Goal: Communication & Community: Answer question/provide support

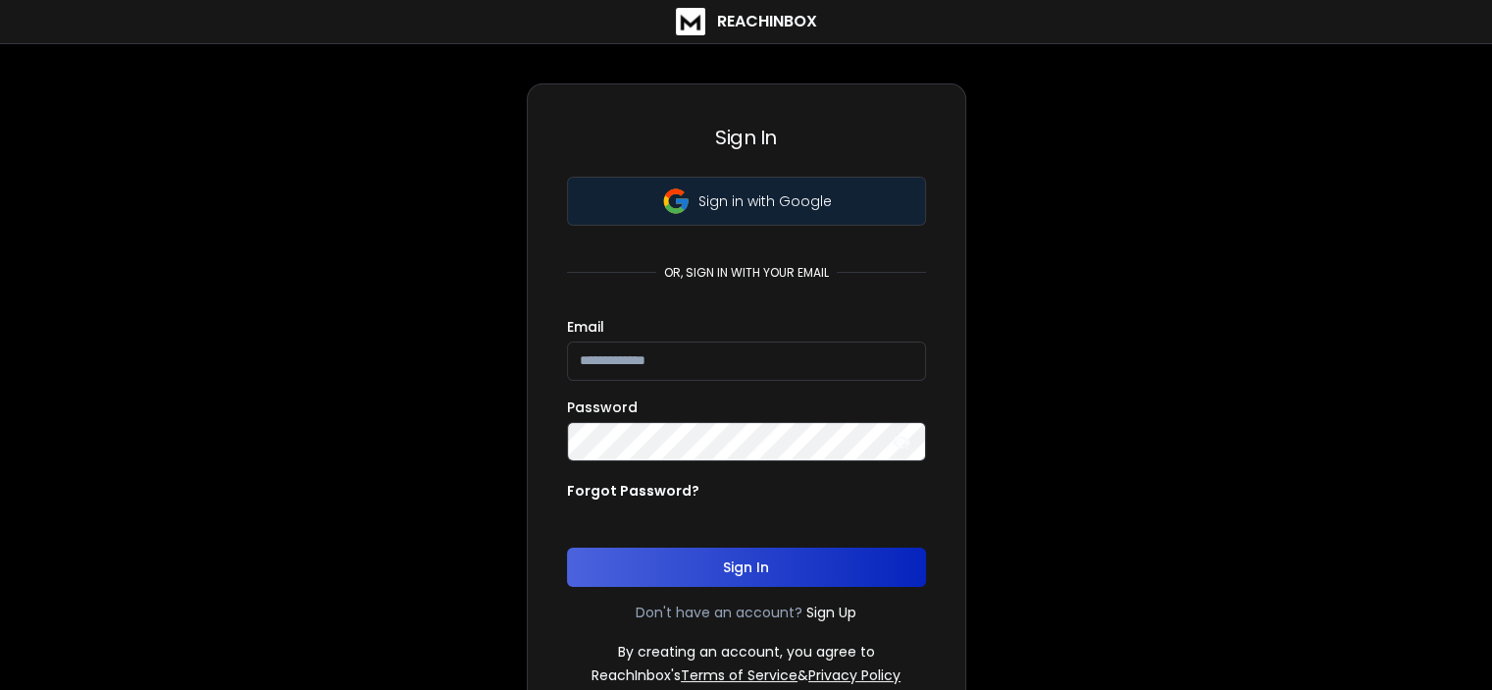
type input "**********"
click at [686, 207] on icon at bounding box center [682, 204] width 13 height 12
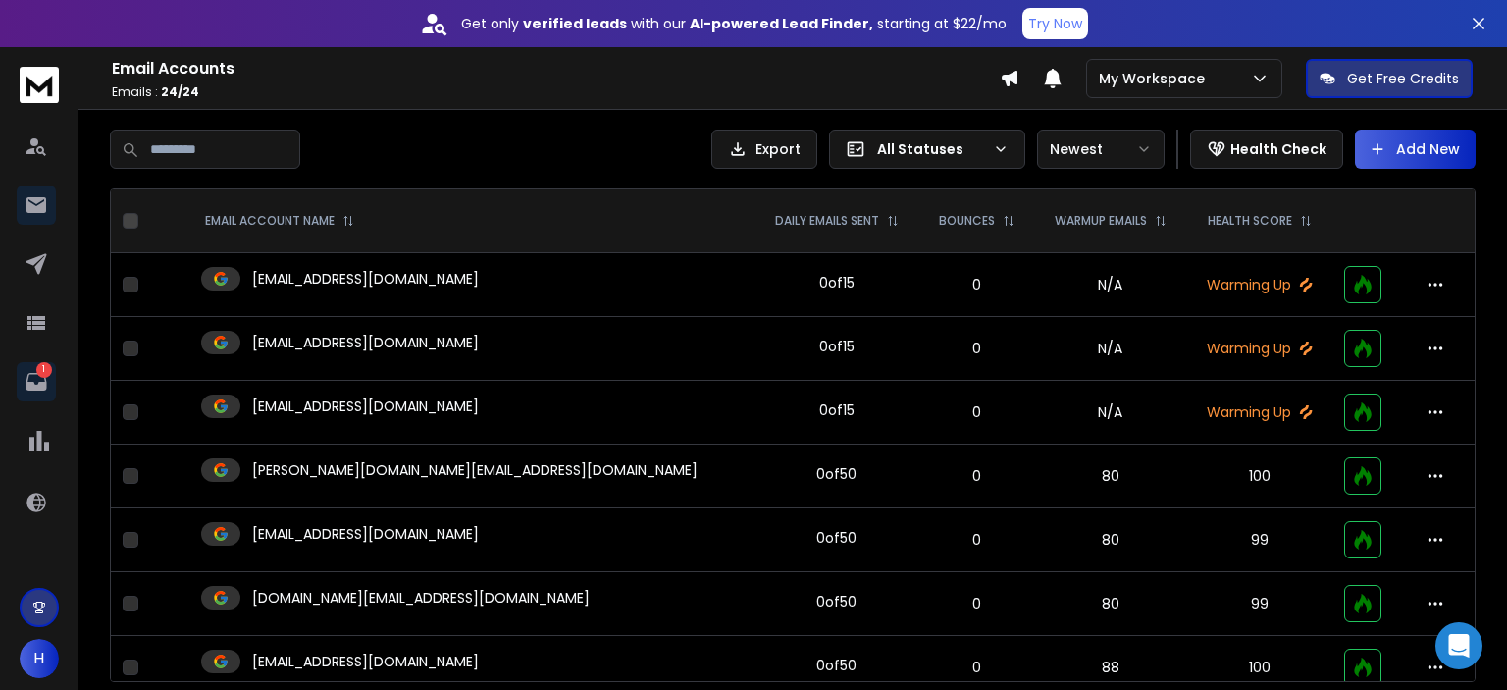
click at [51, 380] on link "1" at bounding box center [36, 381] width 39 height 39
click at [37, 387] on icon at bounding box center [36, 382] width 21 height 18
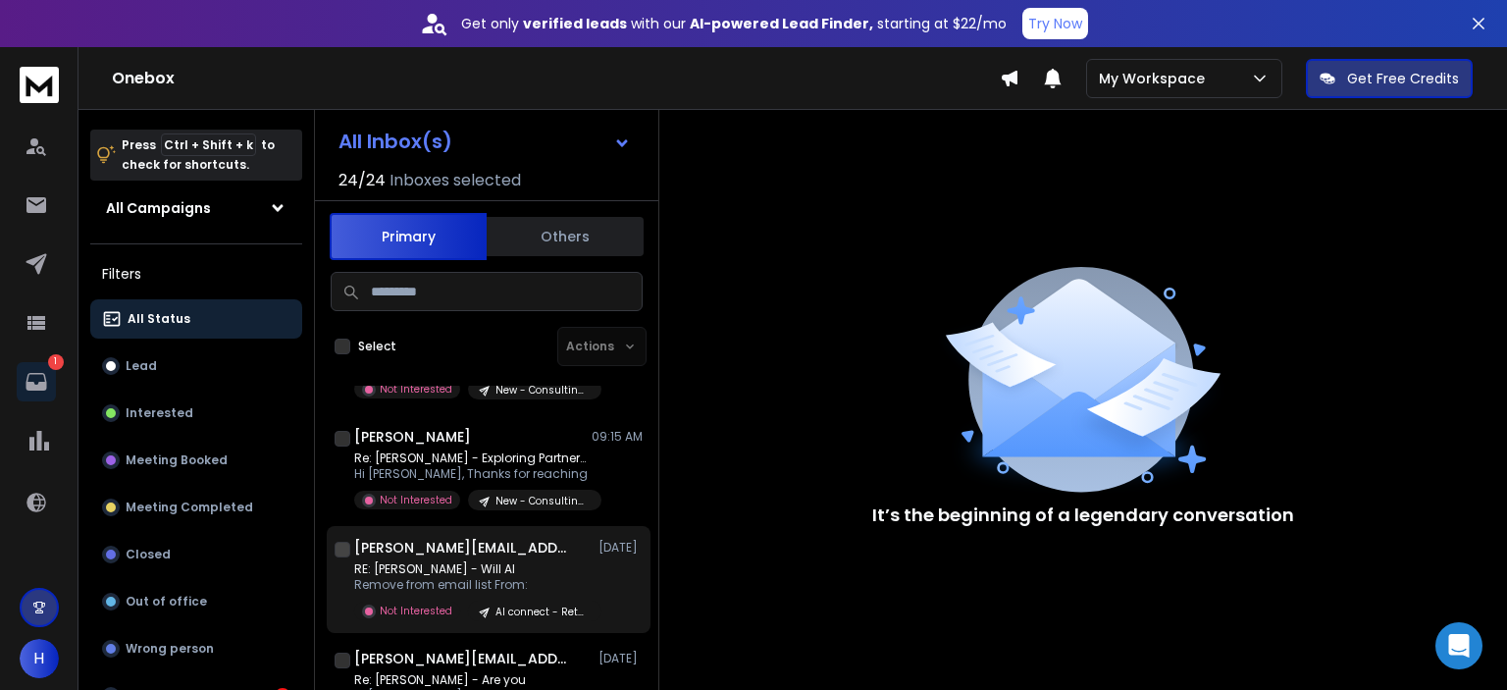
scroll to position [196, 0]
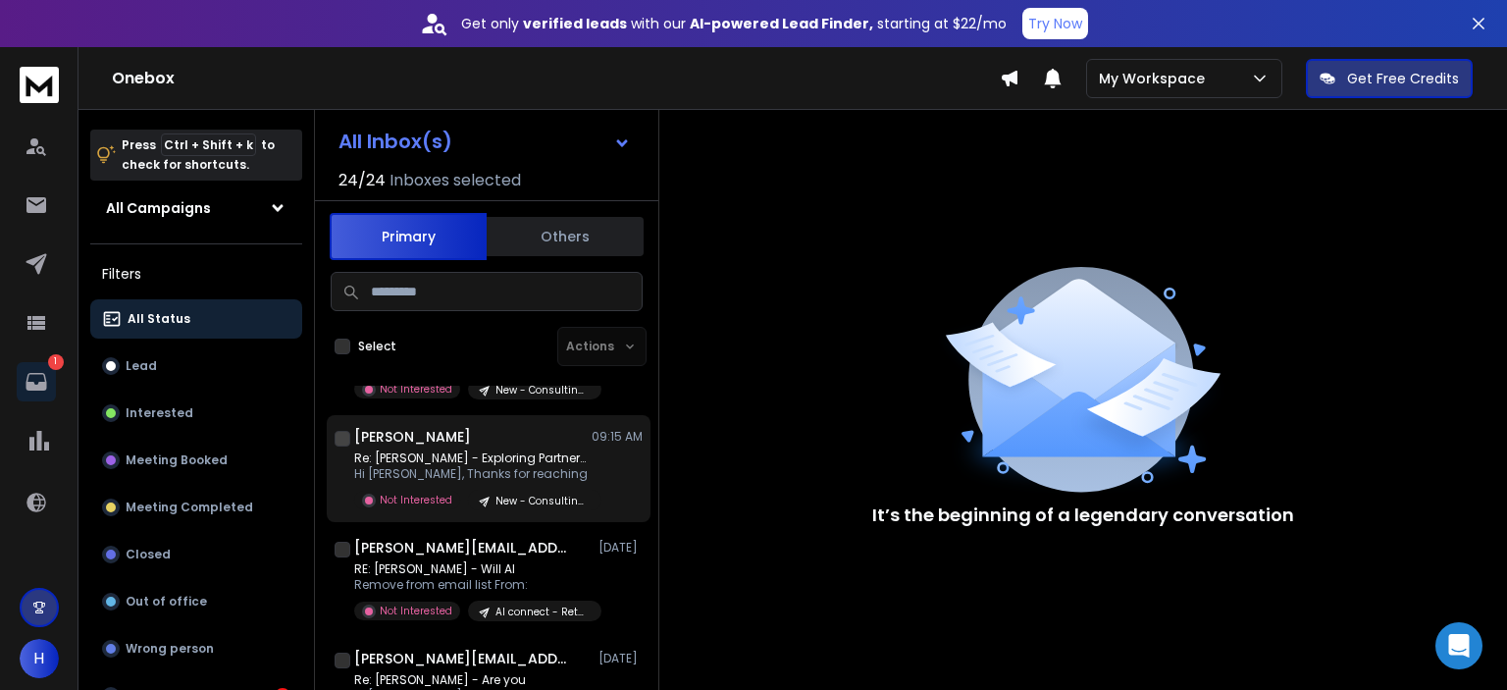
click at [474, 454] on p "Re: [PERSON_NAME] - Exploring Partnership" at bounding box center [471, 458] width 235 height 16
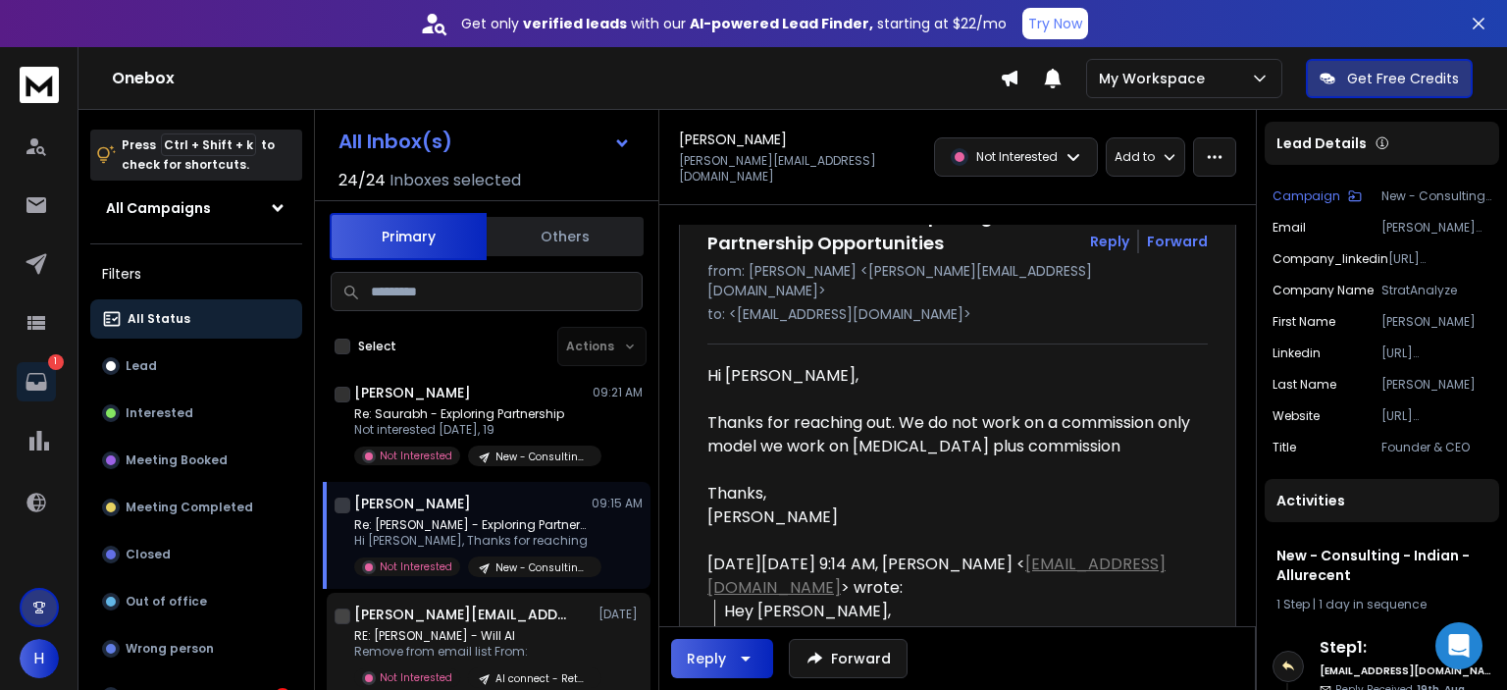
scroll to position [98, 0]
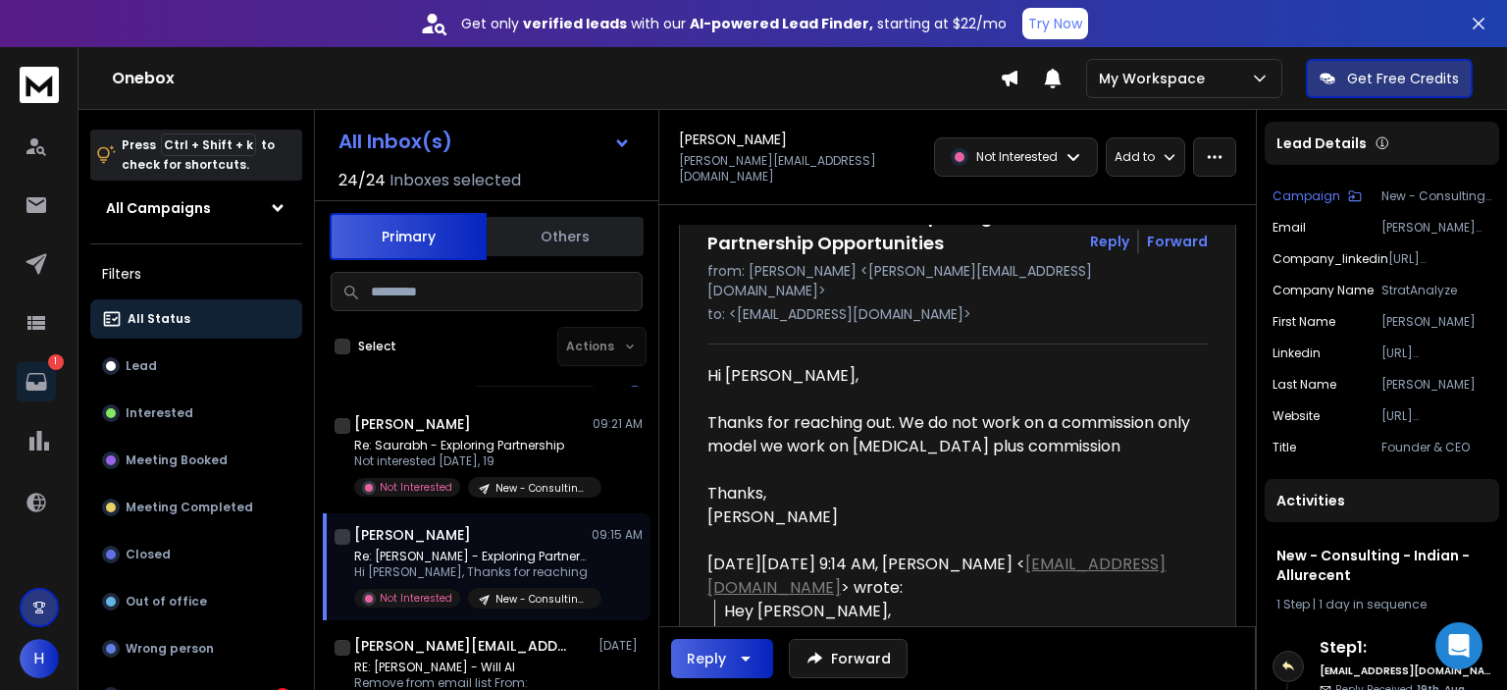
click at [471, 533] on h1 "[PERSON_NAME]" at bounding box center [412, 535] width 117 height 20
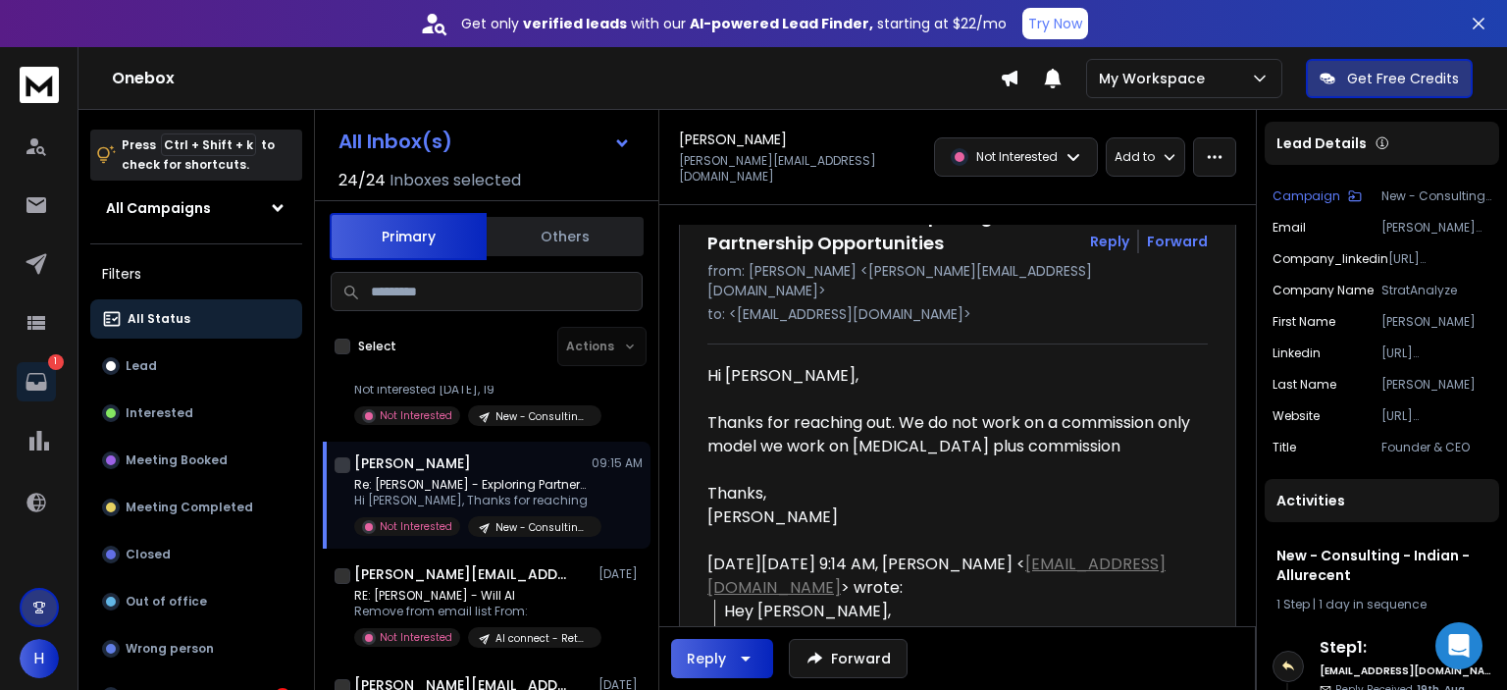
scroll to position [196, 0]
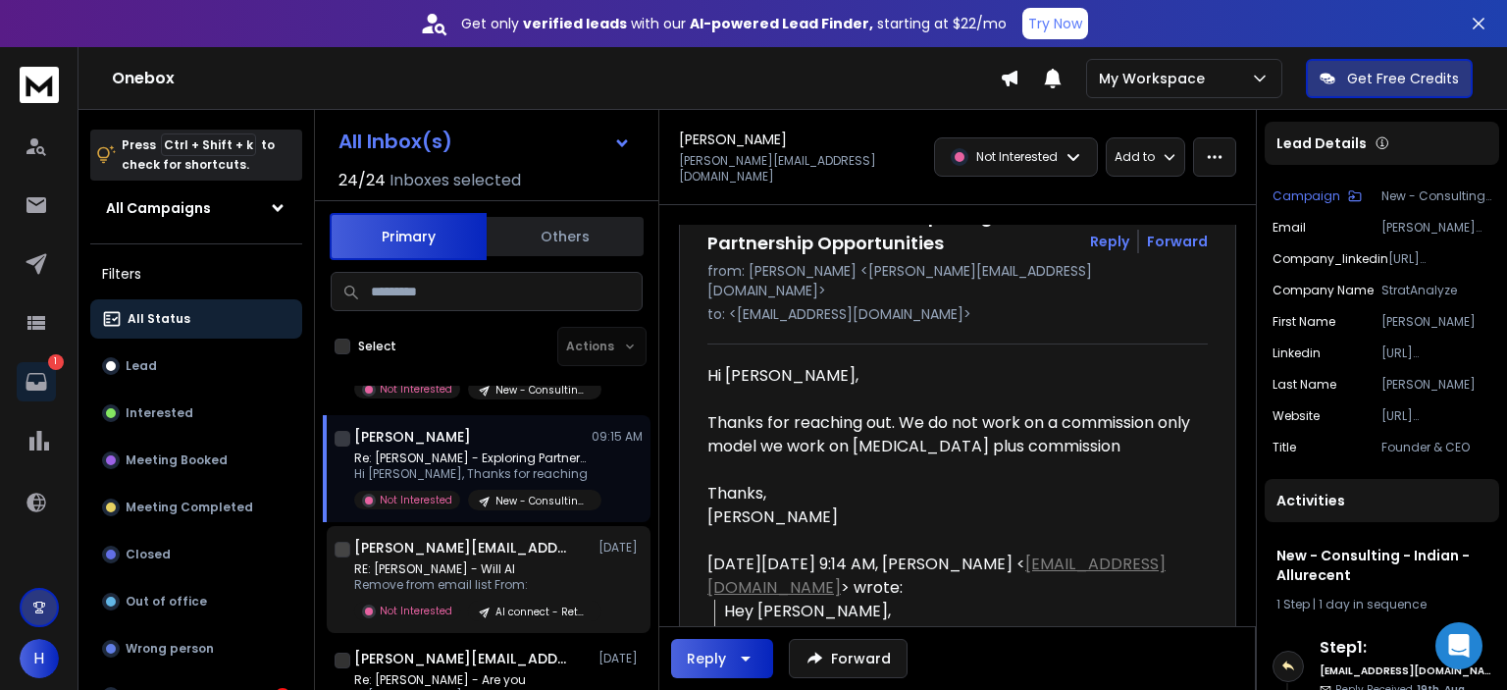
click at [486, 556] on h1 "[PERSON_NAME][EMAIL_ADDRESS][DOMAIN_NAME]" at bounding box center [462, 548] width 216 height 20
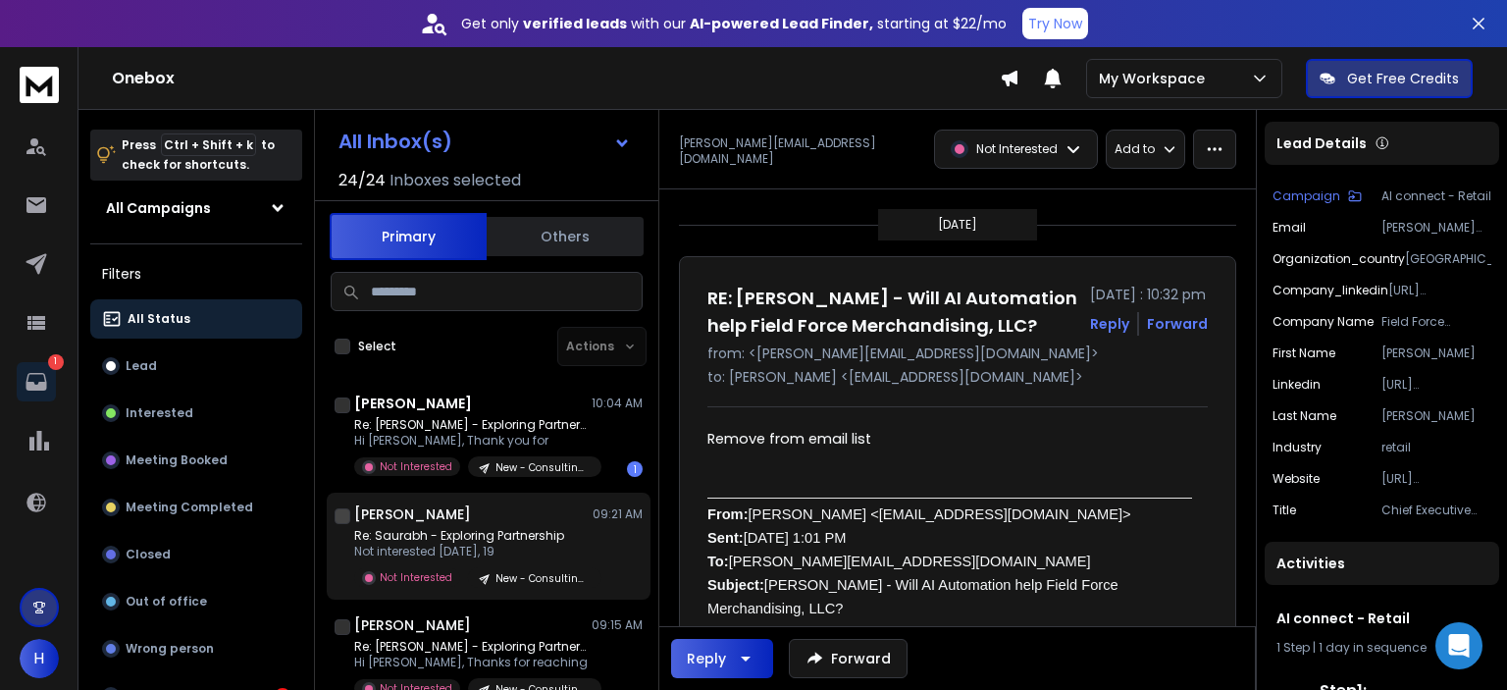
scroll to position [0, 0]
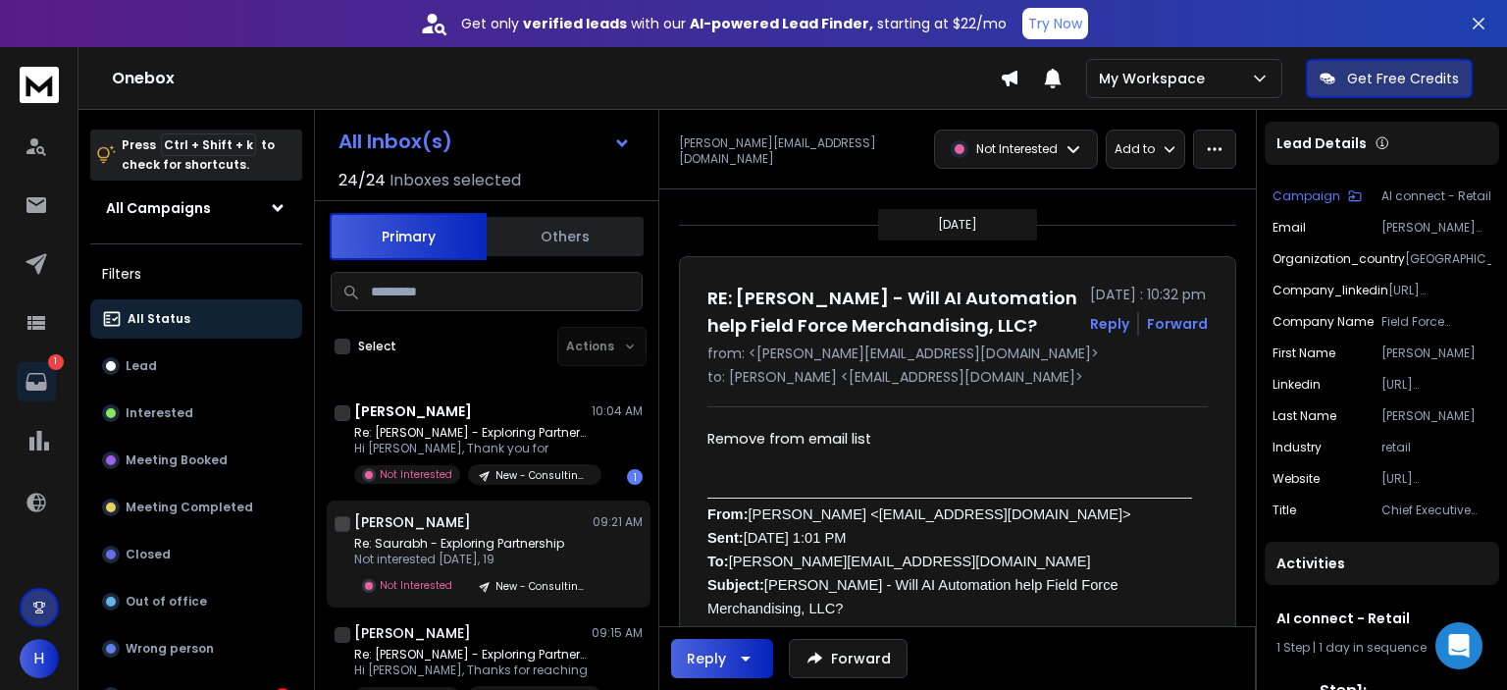
click at [494, 516] on div "Saurabh Mishra 09:21 AM" at bounding box center [498, 522] width 288 height 20
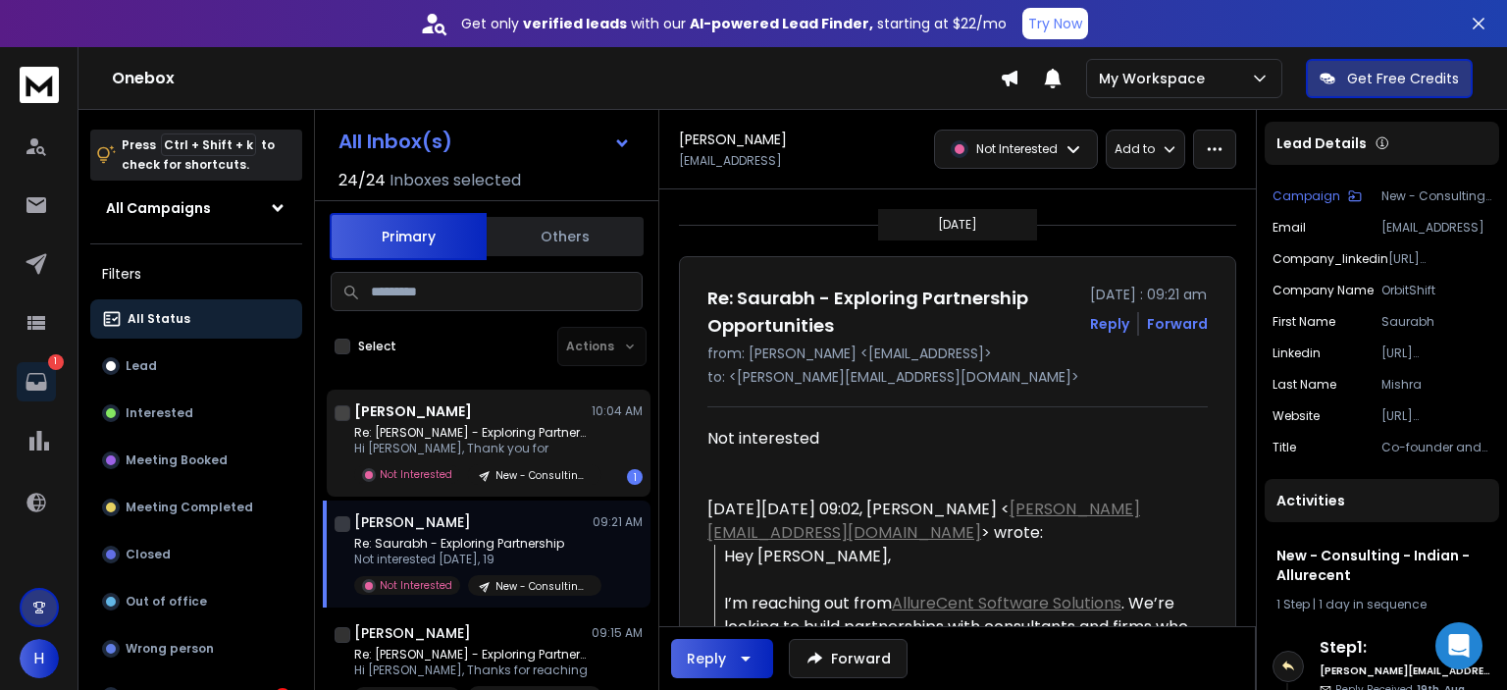
click at [499, 443] on p "Hi [PERSON_NAME], Thank you for" at bounding box center [471, 448] width 235 height 16
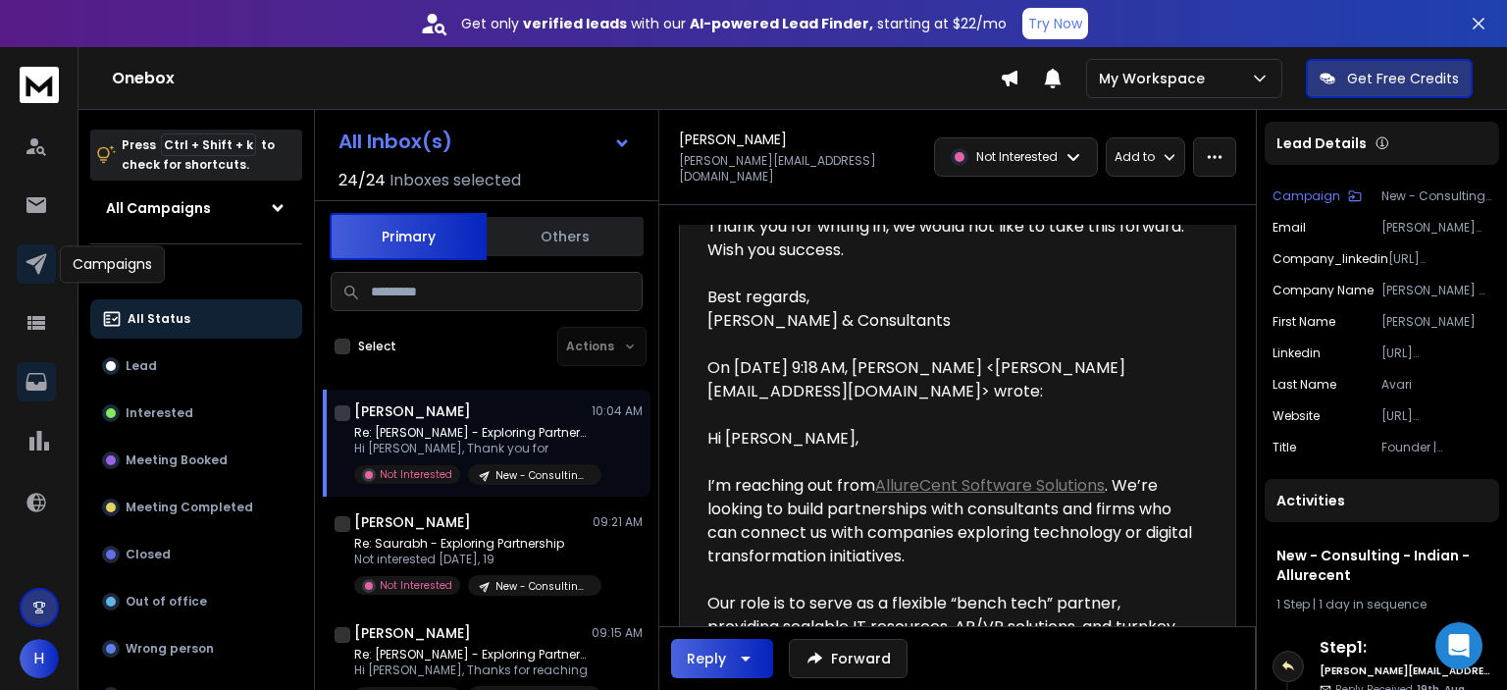
click at [46, 274] on icon at bounding box center [37, 264] width 24 height 24
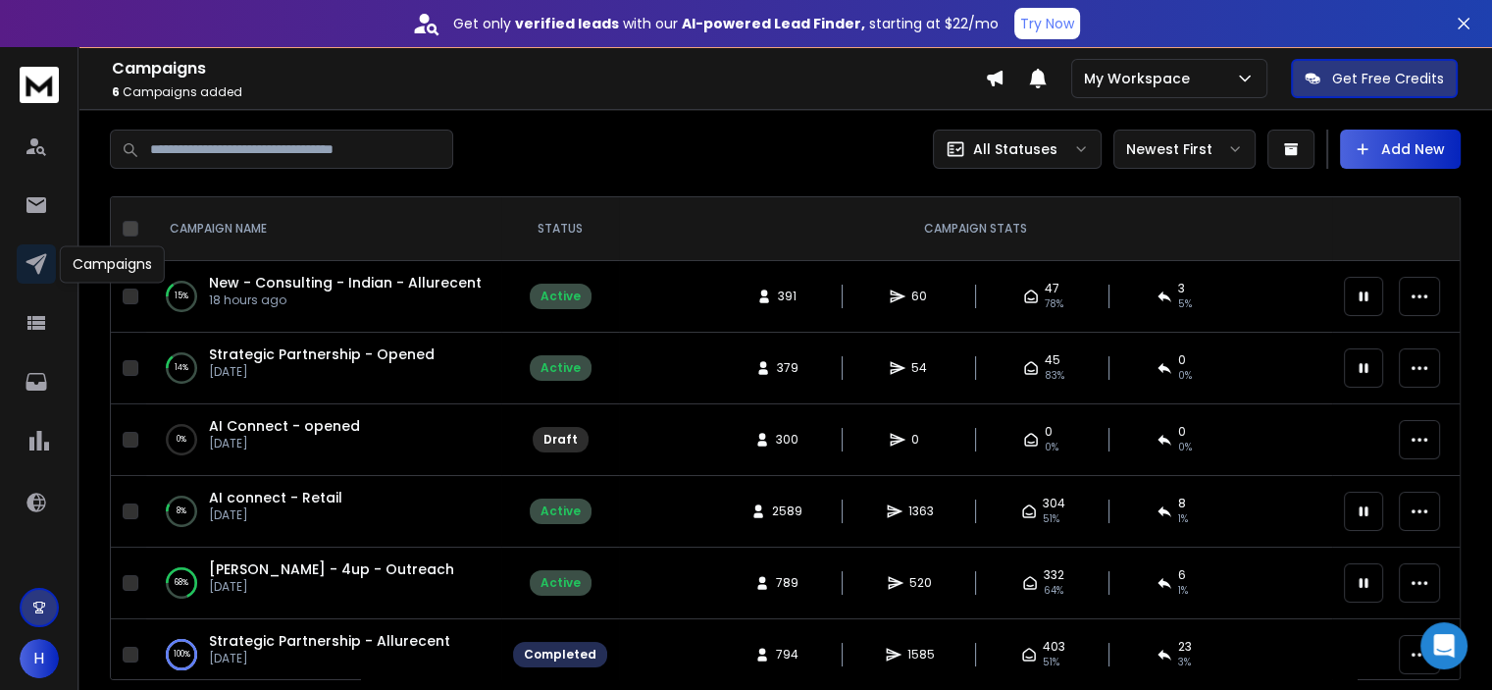
click at [318, 274] on span "New - Consulting - Indian - Allurecent" at bounding box center [345, 283] width 273 height 20
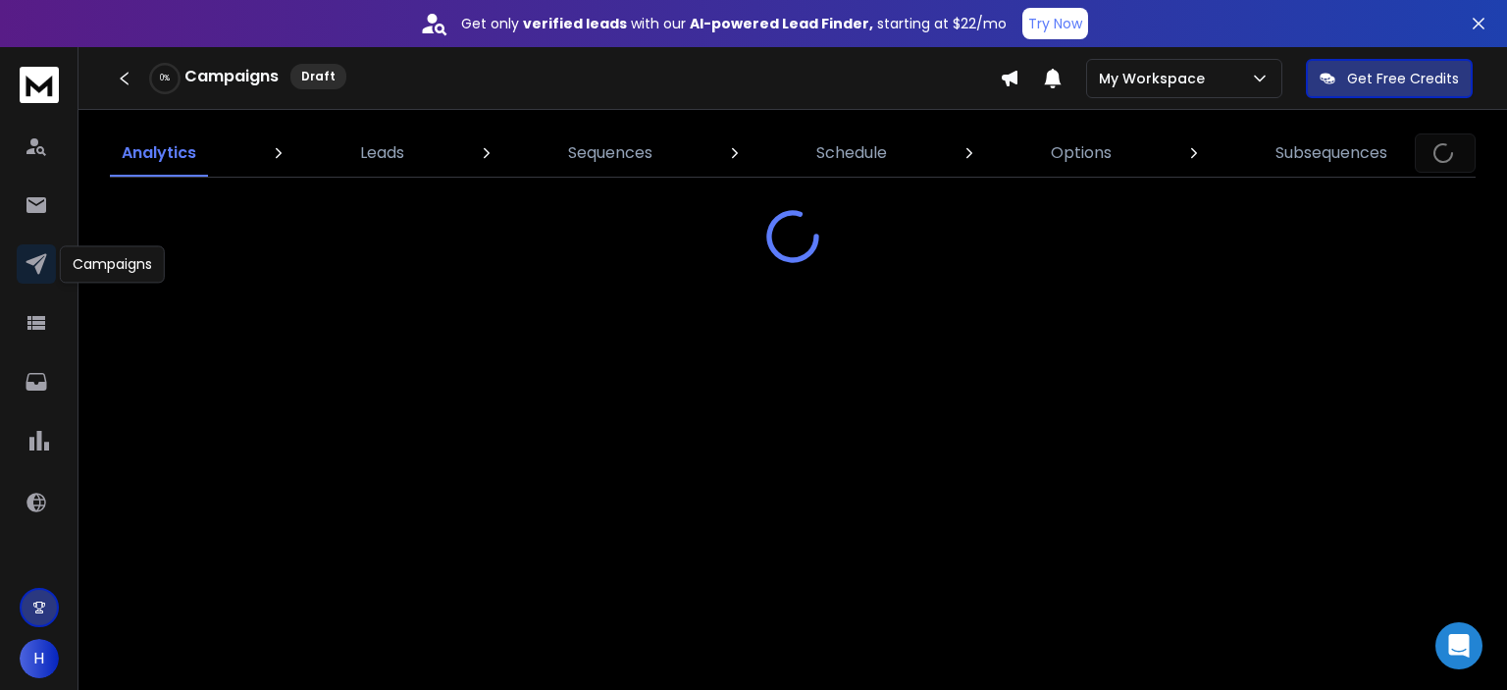
click at [45, 254] on icon at bounding box center [36, 263] width 21 height 21
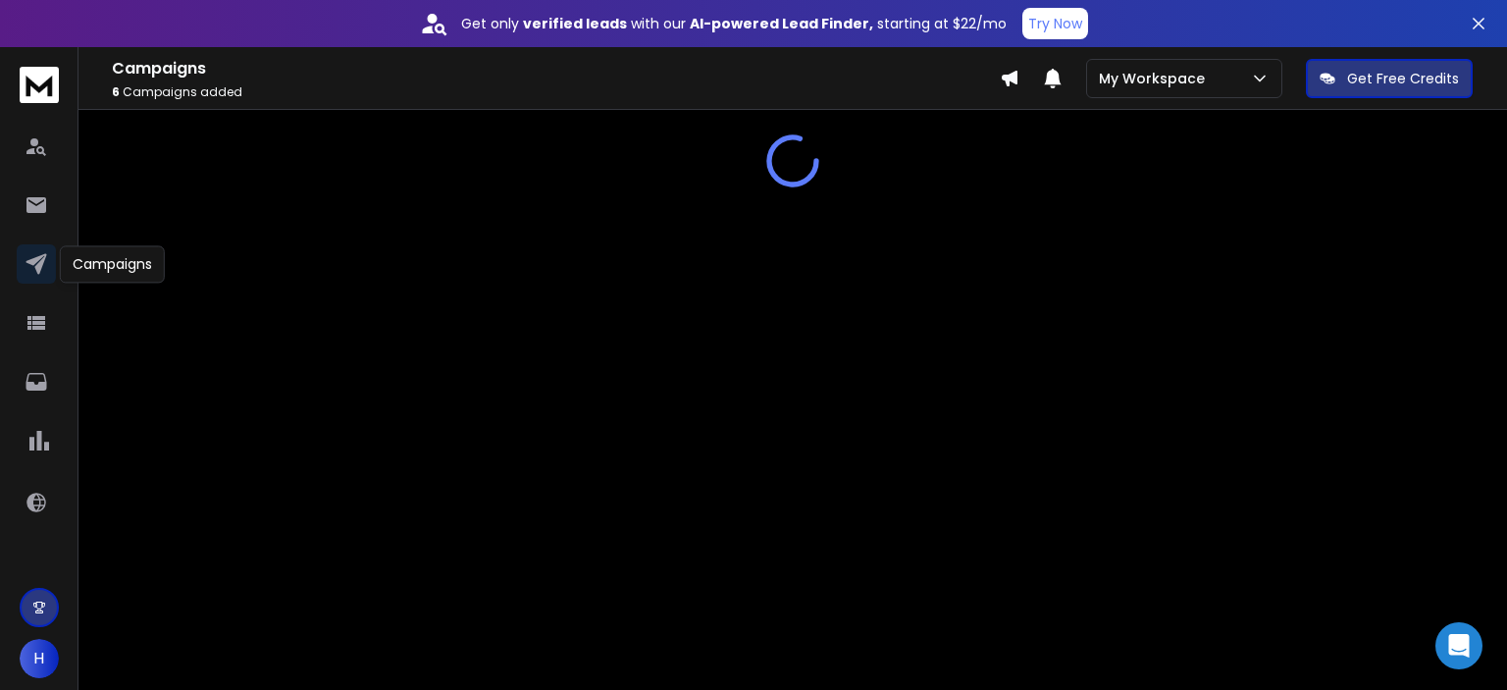
click at [29, 274] on icon at bounding box center [37, 264] width 24 height 24
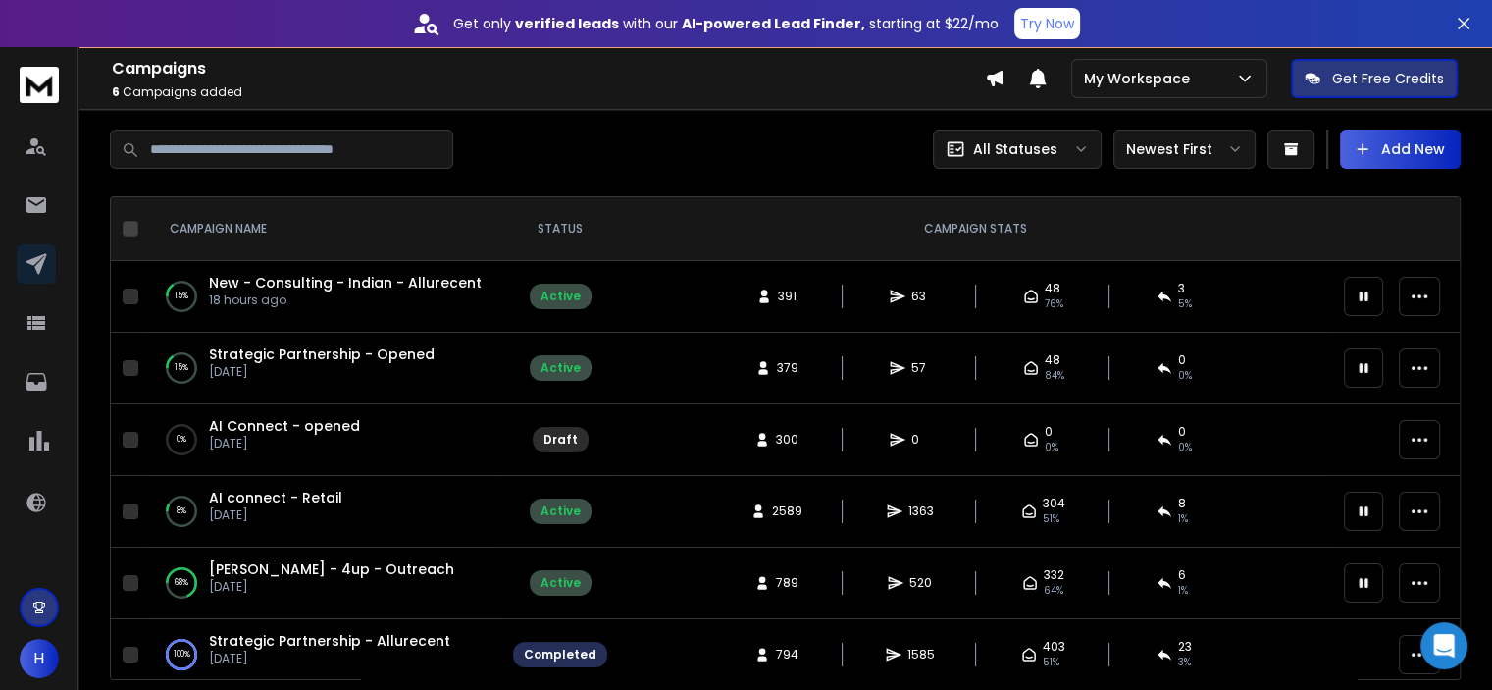
click at [293, 282] on span "New - Consulting - Indian - Allurecent" at bounding box center [345, 283] width 273 height 20
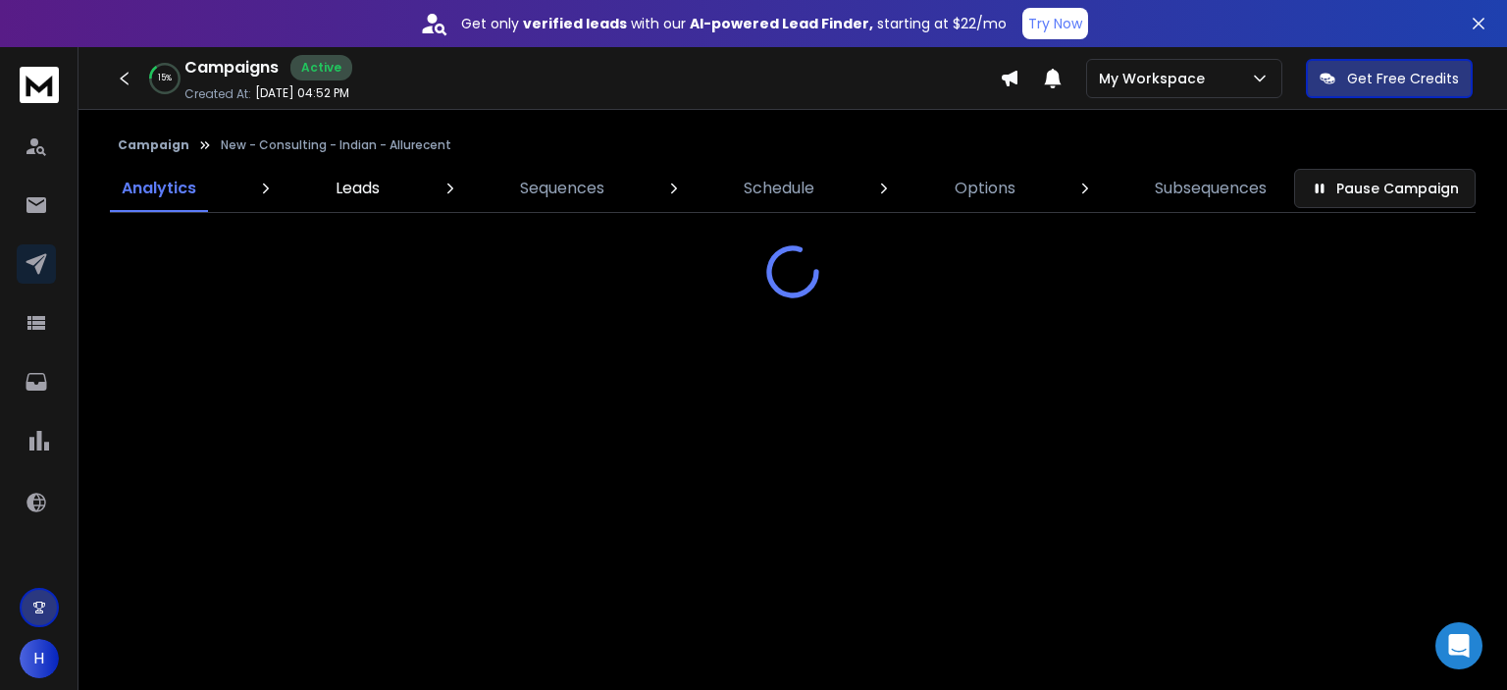
click at [371, 191] on p "Leads" at bounding box center [358, 189] width 44 height 24
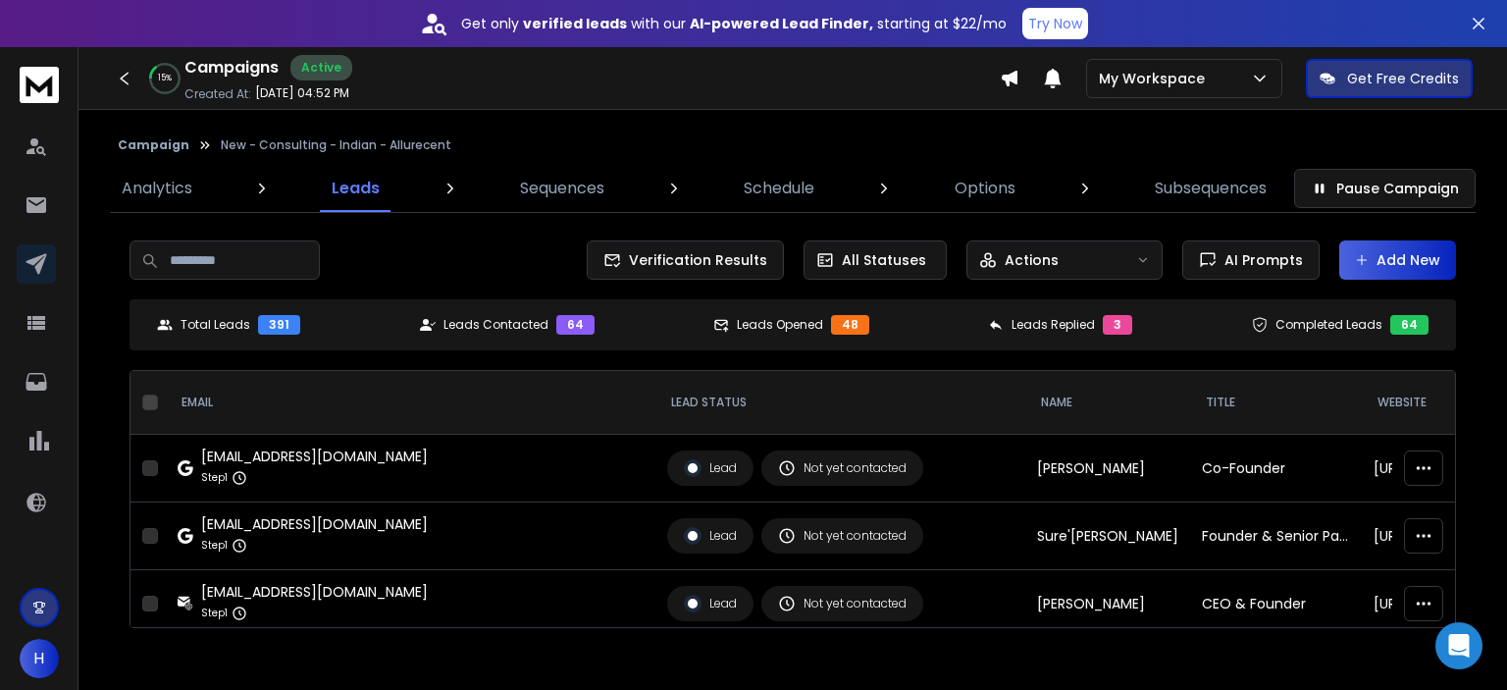
click at [20, 248] on link at bounding box center [36, 263] width 39 height 39
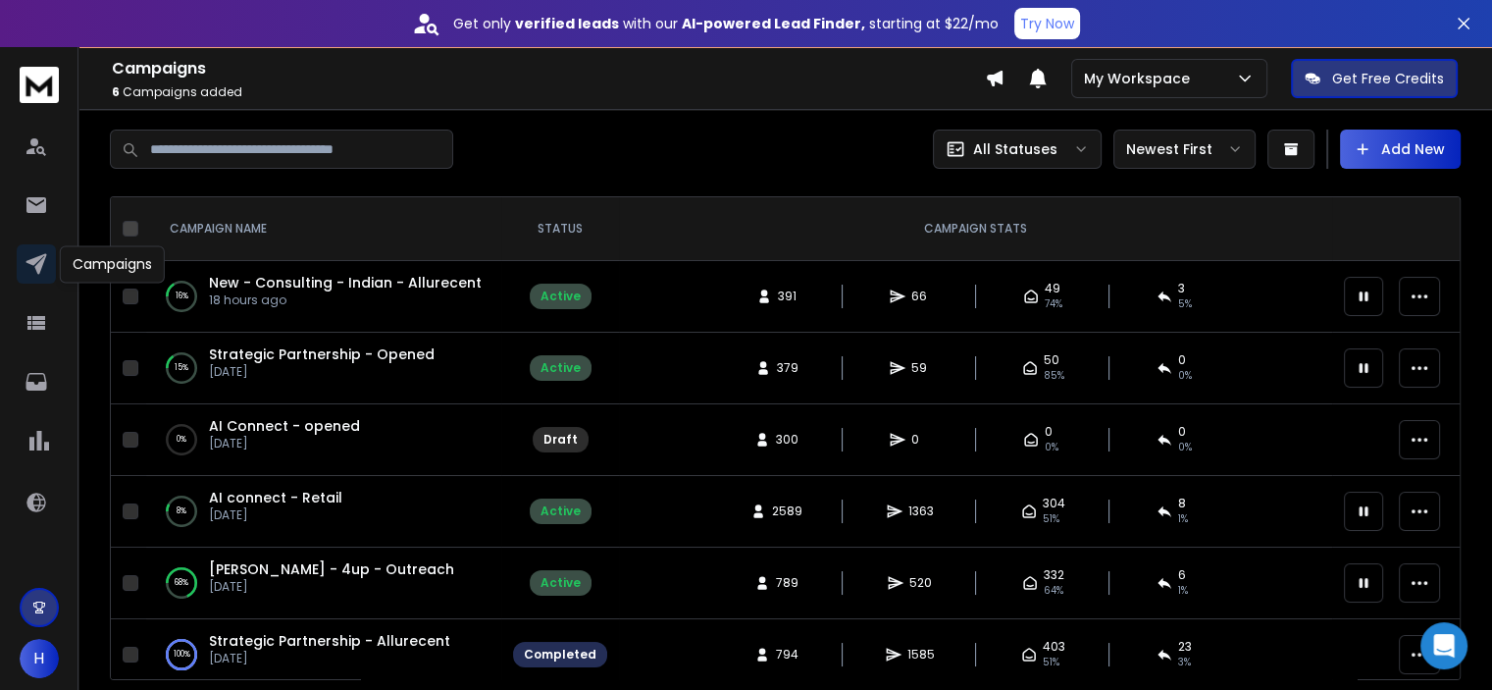
click at [302, 639] on span "Strategic Partnership - Allurecent" at bounding box center [329, 641] width 241 height 20
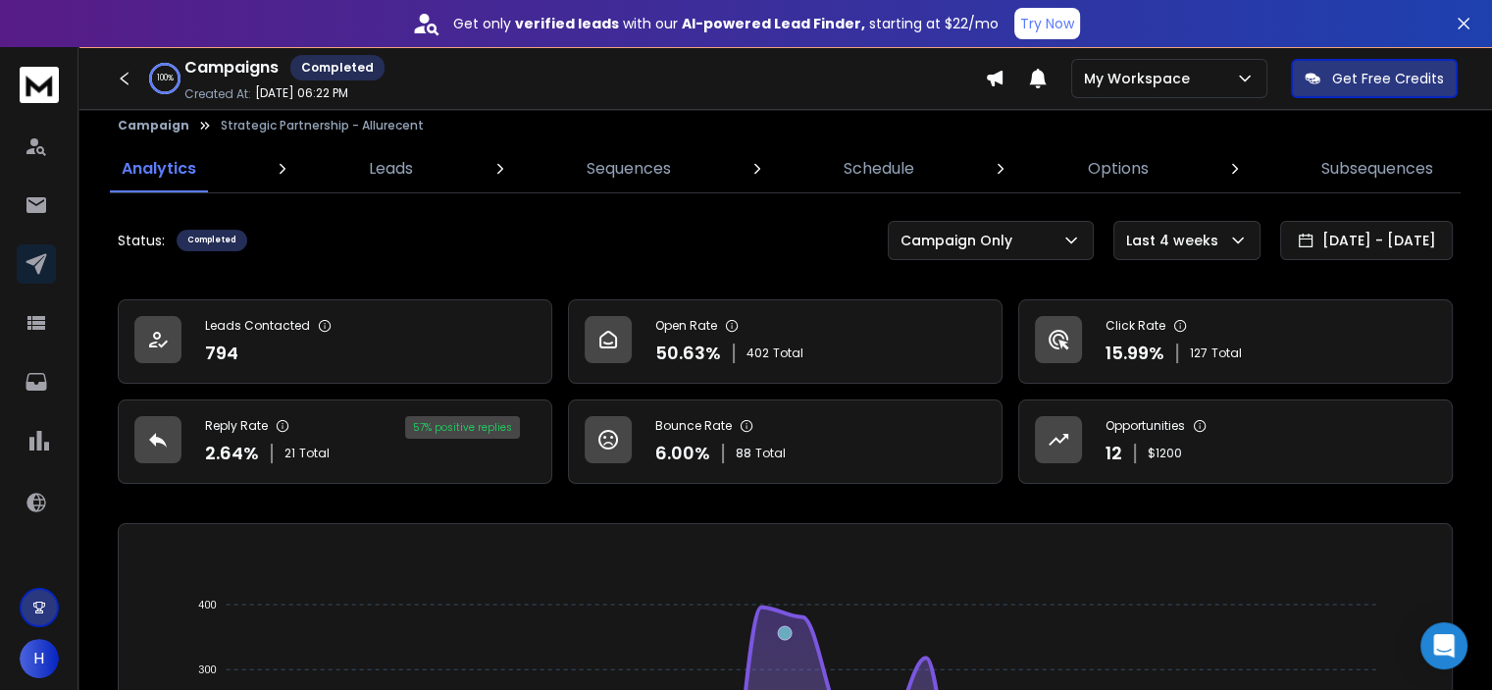
scroll to position [17, 0]
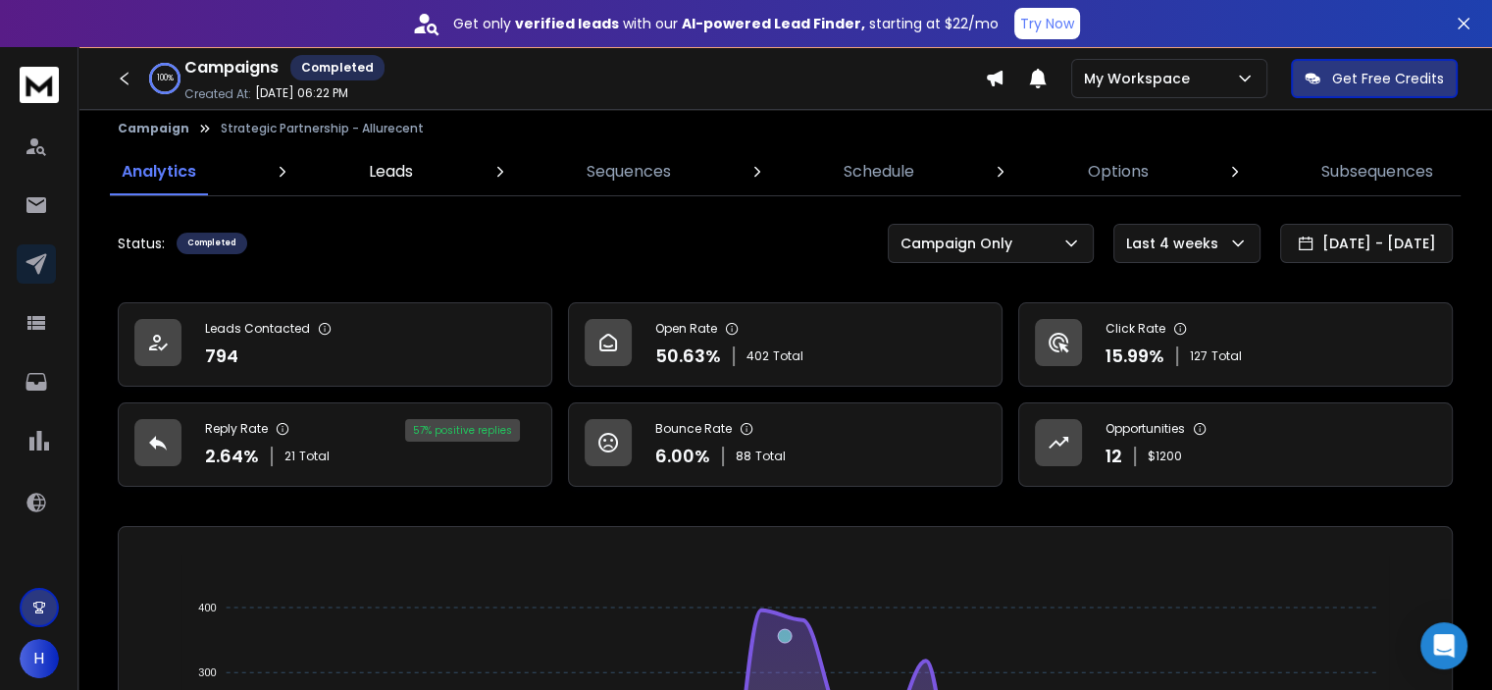
click at [381, 174] on p "Leads" at bounding box center [391, 172] width 44 height 24
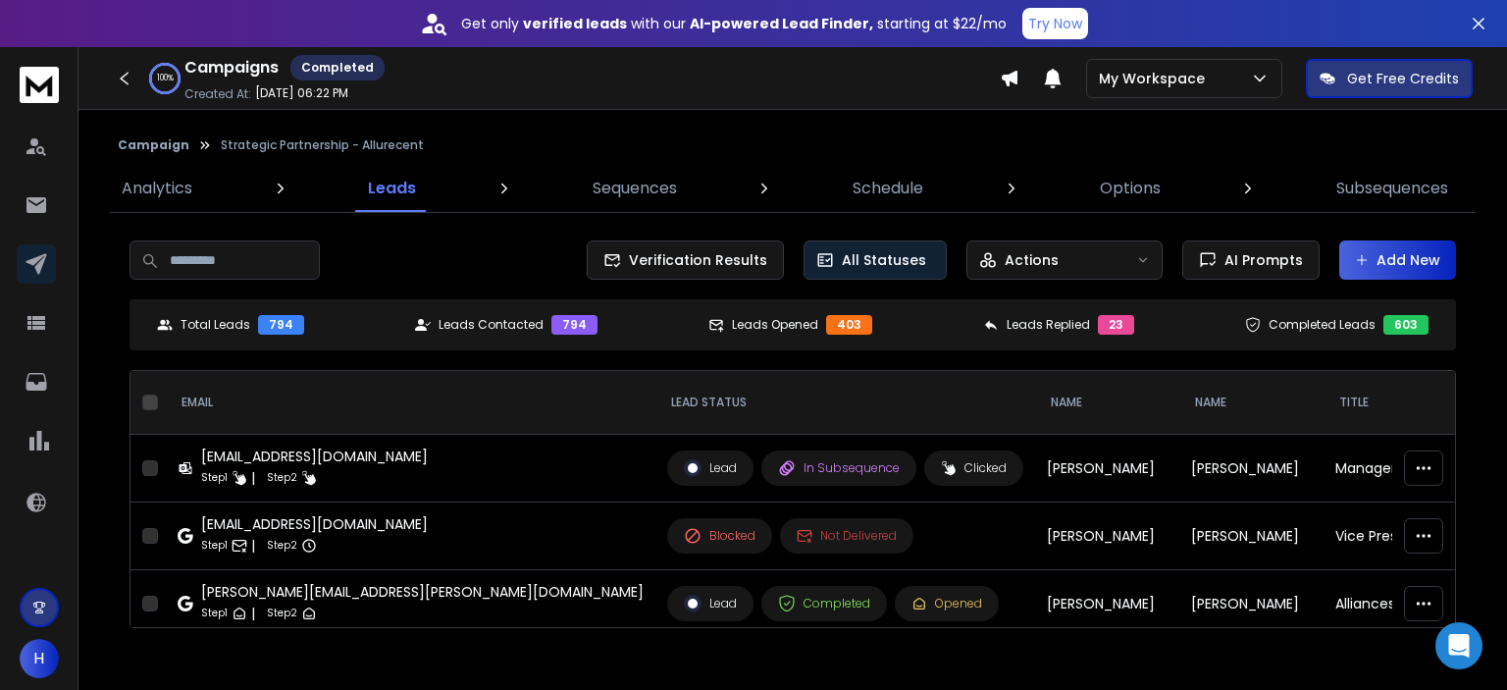
click at [869, 271] on button "All Statuses" at bounding box center [874, 259] width 143 height 39
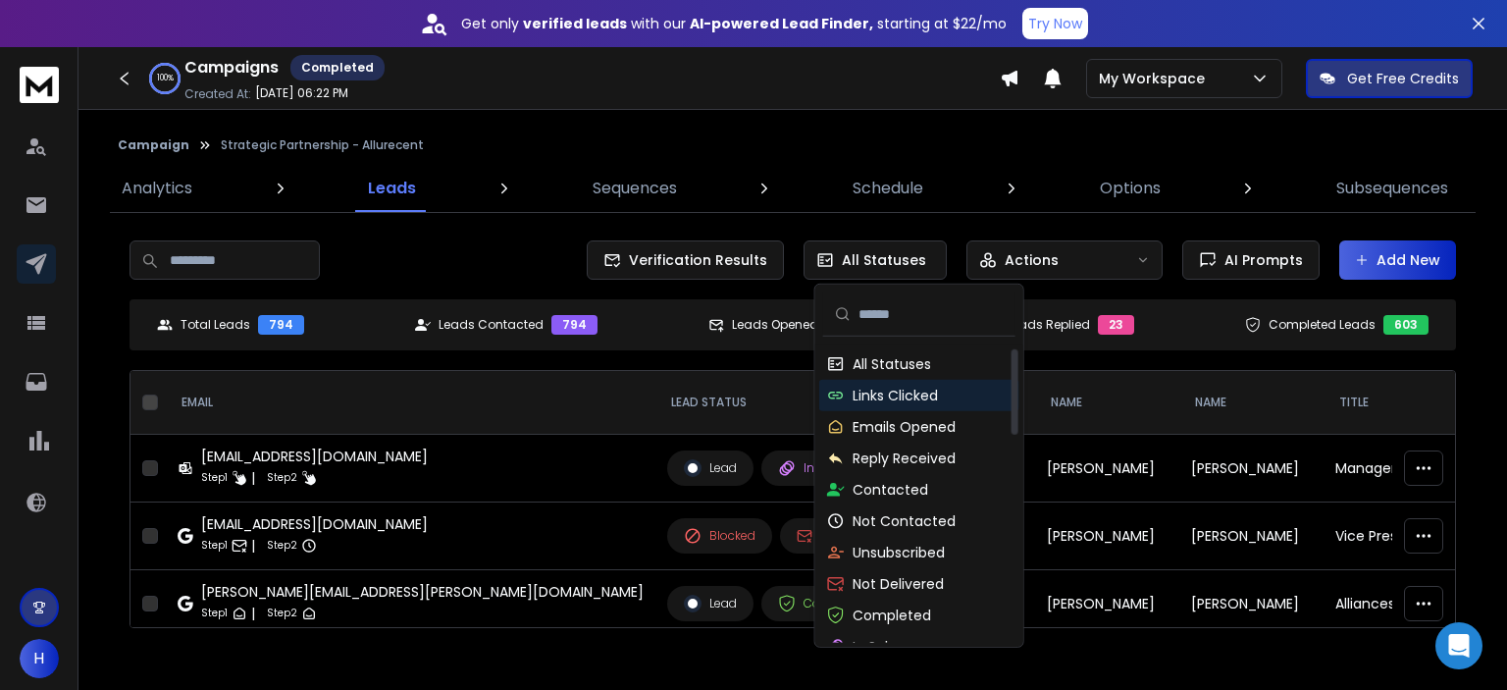
click at [854, 386] on p "Links Clicked" at bounding box center [894, 396] width 85 height 20
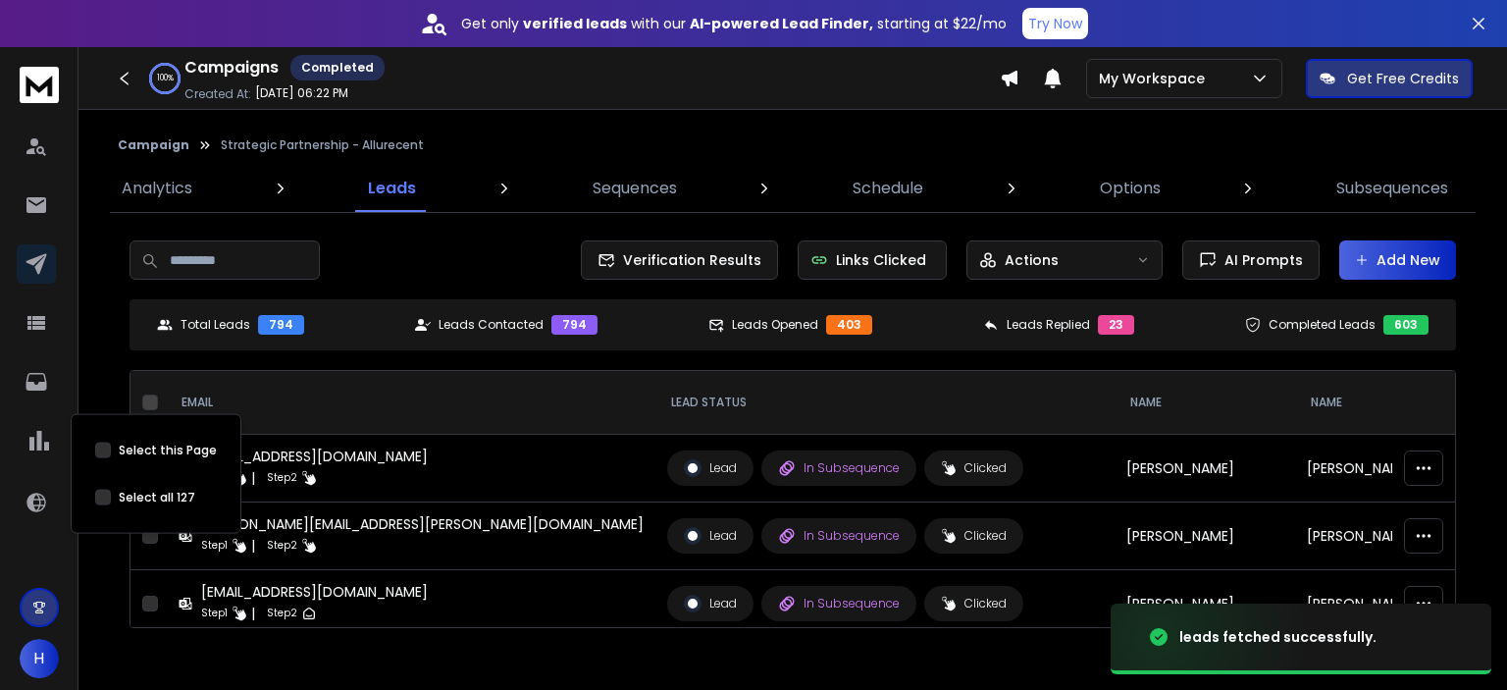
click at [149, 398] on button "Select this Page" at bounding box center [150, 402] width 16 height 16
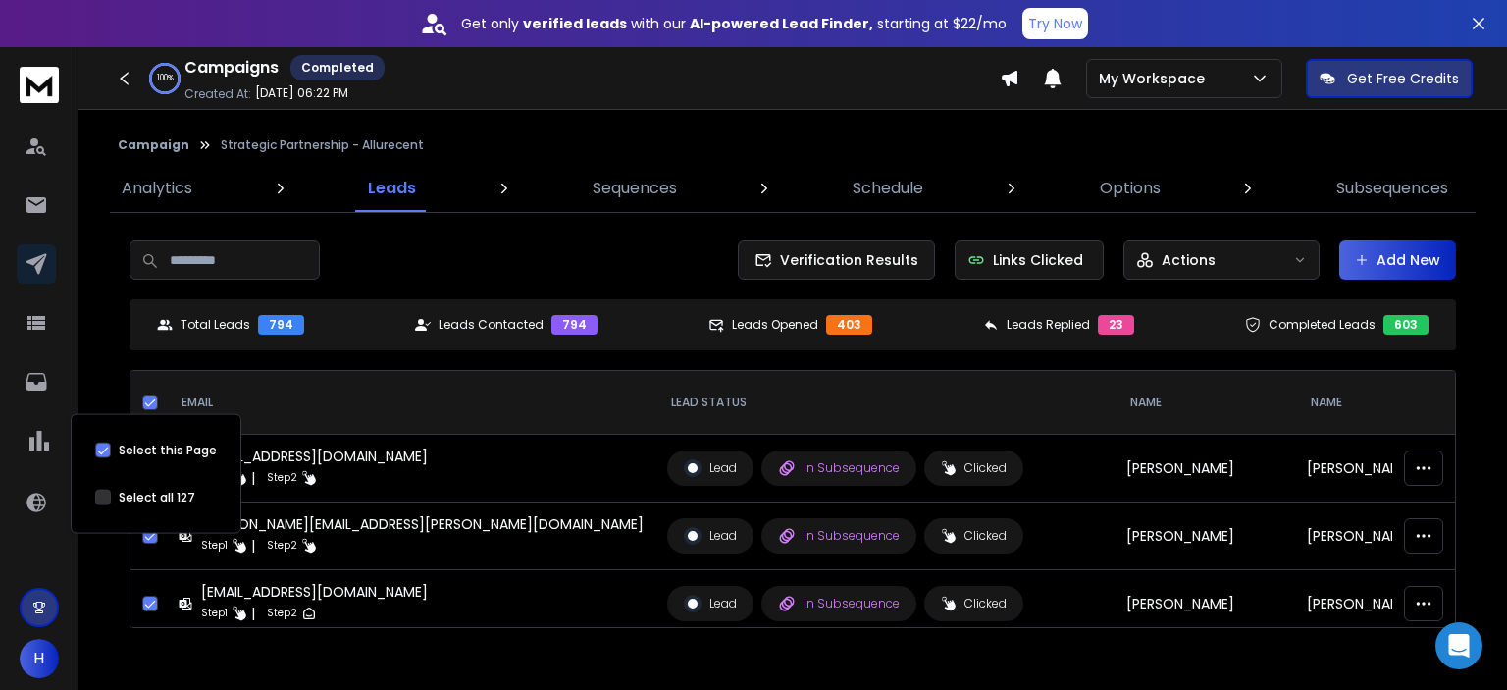
click at [104, 493] on button "Select this Page" at bounding box center [103, 498] width 16 height 16
type button "on"
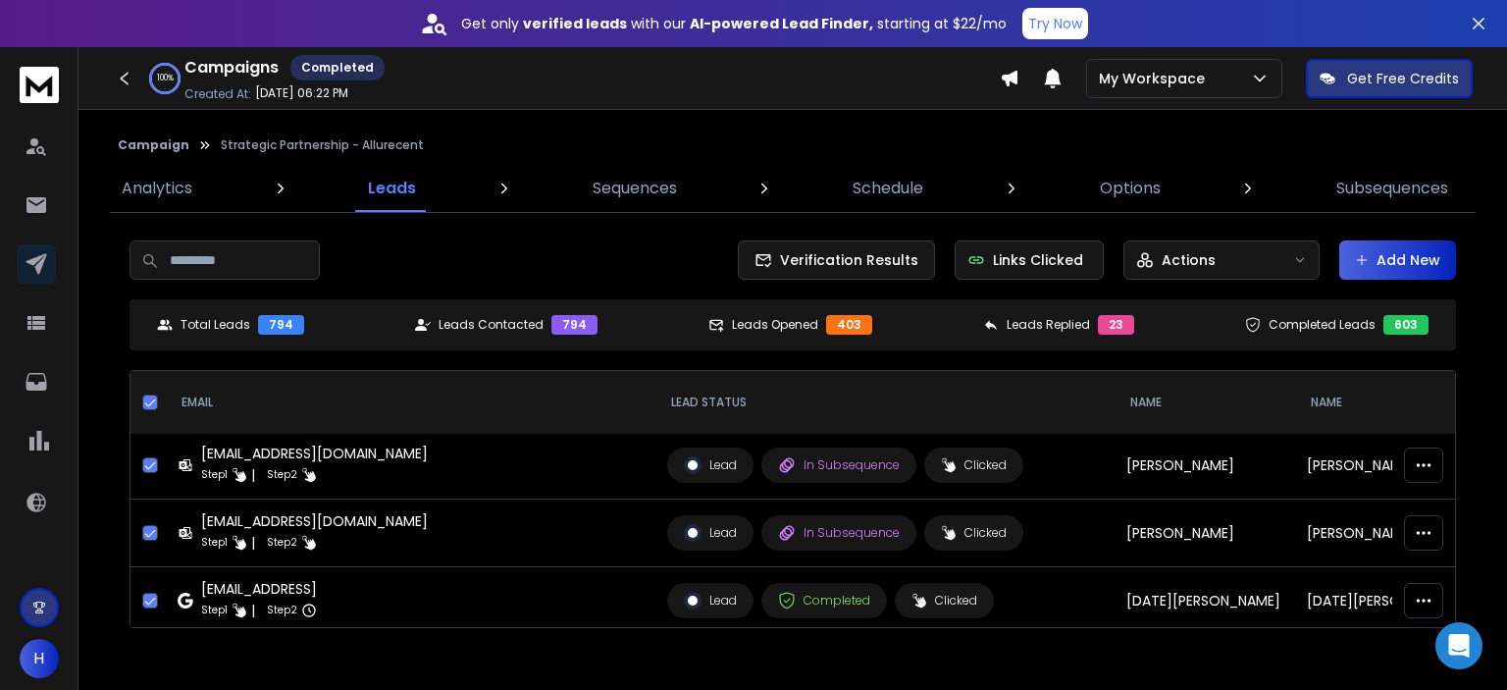
scroll to position [3211, 0]
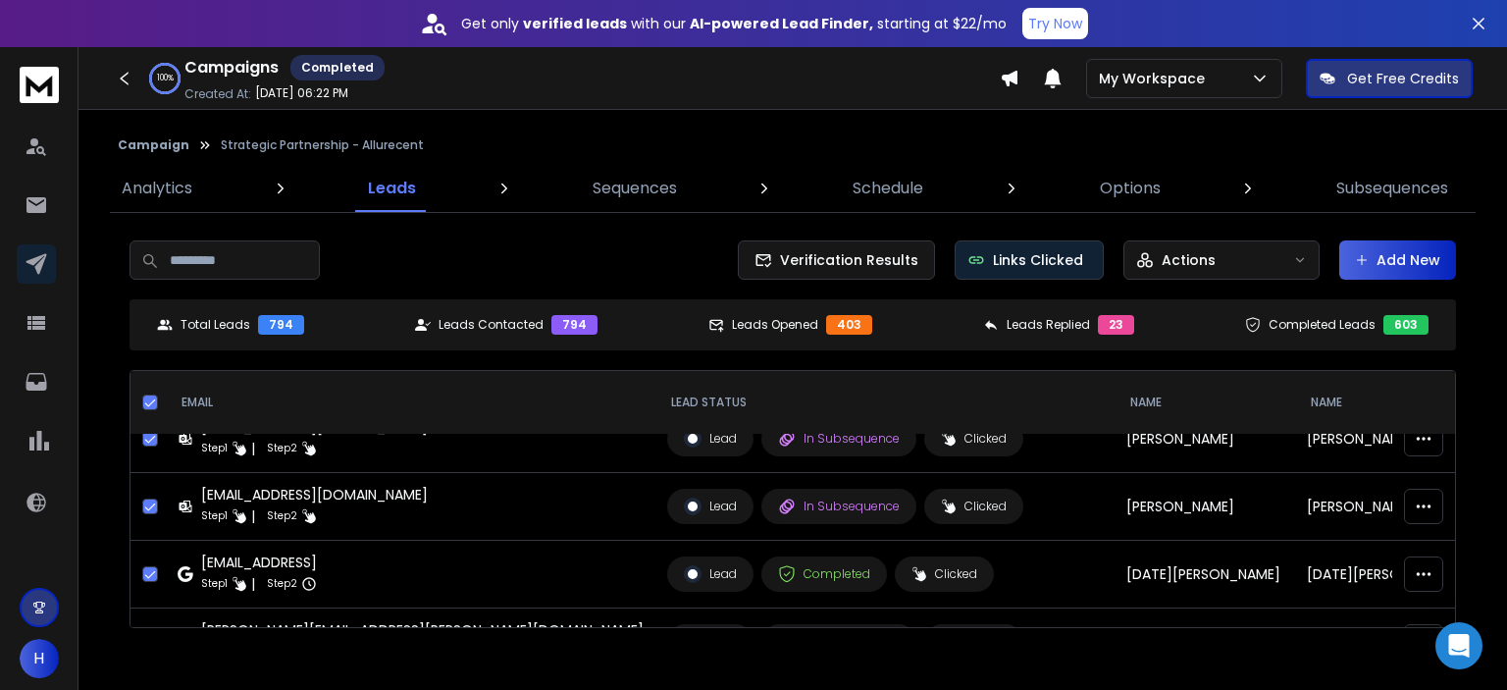
click at [1013, 247] on button "Links Clicked" at bounding box center [1029, 259] width 149 height 39
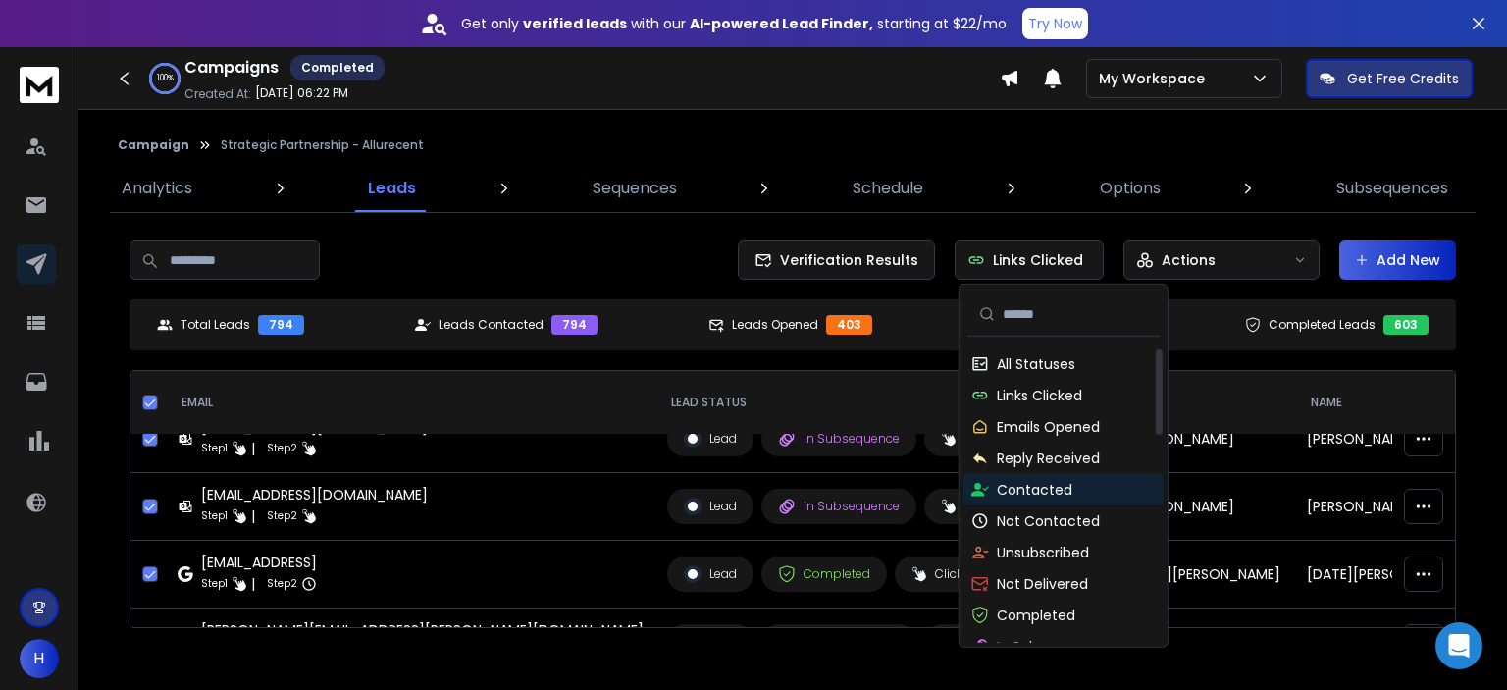
click at [1008, 490] on p "Contacted" at bounding box center [1035, 490] width 76 height 20
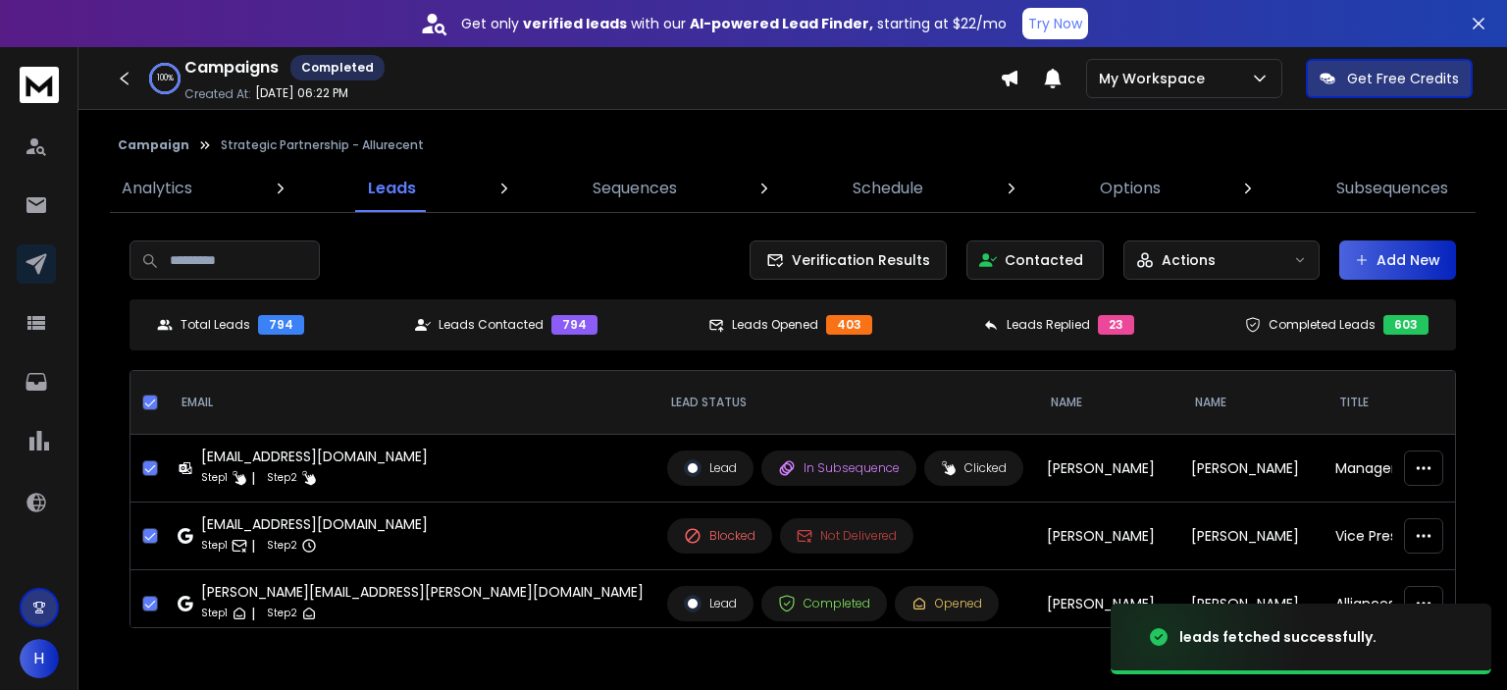
click at [149, 409] on th at bounding box center [147, 403] width 35 height 64
click at [149, 403] on button "Select this Page" at bounding box center [150, 402] width 16 height 16
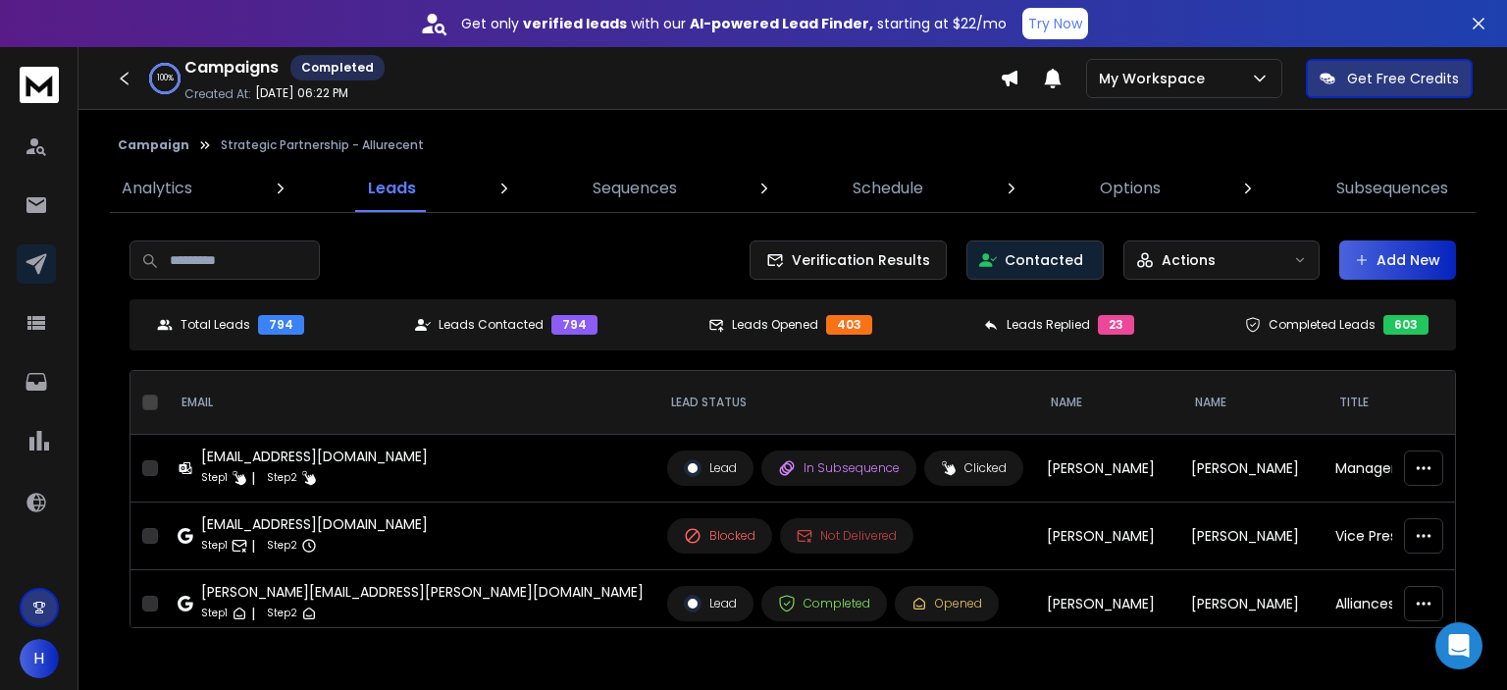
click at [1014, 257] on p "Contacted" at bounding box center [1044, 260] width 78 height 20
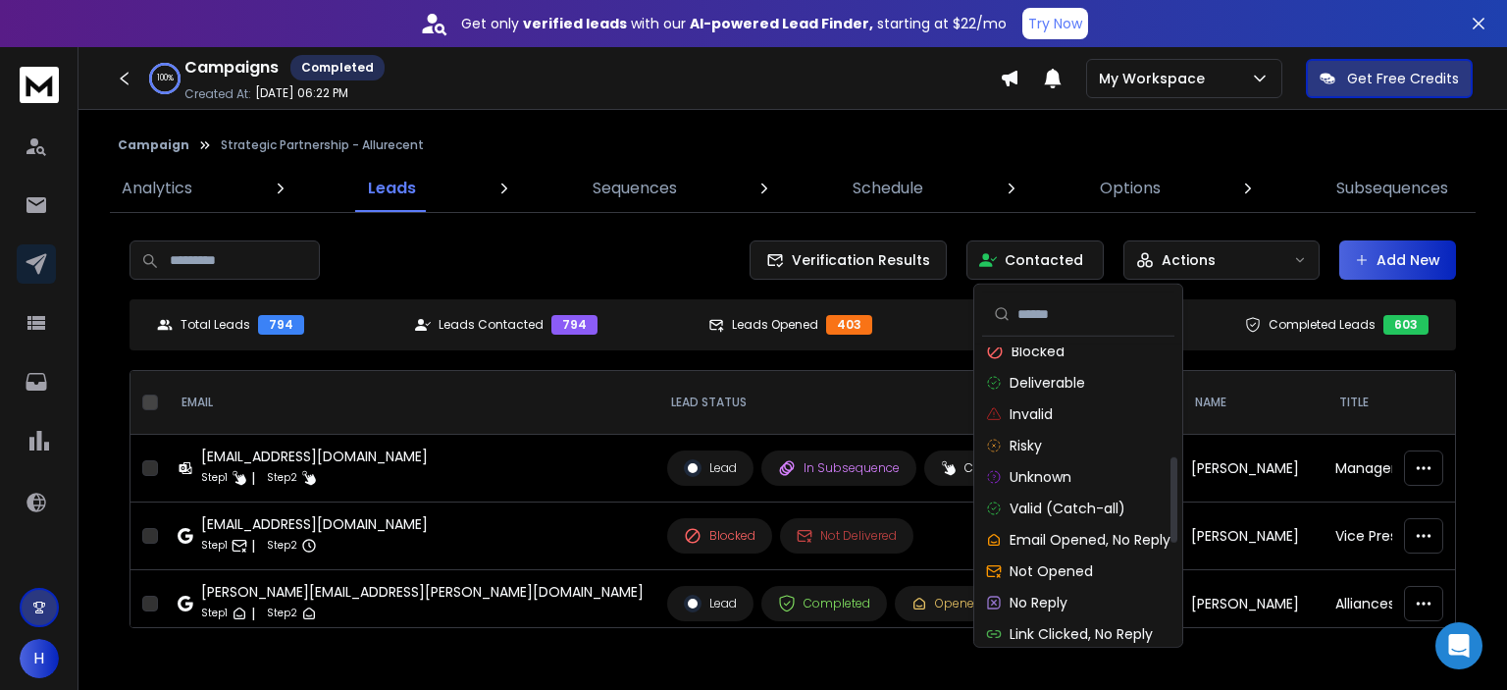
scroll to position [392, 0]
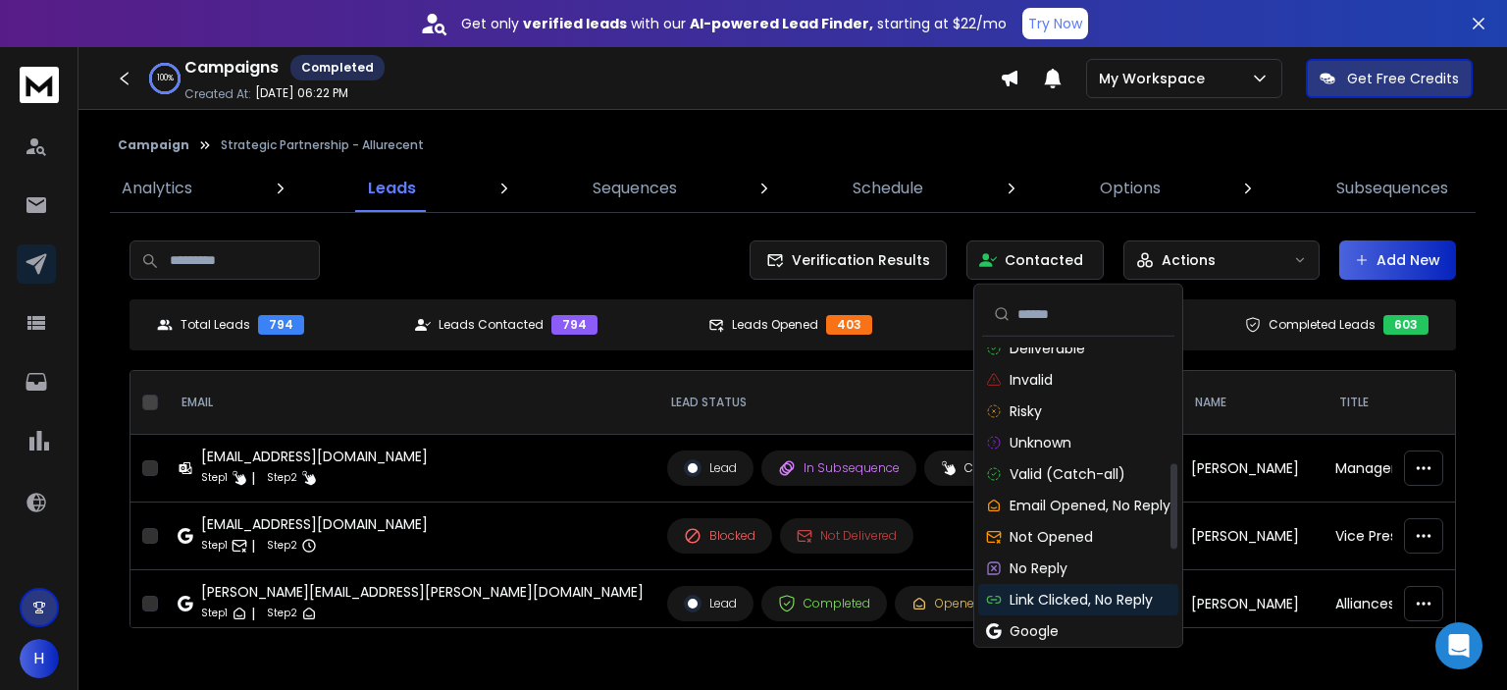
click at [1085, 605] on p "Link Clicked, No Reply" at bounding box center [1080, 600] width 143 height 20
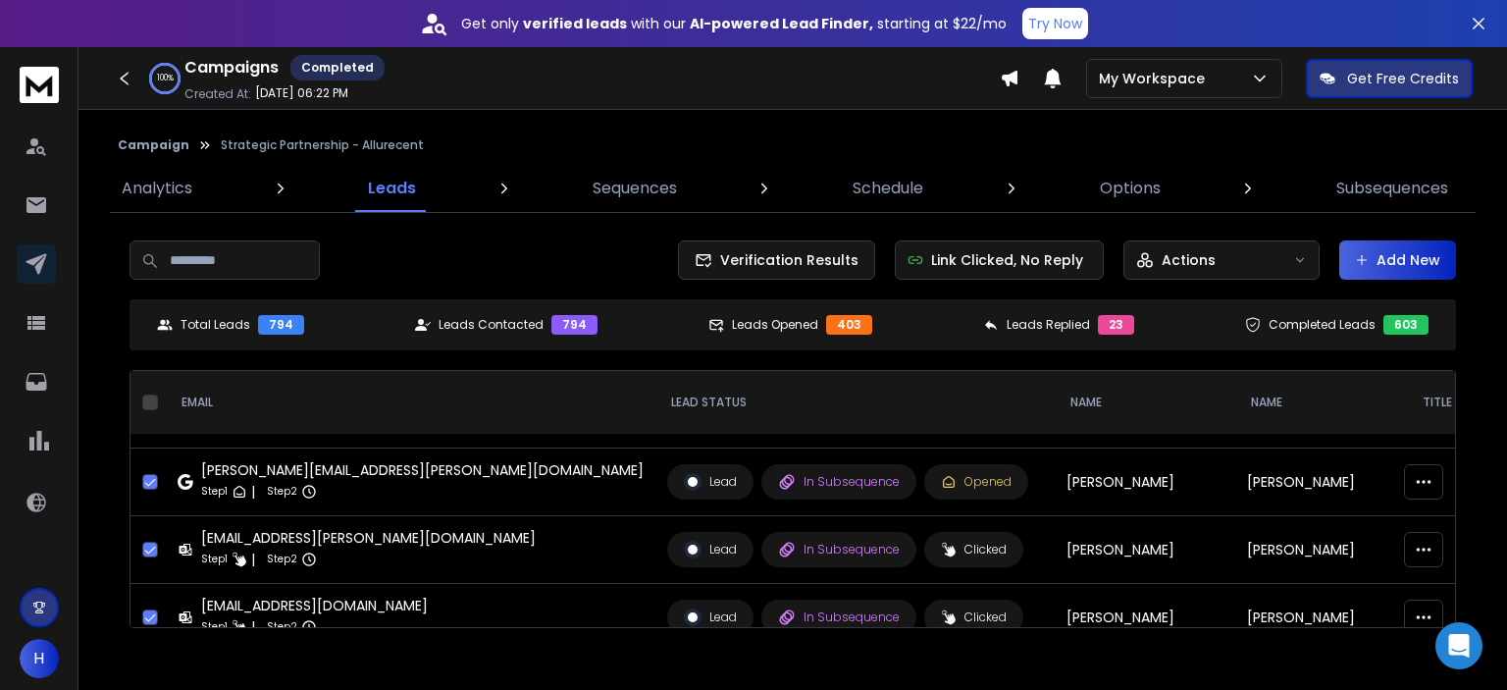
scroll to position [5467, 0]
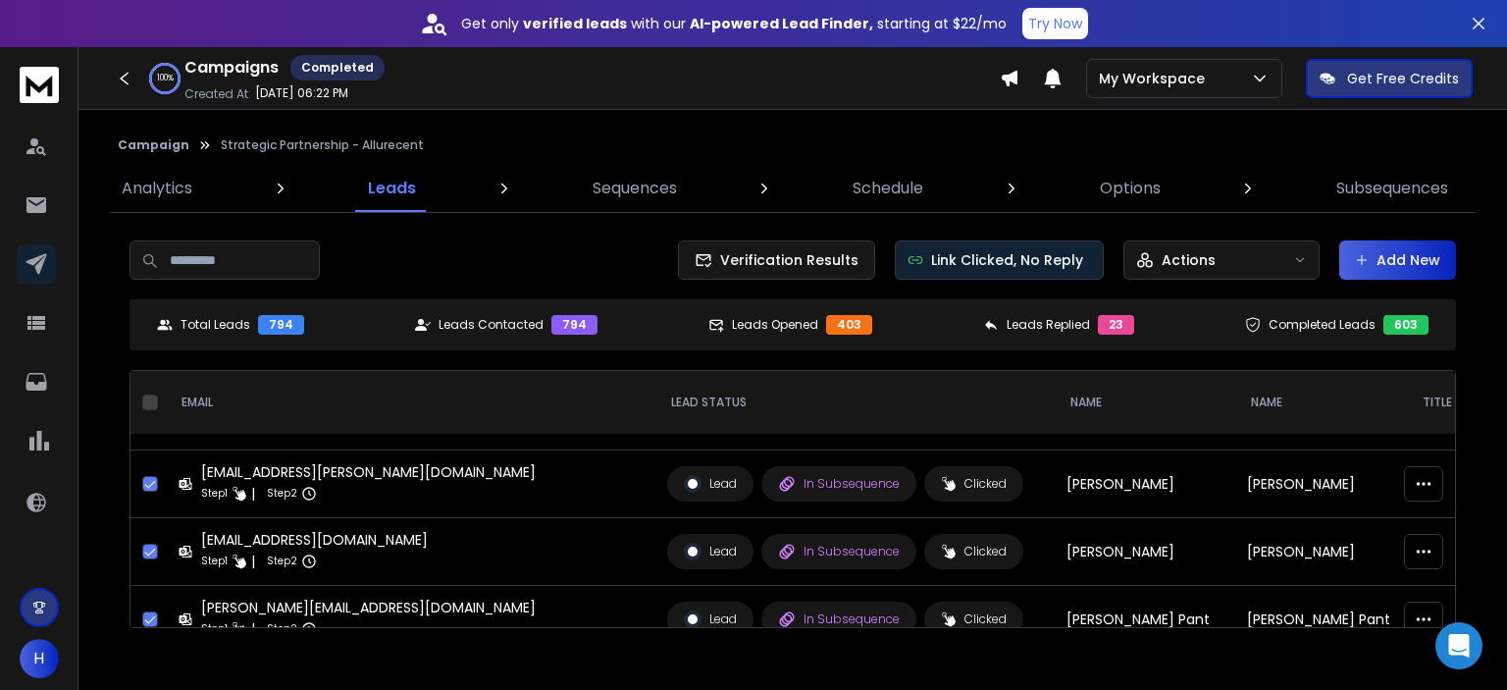
click at [1009, 250] on p "Link Clicked, No Reply" at bounding box center [1007, 260] width 152 height 20
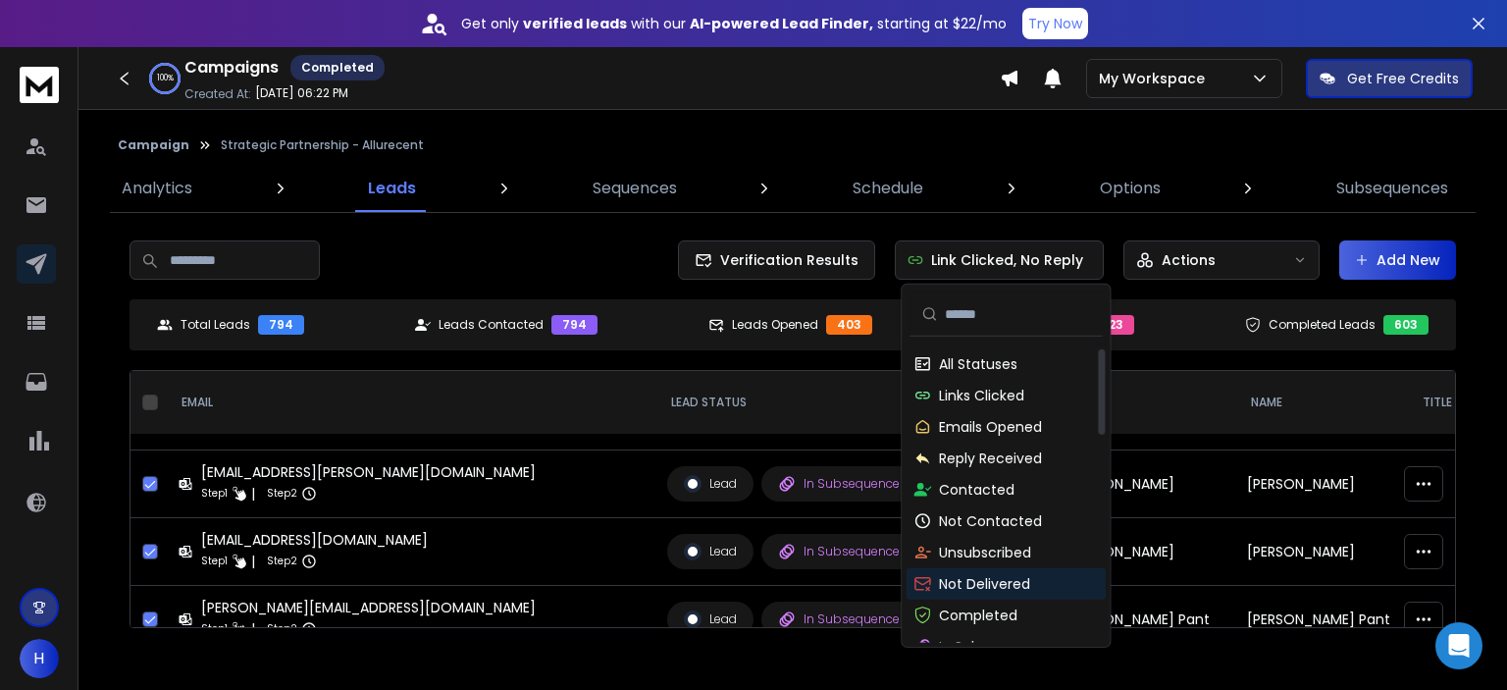
click at [957, 577] on p "Not Delivered" at bounding box center [984, 584] width 91 height 20
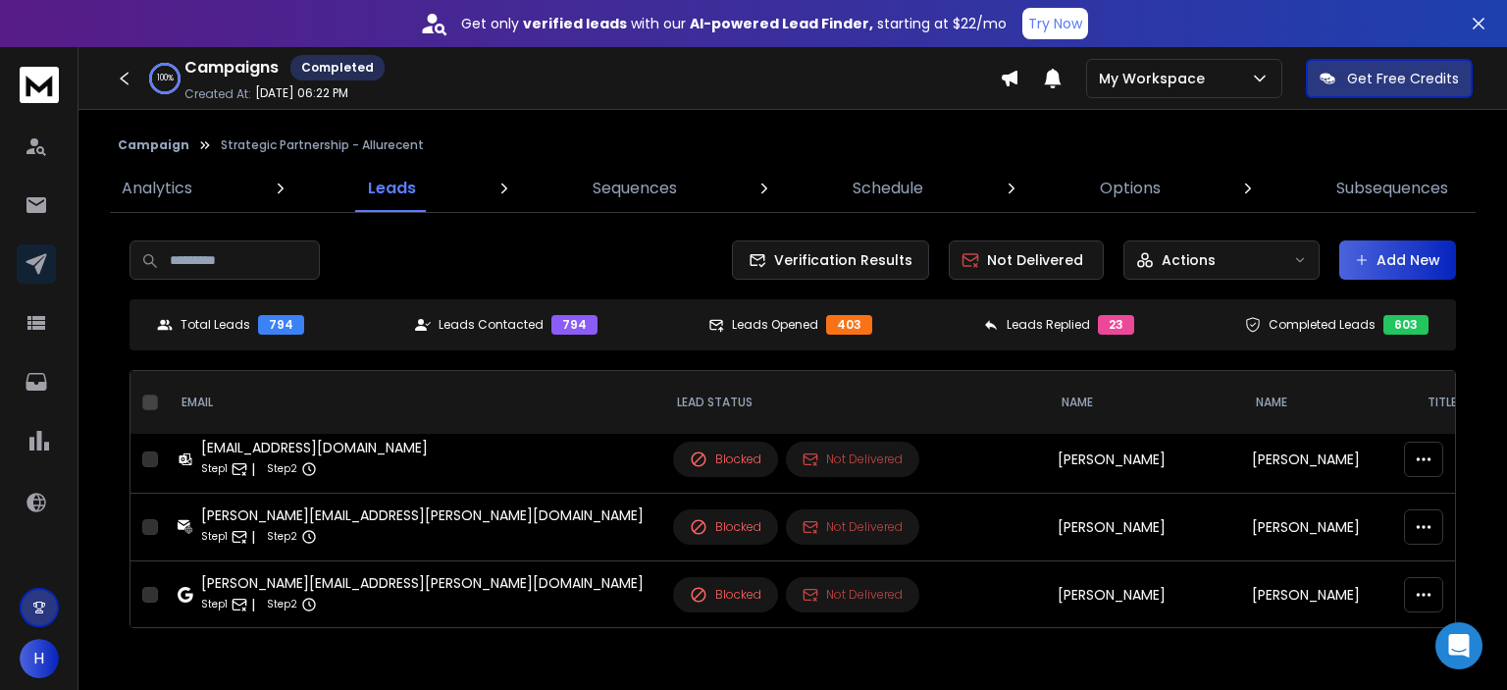
scroll to position [4977, 0]
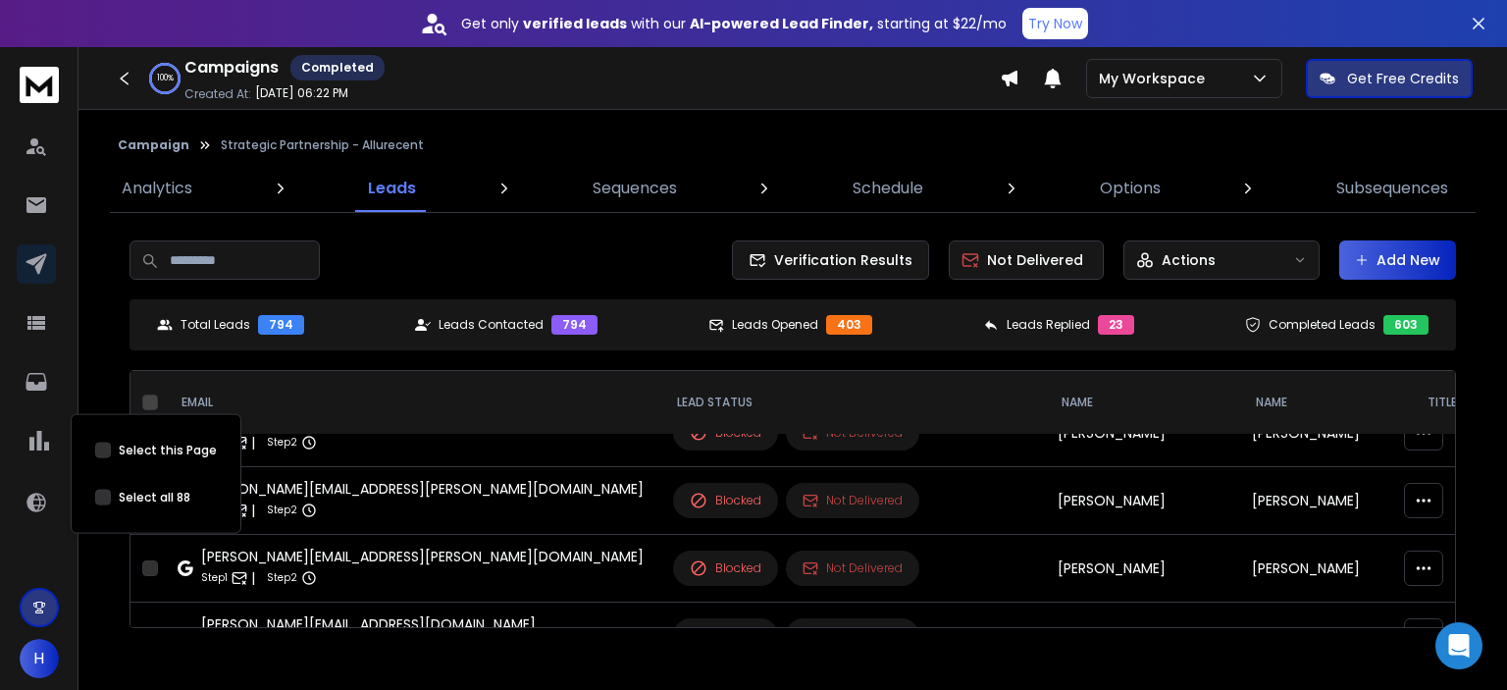
click at [154, 407] on button "Select this Page" at bounding box center [150, 402] width 16 height 16
click at [102, 446] on button "Select this Page" at bounding box center [103, 450] width 16 height 16
click at [106, 497] on button "Select this Page" at bounding box center [103, 498] width 16 height 16
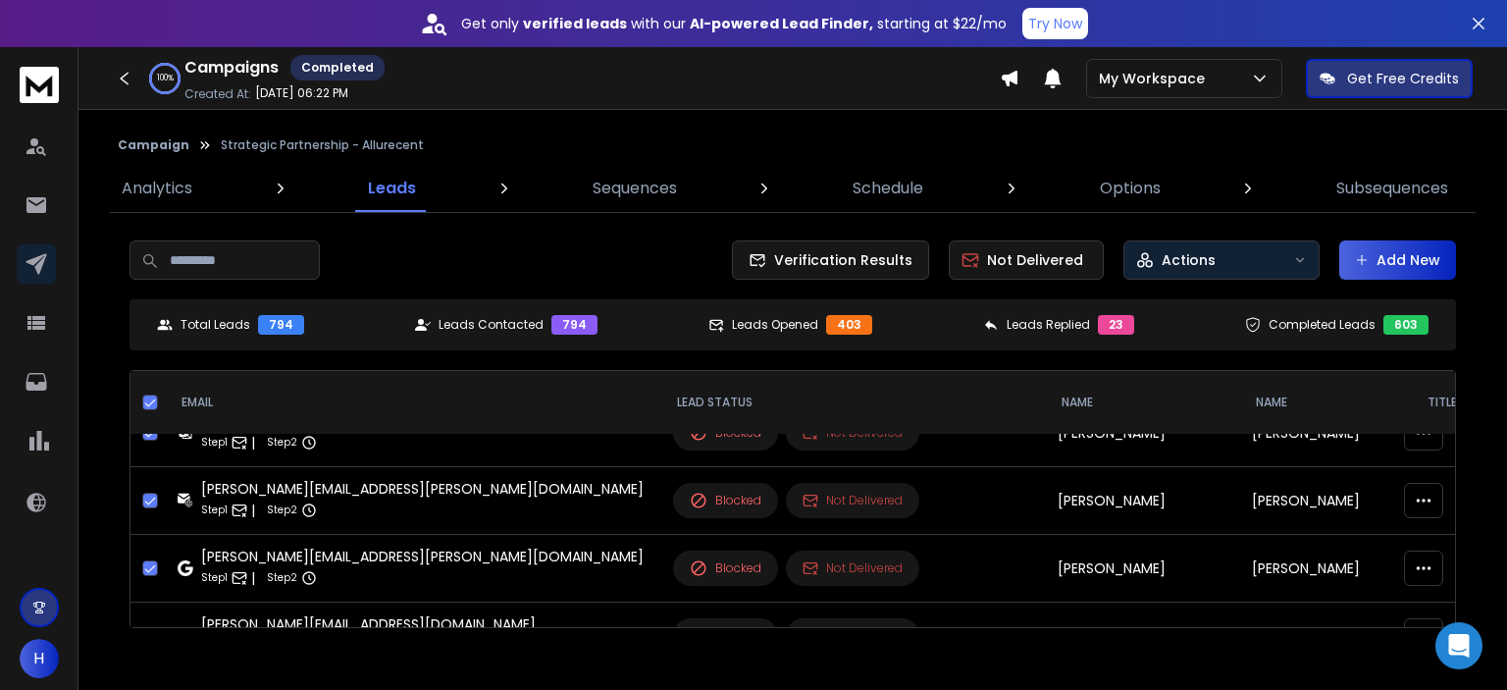
click at [1250, 262] on div "Actions" at bounding box center [1210, 260] width 149 height 20
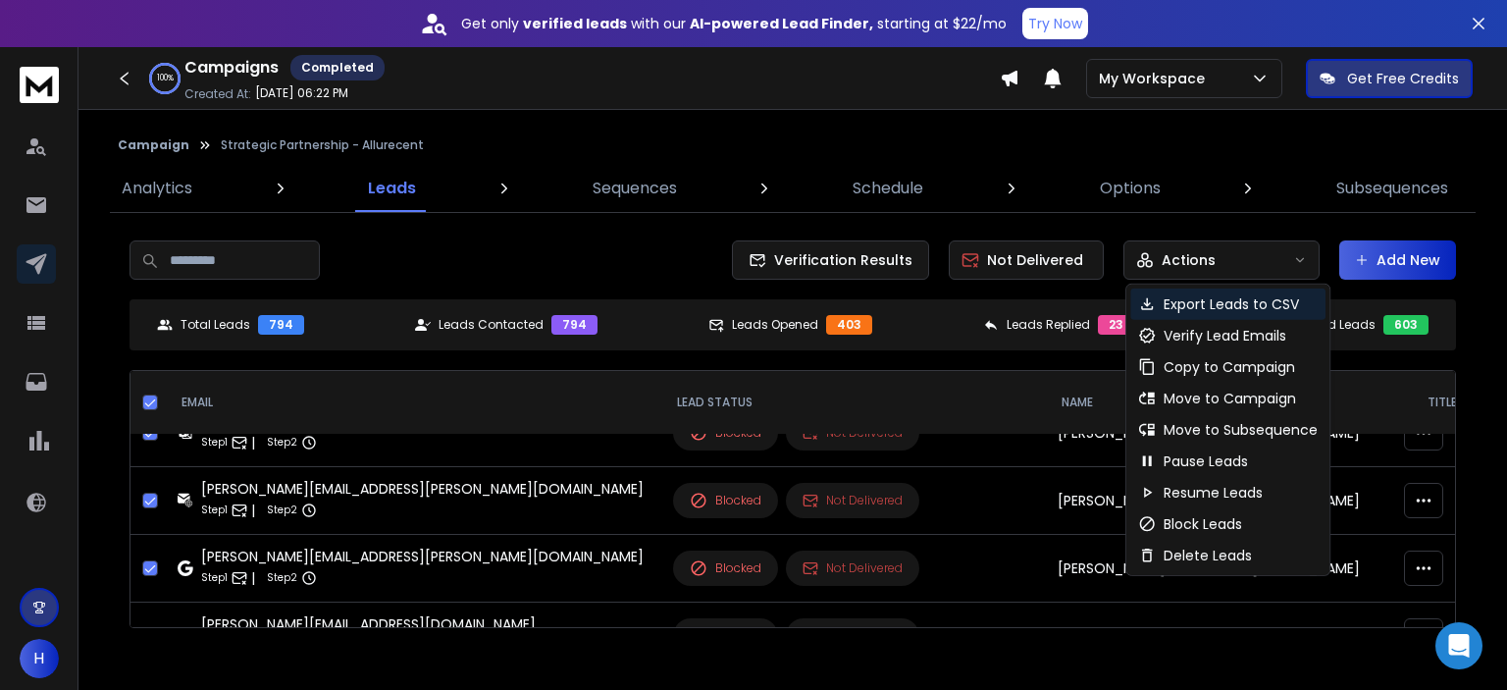
click at [1204, 297] on p "Export Leads to CSV" at bounding box center [1230, 304] width 135 height 20
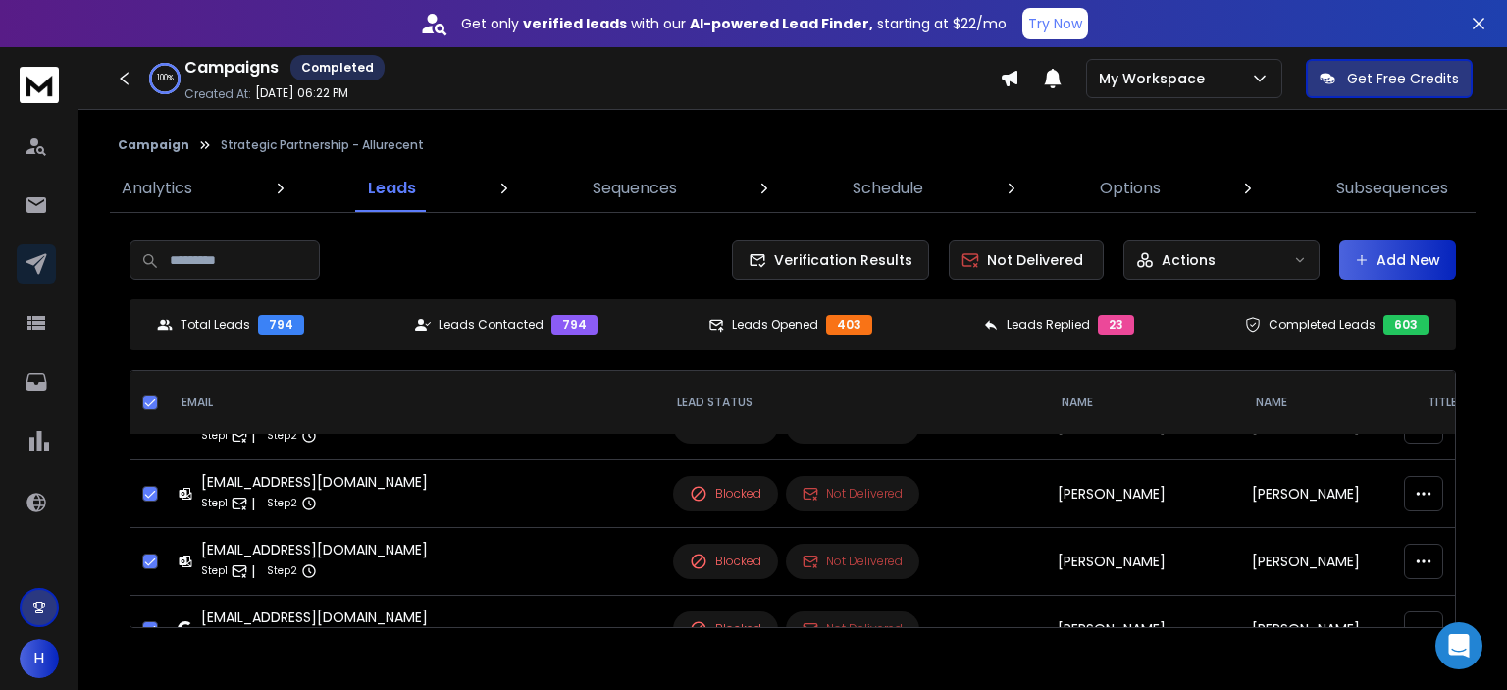
scroll to position [5467, 0]
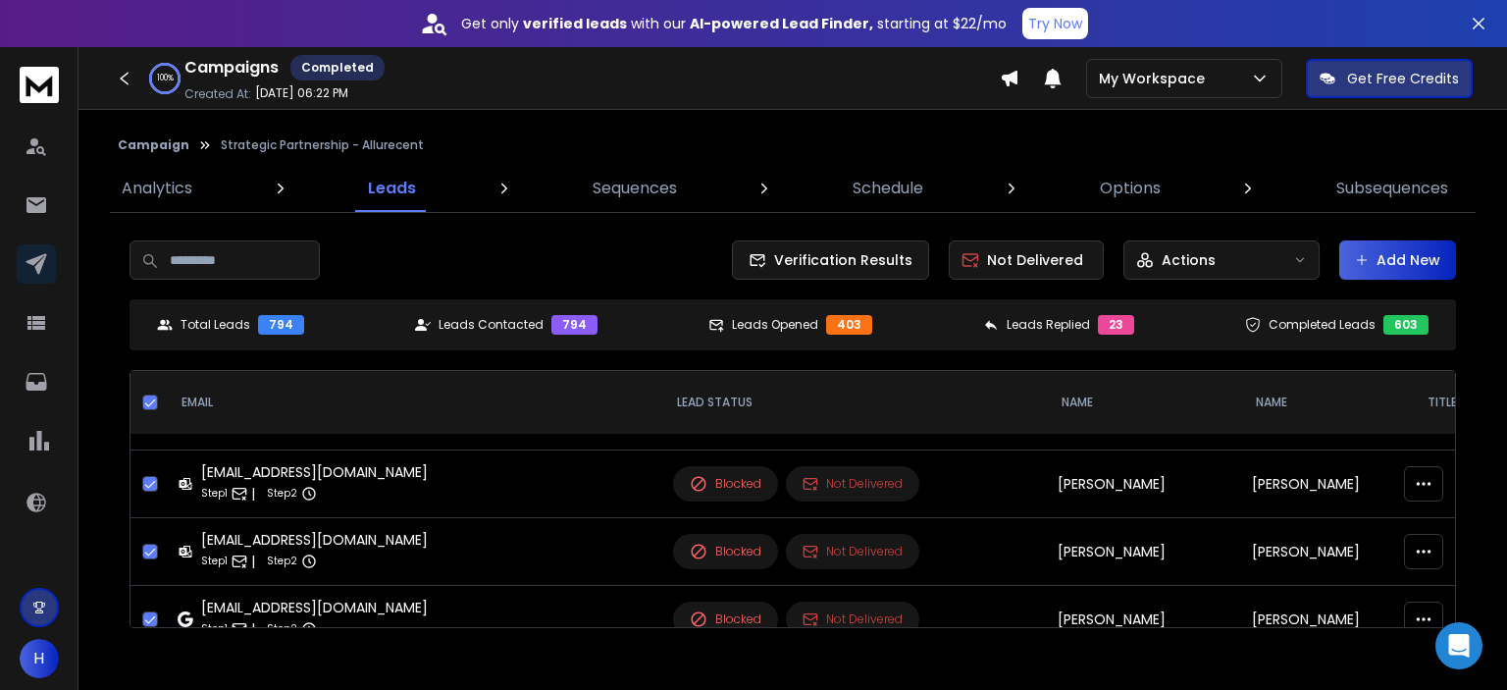
click at [34, 390] on icon at bounding box center [37, 382] width 24 height 24
click at [38, 362] on link at bounding box center [36, 381] width 39 height 39
click at [37, 370] on icon at bounding box center [37, 382] width 24 height 24
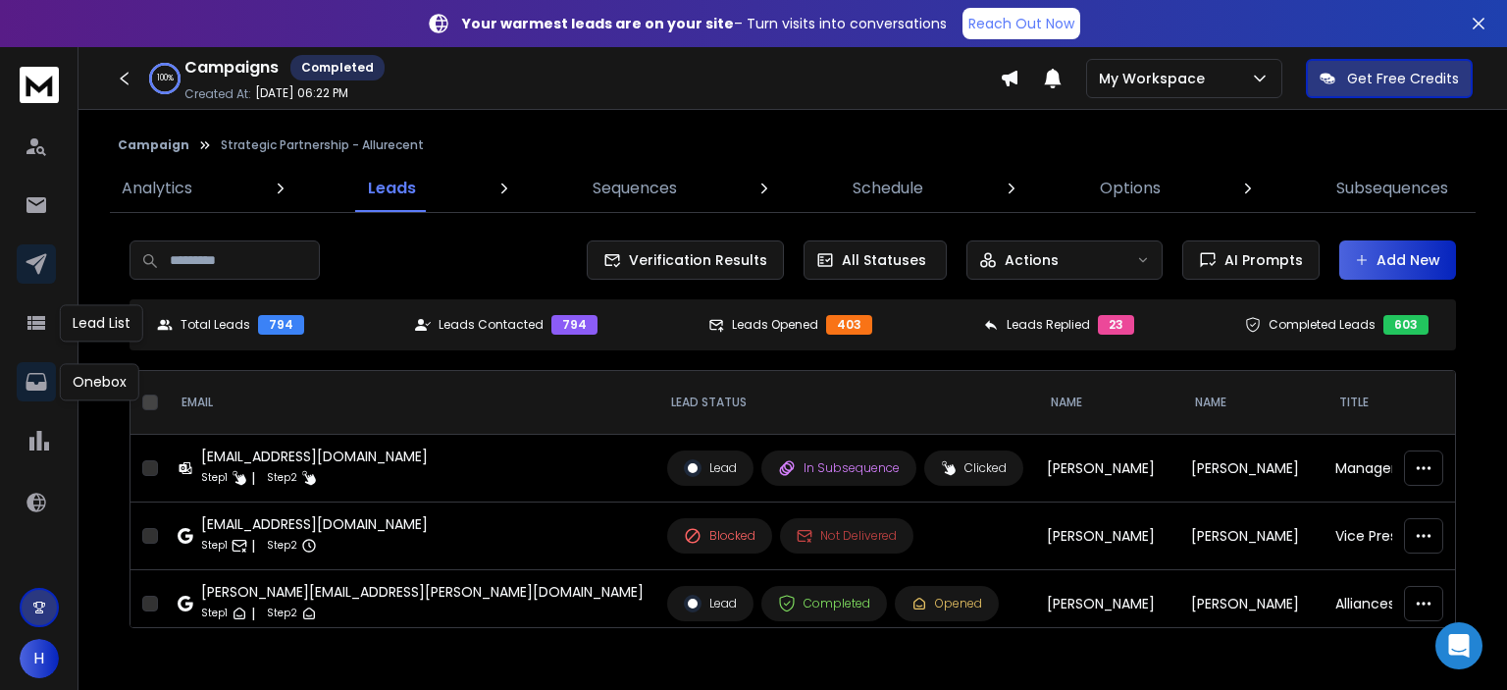
click at [31, 378] on icon at bounding box center [37, 382] width 24 height 24
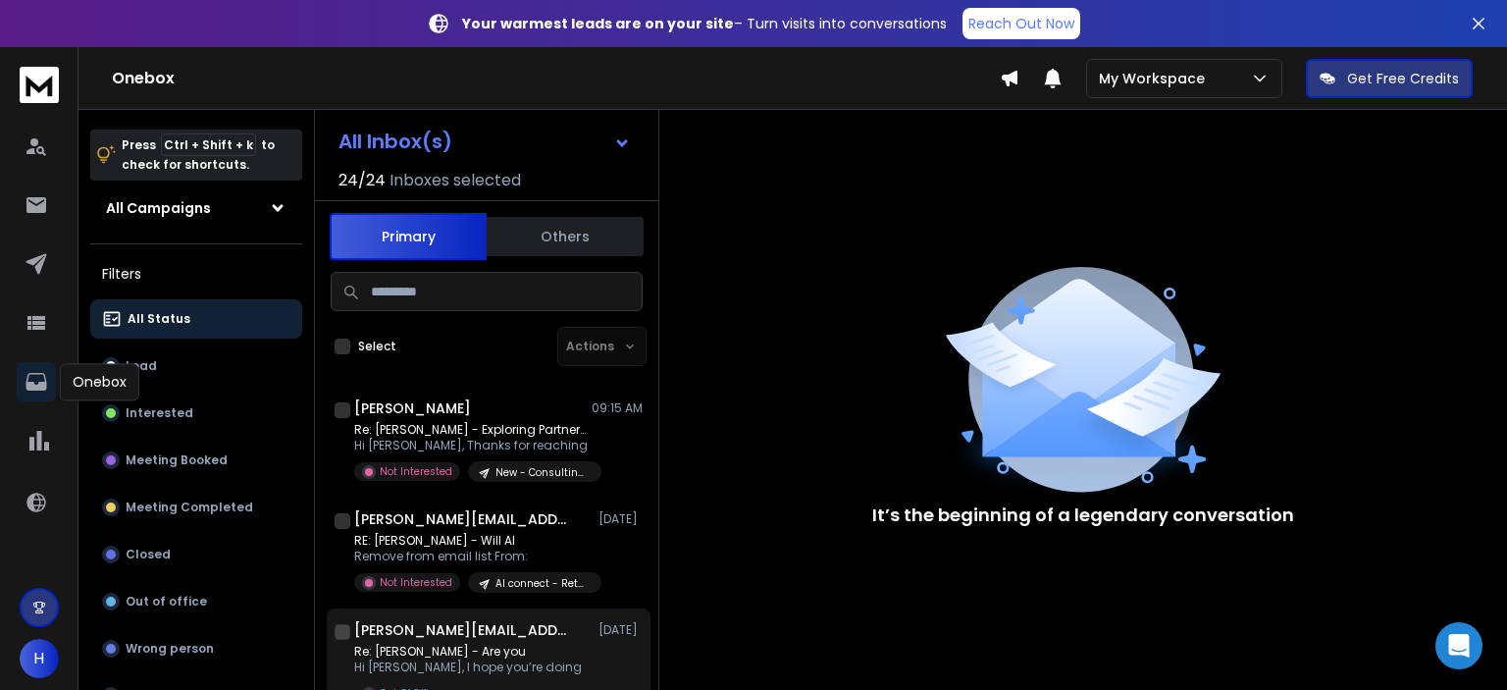
scroll to position [294, 0]
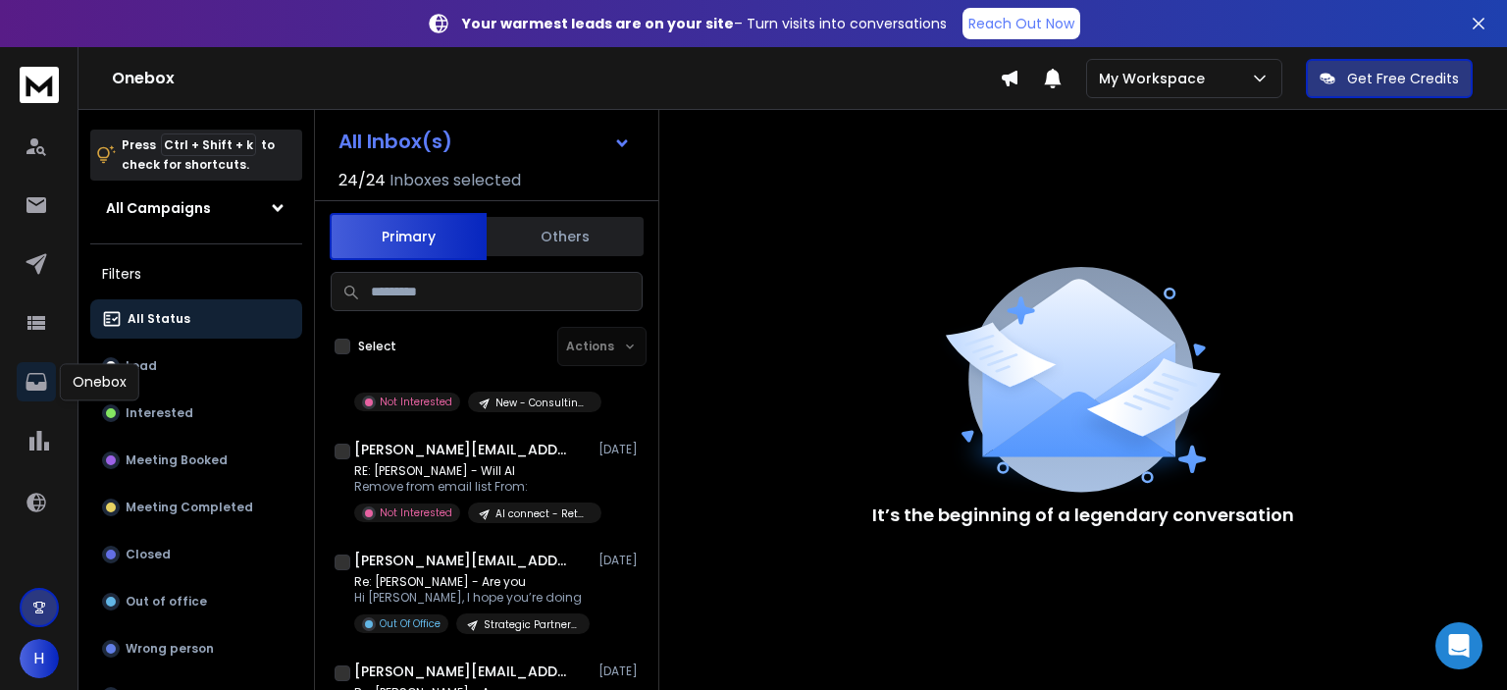
click at [25, 384] on icon at bounding box center [37, 382] width 24 height 24
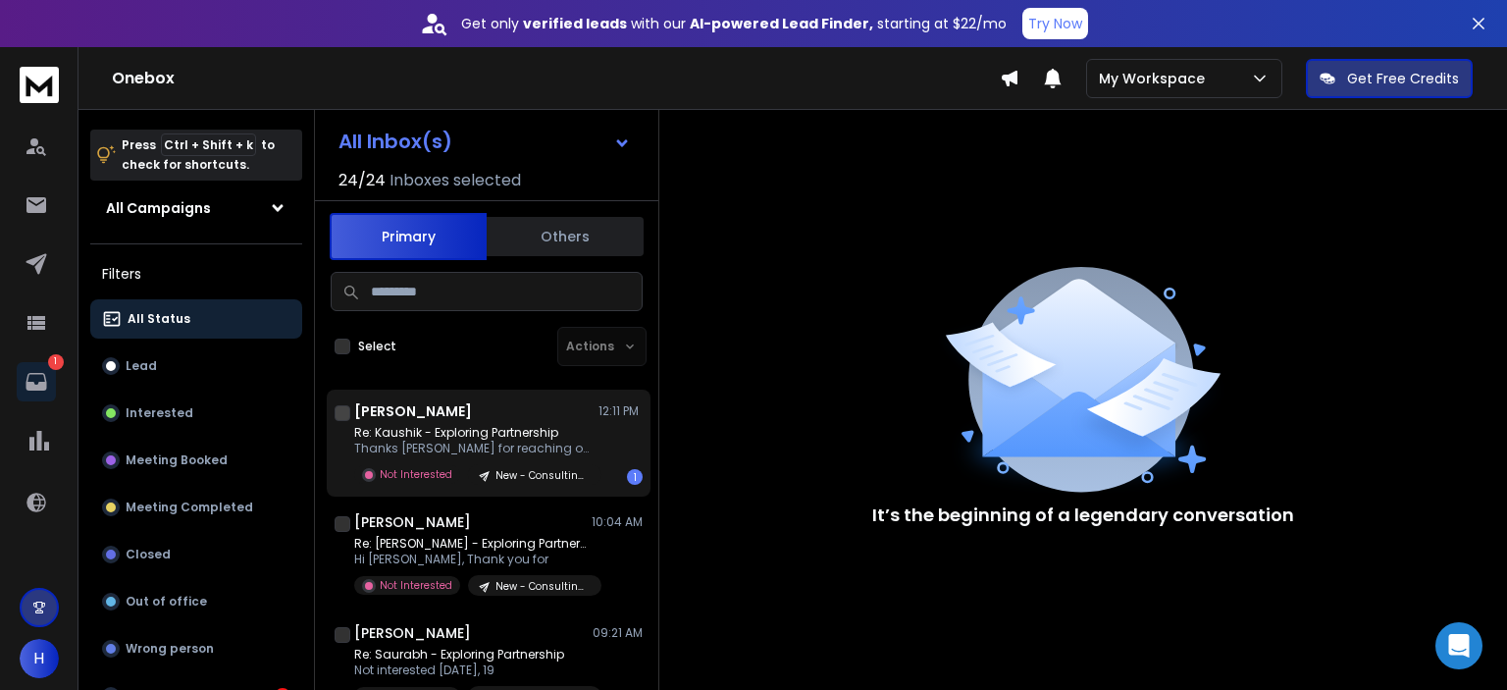
click at [483, 432] on p "Re: Kaushik - Exploring Partnership" at bounding box center [471, 433] width 235 height 16
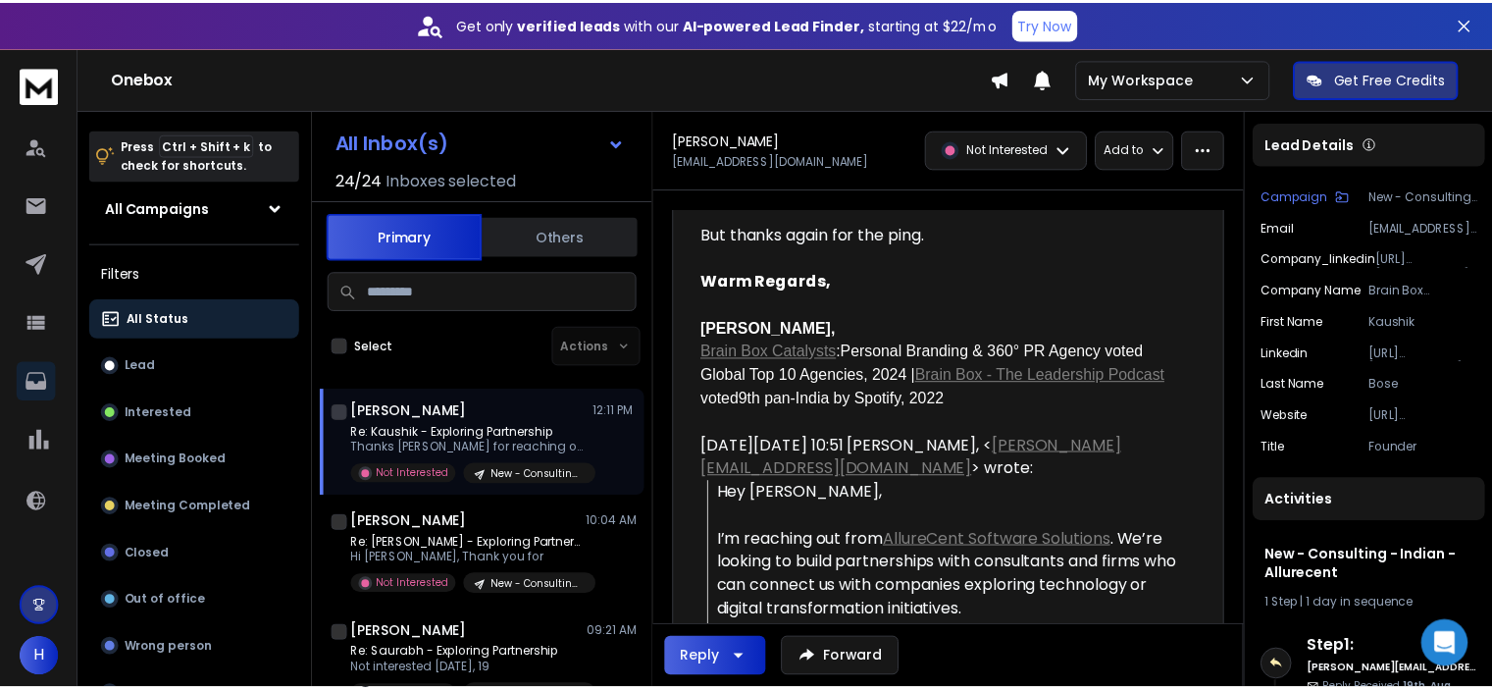
scroll to position [98, 0]
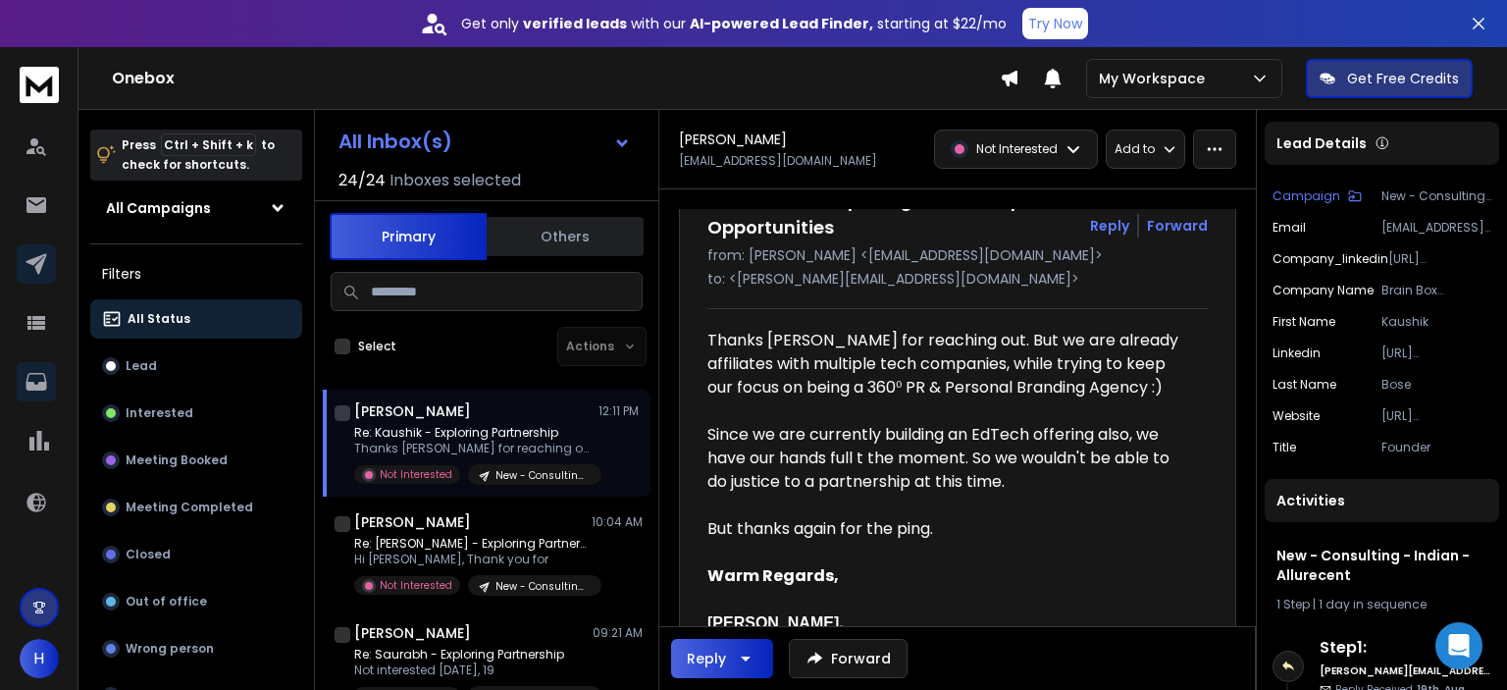
click at [18, 266] on link at bounding box center [36, 263] width 39 height 39
click at [25, 266] on icon at bounding box center [37, 264] width 24 height 24
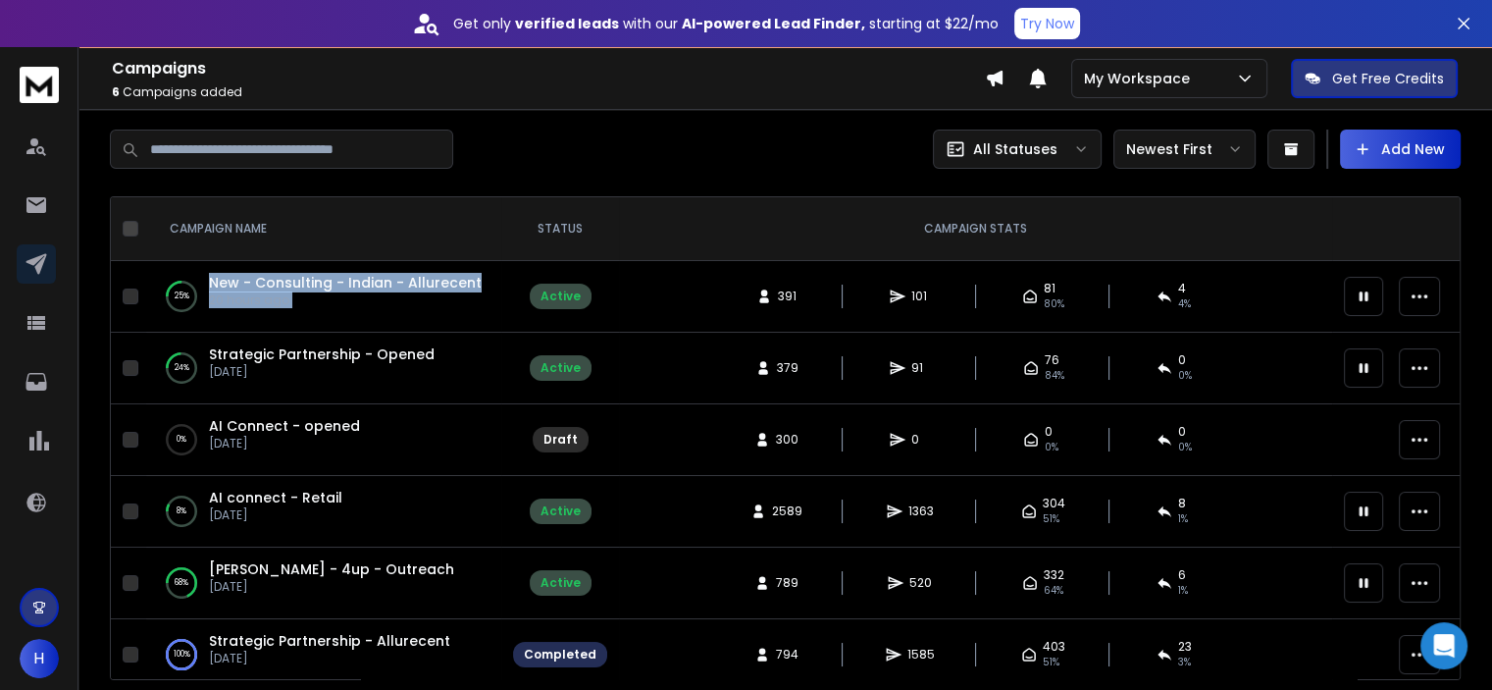
drag, startPoint x: 492, startPoint y: 278, endPoint x: 212, endPoint y: 282, distance: 280.6
click at [212, 282] on tr "25 % New - Consulting - Indian - Allurecent 20 hours ago Active 391 101 81 80 %…" at bounding box center [785, 297] width 1349 height 72
copy div "New - Consulting - Indian - Allurecent 20 hours ago"
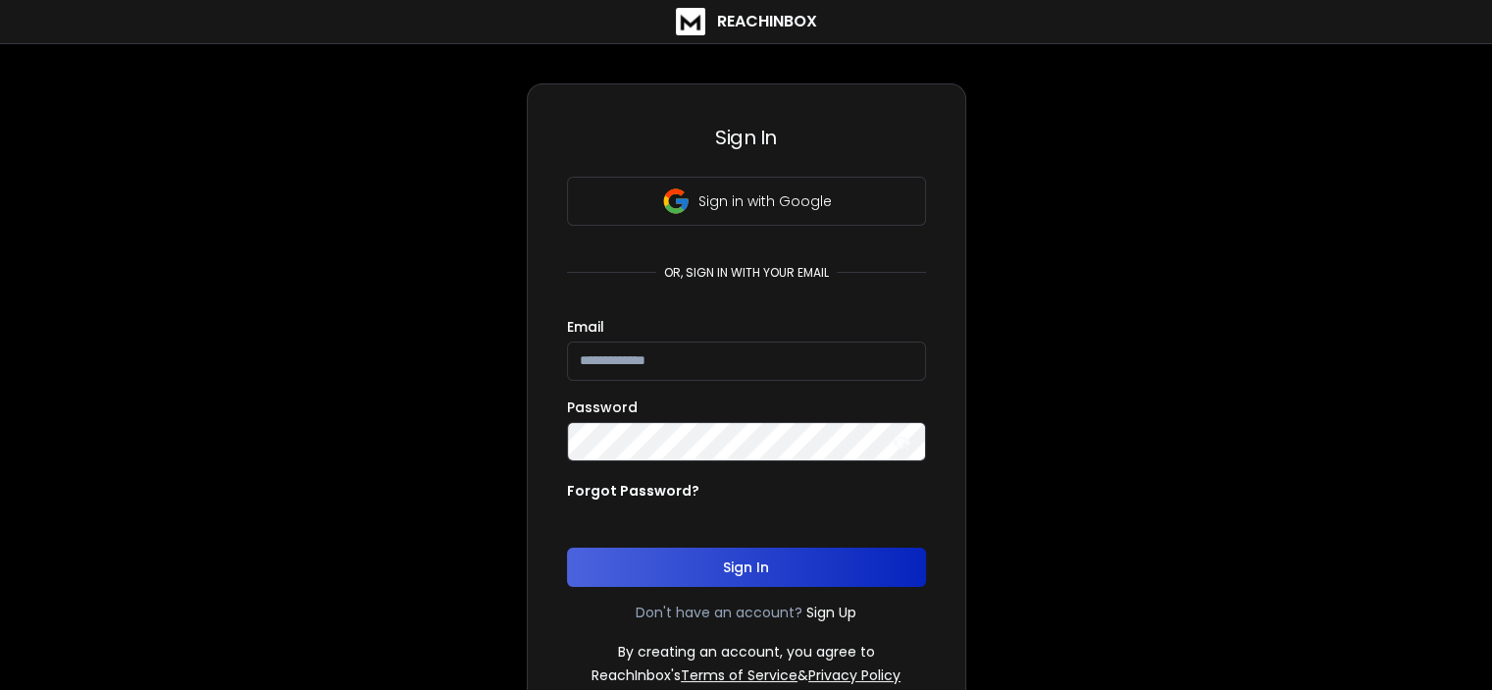
type input "**********"
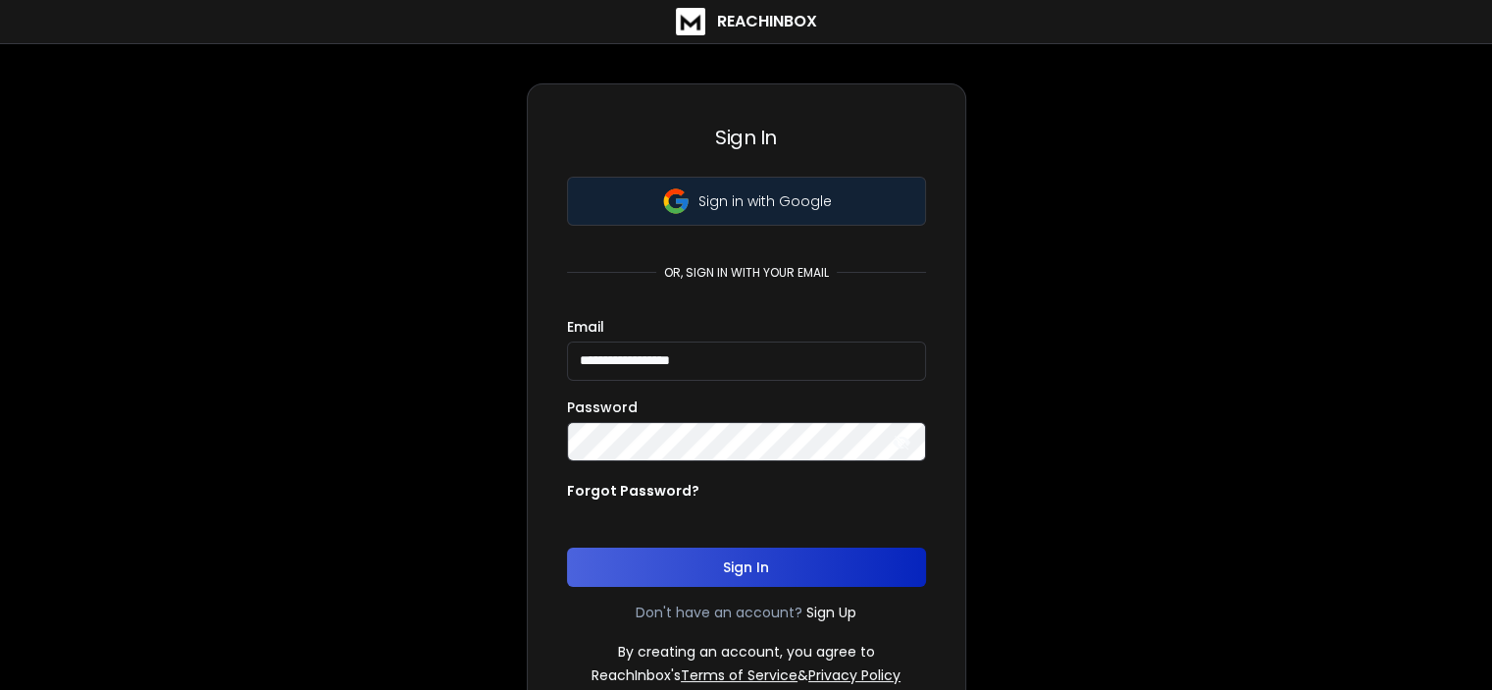
drag, startPoint x: 0, startPoint y: 0, endPoint x: 718, endPoint y: 189, distance: 742.6
click at [718, 187] on button "Sign in with Google" at bounding box center [746, 201] width 359 height 49
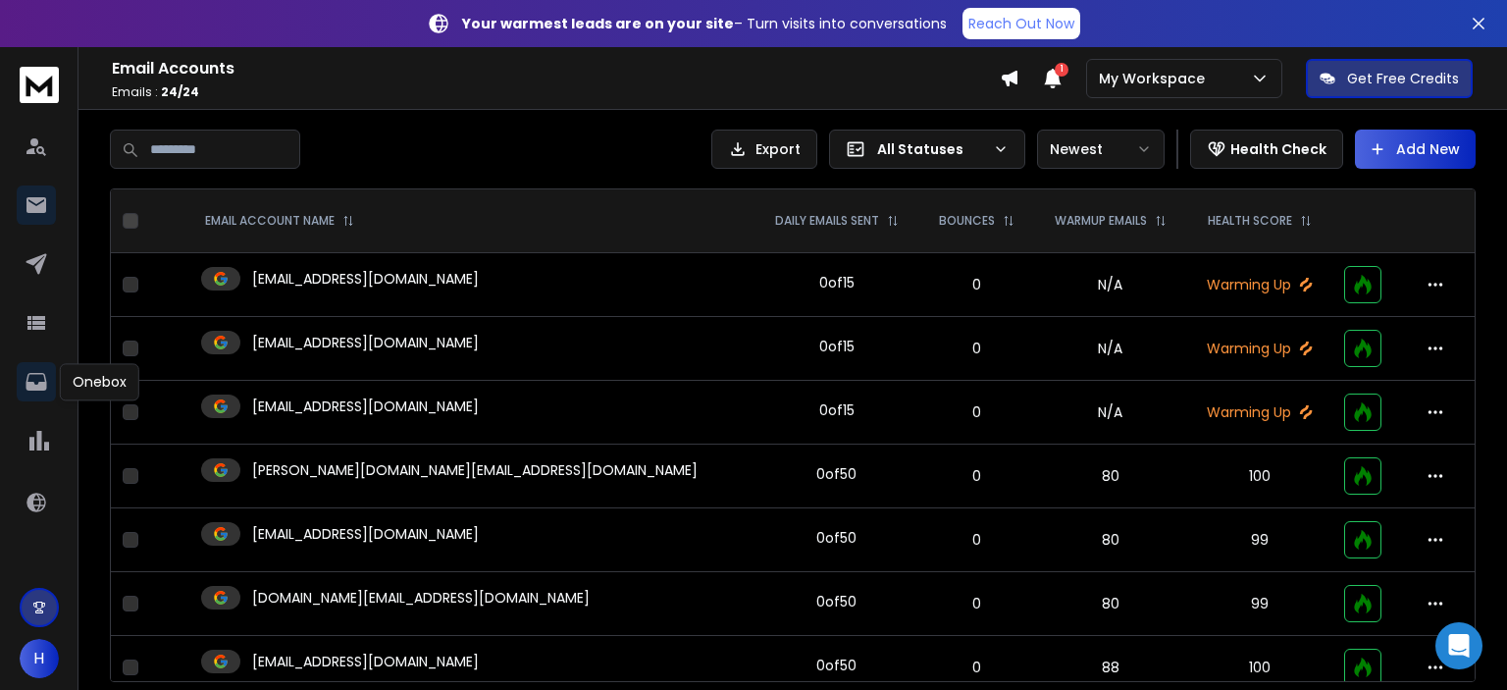
click at [42, 387] on icon at bounding box center [36, 382] width 21 height 18
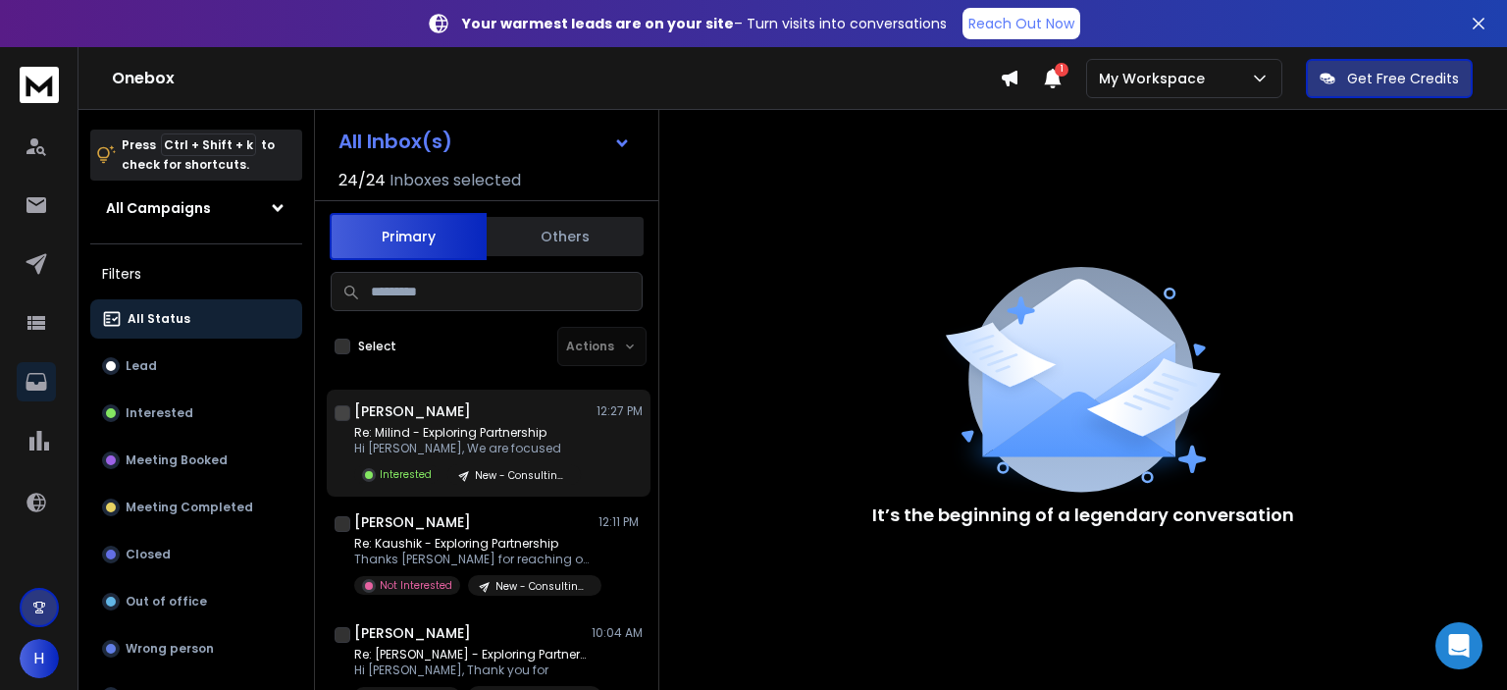
click at [522, 441] on p "Hi [PERSON_NAME], We are focused" at bounding box center [467, 448] width 227 height 16
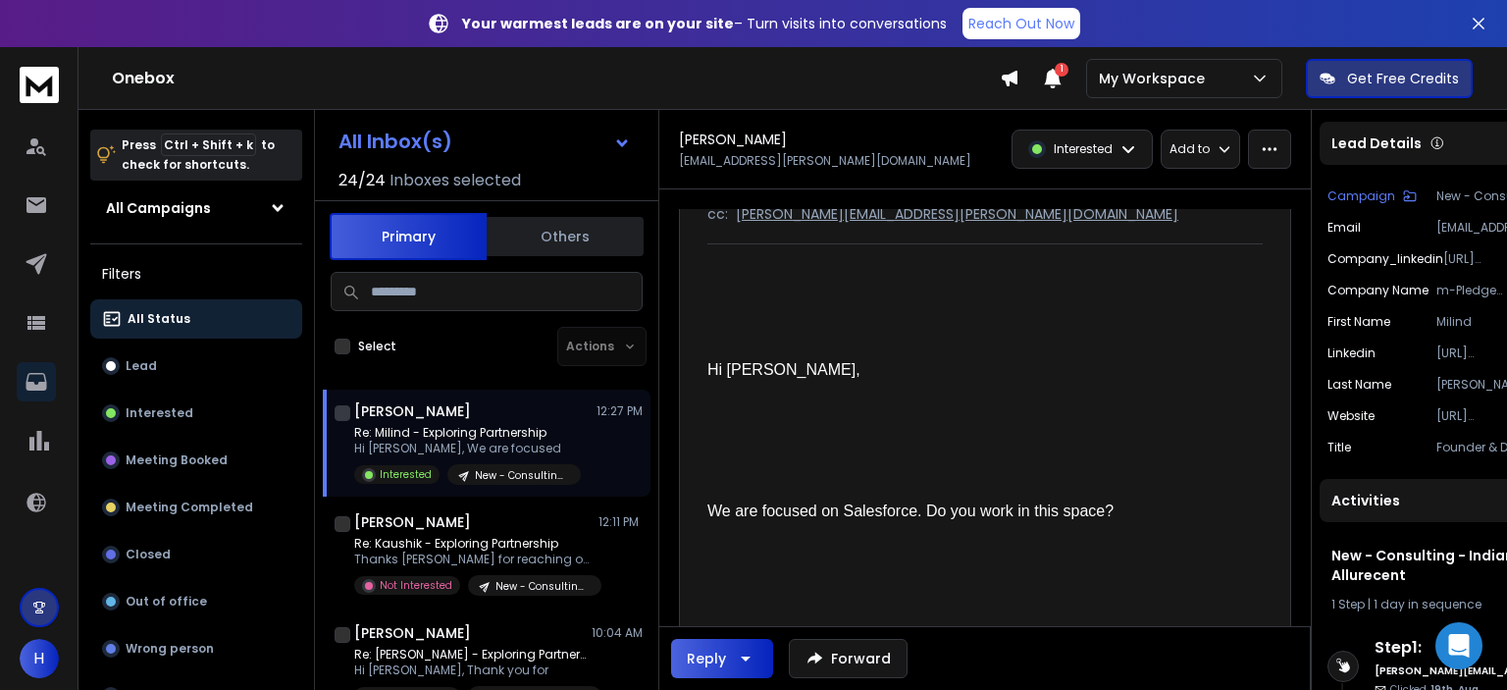
scroll to position [196, 0]
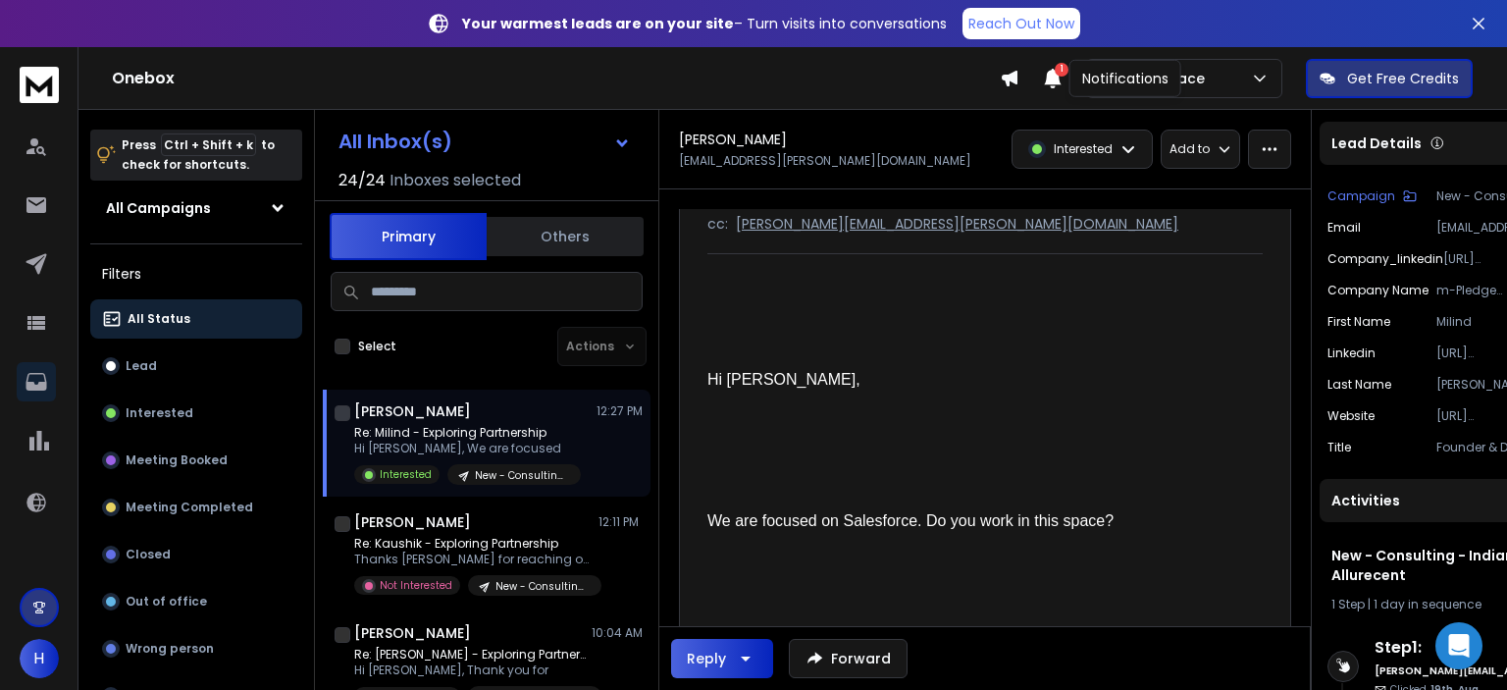
click at [1062, 71] on span "1" at bounding box center [1062, 70] width 14 height 14
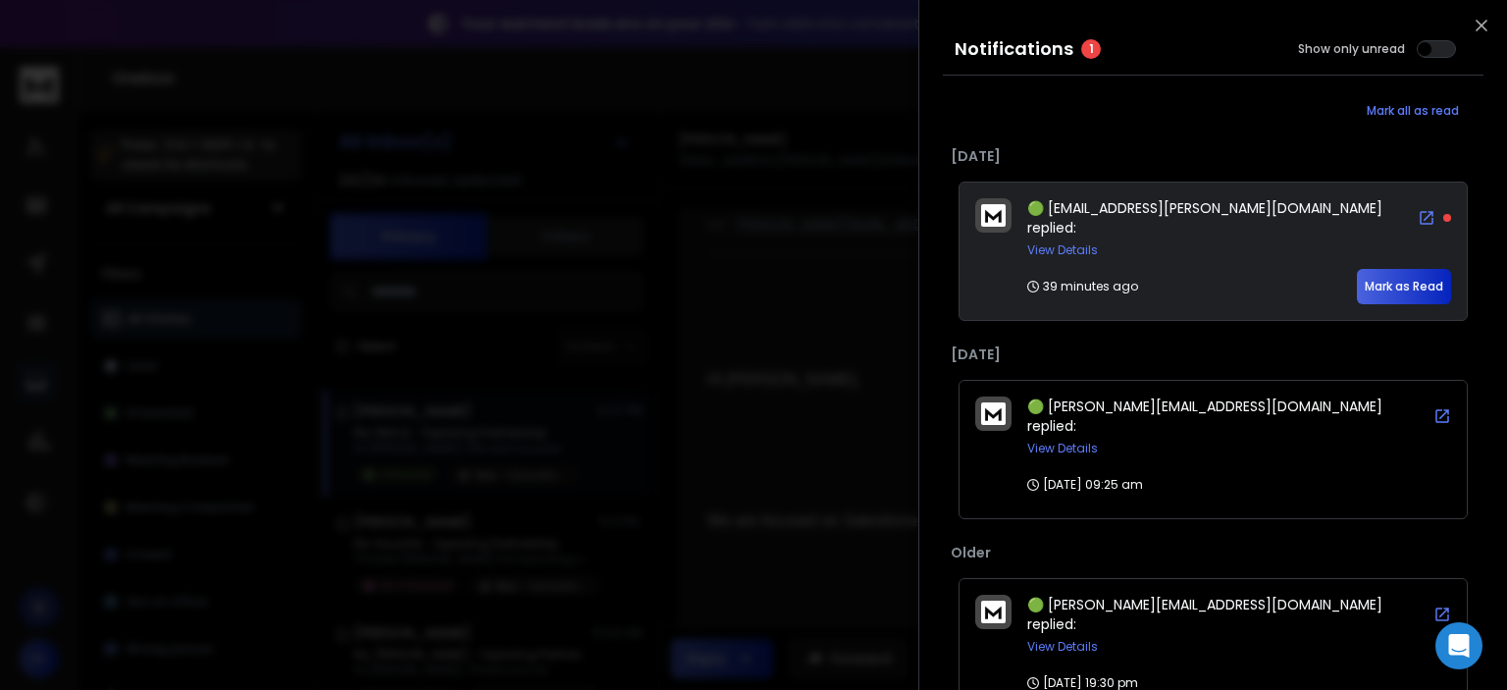
click at [1367, 269] on button "Mark as Read" at bounding box center [1404, 286] width 94 height 35
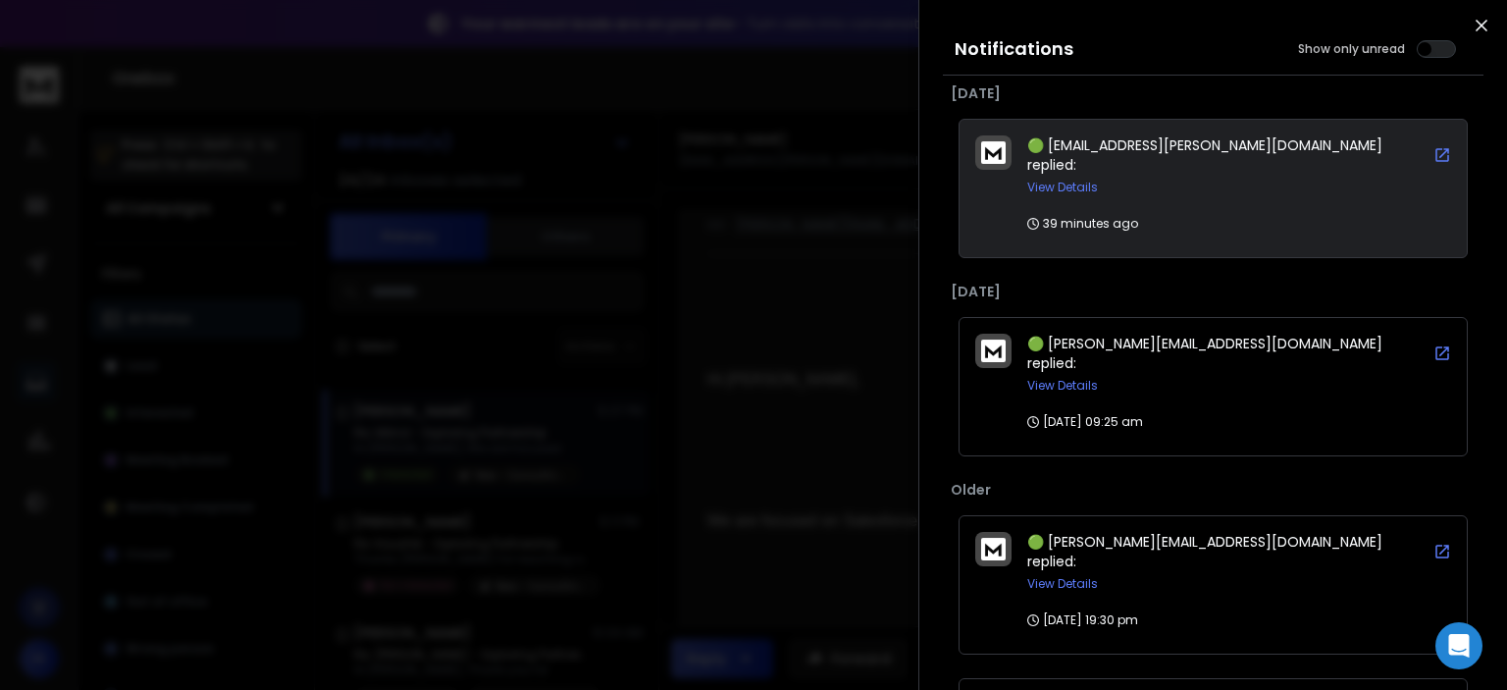
click at [1472, 24] on icon "button" at bounding box center [1482, 26] width 20 height 20
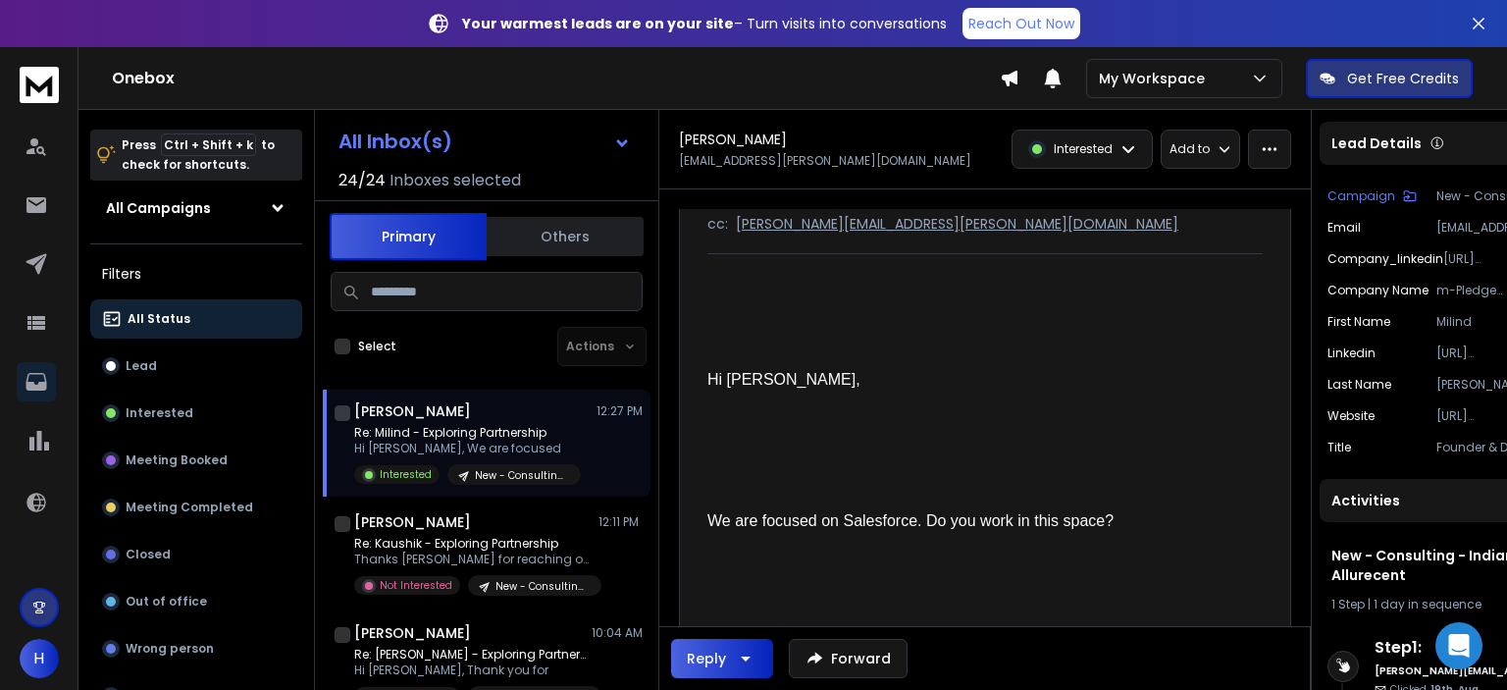
scroll to position [0, 0]
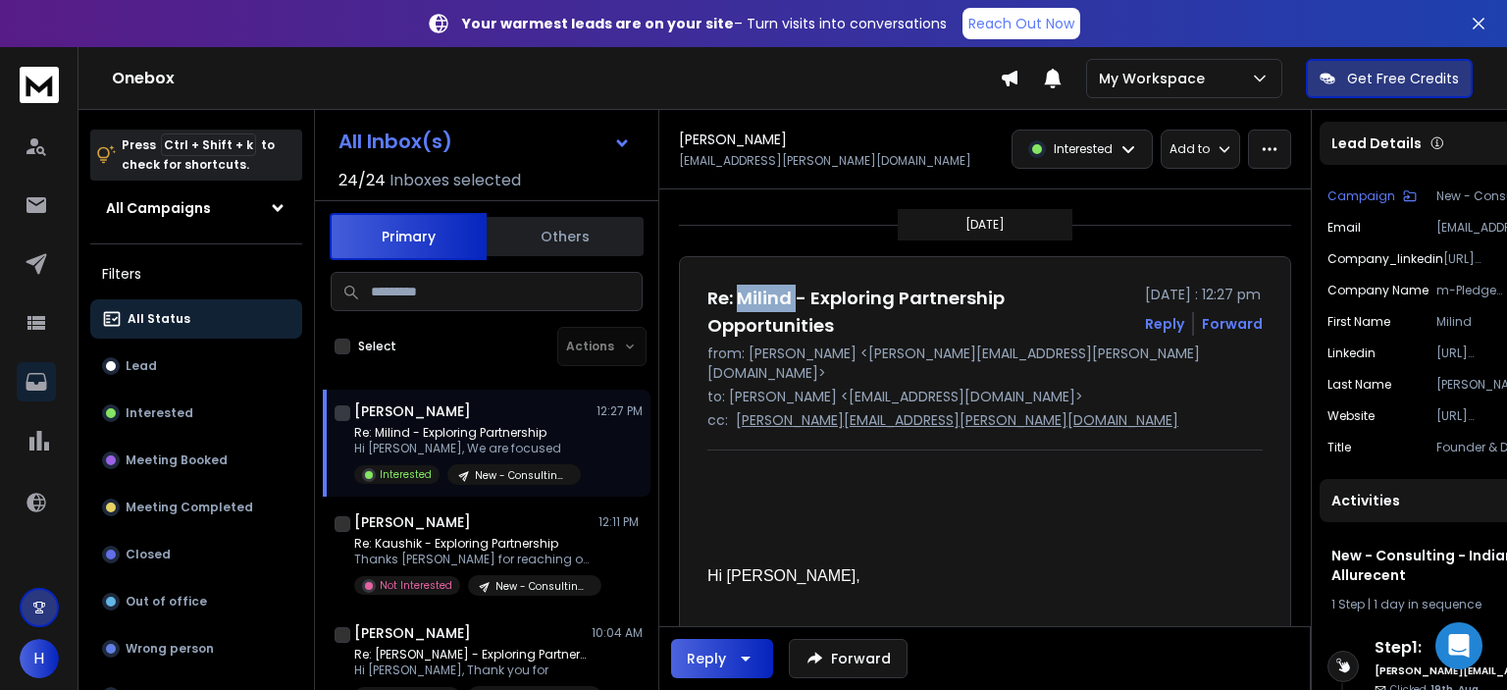
drag, startPoint x: 797, startPoint y: 303, endPoint x: 738, endPoint y: 303, distance: 58.9
click at [738, 303] on h1 "Re: Milind - Exploring Partnership Opportunities" at bounding box center [920, 311] width 426 height 55
copy h1 "Milind"
drag, startPoint x: 855, startPoint y: 352, endPoint x: 747, endPoint y: 350, distance: 108.9
click at [748, 350] on p "from: Milind Kharosekar <milind.kharosekar@m-pledge.com>" at bounding box center [984, 362] width 555 height 39
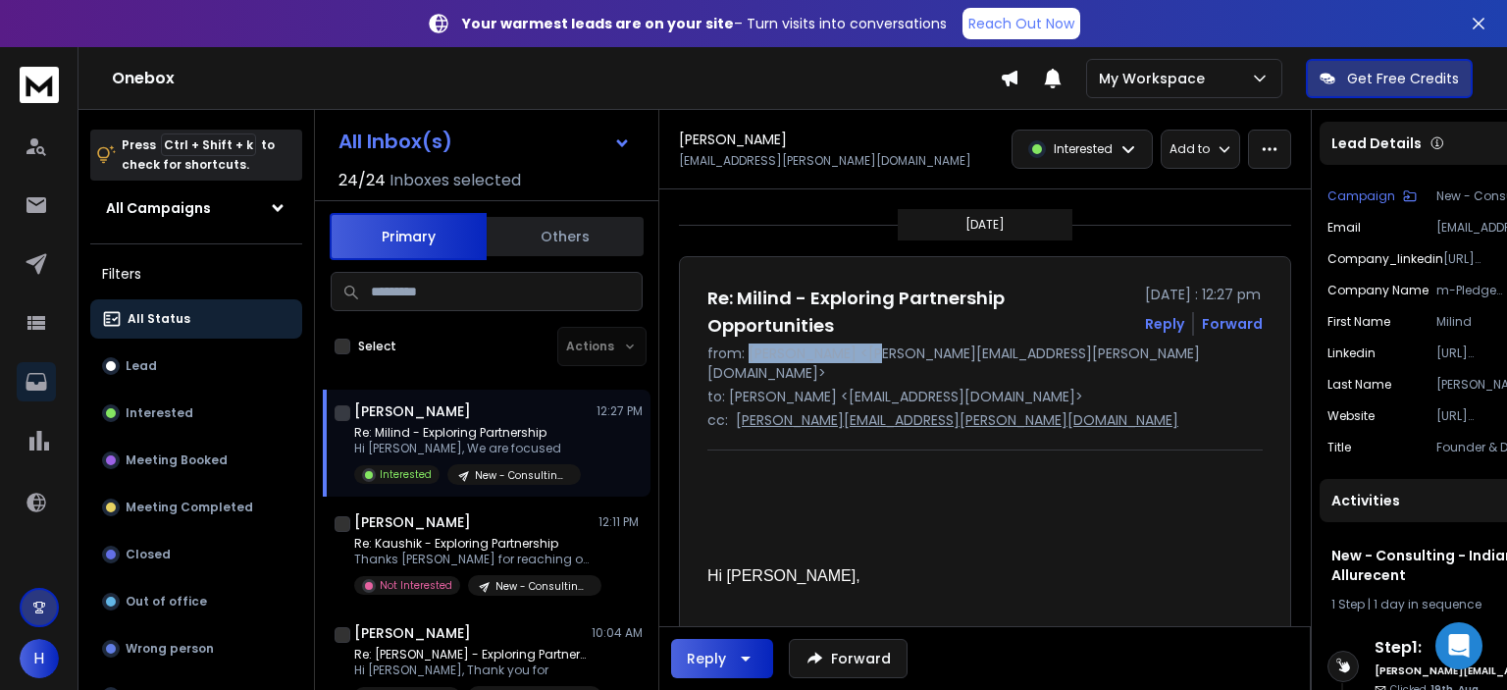
copy p "[PERSON_NAME]"
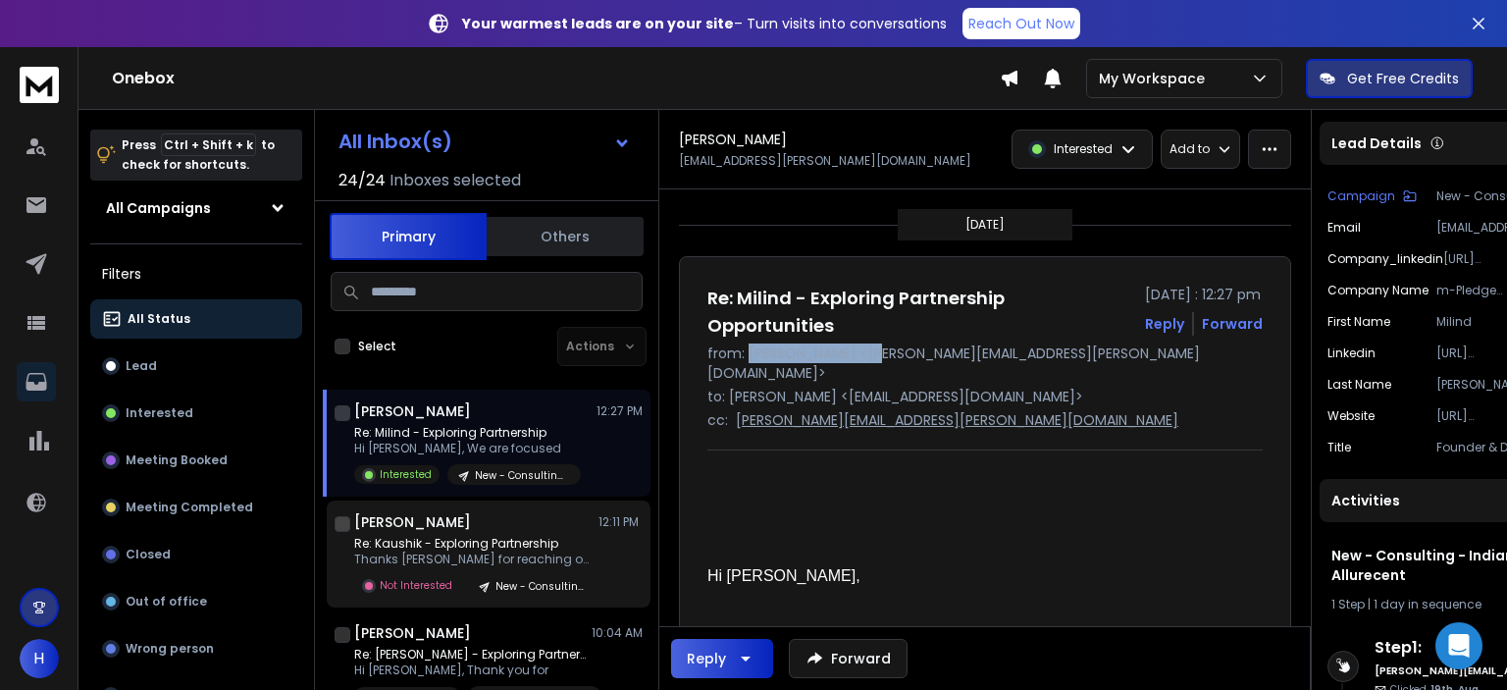
scroll to position [98, 0]
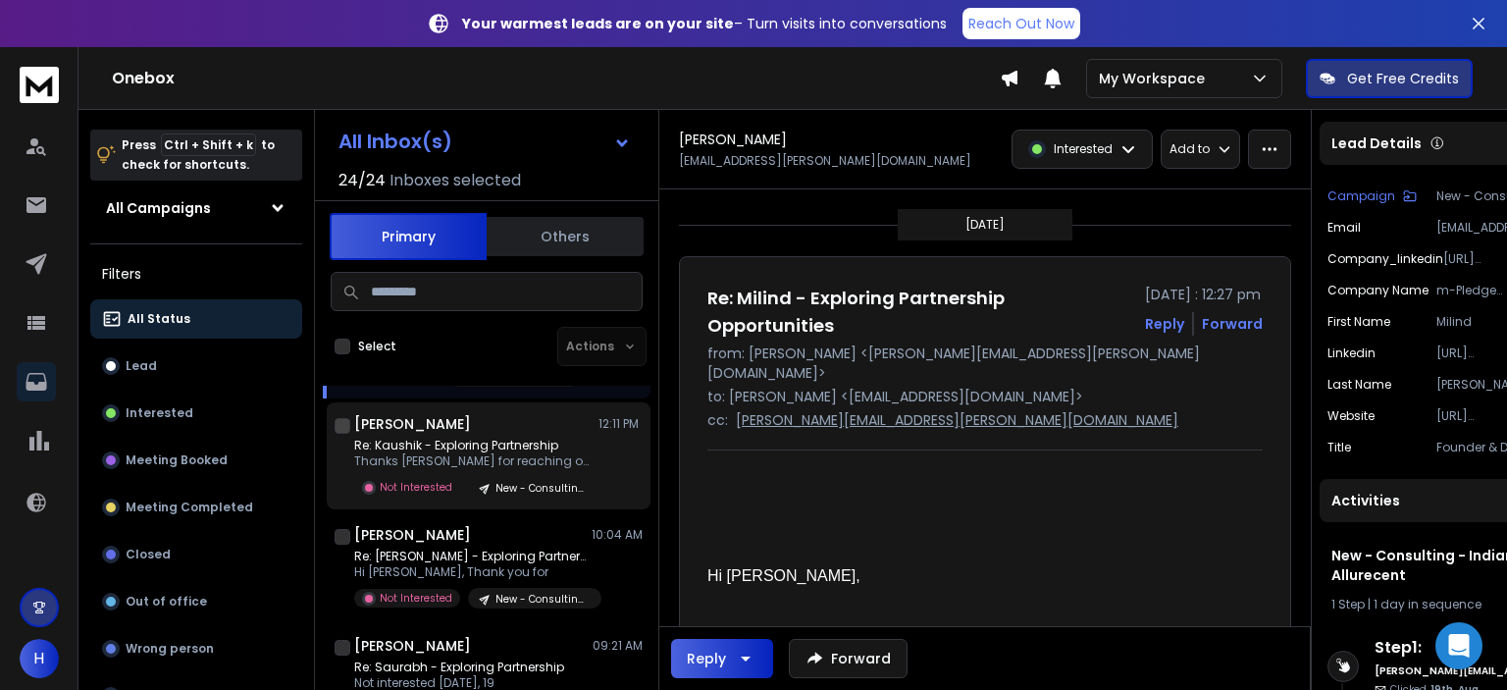
click at [500, 442] on p "Re: Kaushik - Exploring Partnership" at bounding box center [471, 446] width 235 height 16
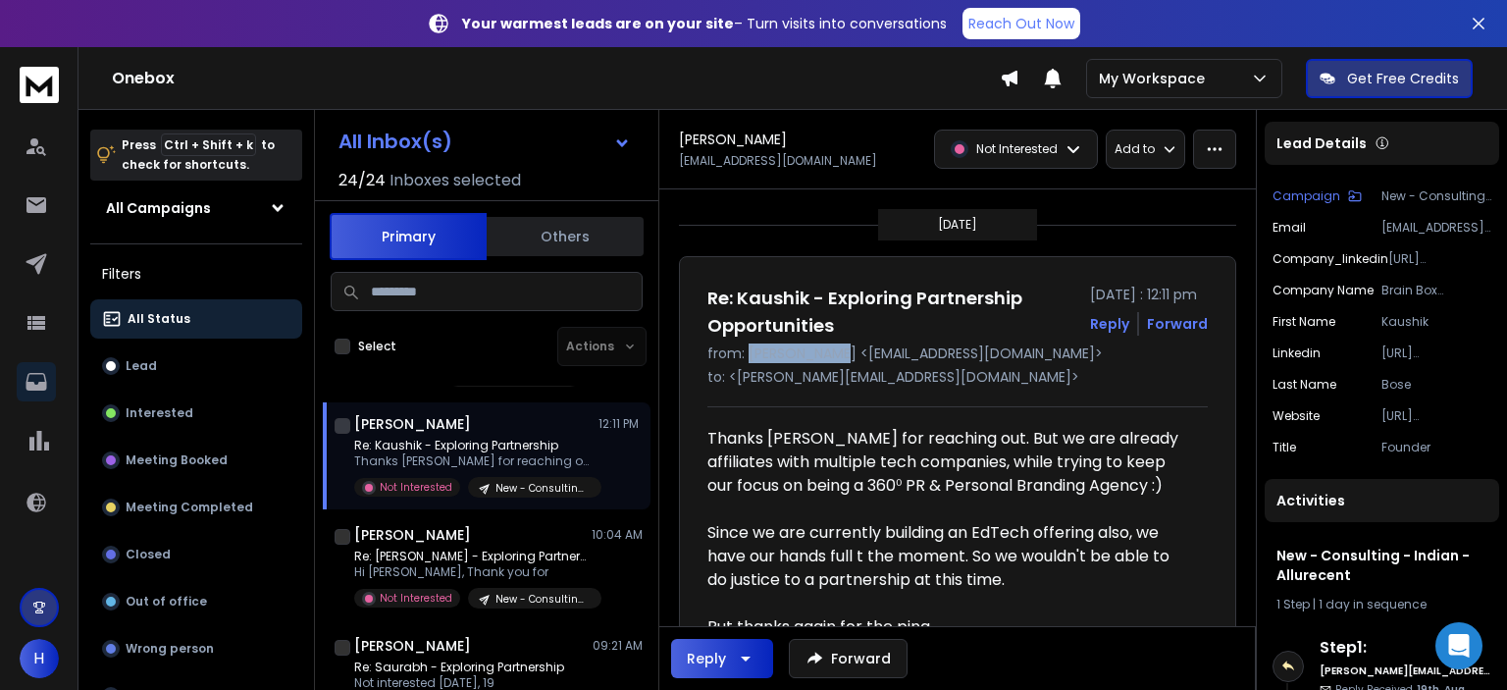
drag, startPoint x: 836, startPoint y: 355, endPoint x: 749, endPoint y: 356, distance: 87.3
click at [749, 356] on p "from: Kaushik Bose <kaushik@brainbox.net.in>" at bounding box center [957, 353] width 500 height 20
copy p "[PERSON_NAME]"
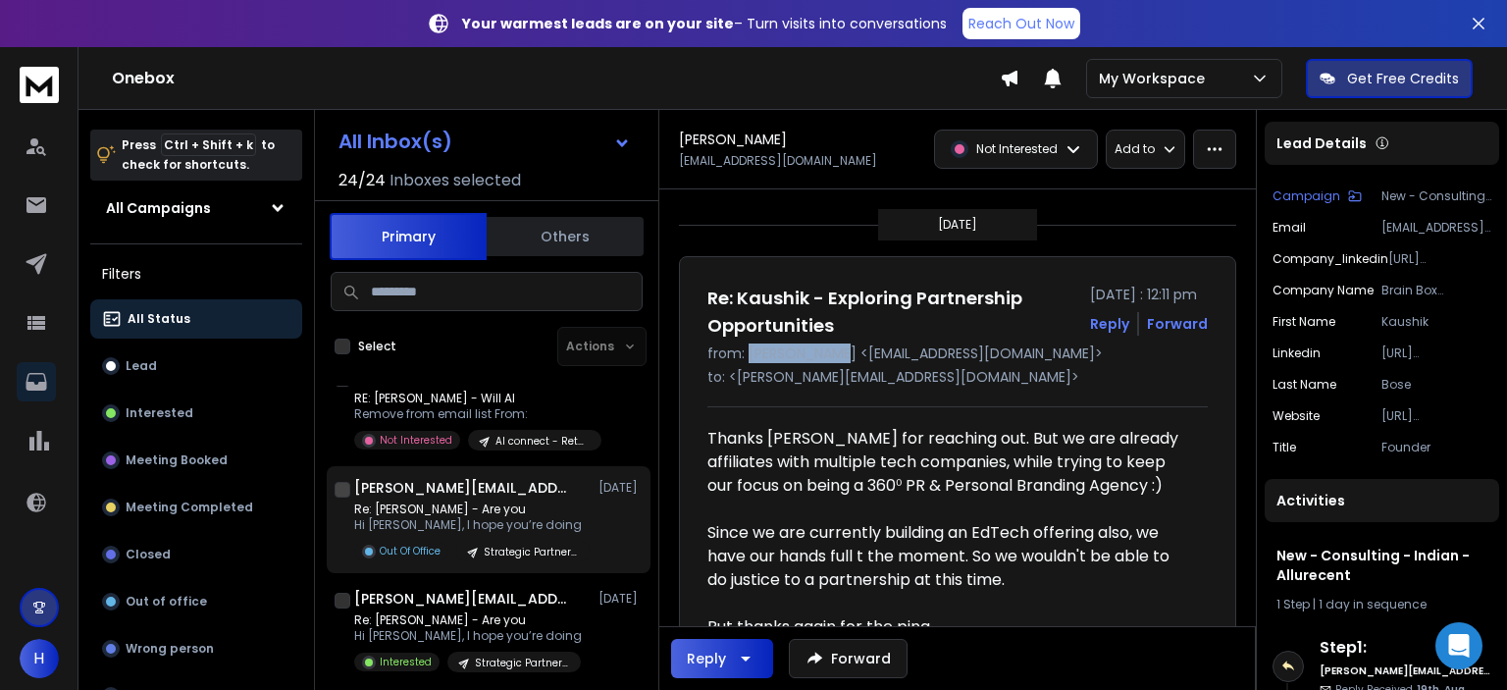
scroll to position [491, 0]
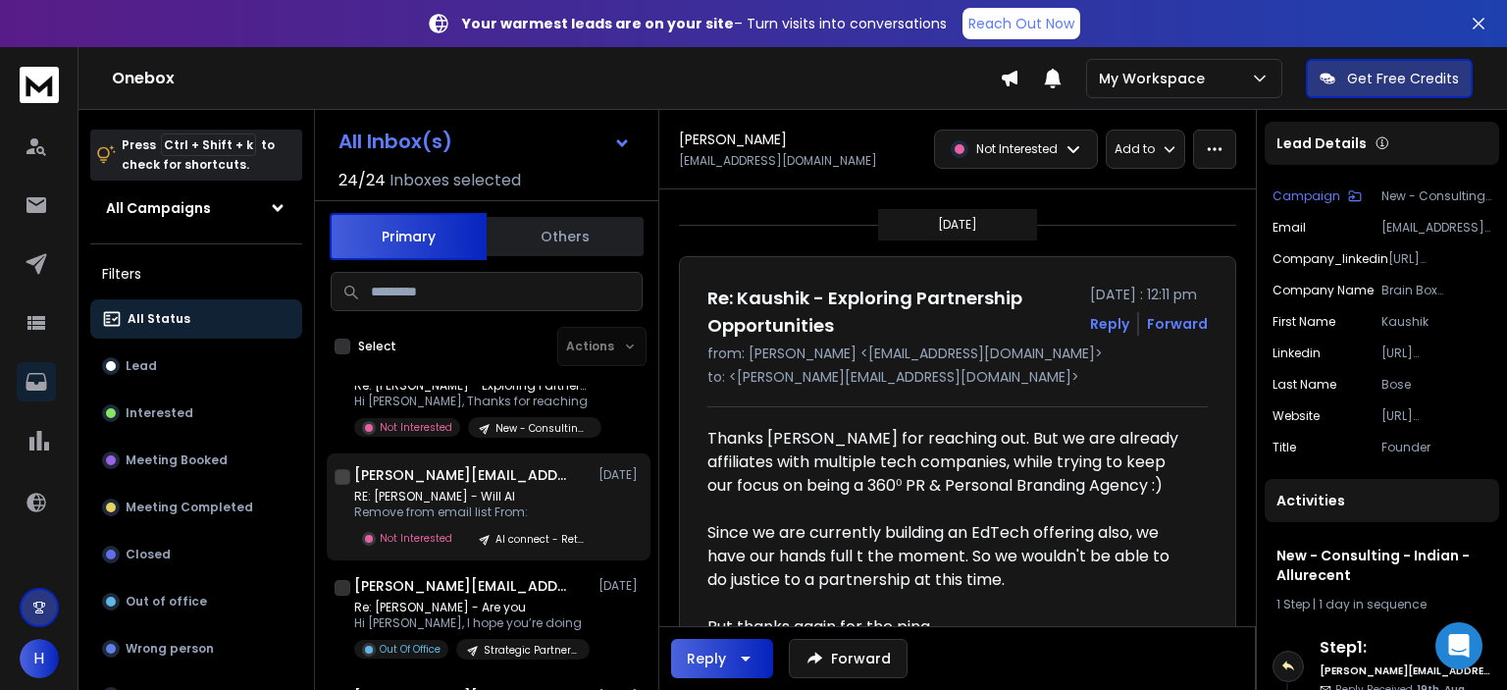
click at [464, 494] on p "RE: [PERSON_NAME] - Will AI" at bounding box center [471, 497] width 235 height 16
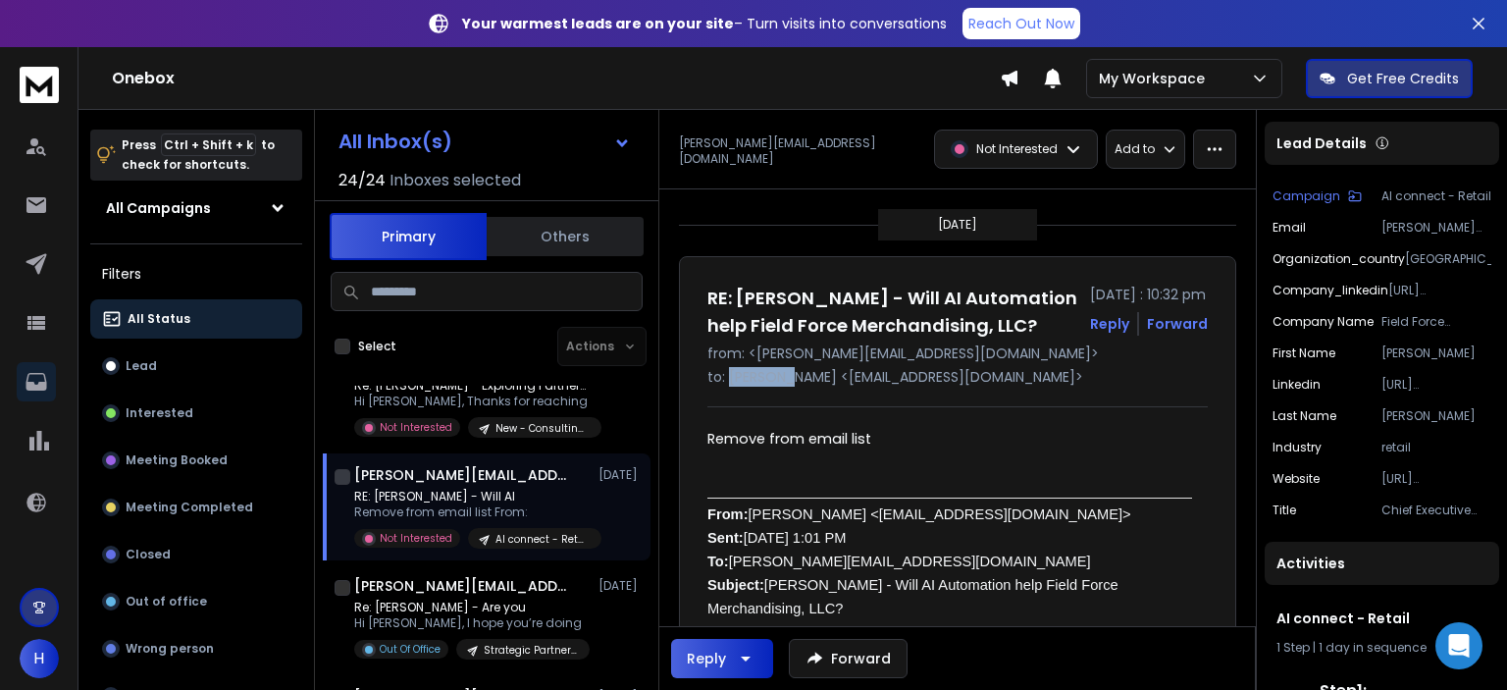
drag, startPoint x: 726, startPoint y: 376, endPoint x: 789, endPoint y: 384, distance: 63.3
click at [789, 384] on p "to: Shreyash Lokhande <shreaysh.lo@aiconnect.agency>" at bounding box center [957, 377] width 500 height 20
copy p "Shreyash"
drag, startPoint x: 757, startPoint y: 398, endPoint x: 748, endPoint y: 391, distance: 12.0
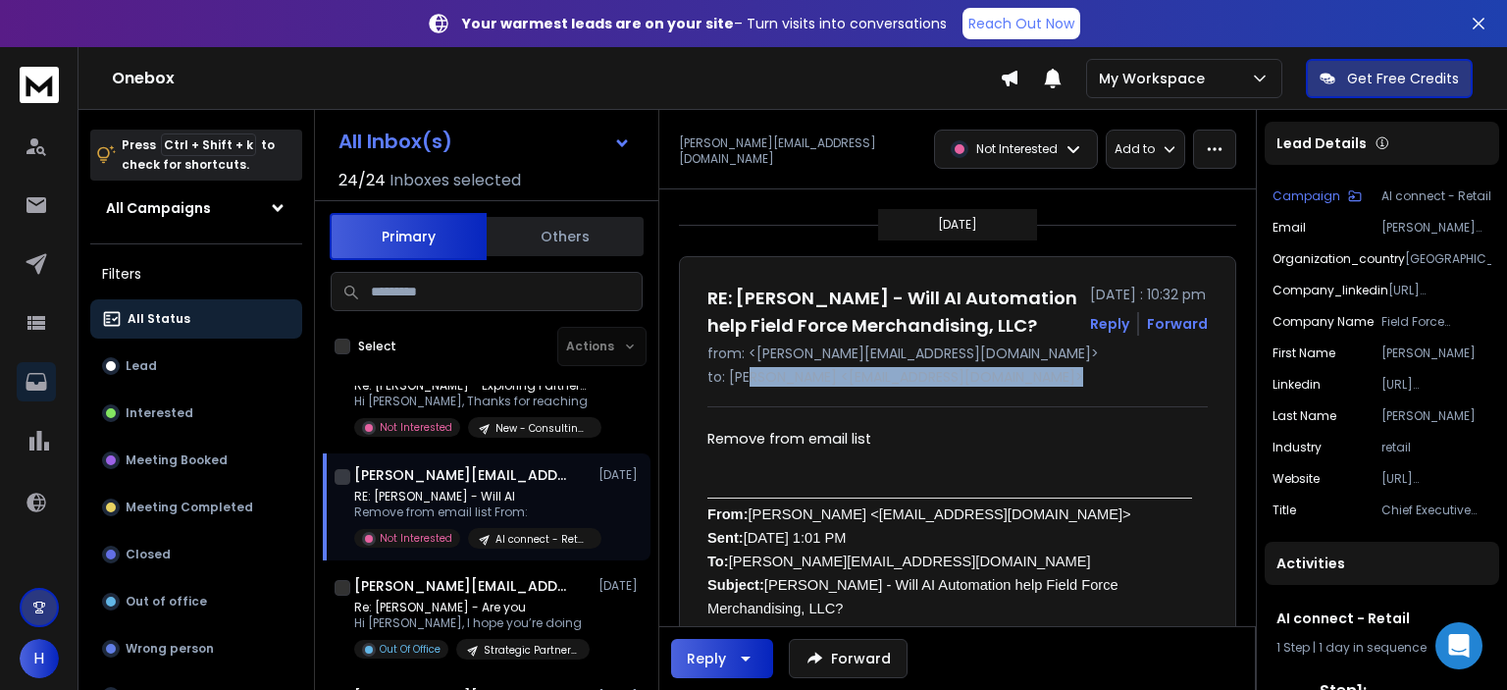
drag, startPoint x: 729, startPoint y: 378, endPoint x: 790, endPoint y: 387, distance: 61.6
copy p "Shreyash"
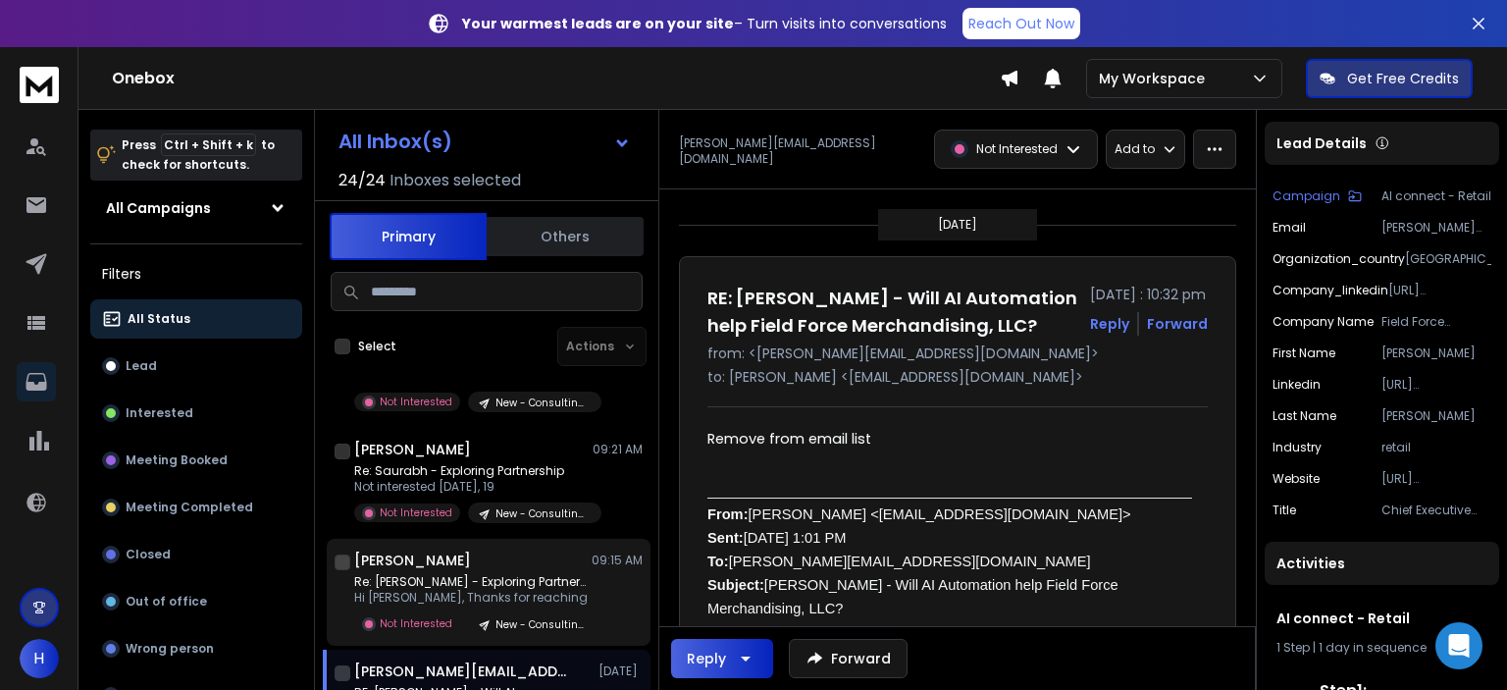
click at [540, 569] on div "Anupam Dasgupta 09:15 AM" at bounding box center [498, 560] width 288 height 20
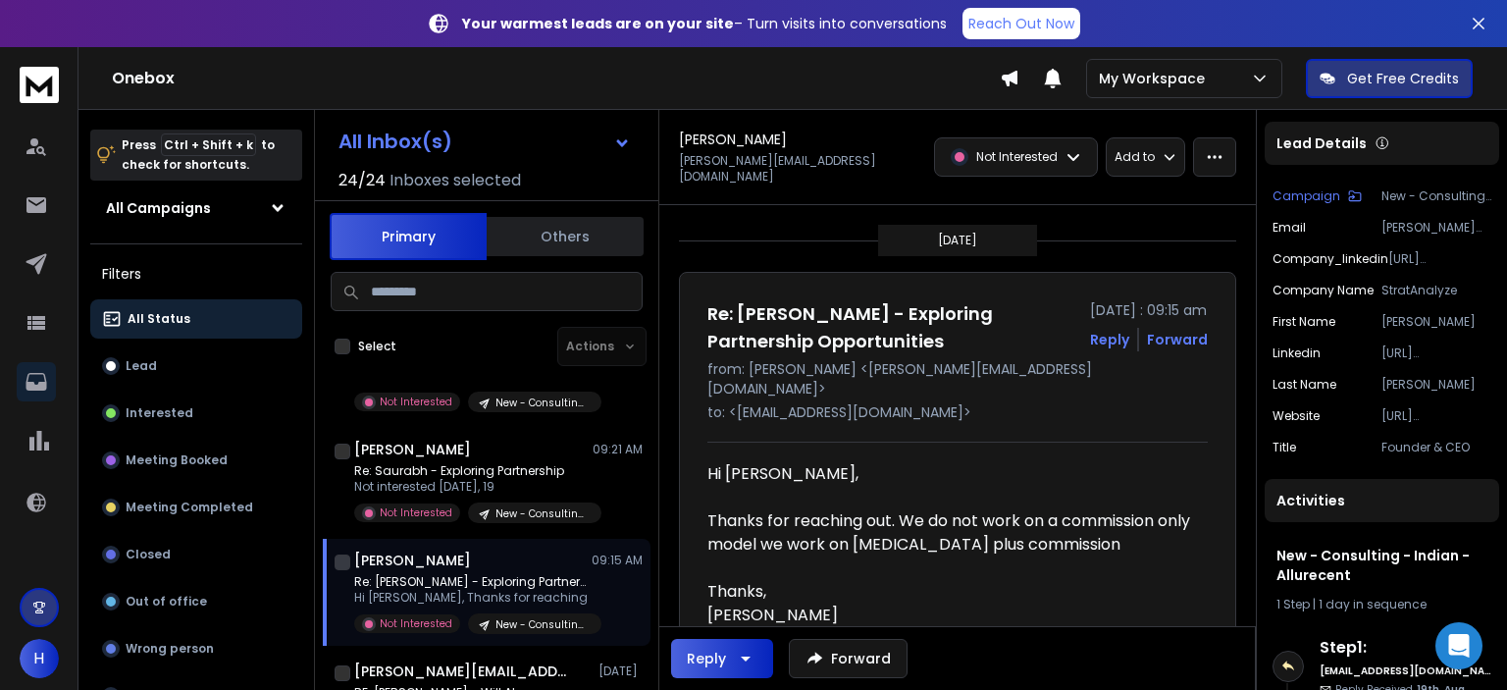
click at [749, 359] on p "from: Anupam Dasgupta <anupam@stratanalyze.com>" at bounding box center [957, 378] width 500 height 39
drag, startPoint x: 1083, startPoint y: 352, endPoint x: 888, endPoint y: 348, distance: 195.3
click at [888, 359] on p "from: Anupam Dasgupta <anupam@stratanalyze.com>" at bounding box center [957, 378] width 500 height 39
copy p "anupam@stratanalyze.com"
drag, startPoint x: 474, startPoint y: 453, endPoint x: 979, endPoint y: 387, distance: 509.6
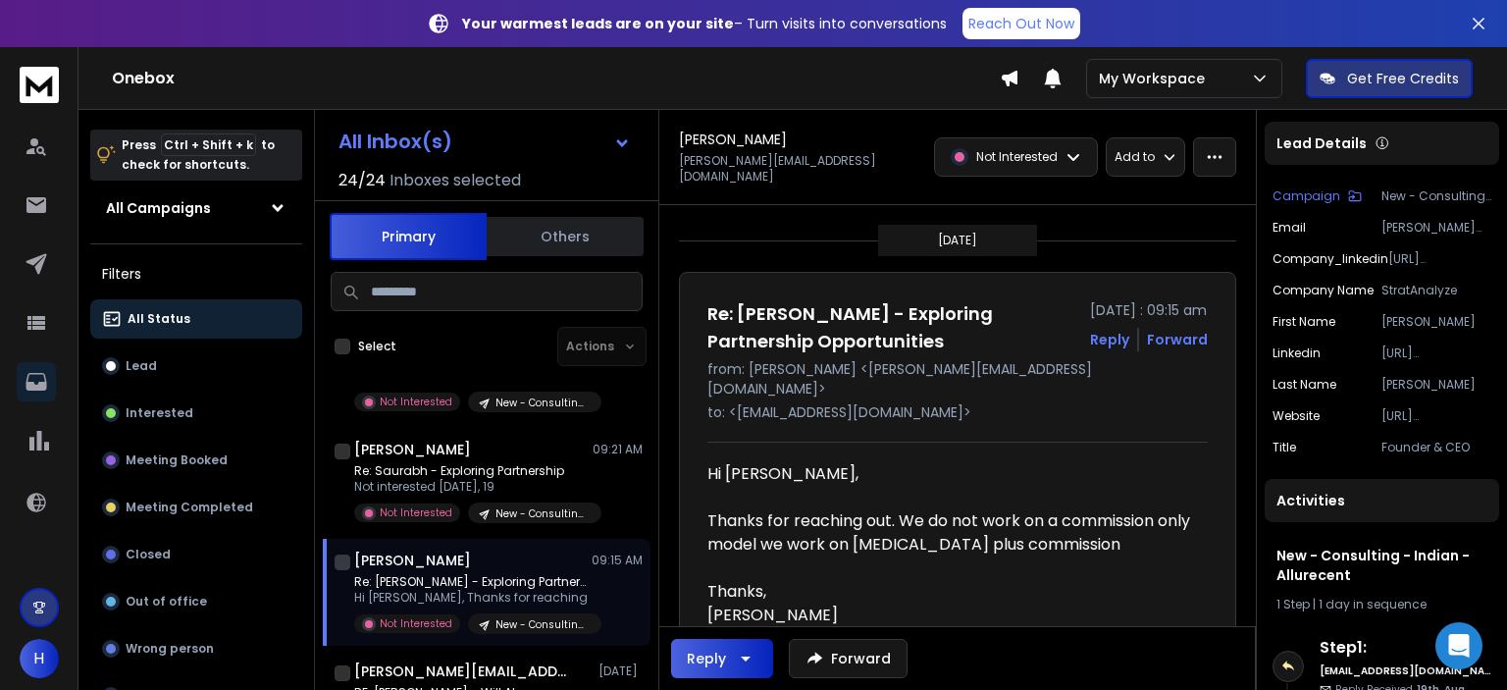
click at [473, 453] on div "Saurabh Mishra 09:21 AM" at bounding box center [498, 449] width 288 height 20
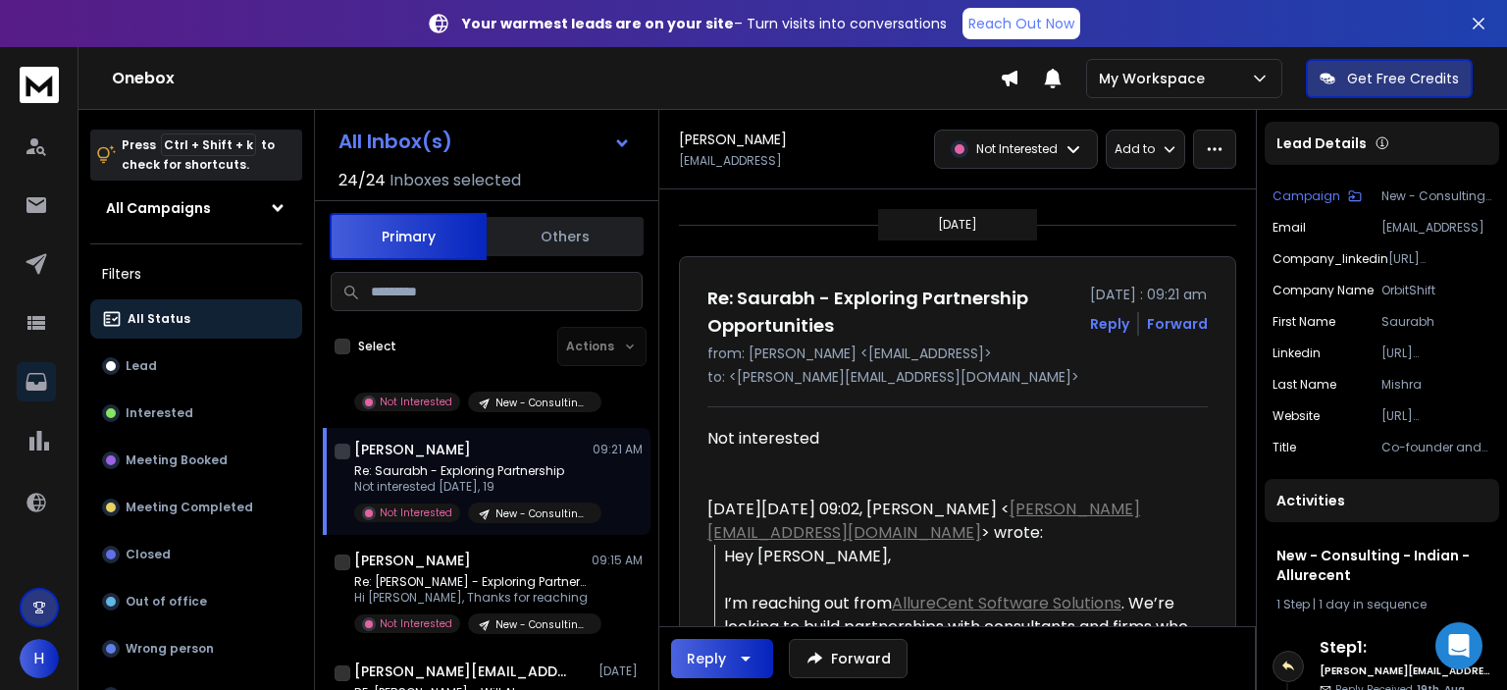
drag, startPoint x: 1014, startPoint y: 348, endPoint x: 866, endPoint y: 360, distance: 148.6
click at [866, 360] on p "from: Saurabh Mishra <saurabh@orbitshift.ai>" at bounding box center [957, 353] width 500 height 20
copy p "saurabh@orbitshift.ai"
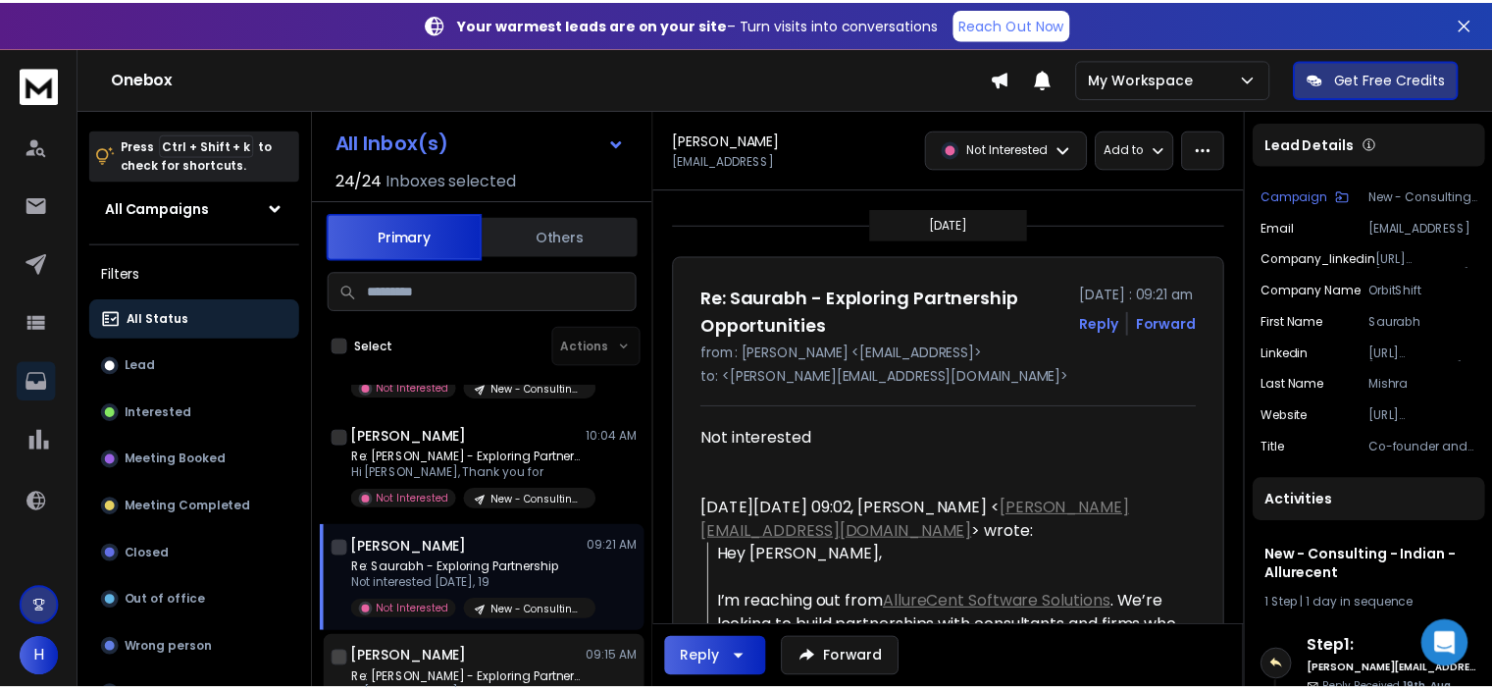
scroll to position [98, 0]
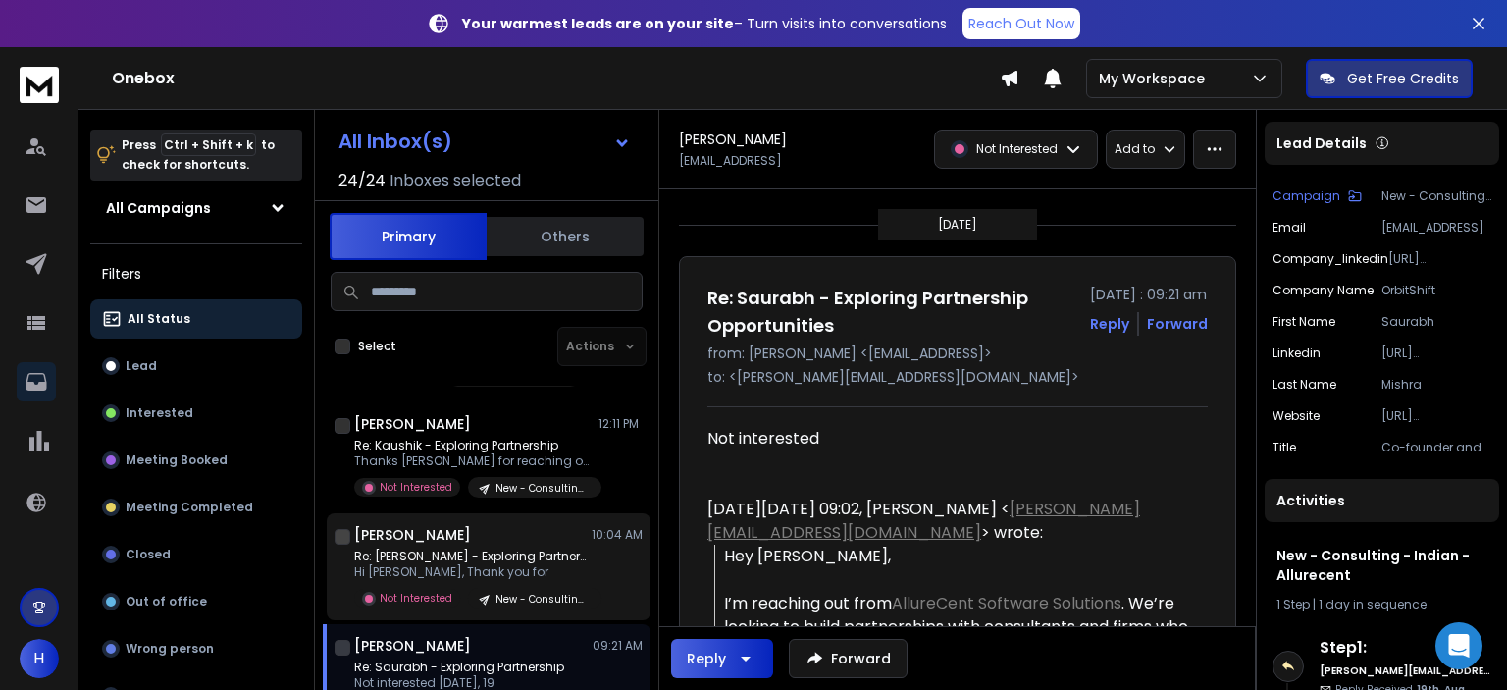
click at [483, 556] on p "Re: [PERSON_NAME] - Exploring Partnership" at bounding box center [471, 556] width 235 height 16
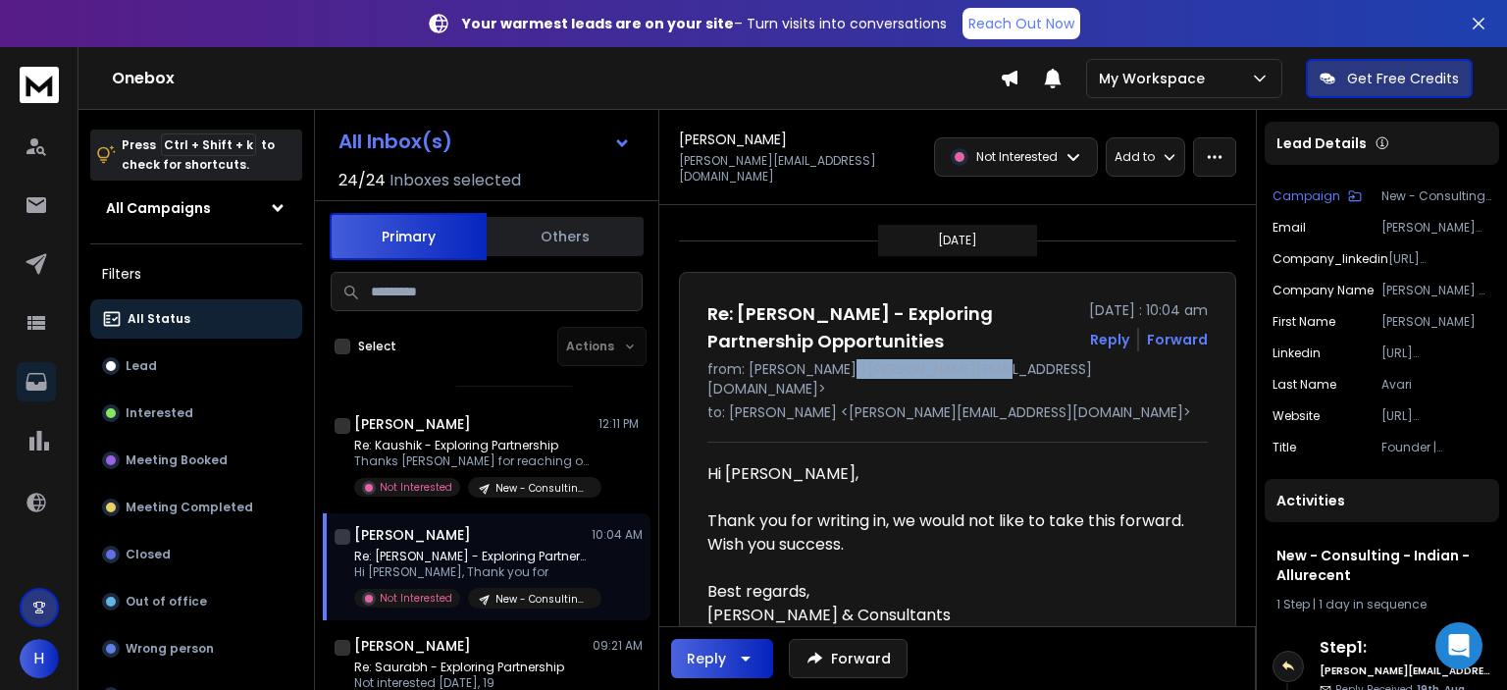
drag, startPoint x: 999, startPoint y: 350, endPoint x: 836, endPoint y: 361, distance: 163.2
click at [836, 361] on p "from: Delna Avari <delna@delnaavari.com>" at bounding box center [957, 378] width 500 height 39
copy p "delna@delnaavari.com"
click at [21, 255] on link at bounding box center [36, 263] width 39 height 39
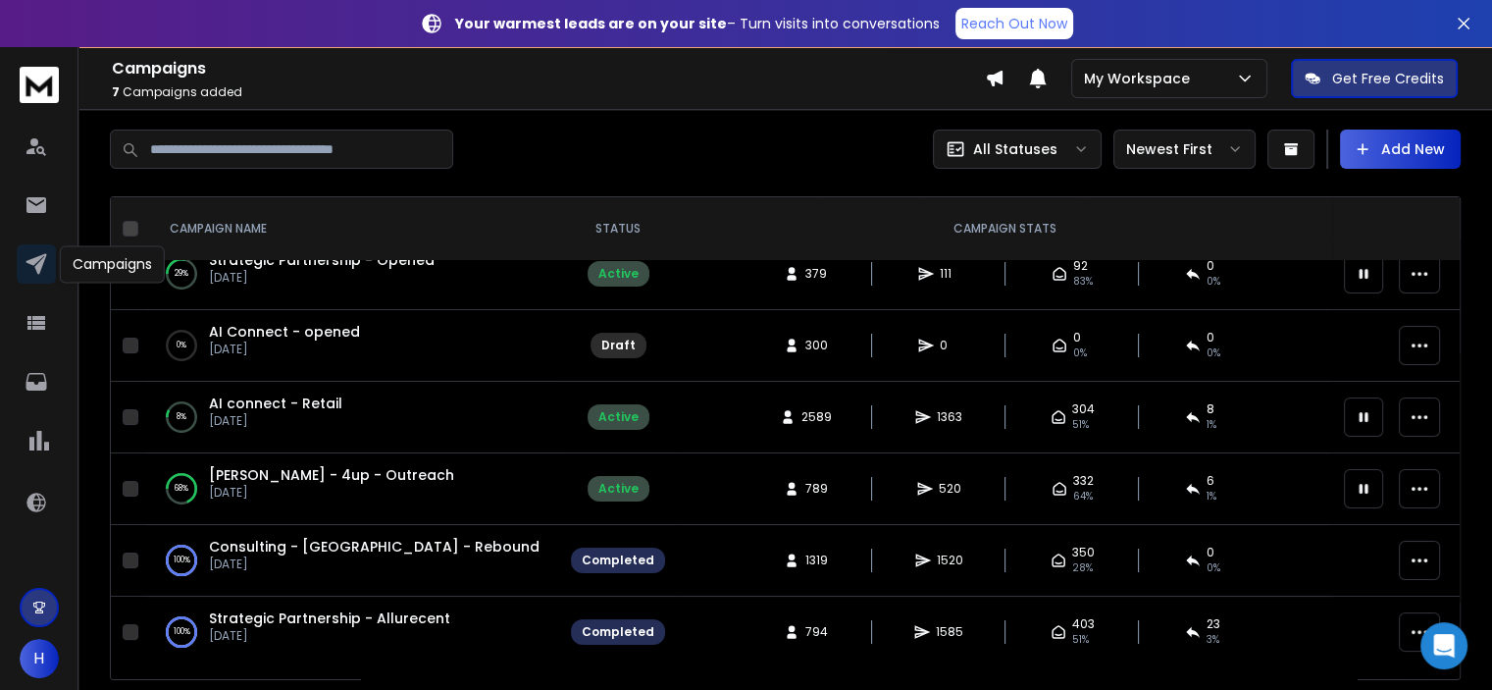
scroll to position [95, 0]
click at [288, 616] on span "Strategic Partnership - Allurecent" at bounding box center [329, 617] width 241 height 20
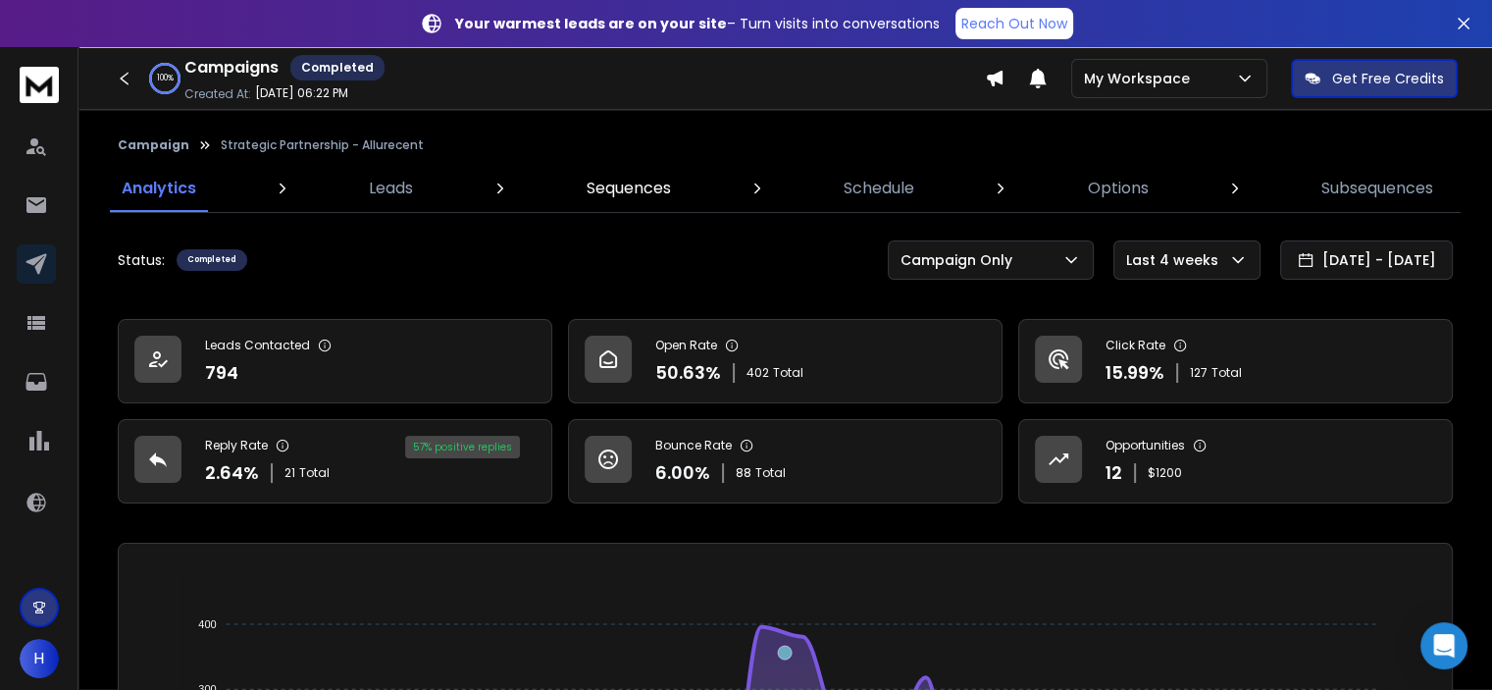
click at [647, 191] on p "Sequences" at bounding box center [629, 189] width 84 height 24
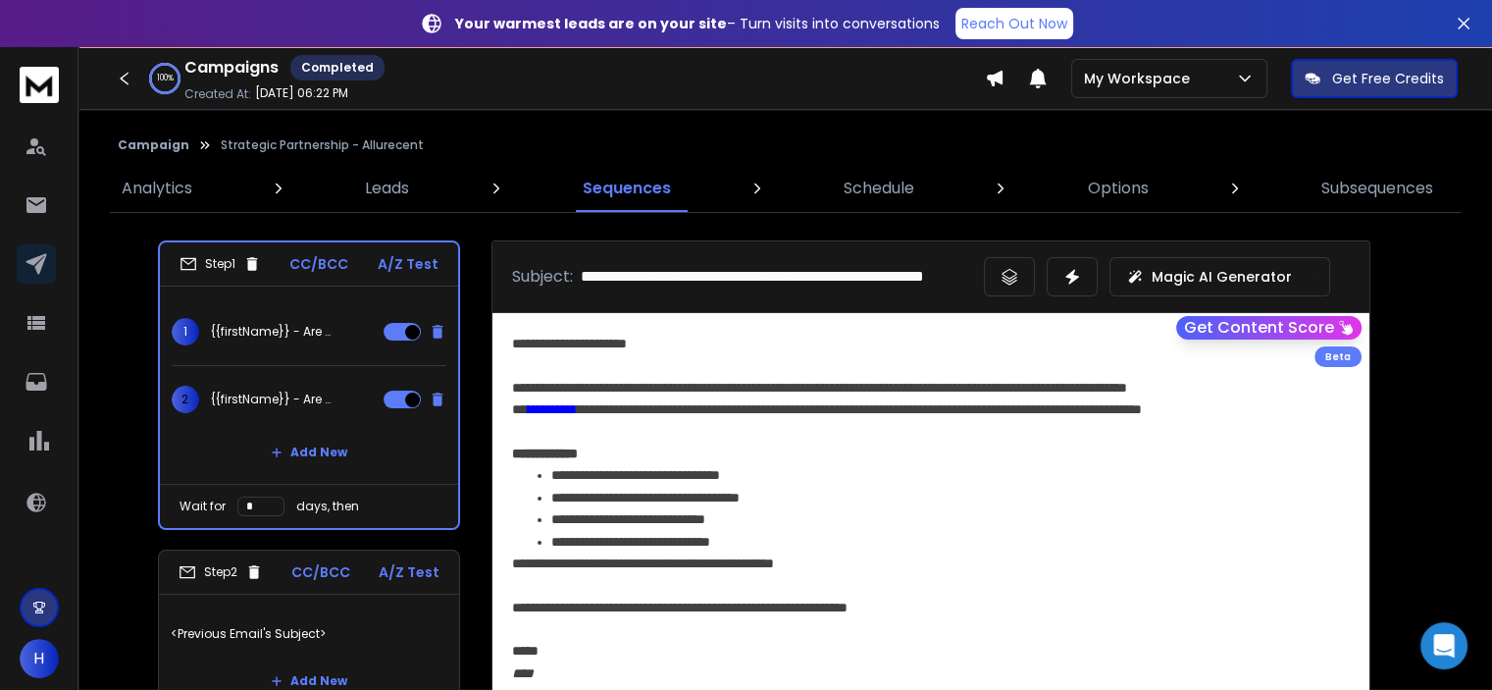
click at [294, 348] on div "1 {{firstName}} - Are you exploring strategic tech alliance?" at bounding box center [309, 332] width 275 height 68
click at [263, 334] on p "{{firstName}} - Are you exploring strategic tech alliance?" at bounding box center [274, 332] width 126 height 16
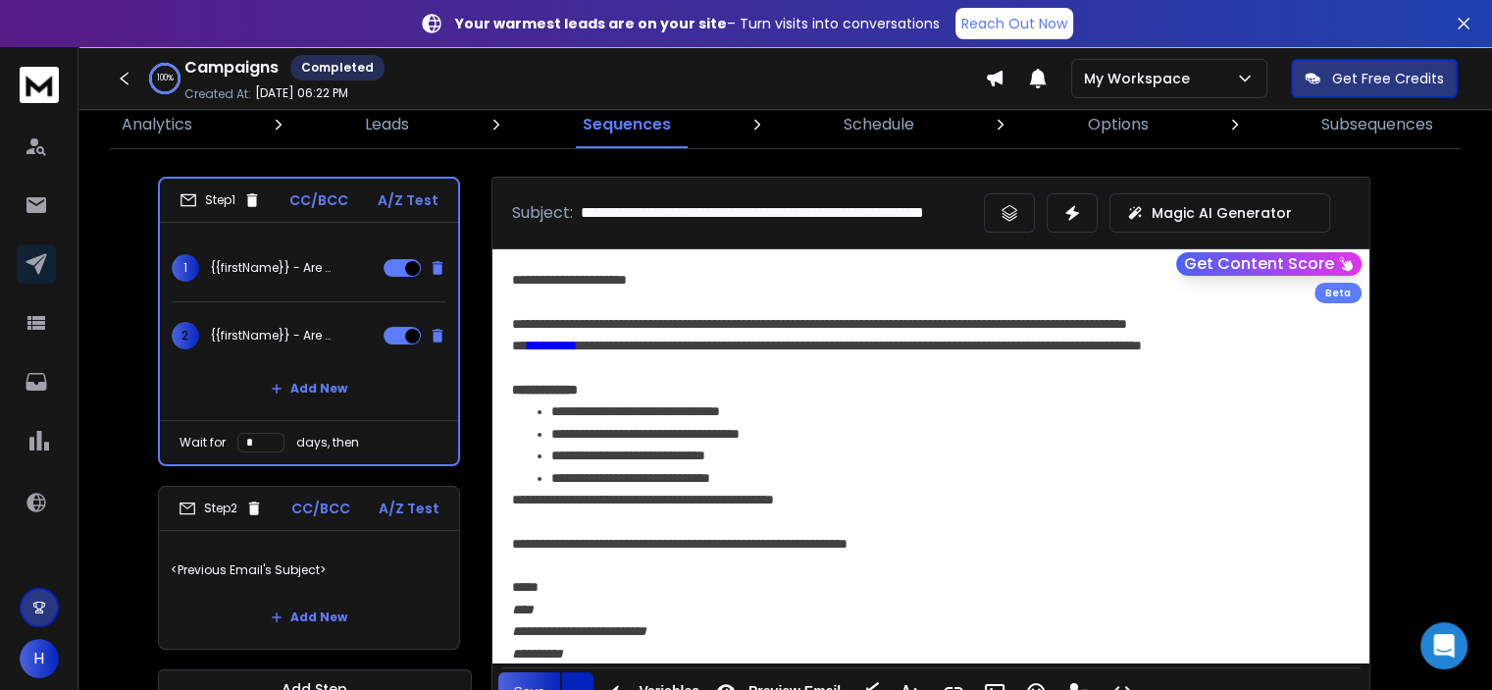
scroll to position [121, 0]
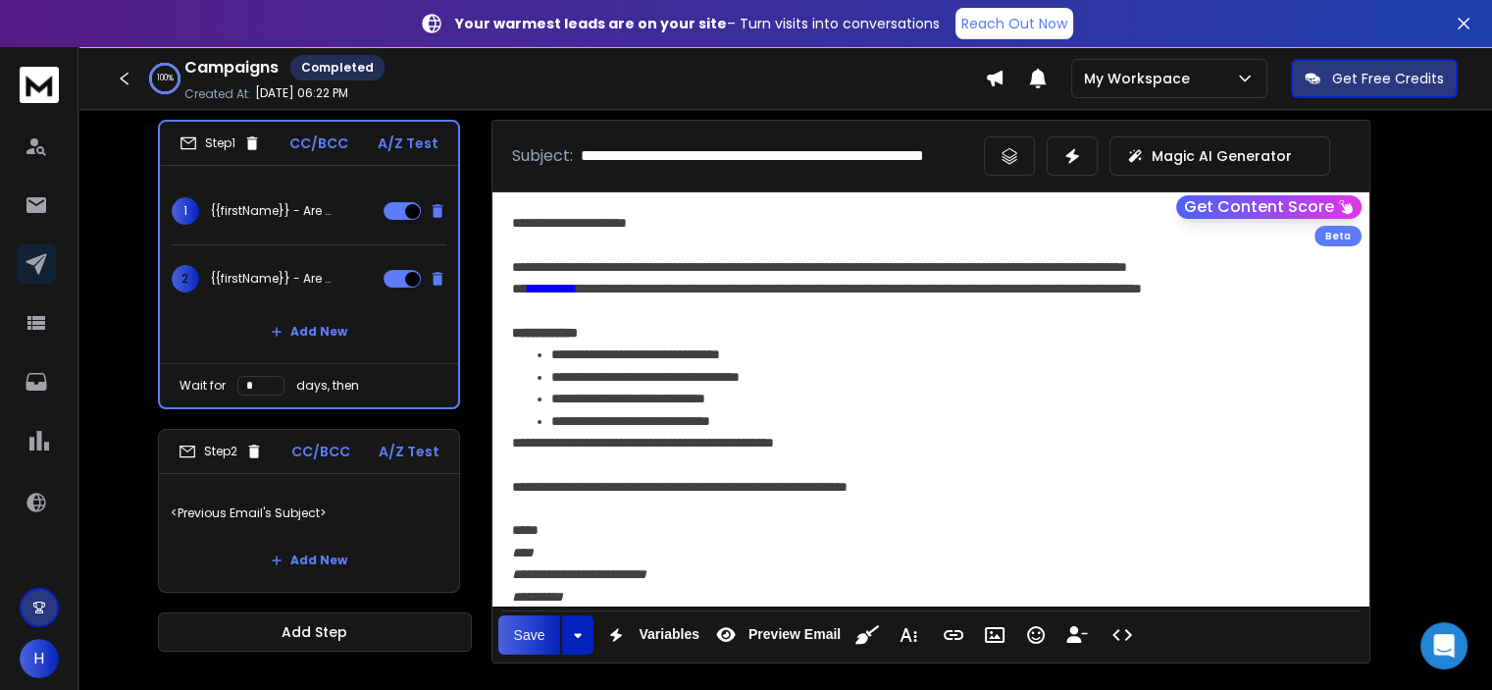
click at [332, 517] on p "<Previous Email's Subject>" at bounding box center [309, 513] width 277 height 55
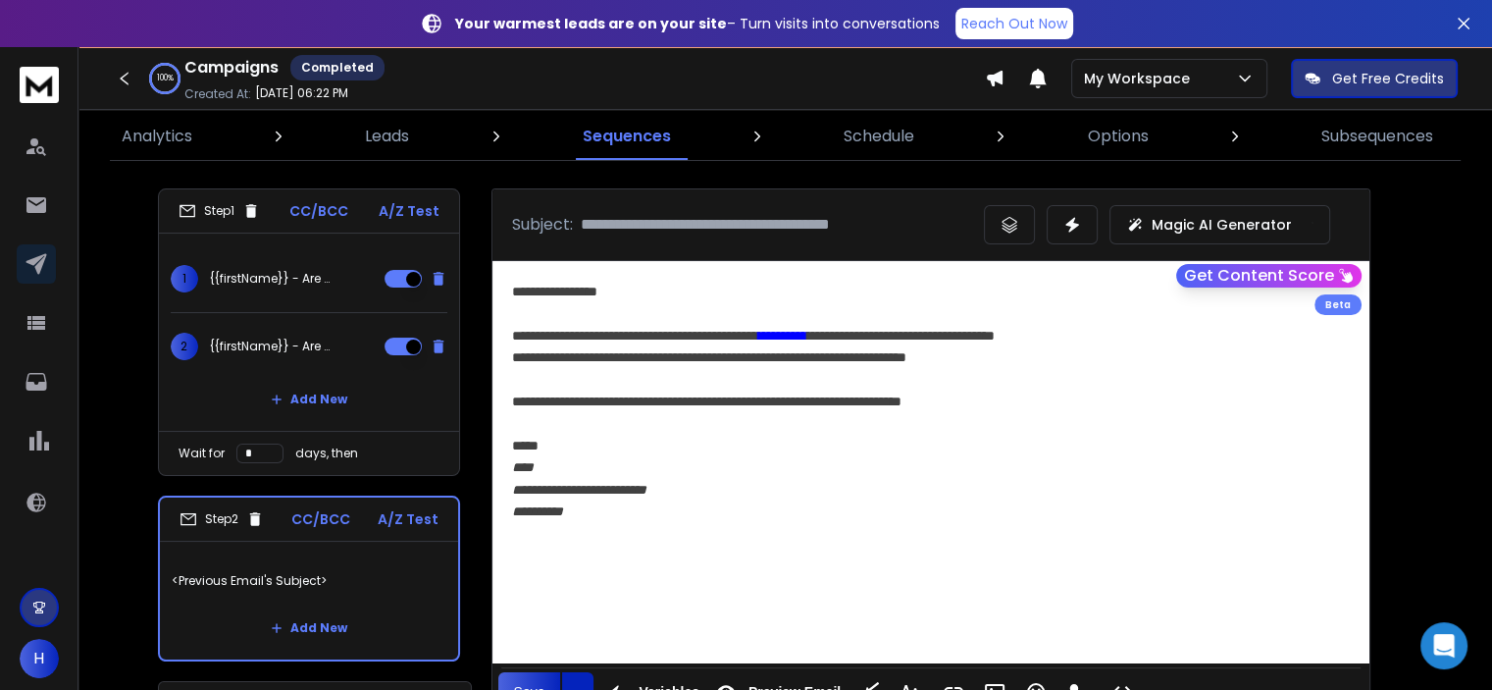
scroll to position [0, 0]
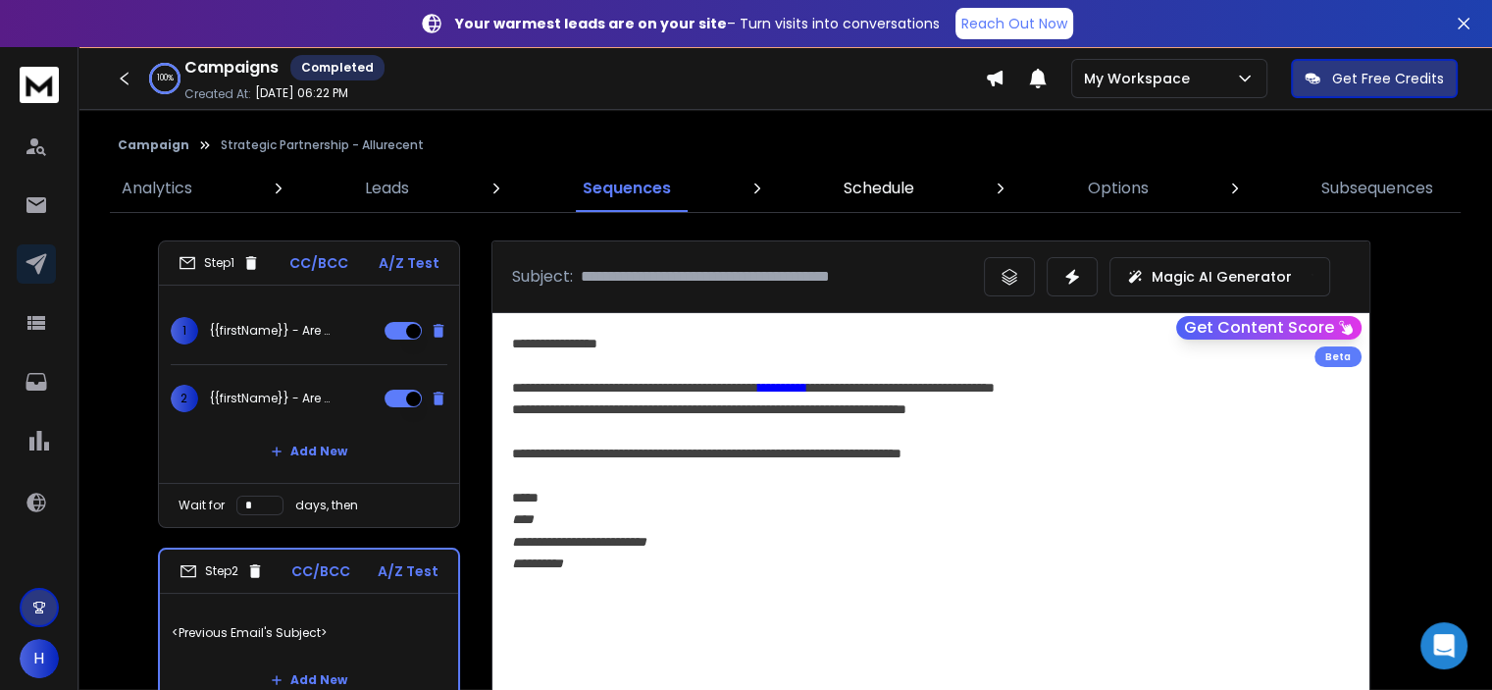
click at [892, 185] on p "Schedule" at bounding box center [879, 189] width 71 height 24
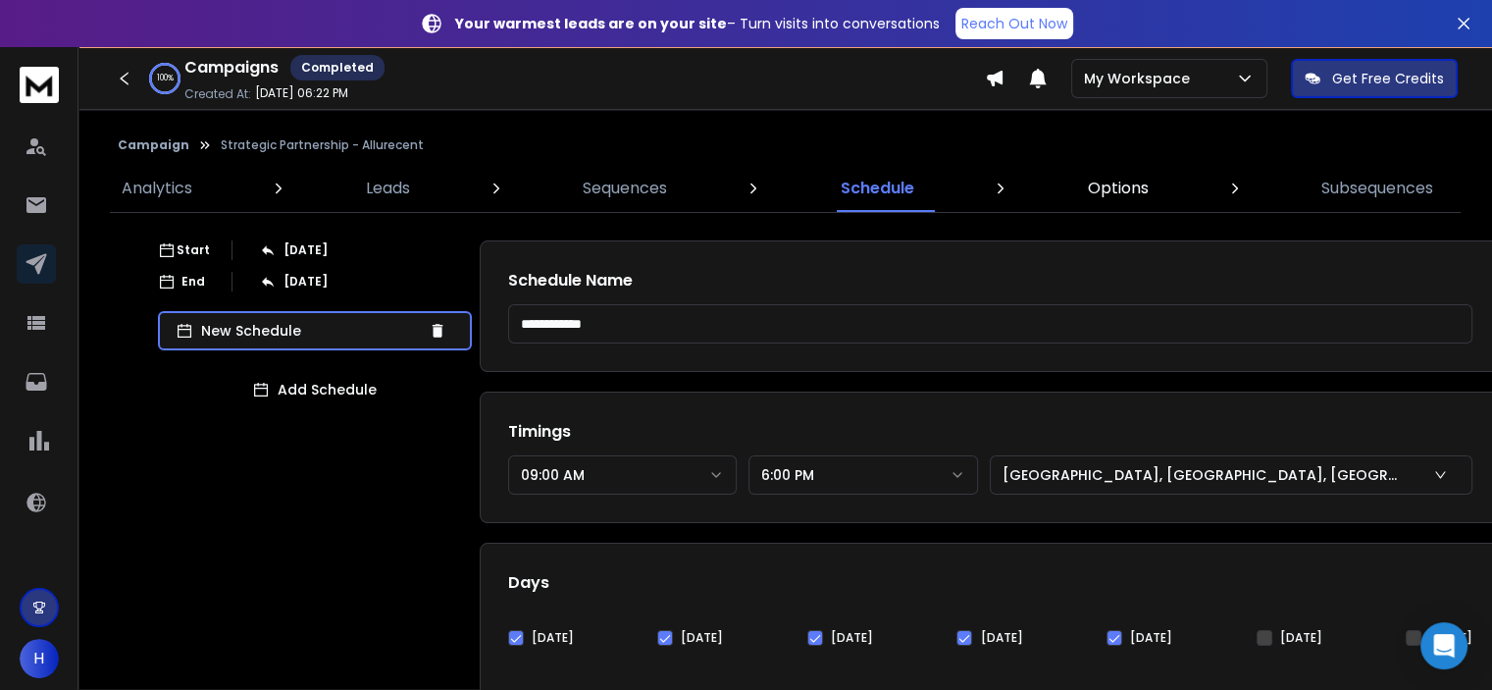
click at [1133, 187] on p "Options" at bounding box center [1117, 189] width 61 height 24
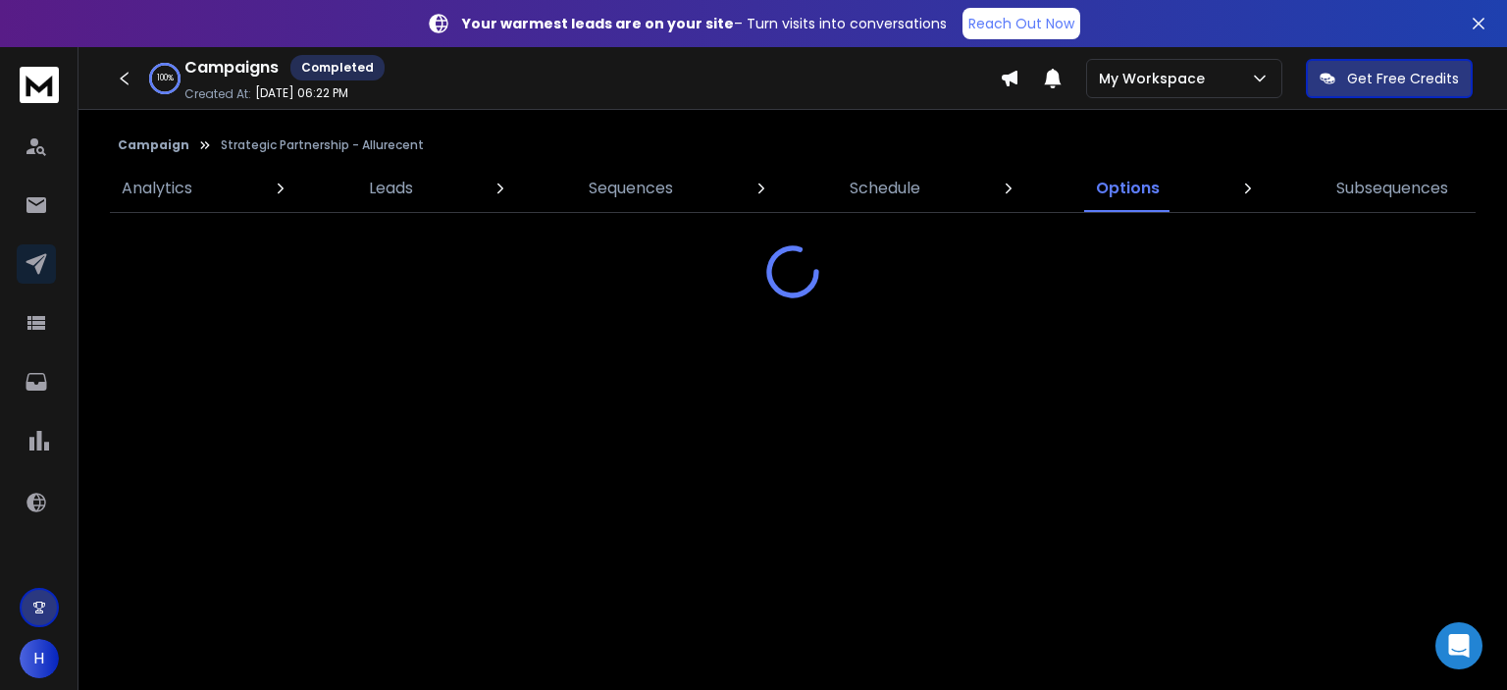
select select "*********"
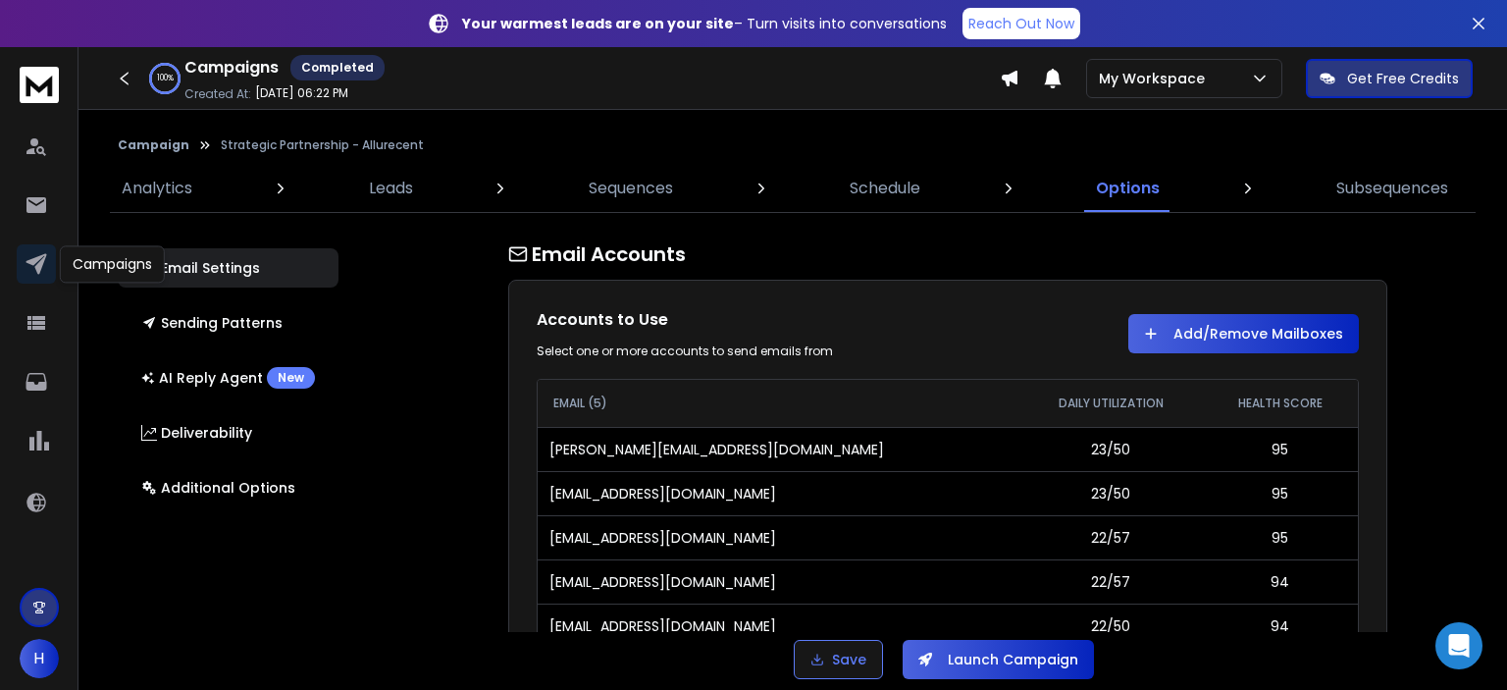
click at [45, 279] on link at bounding box center [36, 263] width 39 height 39
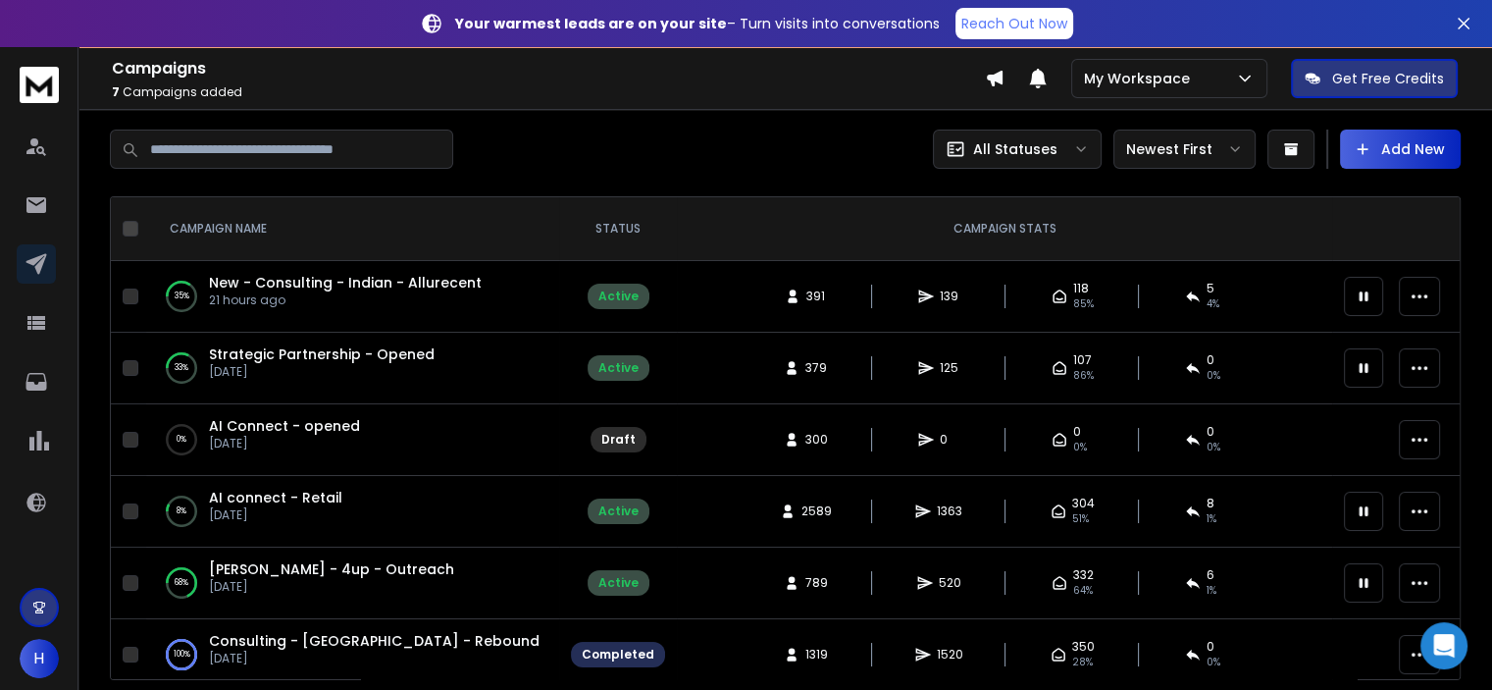
scroll to position [95, 0]
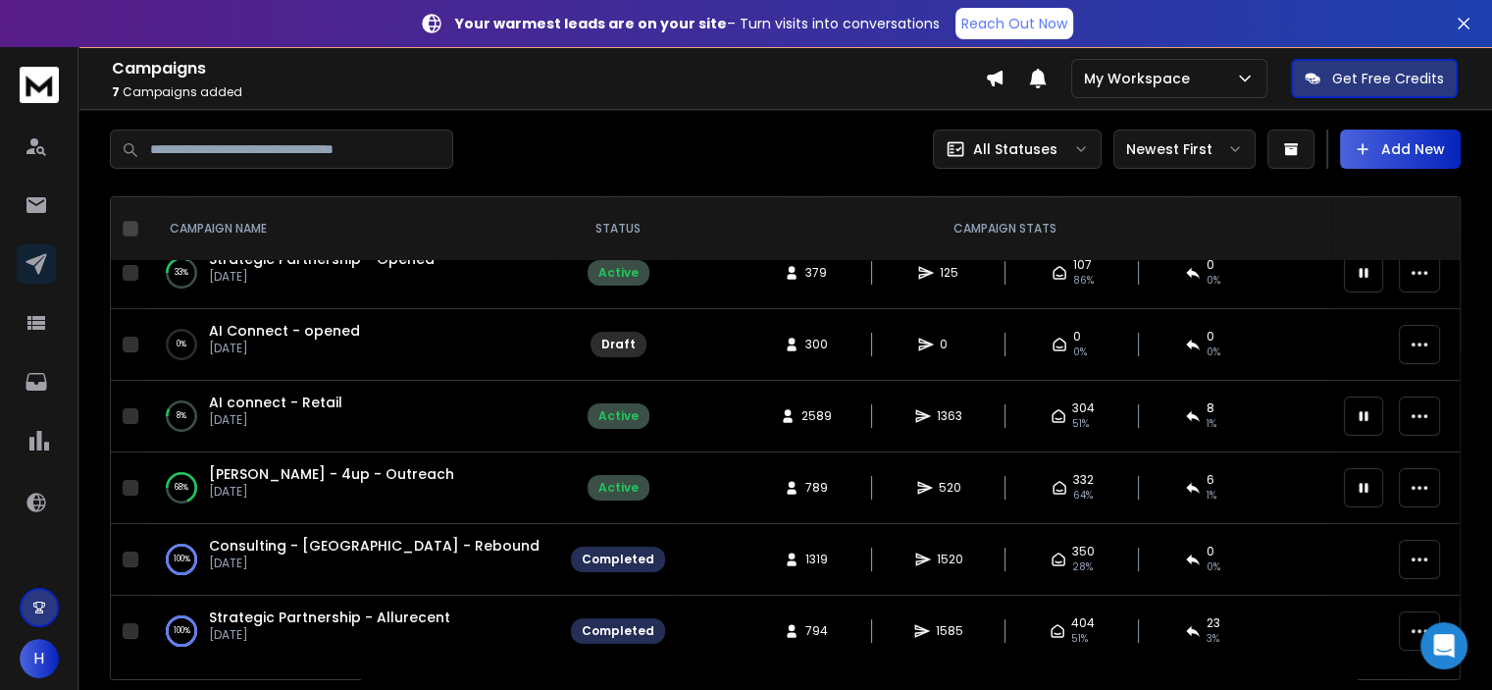
click at [273, 622] on span "Strategic Partnership - Allurecent" at bounding box center [329, 617] width 241 height 20
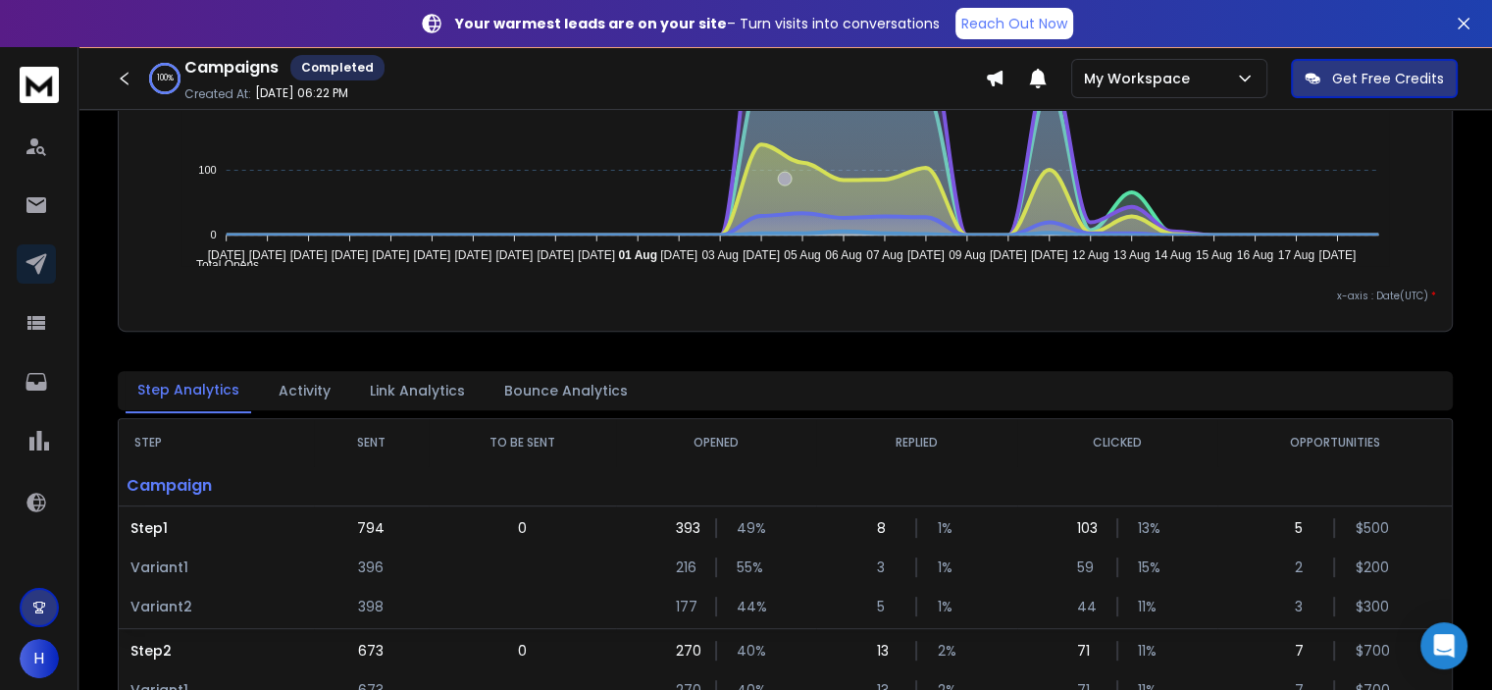
scroll to position [703, 0]
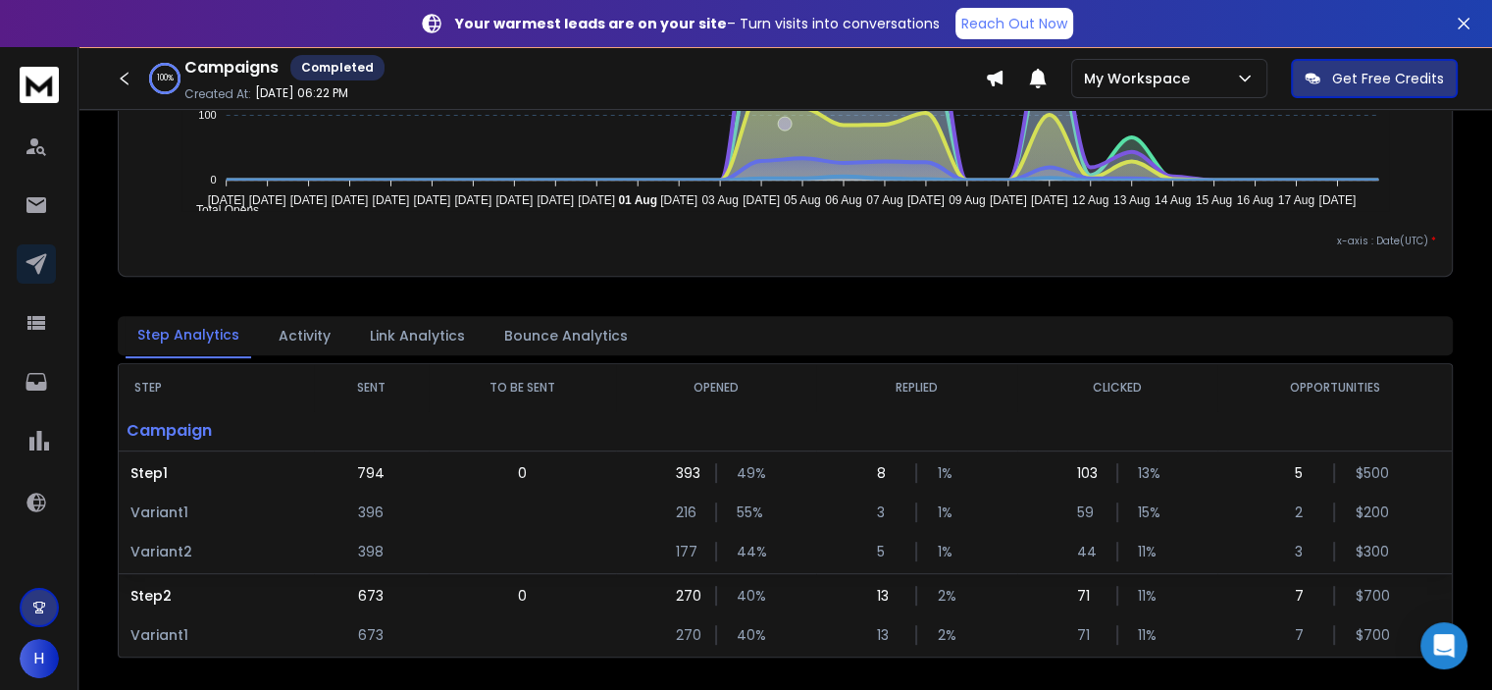
click at [307, 333] on button "Activity" at bounding box center [305, 335] width 76 height 43
click at [385, 333] on button "Link Analytics" at bounding box center [417, 335] width 119 height 43
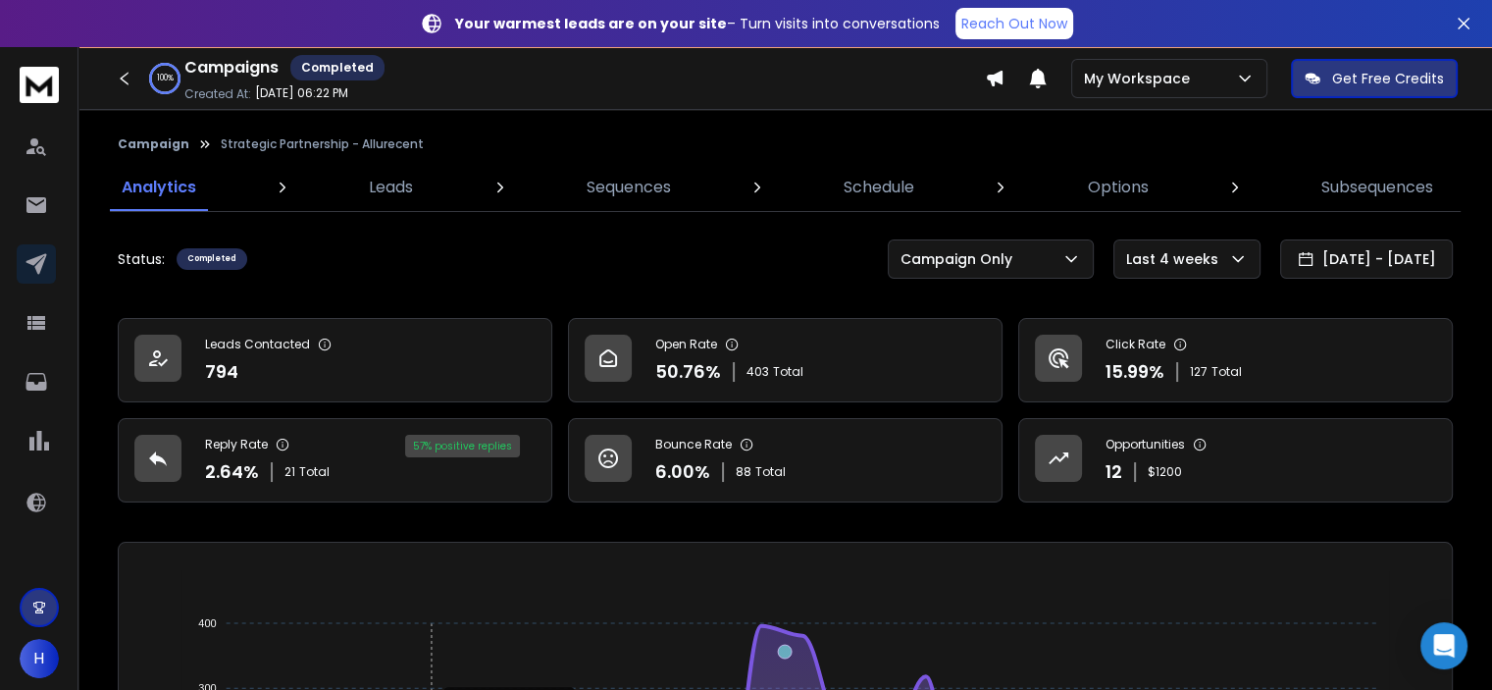
scroll to position [0, 0]
click at [588, 195] on p "Sequences" at bounding box center [629, 189] width 84 height 24
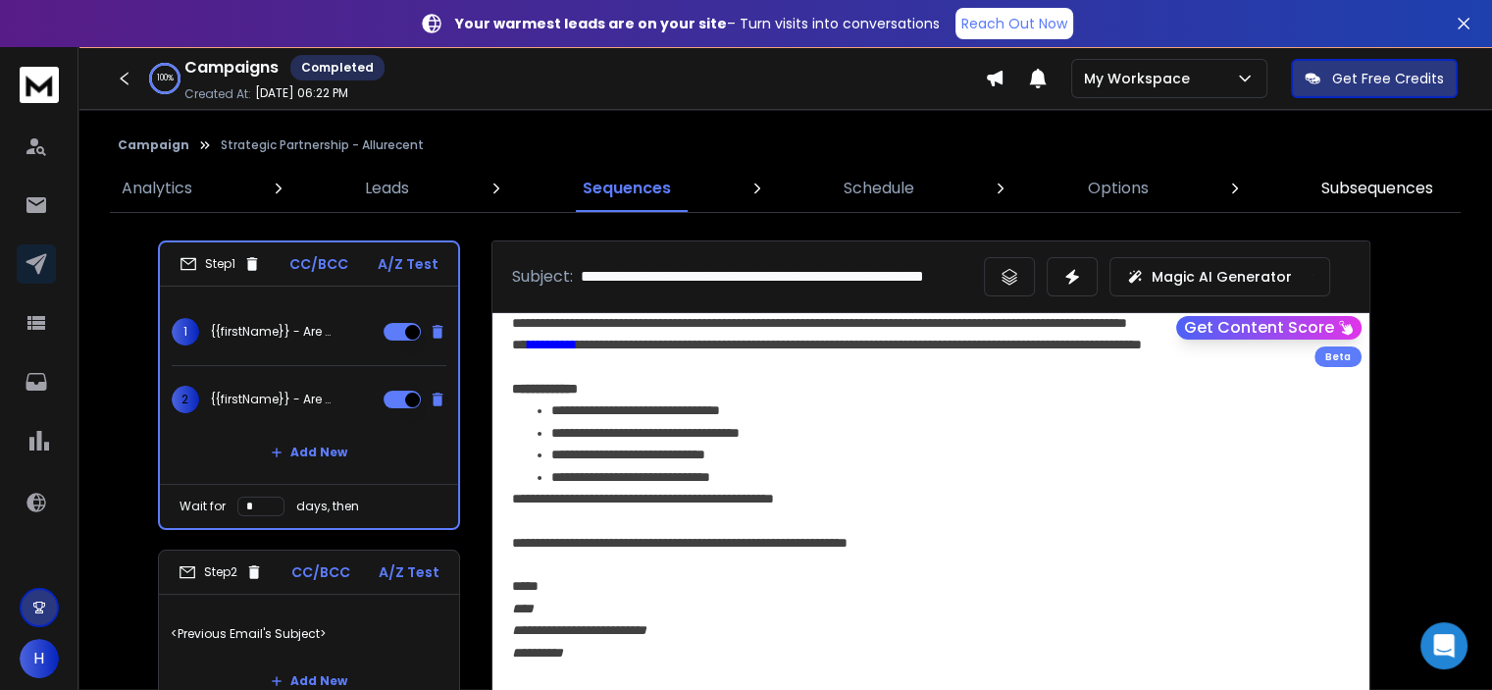
click at [1377, 187] on p "Subsequences" at bounding box center [1377, 189] width 112 height 24
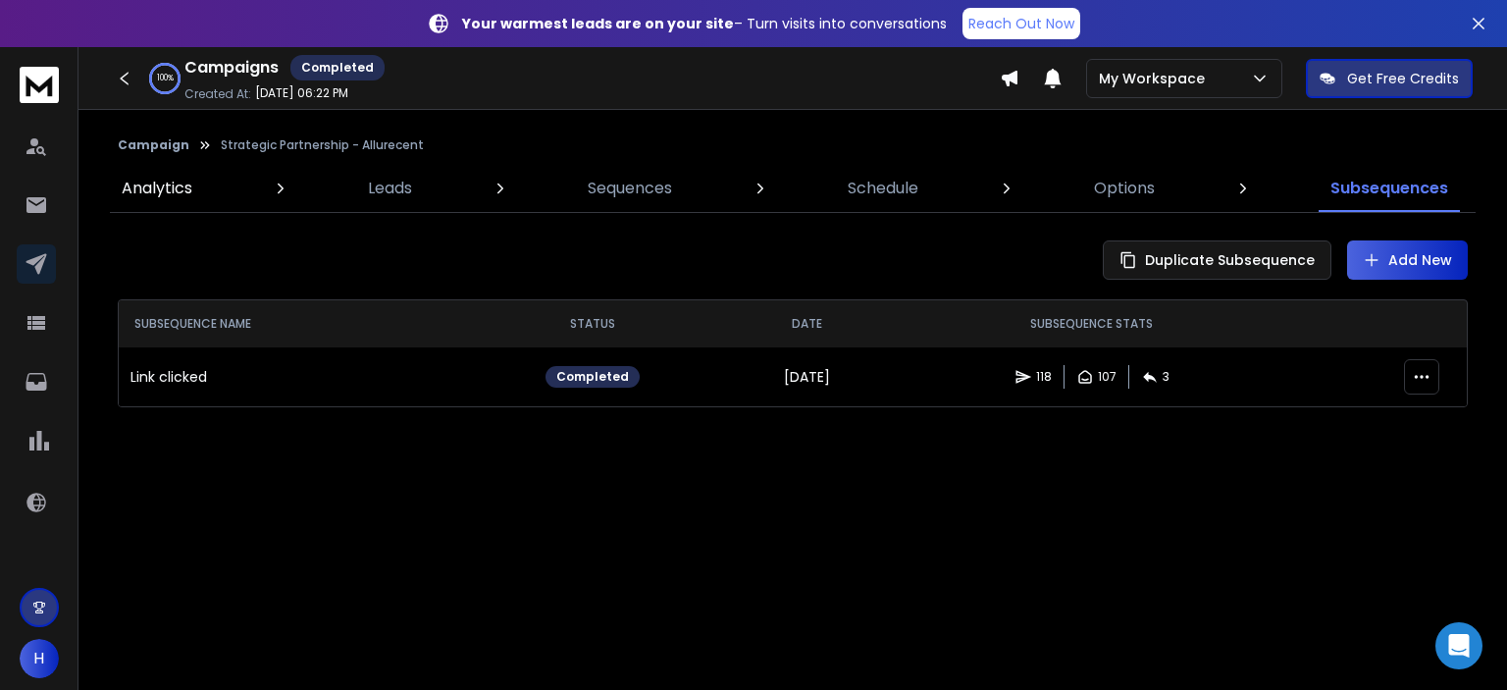
click at [130, 201] on link "Analytics" at bounding box center [157, 188] width 94 height 47
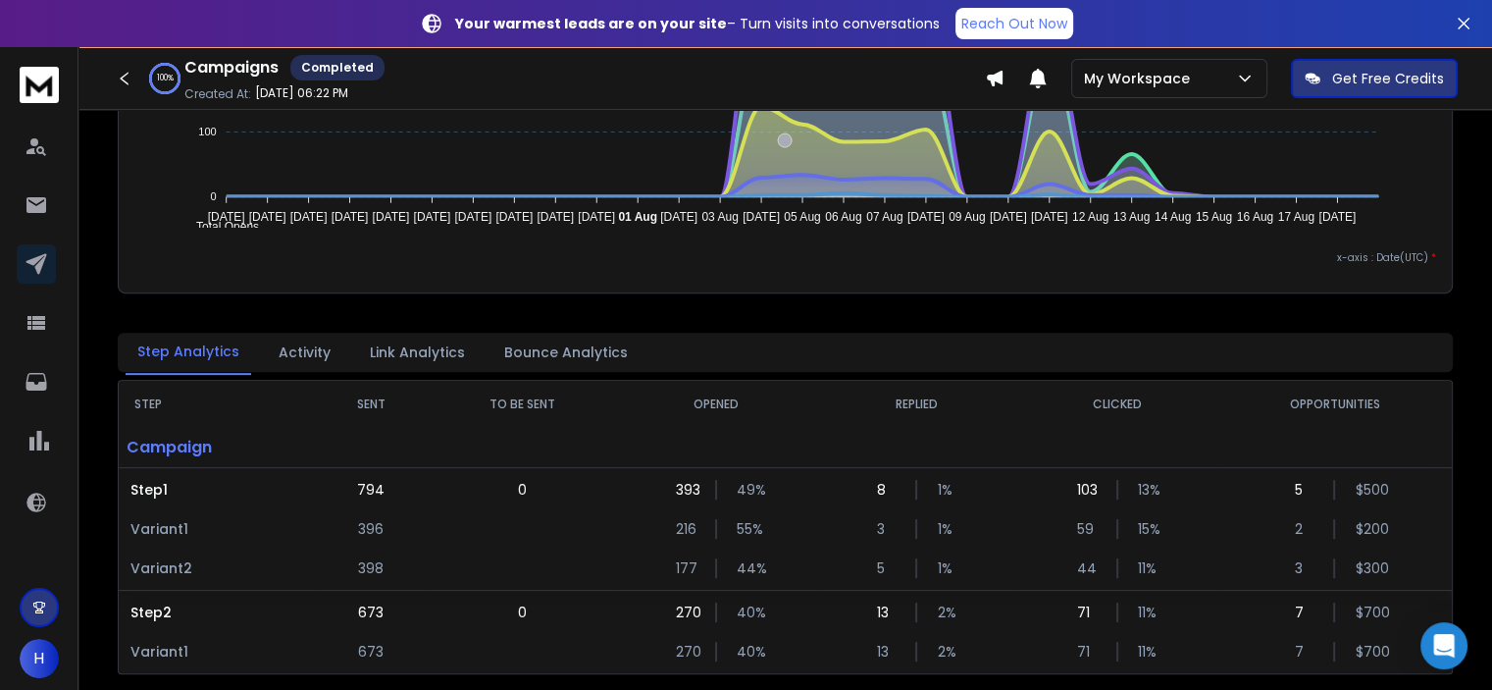
scroll to position [703, 0]
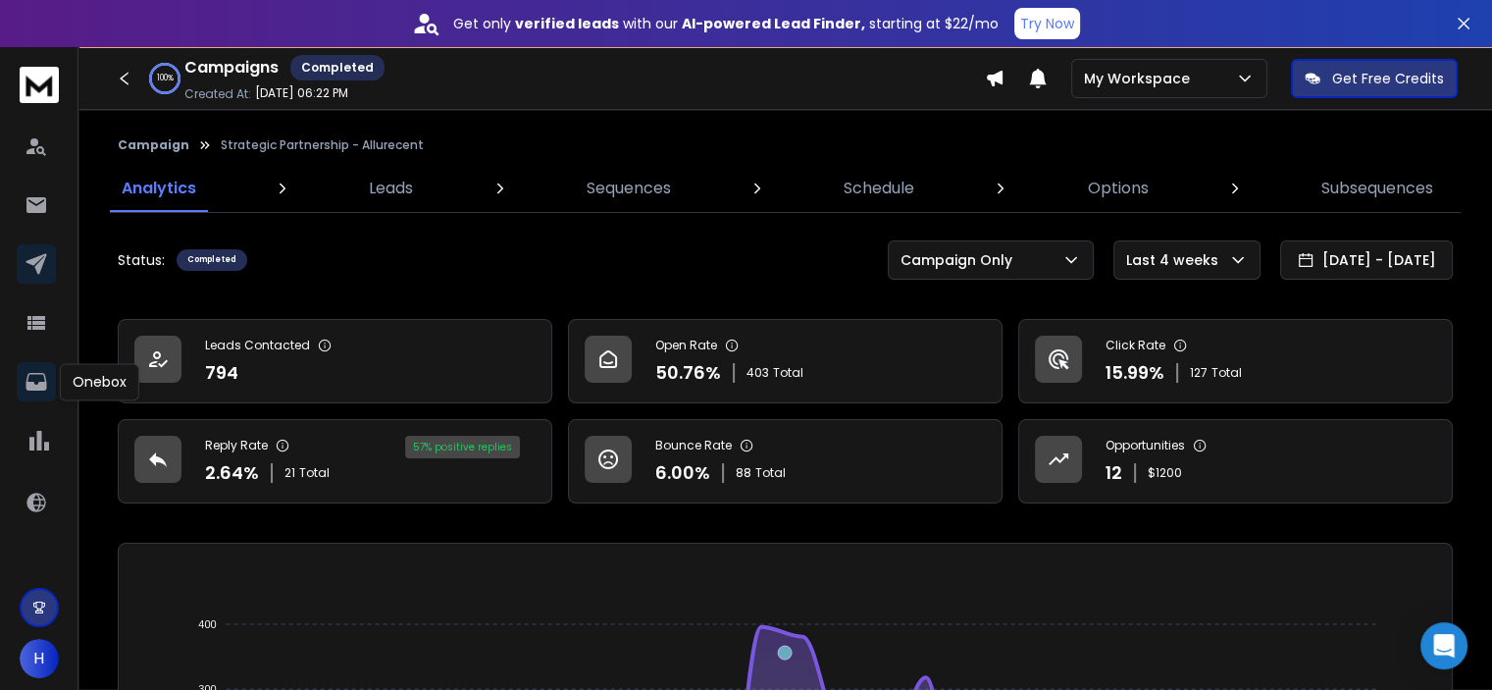
click at [40, 378] on icon at bounding box center [37, 382] width 24 height 24
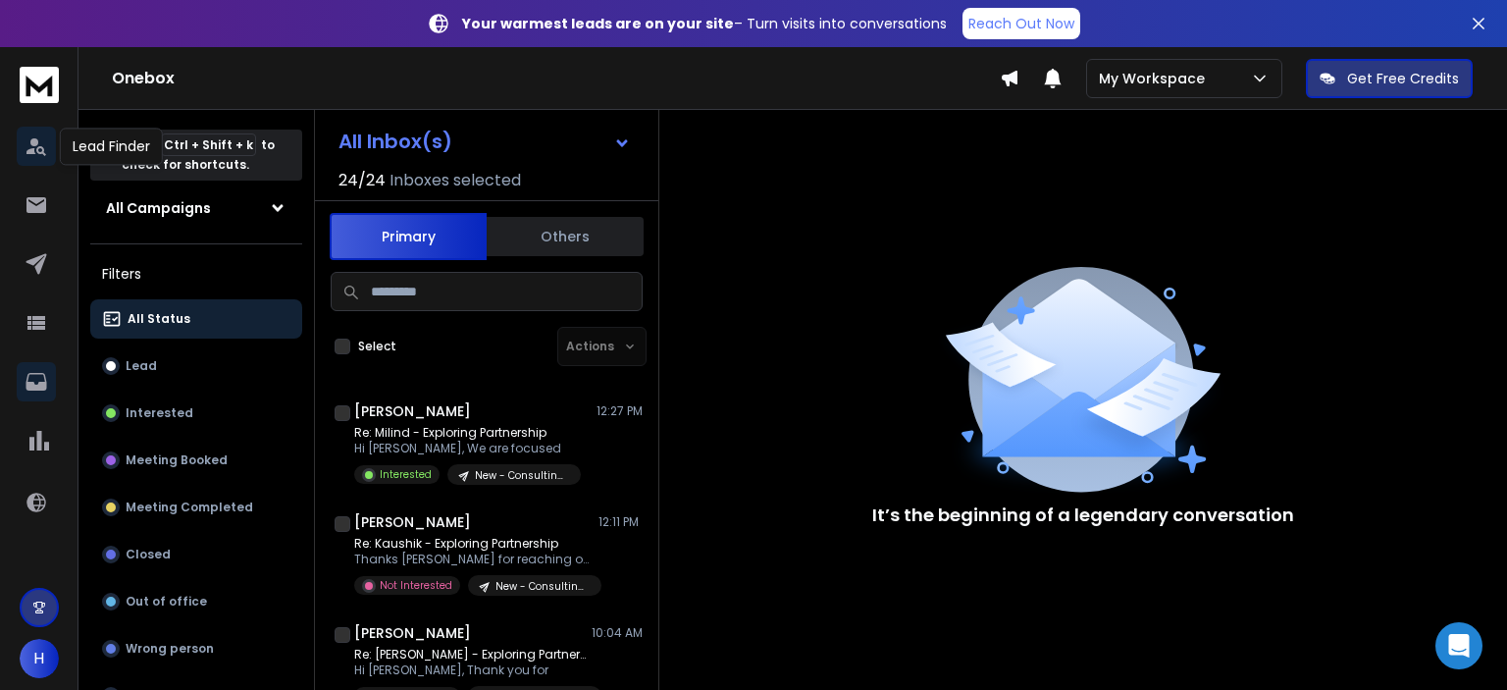
click at [31, 141] on circle at bounding box center [34, 142] width 8 height 8
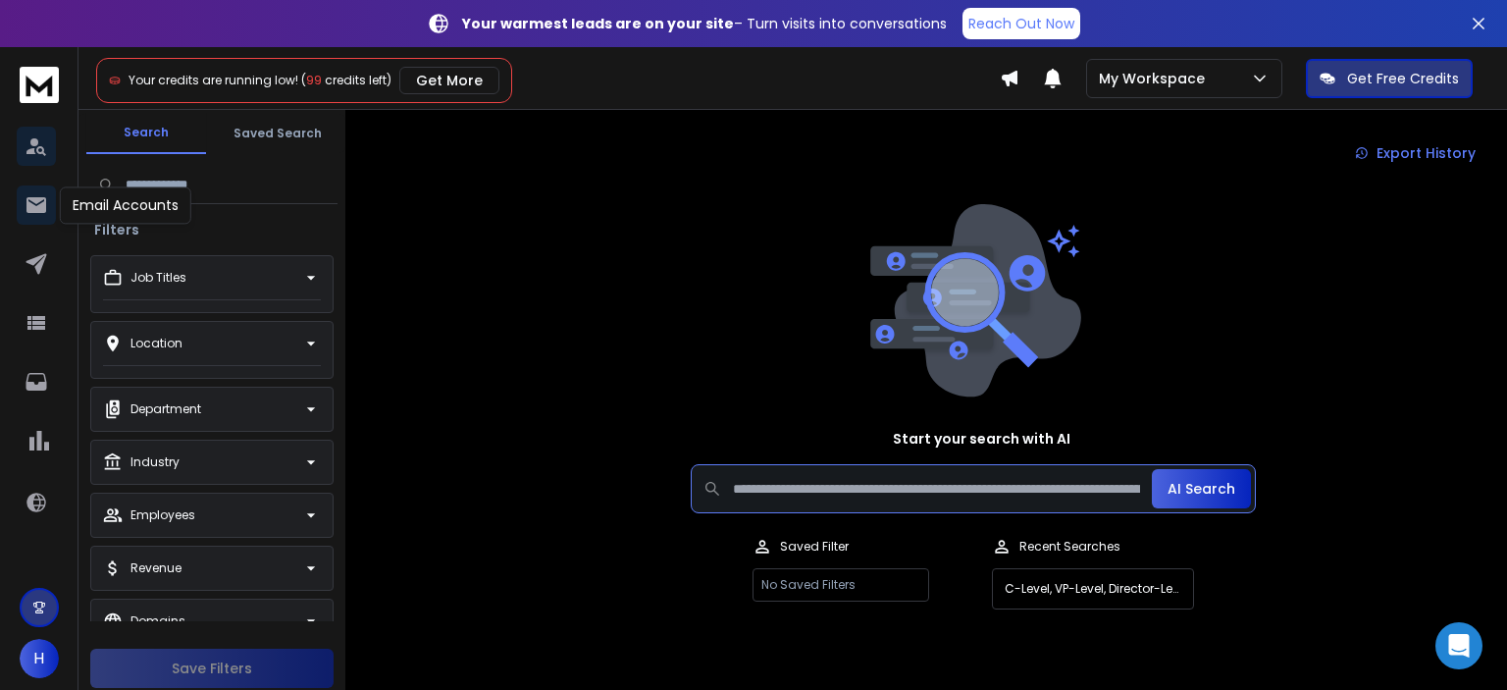
click at [23, 216] on link at bounding box center [36, 204] width 39 height 39
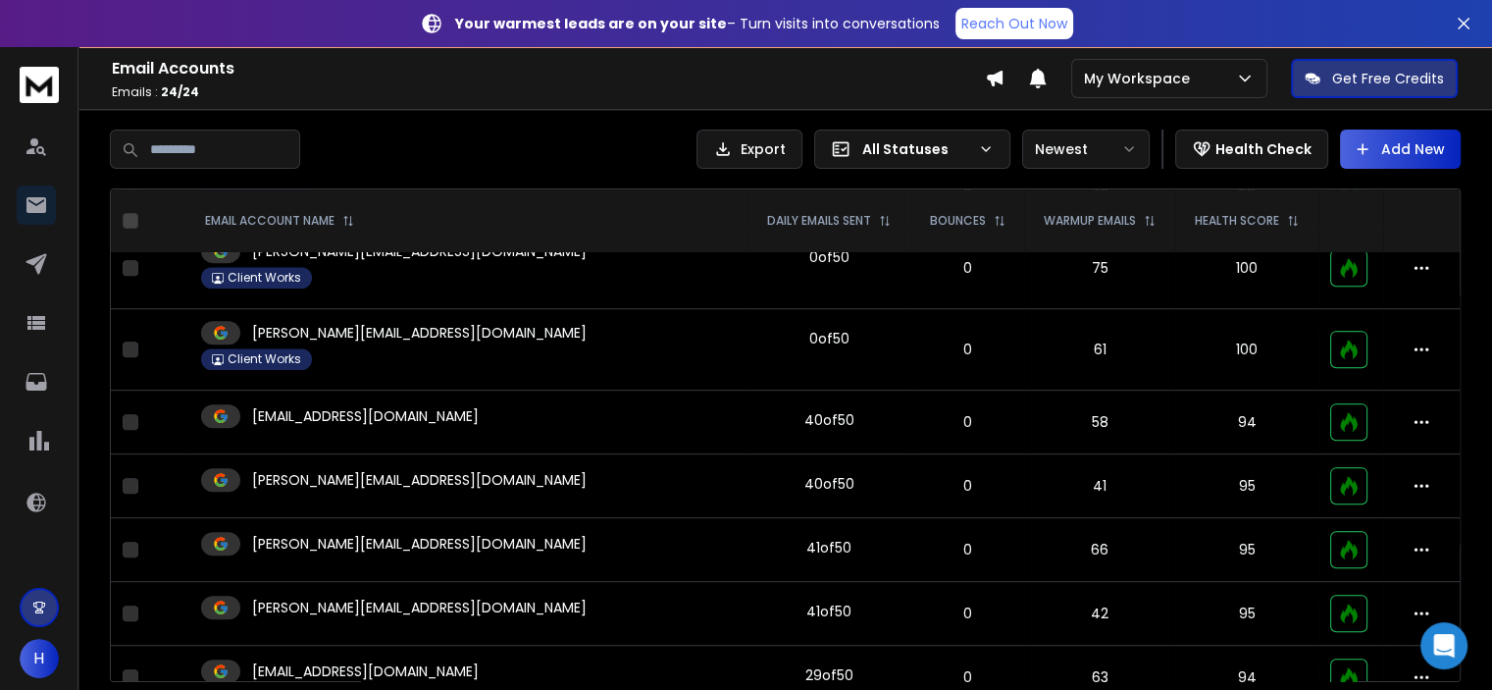
scroll to position [790, 0]
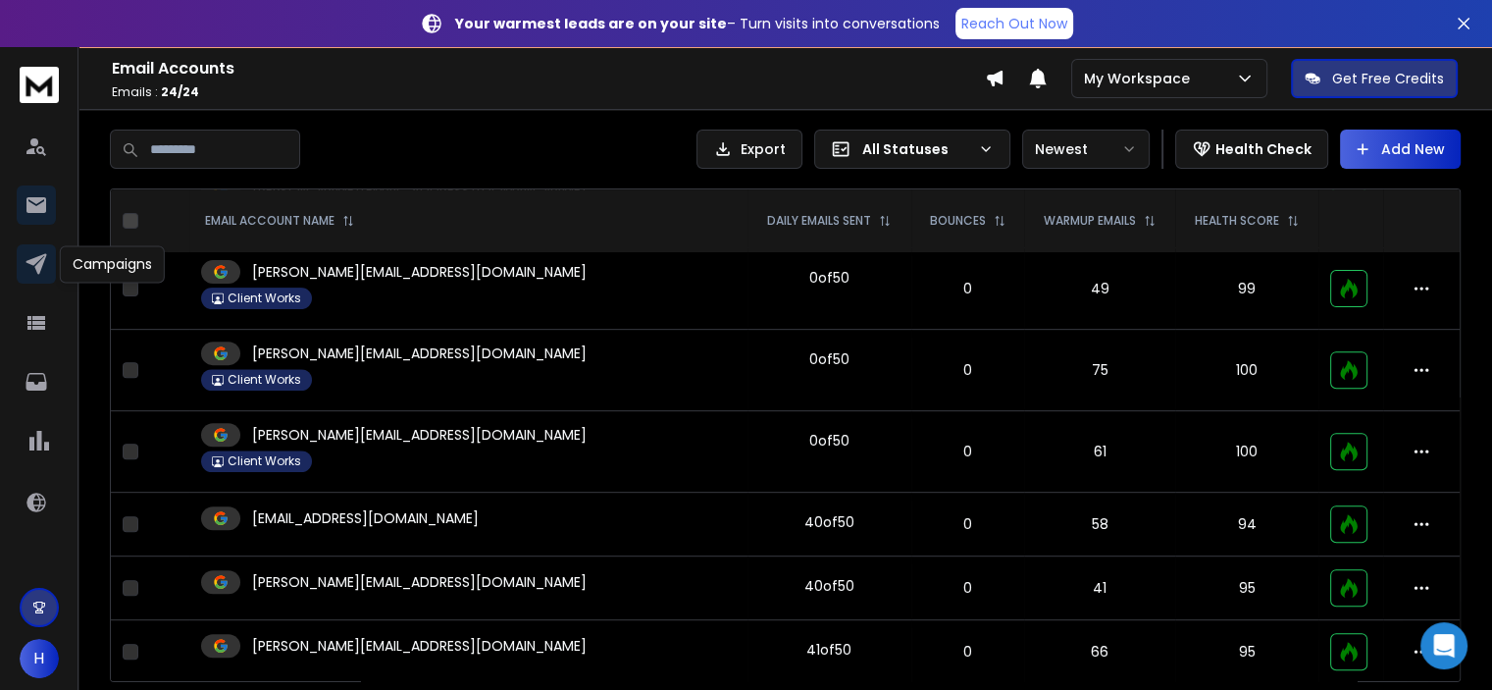
click at [18, 264] on link at bounding box center [36, 263] width 39 height 39
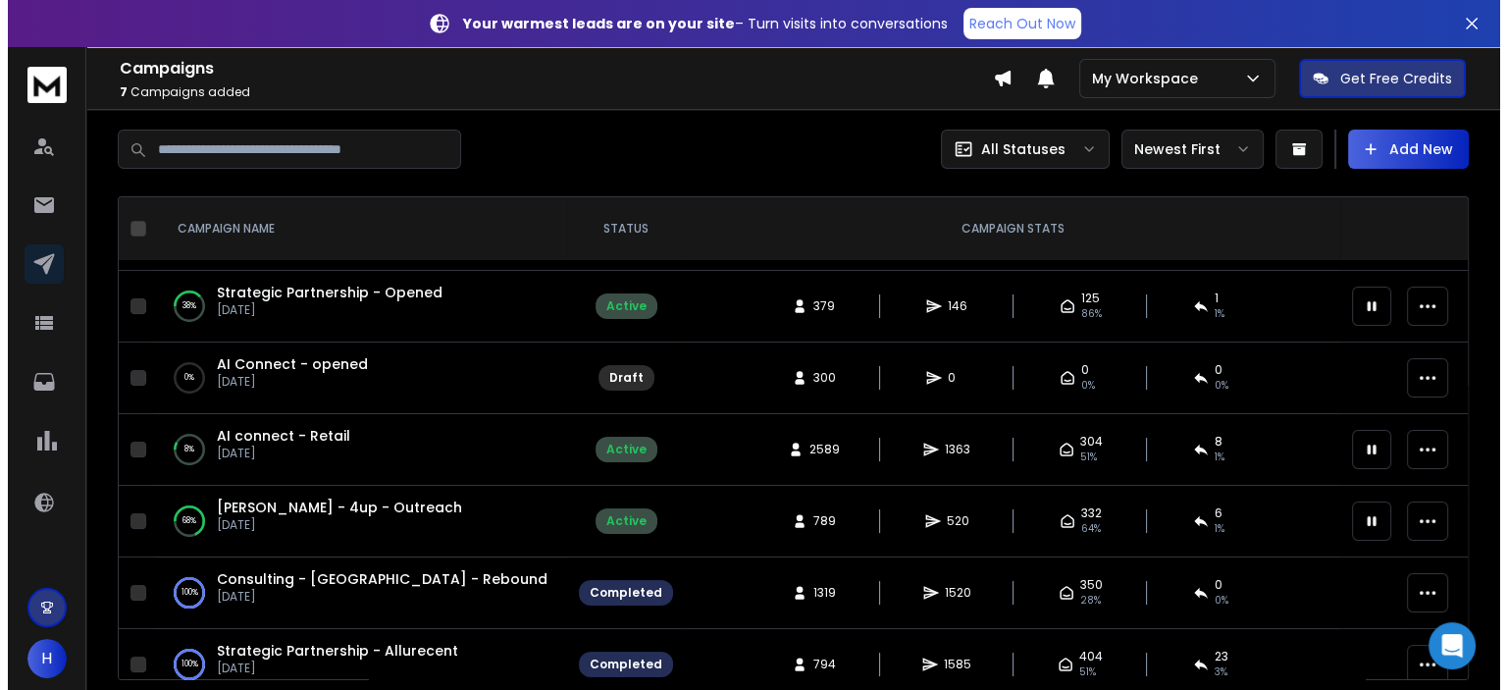
scroll to position [95, 0]
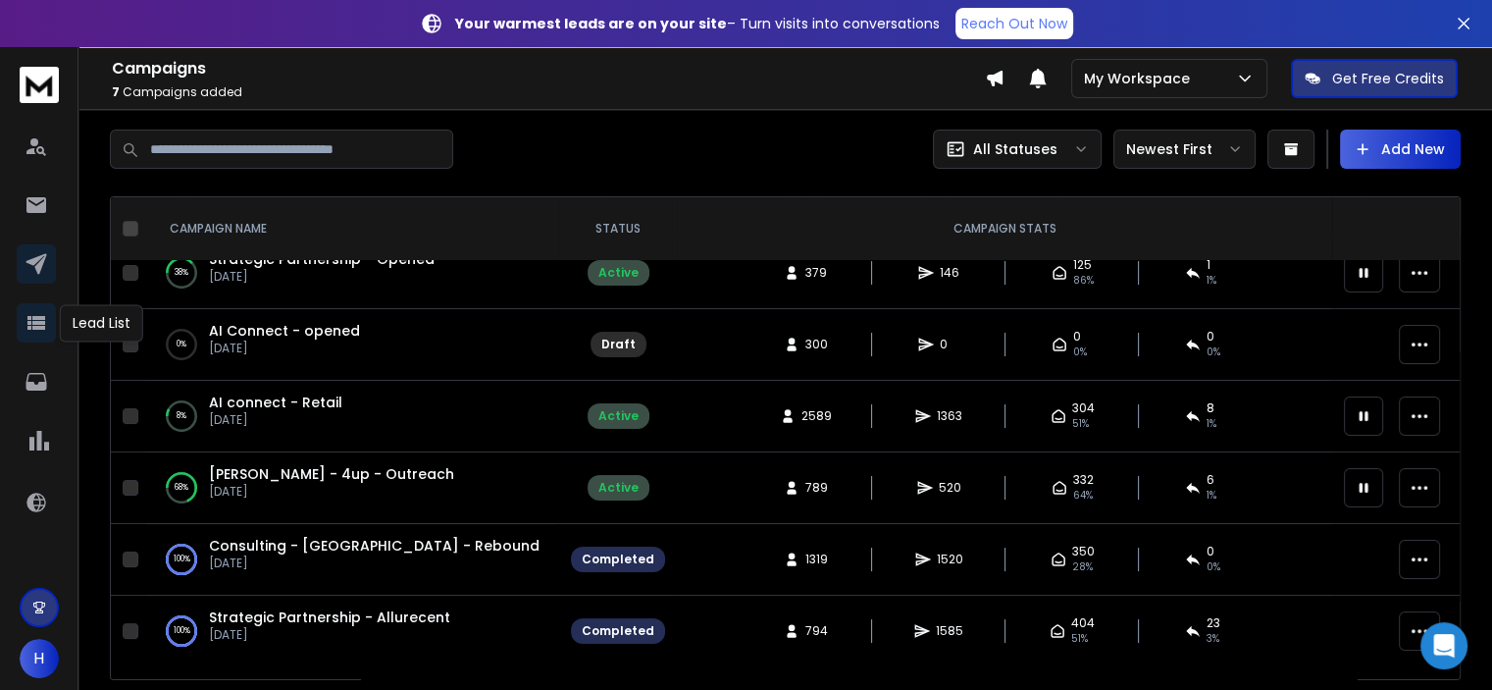
click at [46, 330] on icon at bounding box center [37, 323] width 24 height 24
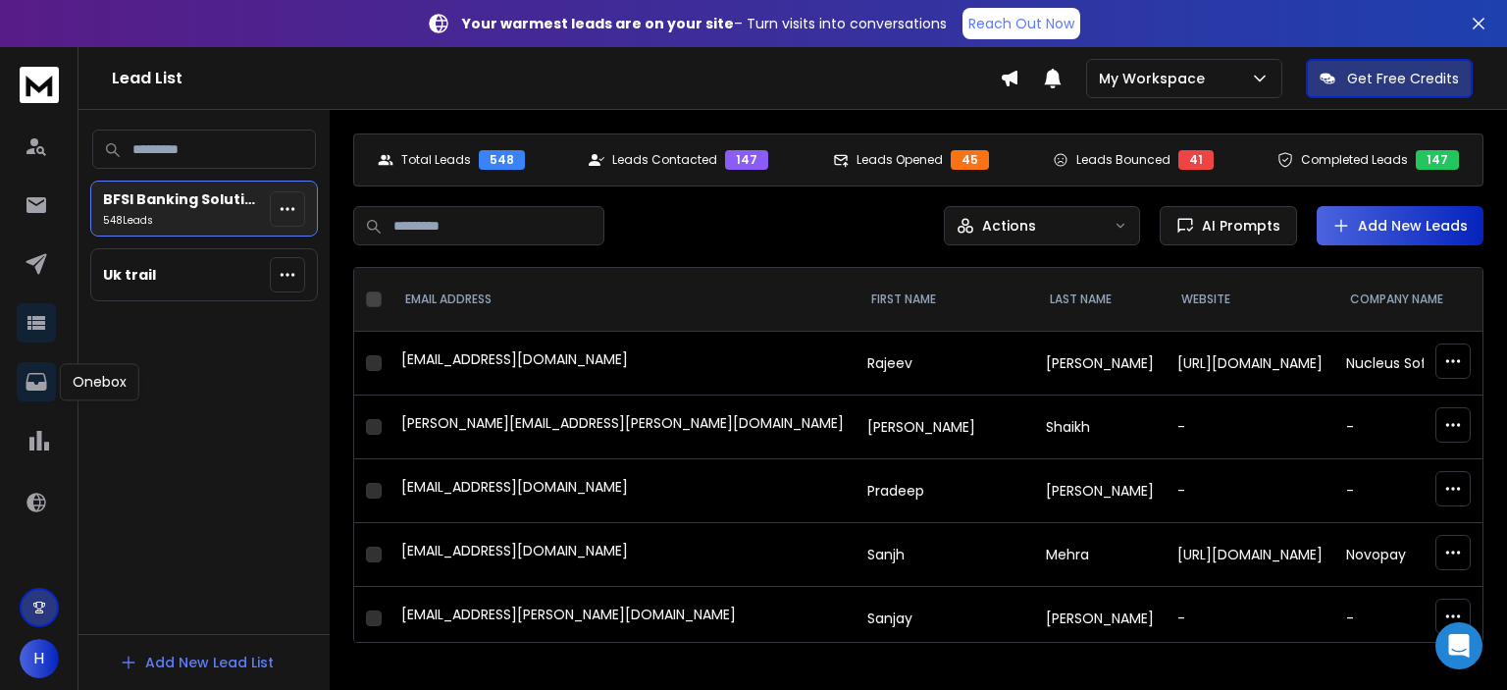
click at [37, 378] on icon at bounding box center [37, 382] width 24 height 24
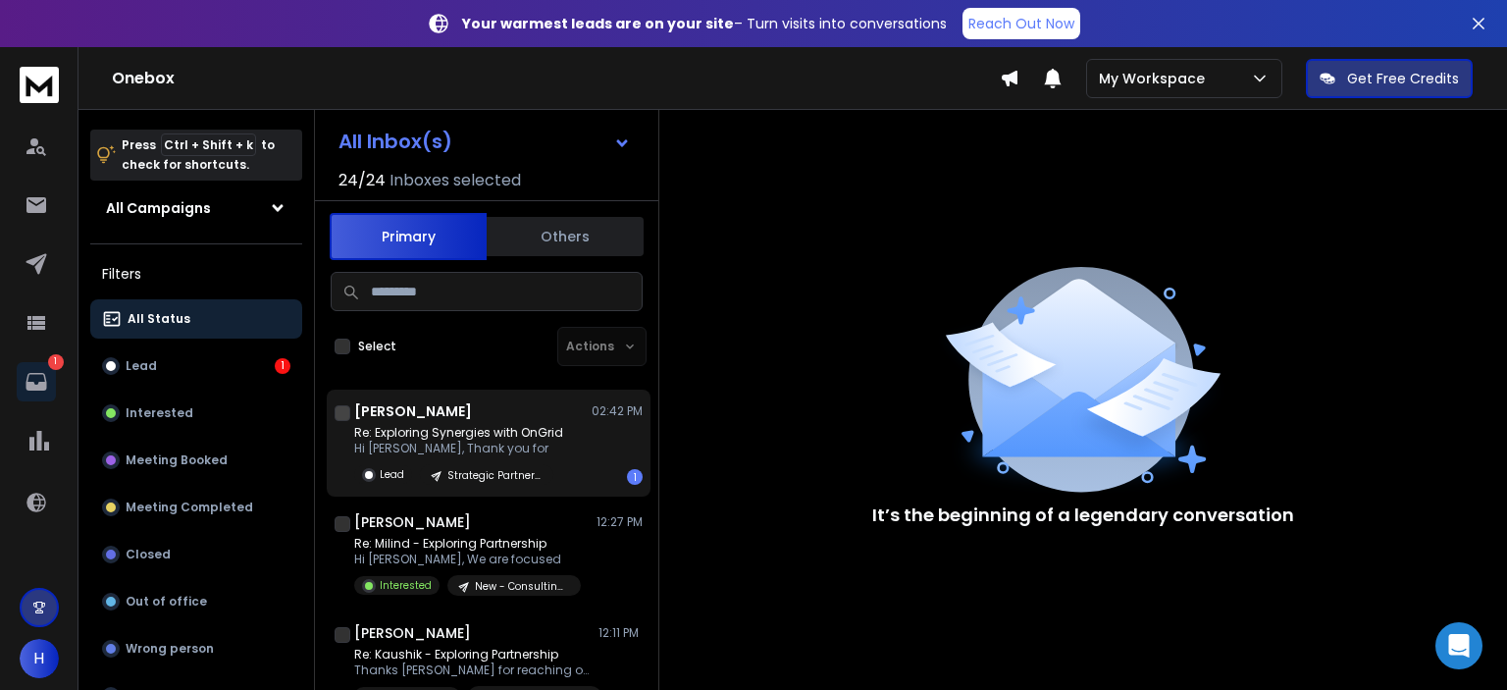
click at [471, 430] on p "Re: Exploring Synergies with OnGrid" at bounding box center [458, 433] width 209 height 16
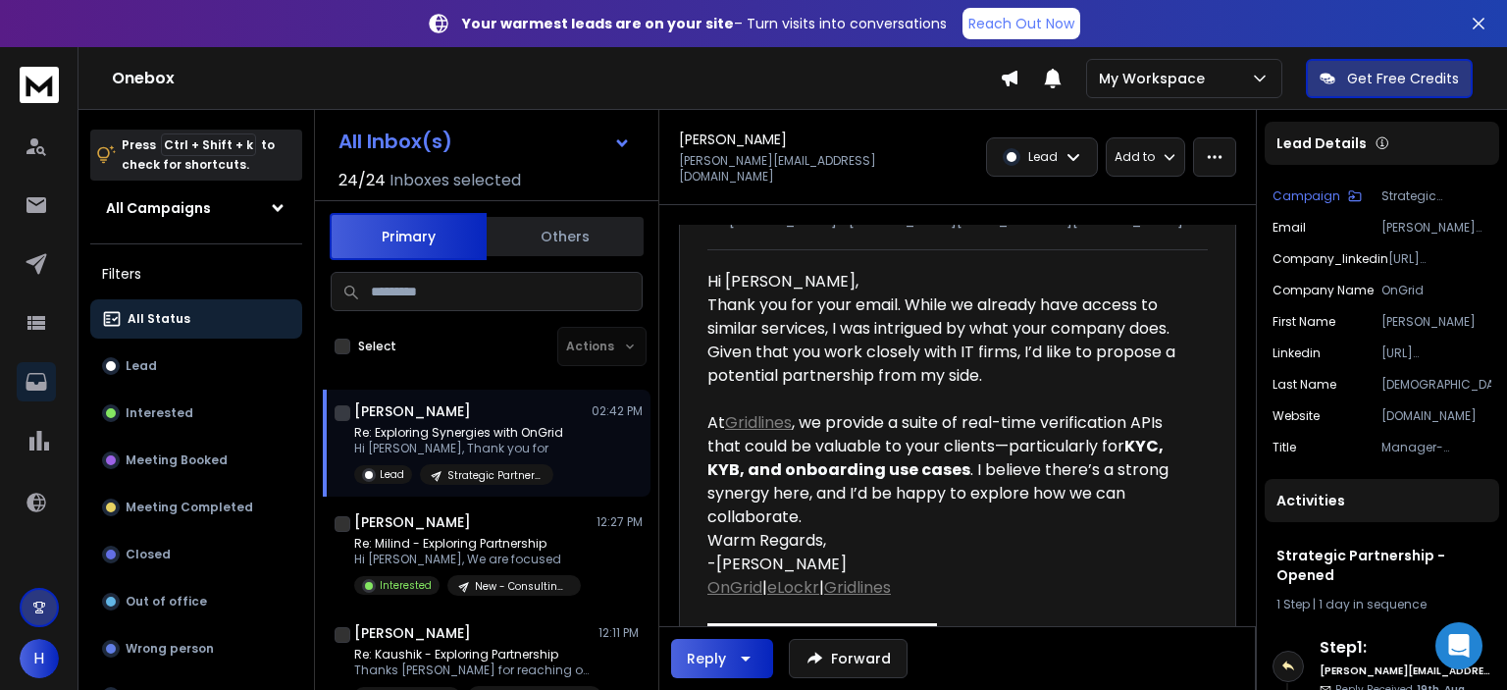
scroll to position [196, 0]
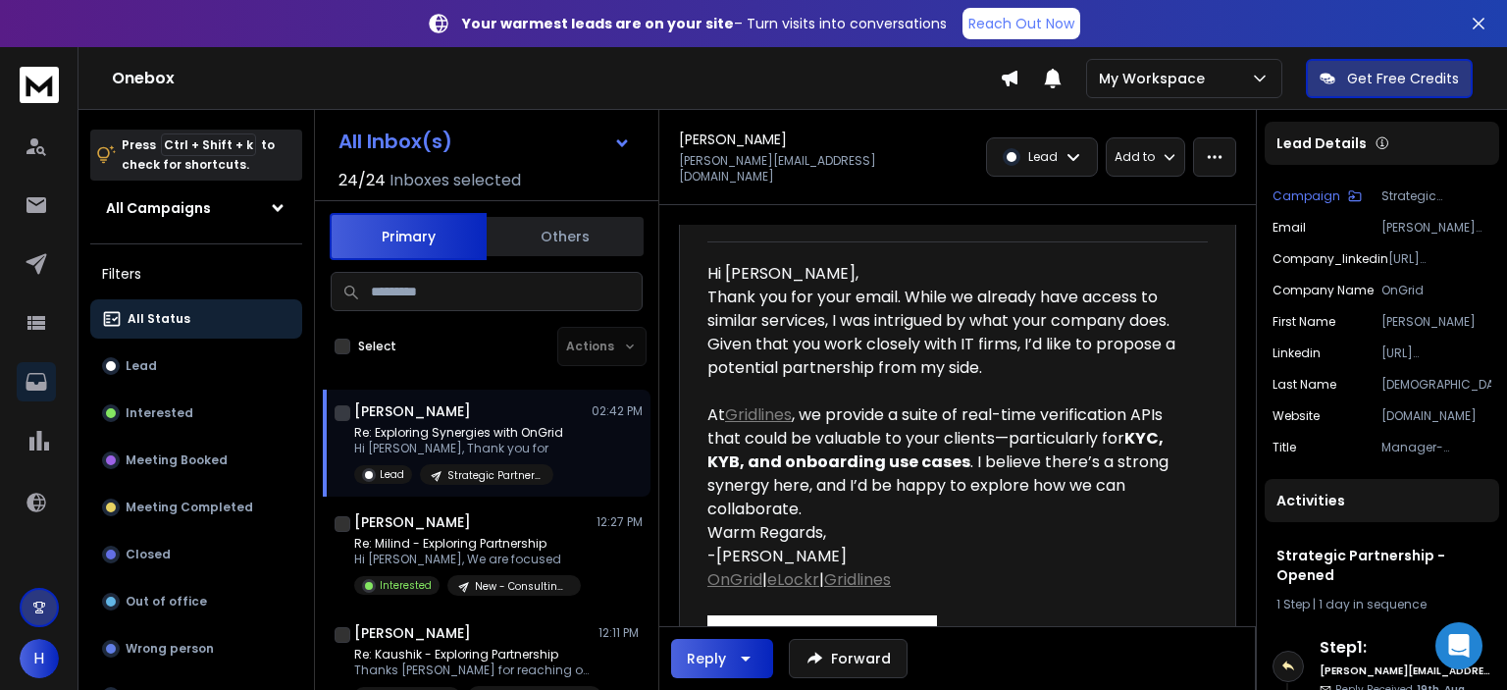
click at [766, 403] on link "Gridlines" at bounding box center [758, 414] width 67 height 23
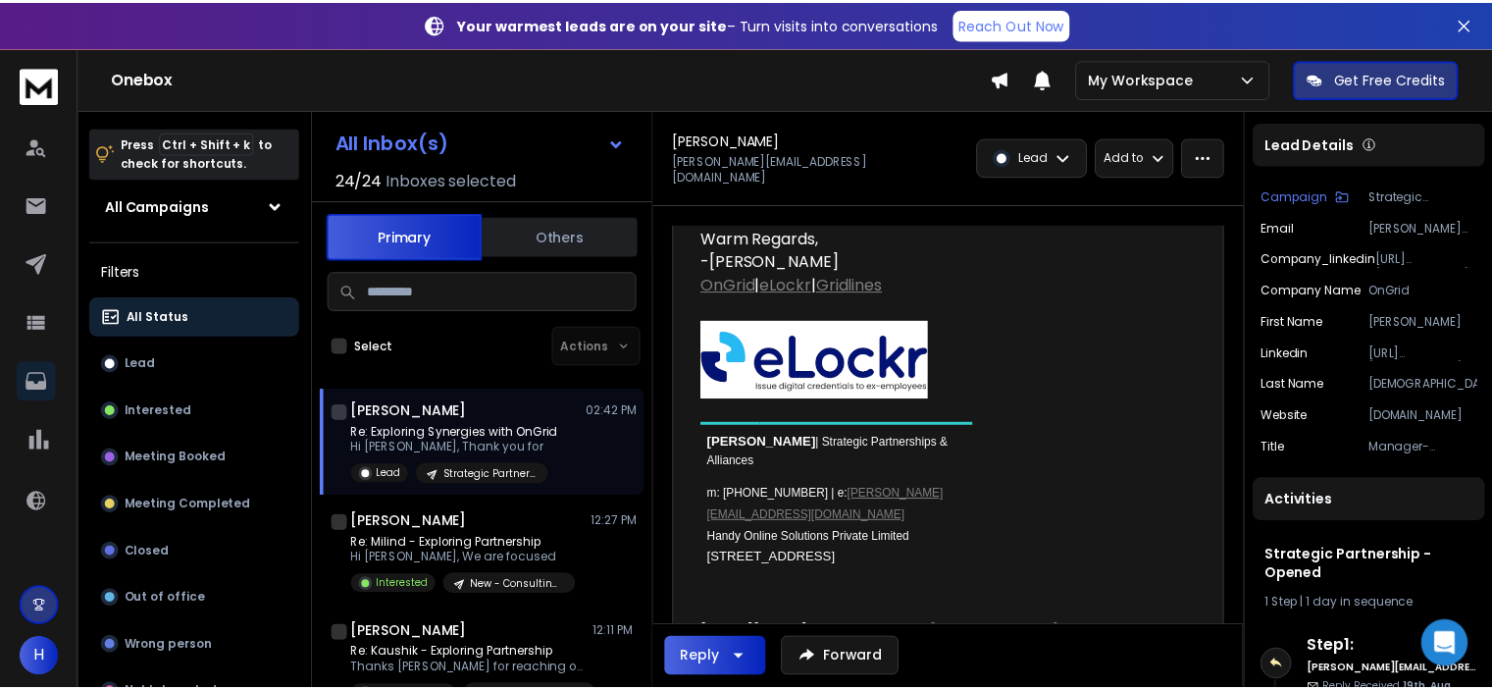
scroll to position [0, 0]
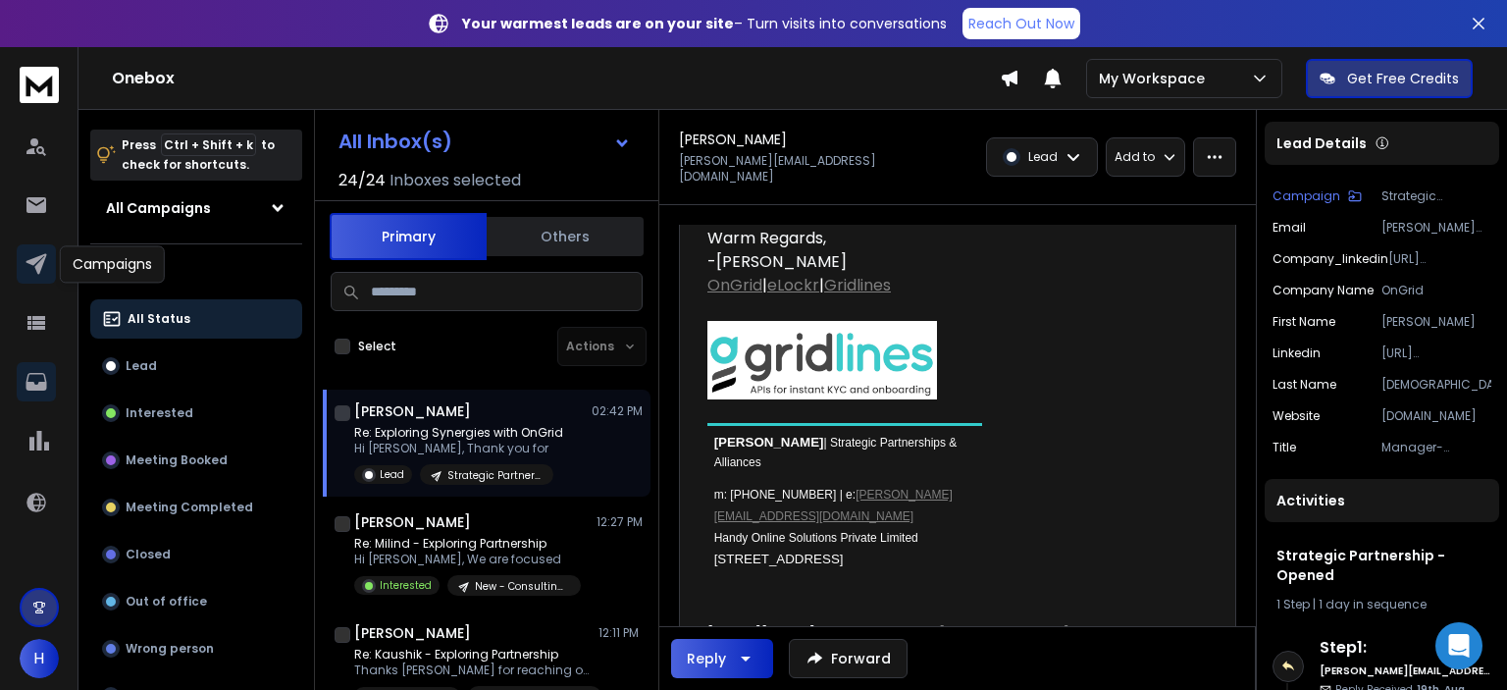
click at [35, 283] on link at bounding box center [36, 263] width 39 height 39
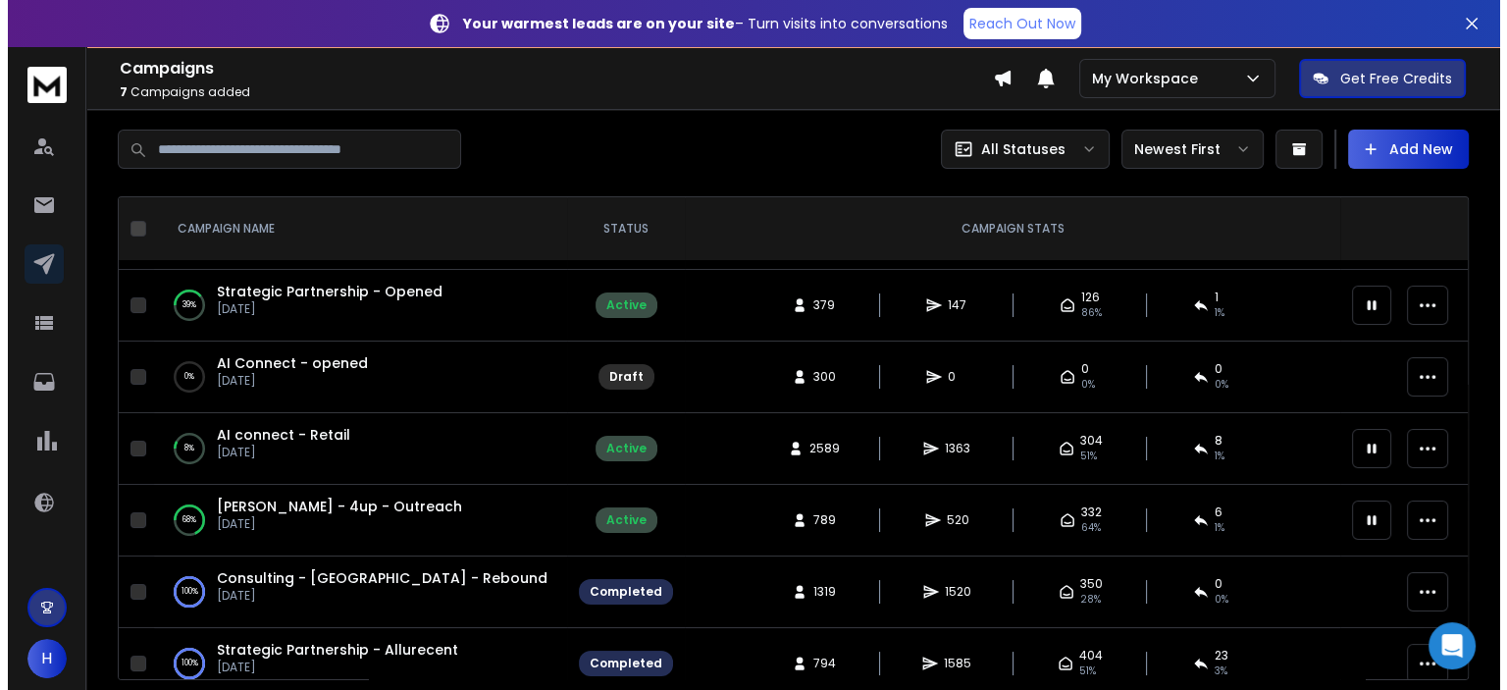
scroll to position [95, 0]
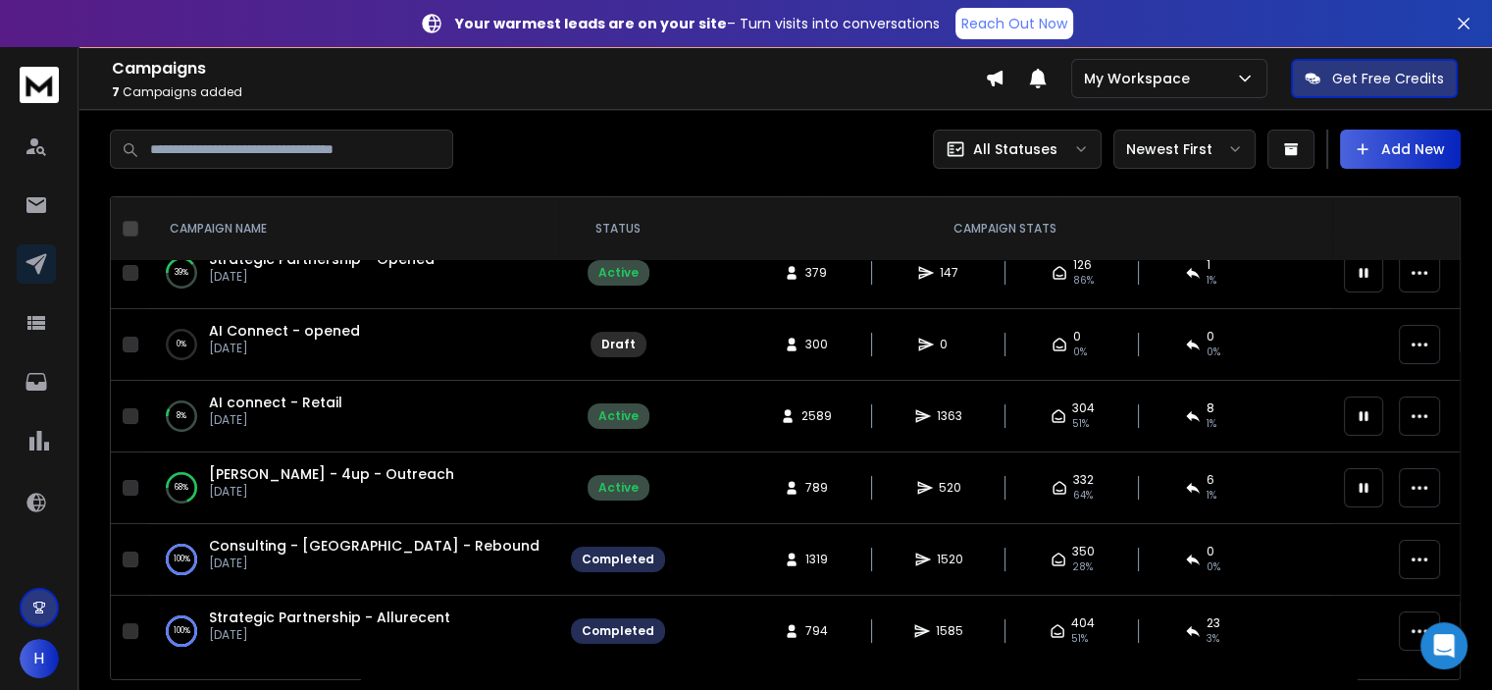
click at [276, 618] on span "Strategic Partnership - Allurecent" at bounding box center [329, 617] width 241 height 20
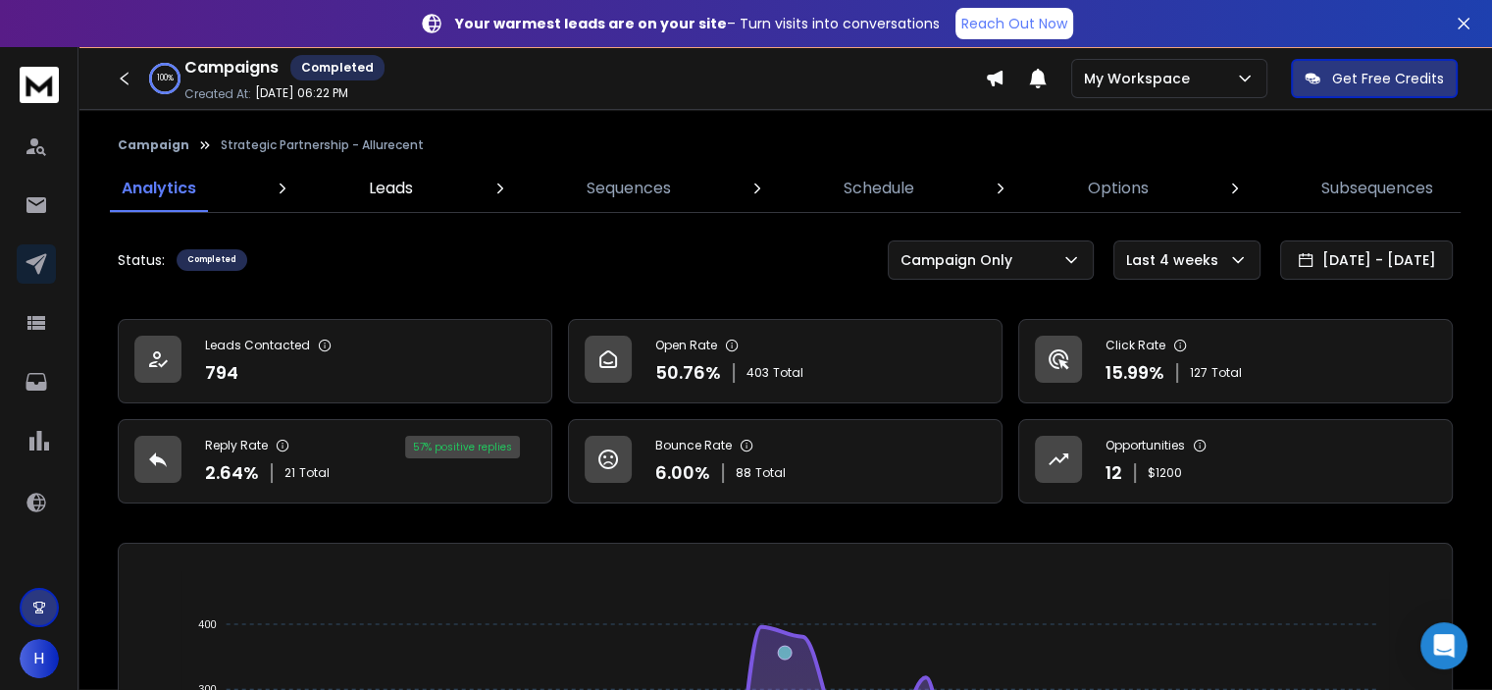
click at [385, 188] on p "Leads" at bounding box center [391, 189] width 44 height 24
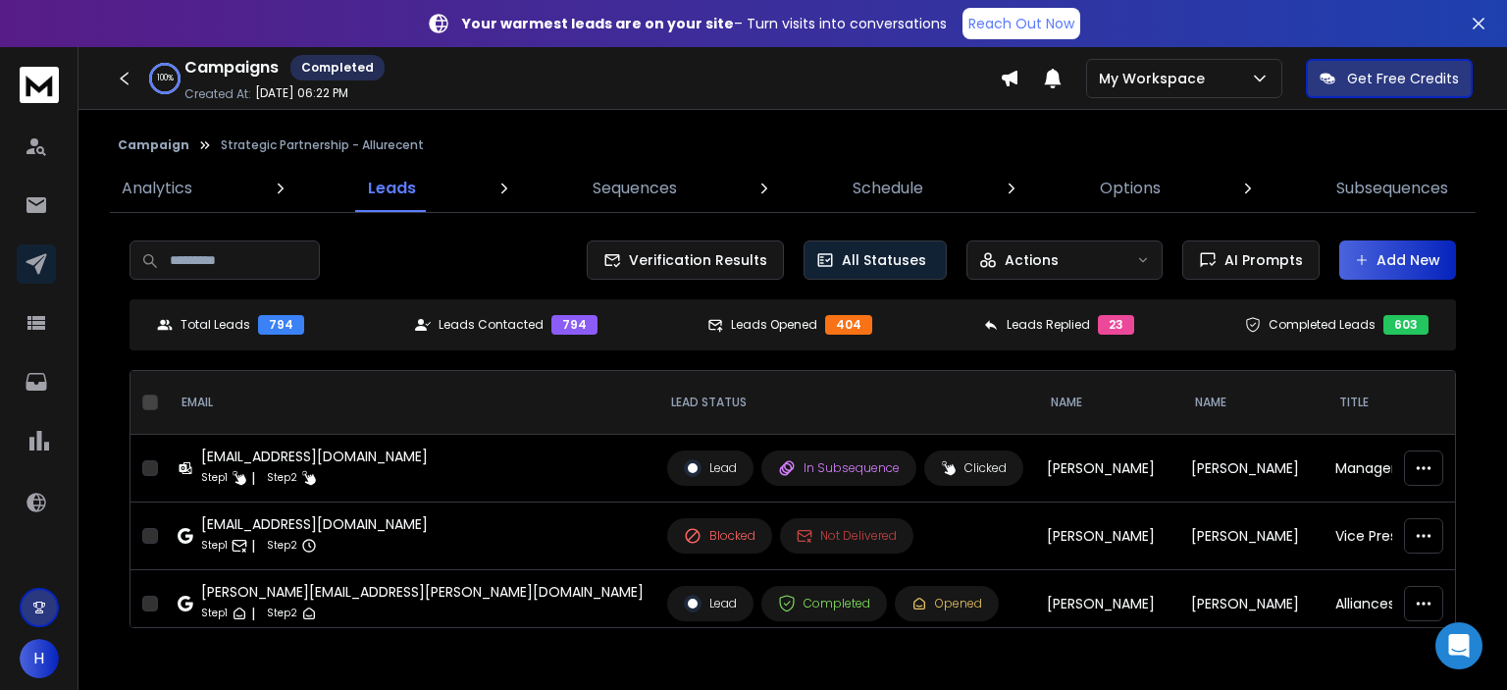
click at [867, 275] on button "All Statuses" at bounding box center [874, 259] width 143 height 39
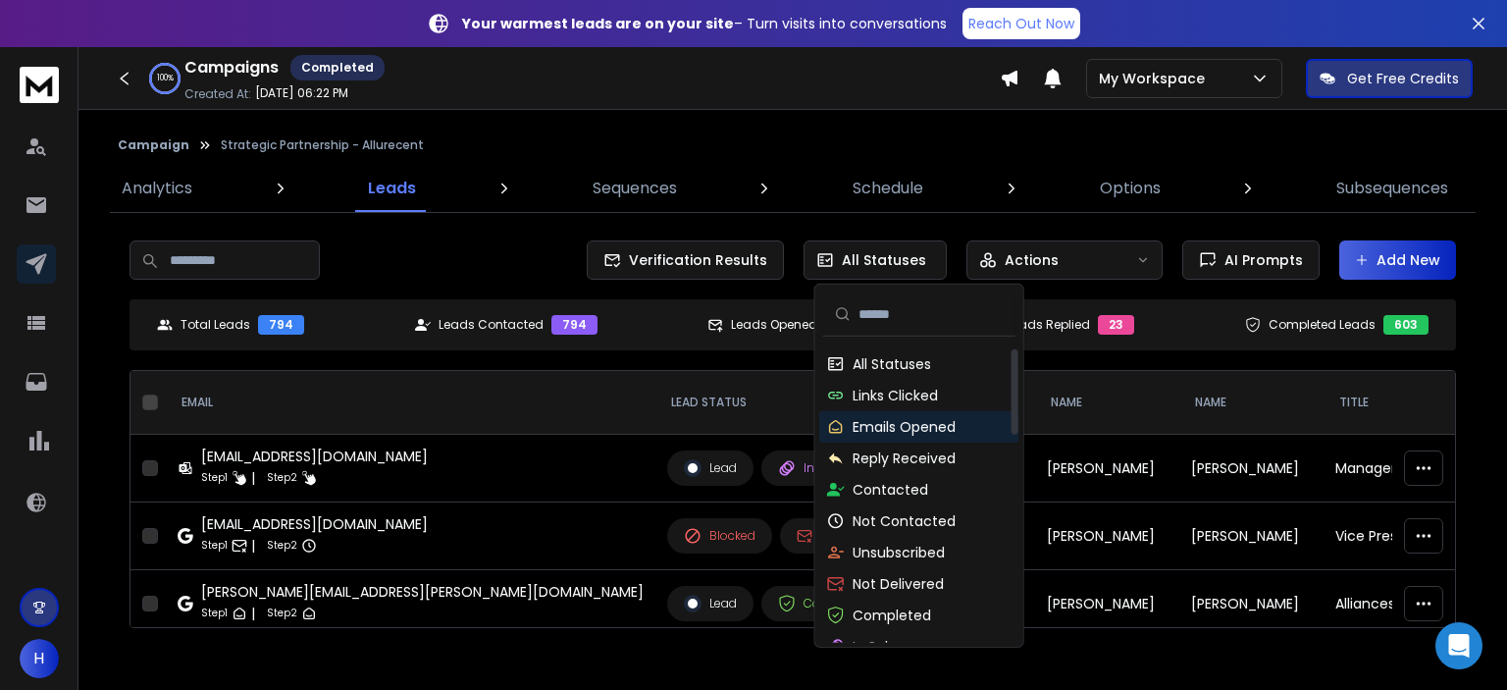
click at [898, 432] on p "Emails Opened" at bounding box center [903, 427] width 103 height 20
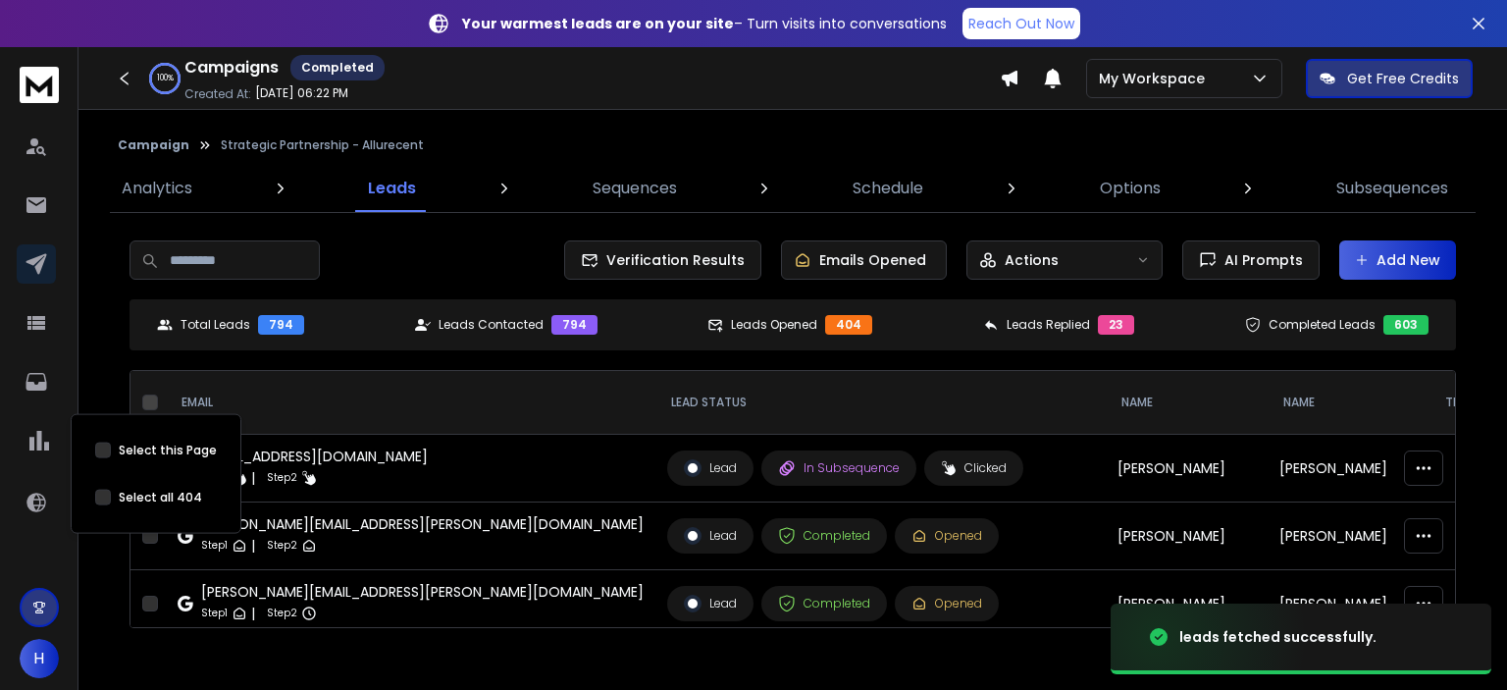
click at [145, 405] on button "Select this Page" at bounding box center [150, 402] width 16 height 16
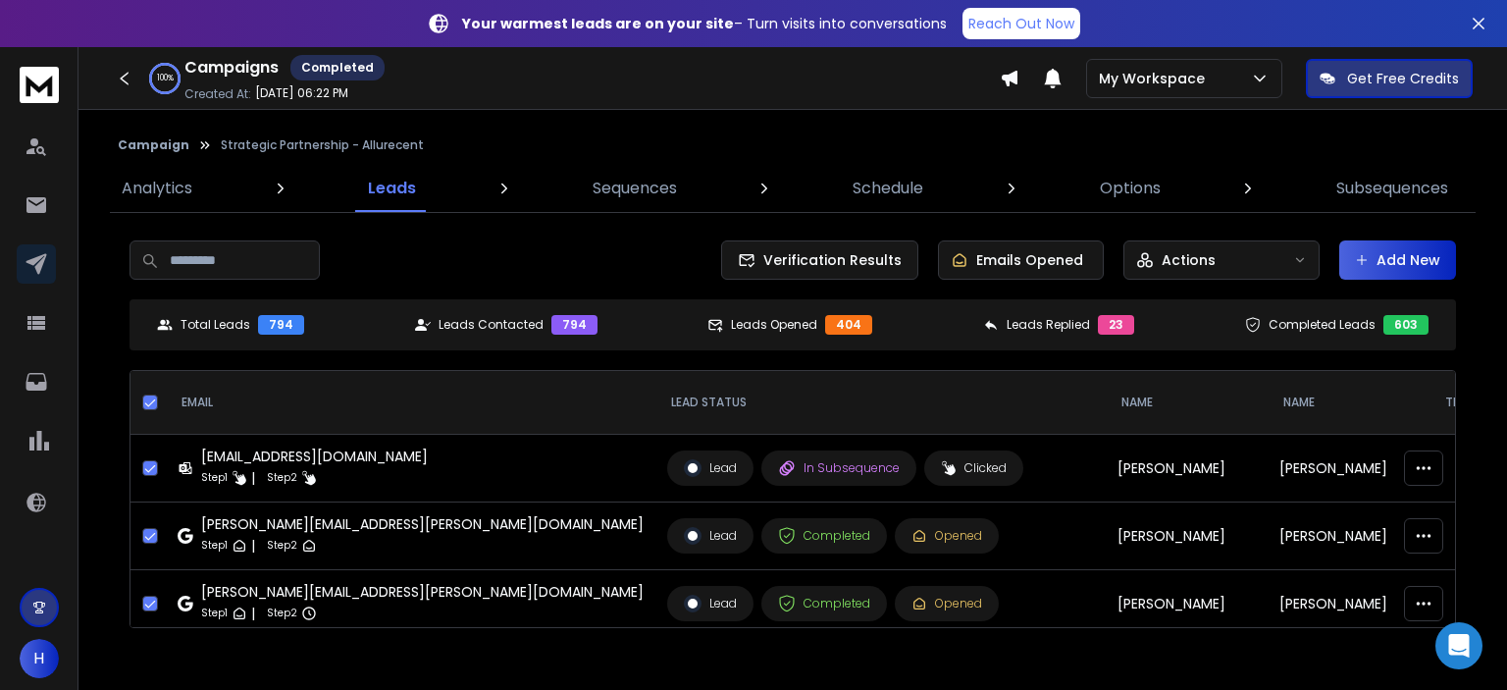
click at [139, 400] on th at bounding box center [147, 403] width 35 height 64
click at [150, 405] on button "Select this Page" at bounding box center [150, 402] width 16 height 16
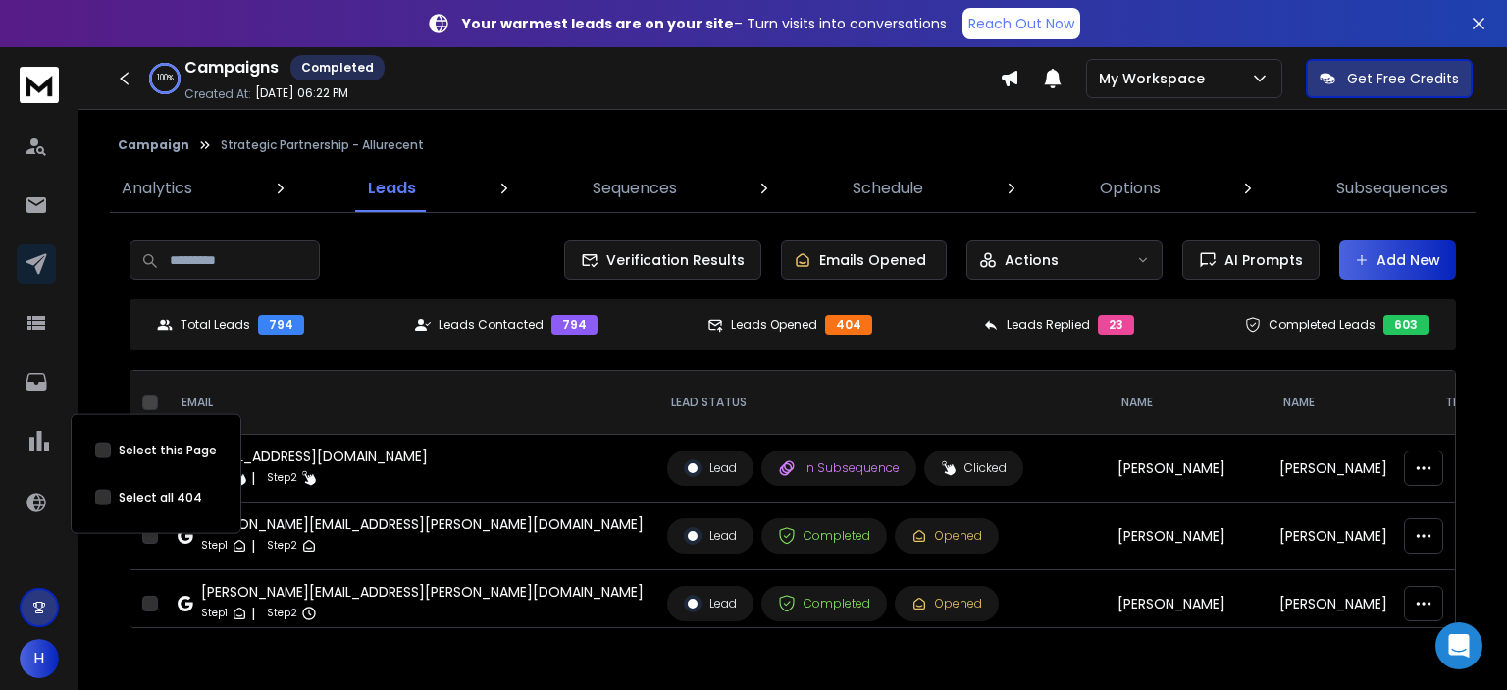
click at [103, 490] on button "Select this Page" at bounding box center [103, 498] width 16 height 16
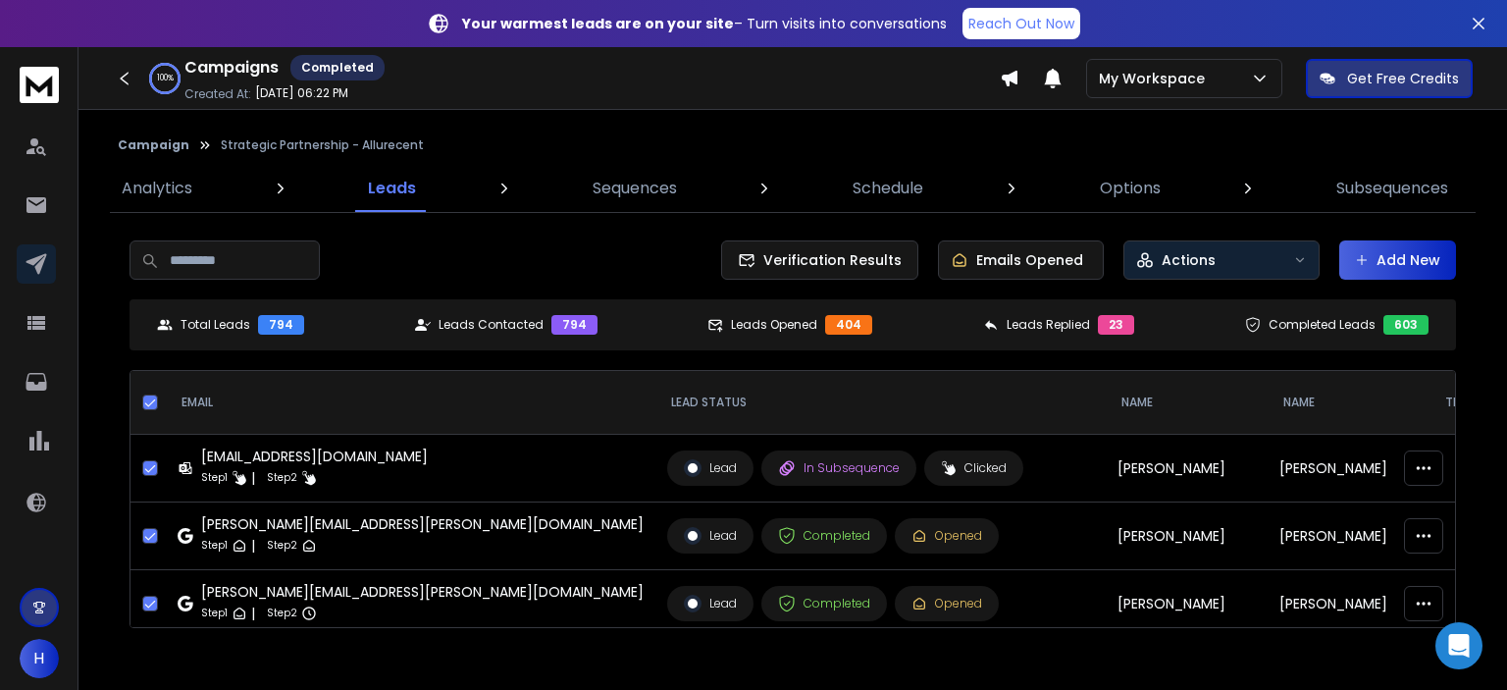
click at [1299, 256] on icon "button" at bounding box center [1300, 260] width 14 height 16
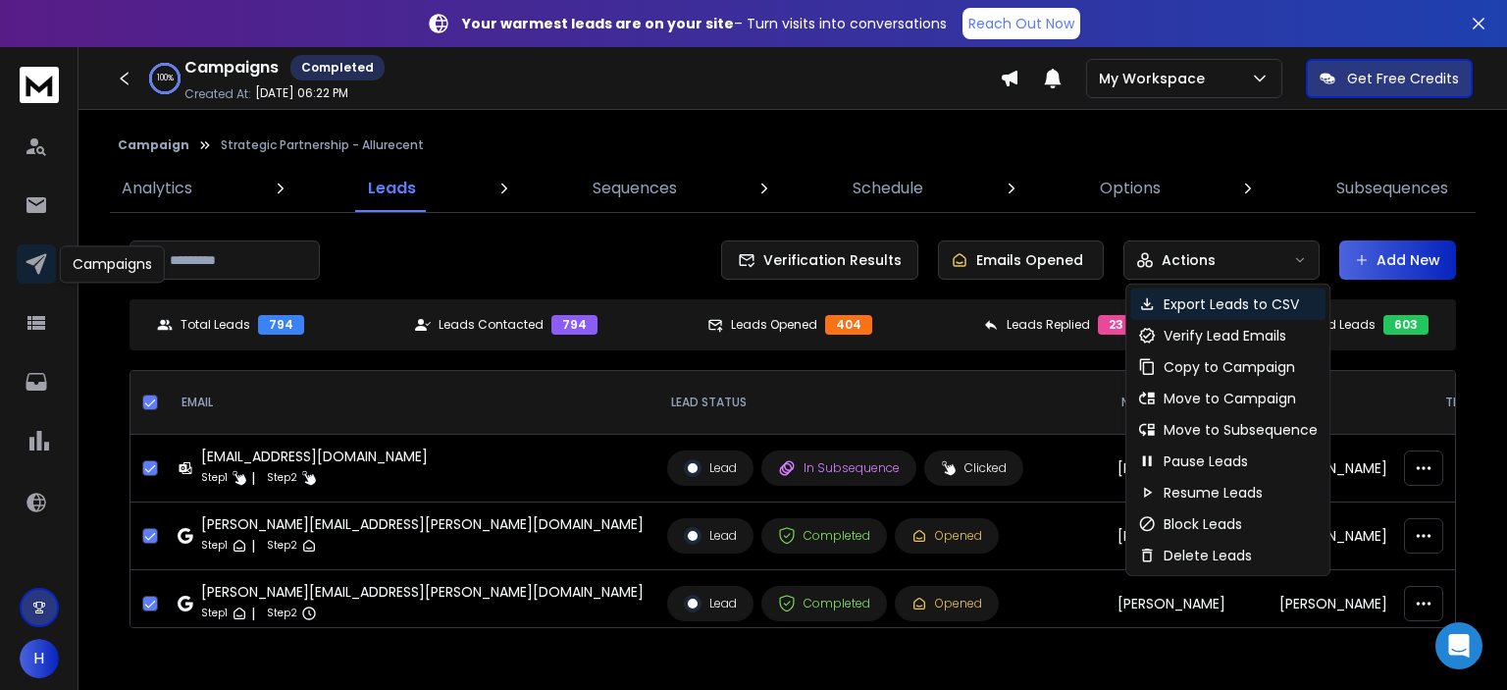
click at [20, 270] on link at bounding box center [36, 263] width 39 height 39
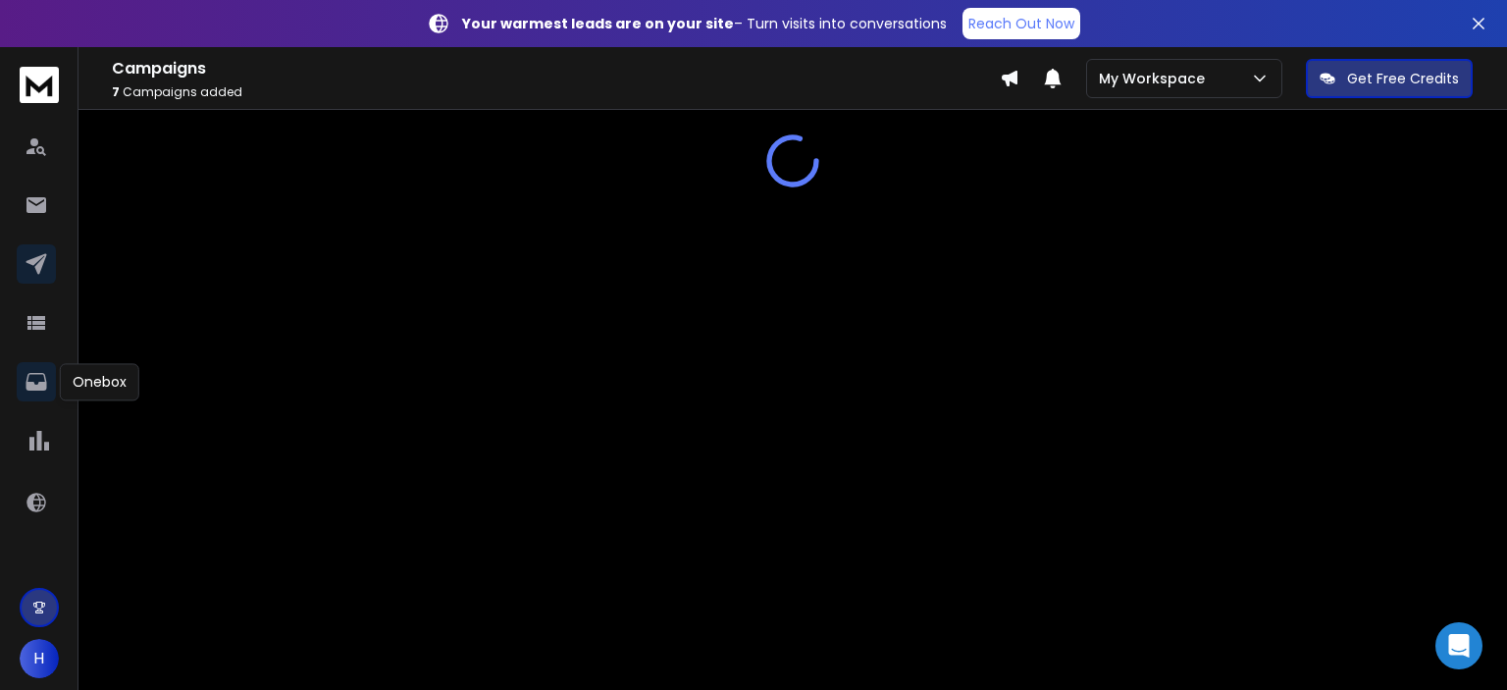
click at [42, 371] on icon at bounding box center [37, 382] width 24 height 24
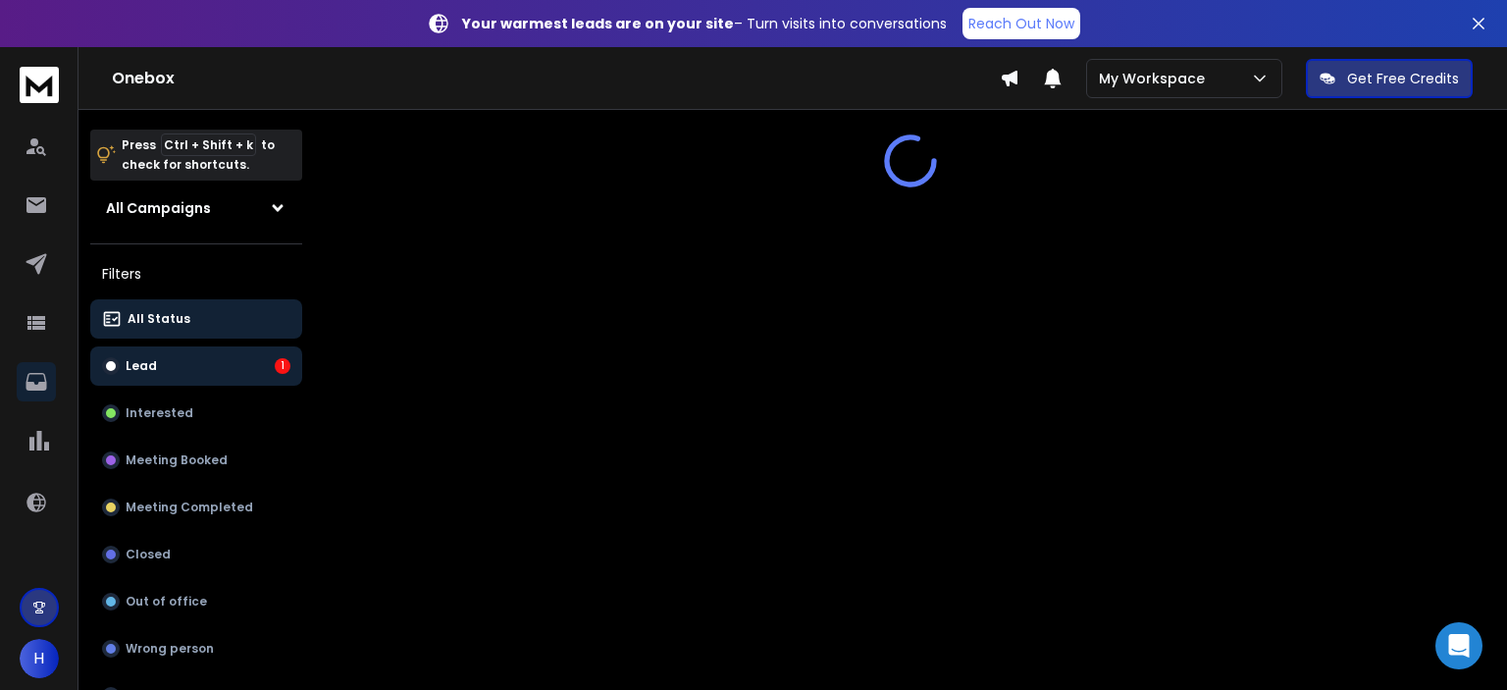
click at [192, 373] on button "Lead 1" at bounding box center [196, 365] width 212 height 39
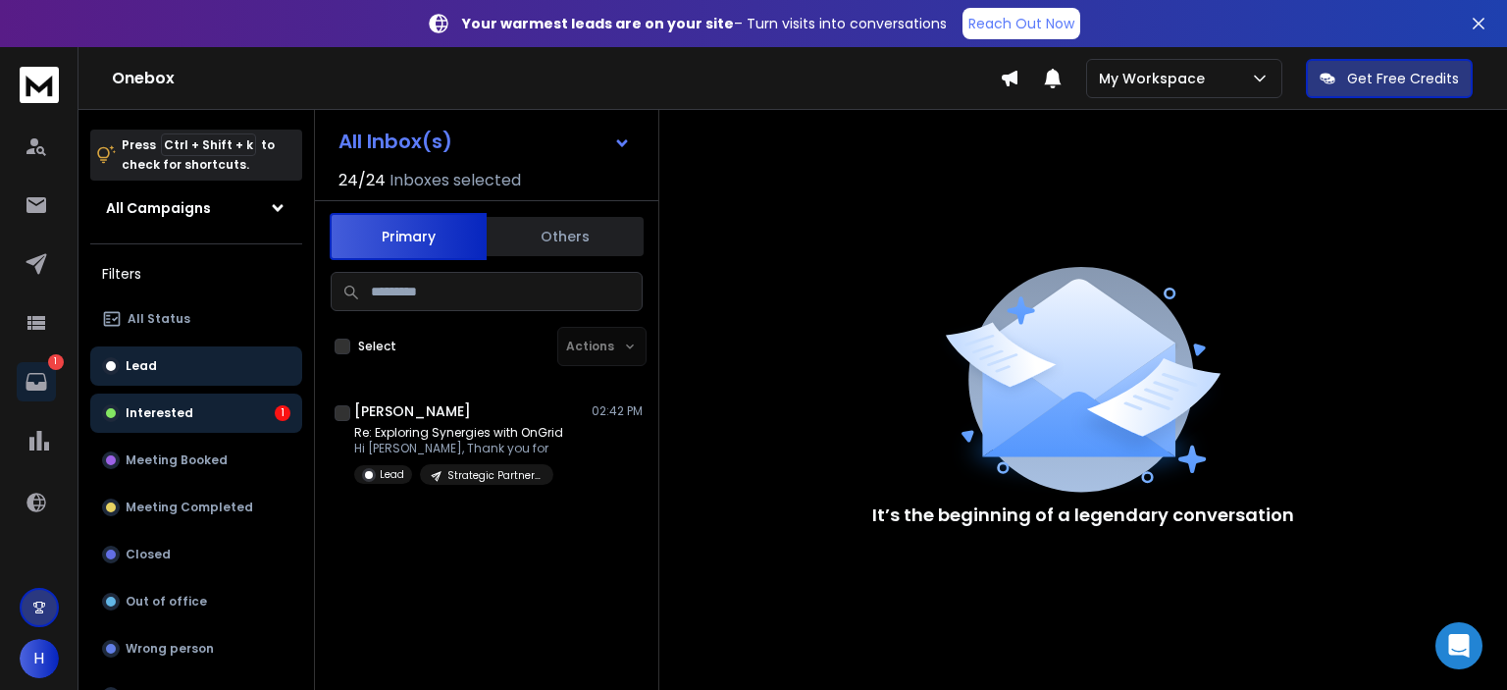
click at [185, 407] on p "Interested" at bounding box center [160, 413] width 68 height 16
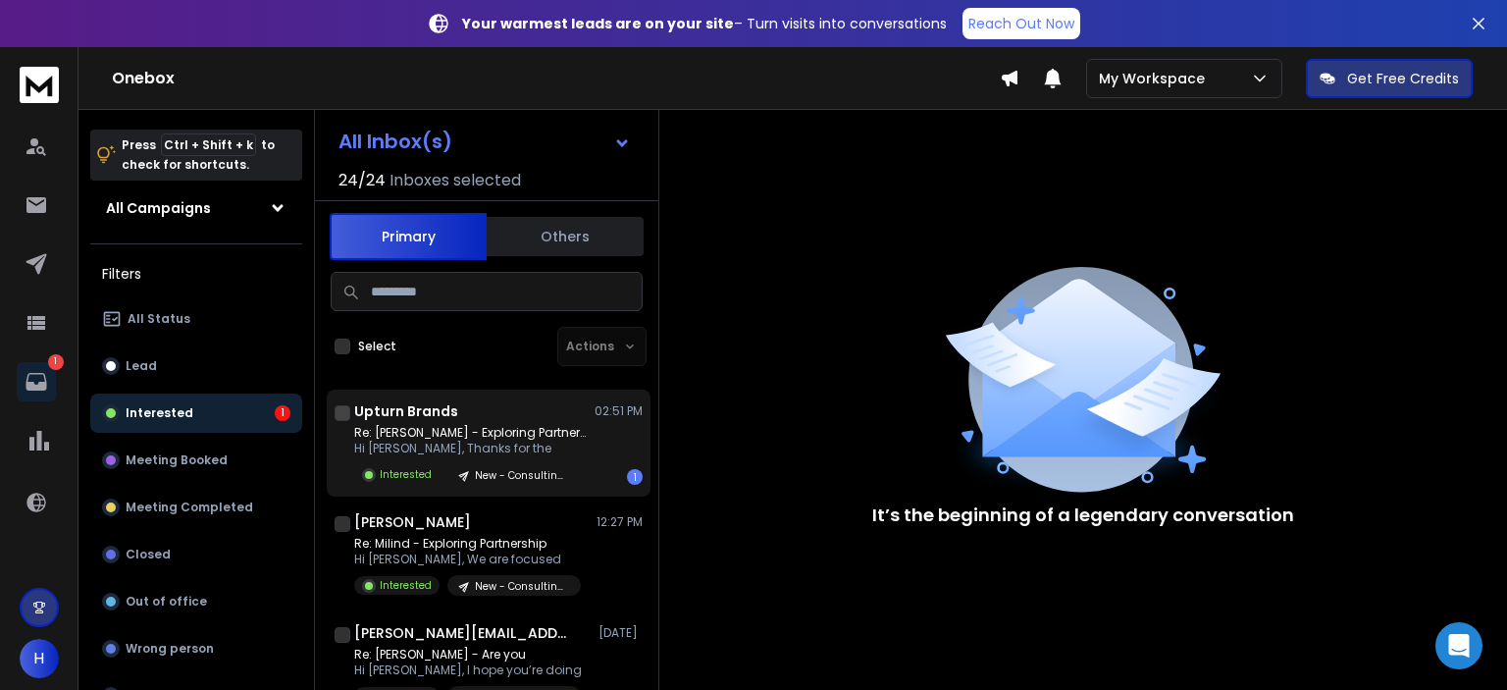
click at [449, 435] on p "Re: [PERSON_NAME] - Exploring Partnership" at bounding box center [471, 433] width 235 height 16
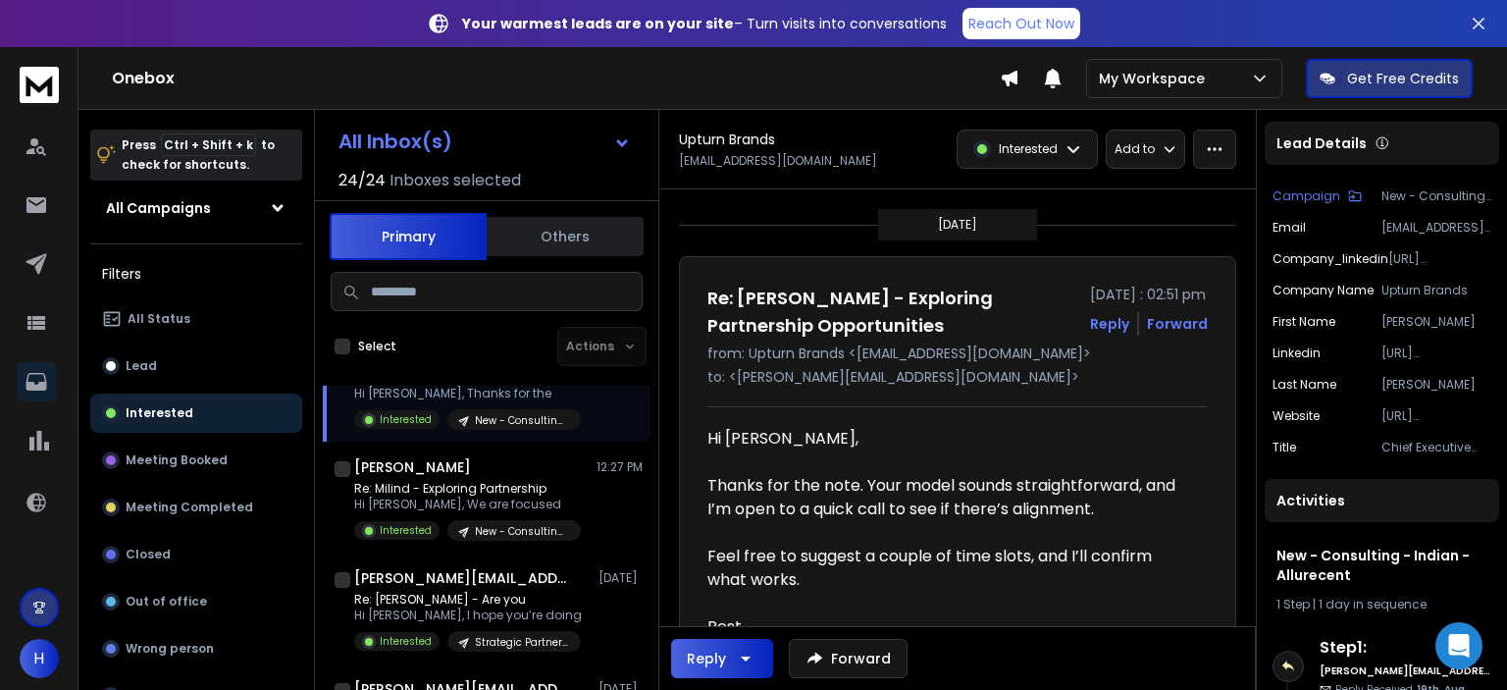
scroll to position [98, 0]
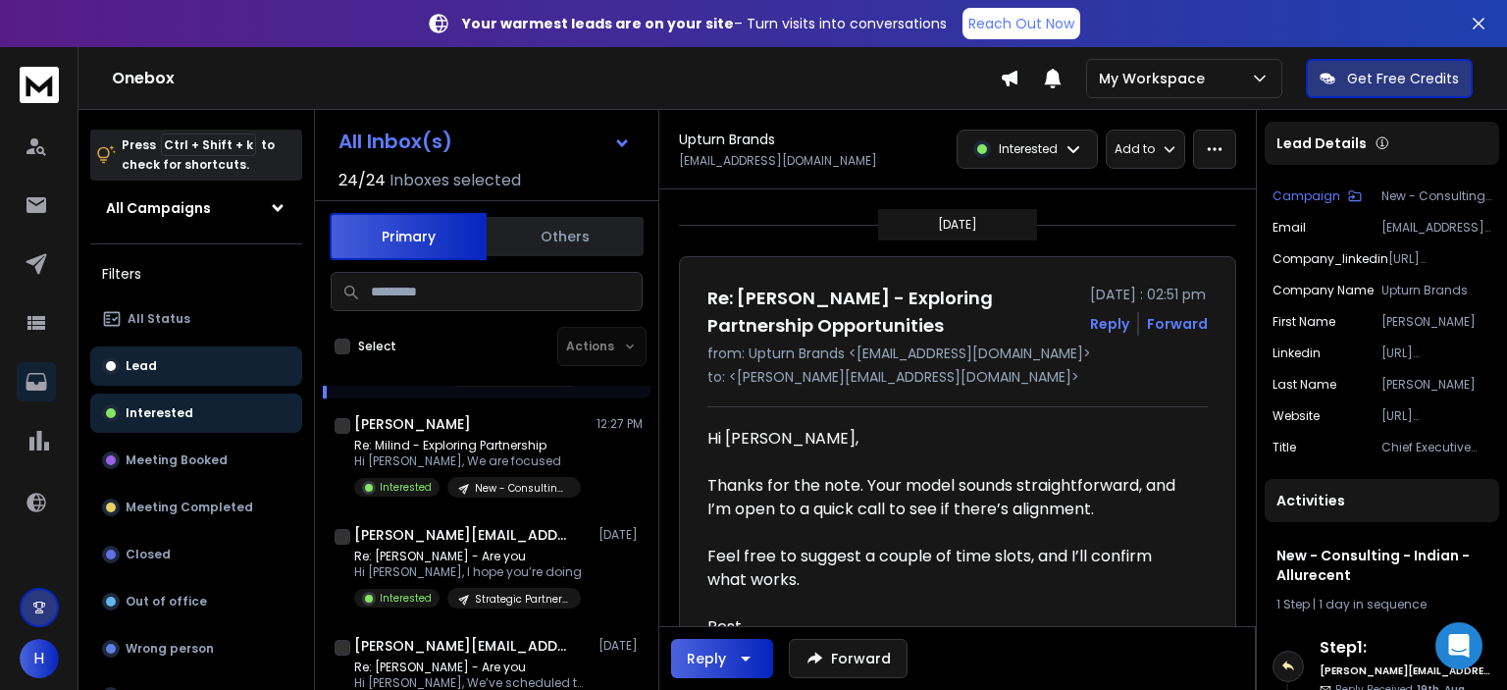
click at [141, 368] on p "Lead" at bounding box center [141, 366] width 31 height 16
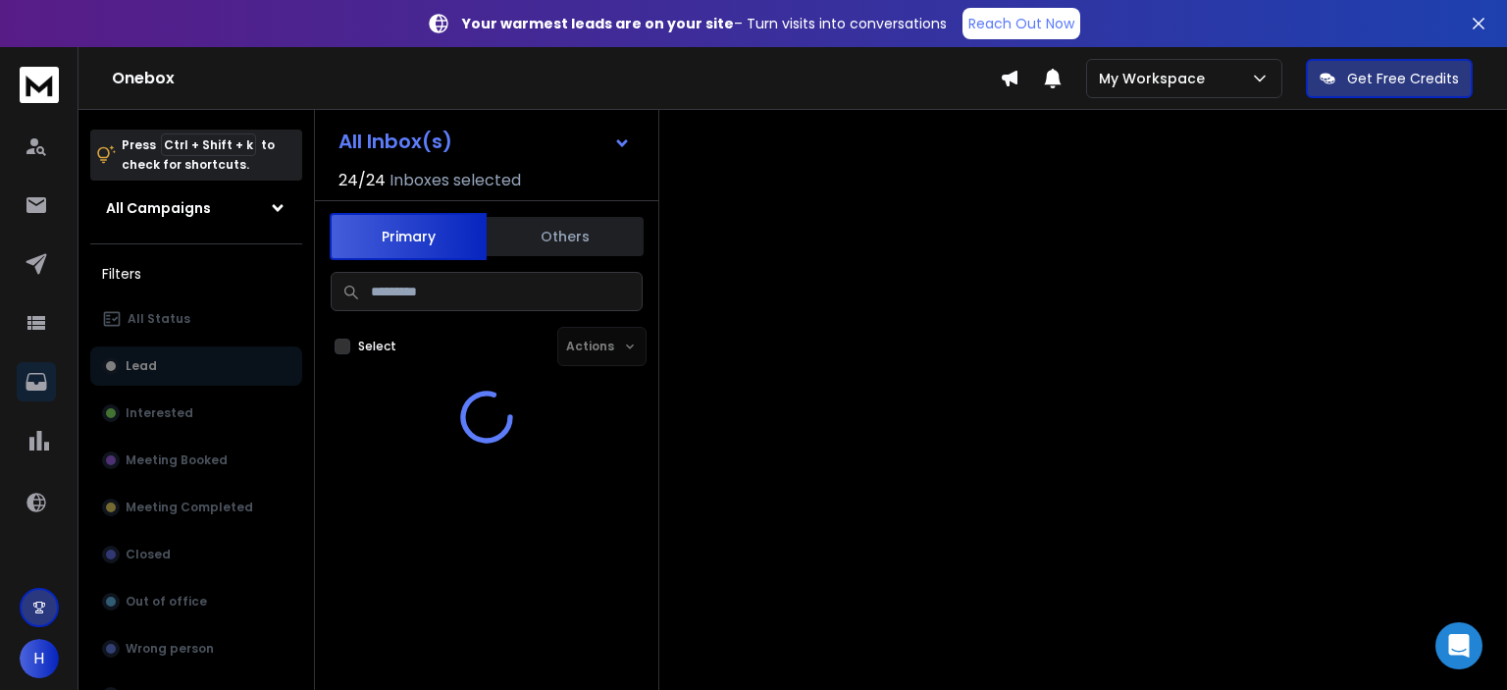
scroll to position [0, 0]
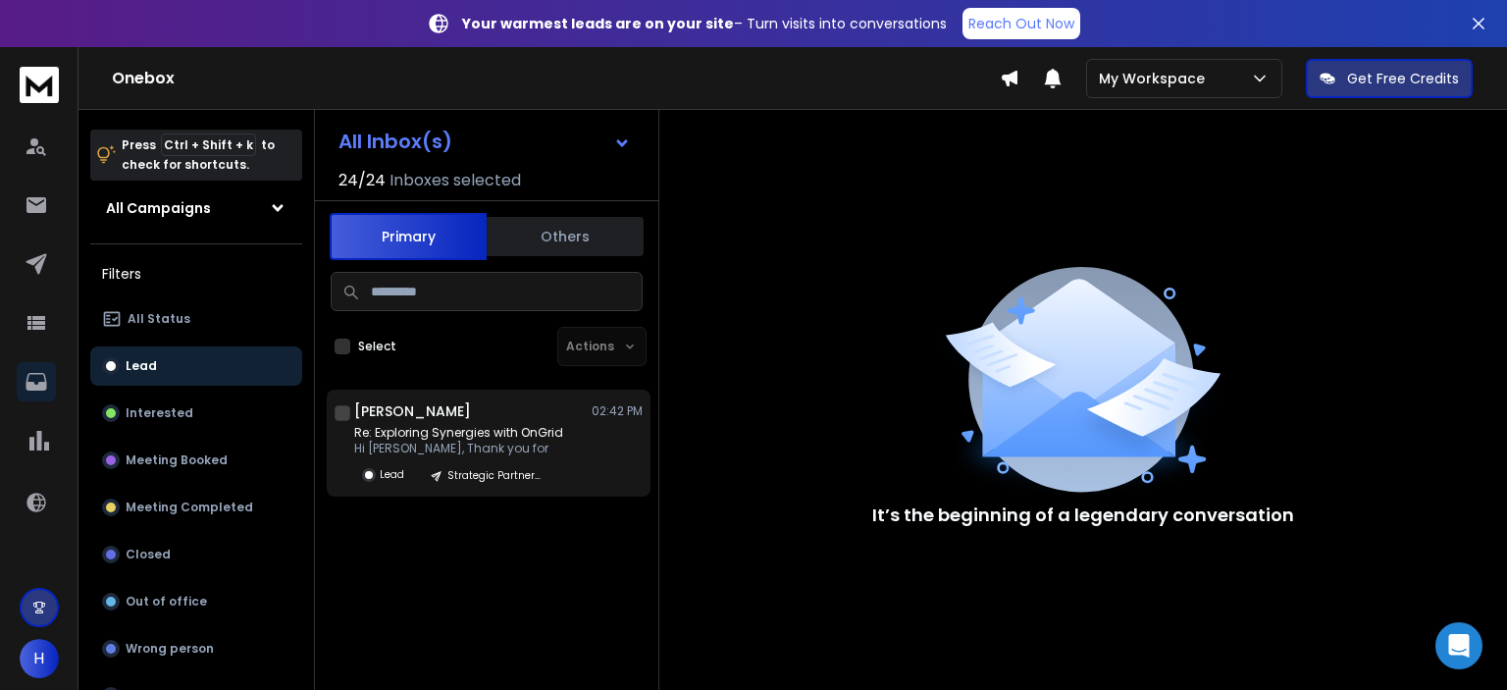
click at [457, 437] on p "Re: Exploring Synergies with OnGrid" at bounding box center [458, 433] width 209 height 16
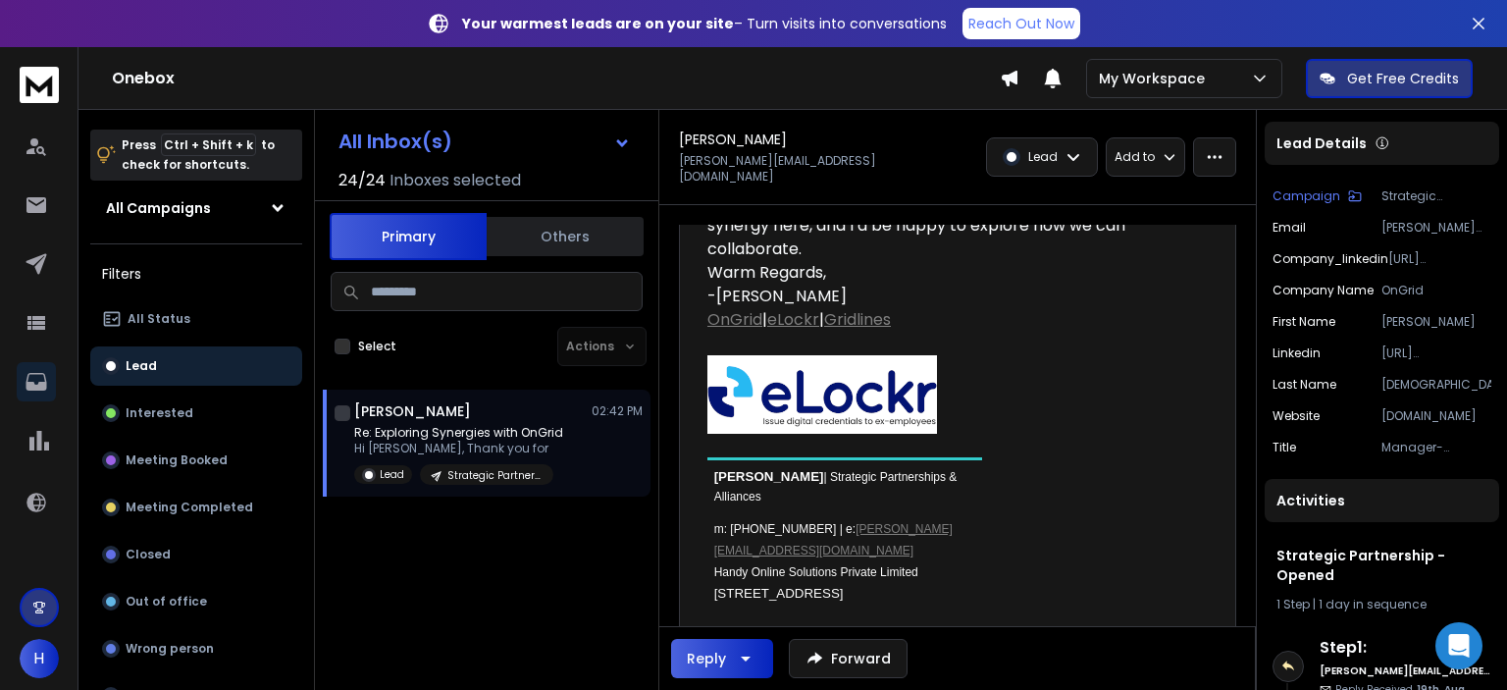
scroll to position [491, 0]
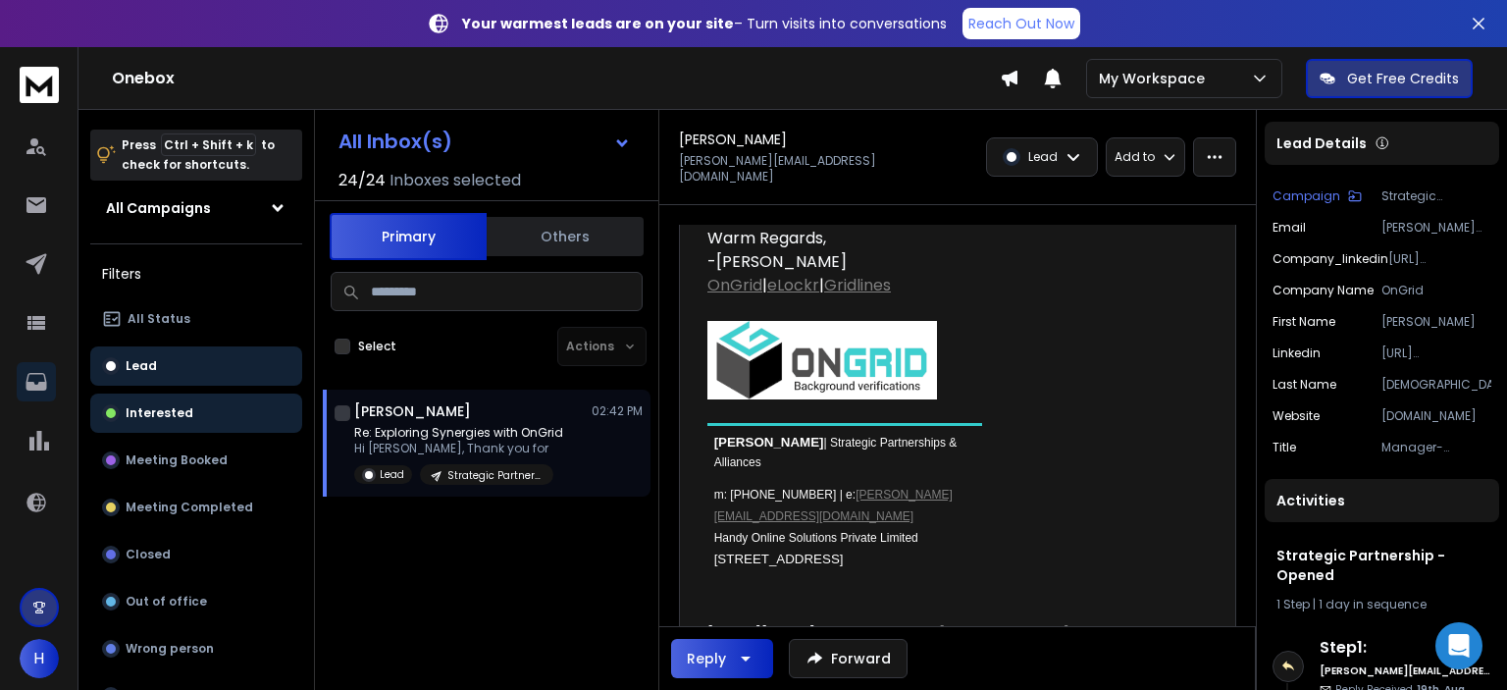
click at [181, 422] on button "Interested" at bounding box center [196, 412] width 212 height 39
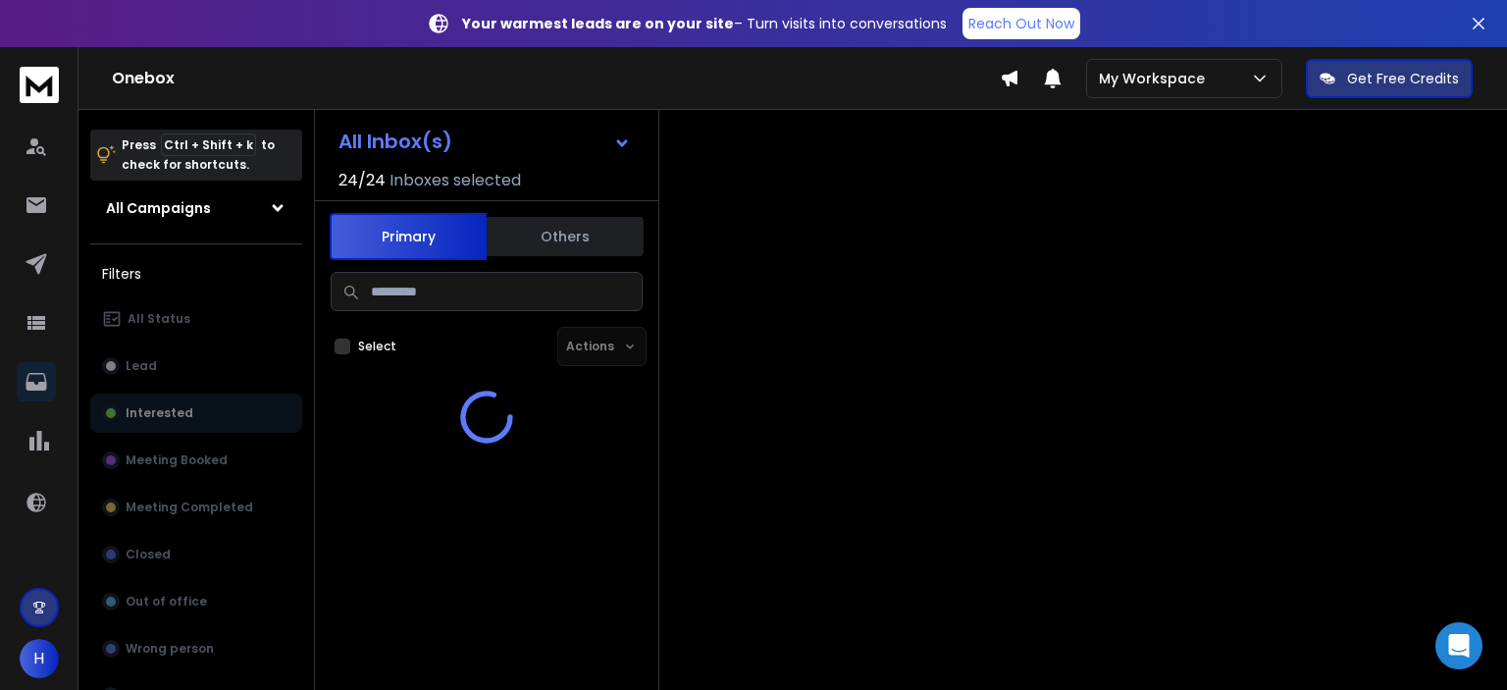
scroll to position [0, 0]
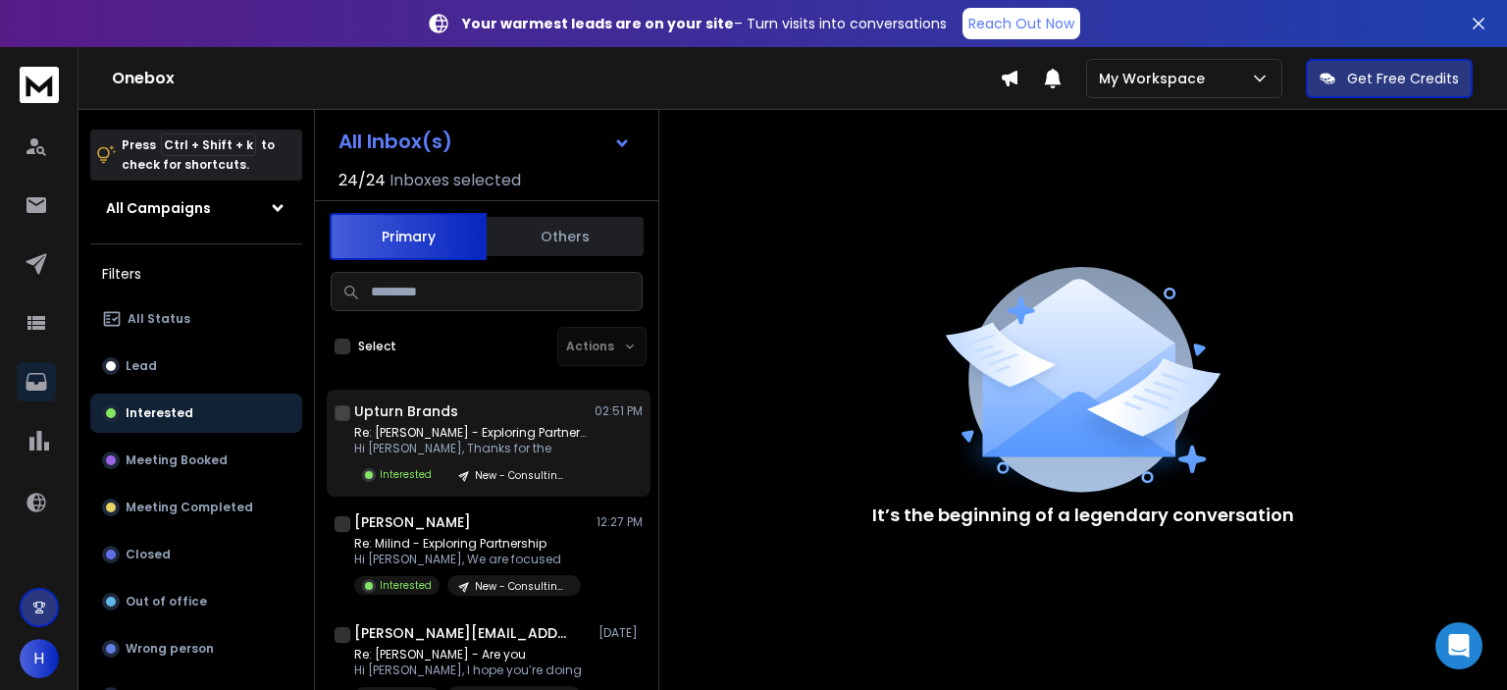
click at [442, 437] on p "Re: [PERSON_NAME] - Exploring Partnership" at bounding box center [471, 433] width 235 height 16
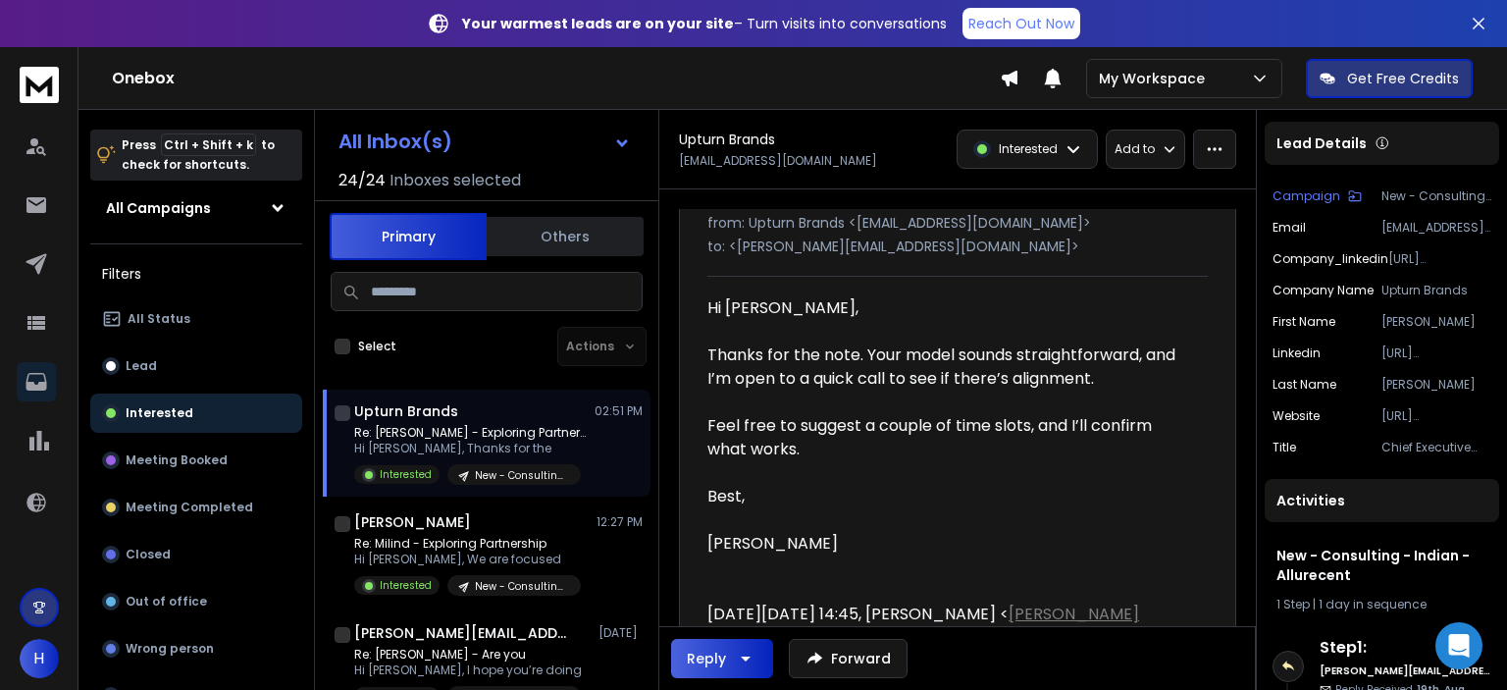
scroll to position [98, 0]
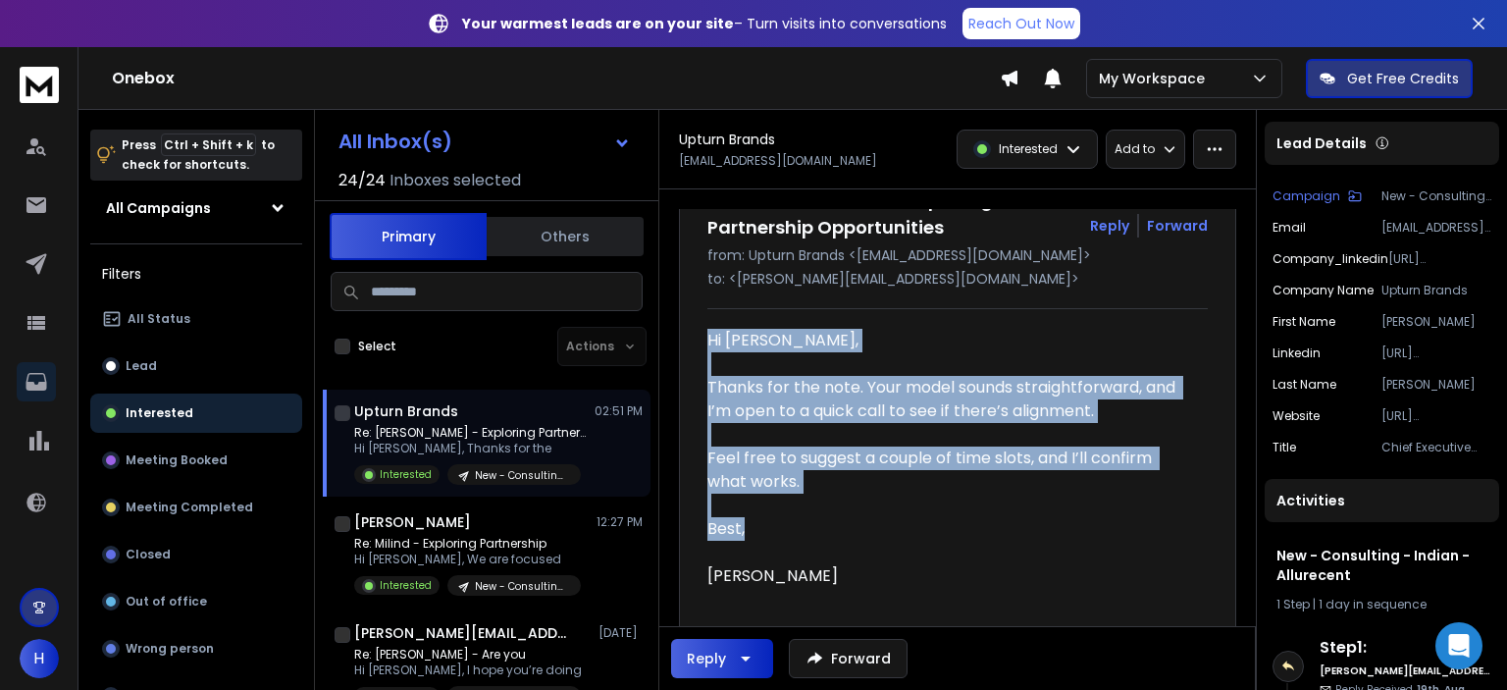
drag, startPoint x: 708, startPoint y: 341, endPoint x: 782, endPoint y: 537, distance: 208.6
click at [819, 535] on p "Best, [PERSON_NAME]" at bounding box center [949, 552] width 485 height 71
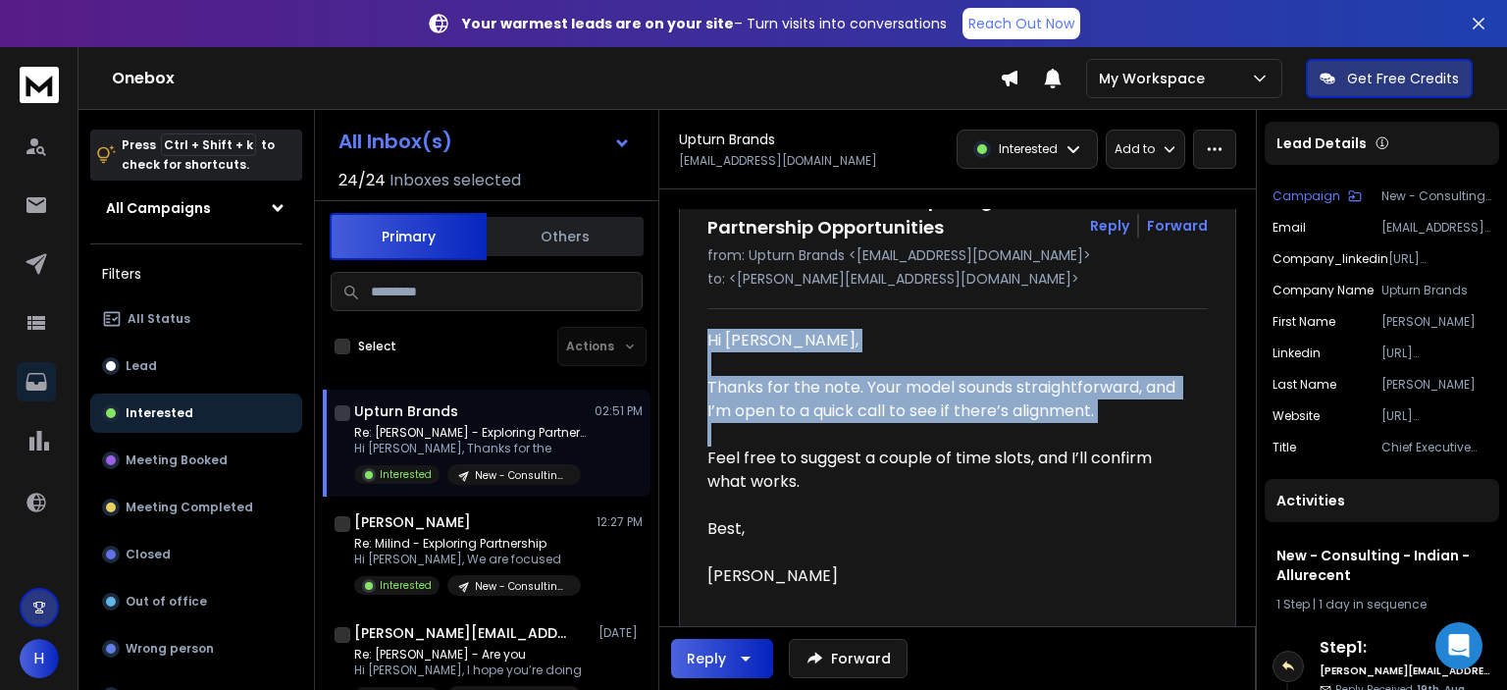
drag, startPoint x: 701, startPoint y: 334, endPoint x: 800, endPoint y: 511, distance: 202.9
copy div "Hi Stephen, Thanks for the note. Your model sounds straightforward, and I’m ope…"
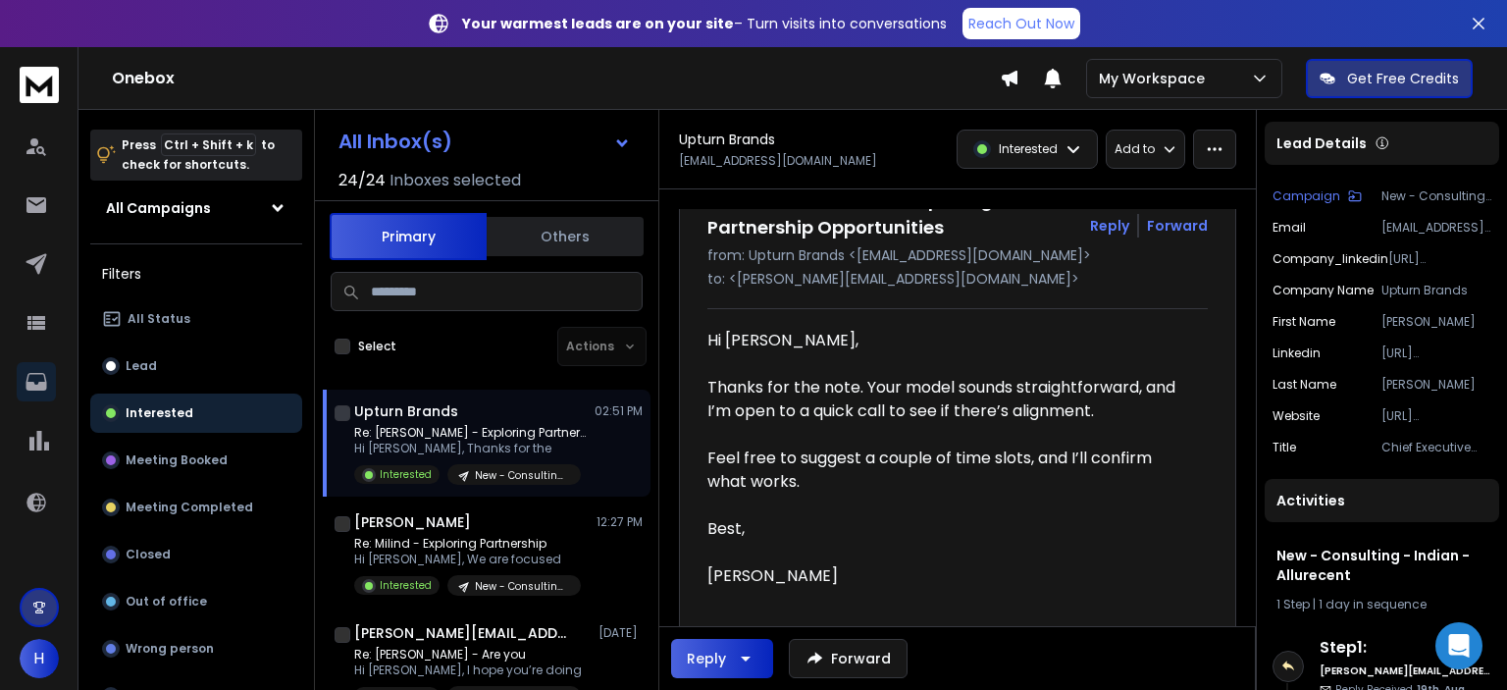
click at [852, 523] on p "Best, Smit" at bounding box center [949, 552] width 485 height 71
click at [39, 253] on icon at bounding box center [37, 264] width 24 height 24
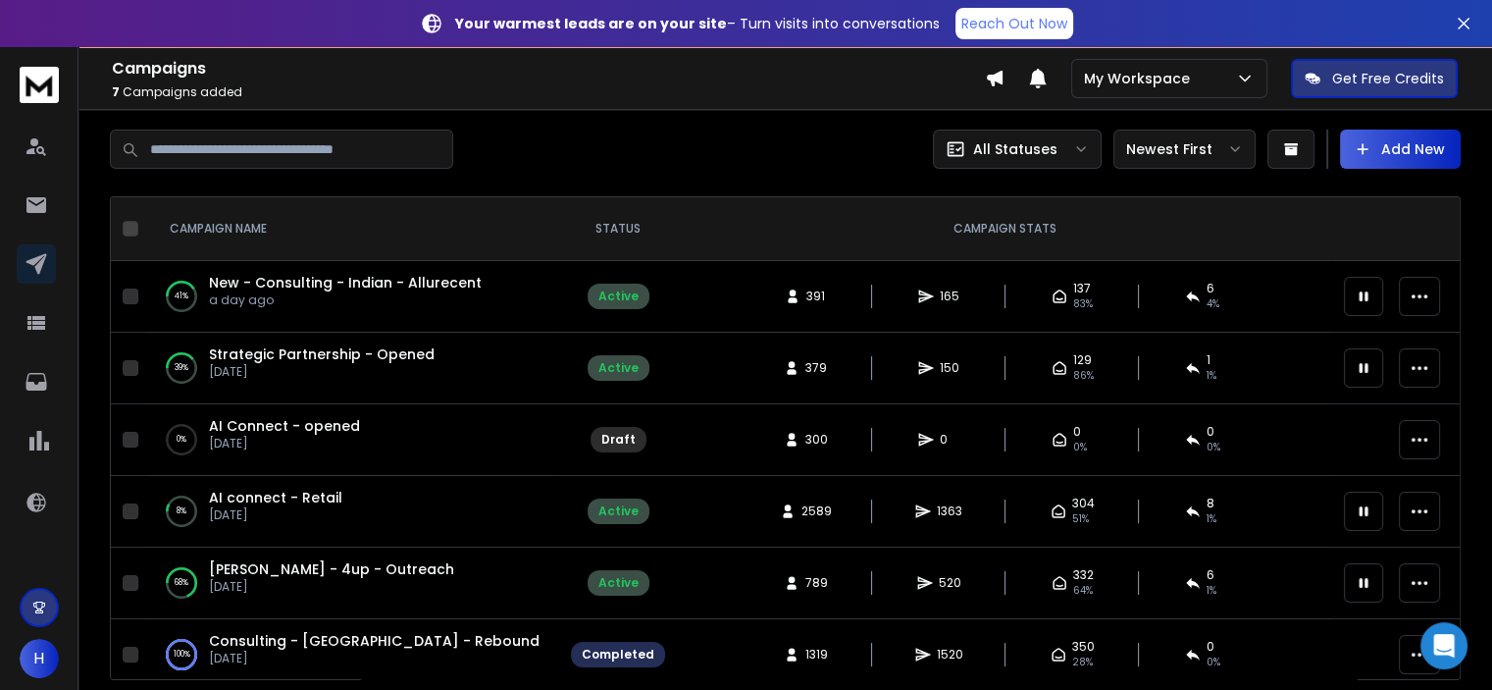
click at [372, 271] on td "41 % New - Consulting - Indian - Allurecent a day ago" at bounding box center [352, 297] width 413 height 72
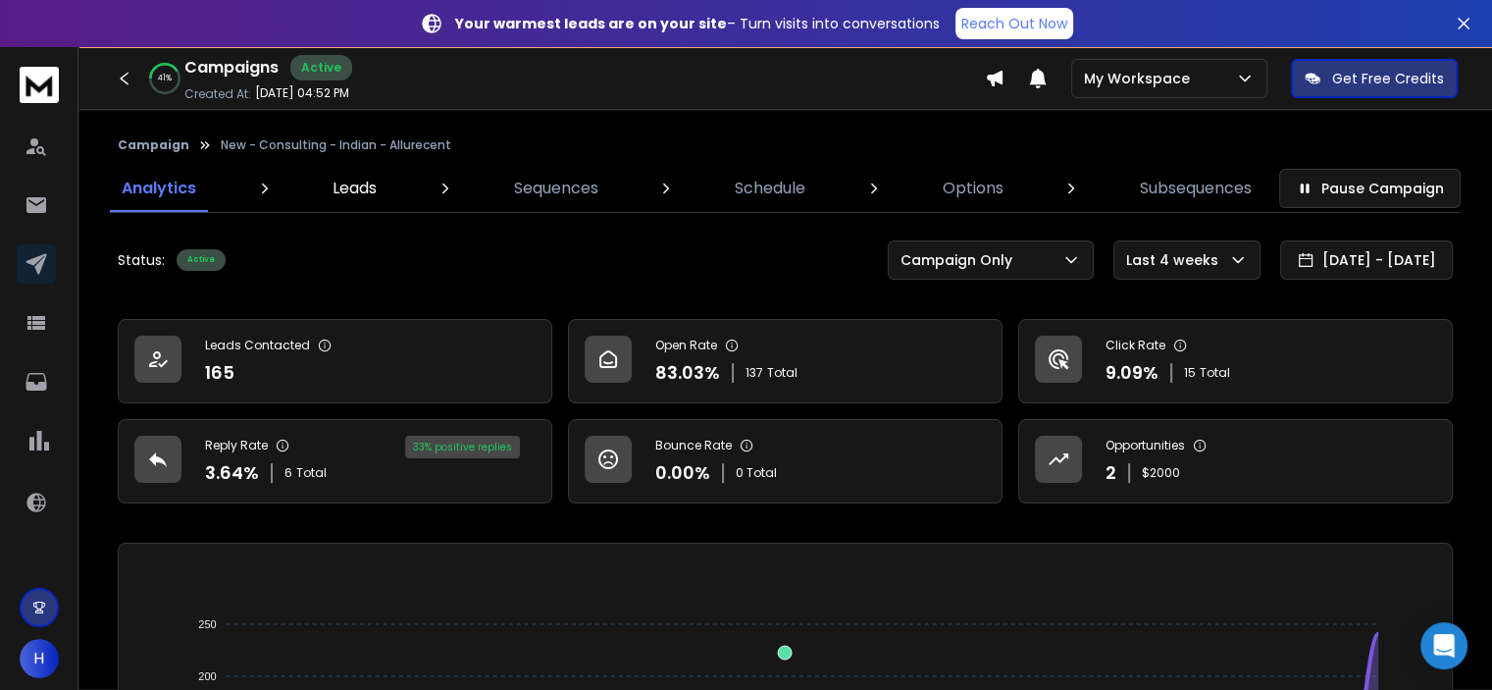
click at [365, 196] on p "Leads" at bounding box center [355, 189] width 44 height 24
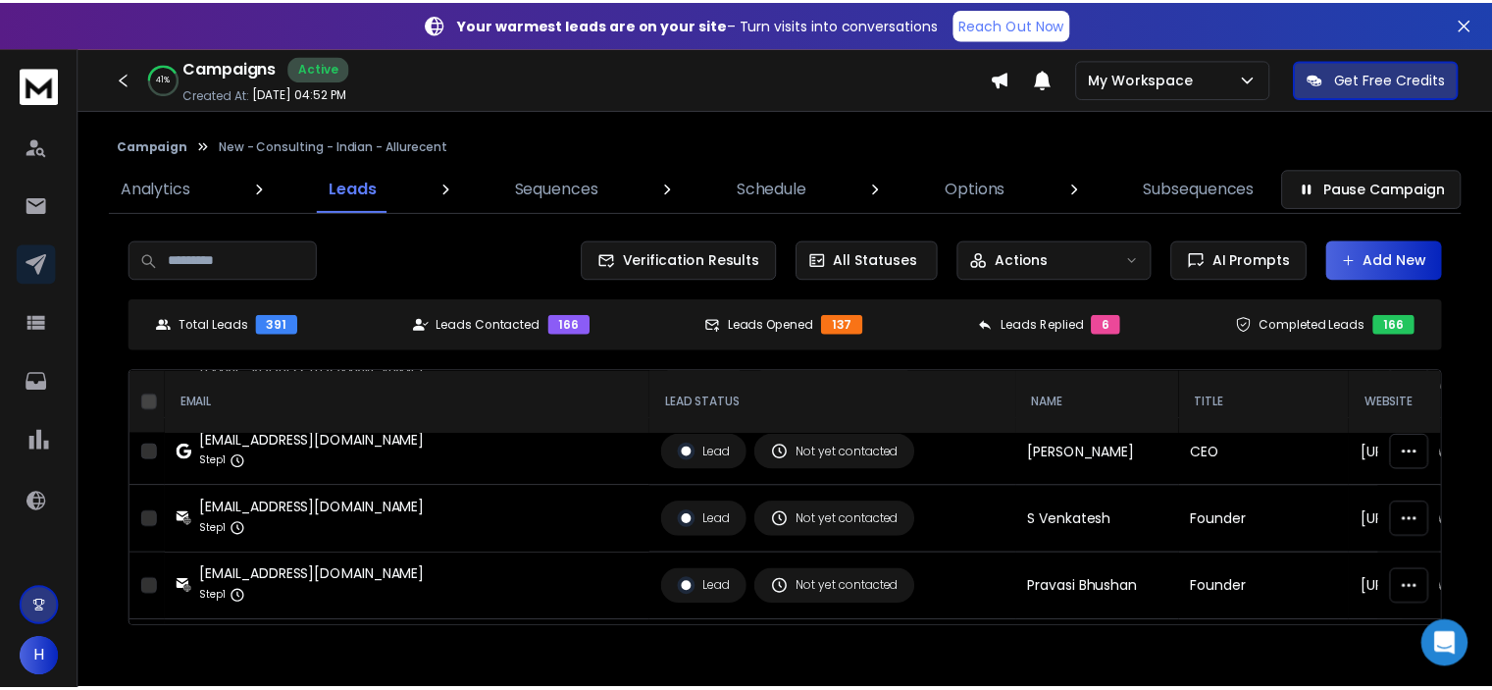
scroll to position [883, 0]
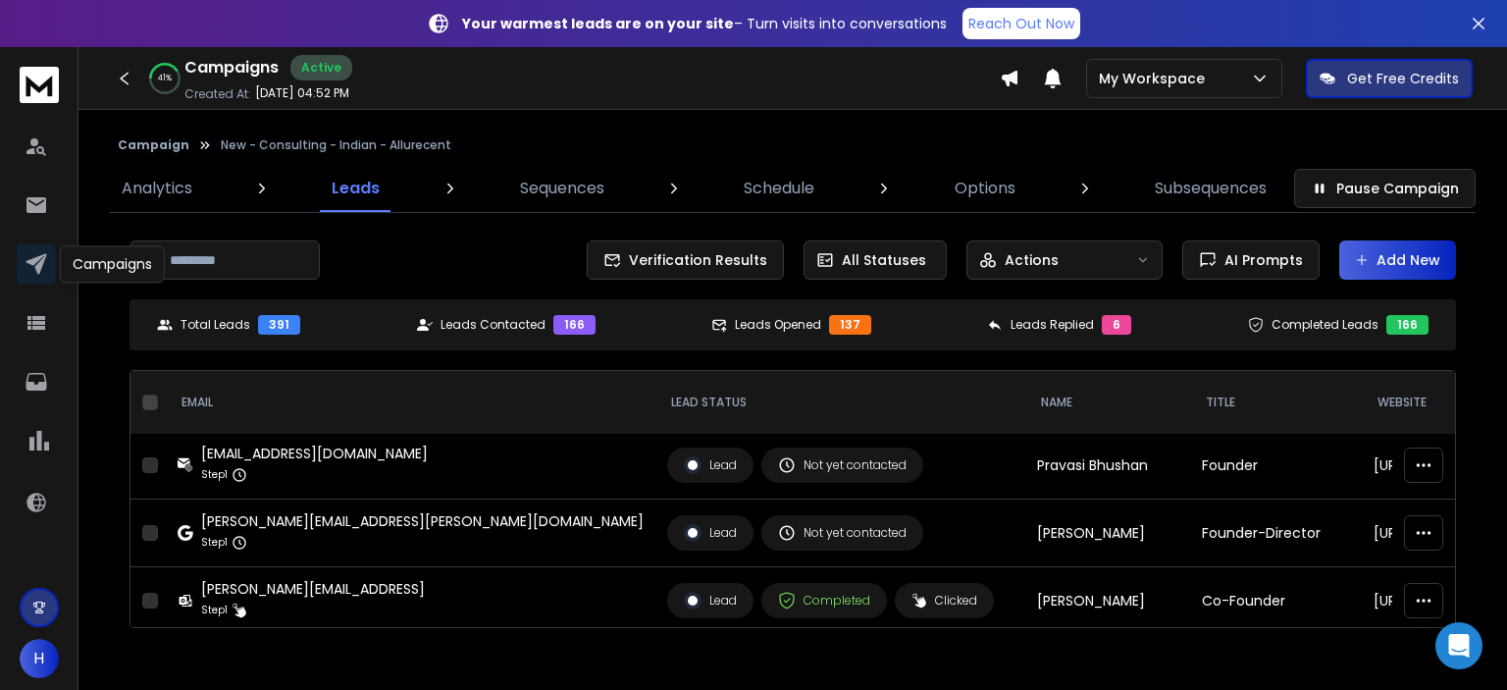
click at [31, 268] on icon at bounding box center [37, 264] width 24 height 24
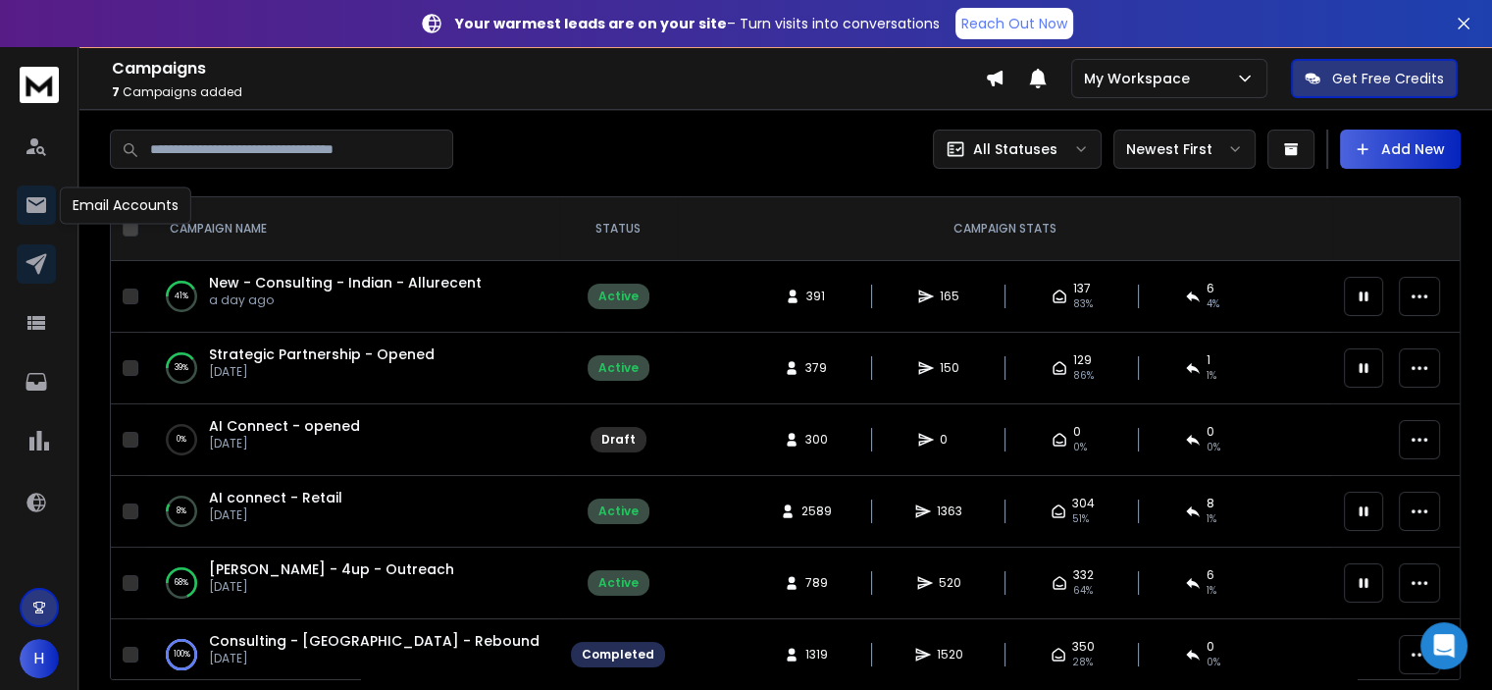
click at [22, 214] on link at bounding box center [36, 204] width 39 height 39
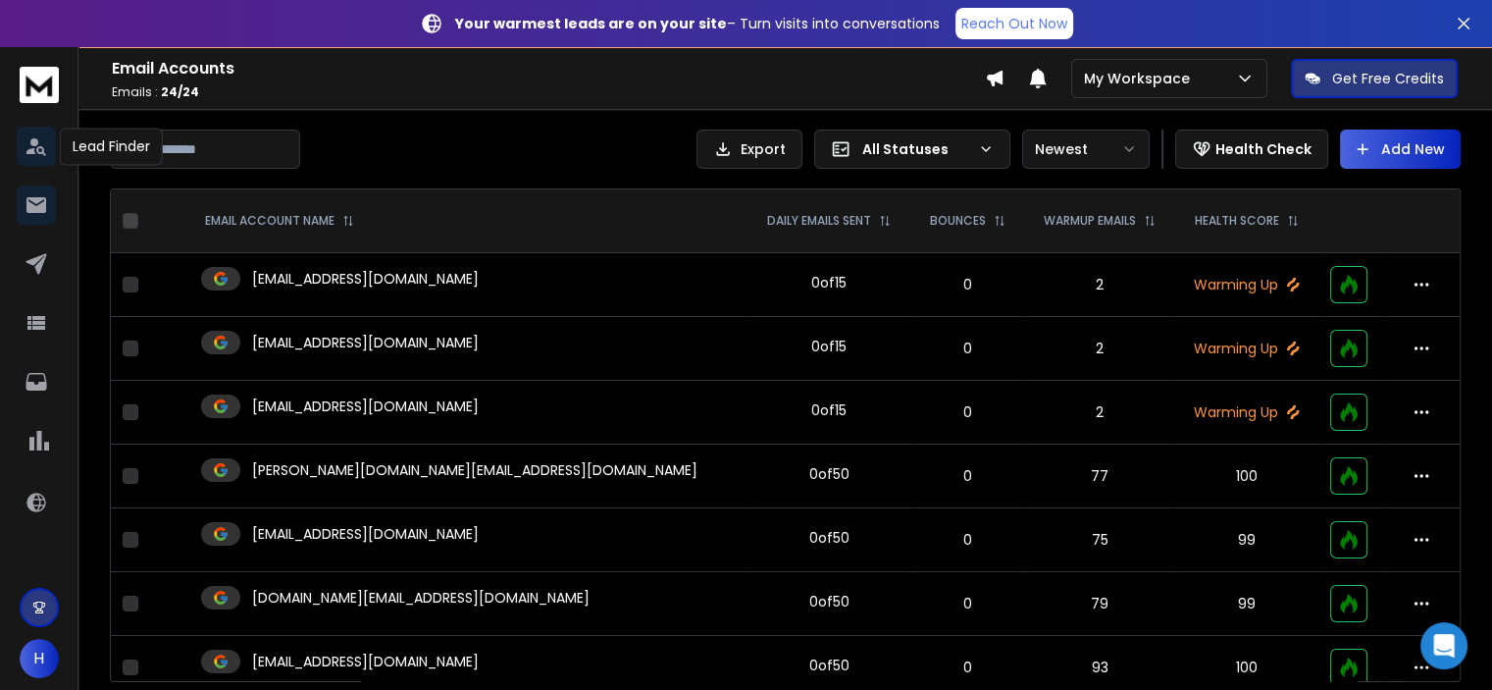
click at [29, 154] on icon at bounding box center [37, 146] width 24 height 24
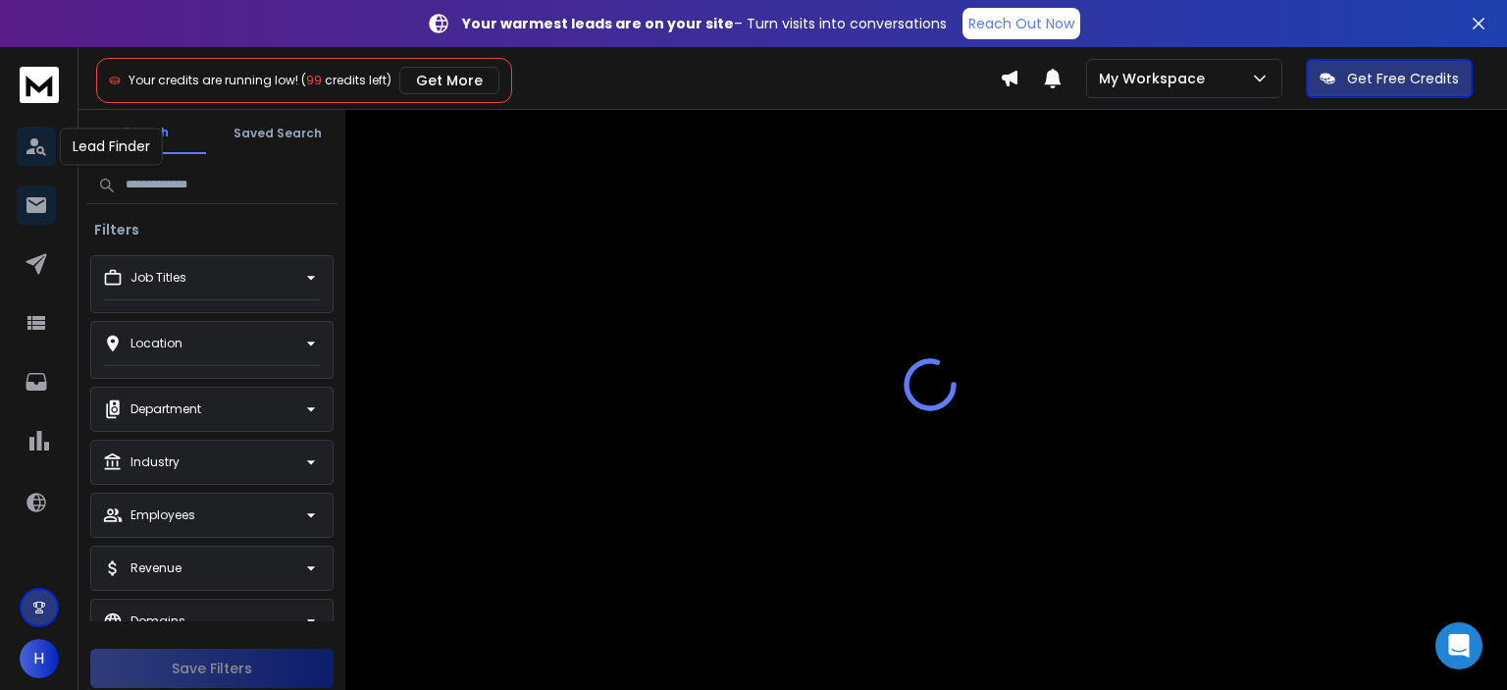
click at [35, 203] on icon at bounding box center [37, 205] width 24 height 24
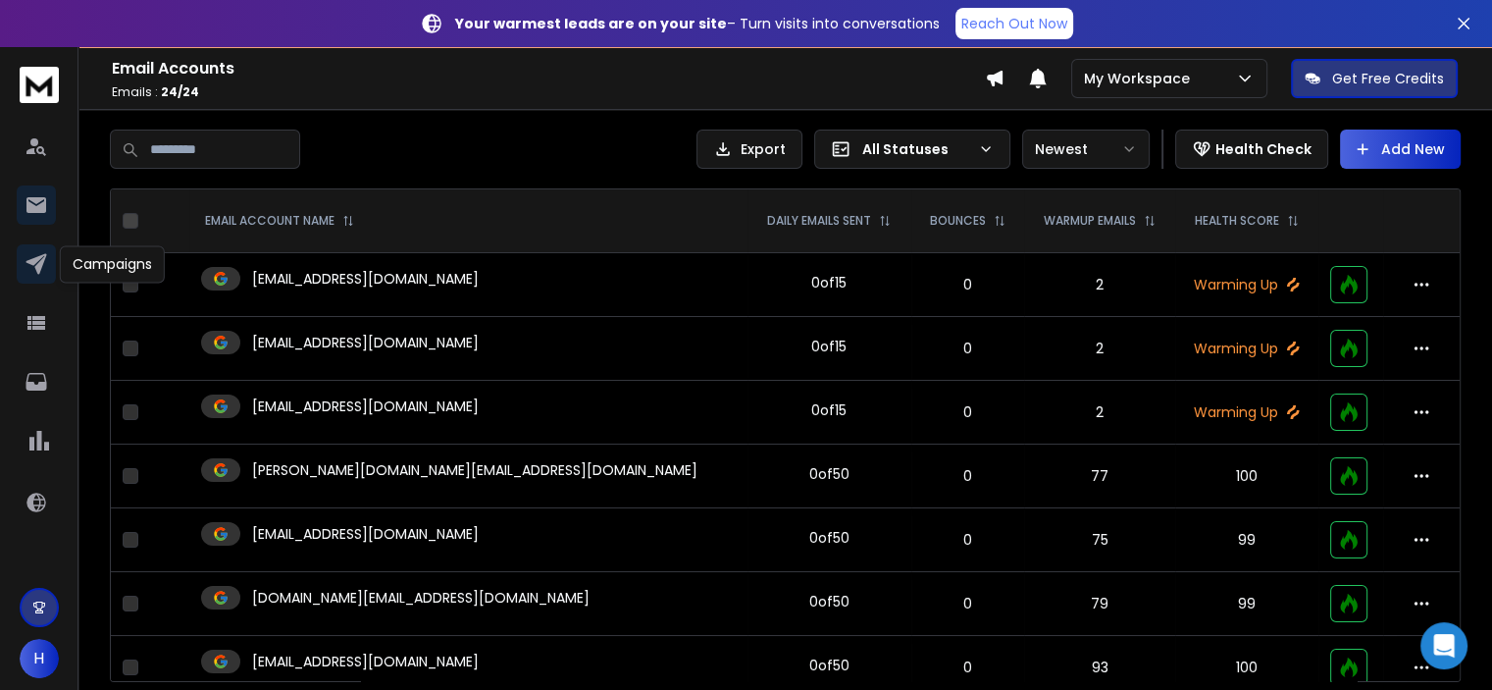
click at [25, 262] on icon at bounding box center [37, 264] width 24 height 24
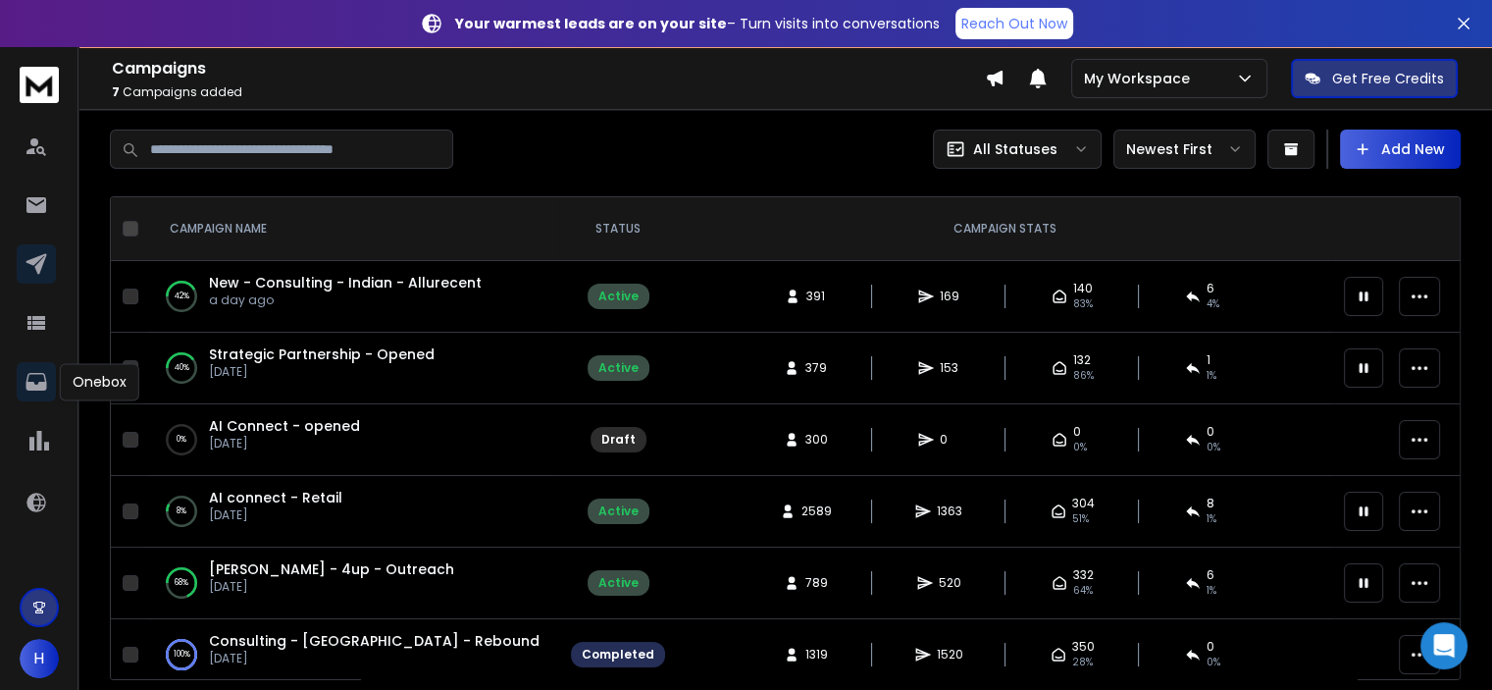
click at [21, 387] on link at bounding box center [36, 381] width 39 height 39
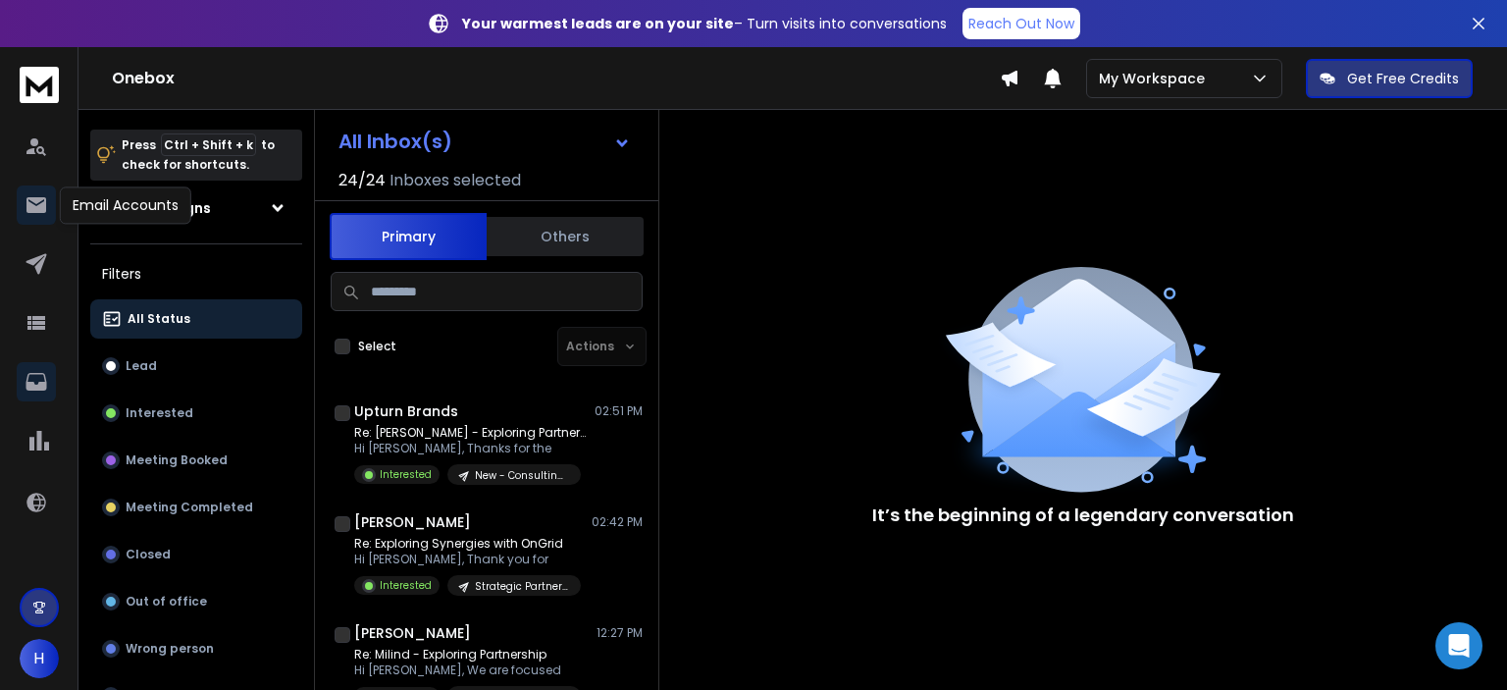
click at [29, 207] on icon at bounding box center [36, 205] width 20 height 16
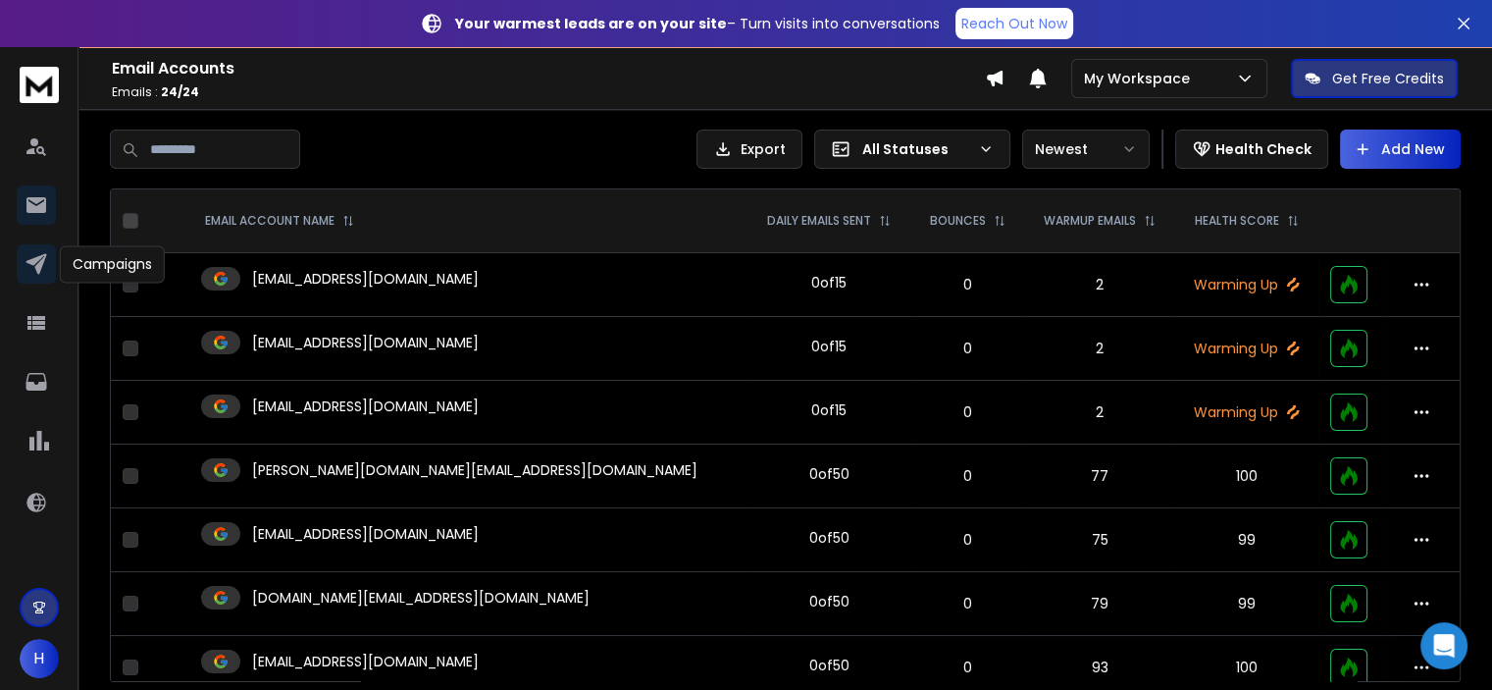
click at [32, 269] on icon at bounding box center [37, 264] width 24 height 24
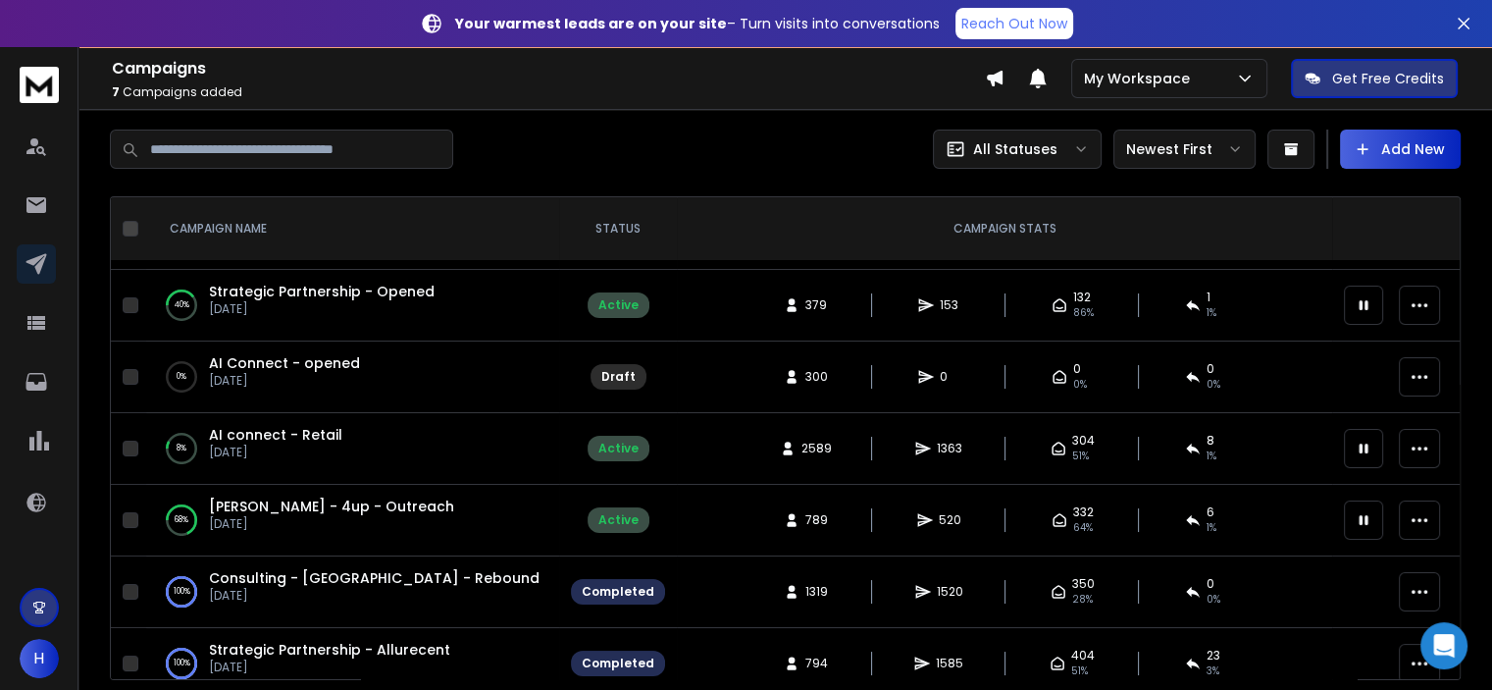
scroll to position [95, 0]
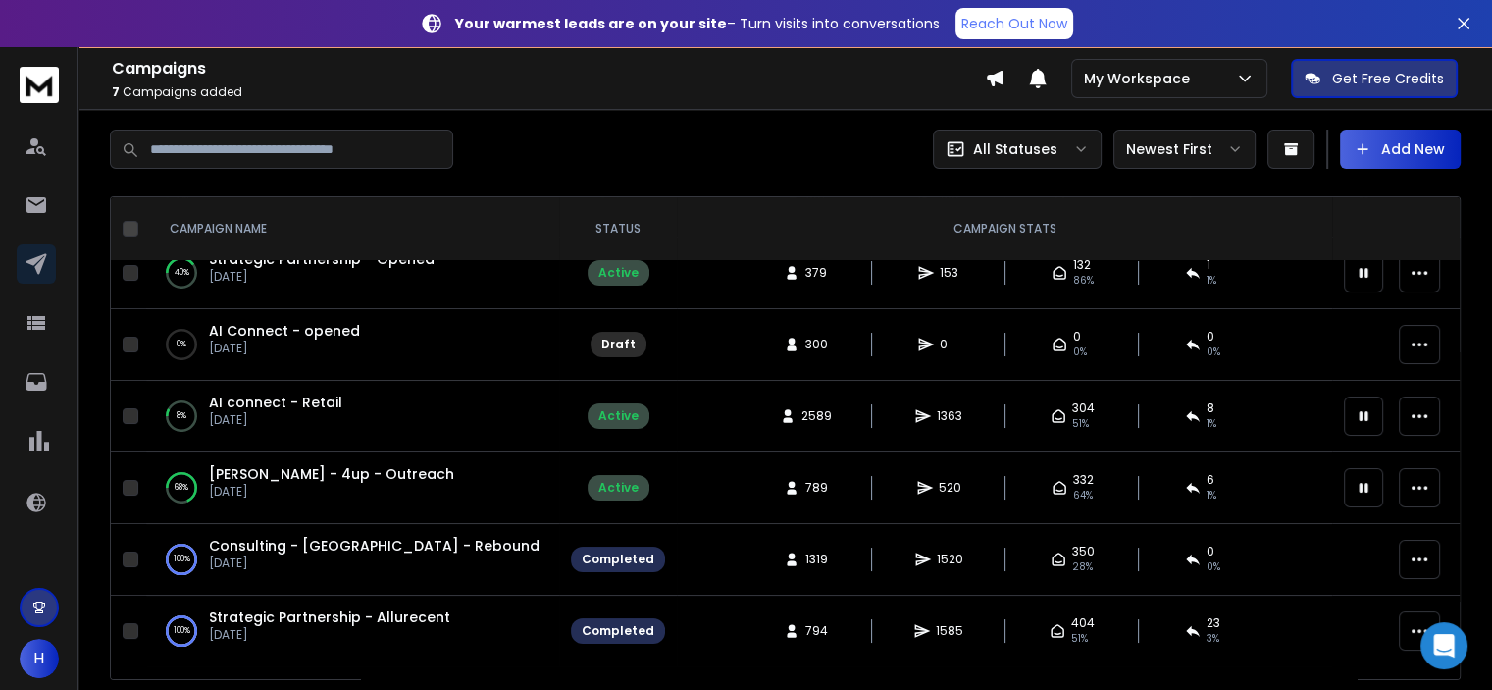
click at [309, 609] on span "Strategic Partnership - Allurecent" at bounding box center [329, 617] width 241 height 20
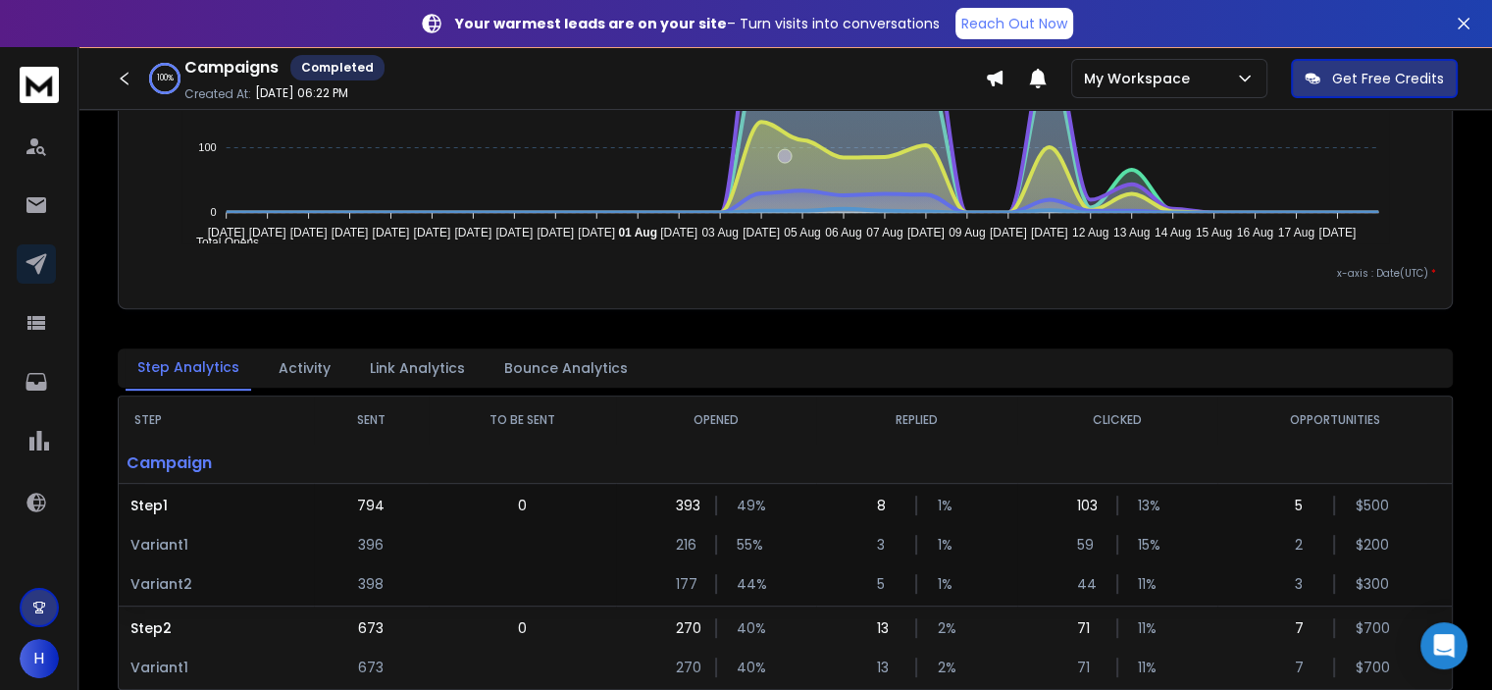
scroll to position [703, 0]
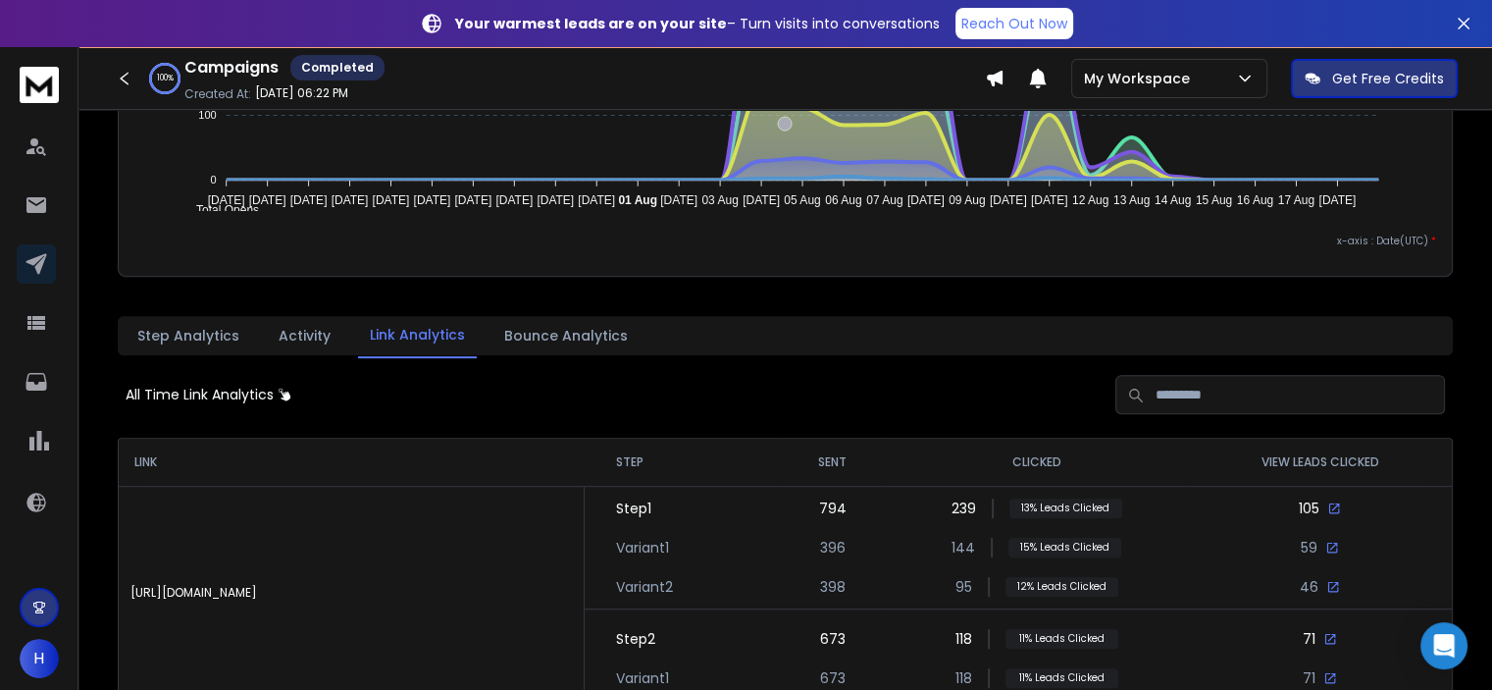
click at [402, 325] on button "Link Analytics" at bounding box center [417, 335] width 119 height 45
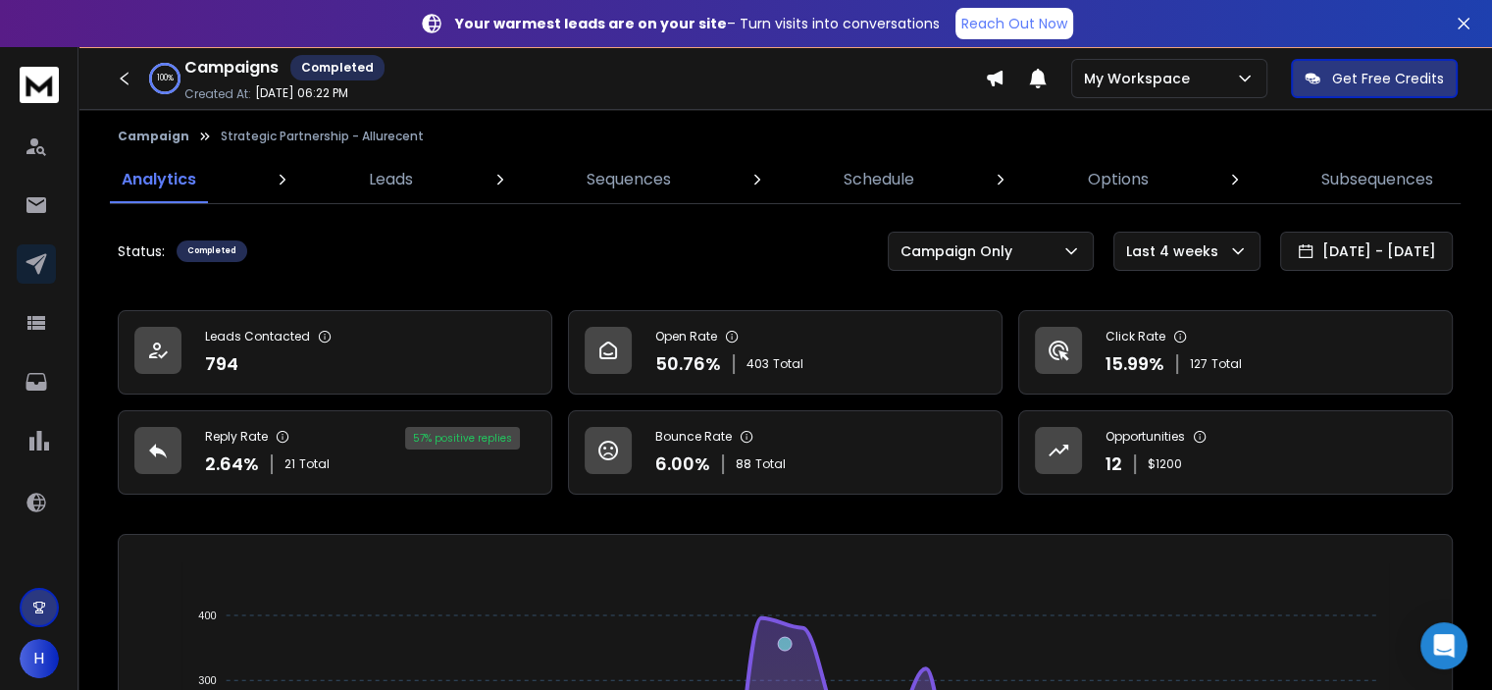
scroll to position [0, 0]
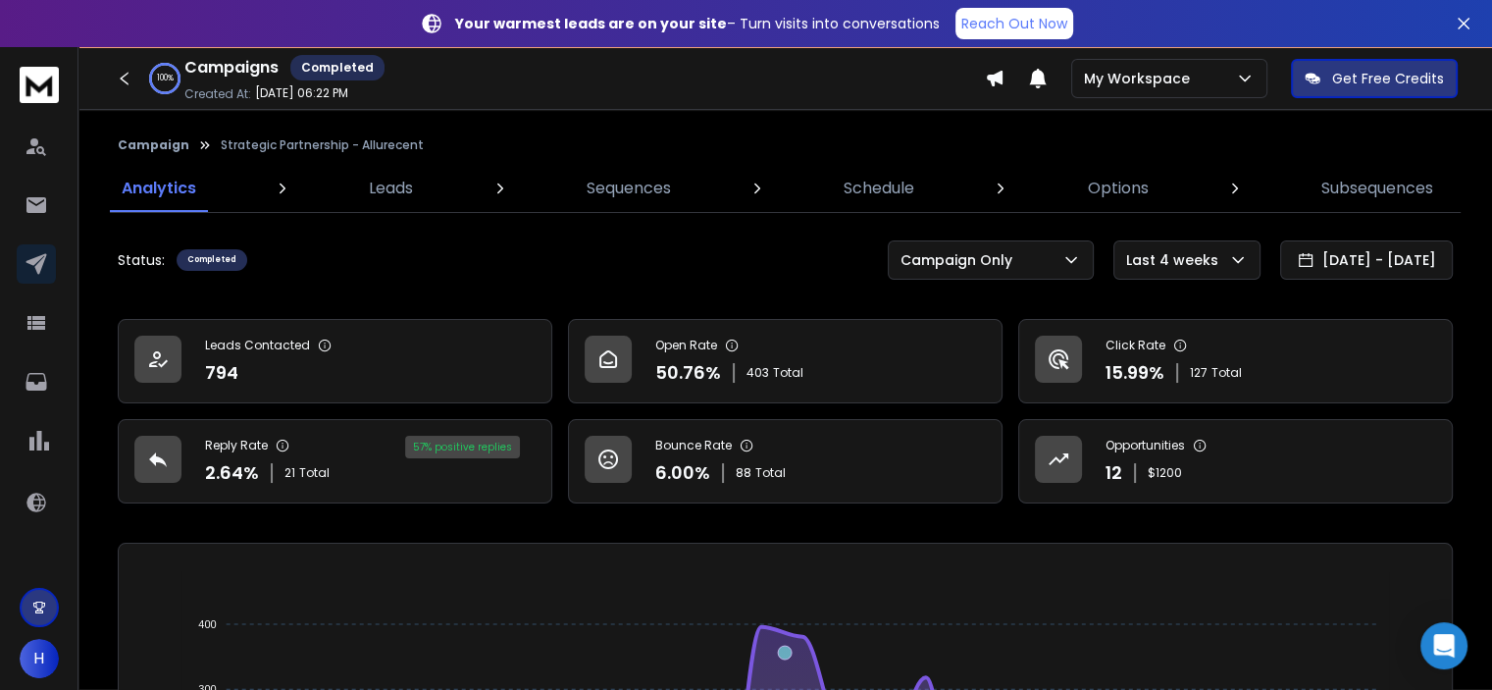
click at [184, 191] on p "Analytics" at bounding box center [159, 189] width 75 height 24
click at [27, 262] on icon at bounding box center [36, 263] width 21 height 21
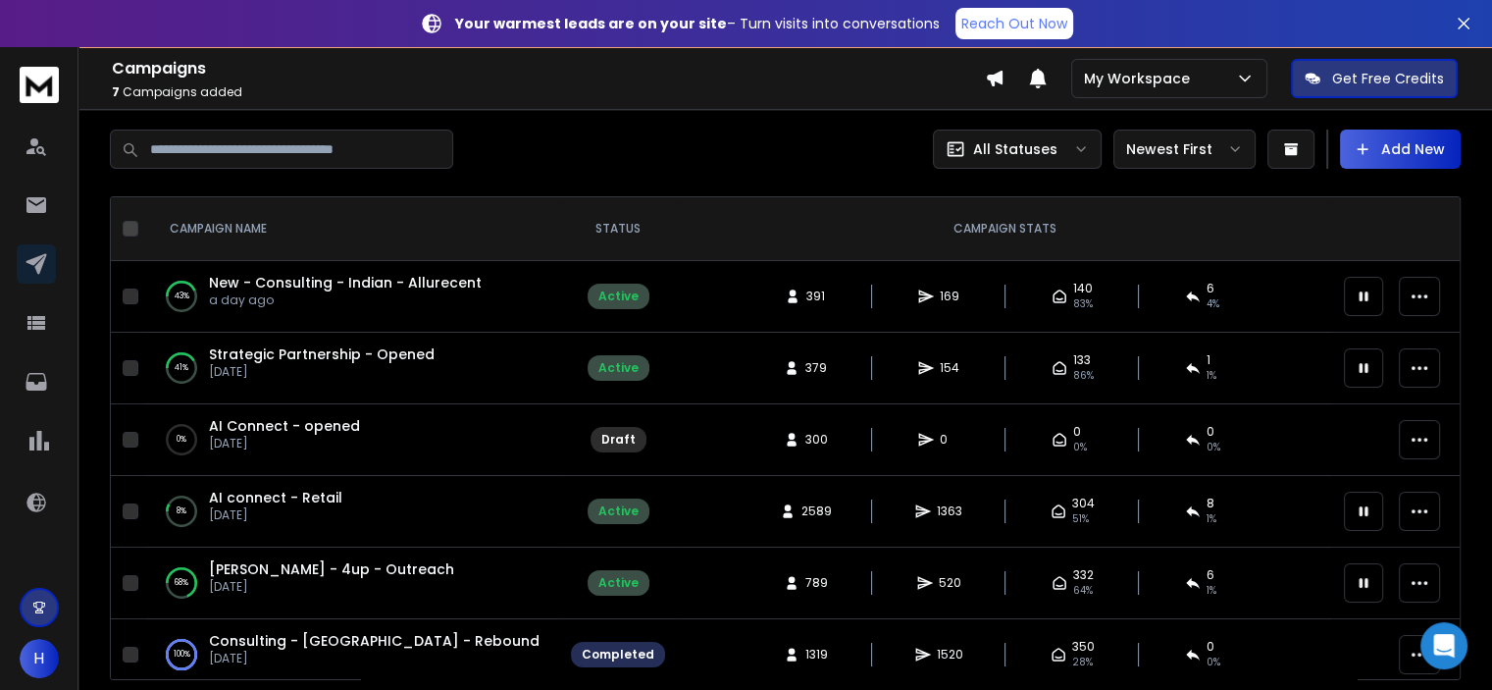
click at [313, 284] on span "New - Consulting - Indian - Allurecent" at bounding box center [345, 283] width 273 height 20
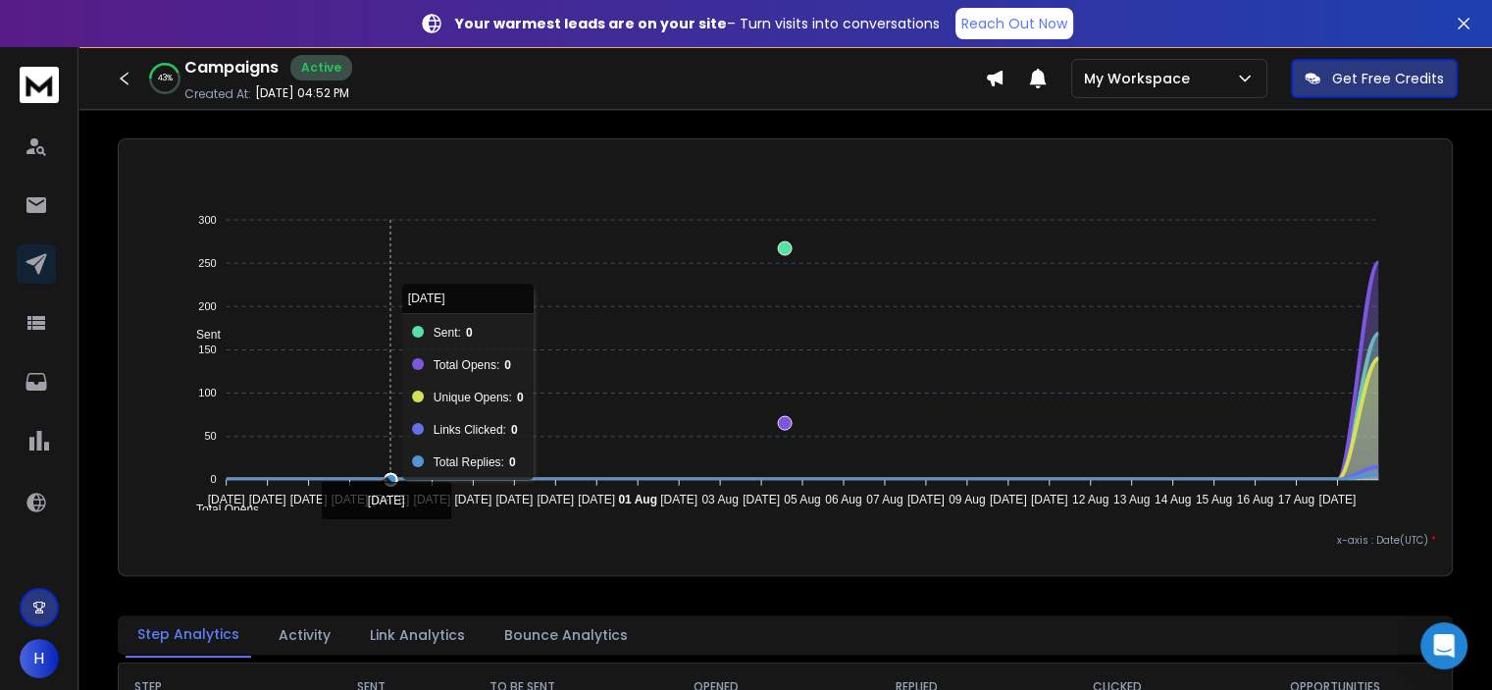
scroll to position [581, 0]
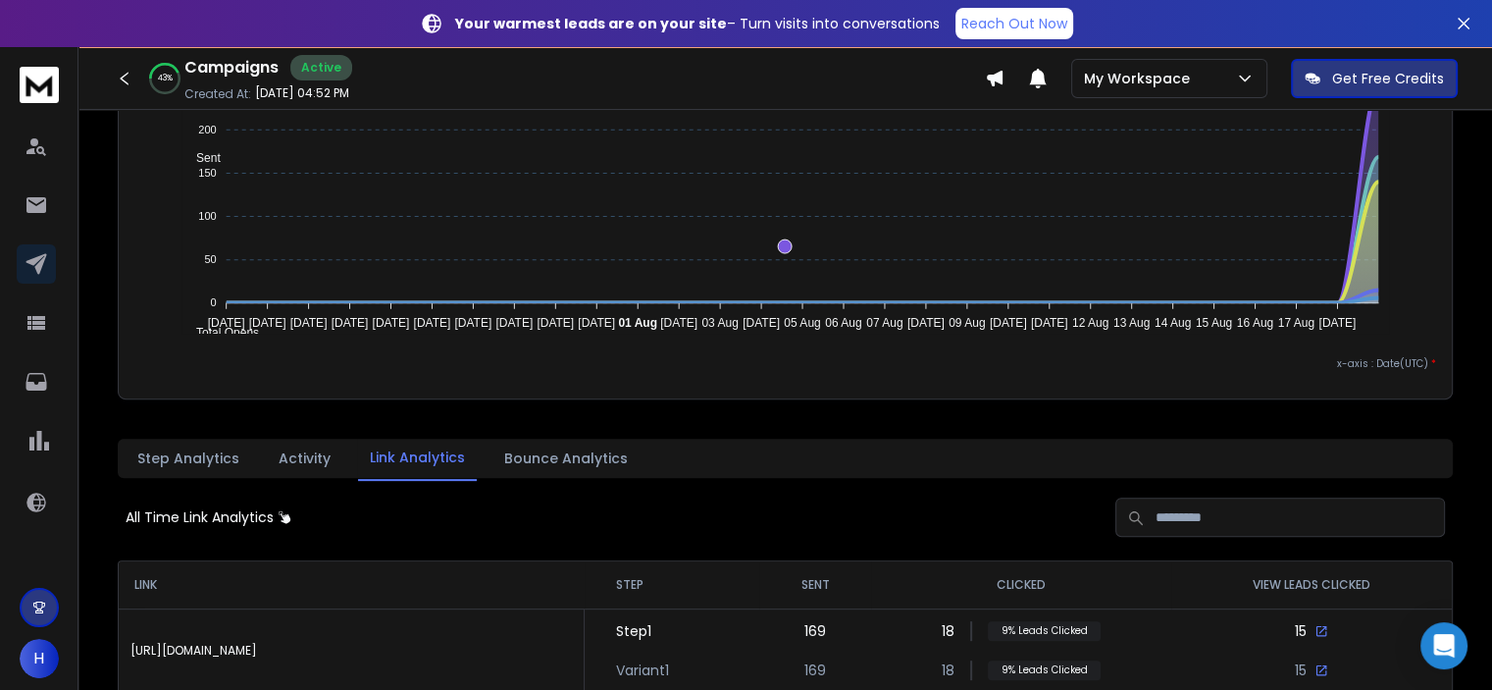
click at [397, 454] on button "Link Analytics" at bounding box center [417, 458] width 119 height 45
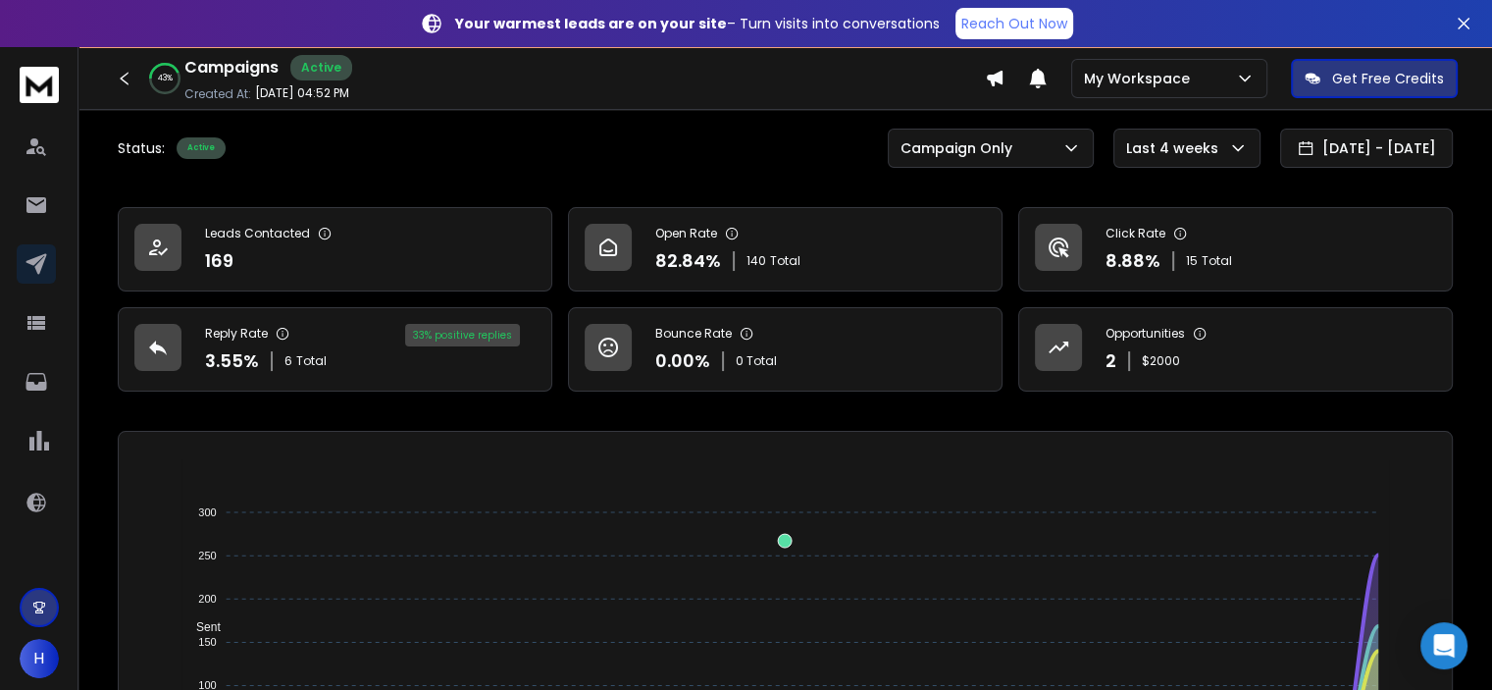
scroll to position [66, 0]
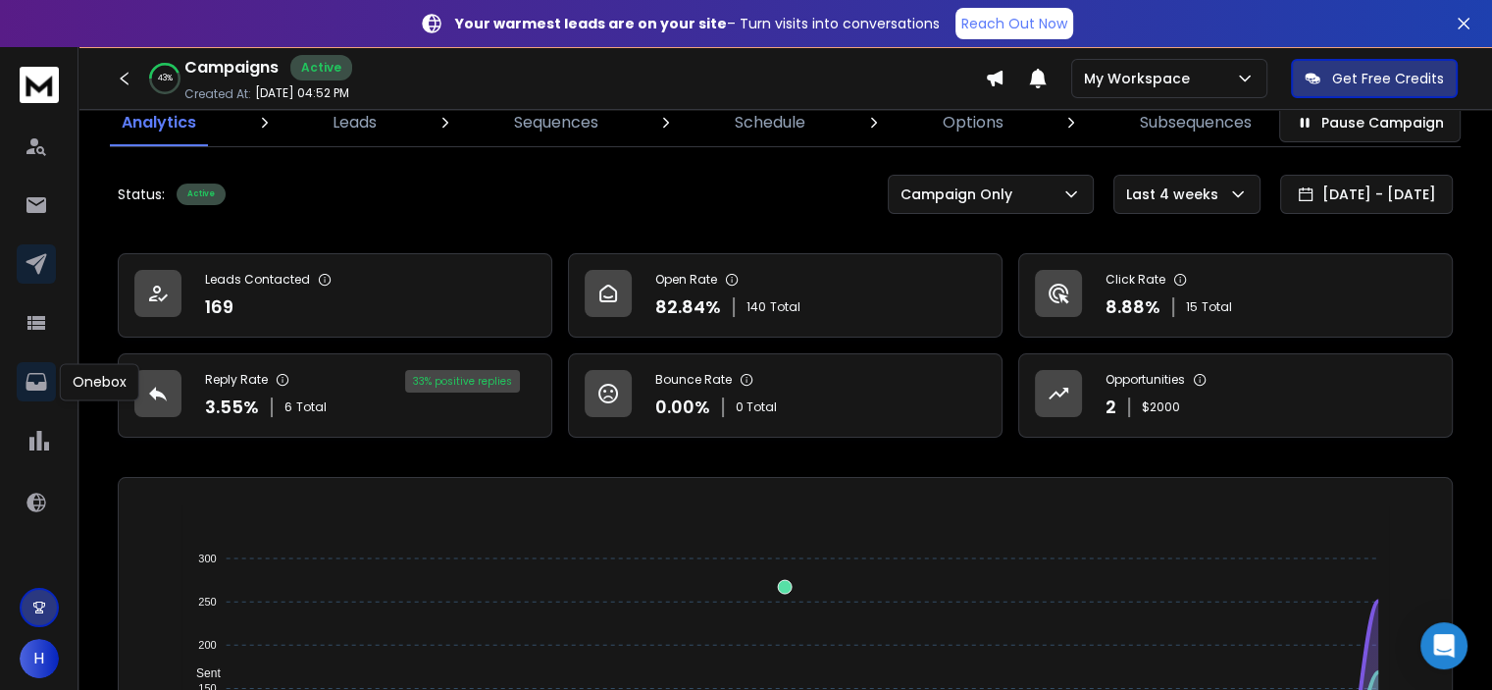
click at [23, 390] on link at bounding box center [36, 381] width 39 height 39
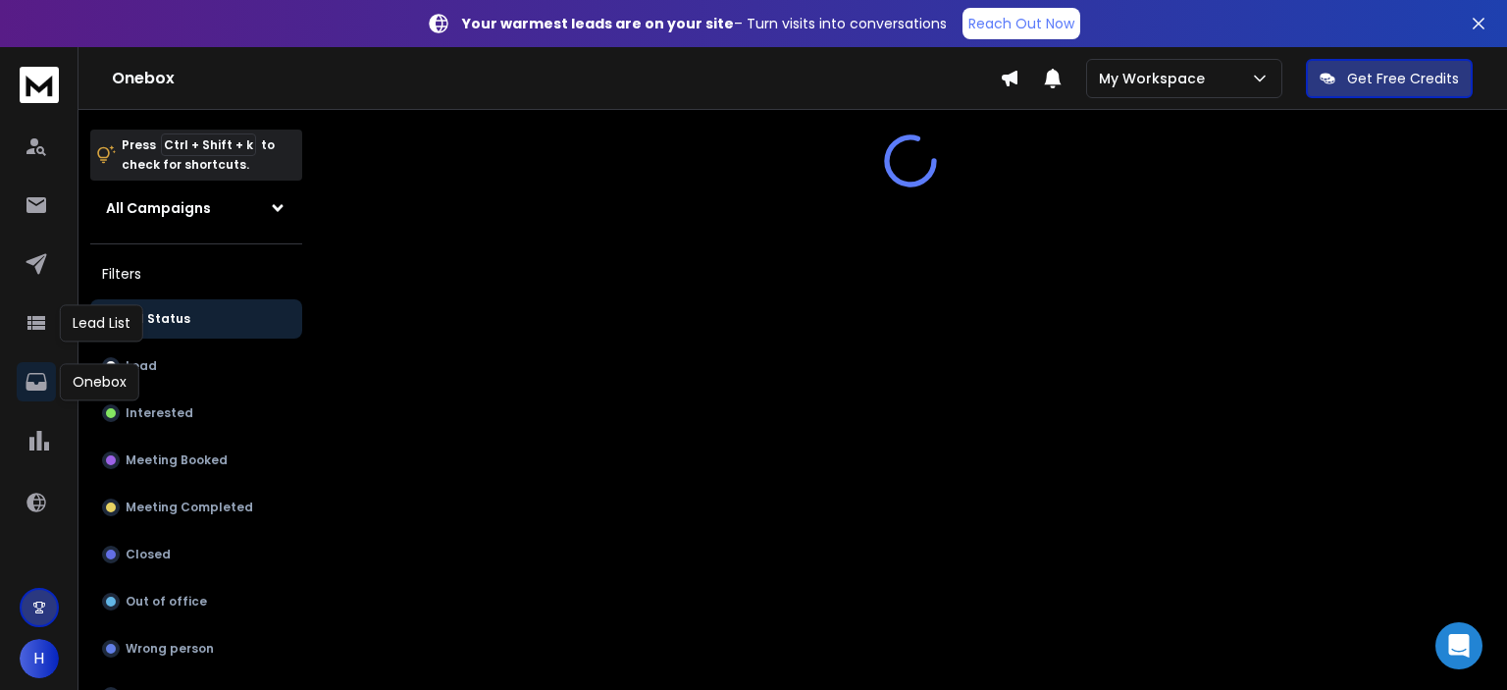
click at [55, 262] on div at bounding box center [39, 267] width 45 height 47
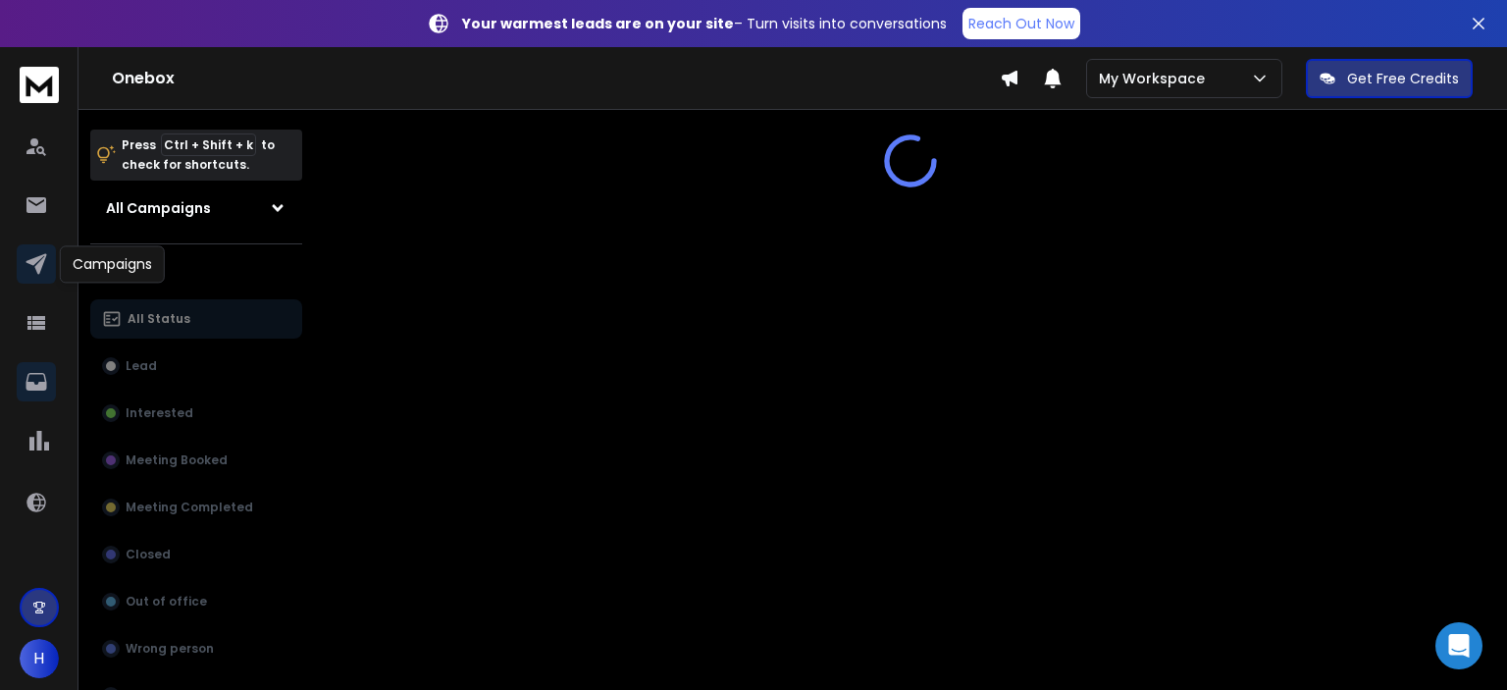
click at [44, 262] on icon at bounding box center [37, 264] width 24 height 24
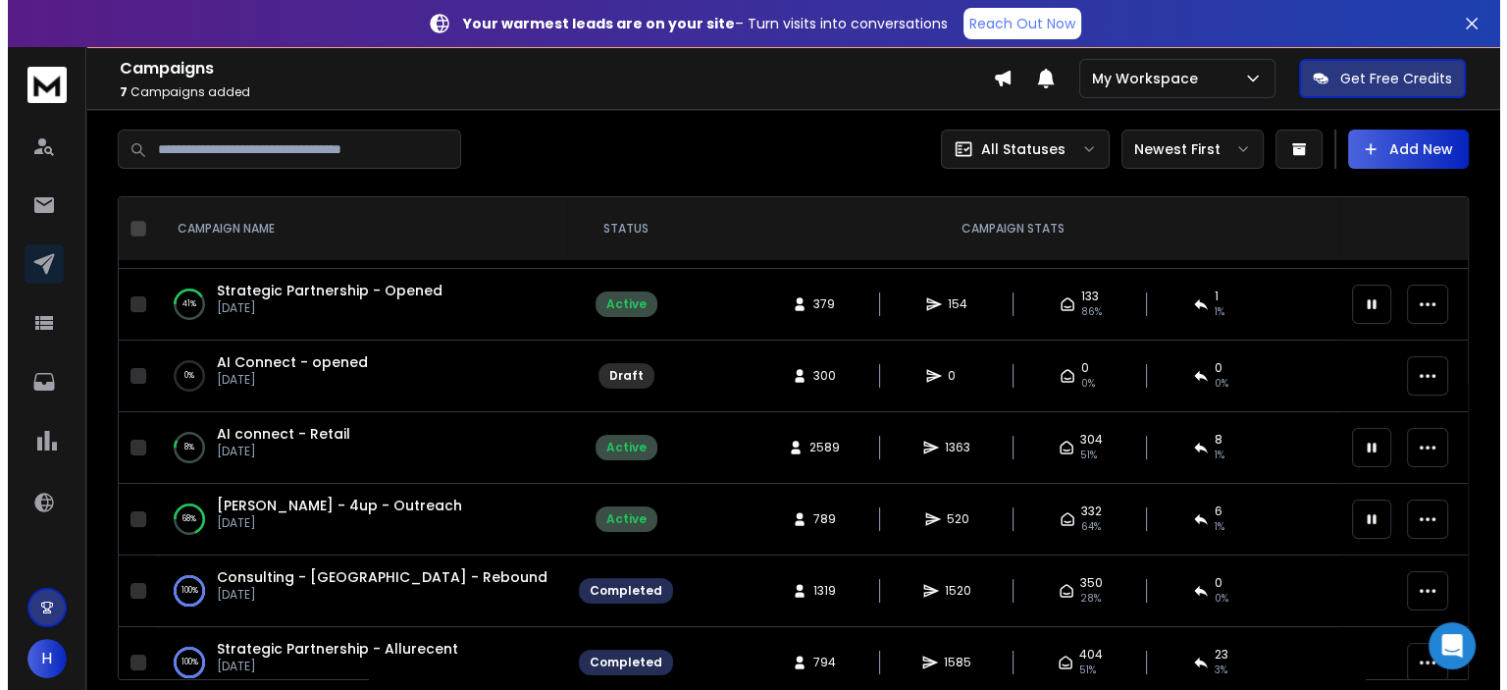
scroll to position [95, 0]
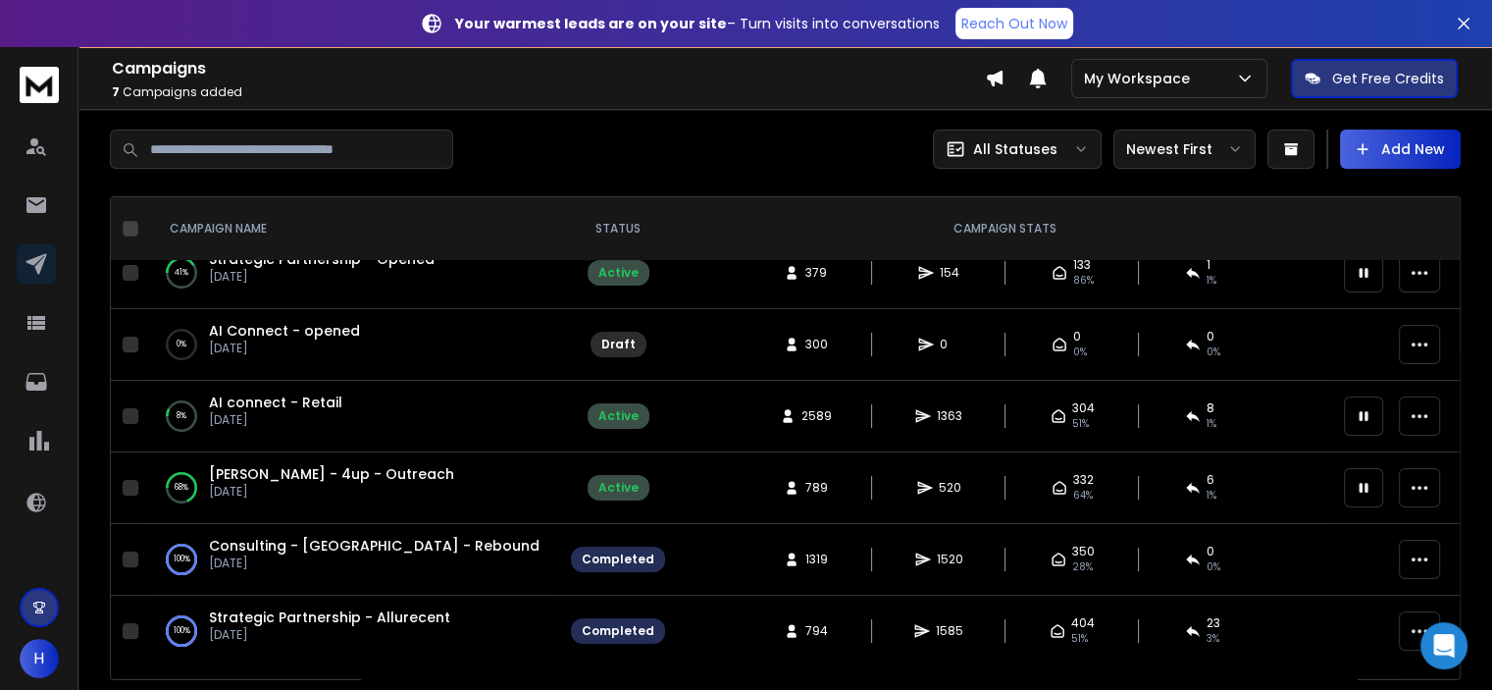
click at [313, 601] on td "100 % Strategic Partnership - Allurecent 20 days ago" at bounding box center [352, 631] width 413 height 72
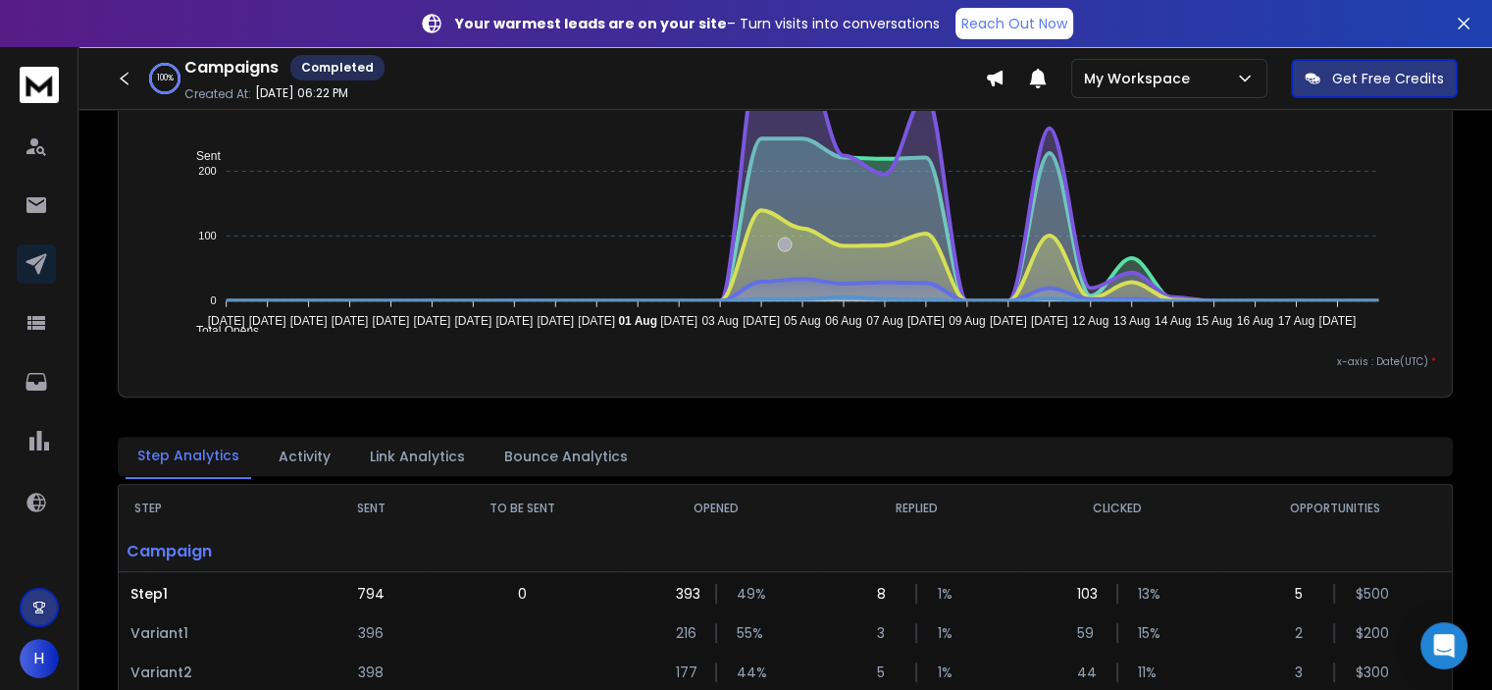
scroll to position [703, 0]
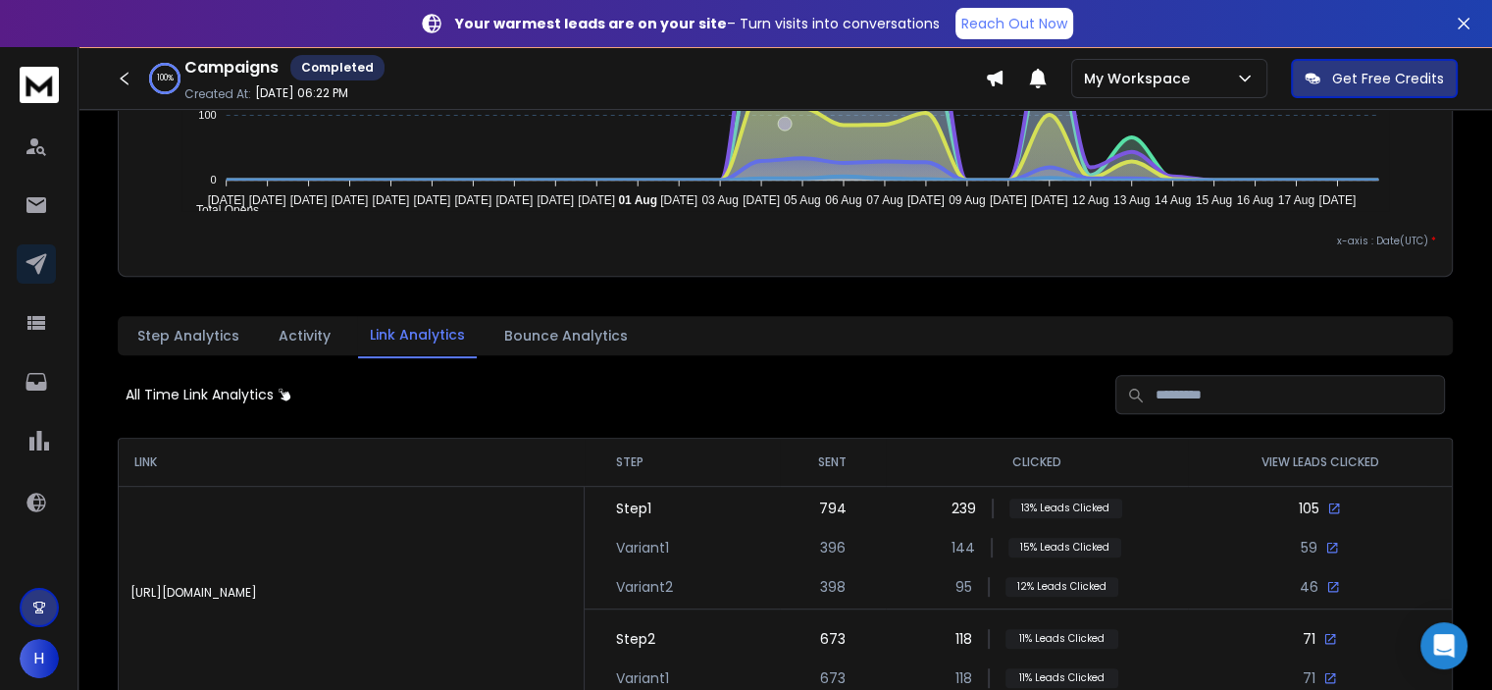
click at [432, 335] on button "Link Analytics" at bounding box center [417, 335] width 119 height 45
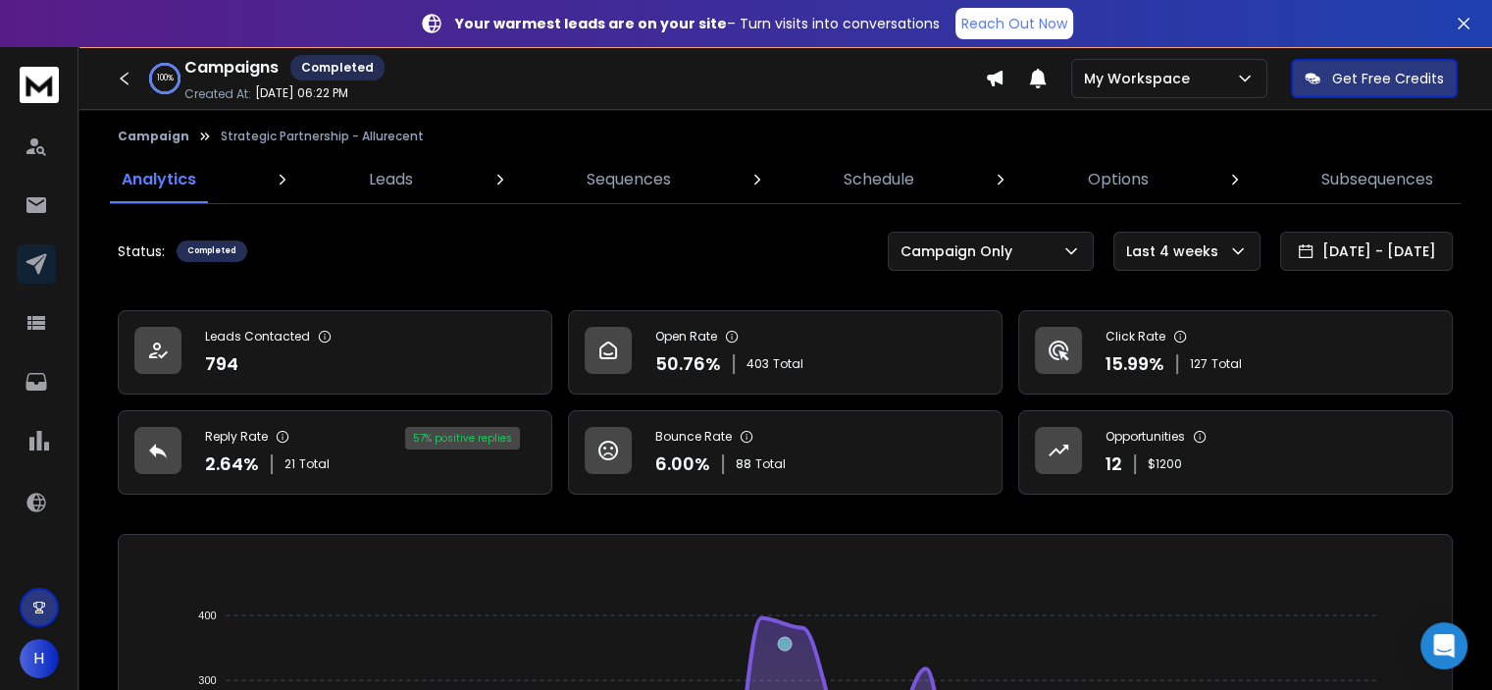
scroll to position [0, 0]
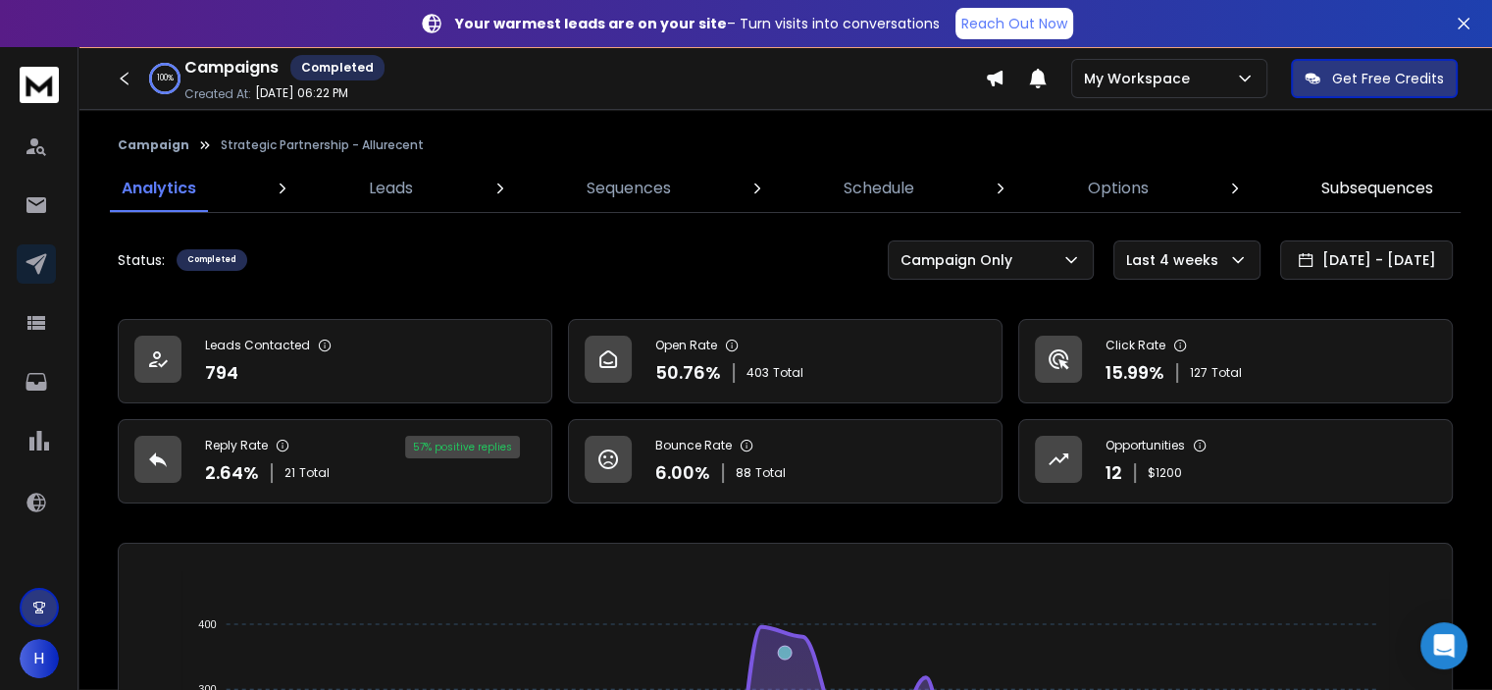
click at [1335, 189] on p "Subsequences" at bounding box center [1377, 189] width 112 height 24
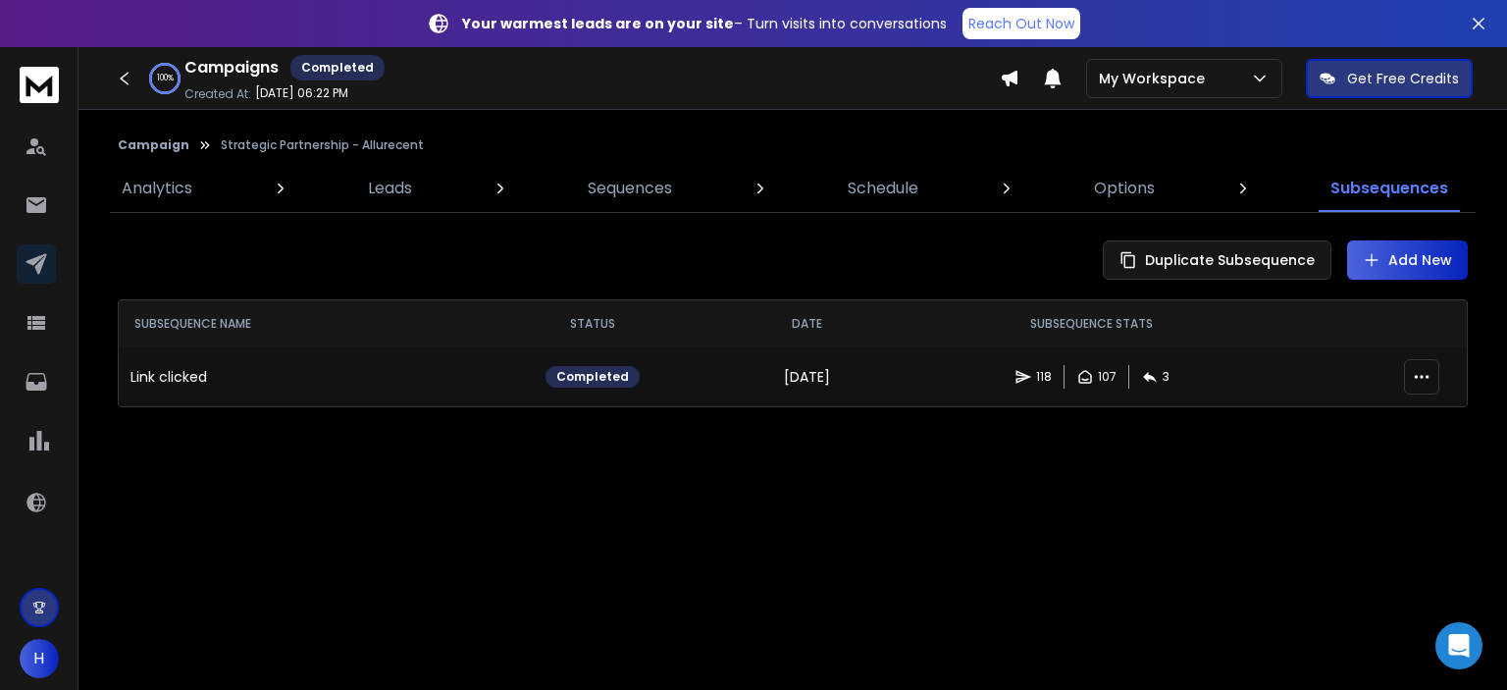
click at [280, 385] on td "Link clicked" at bounding box center [288, 376] width 339 height 59
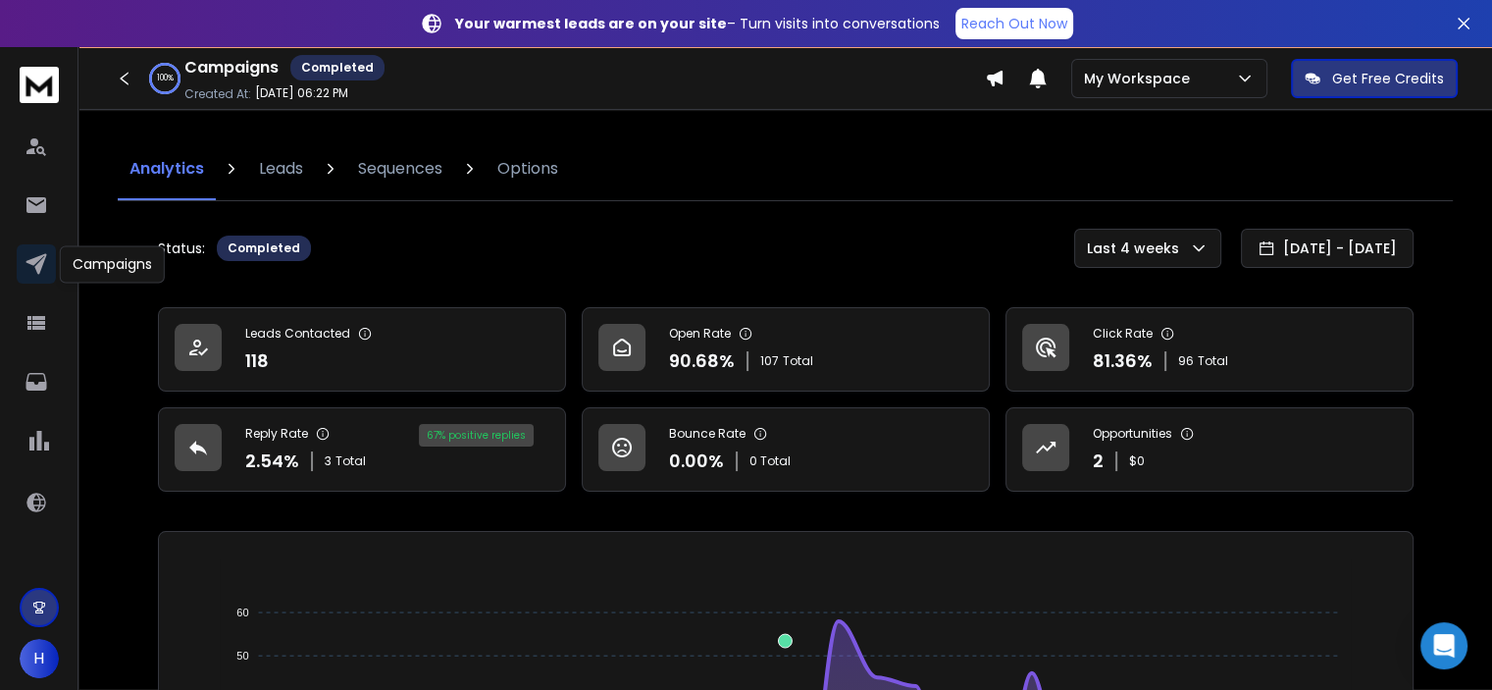
click at [30, 260] on icon at bounding box center [36, 263] width 21 height 21
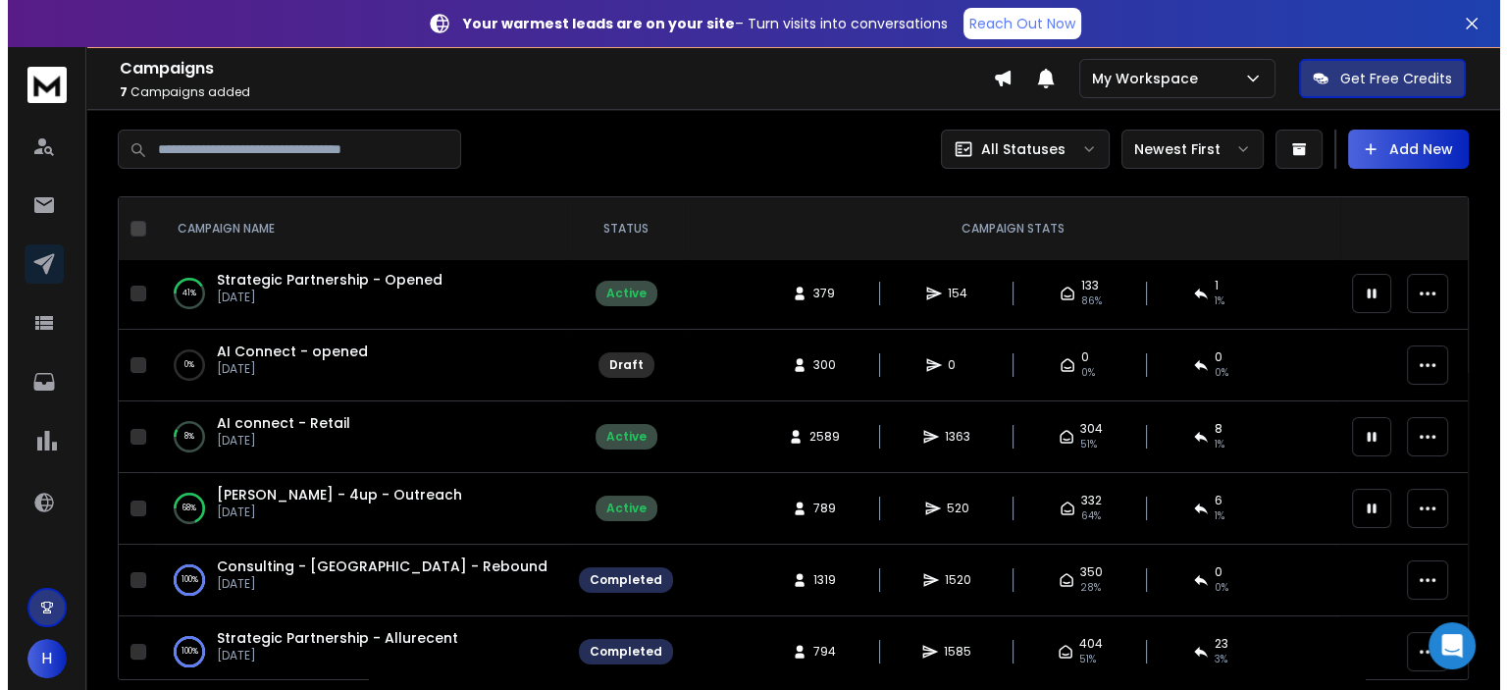
scroll to position [95, 0]
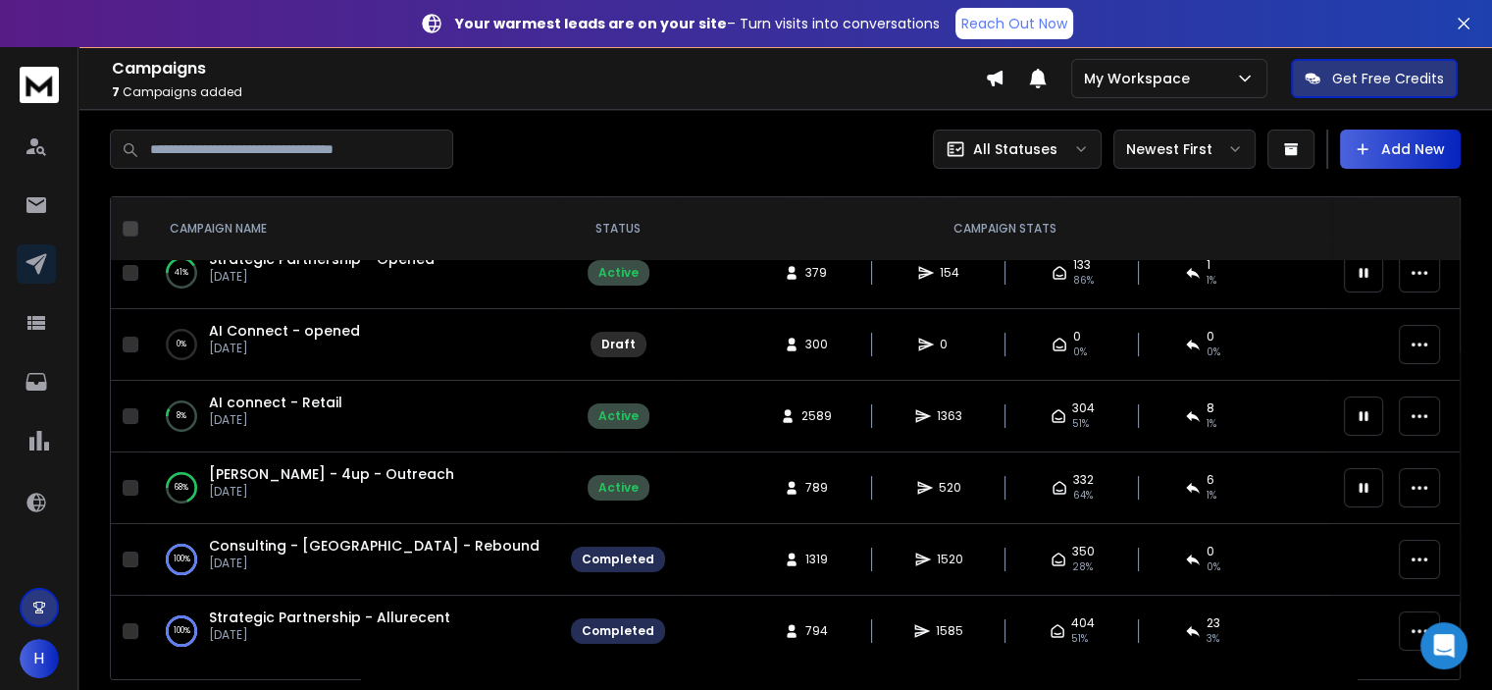
click at [336, 603] on td "100 % Strategic Partnership - Allurecent 20 days ago" at bounding box center [352, 631] width 413 height 72
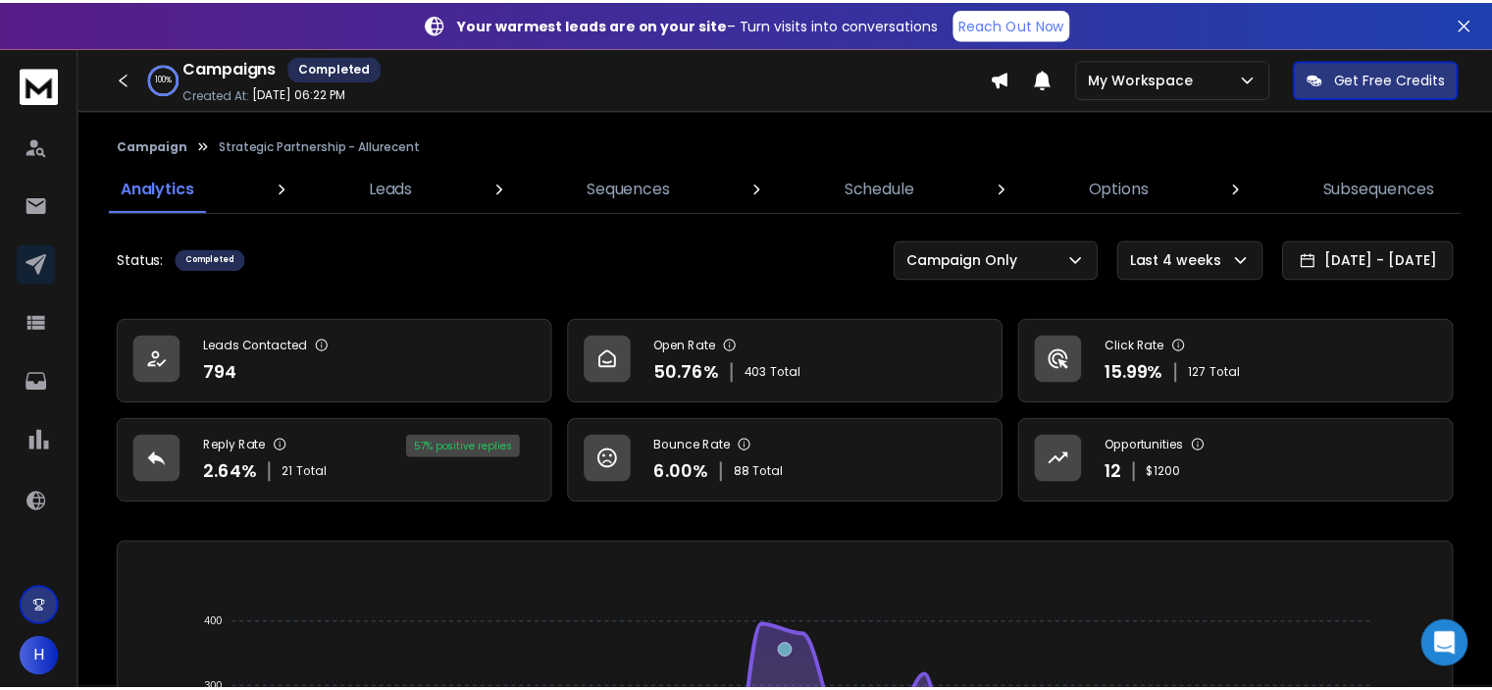
scroll to position [654, 0]
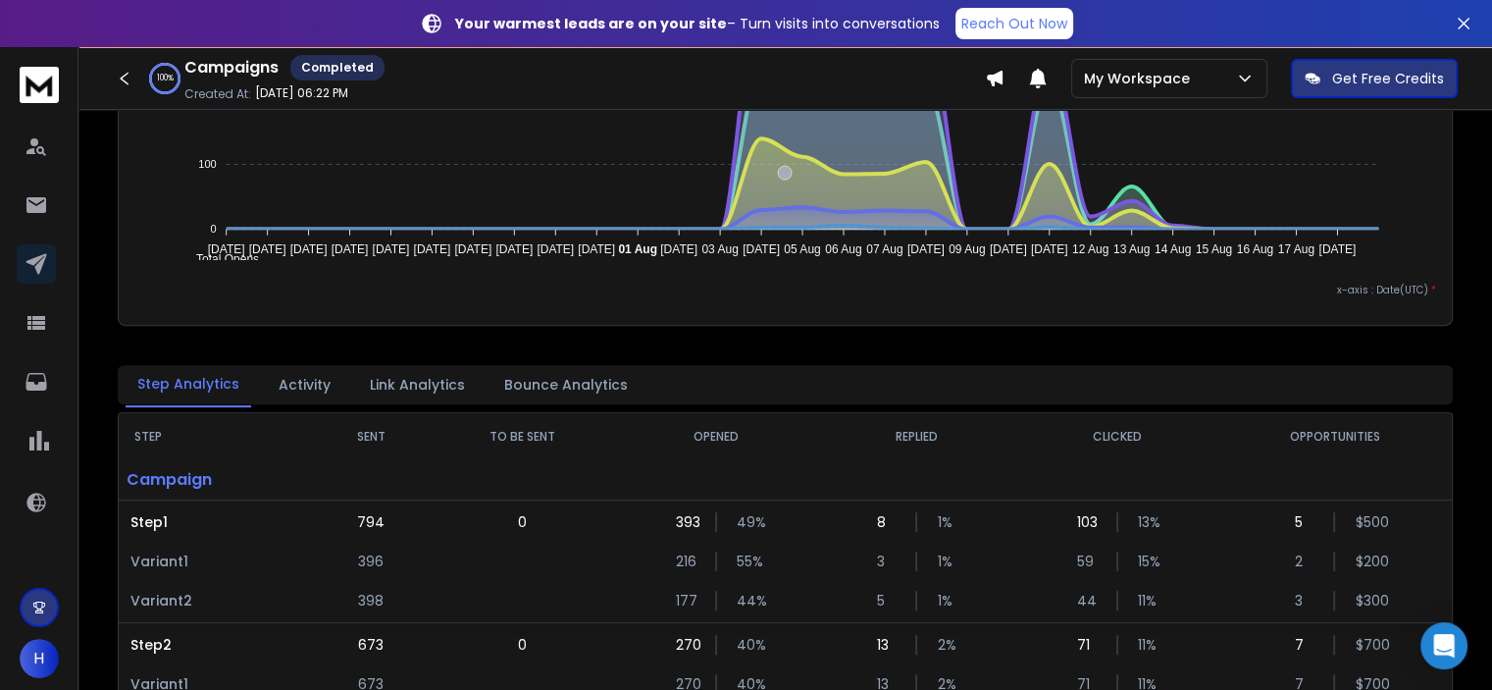
click at [367, 363] on button "Link Analytics" at bounding box center [417, 384] width 119 height 43
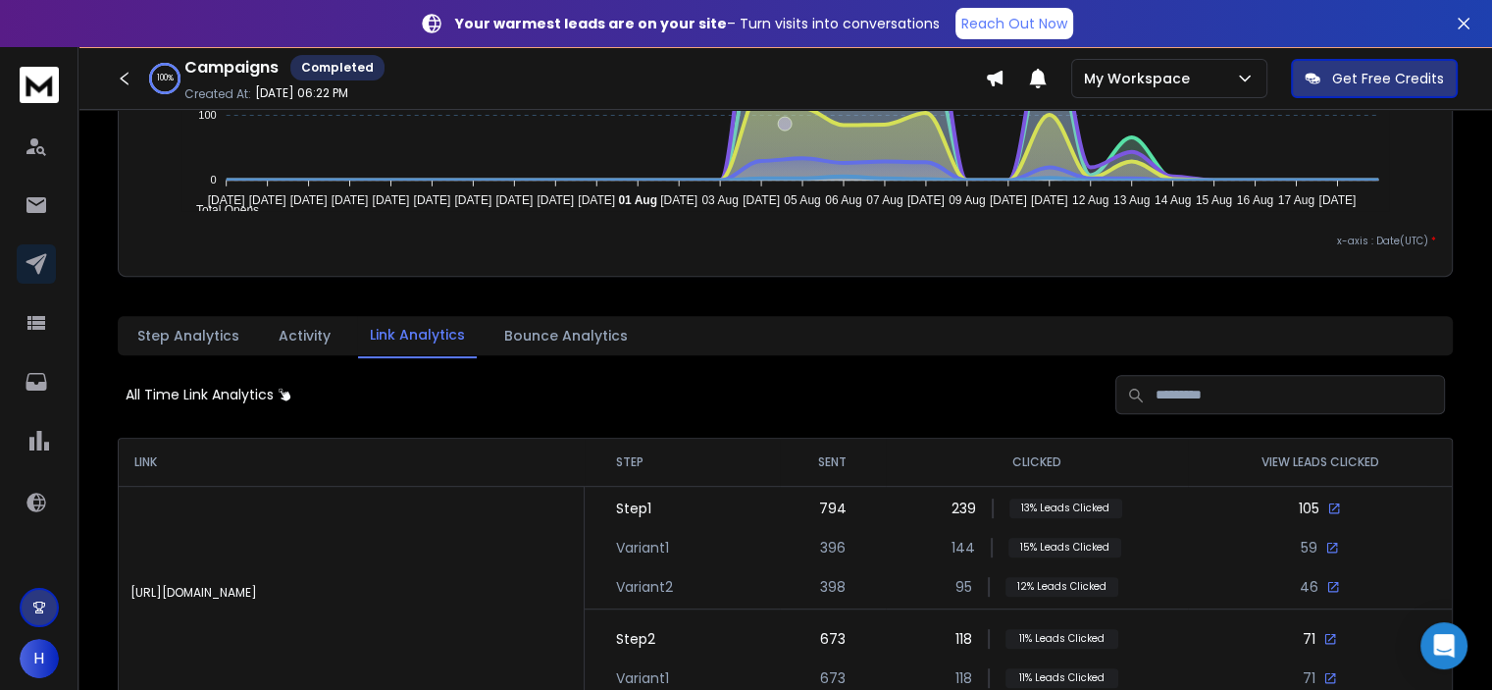
scroll to position [990, 0]
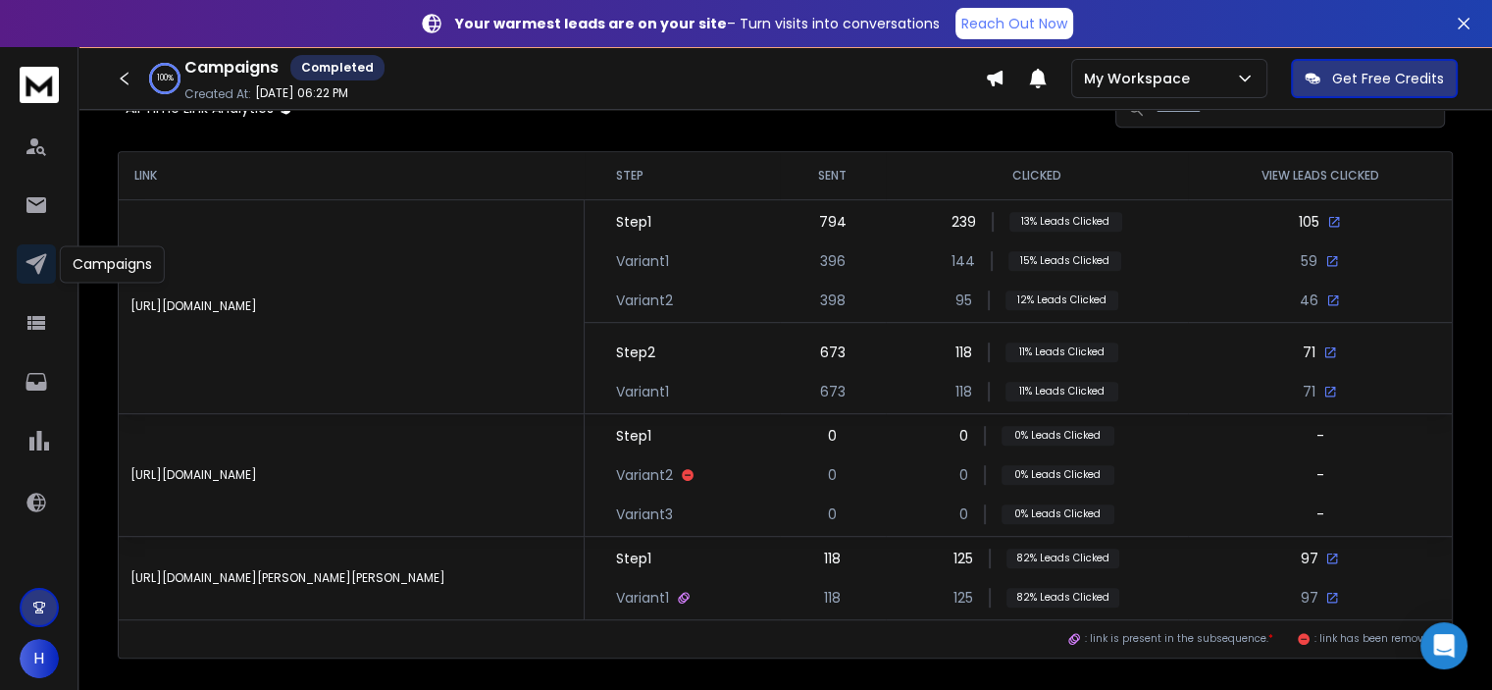
click at [44, 266] on icon at bounding box center [37, 264] width 24 height 24
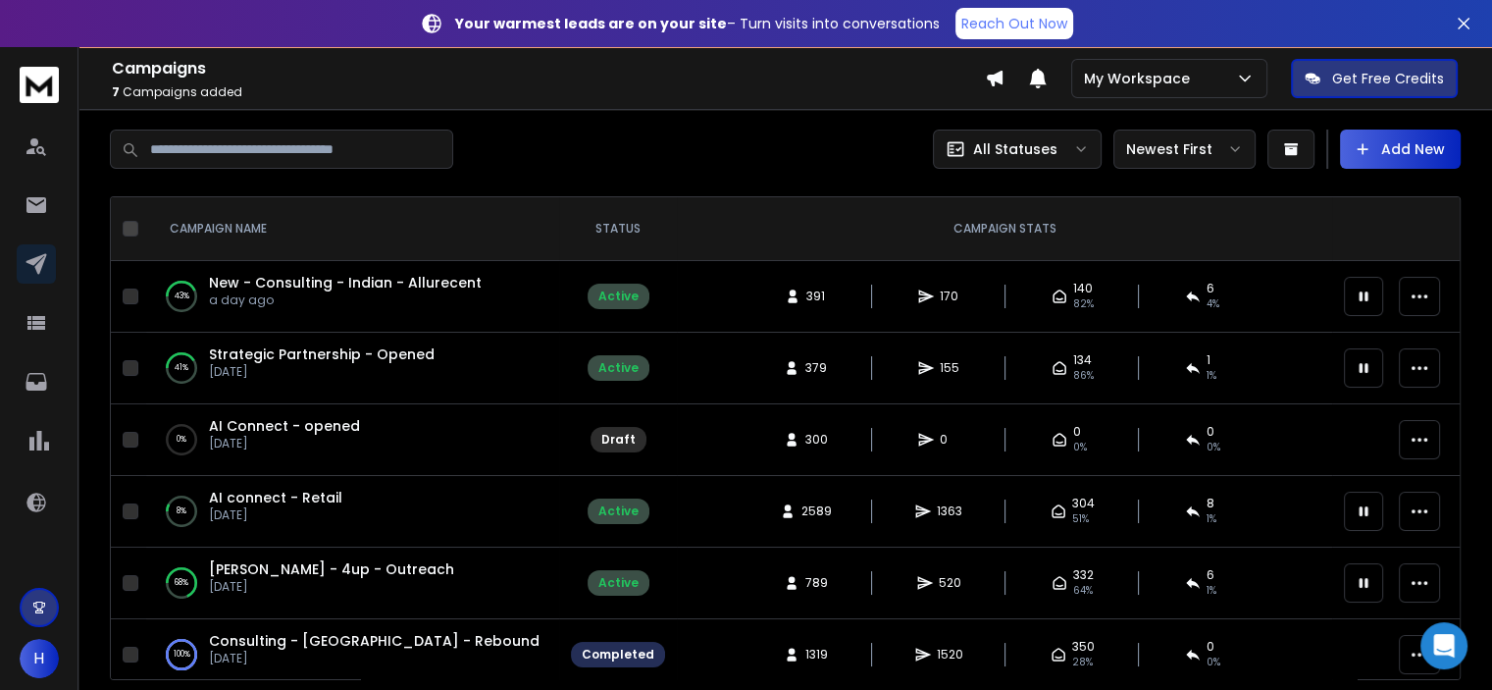
click at [1390, 150] on button "Add New" at bounding box center [1400, 148] width 121 height 39
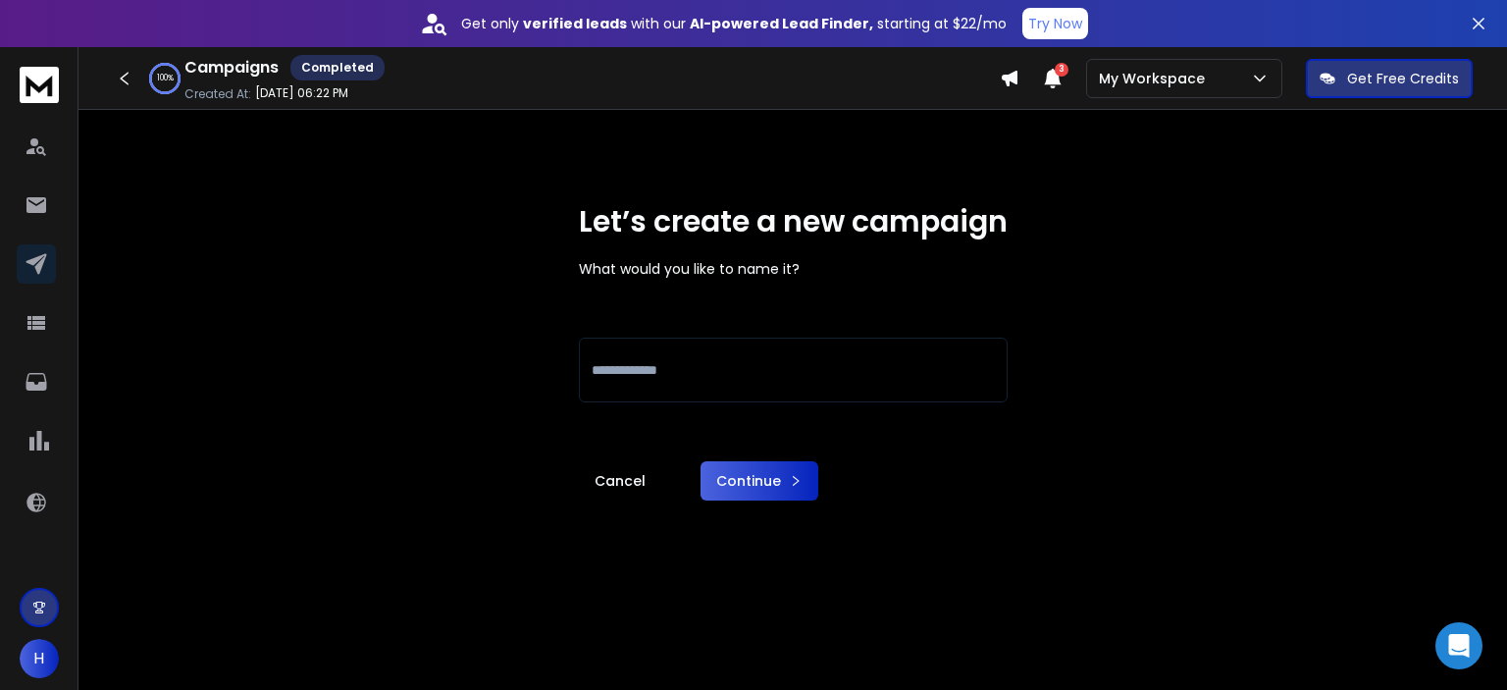
click at [690, 369] on input at bounding box center [793, 369] width 429 height 65
type input "**********"
click at [758, 482] on button "Continue" at bounding box center [759, 480] width 118 height 39
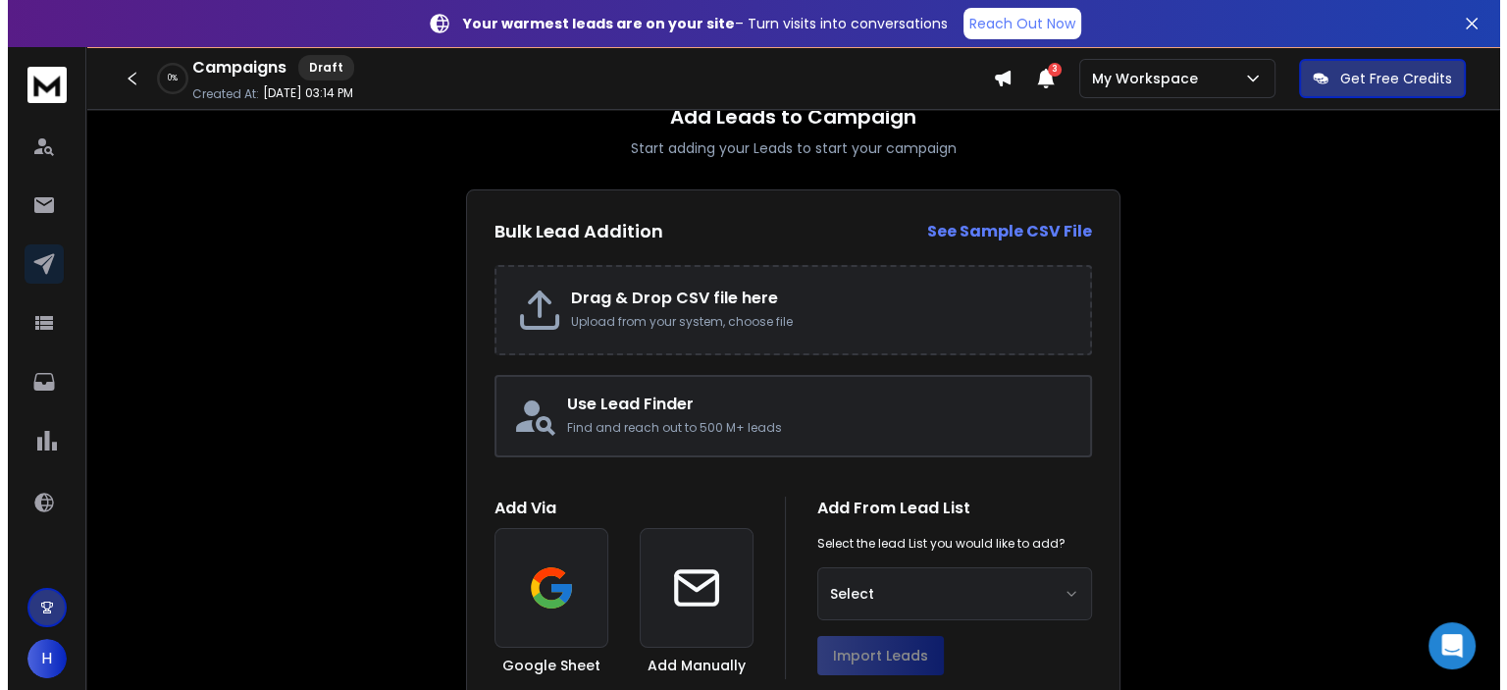
scroll to position [199, 0]
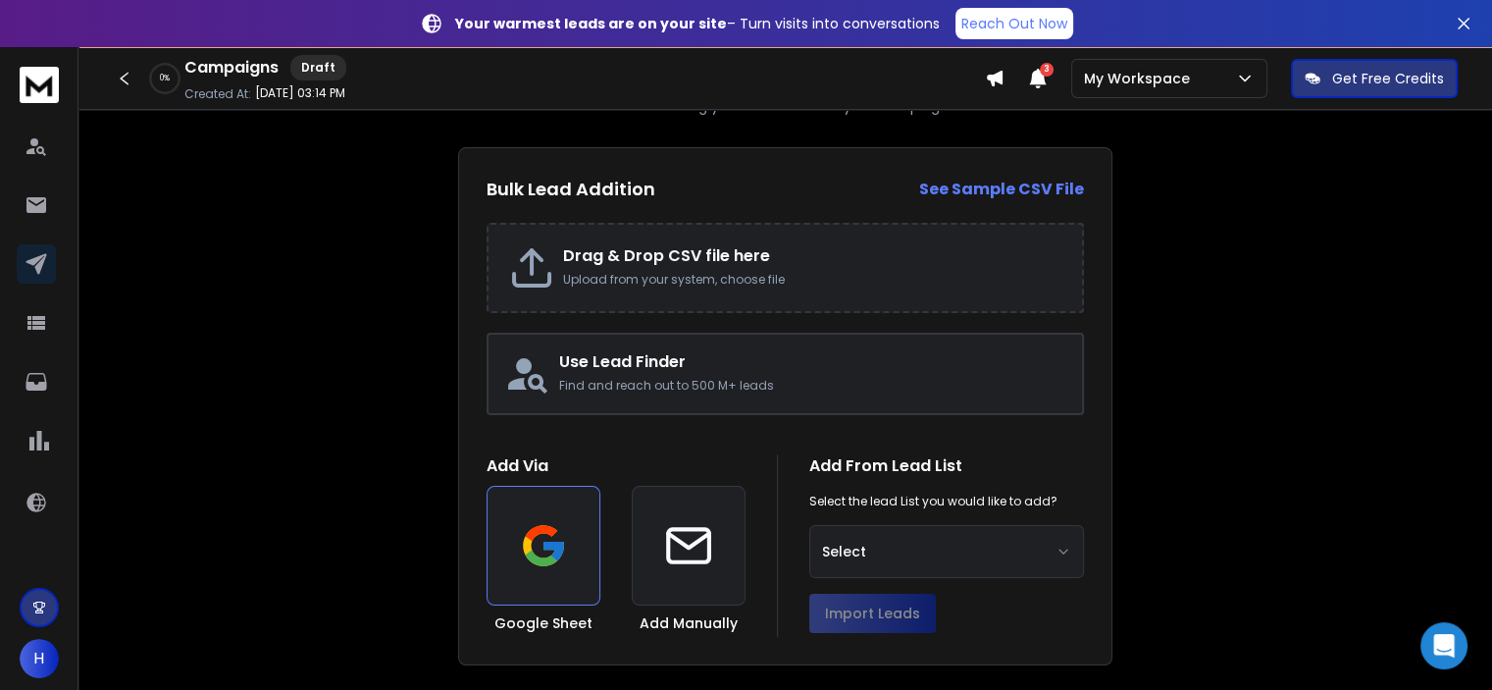
click at [569, 546] on div at bounding box center [544, 546] width 114 height 120
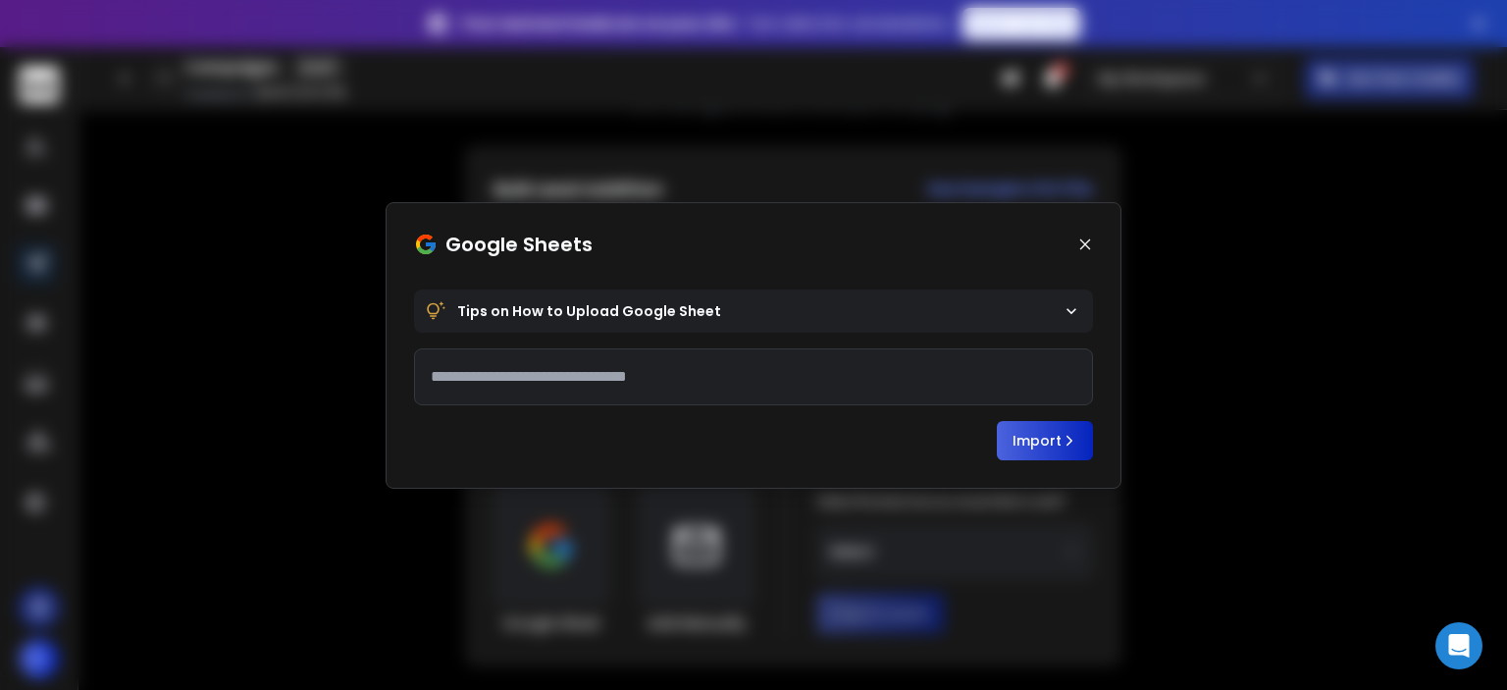
click at [581, 362] on input at bounding box center [753, 376] width 679 height 57
paste input "**********"
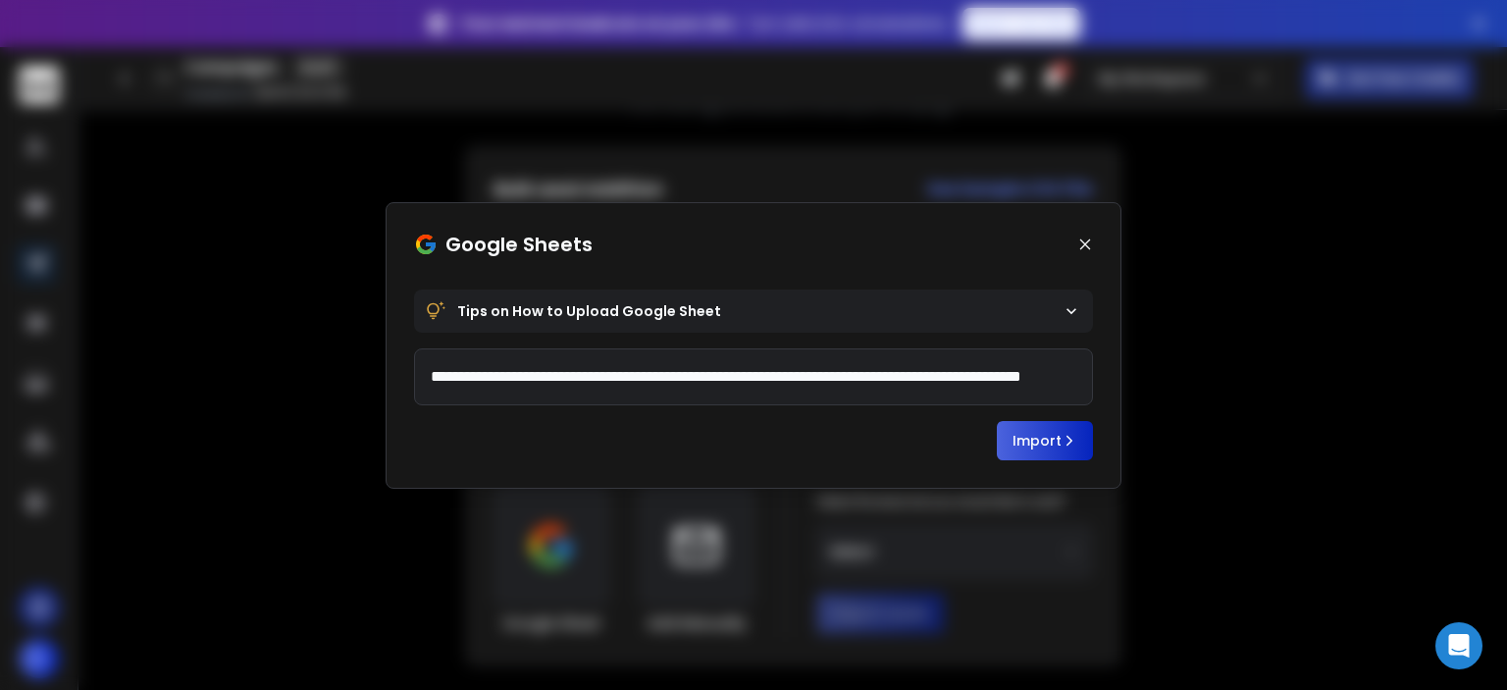
scroll to position [0, 261]
type input "**********"
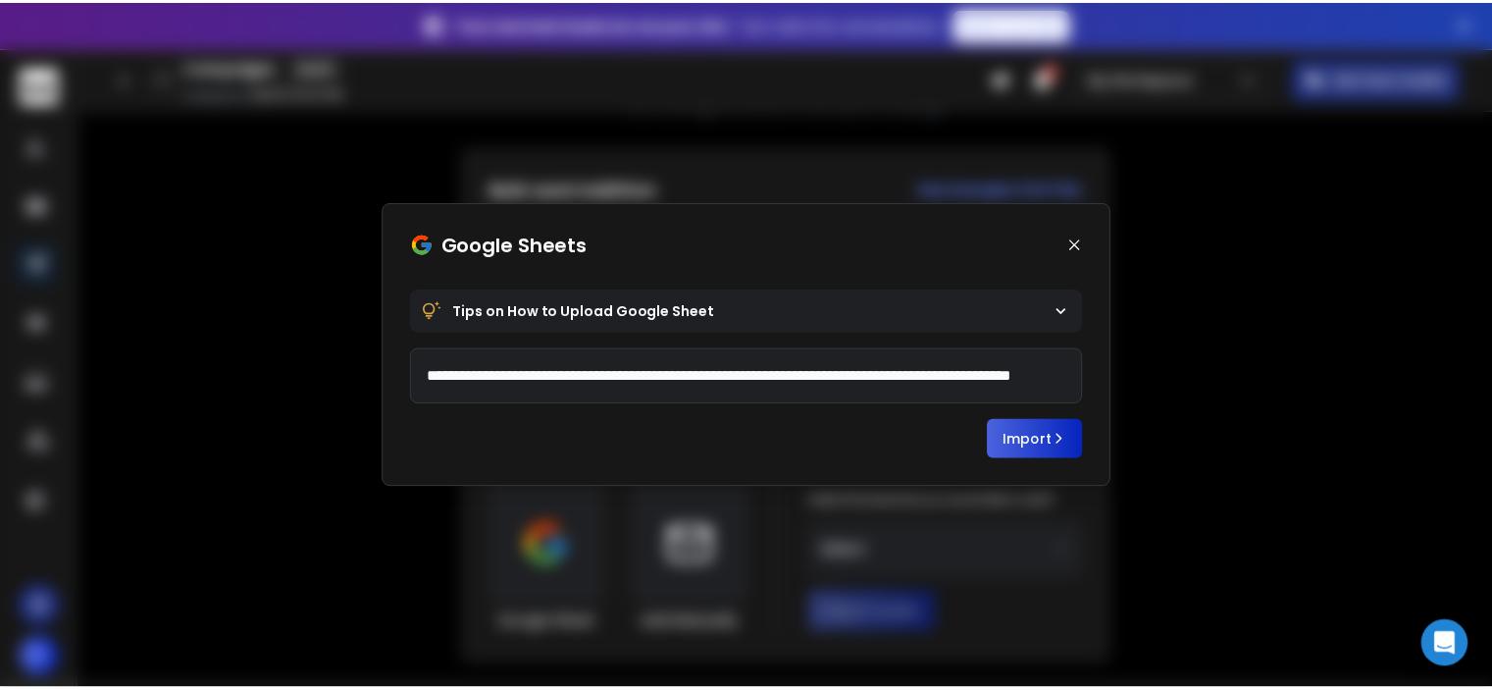
scroll to position [0, 0]
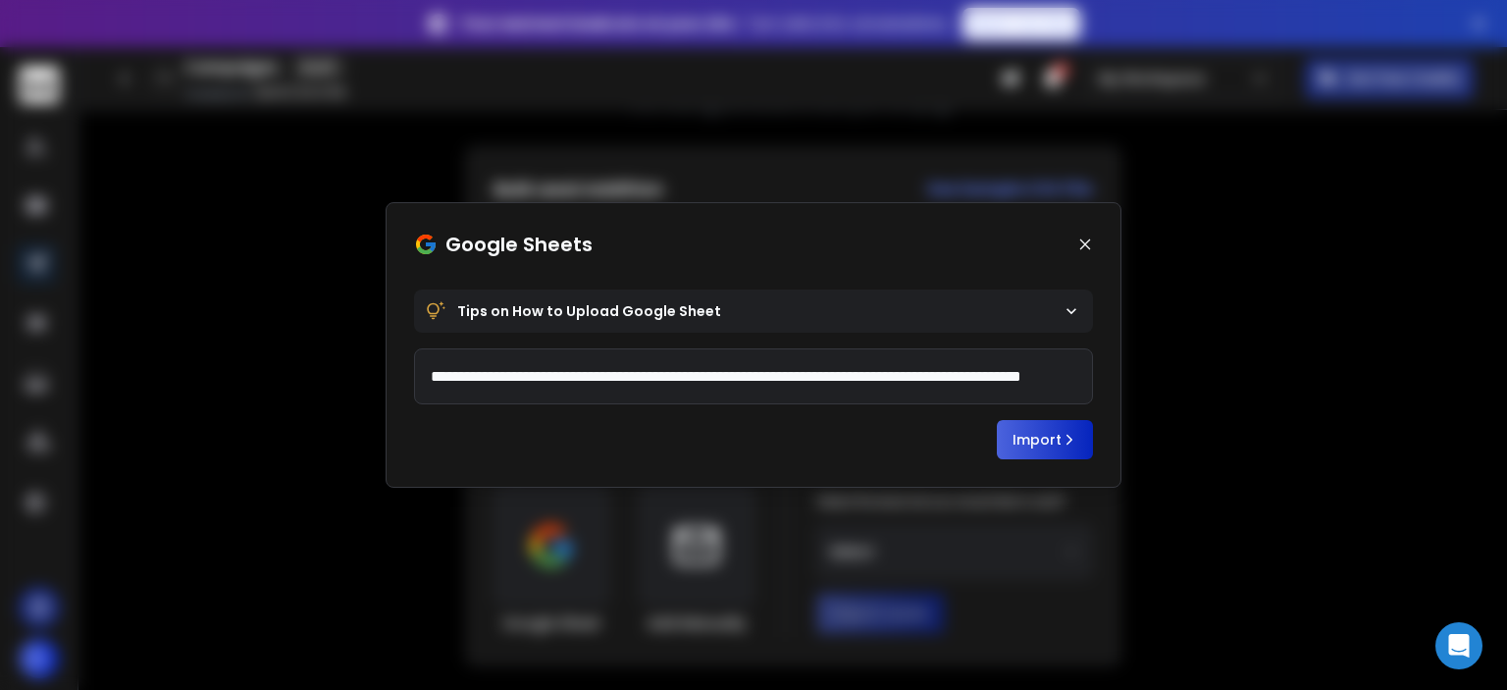
click at [1016, 435] on button "Import" at bounding box center [1045, 439] width 96 height 39
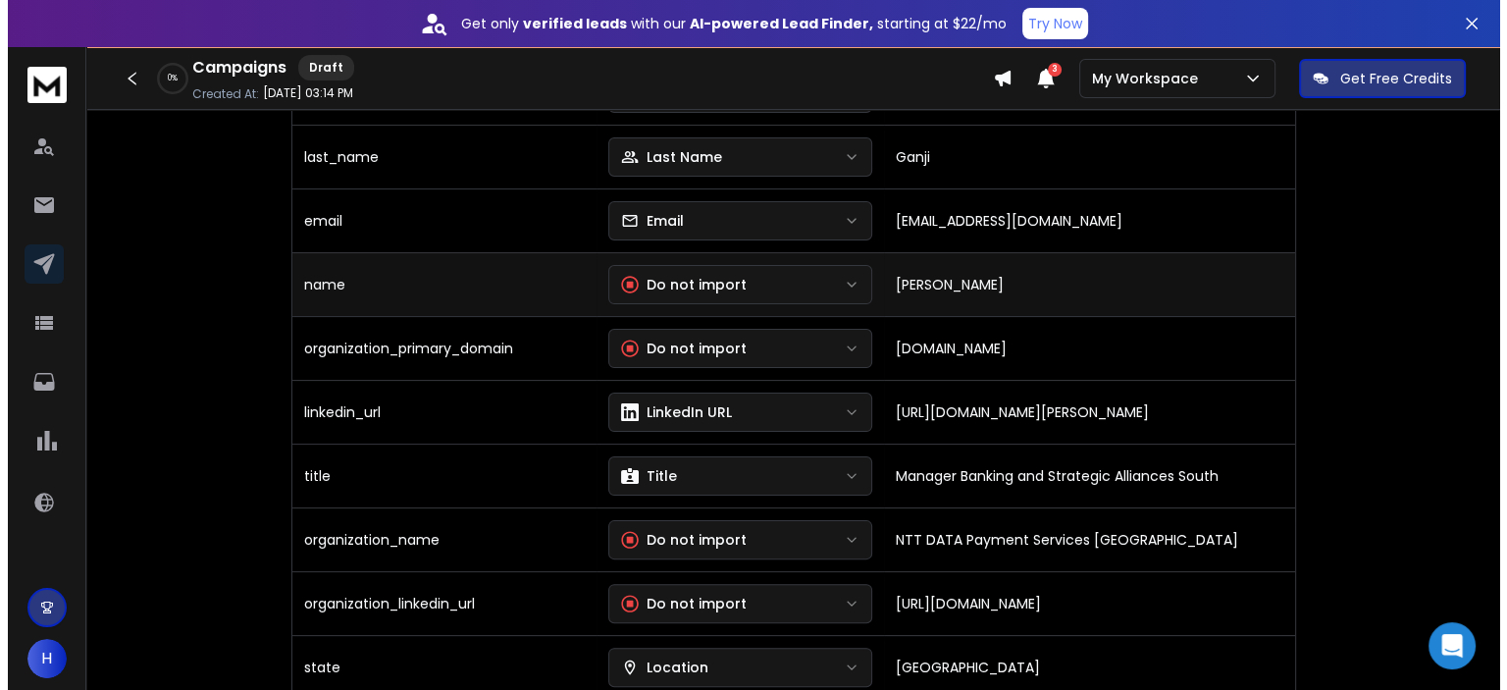
scroll to position [408, 0]
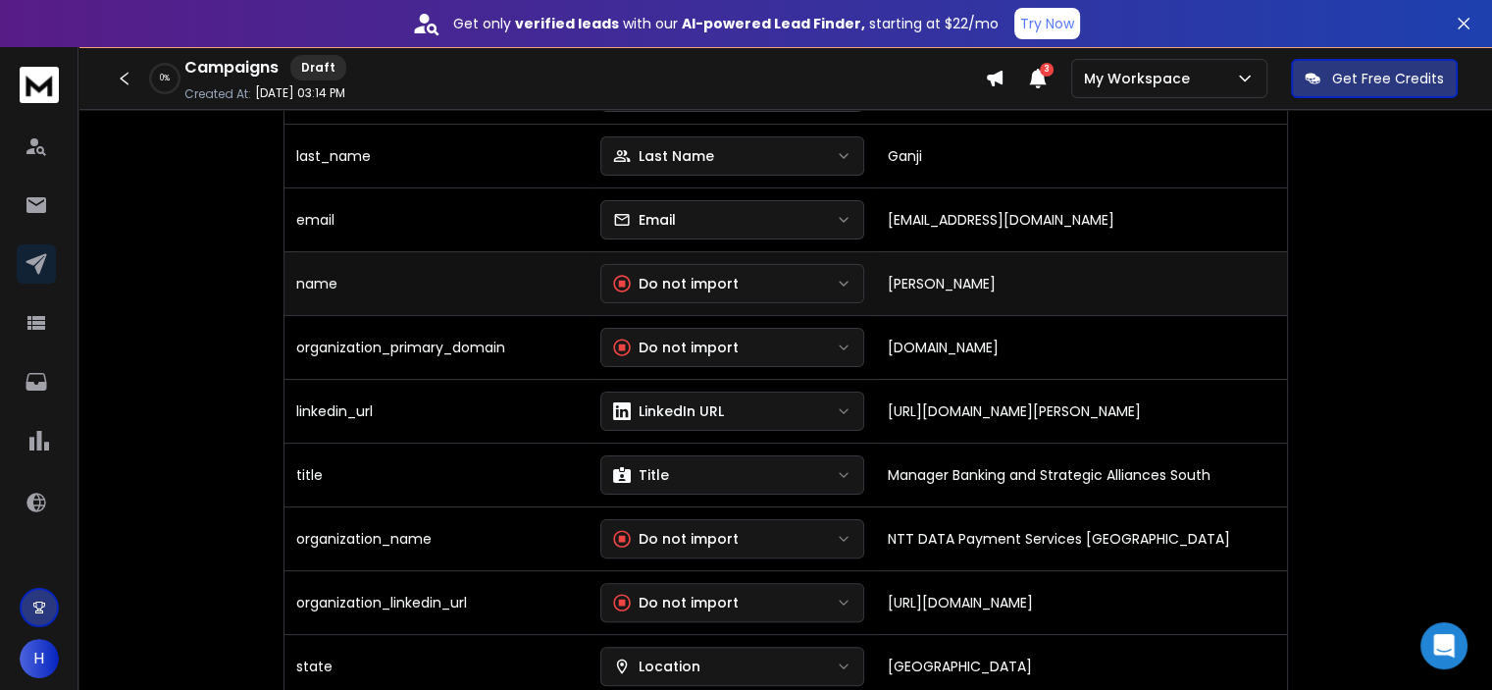
click at [844, 291] on icon "button" at bounding box center [844, 284] width 16 height 16
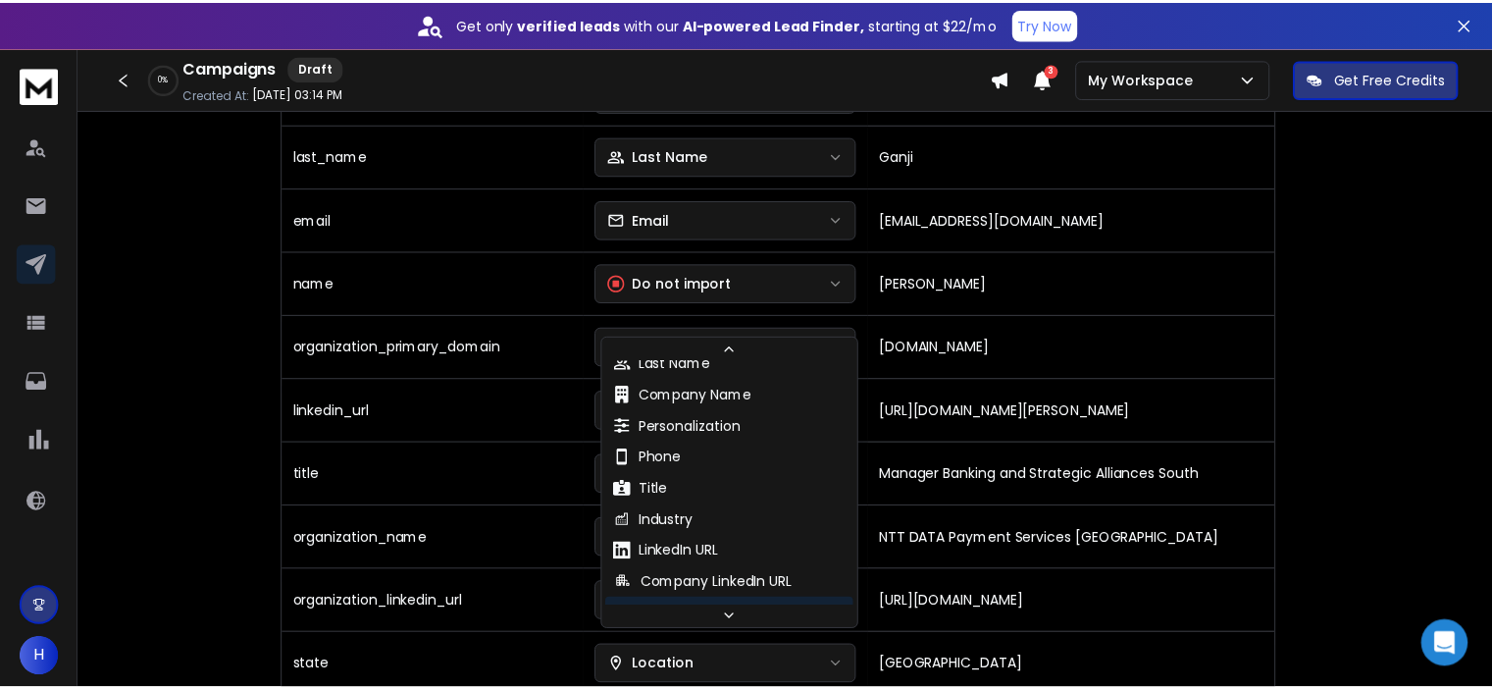
scroll to position [0, 0]
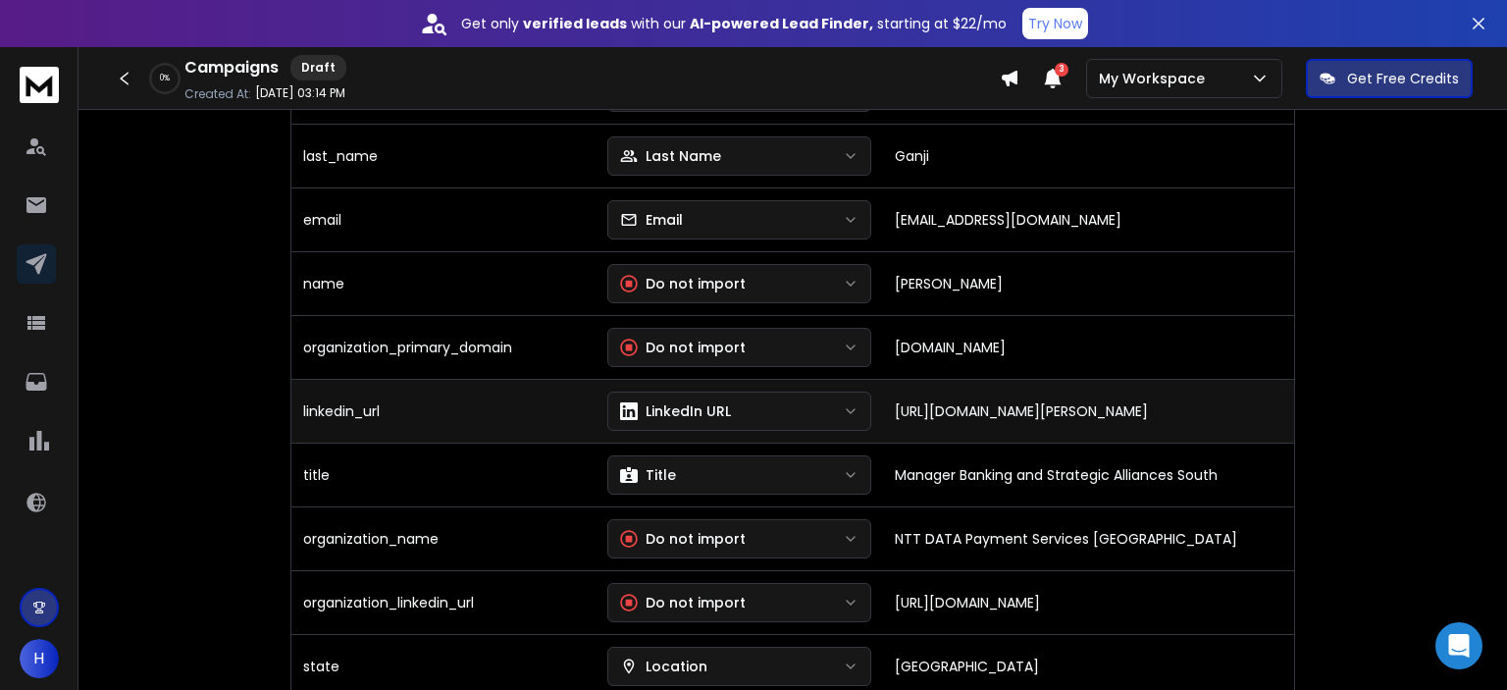
click at [510, 422] on td "linkedin_url" at bounding box center [443, 411] width 304 height 64
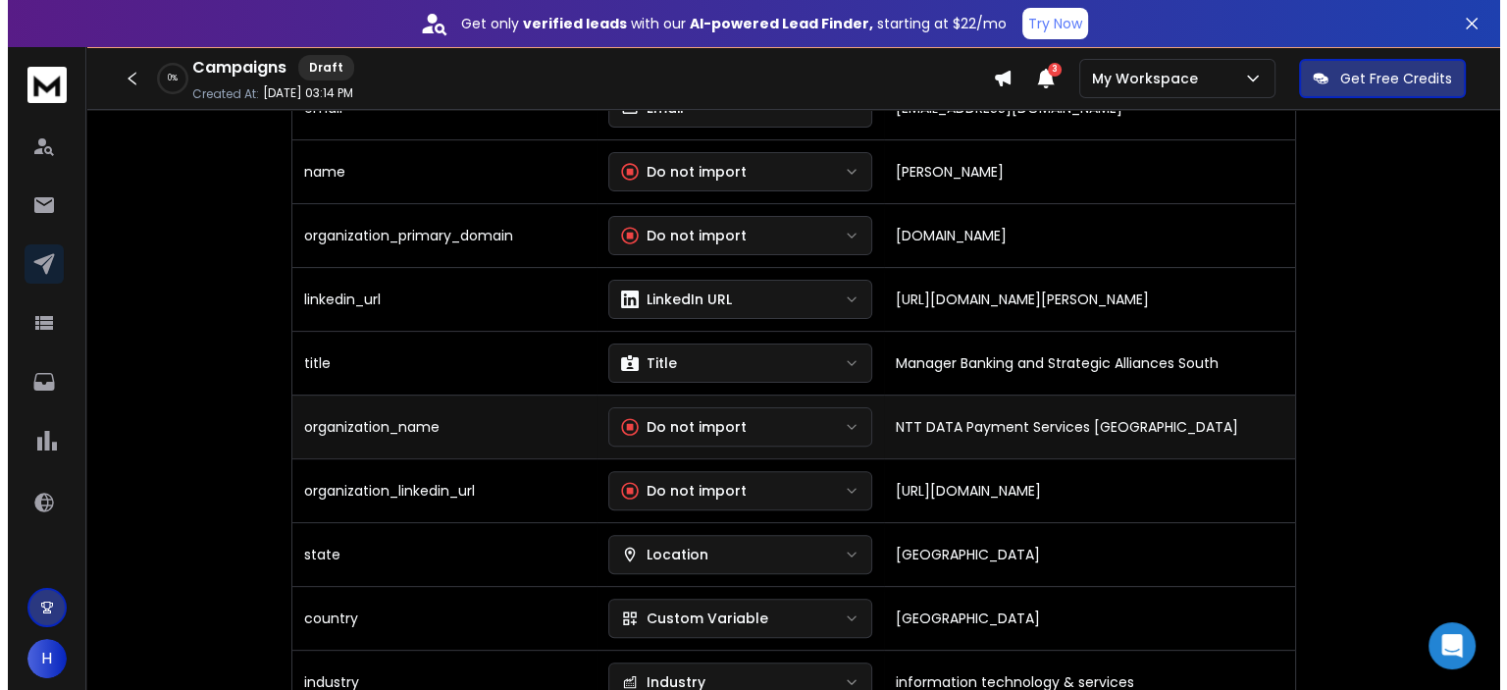
scroll to position [604, 0]
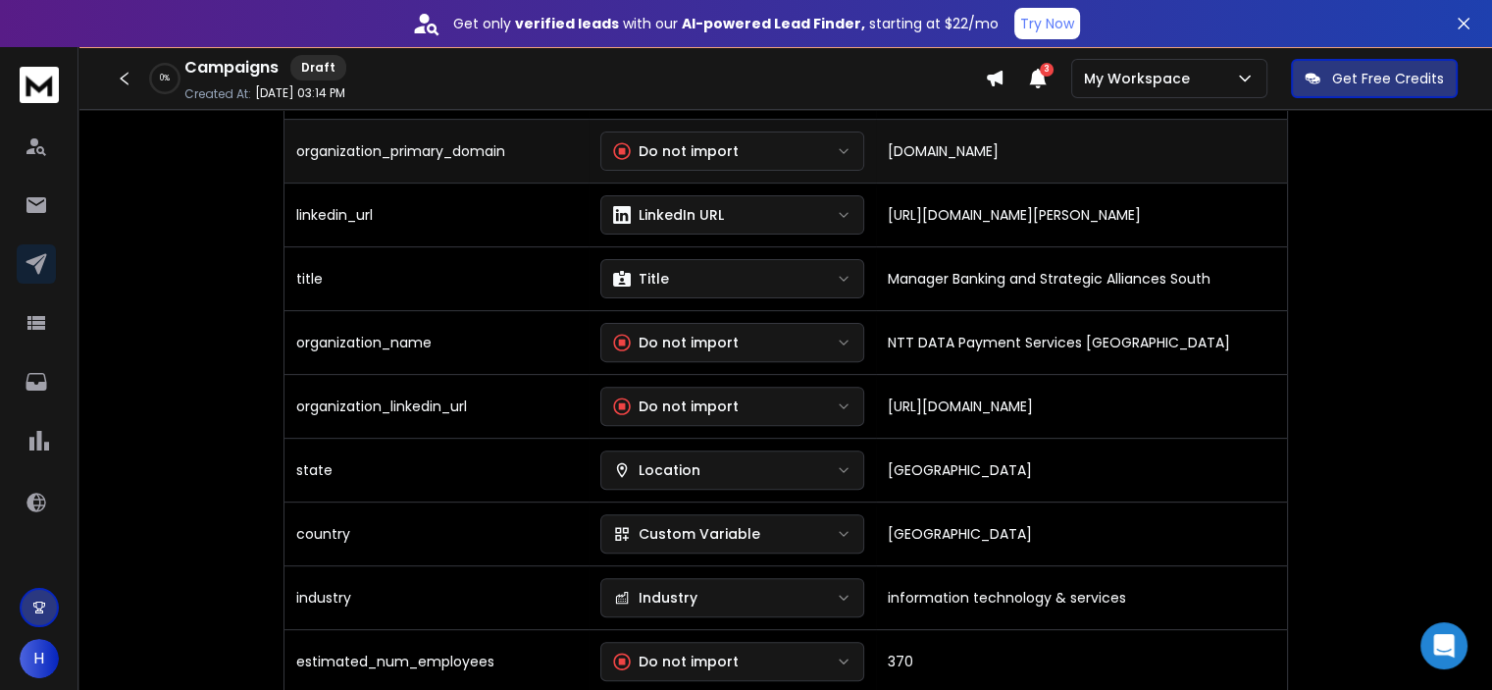
click at [834, 171] on button "Do not import" at bounding box center [732, 150] width 264 height 39
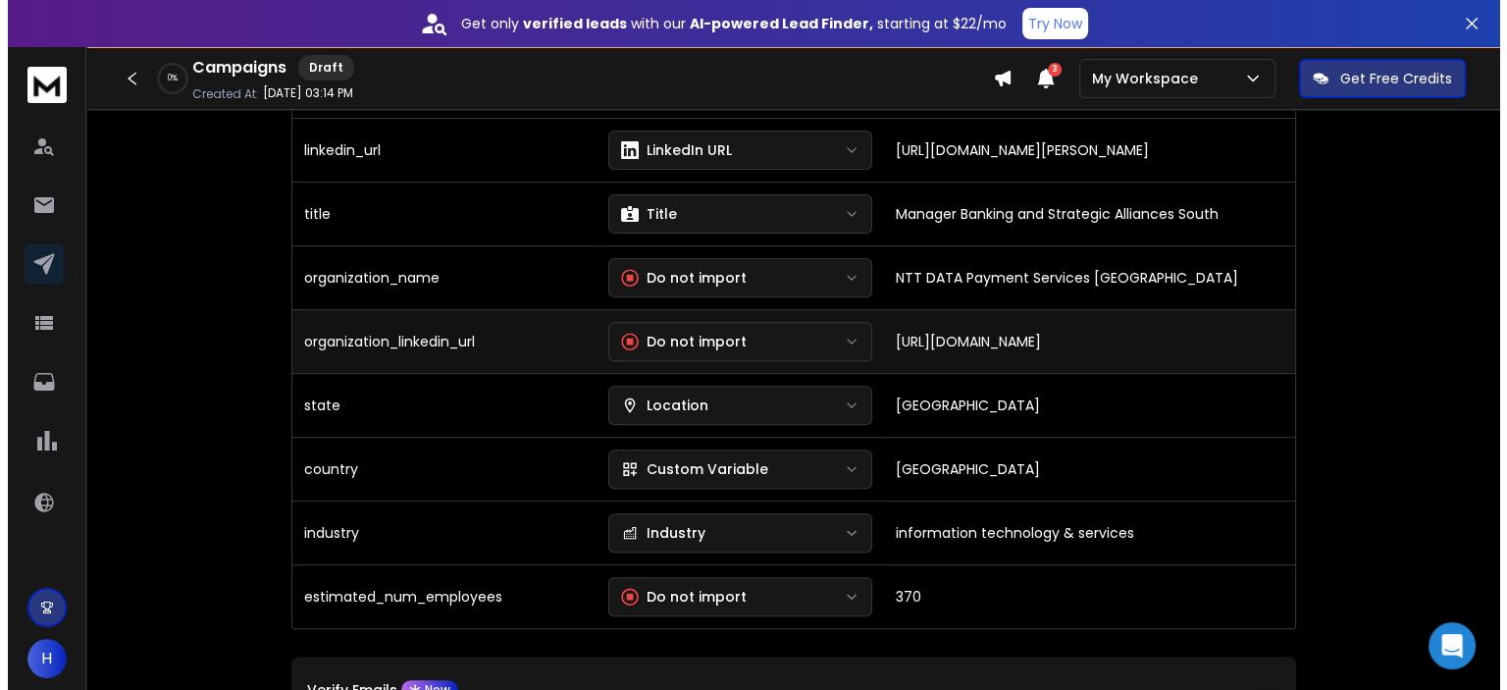
scroll to position [702, 0]
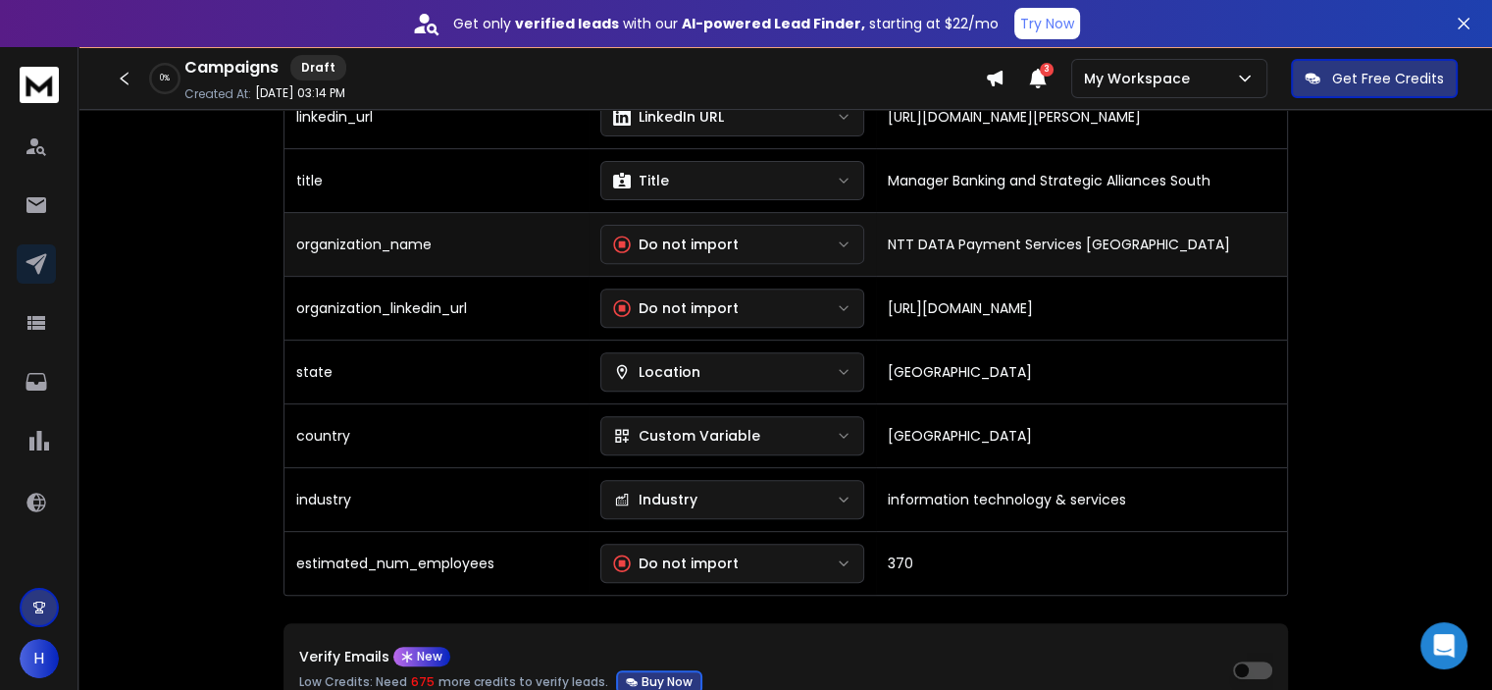
click at [835, 264] on button "Do not import" at bounding box center [732, 244] width 264 height 39
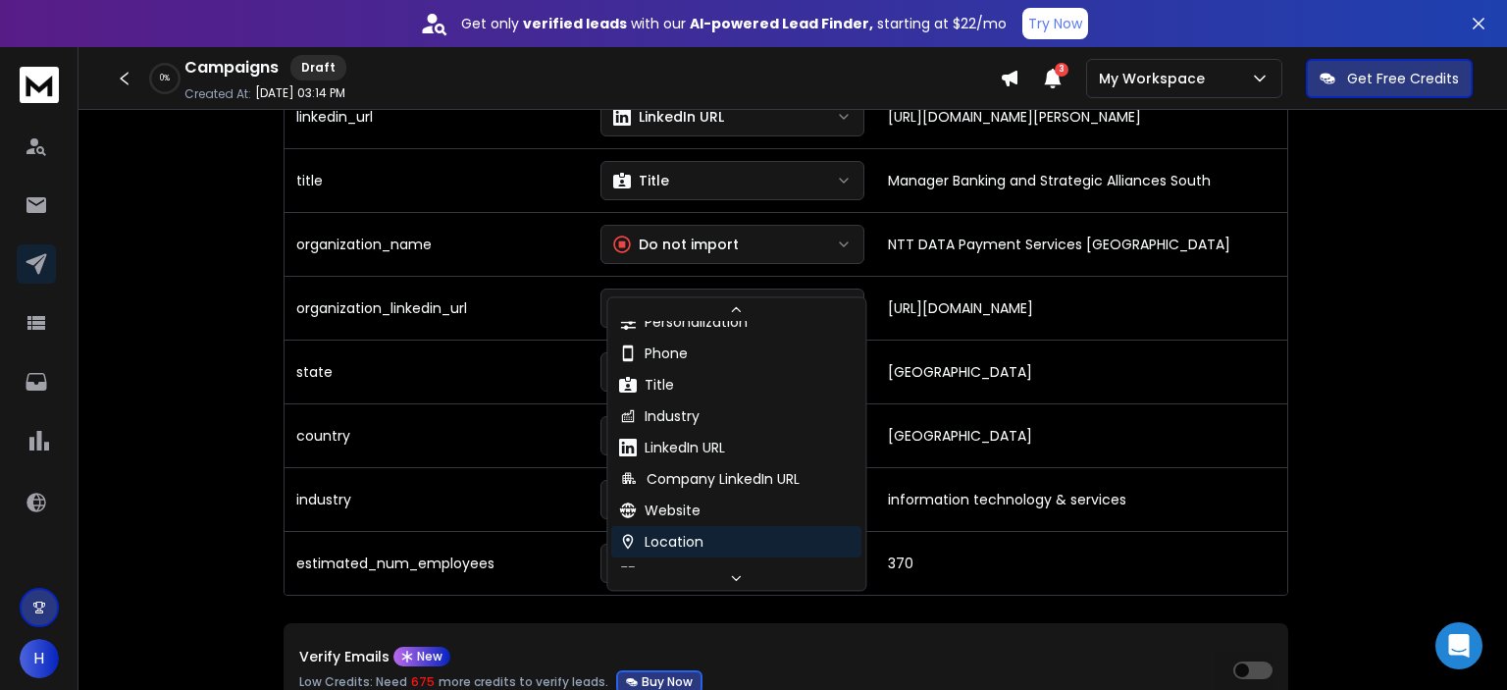
scroll to position [99, 0]
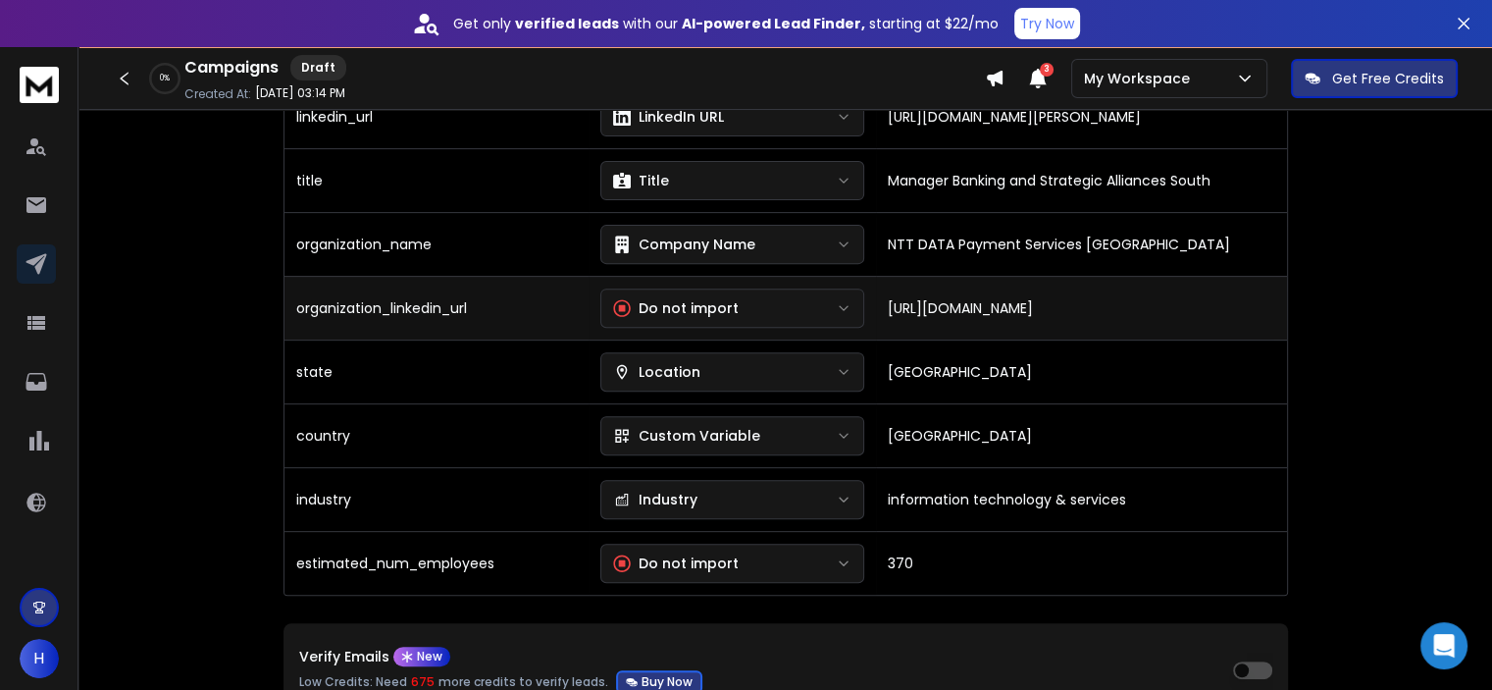
click at [847, 316] on icon "button" at bounding box center [844, 308] width 16 height 16
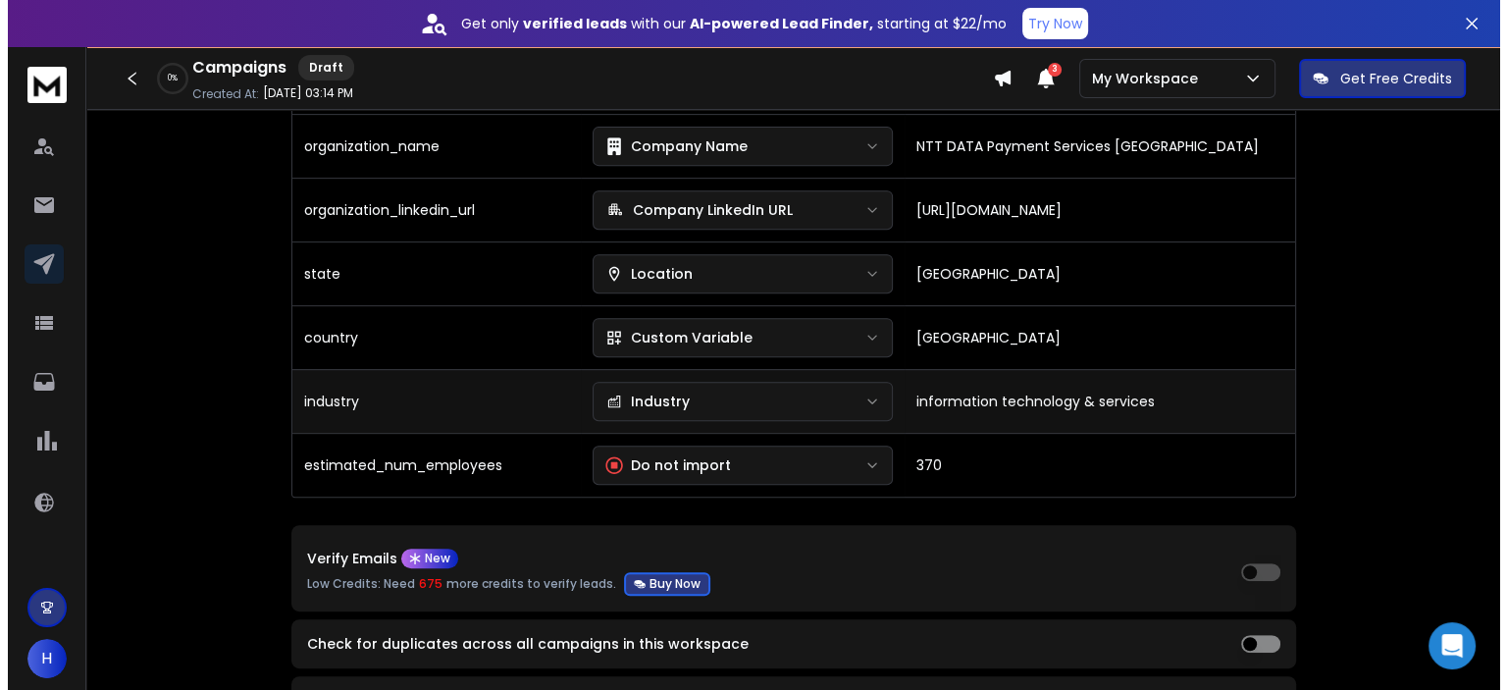
scroll to position [997, 0]
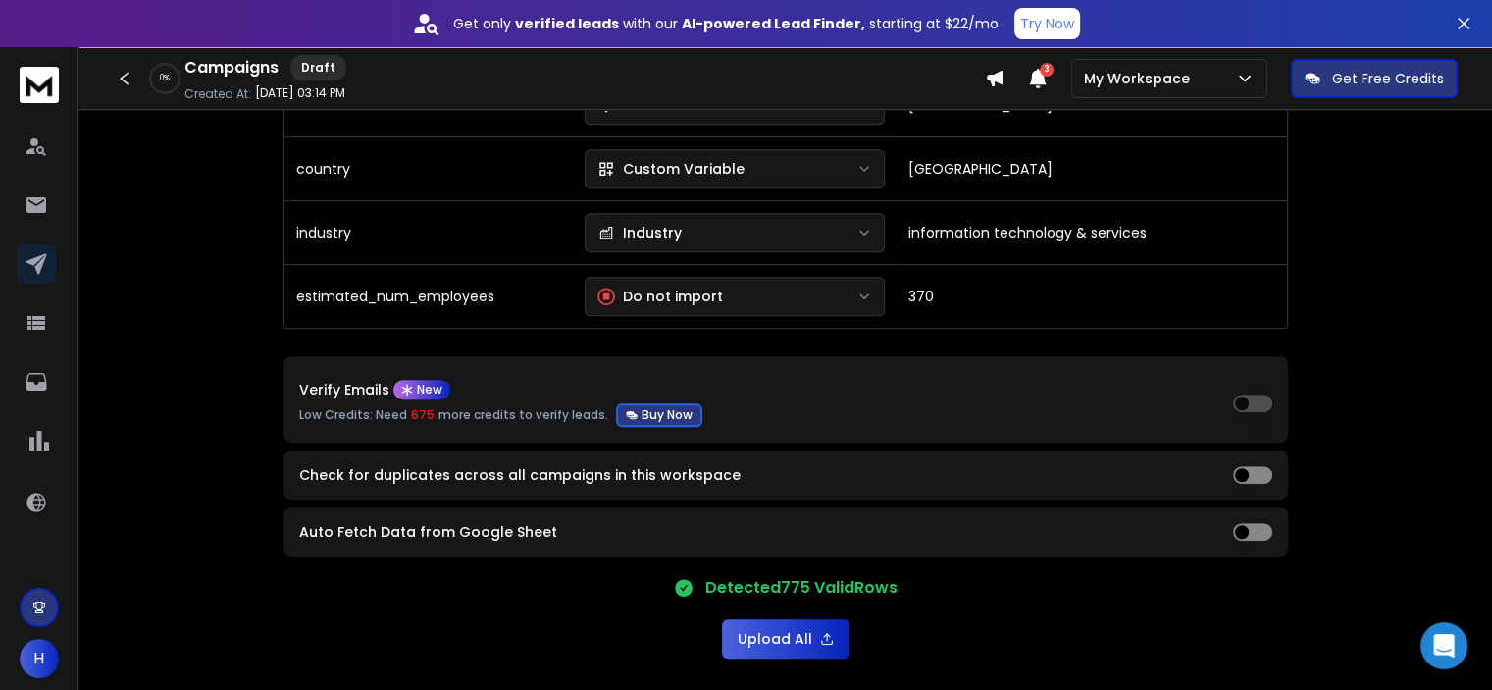
click at [788, 634] on button "Upload All" at bounding box center [786, 638] width 128 height 39
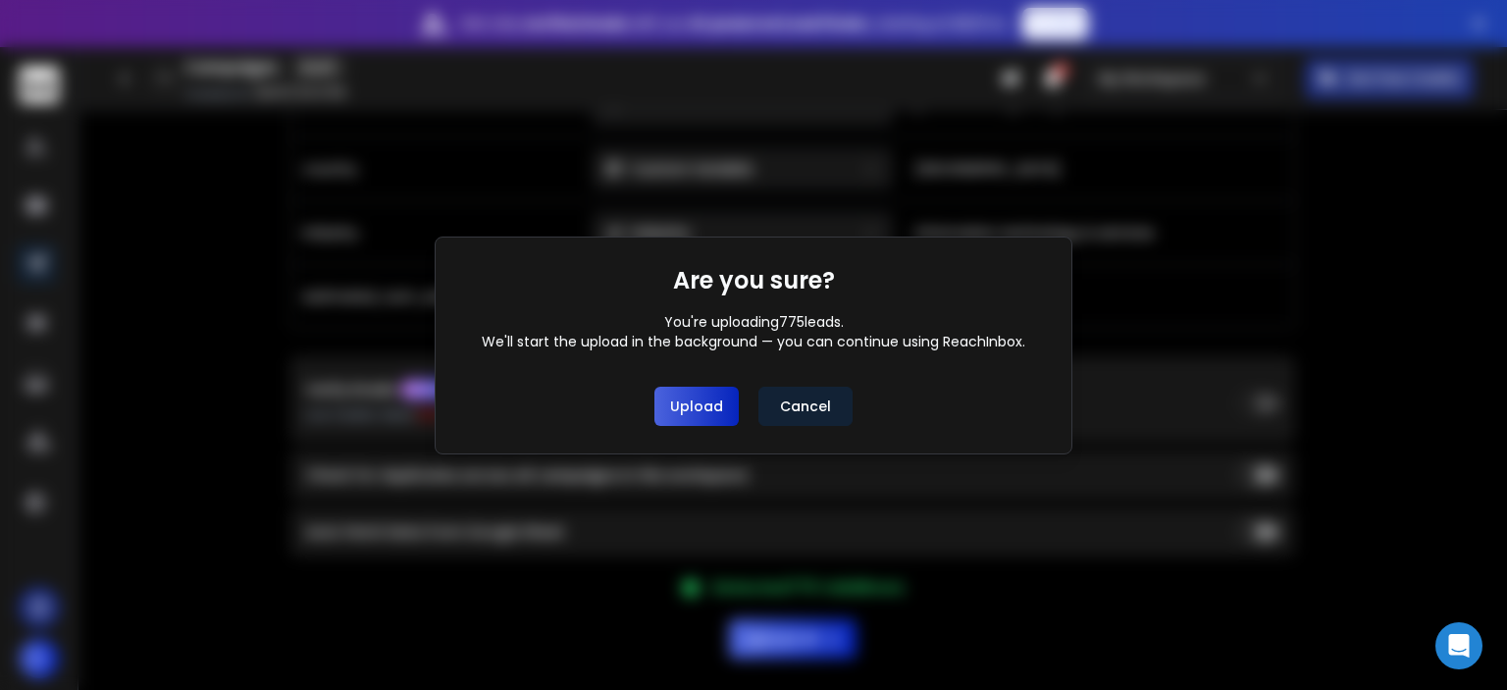
click at [713, 407] on button "Upload" at bounding box center [696, 406] width 84 height 39
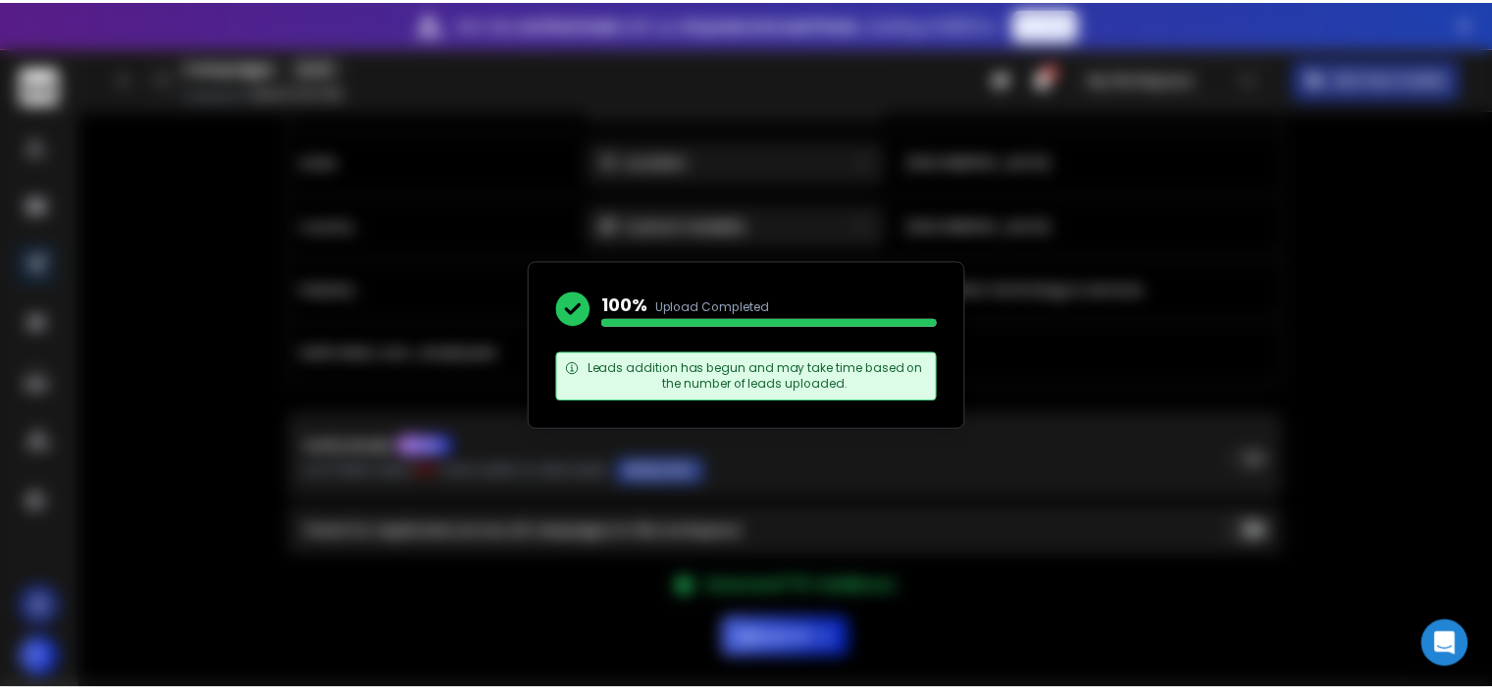
scroll to position [939, 0]
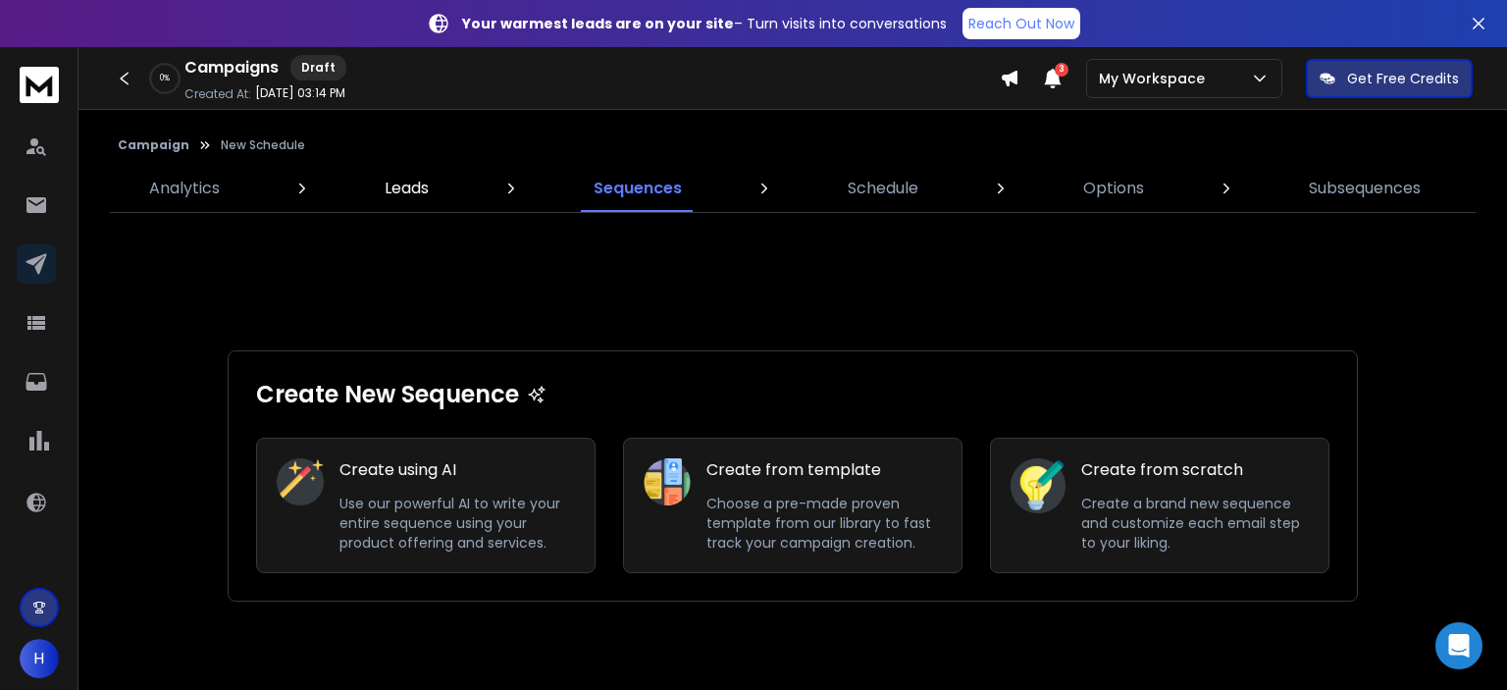
click at [397, 183] on p "Leads" at bounding box center [407, 189] width 44 height 24
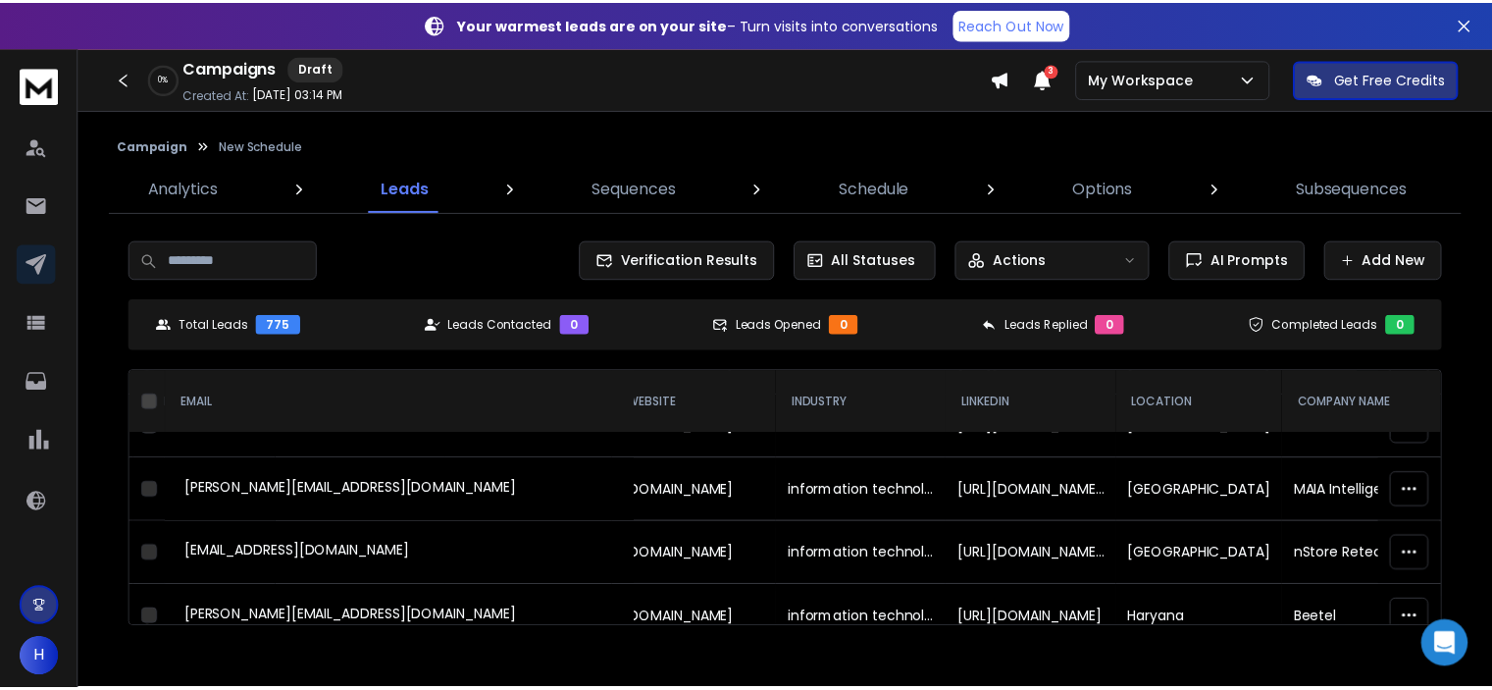
scroll to position [294, 803]
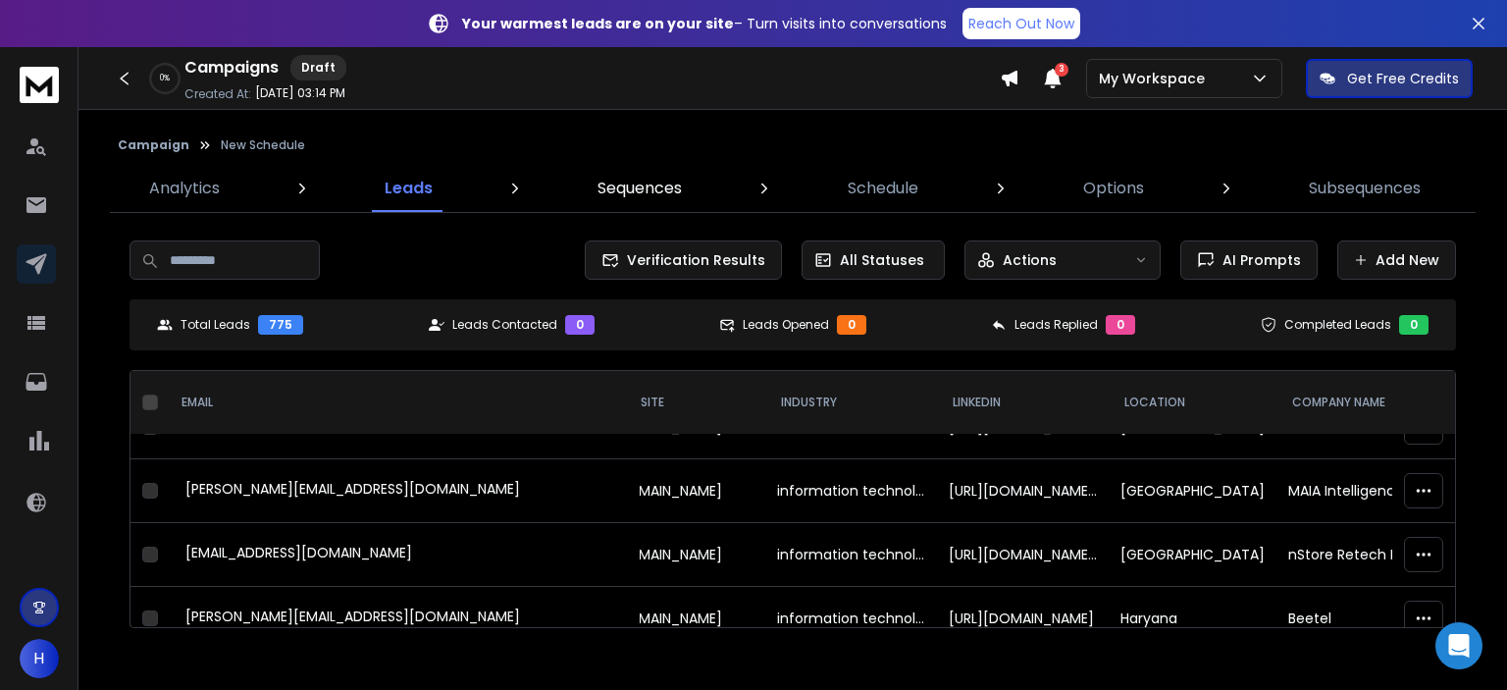
click at [634, 187] on p "Sequences" at bounding box center [639, 189] width 84 height 24
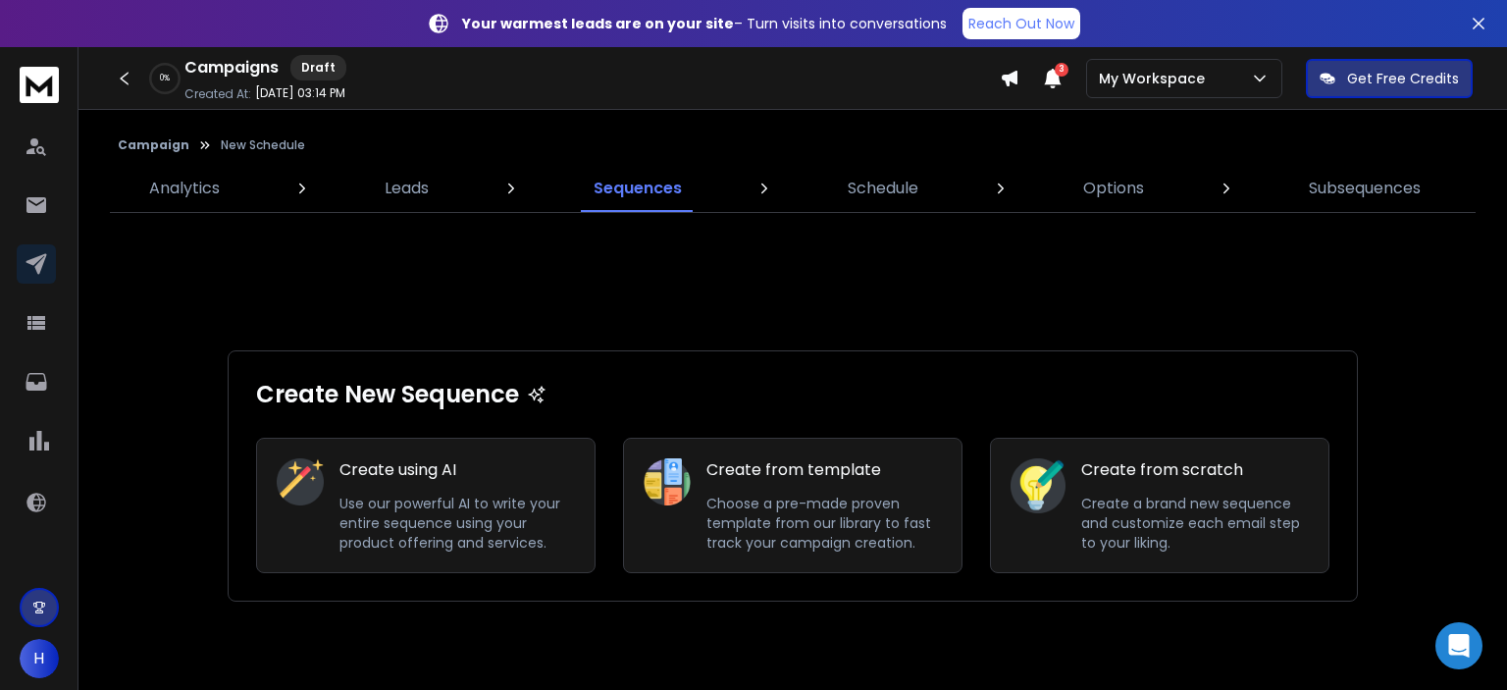
click at [782, 498] on p "Choose a pre-made proven template from our library to fast track your campaign …" at bounding box center [823, 522] width 235 height 59
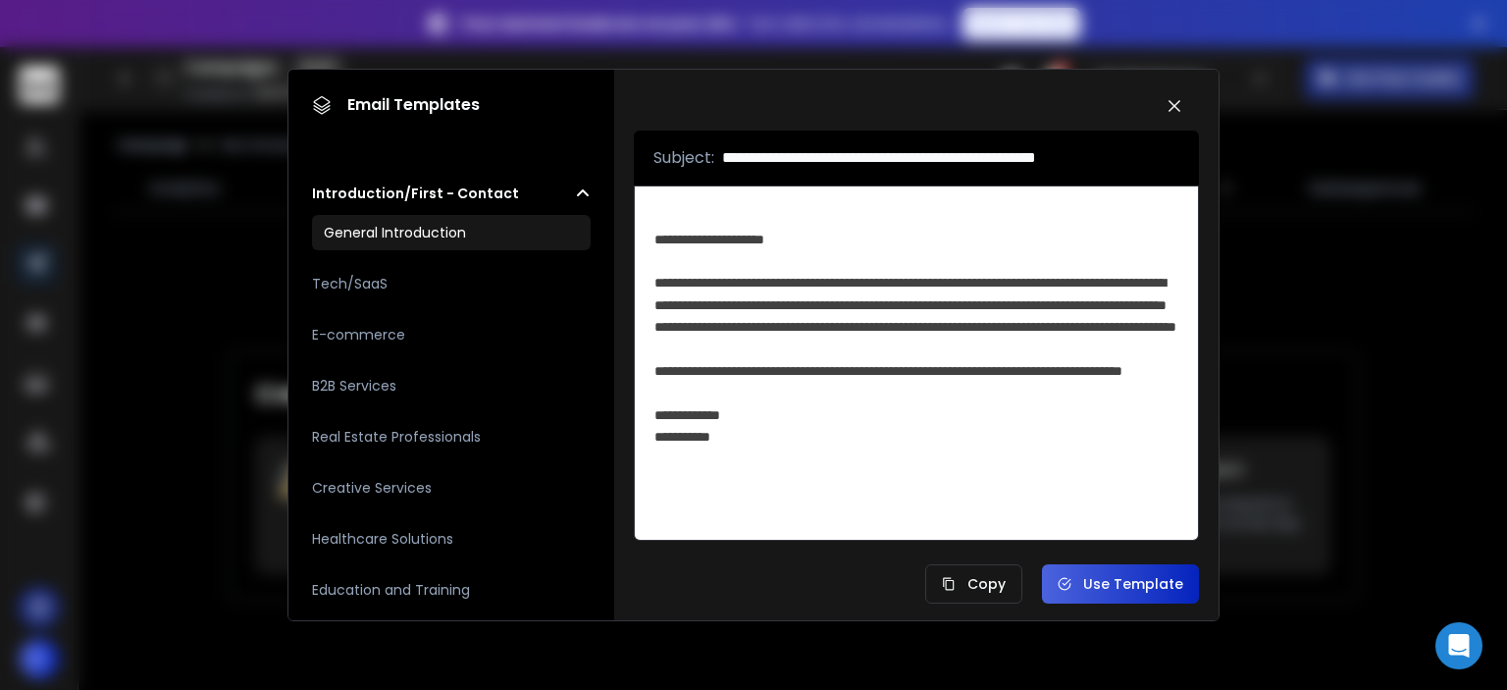
click at [1099, 588] on button "Use Template" at bounding box center [1120, 583] width 157 height 39
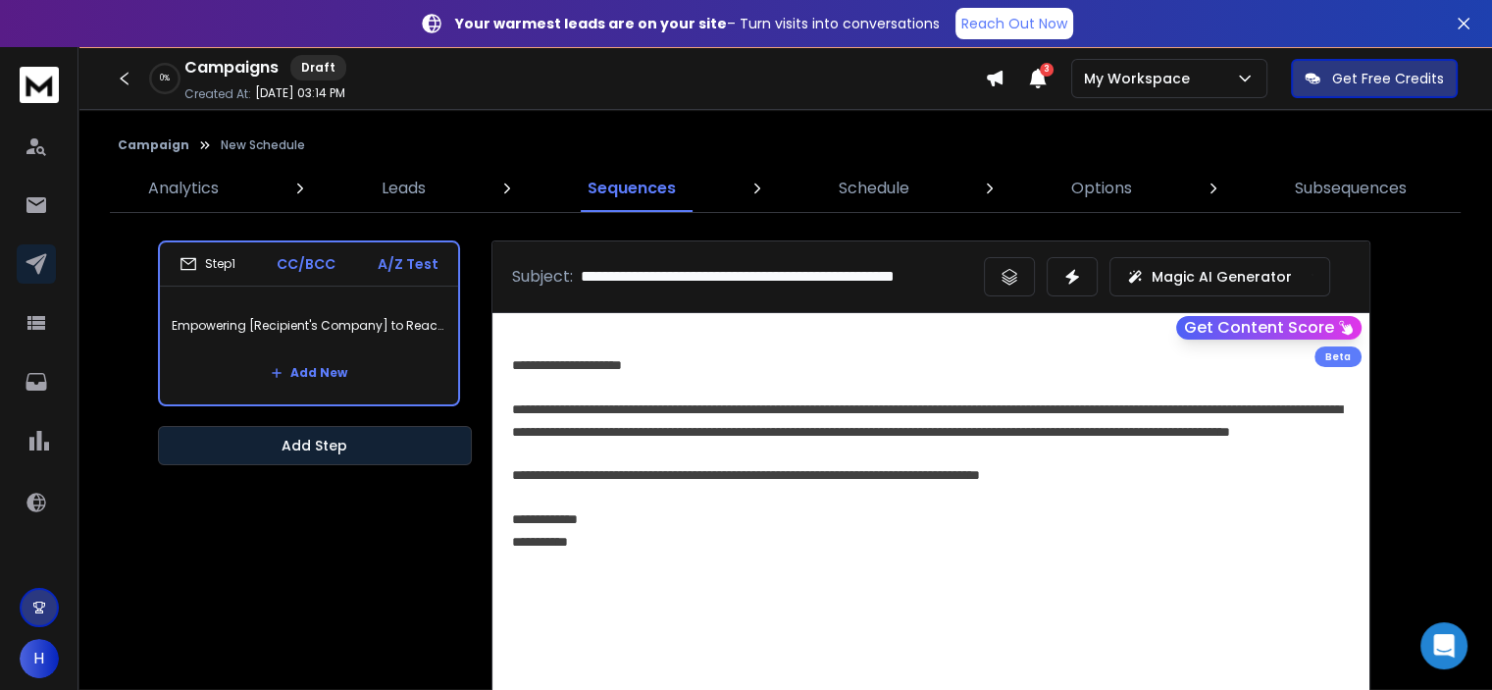
click at [316, 448] on button "Add Step" at bounding box center [315, 445] width 314 height 39
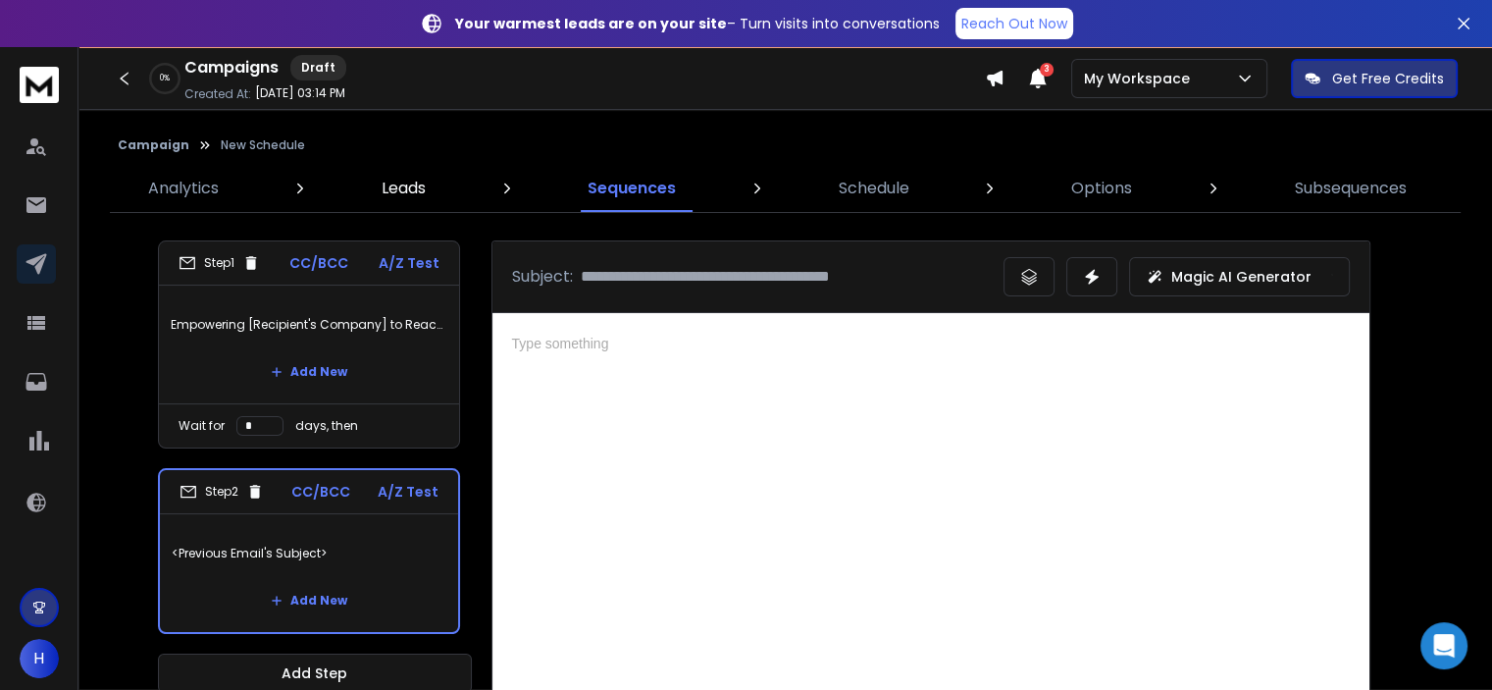
click at [402, 190] on p "Leads" at bounding box center [404, 189] width 44 height 24
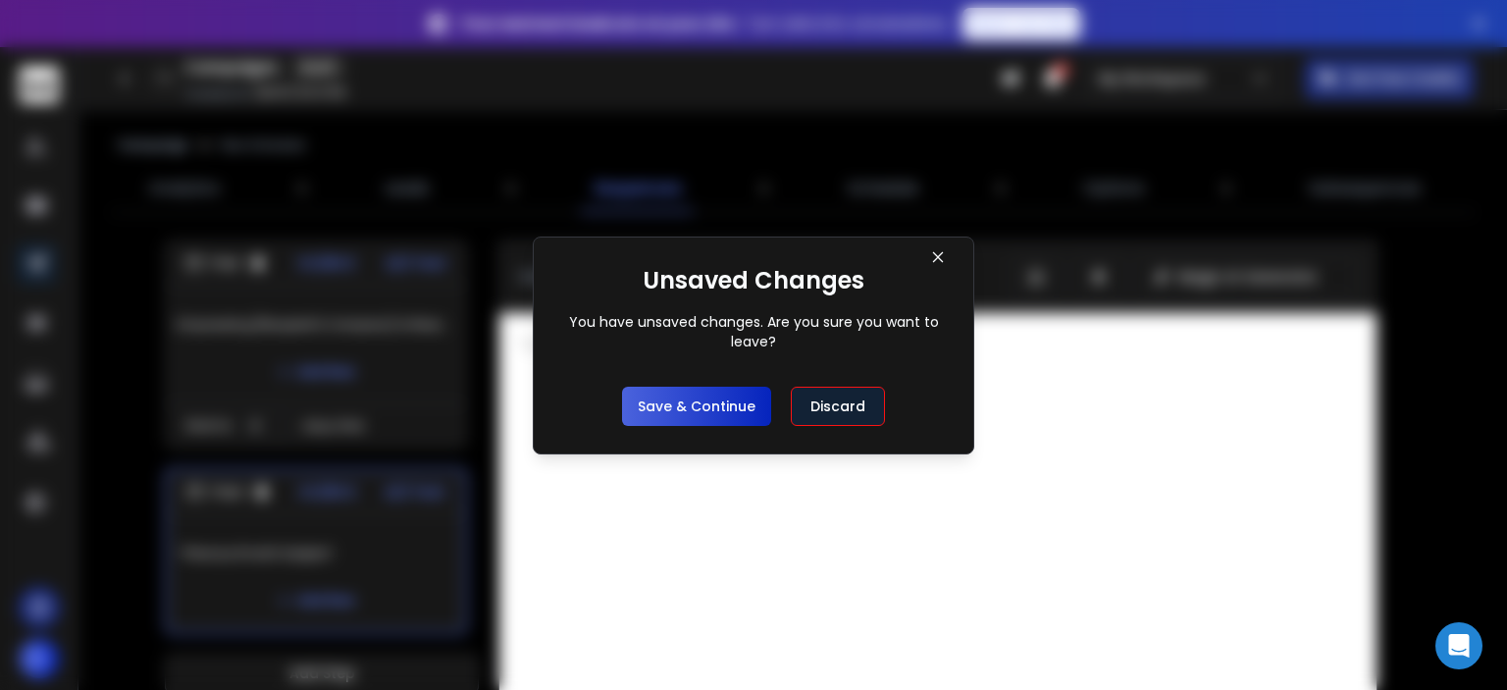
click at [725, 411] on button "Save & Continue" at bounding box center [696, 406] width 149 height 39
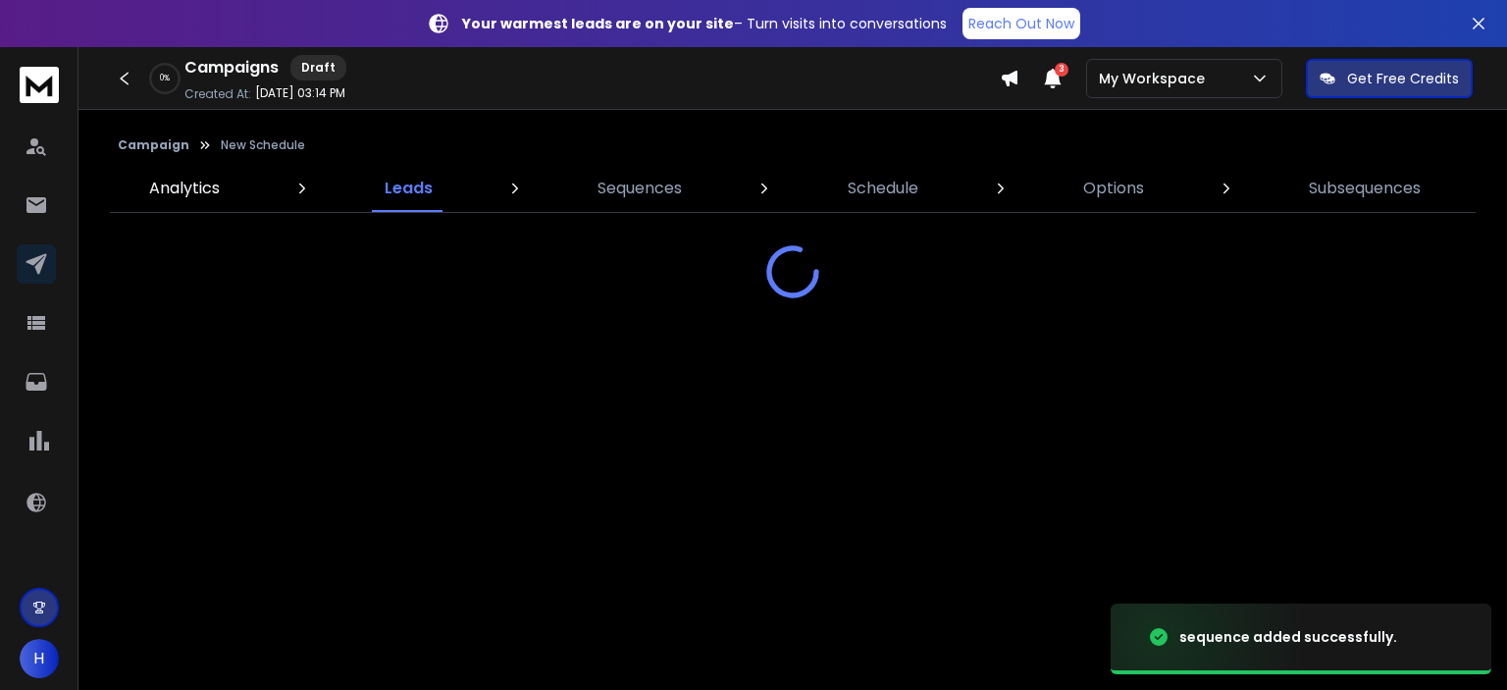
click at [199, 188] on p "Analytics" at bounding box center [184, 189] width 71 height 24
click at [430, 183] on p "Leads" at bounding box center [409, 189] width 48 height 24
click at [636, 187] on p "Sequences" at bounding box center [639, 189] width 84 height 24
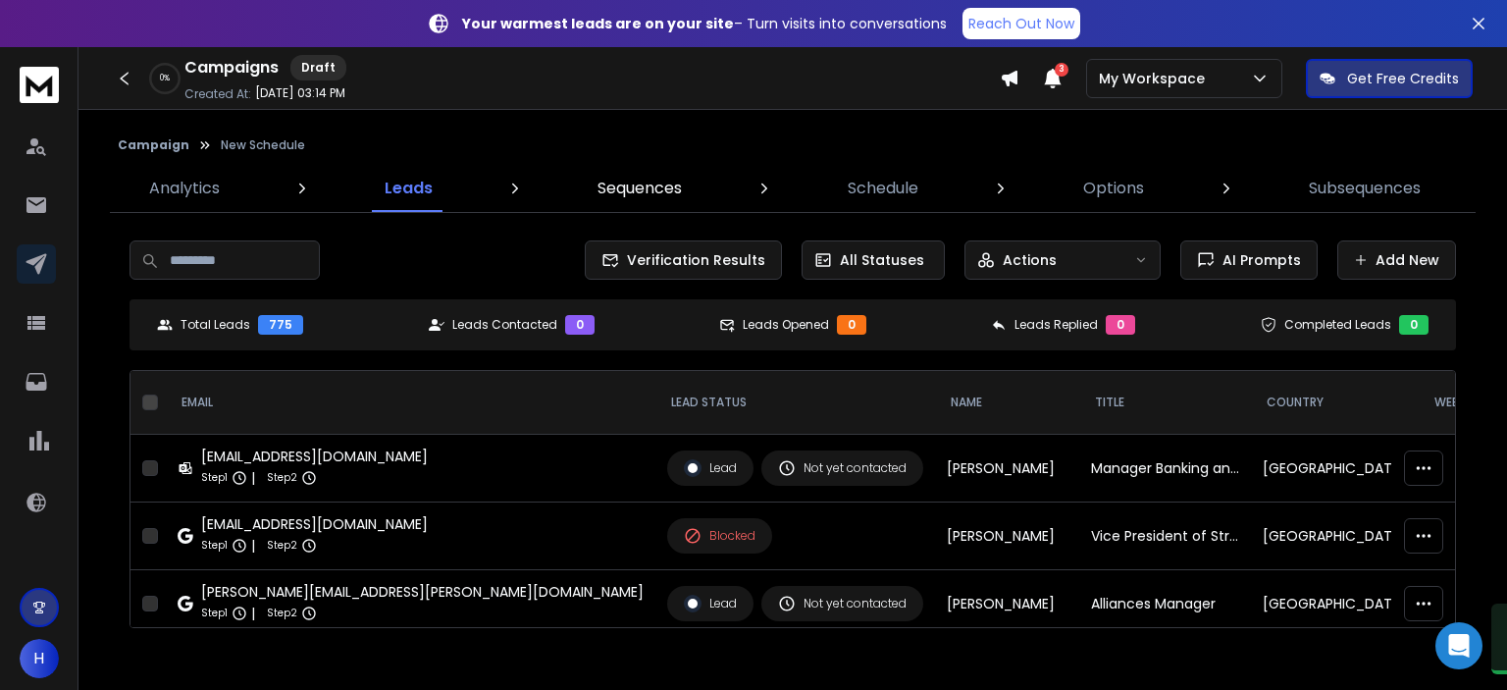
click at [614, 189] on p "Sequences" at bounding box center [639, 189] width 84 height 24
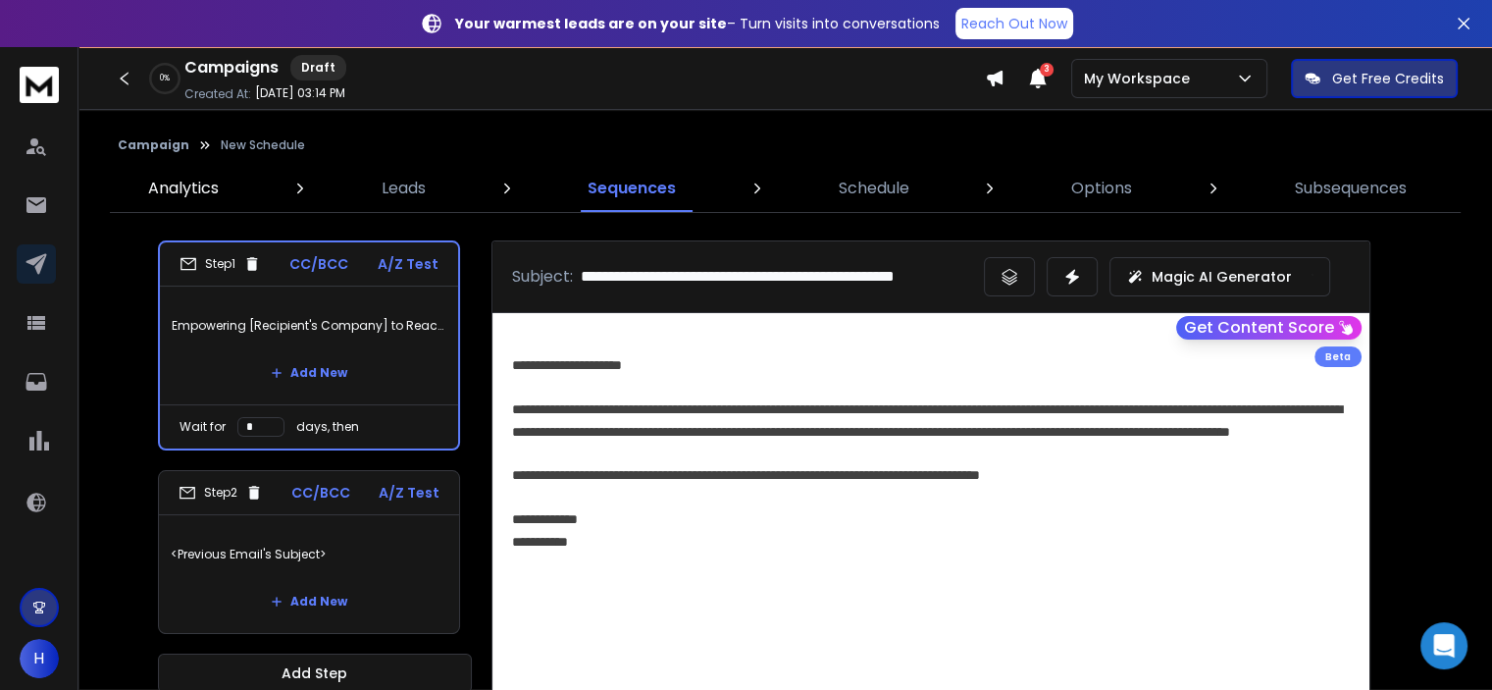
click at [210, 190] on p "Analytics" at bounding box center [183, 189] width 71 height 24
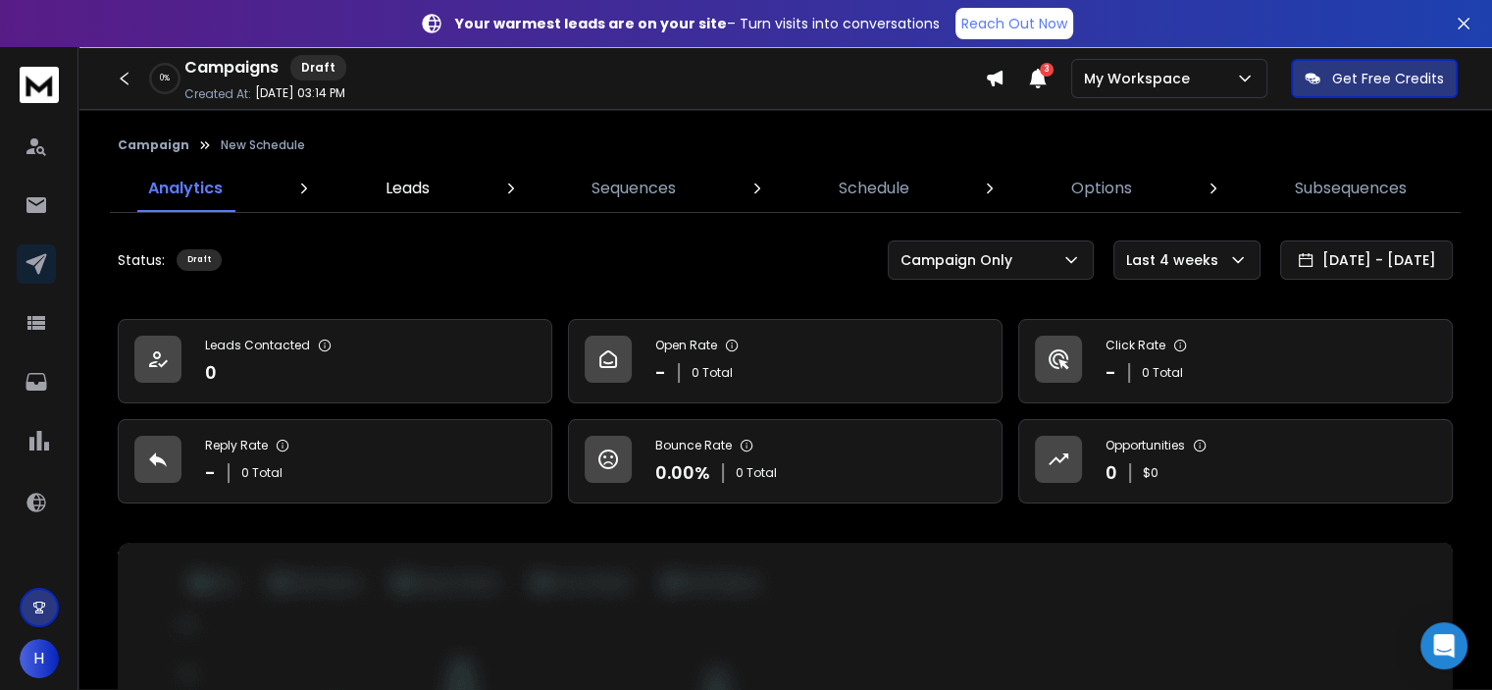
click at [418, 186] on p "Leads" at bounding box center [408, 189] width 44 height 24
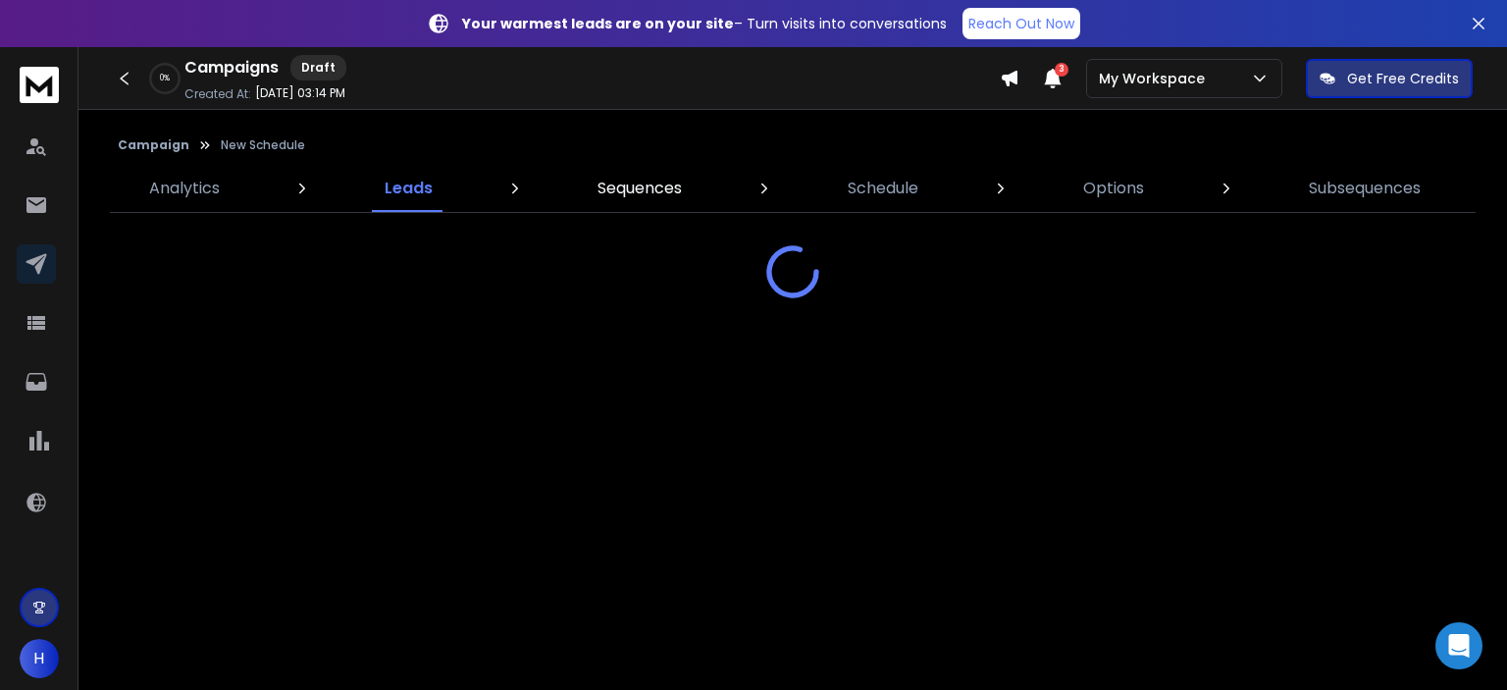
click at [614, 191] on p "Sequences" at bounding box center [639, 189] width 84 height 24
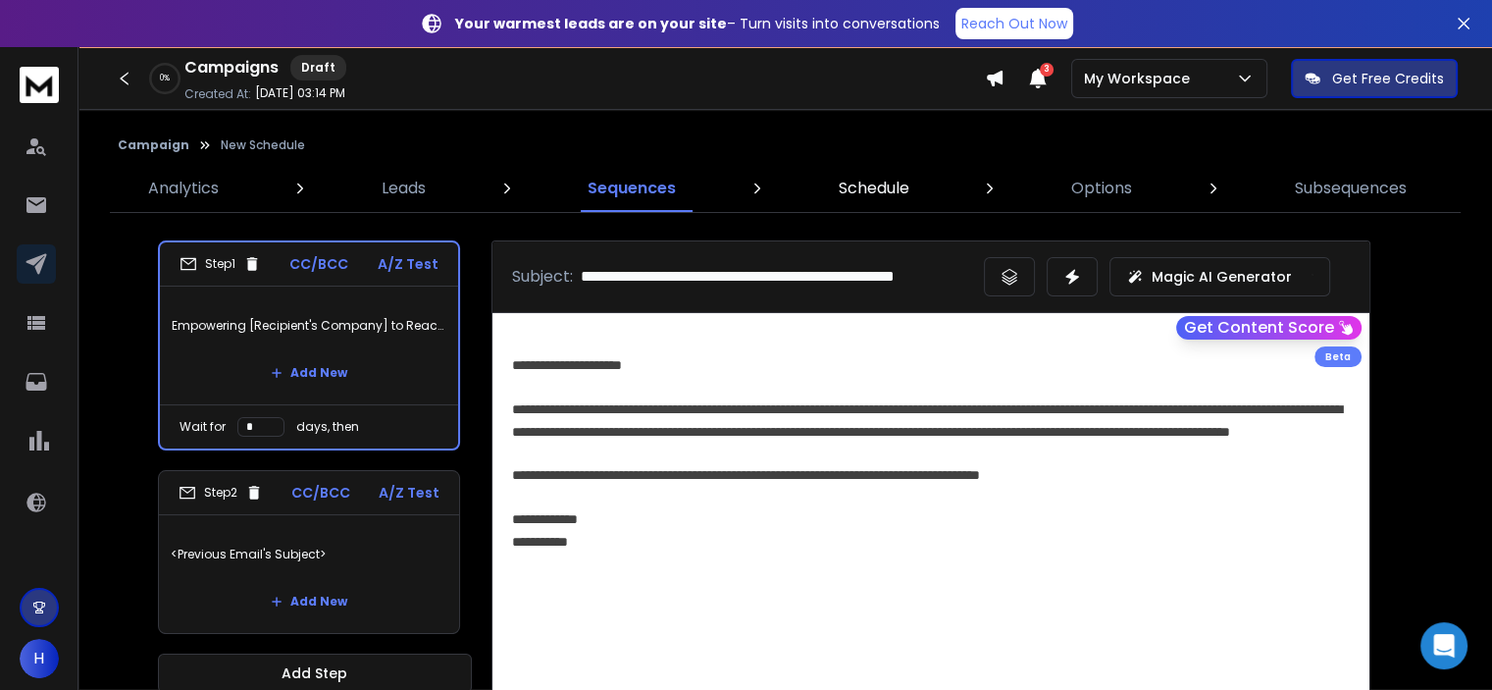
click at [859, 184] on p "Schedule" at bounding box center [874, 189] width 71 height 24
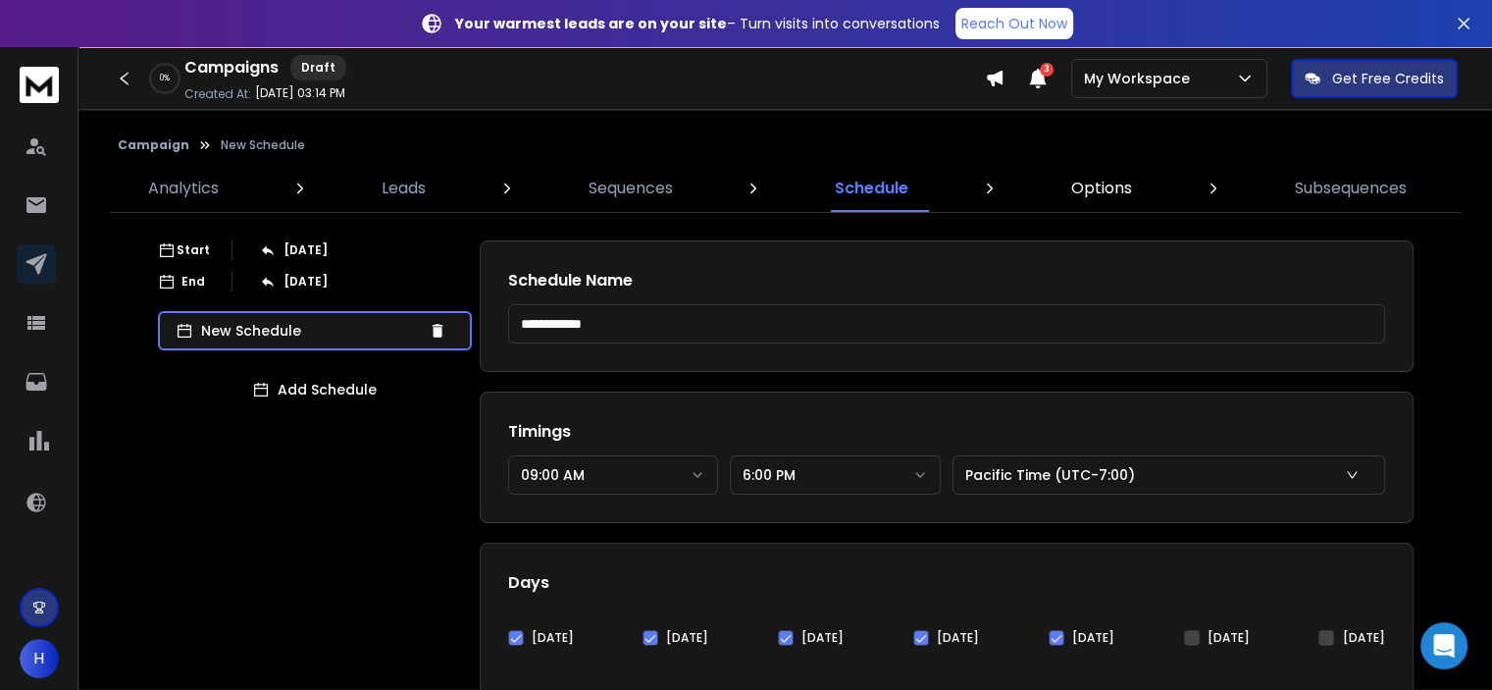
click at [1093, 186] on p "Options" at bounding box center [1101, 189] width 61 height 24
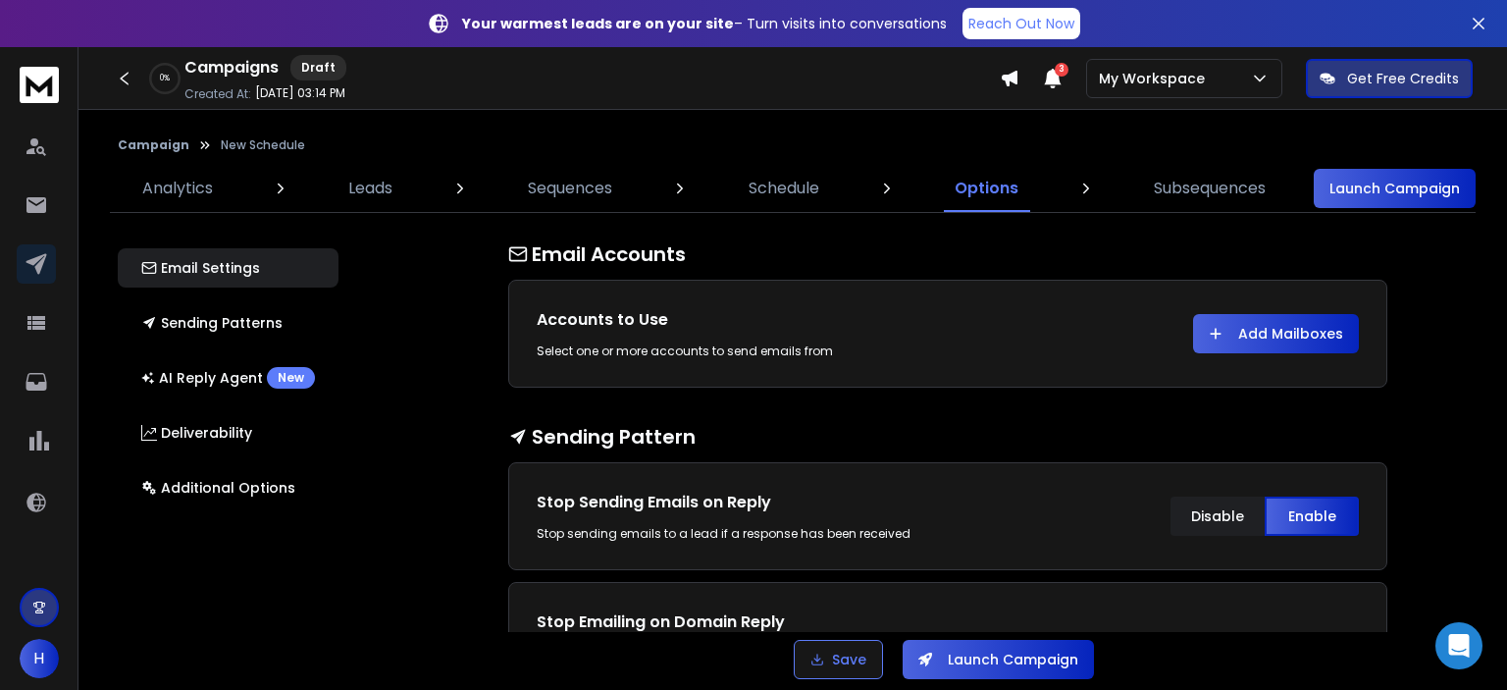
click at [1228, 337] on button "Add Mailboxes" at bounding box center [1276, 333] width 166 height 39
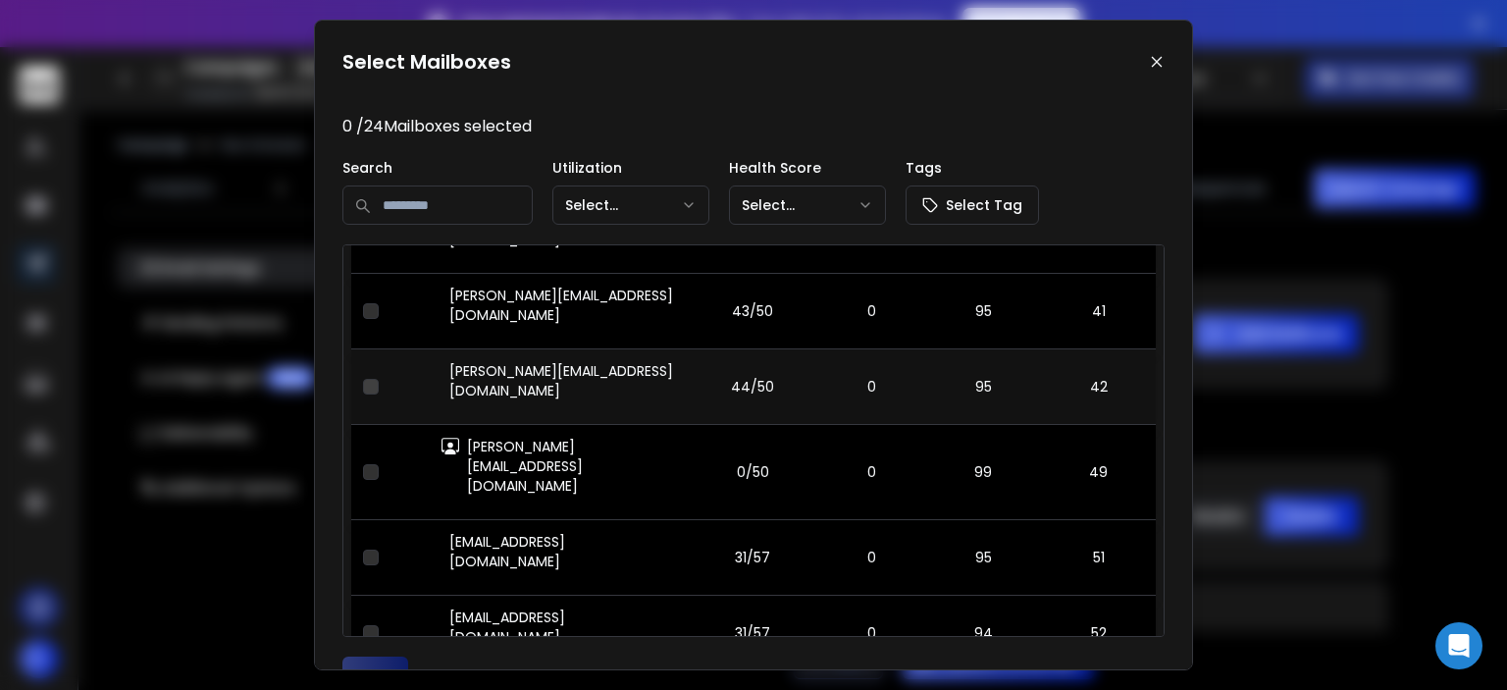
scroll to position [392, 0]
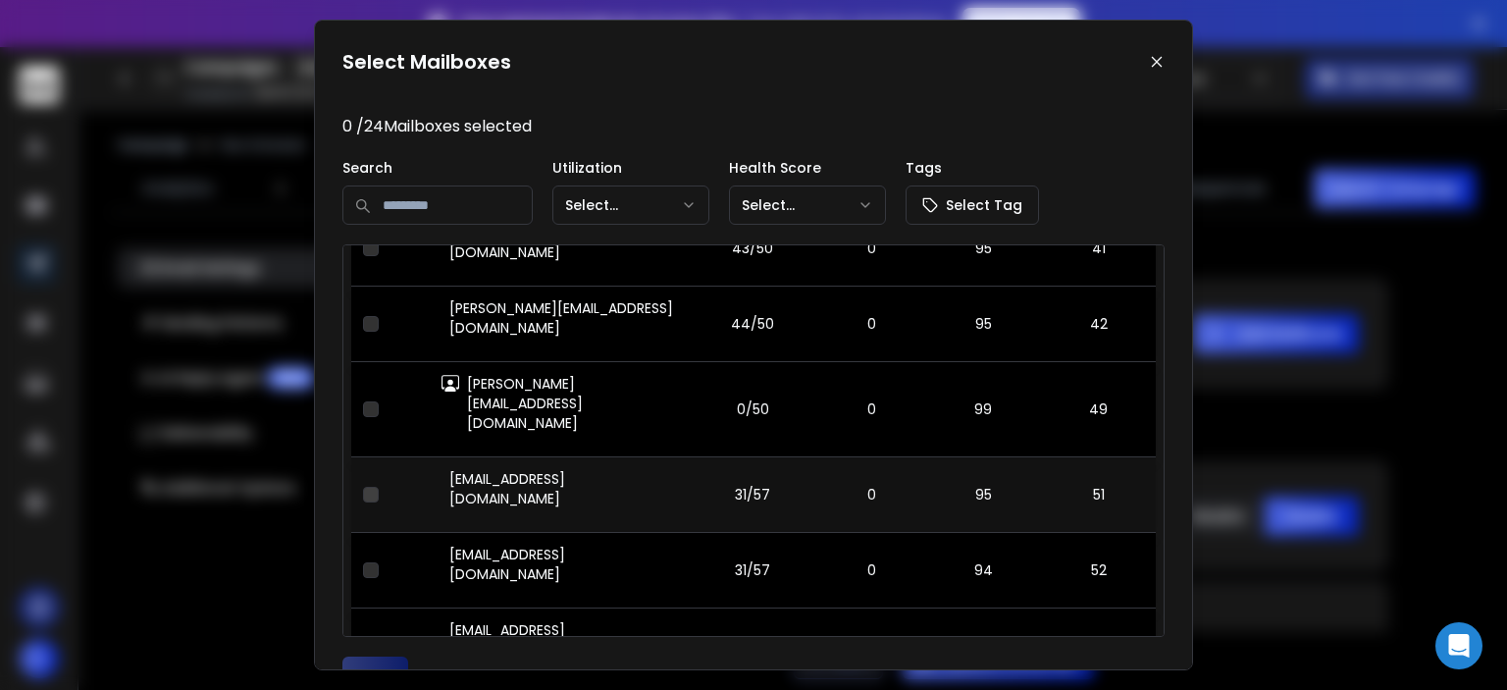
click at [373, 487] on button "button" at bounding box center [371, 495] width 16 height 16
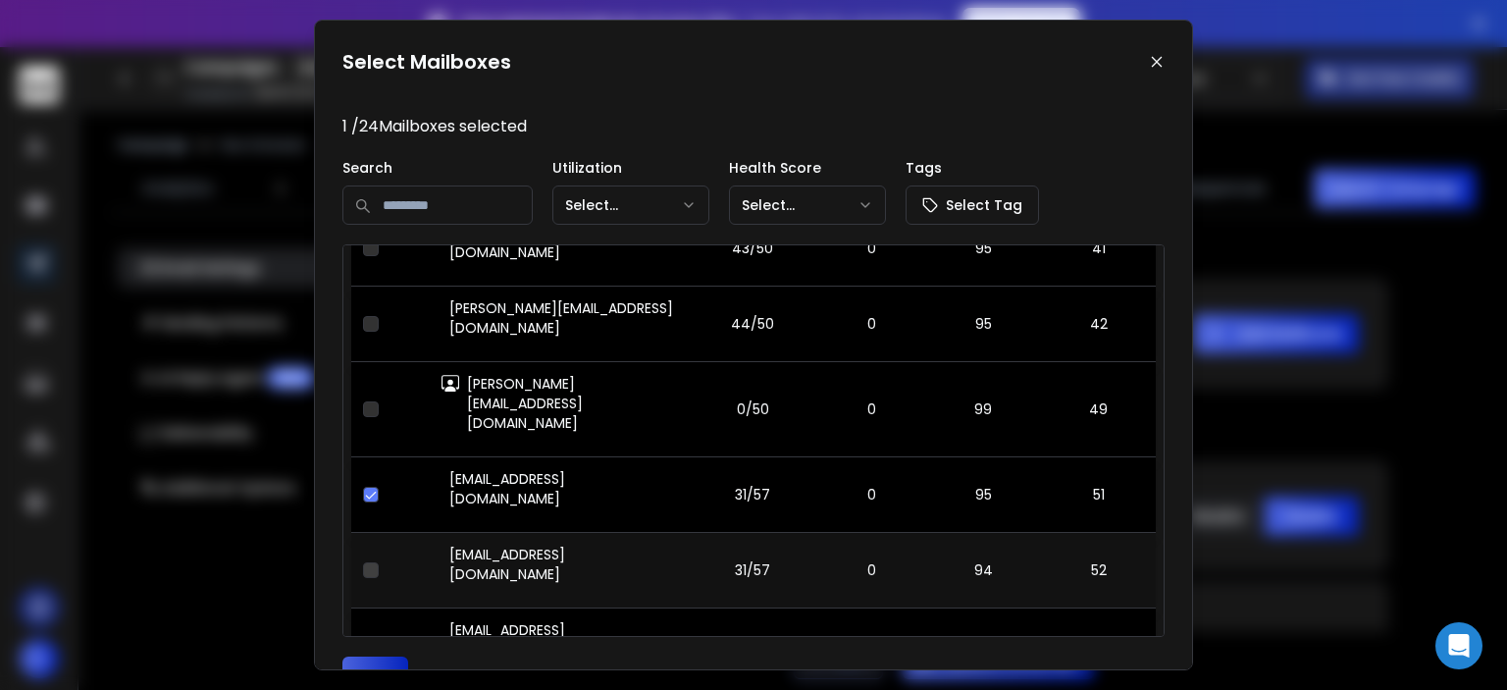
click at [364, 562] on button "button" at bounding box center [371, 570] width 16 height 16
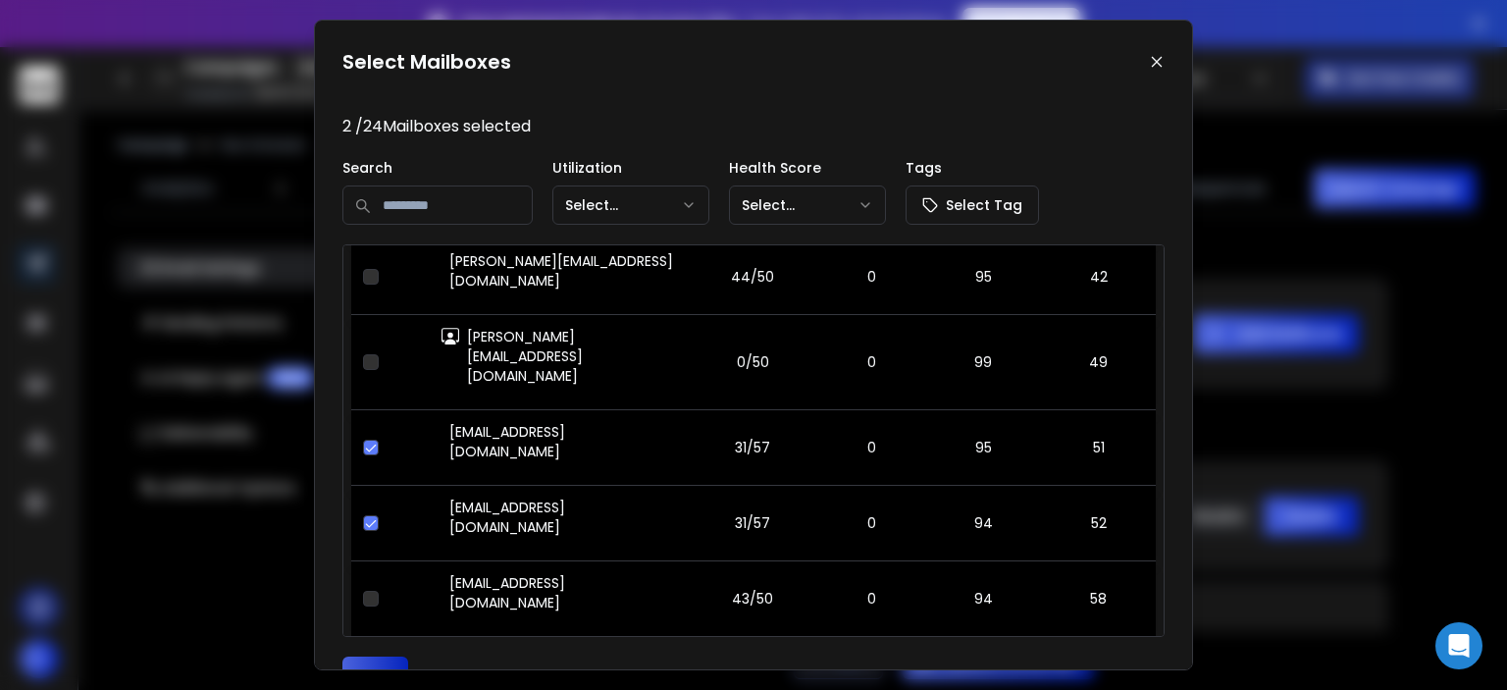
scroll to position [491, 0]
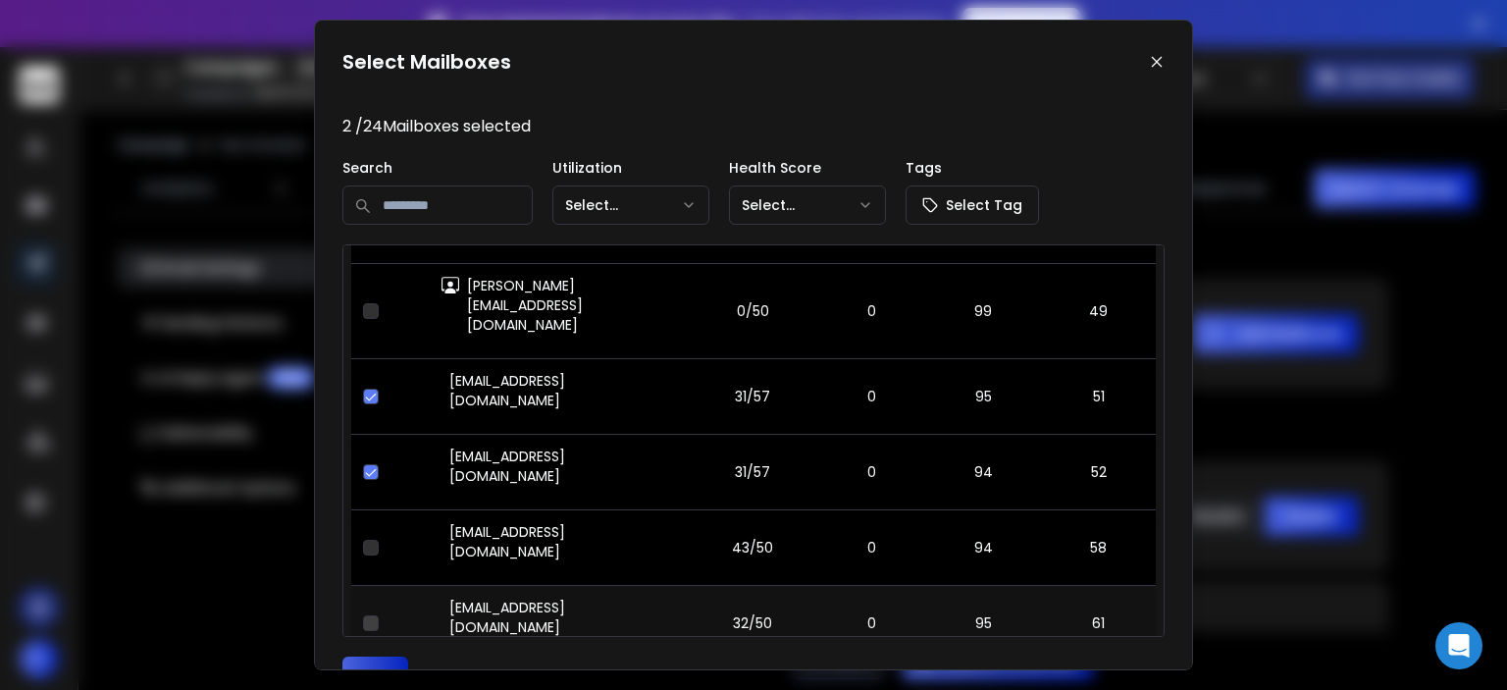
click at [373, 615] on button "button" at bounding box center [371, 623] width 16 height 16
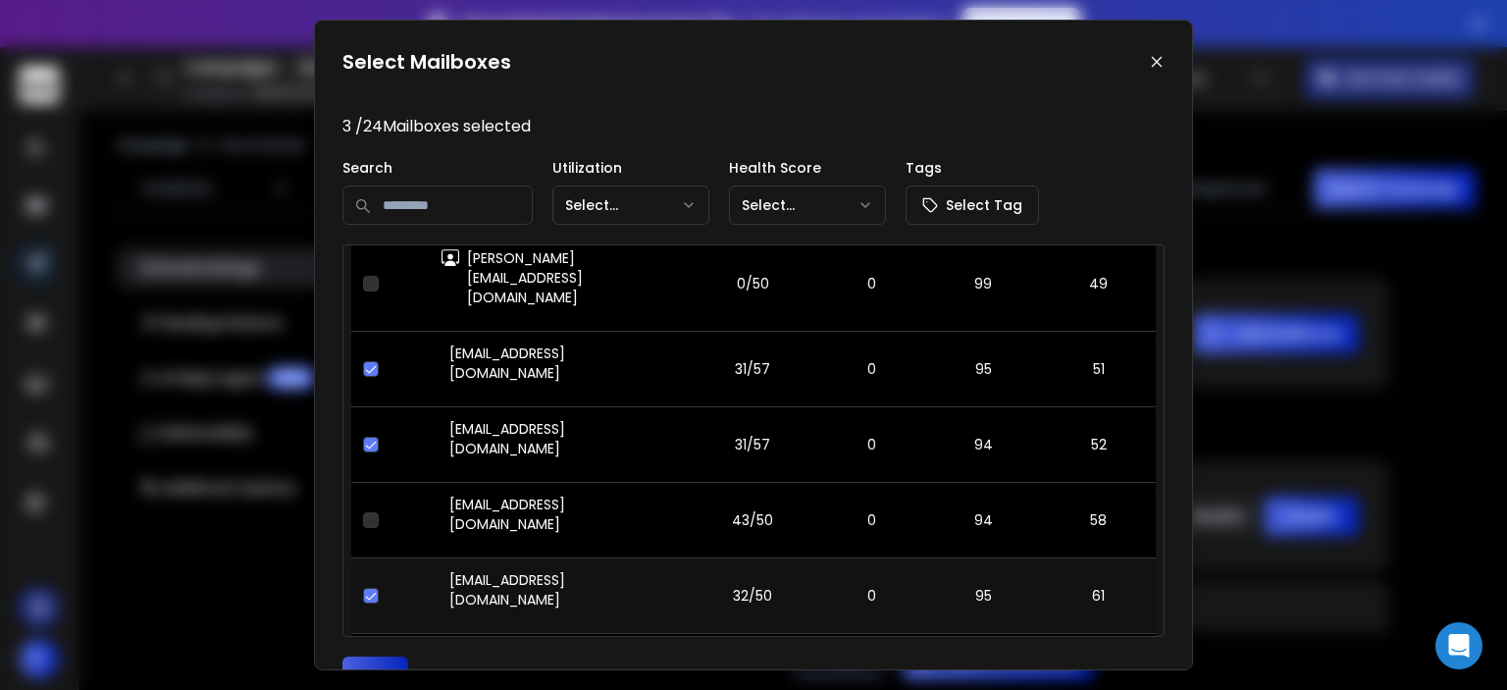
scroll to position [589, 0]
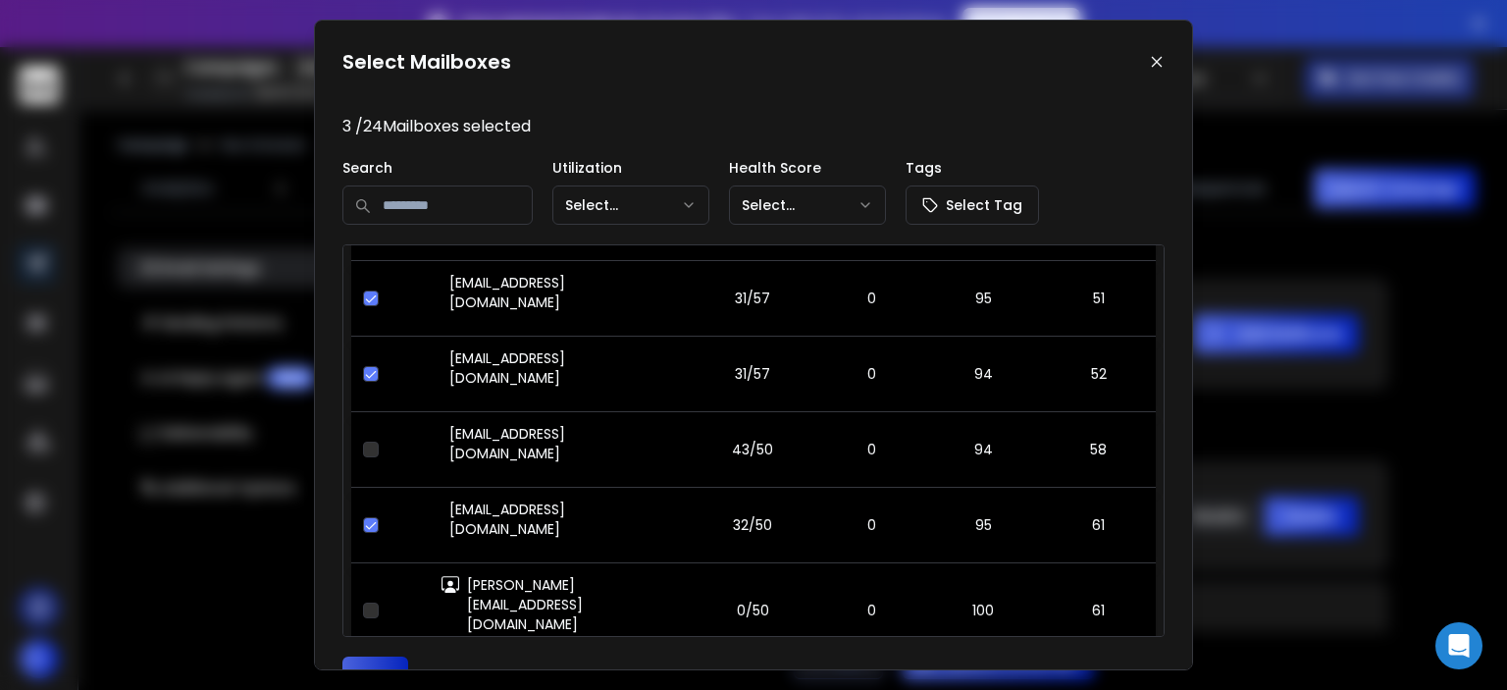
click at [368, 688] on button "button" at bounding box center [371, 696] width 16 height 16
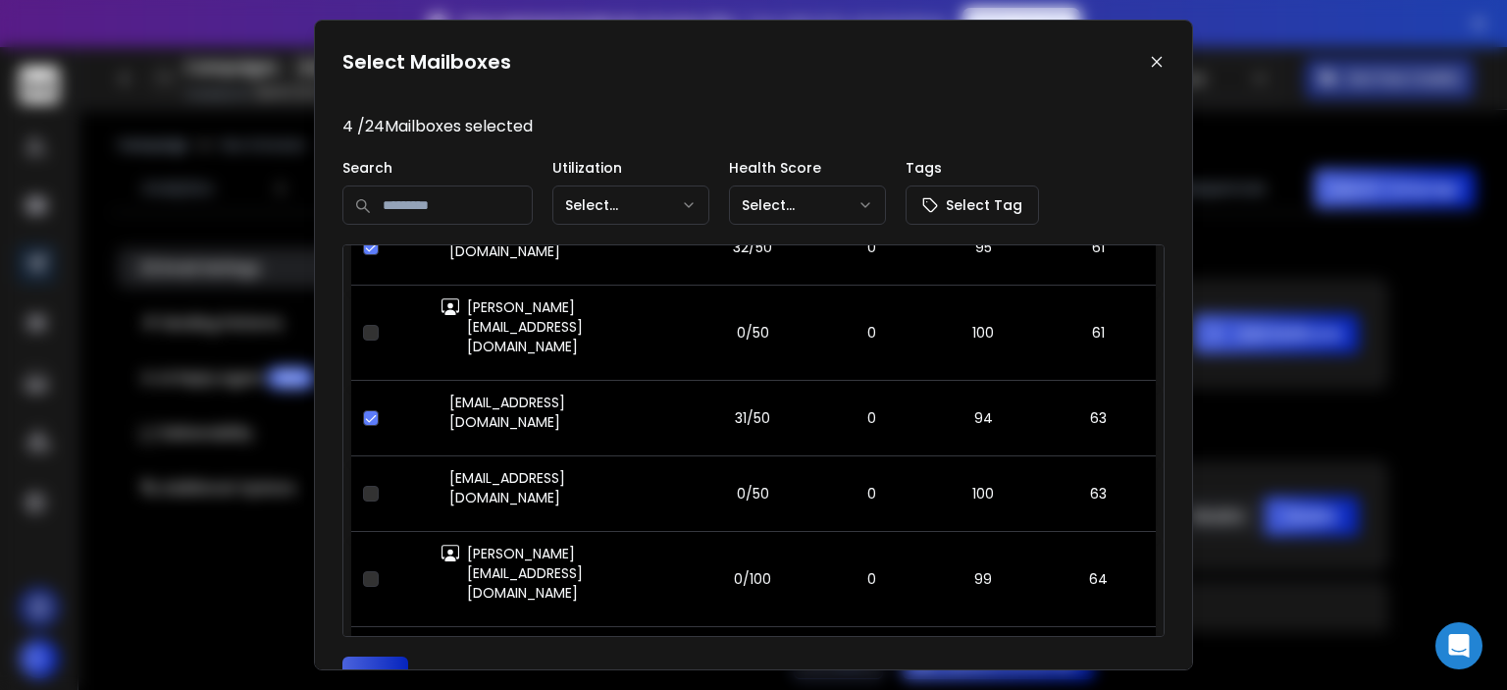
scroll to position [883, 0]
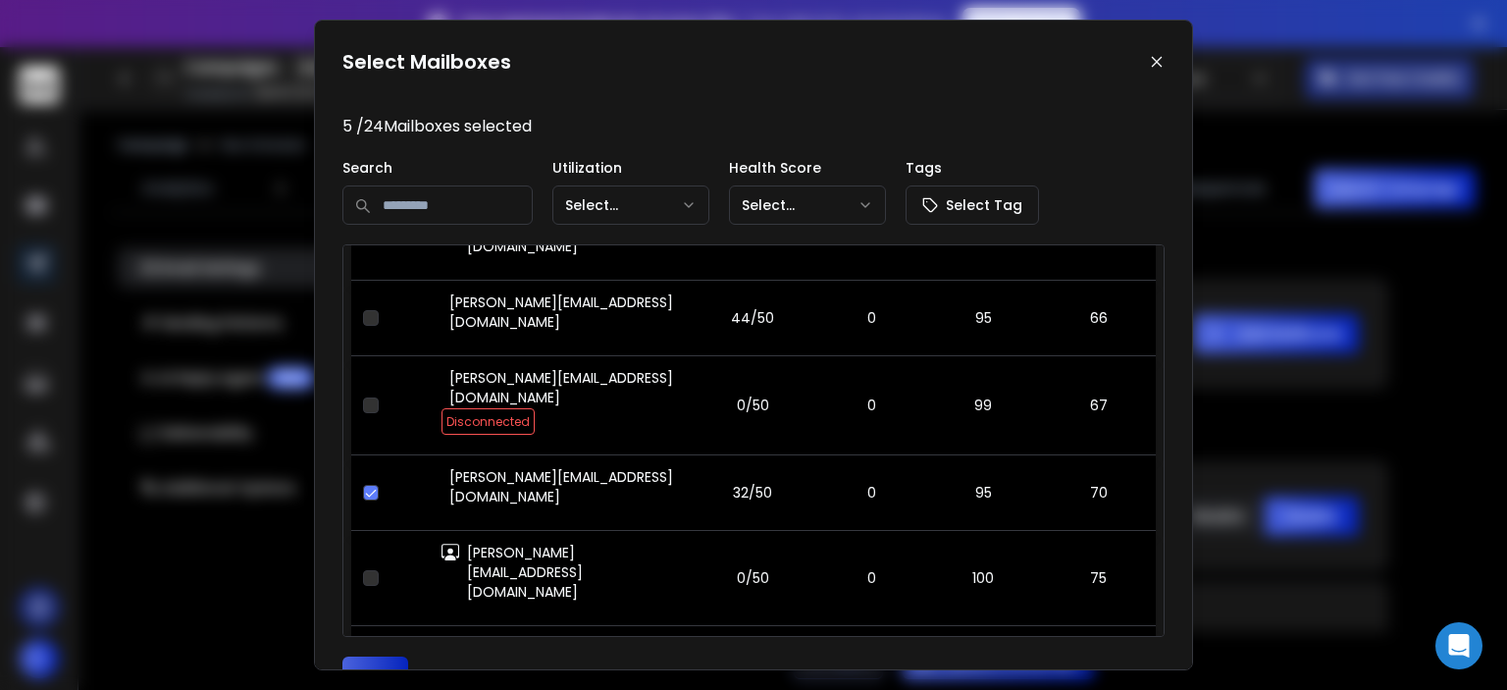
scroll to position [53, 0]
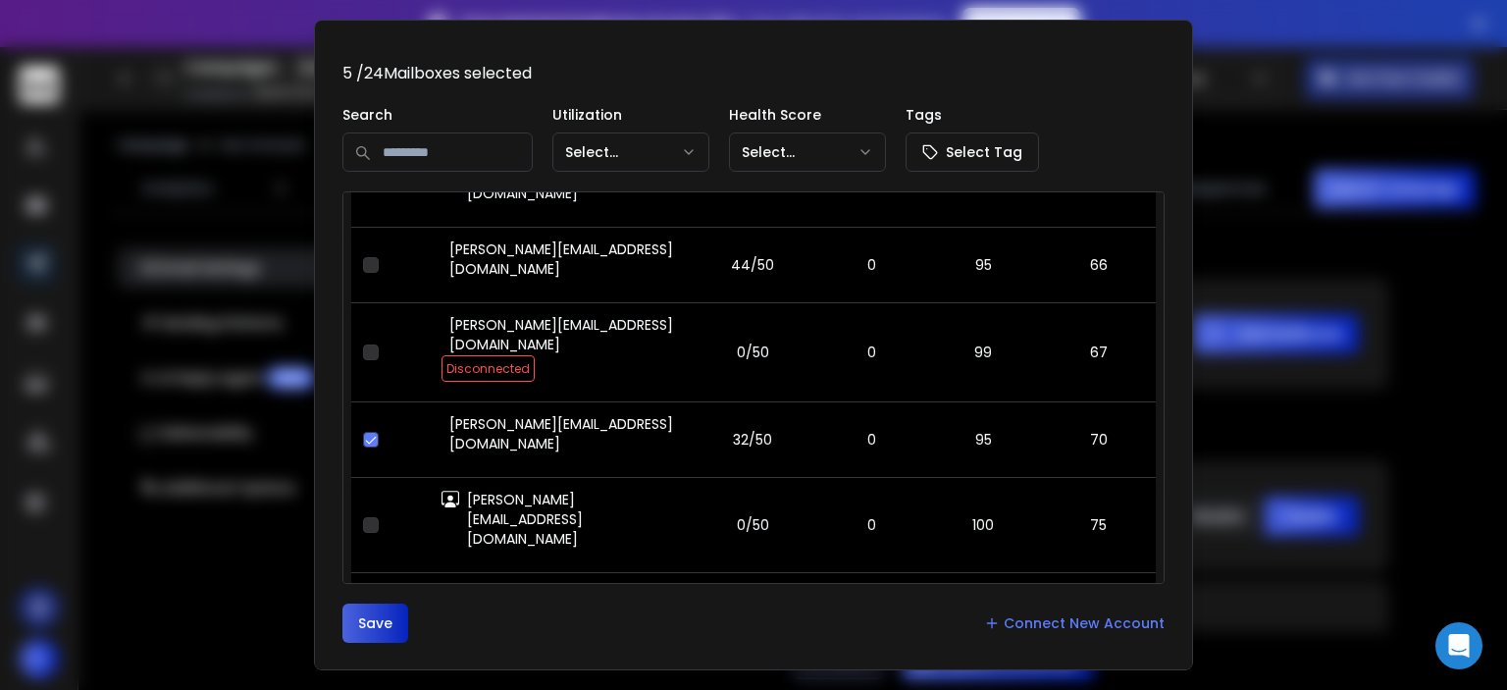
click at [368, 612] on button "Save" at bounding box center [375, 622] width 66 height 39
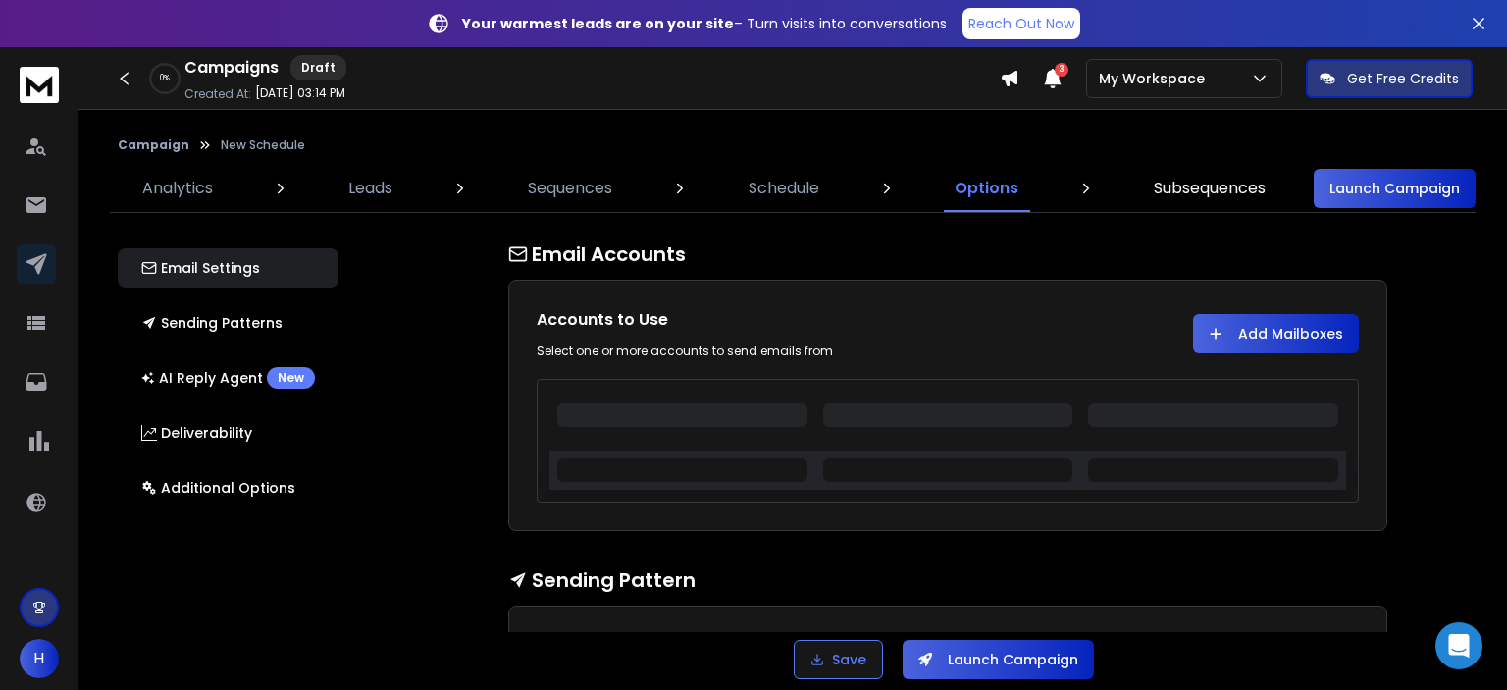
click at [1177, 187] on p "Subsequences" at bounding box center [1210, 189] width 112 height 24
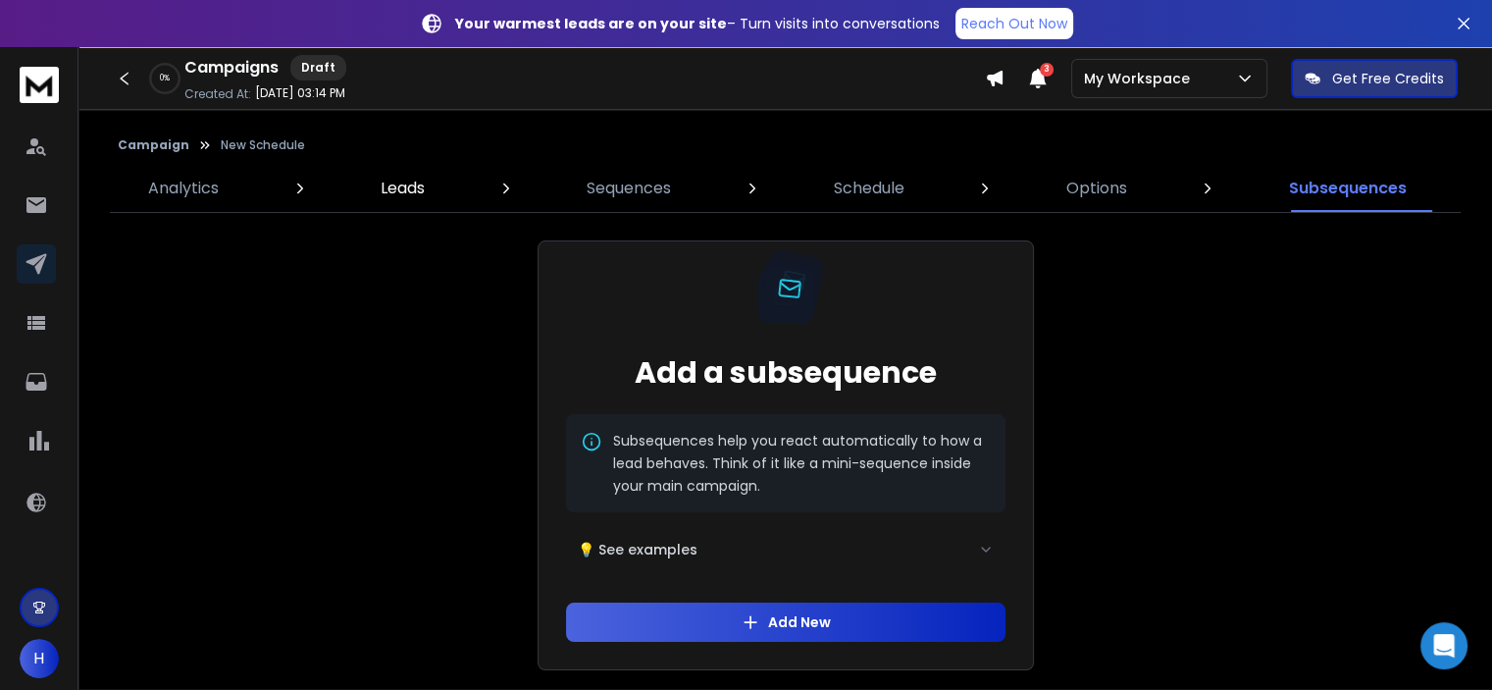
click at [402, 191] on p "Leads" at bounding box center [403, 189] width 44 height 24
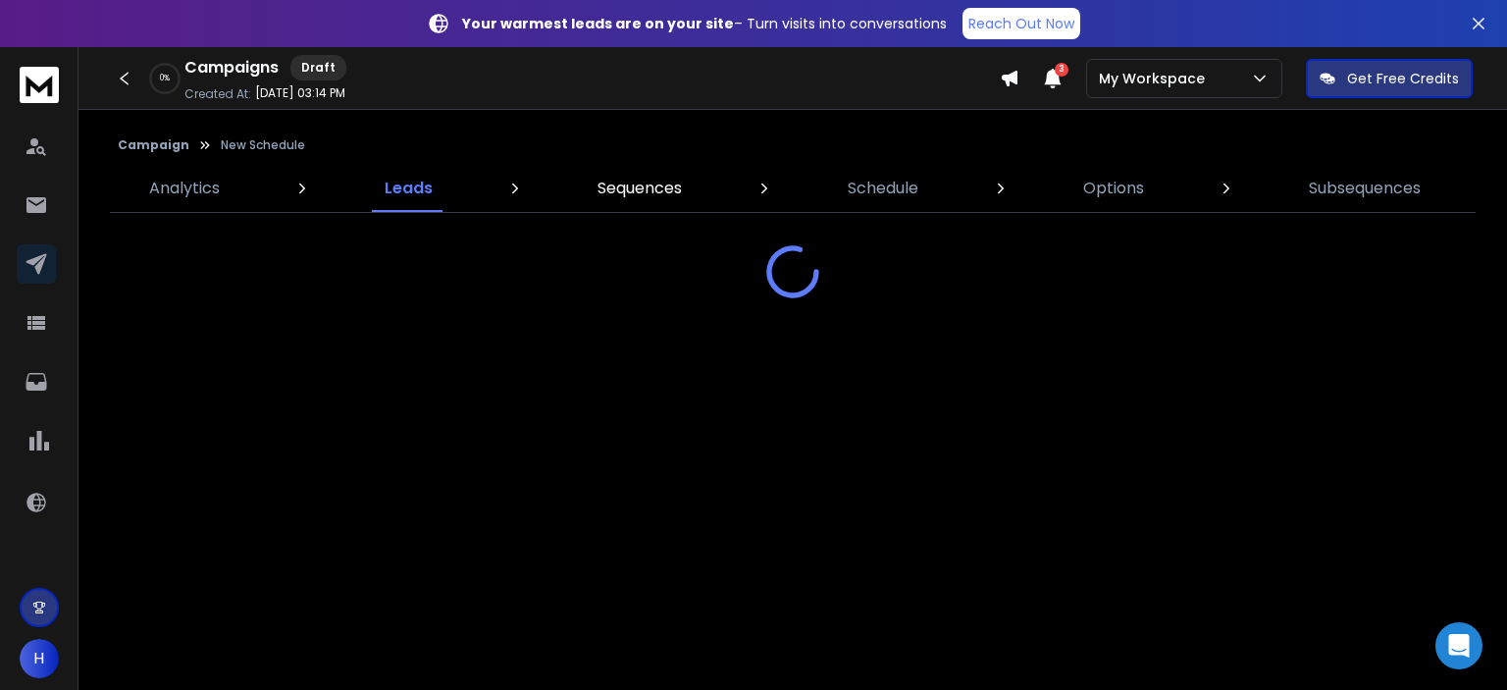
click at [598, 189] on p "Sequences" at bounding box center [639, 189] width 84 height 24
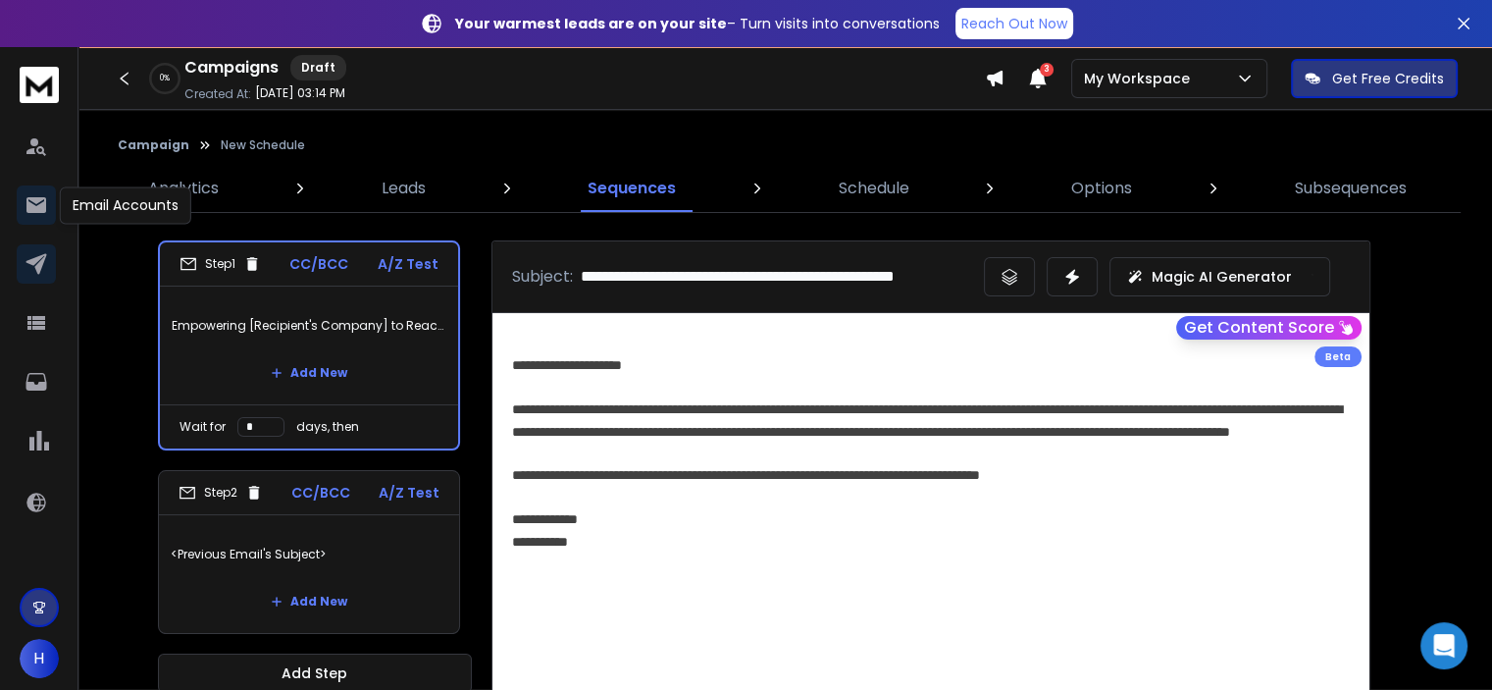
click at [37, 209] on icon at bounding box center [36, 205] width 20 height 16
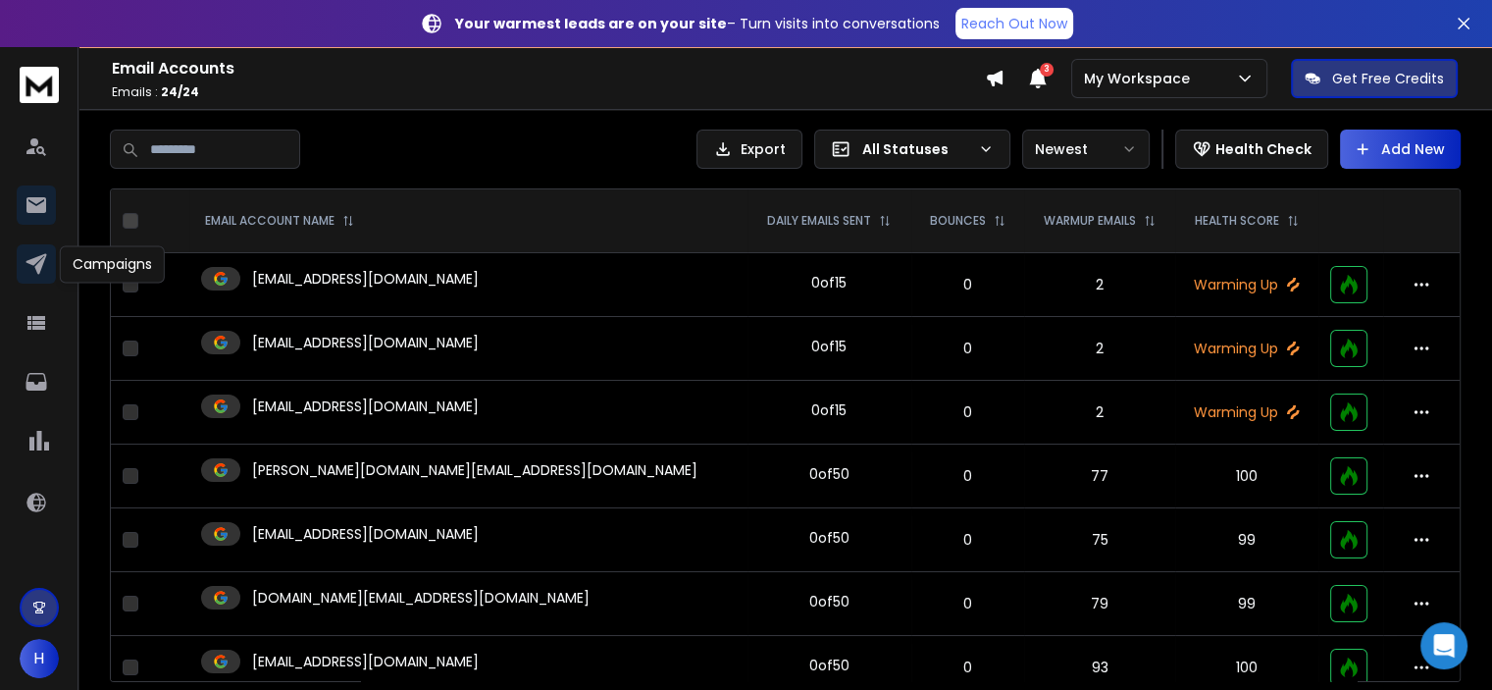
click at [45, 255] on icon at bounding box center [36, 263] width 21 height 21
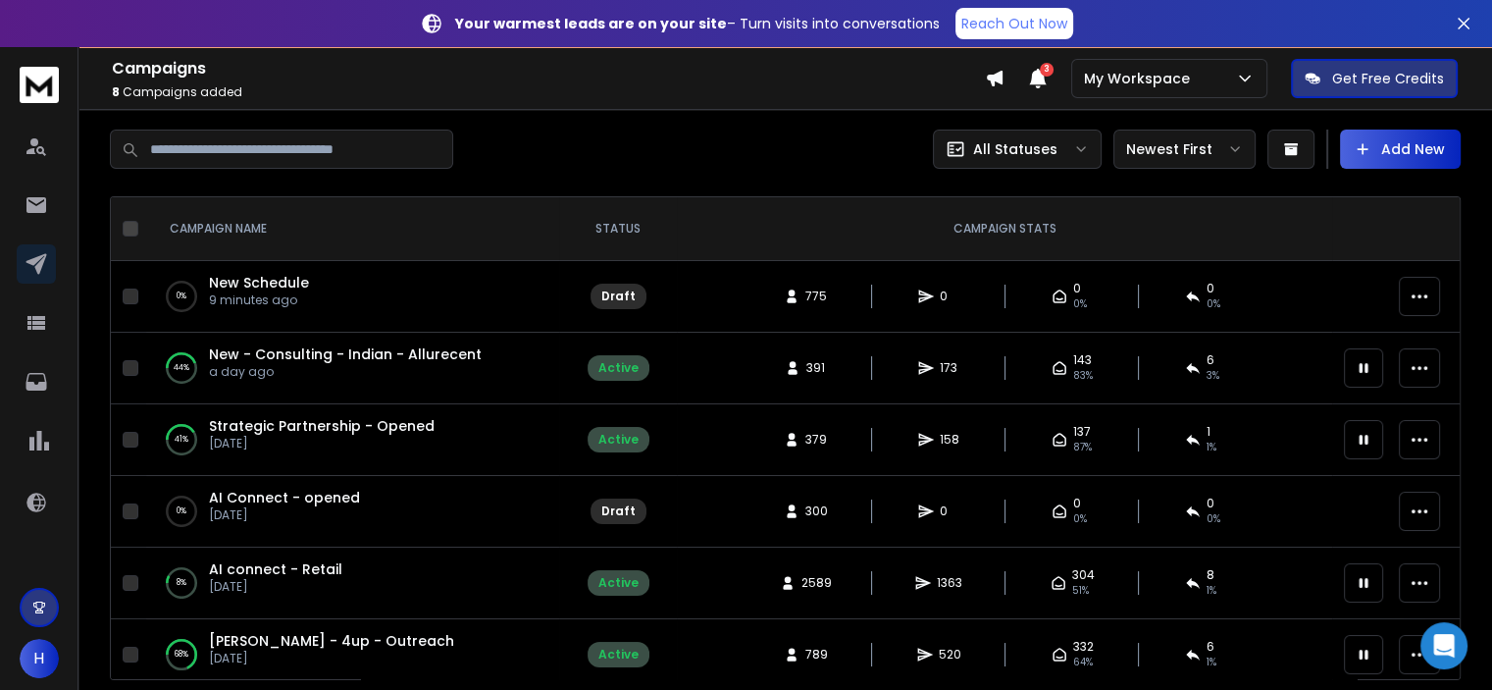
click at [313, 355] on span "New - Consulting - Indian - Allurecent" at bounding box center [345, 354] width 273 height 20
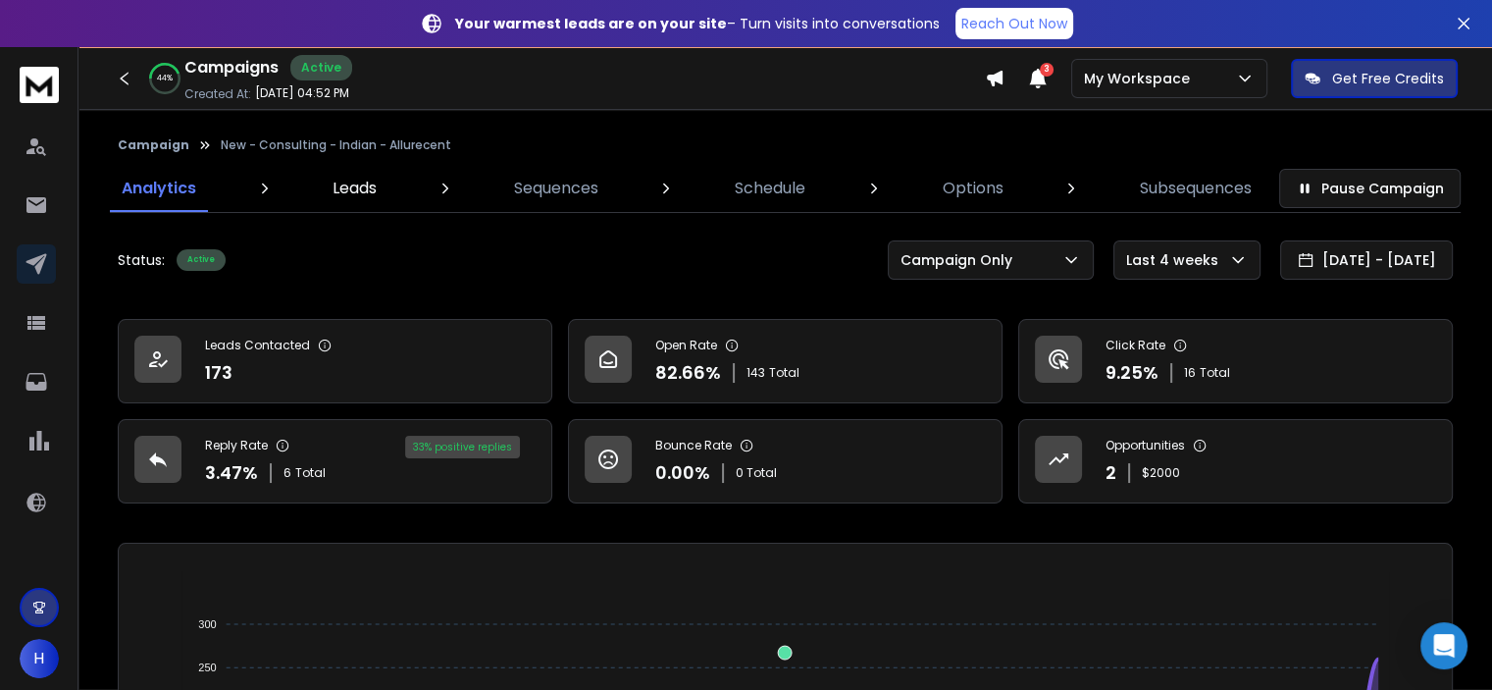
click at [366, 179] on p "Leads" at bounding box center [355, 189] width 44 height 24
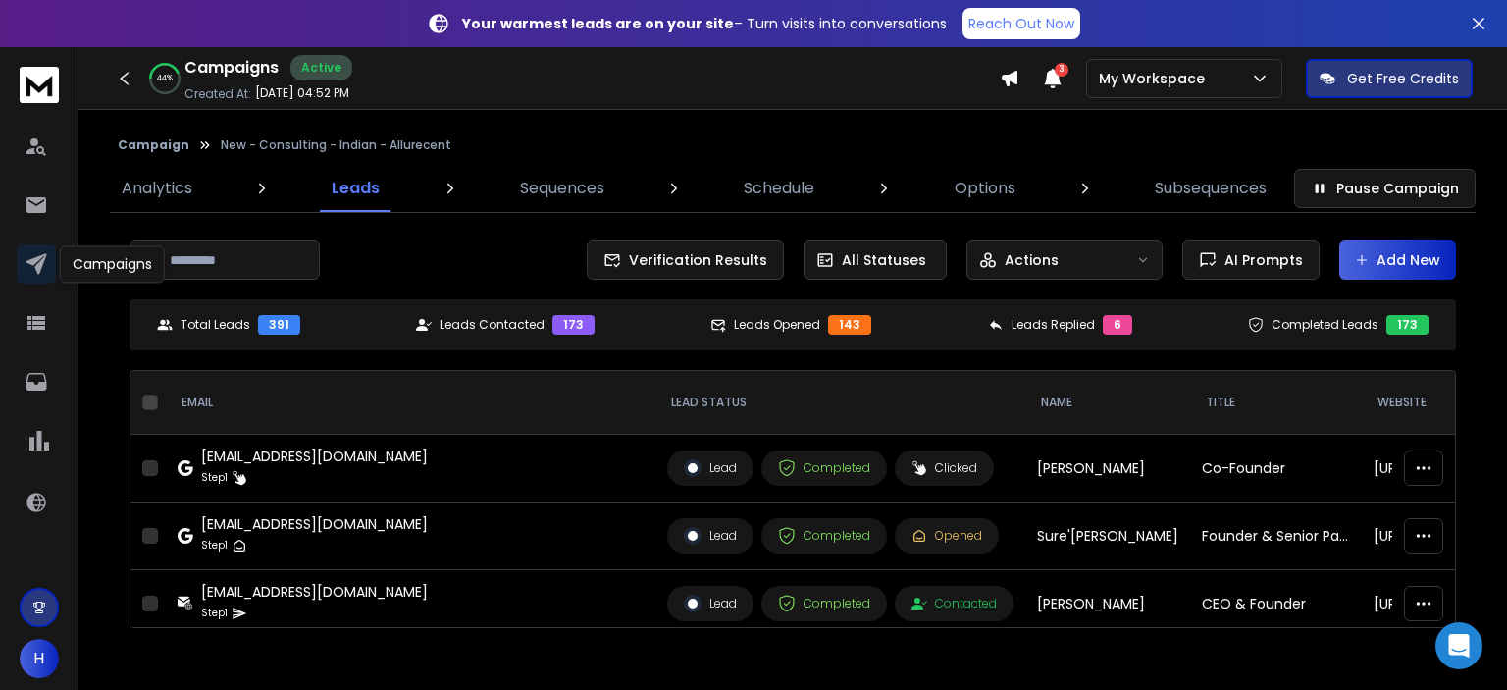
click at [35, 249] on link at bounding box center [36, 263] width 39 height 39
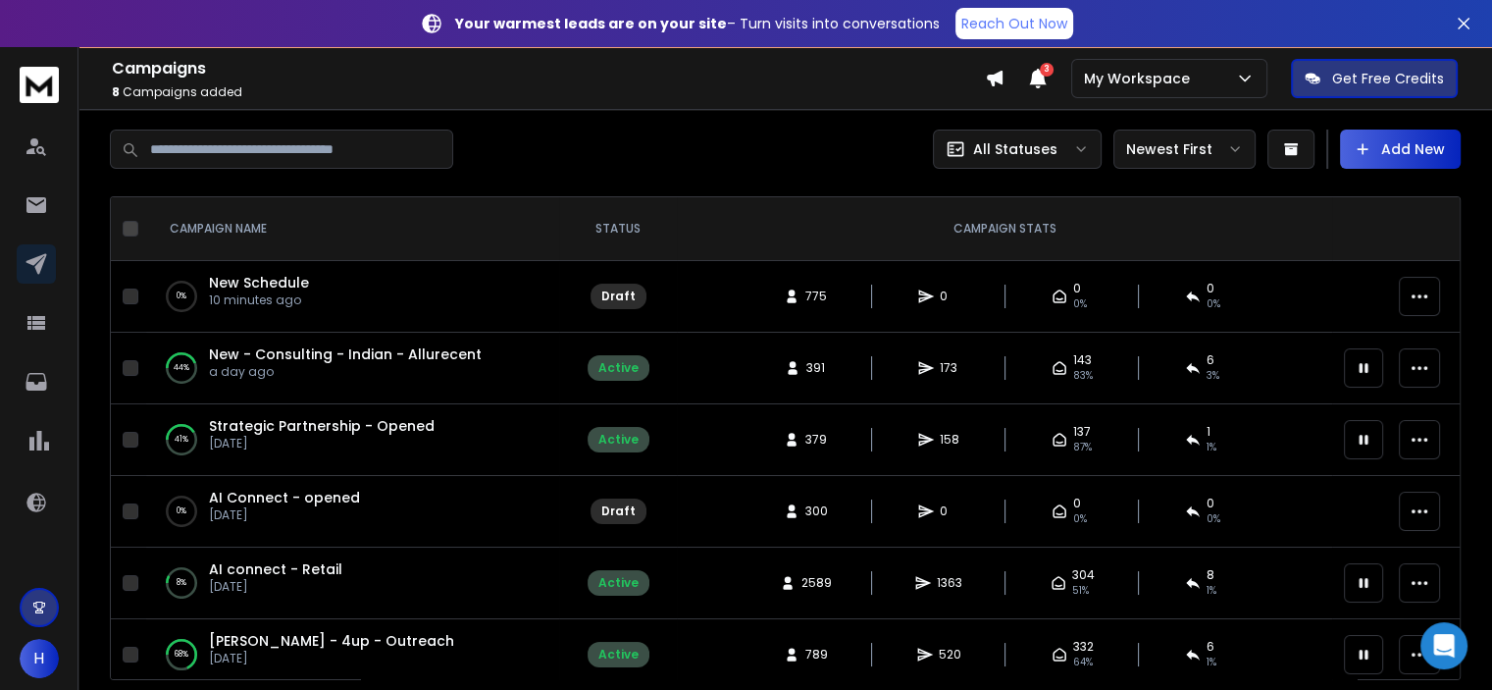
click at [254, 282] on span "New Schedule" at bounding box center [259, 283] width 100 height 20
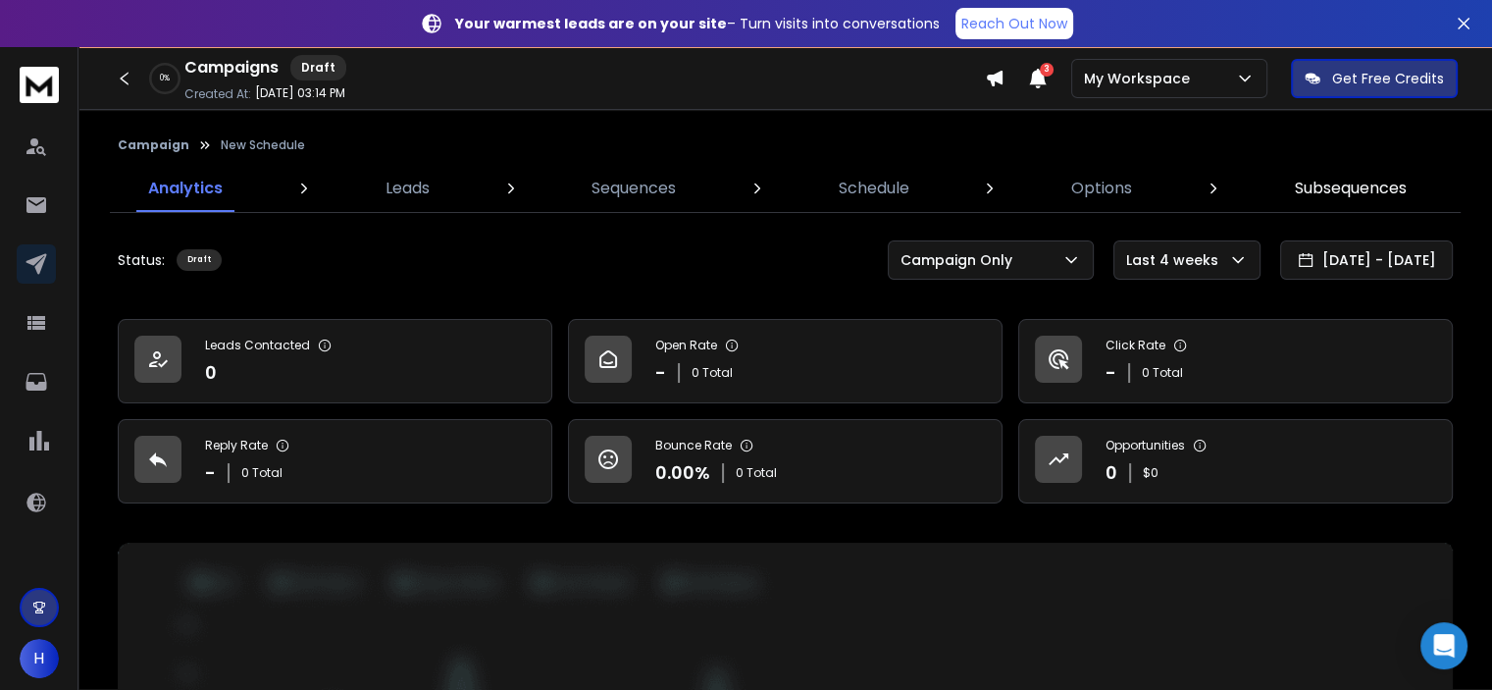
click at [1316, 187] on p "Subsequences" at bounding box center [1351, 189] width 112 height 24
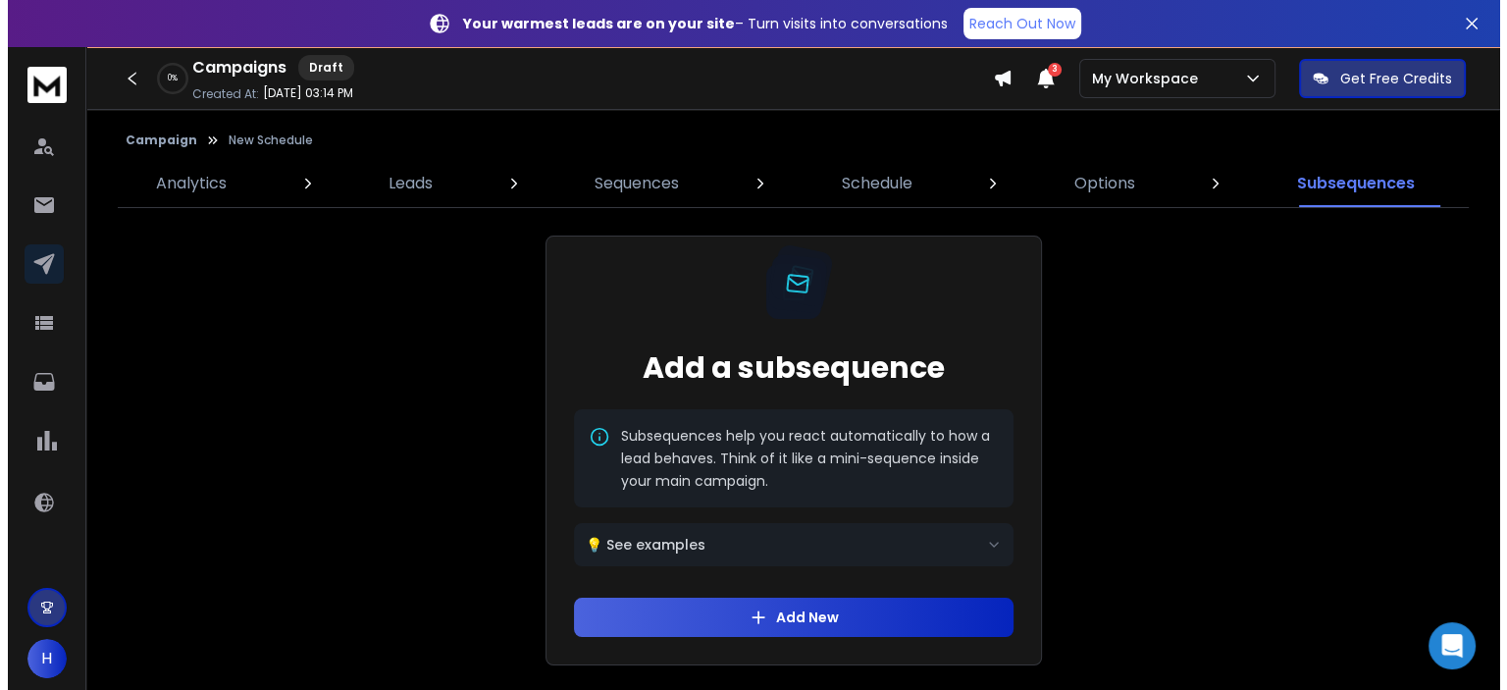
scroll to position [7, 0]
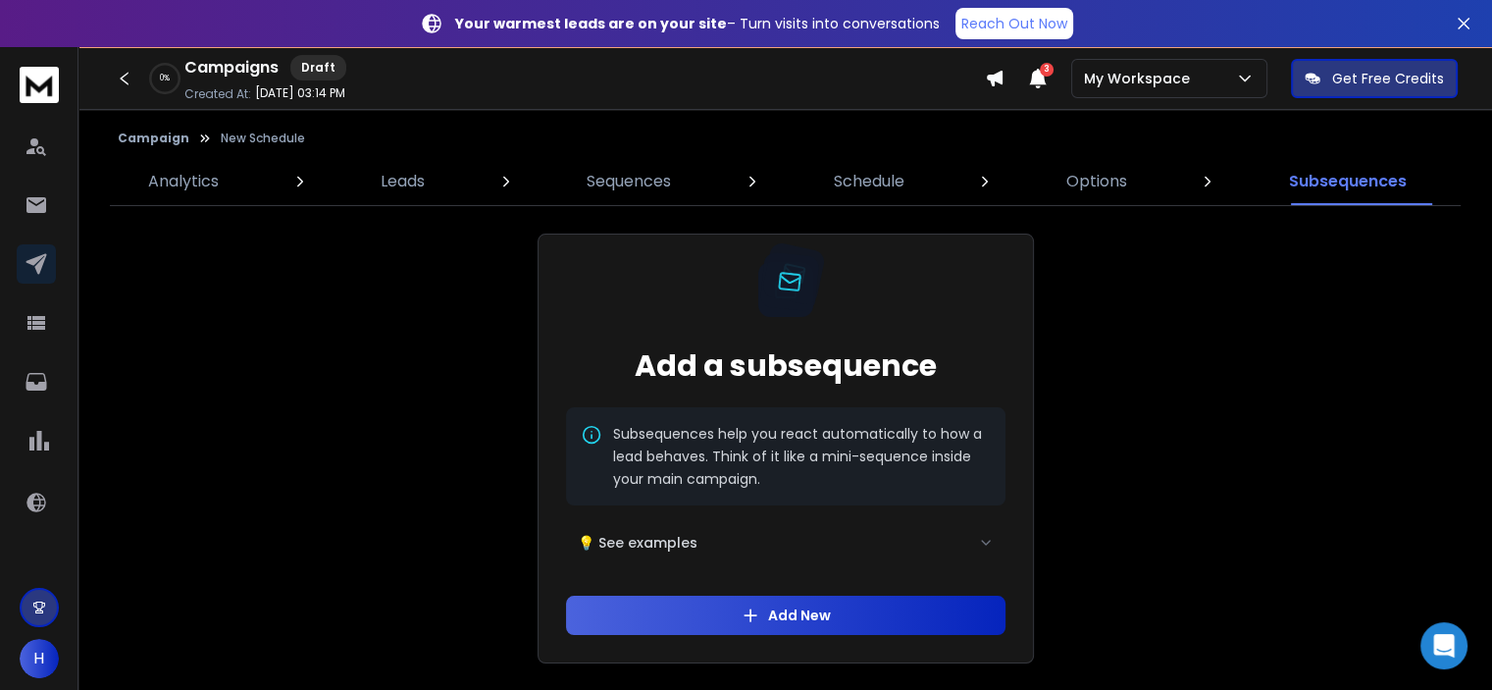
click at [749, 618] on icon at bounding box center [751, 615] width 20 height 20
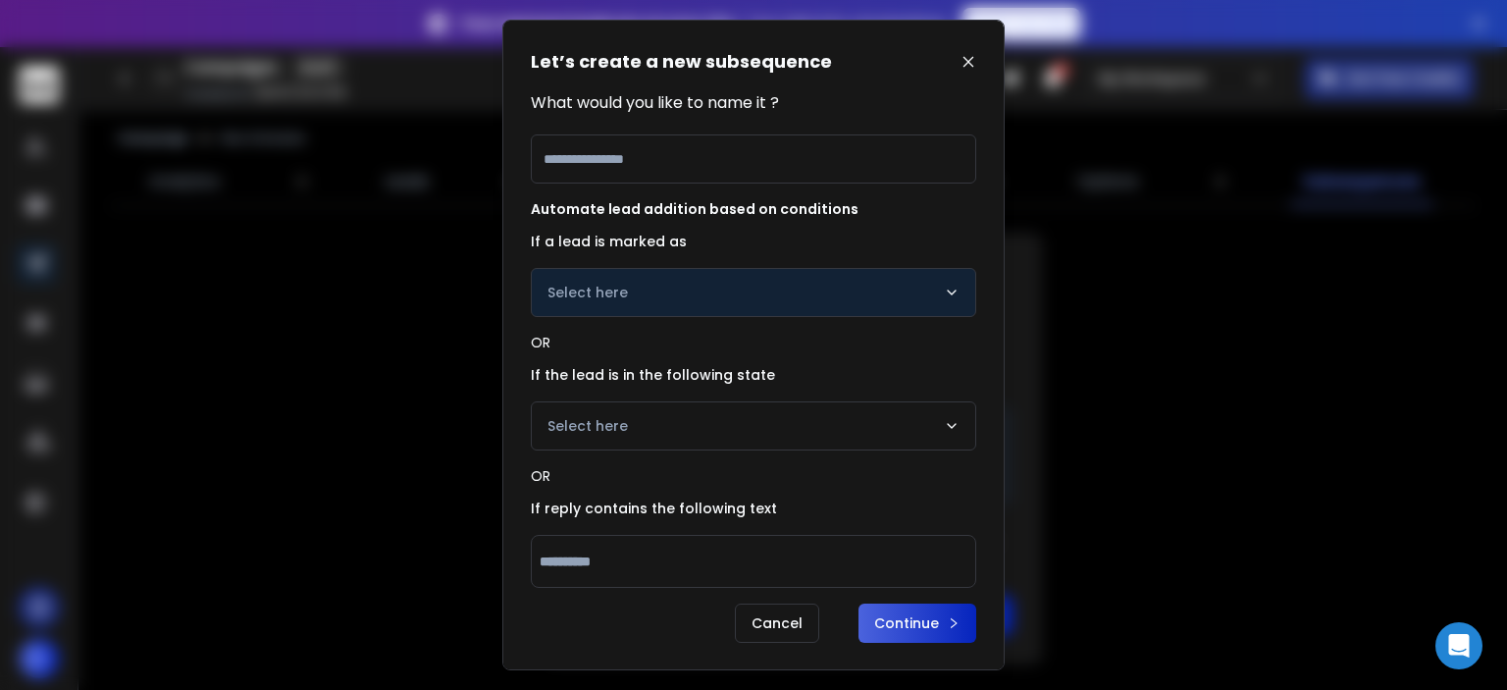
click at [934, 285] on button "Select here" at bounding box center [753, 292] width 445 height 49
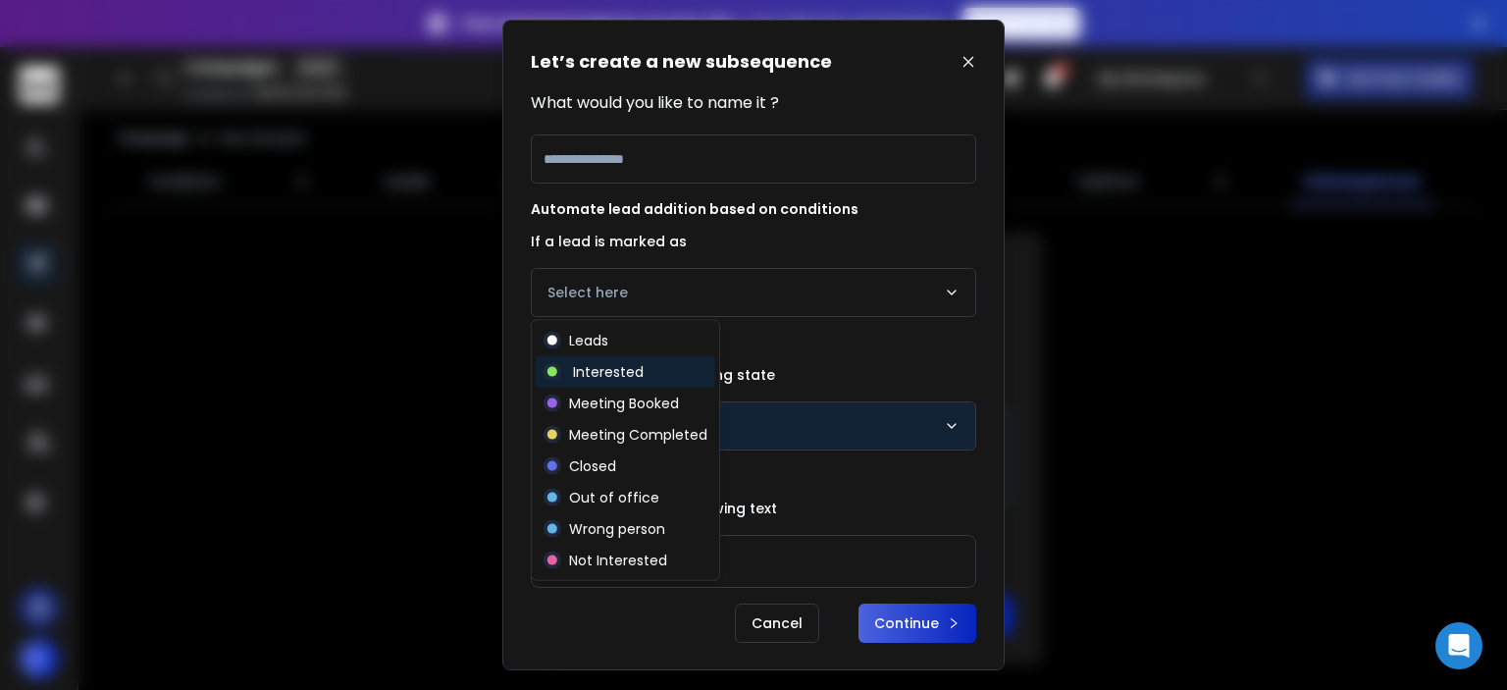
click at [940, 402] on button "Select here" at bounding box center [753, 425] width 445 height 49
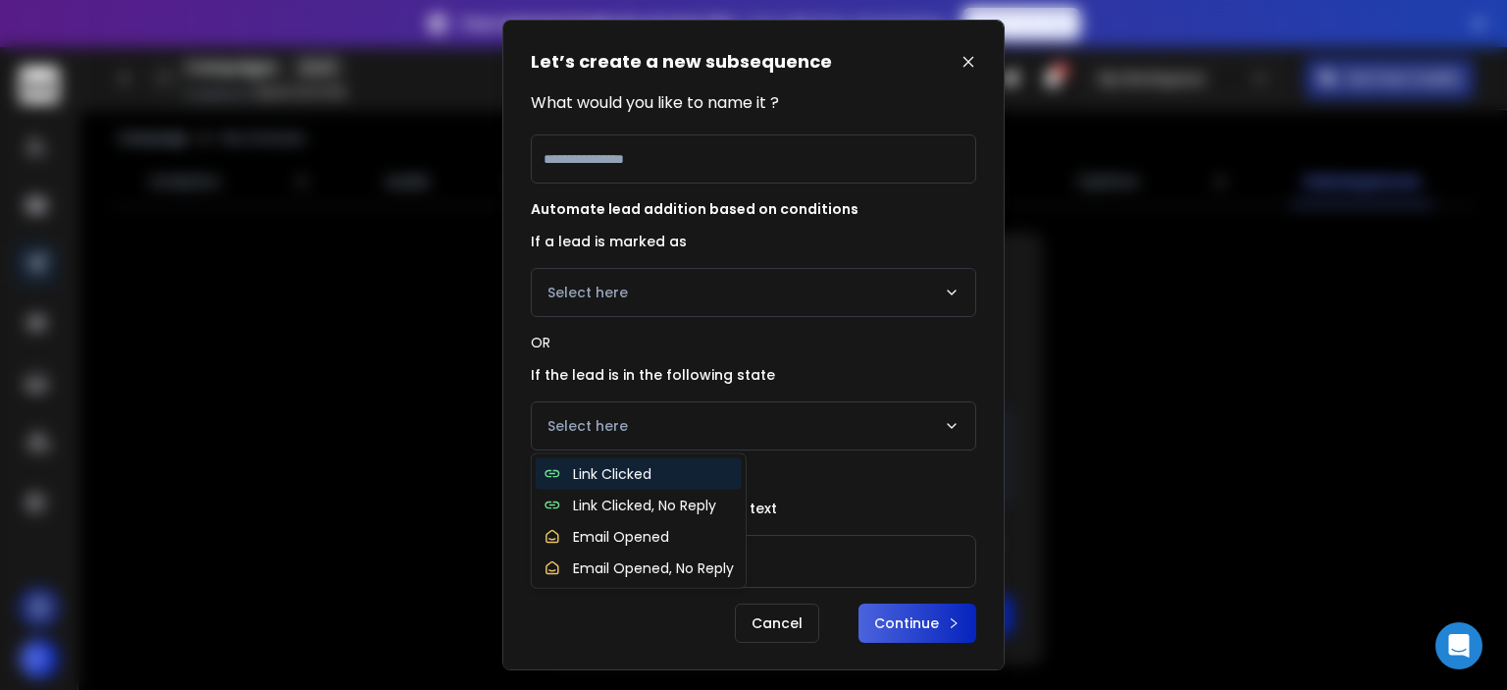
click at [598, 470] on div "Link Clicked" at bounding box center [597, 474] width 108 height 20
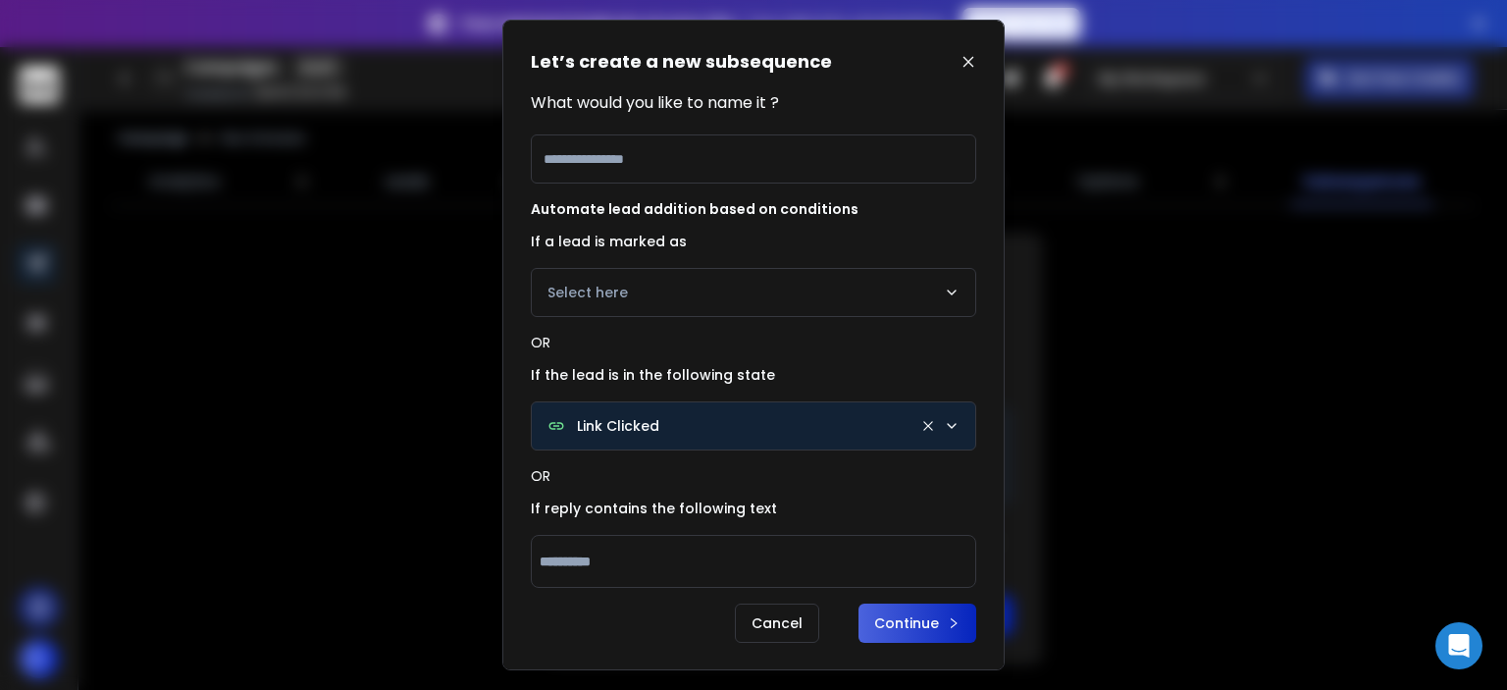
click at [951, 420] on icon "button" at bounding box center [952, 426] width 16 height 16
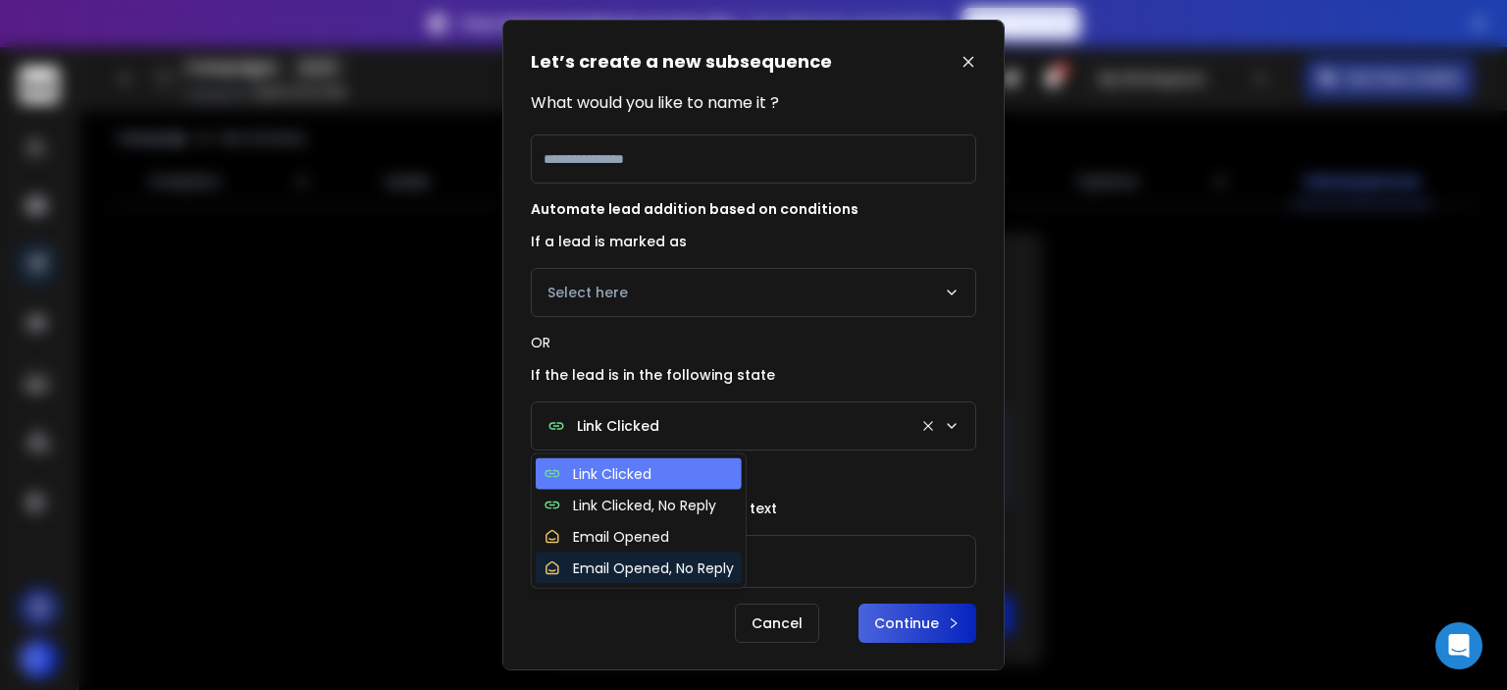
click at [647, 564] on div "Email Opened, No Reply" at bounding box center [638, 568] width 190 height 20
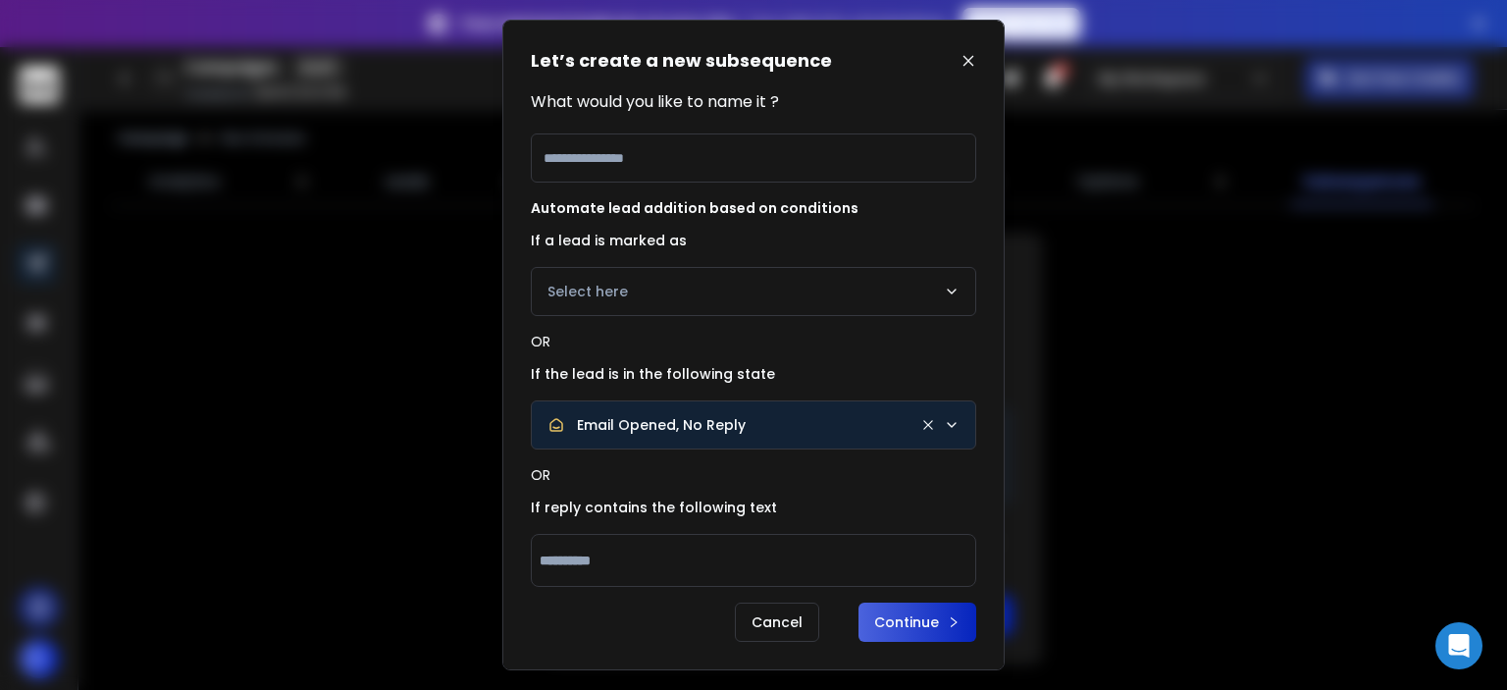
scroll to position [0, 0]
click at [950, 424] on icon "button" at bounding box center [952, 426] width 8 height 4
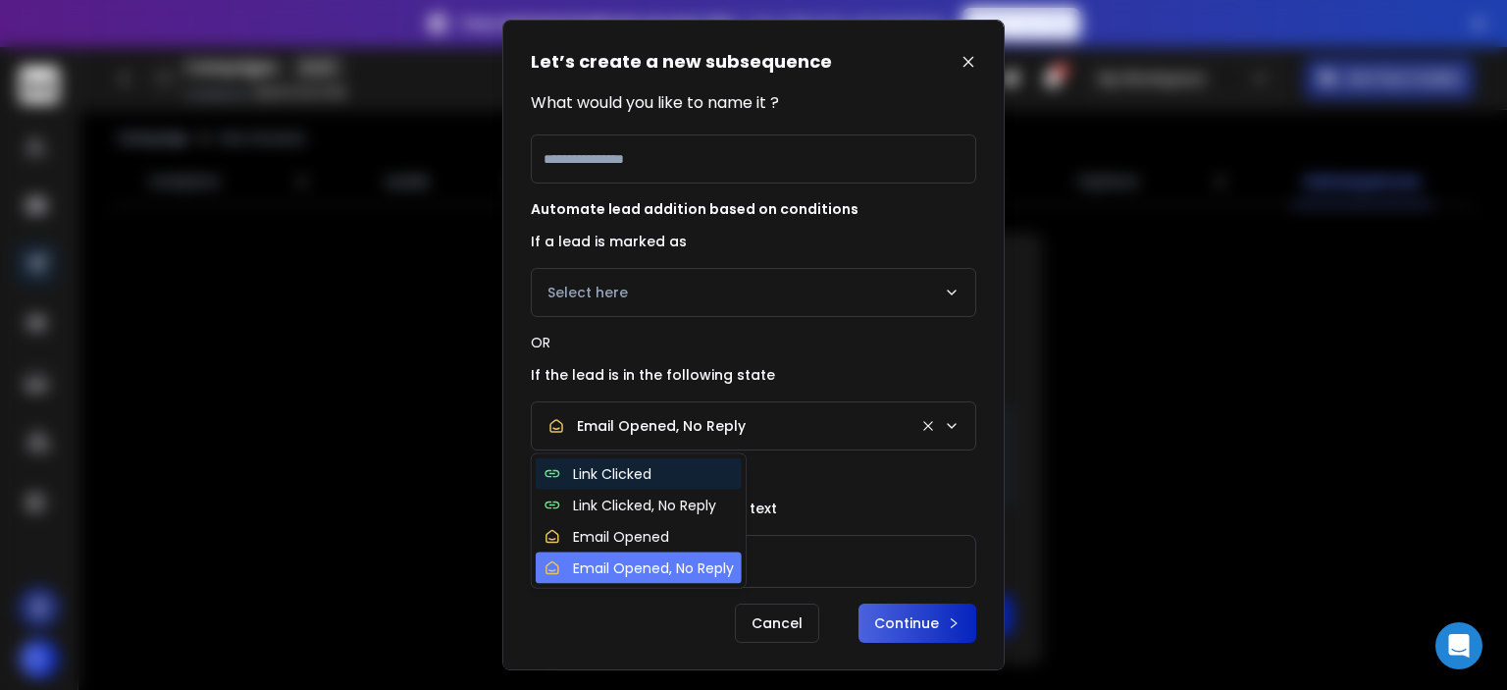
click at [617, 470] on div "Link Clicked" at bounding box center [597, 474] width 108 height 20
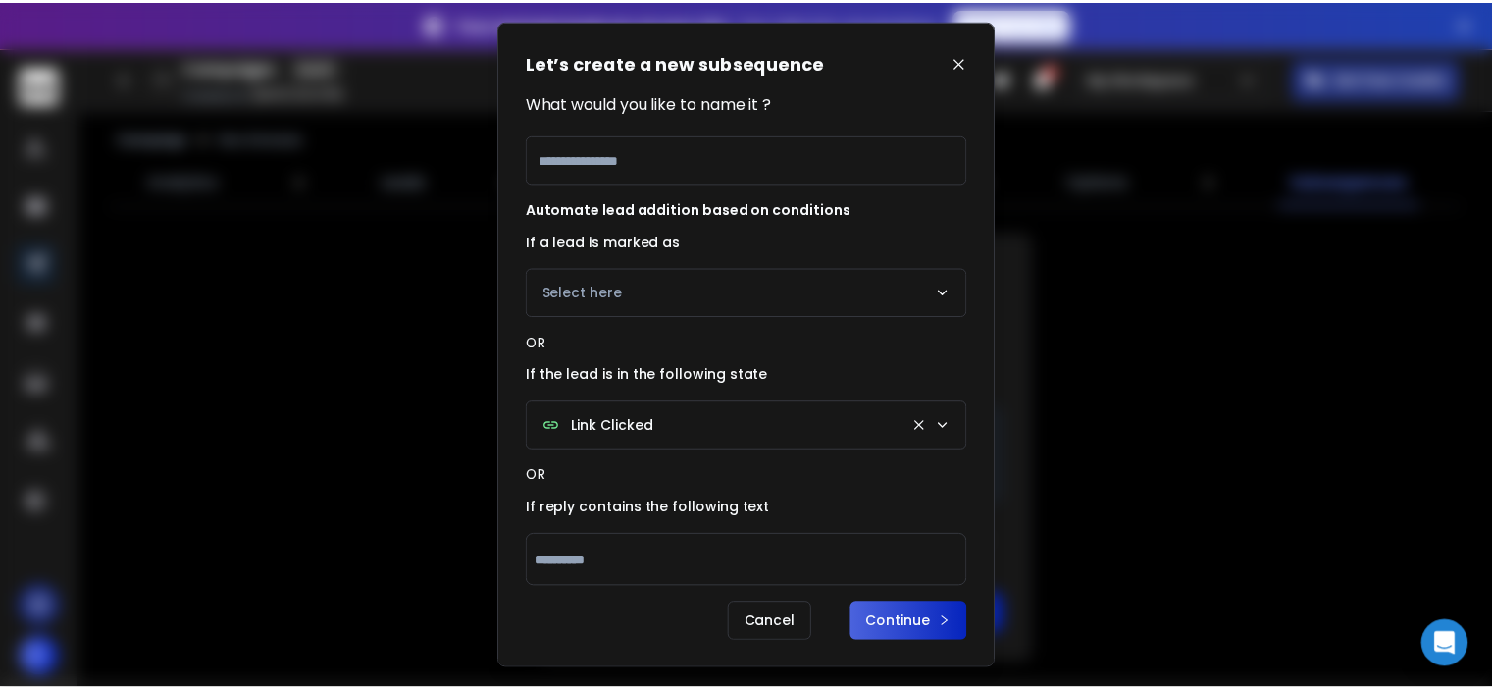
scroll to position [14, 0]
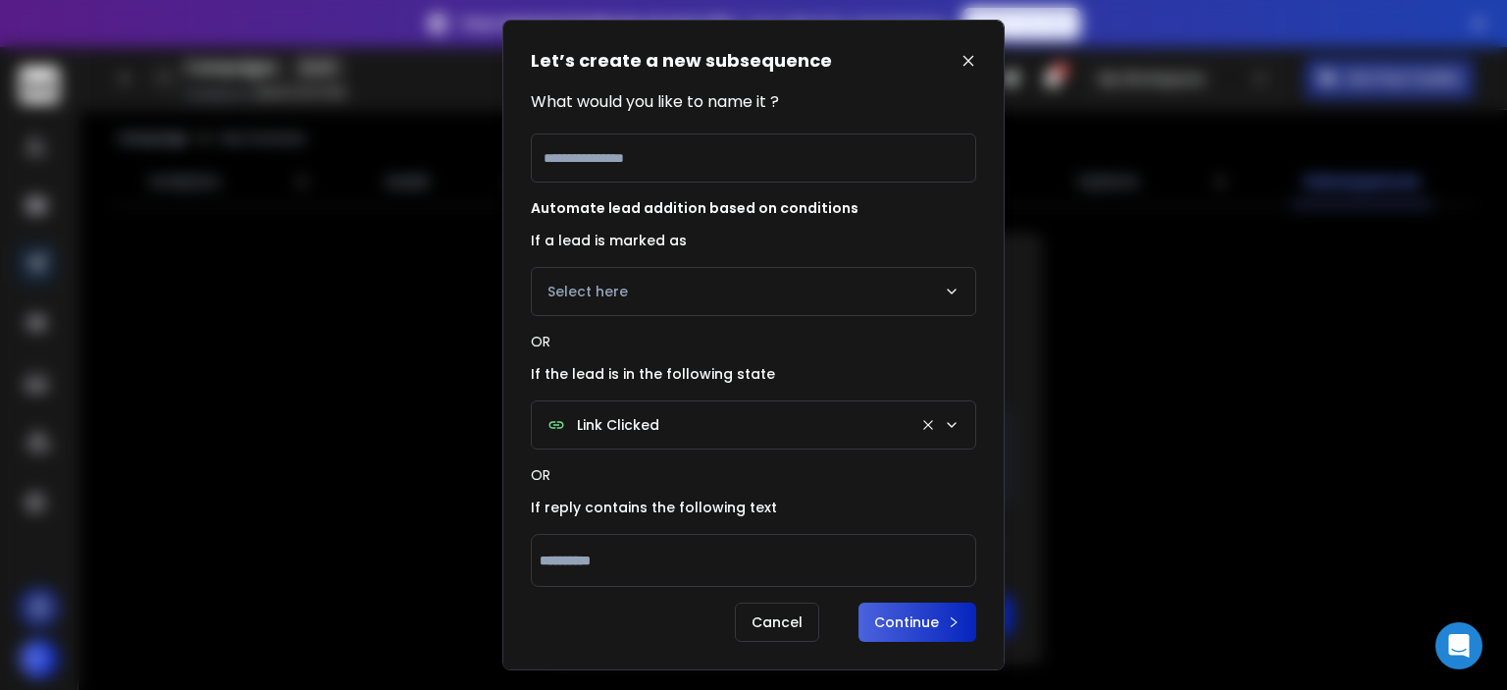
click at [647, 150] on input at bounding box center [753, 157] width 445 height 49
click at [914, 626] on button "Continue" at bounding box center [917, 621] width 118 height 39
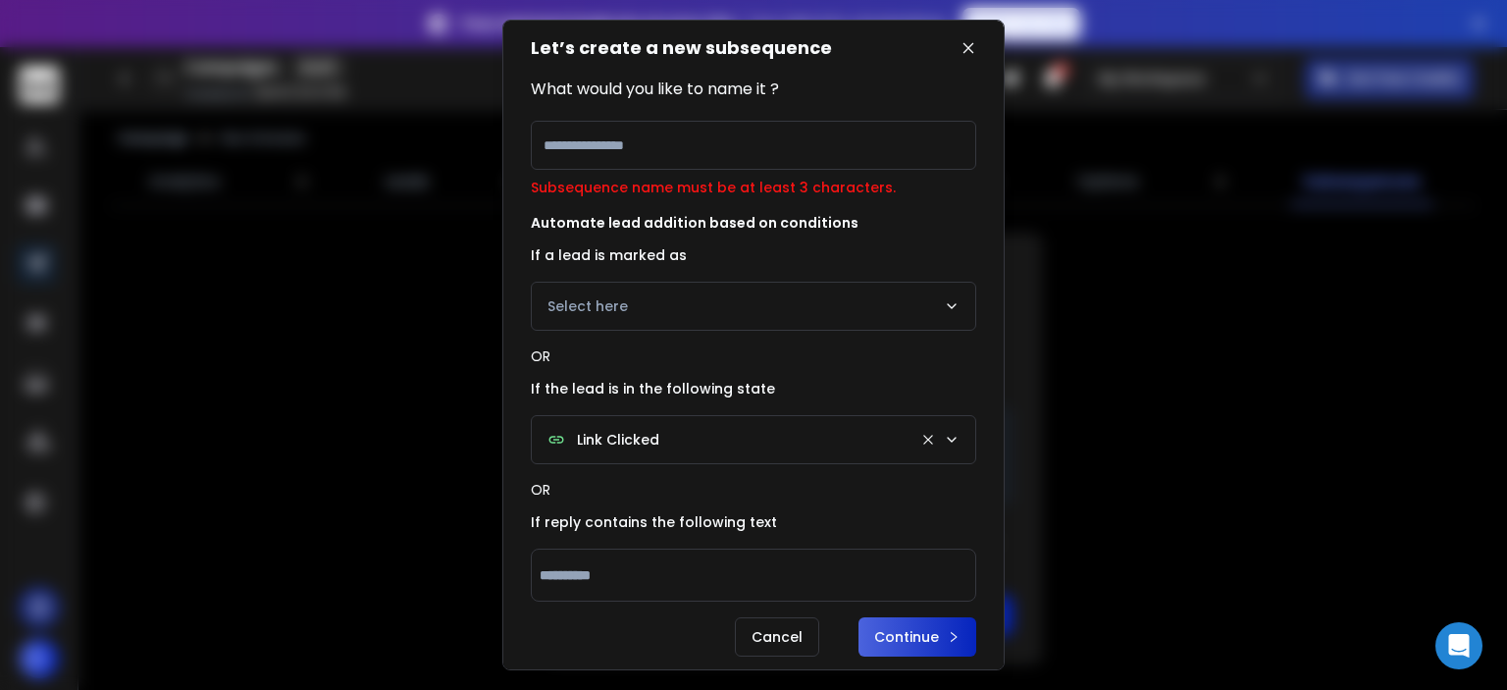
click at [585, 99] on p "What would you like to name it ?" at bounding box center [753, 89] width 445 height 24
click at [596, 143] on input at bounding box center [753, 145] width 445 height 49
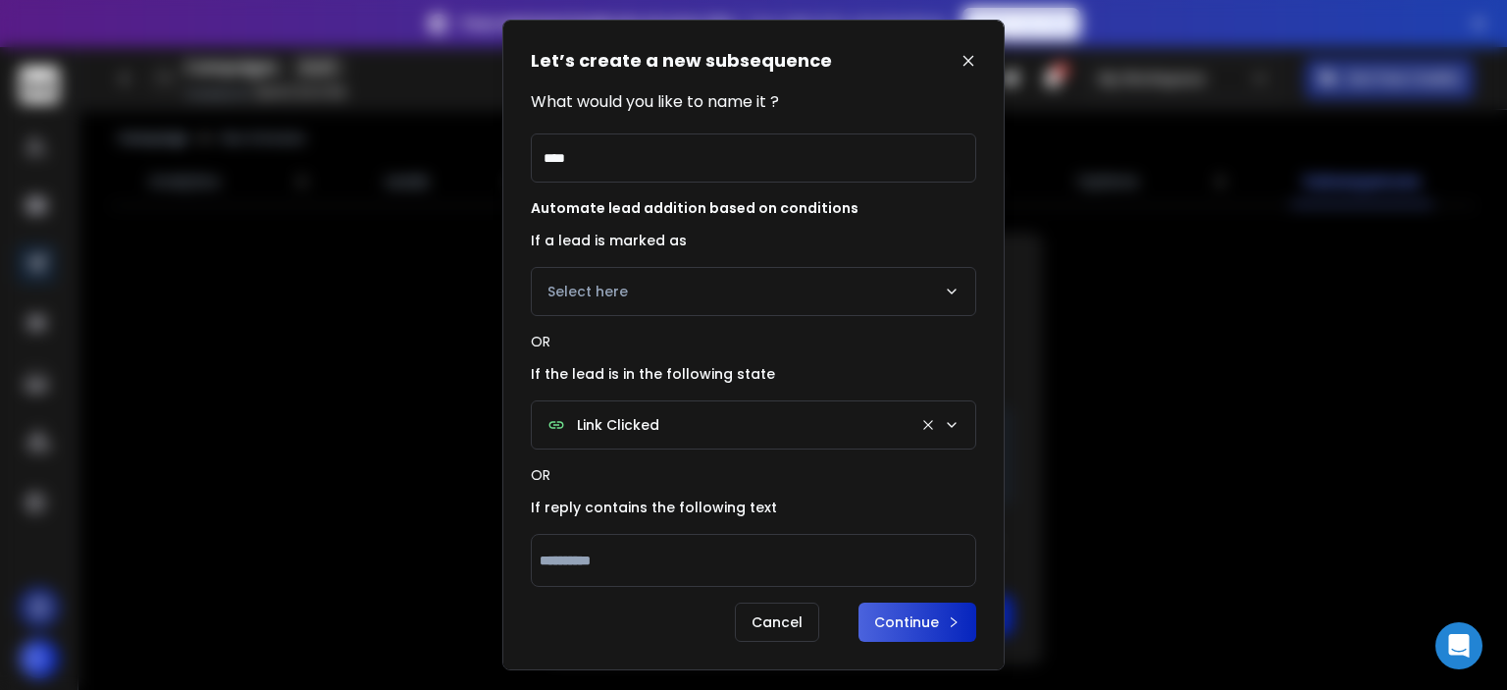
type input "****"
click at [938, 613] on button "Continue" at bounding box center [917, 621] width 118 height 39
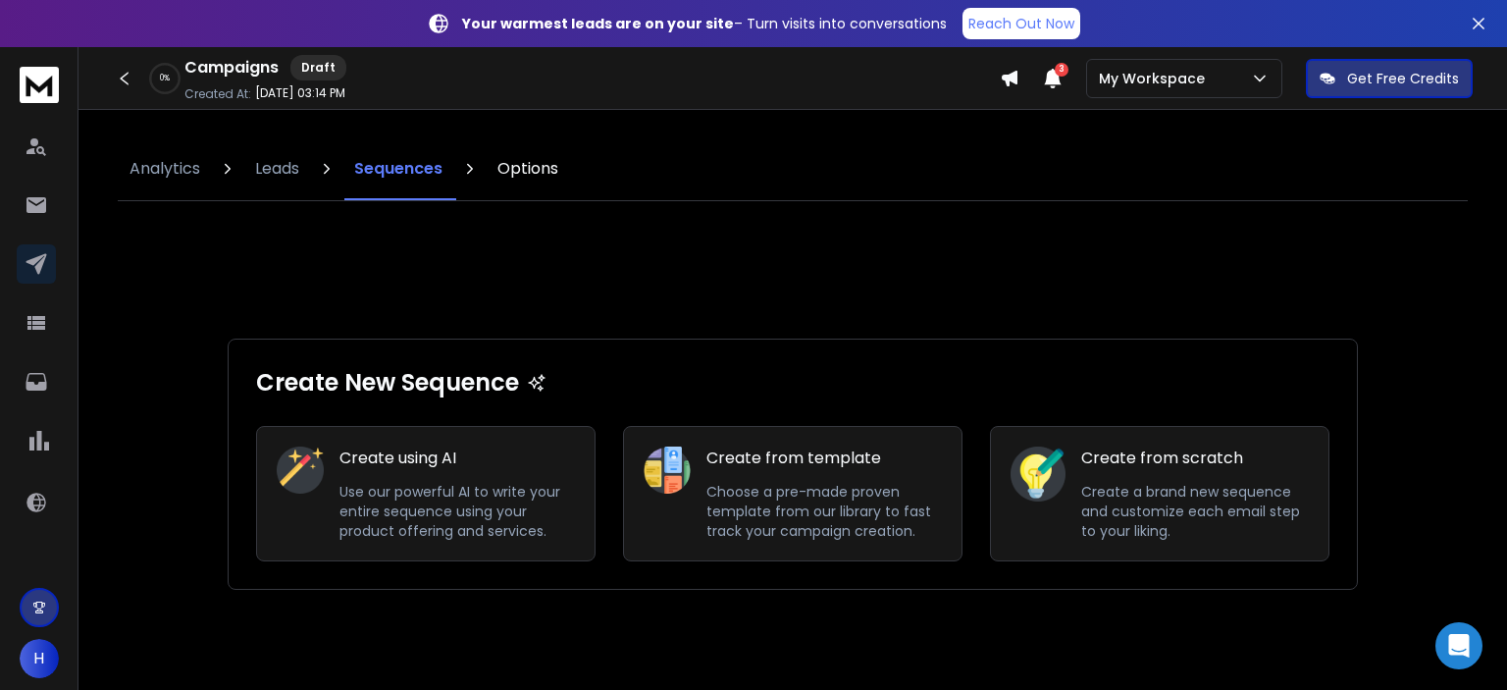
click at [530, 167] on p "Options" at bounding box center [527, 169] width 61 height 24
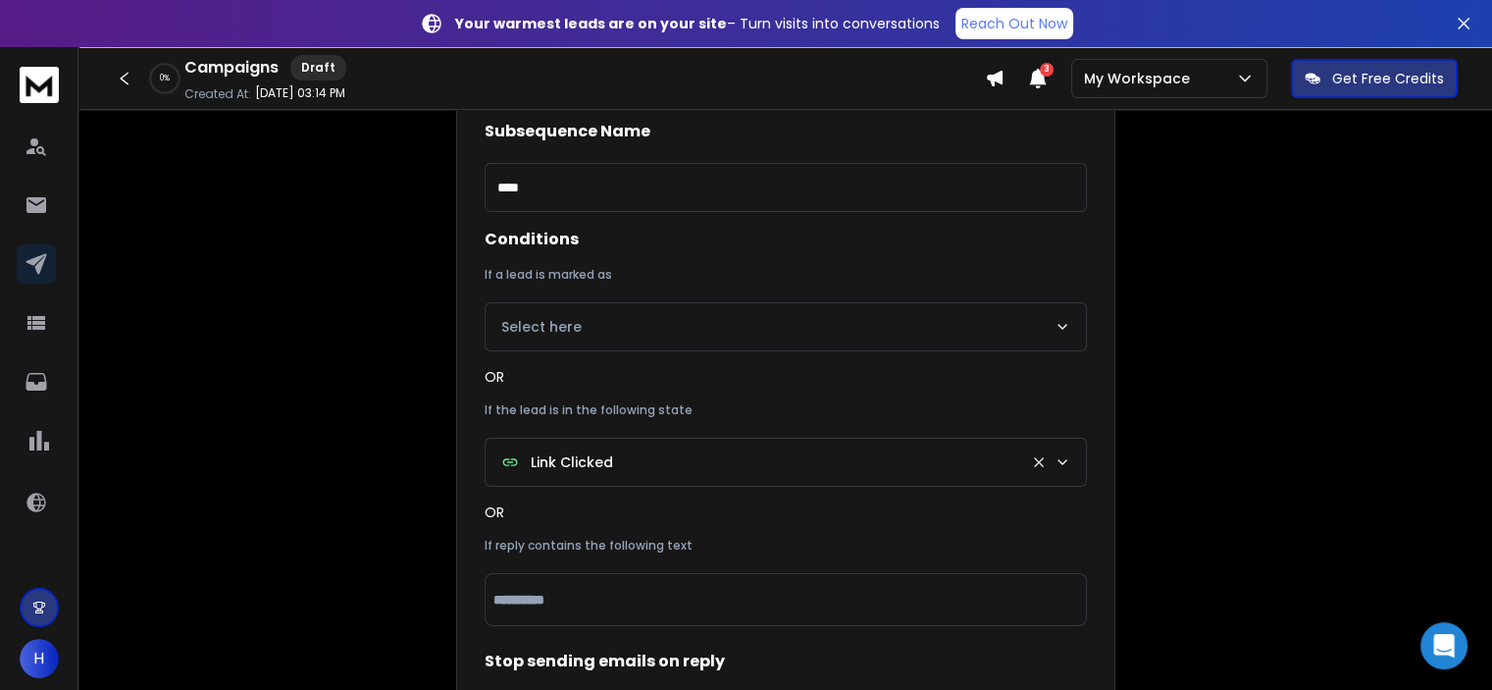
scroll to position [169, 0]
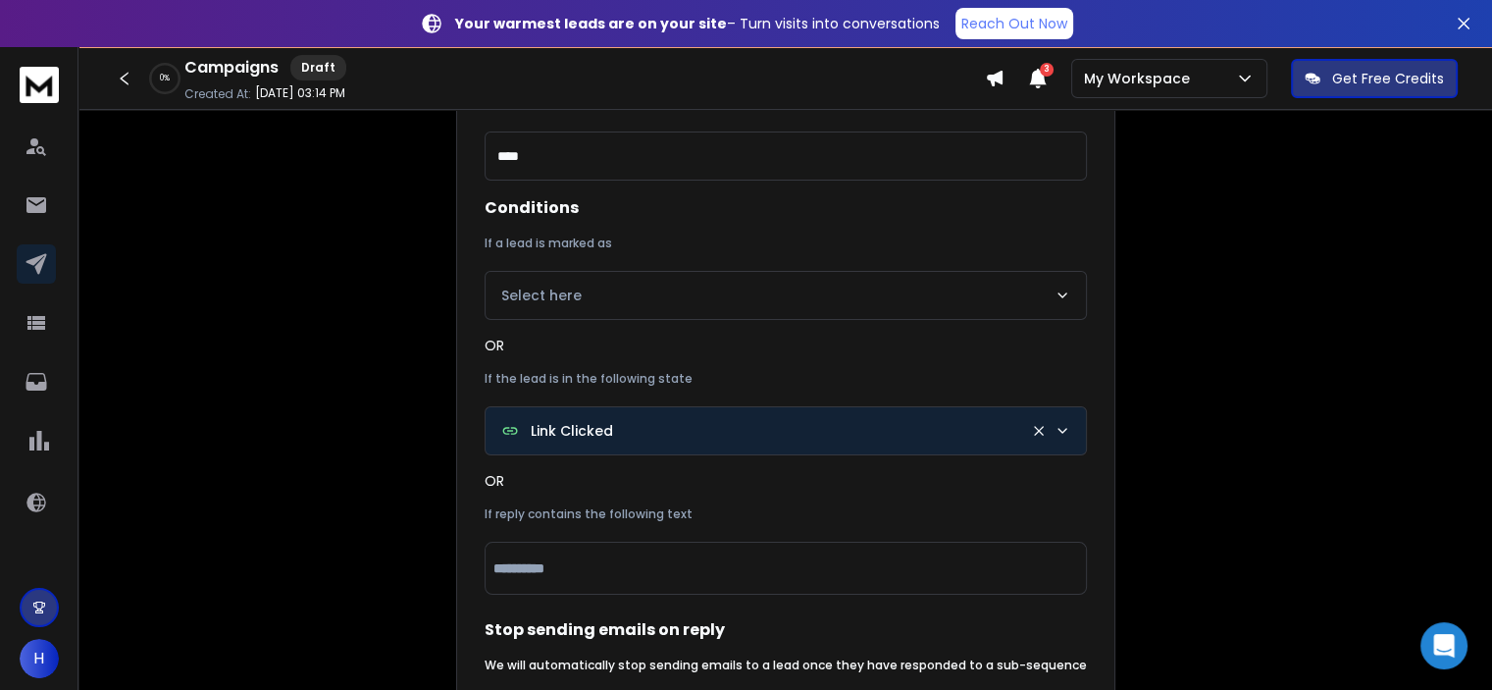
click at [1056, 426] on icon "button" at bounding box center [1063, 431] width 16 height 16
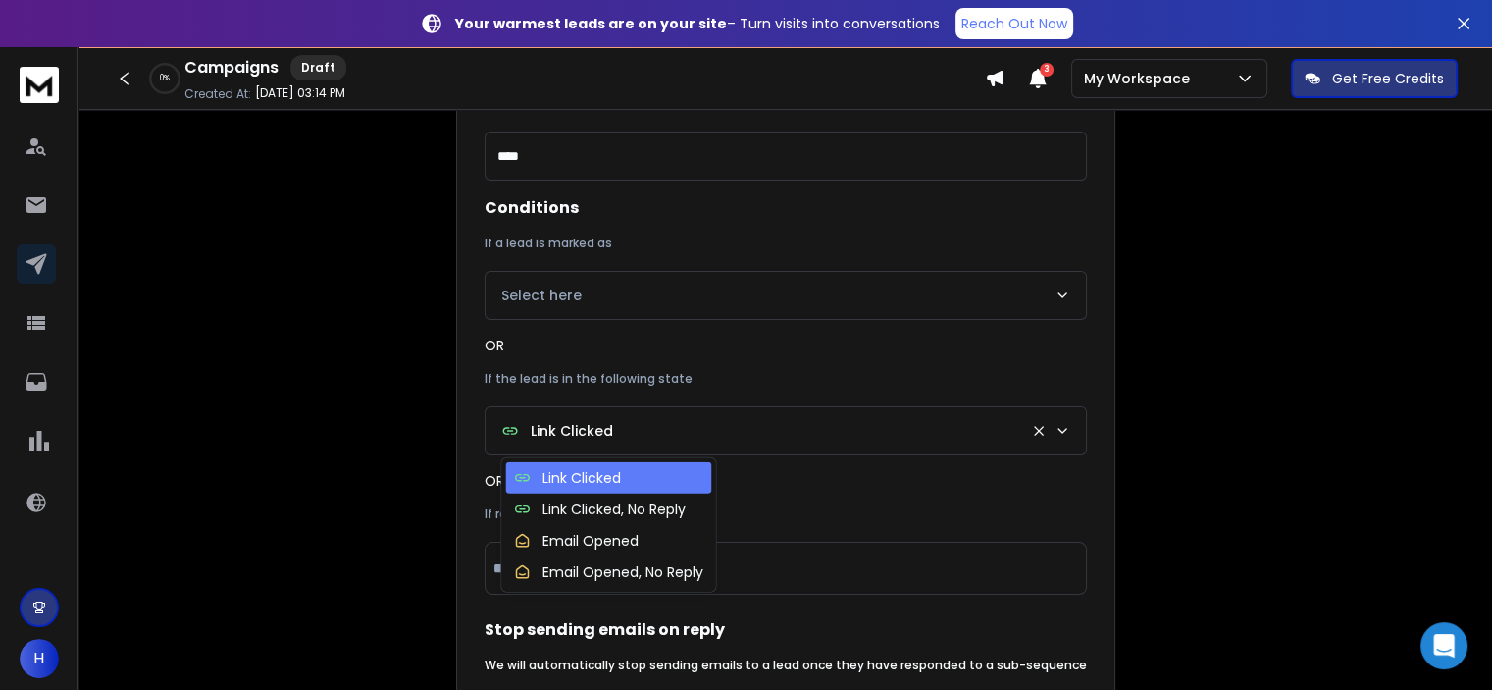
click at [1258, 460] on form "Subsequence Name **** Conditions If a lead is marked as Select here OR If the l…" at bounding box center [785, 449] width 1319 height 779
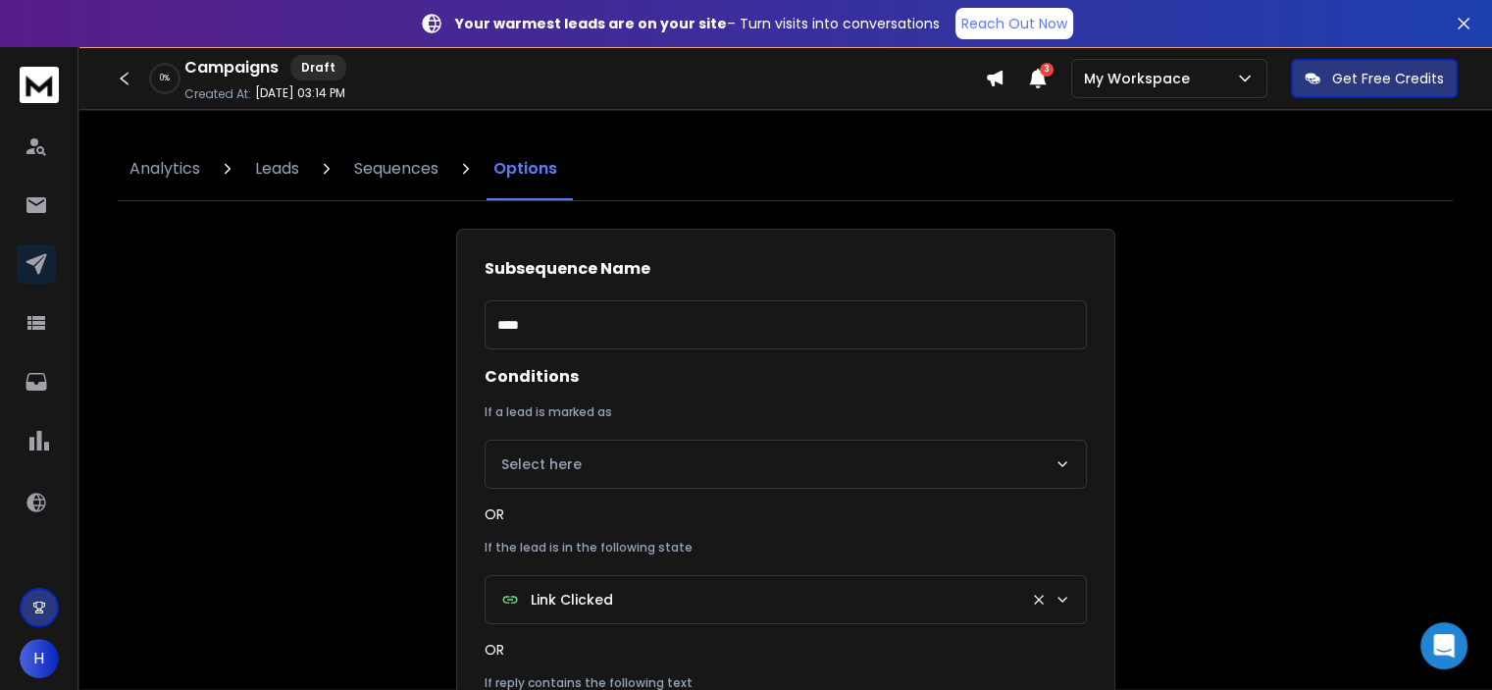
scroll to position [365, 0]
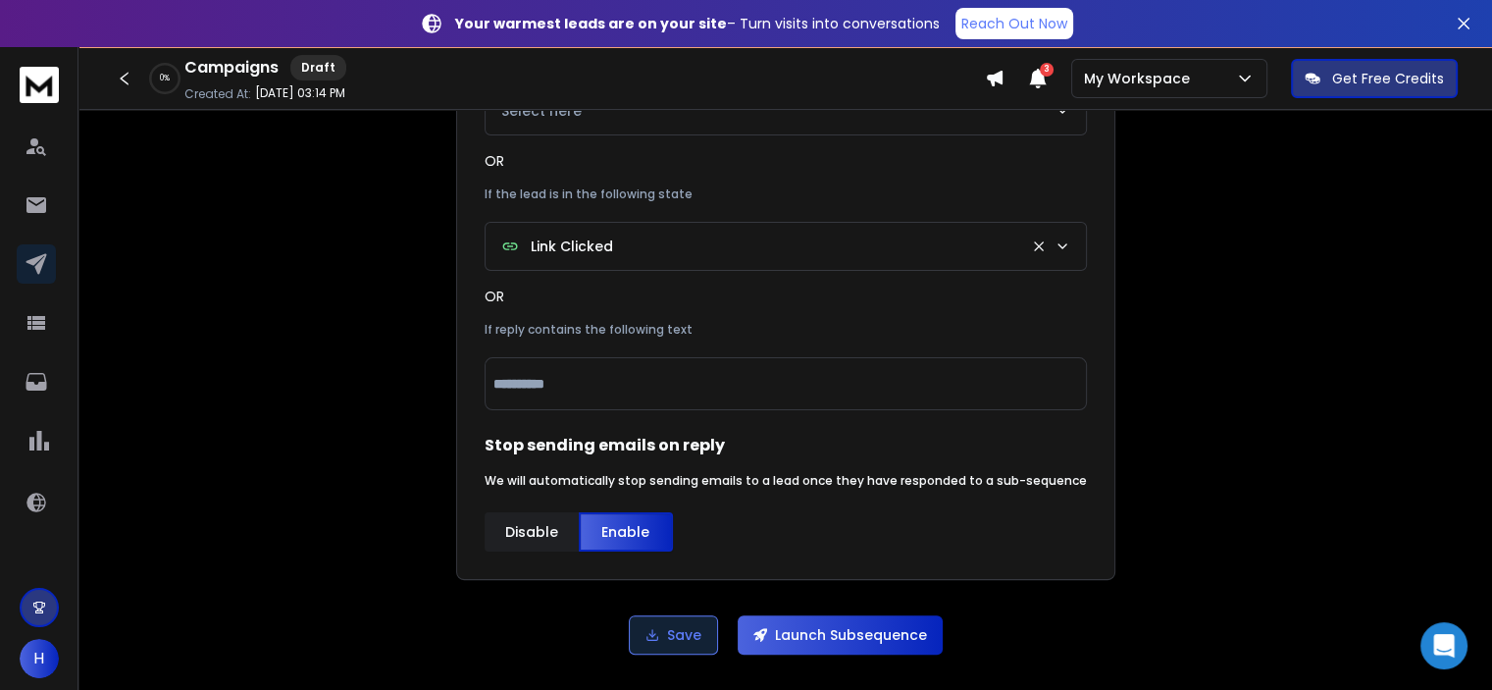
click at [676, 644] on button "Save" at bounding box center [673, 634] width 89 height 39
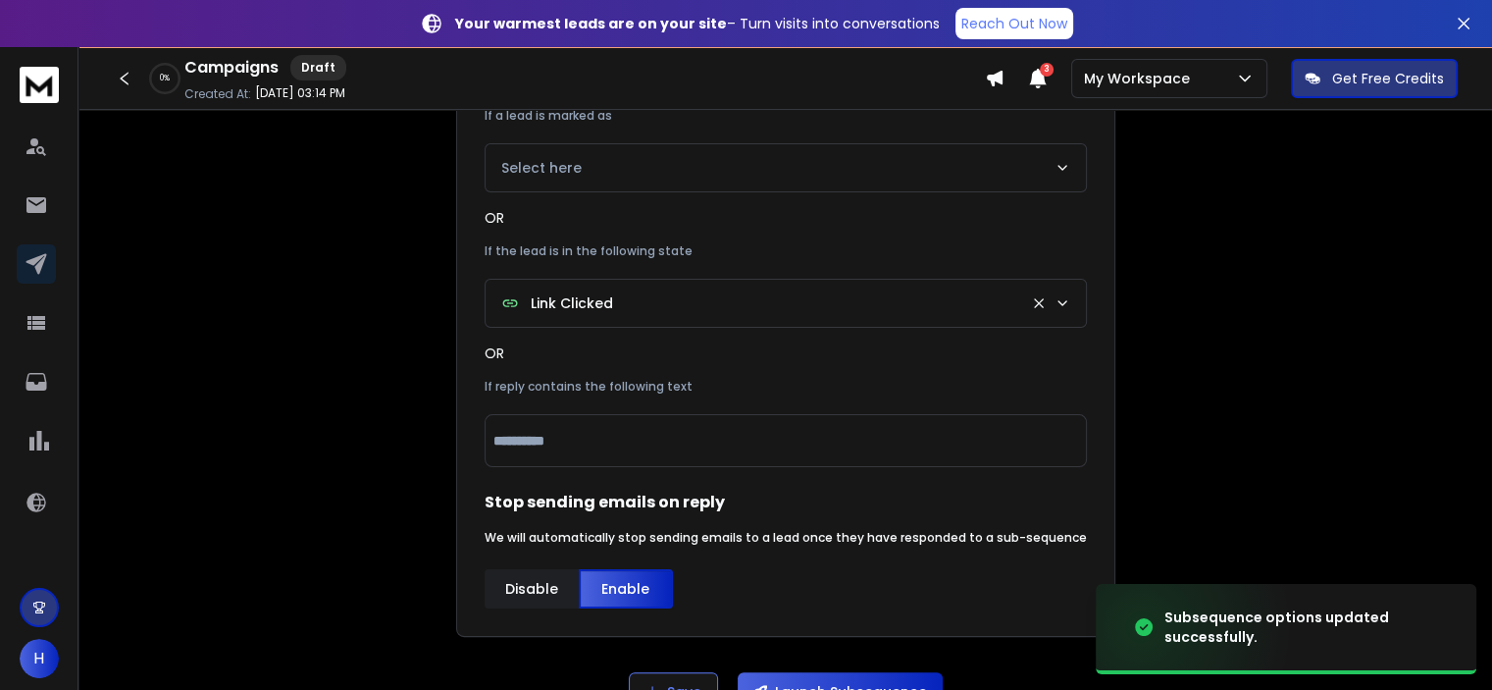
scroll to position [267, 0]
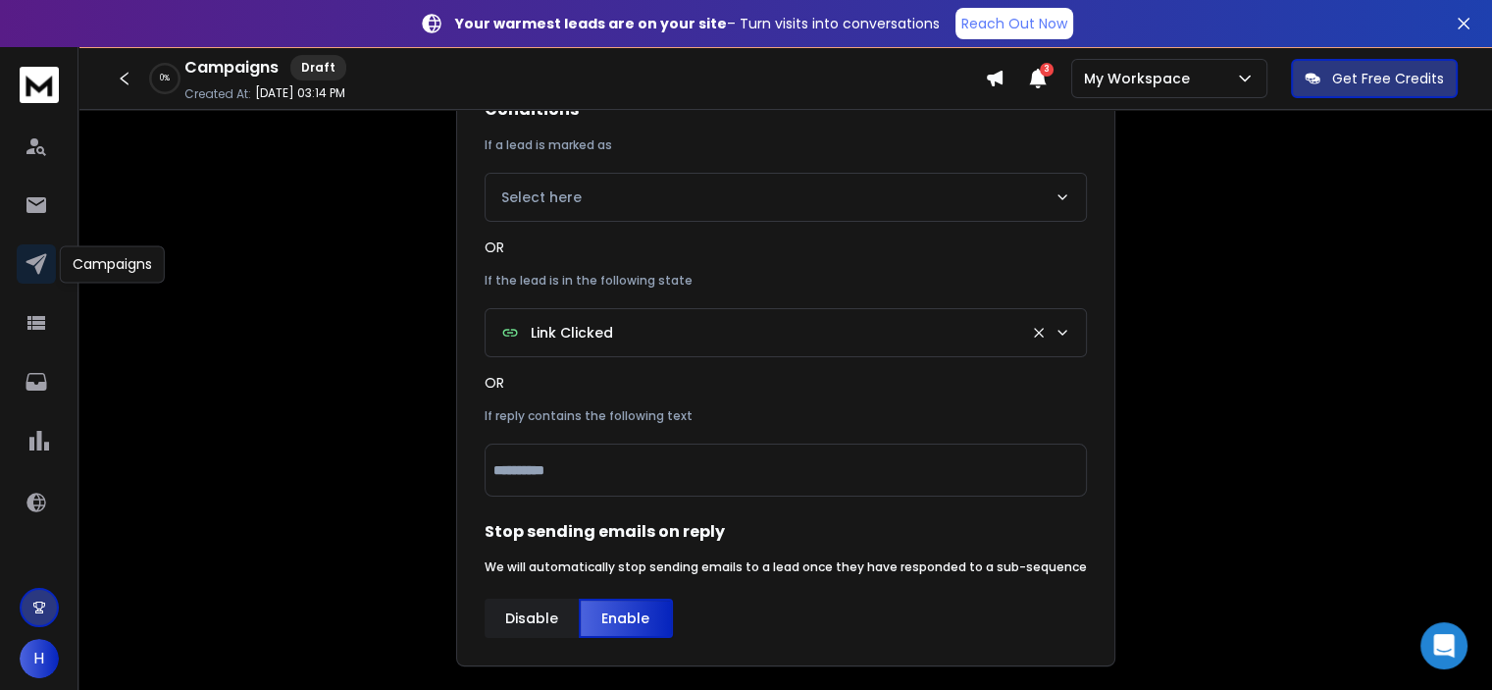
click at [31, 271] on icon at bounding box center [37, 264] width 24 height 24
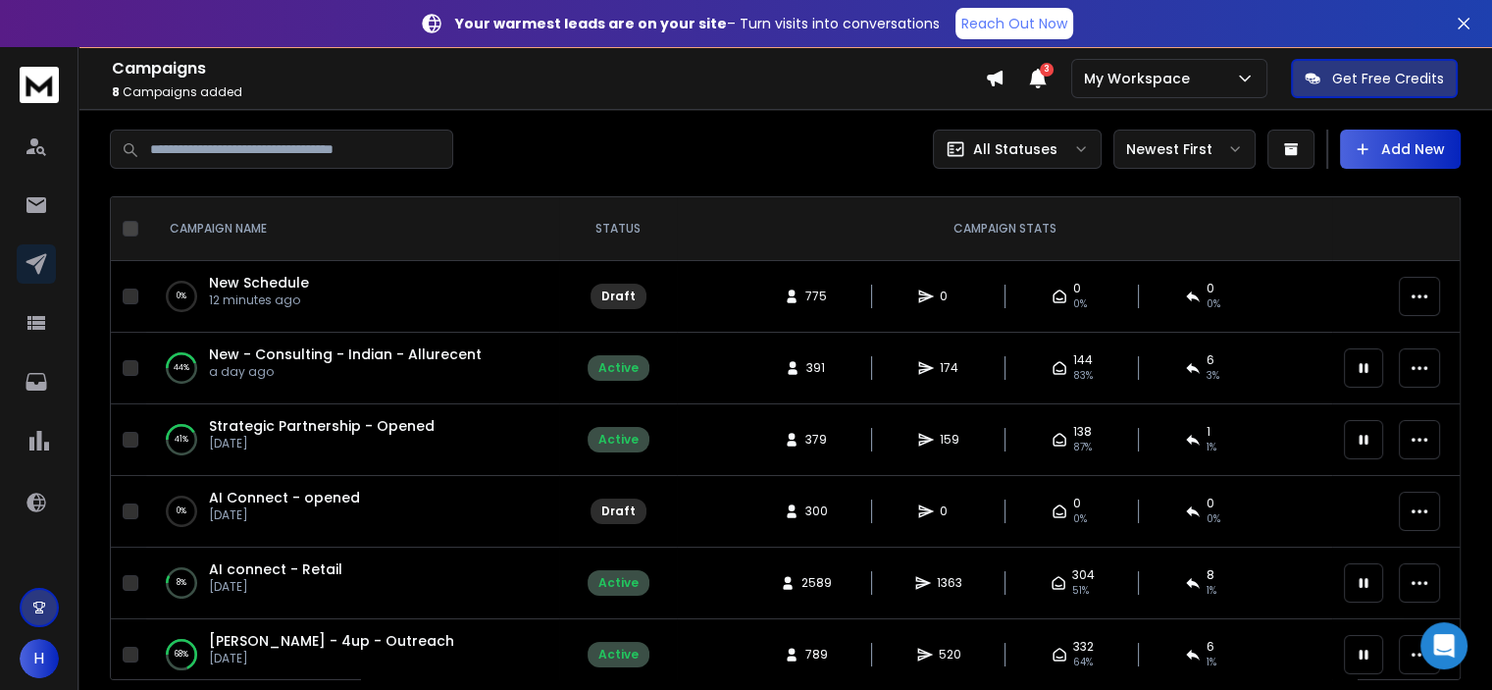
click at [261, 286] on span "New Schedule" at bounding box center [259, 283] width 100 height 20
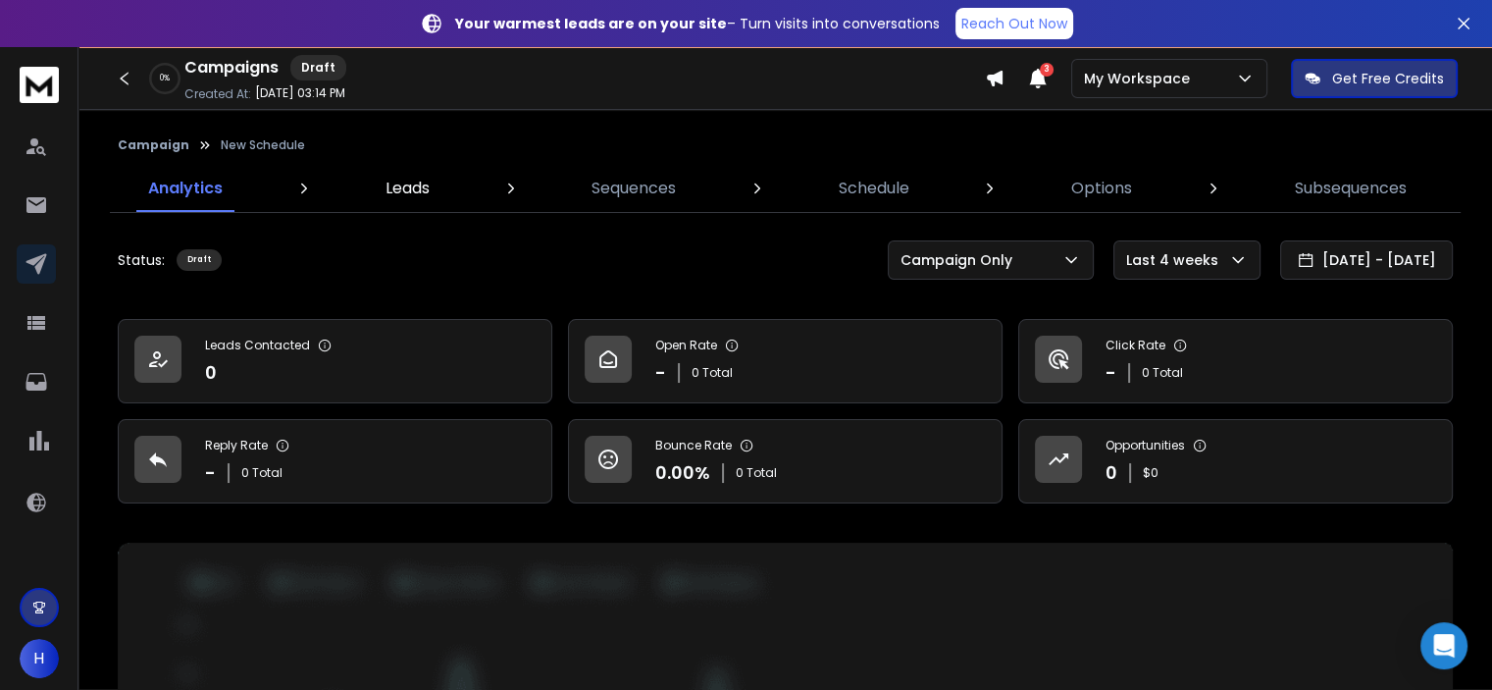
click at [333, 190] on div "Analytics Leads Sequences Schedule Options Subsequences" at bounding box center [777, 188] width 1335 height 47
click at [396, 188] on p "Leads" at bounding box center [408, 189] width 44 height 24
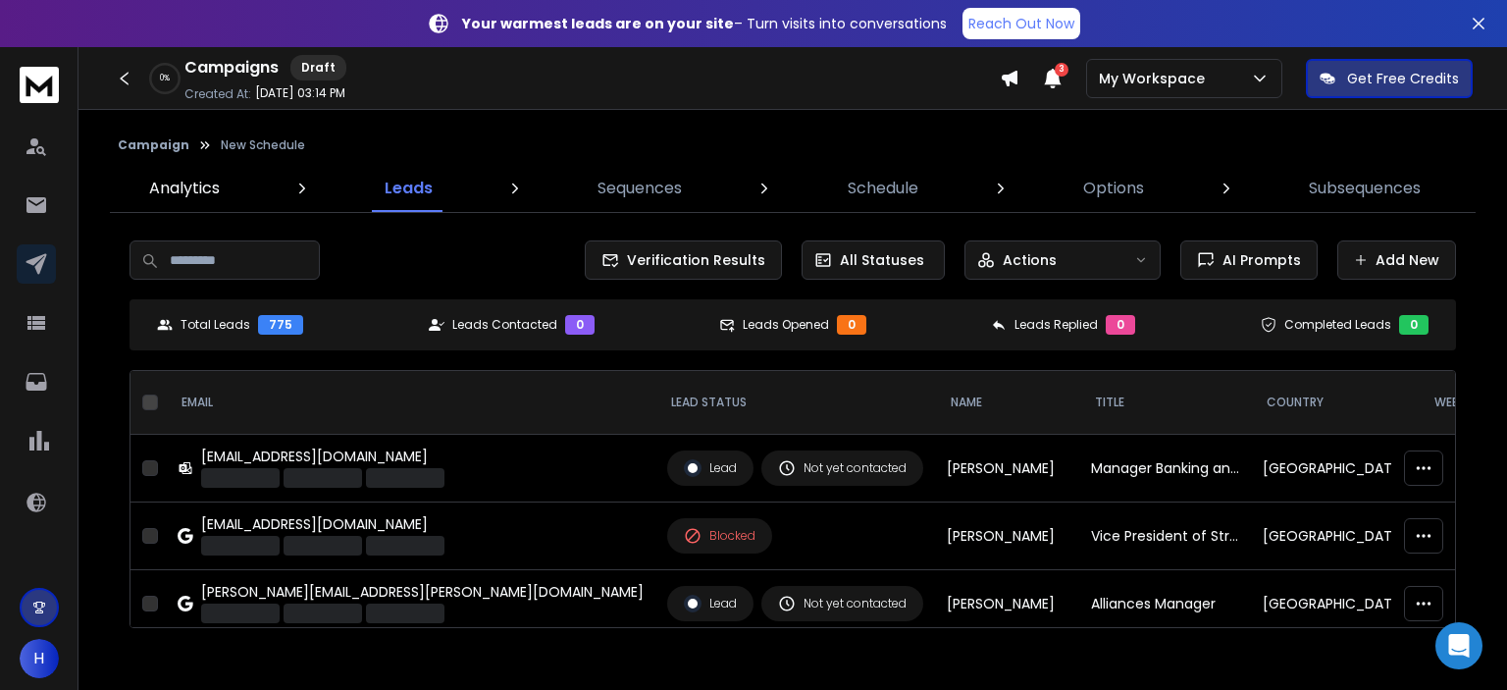
click at [191, 177] on p "Analytics" at bounding box center [184, 189] width 71 height 24
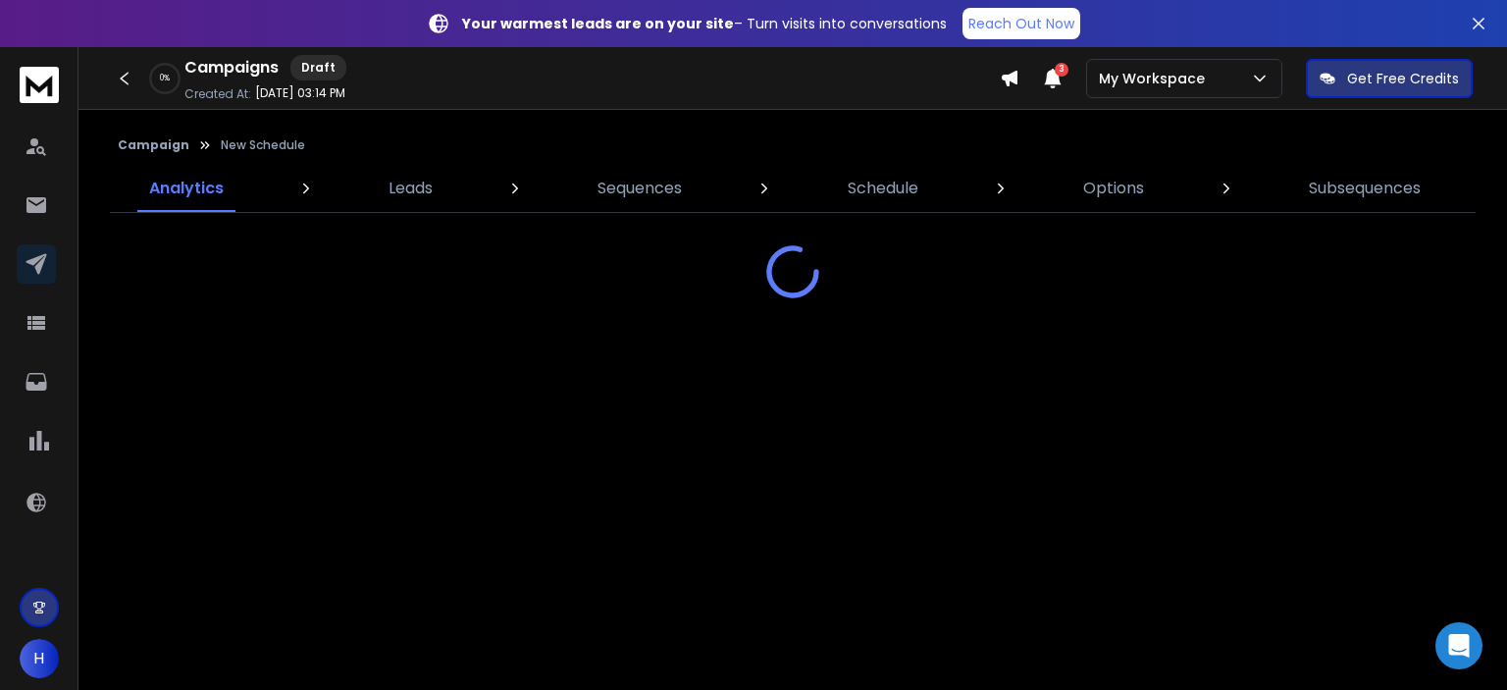
click at [191, 184] on p "Analytics" at bounding box center [186, 189] width 75 height 24
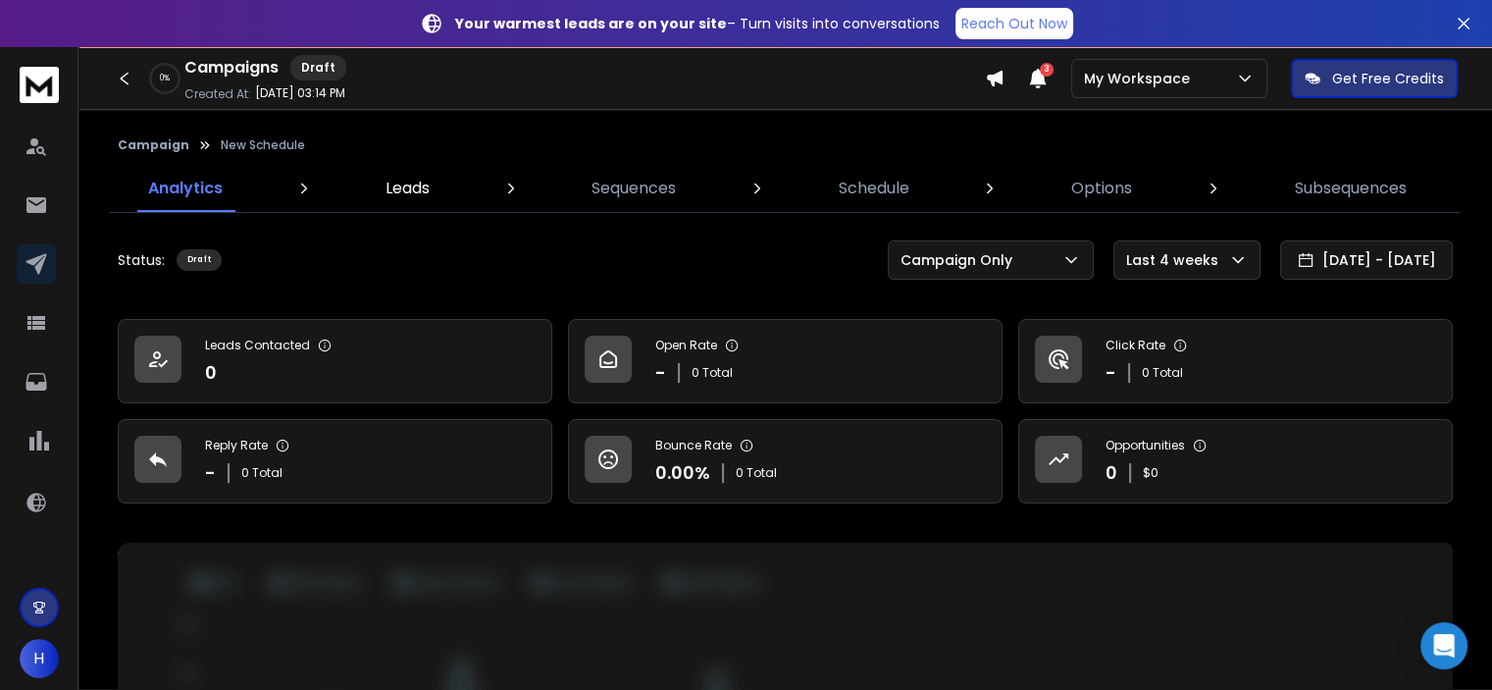
click at [409, 188] on p "Leads" at bounding box center [408, 189] width 44 height 24
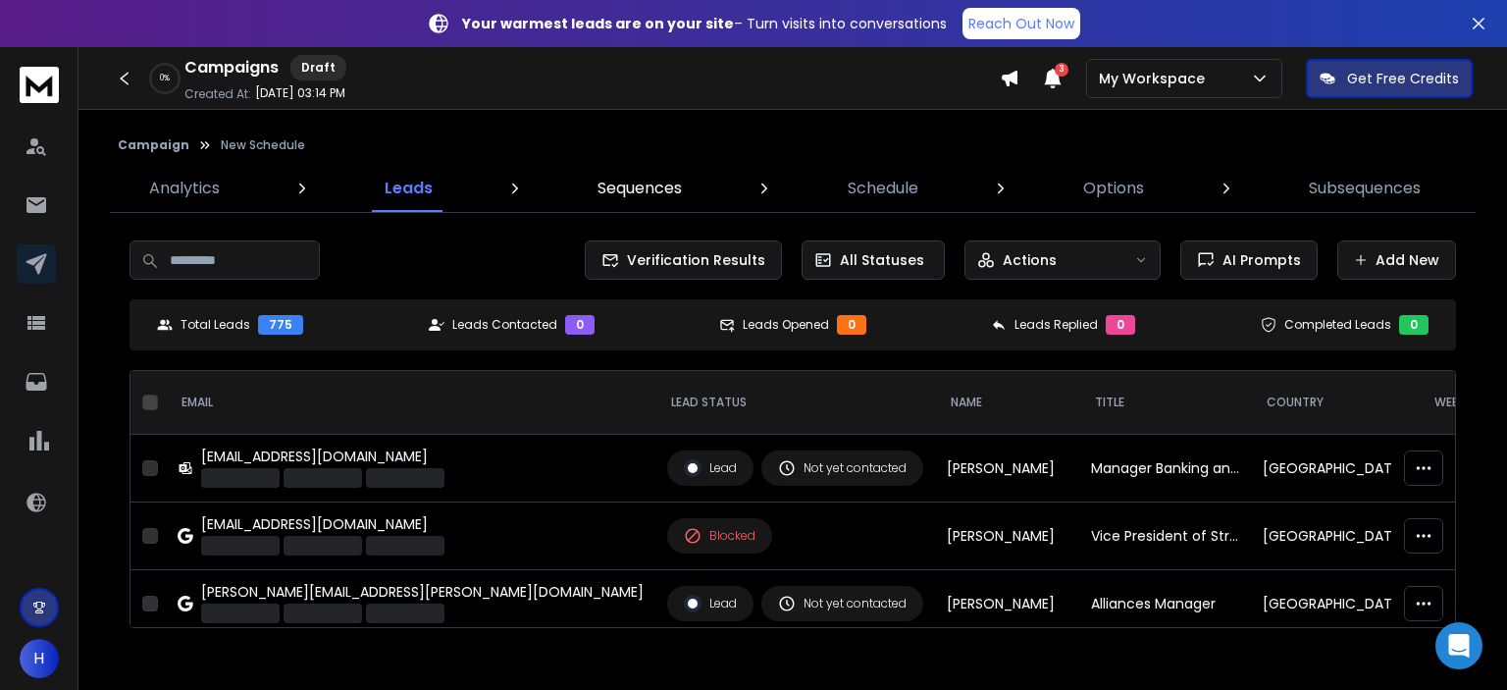
click at [624, 189] on p "Sequences" at bounding box center [639, 189] width 84 height 24
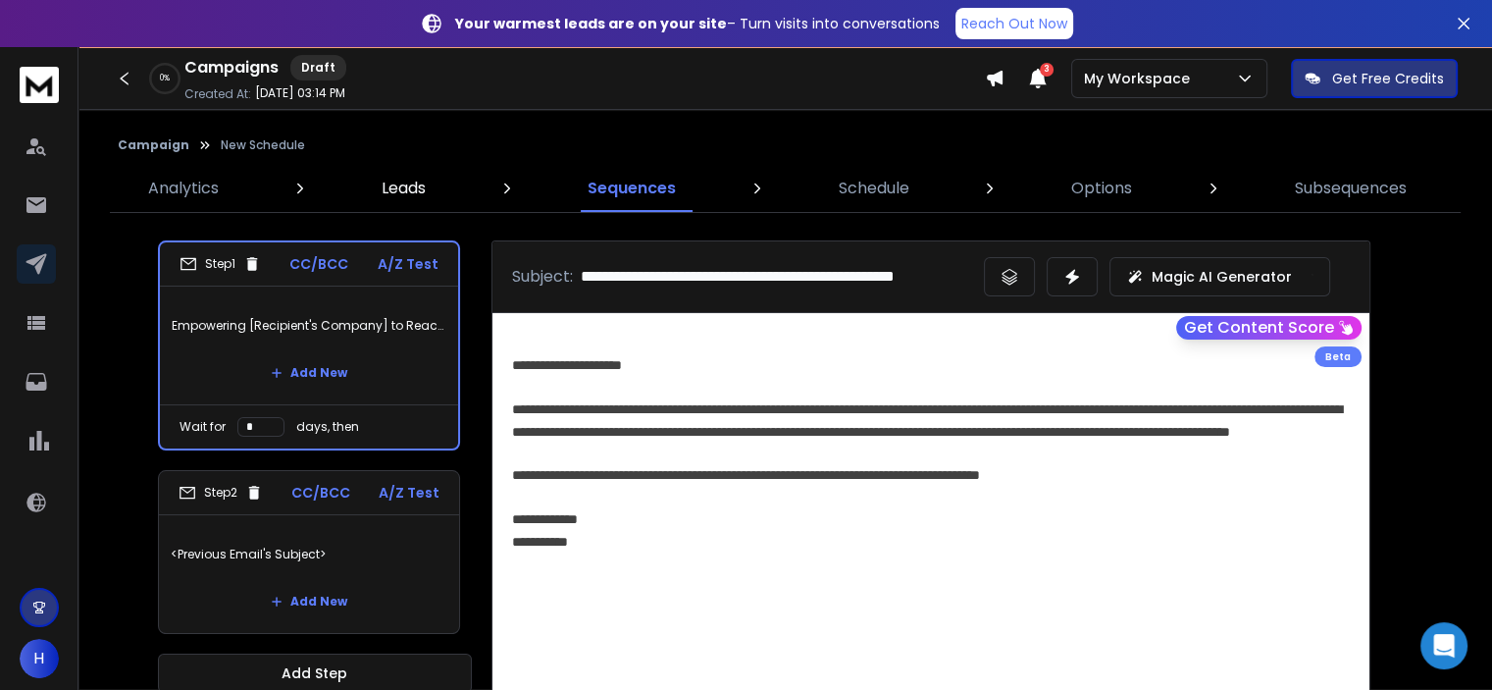
click at [416, 180] on p "Leads" at bounding box center [404, 189] width 44 height 24
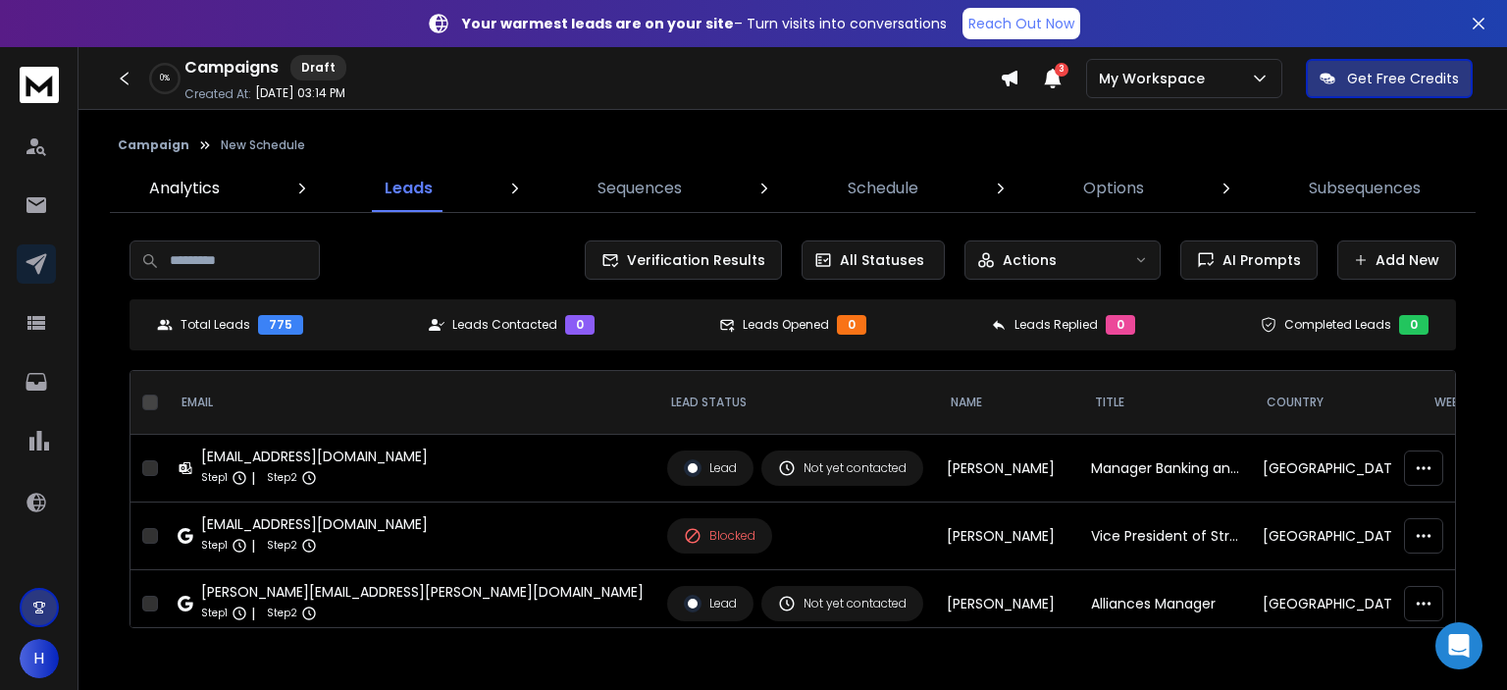
click at [206, 193] on p "Analytics" at bounding box center [184, 189] width 71 height 24
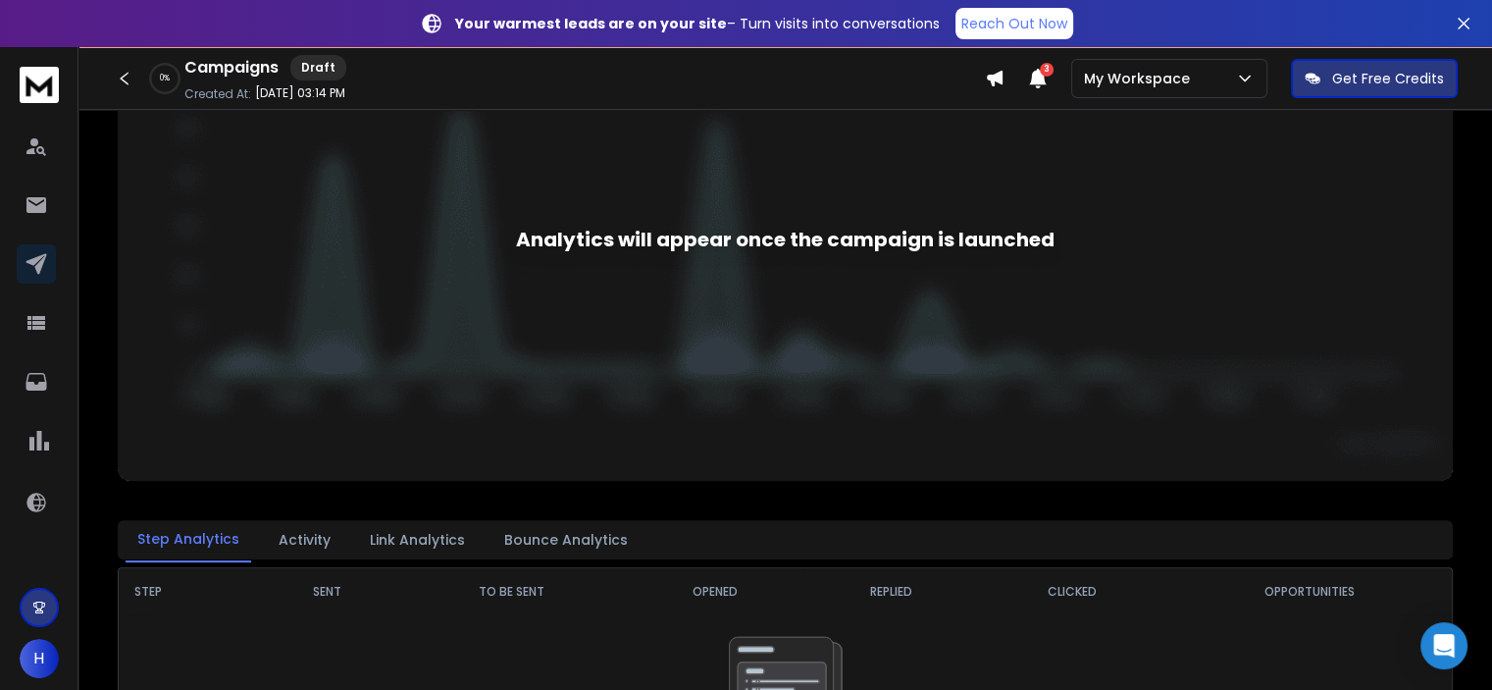
scroll to position [589, 0]
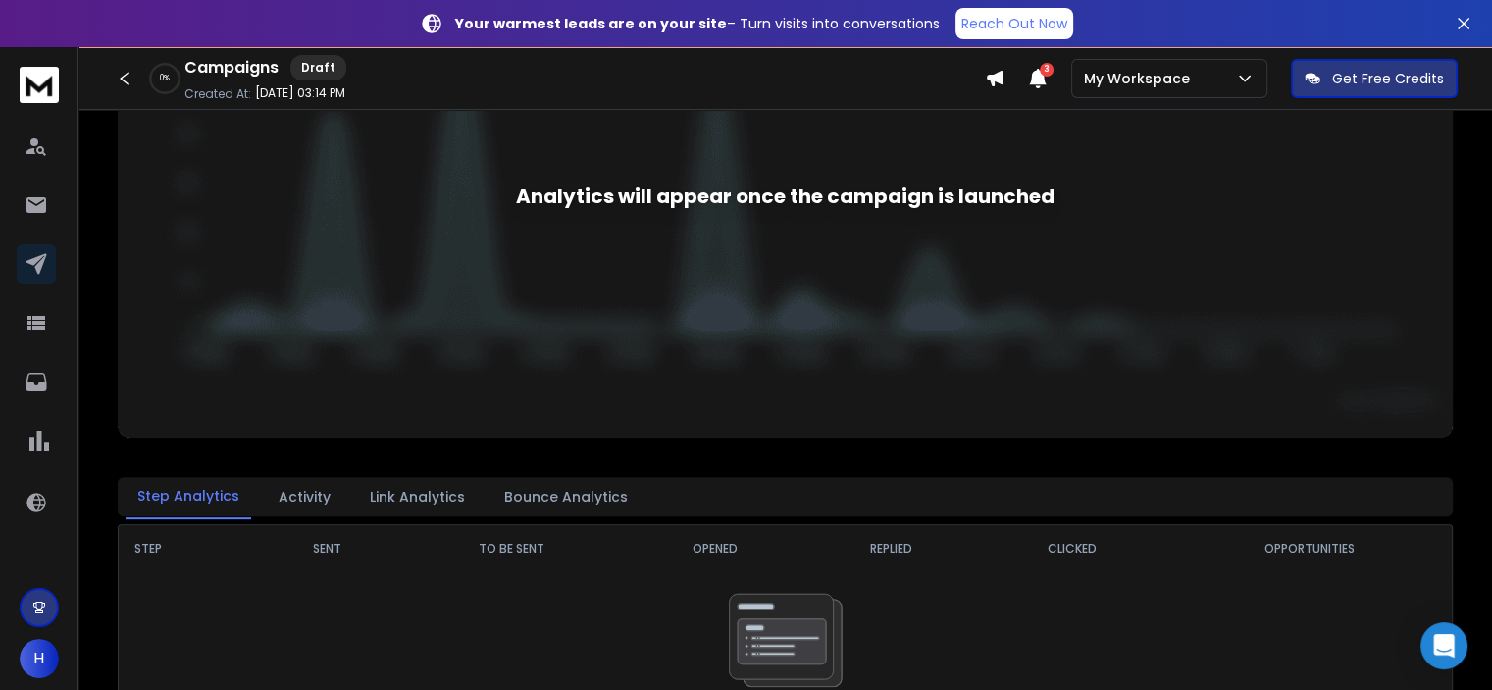
click at [408, 493] on button "Link Analytics" at bounding box center [417, 496] width 119 height 43
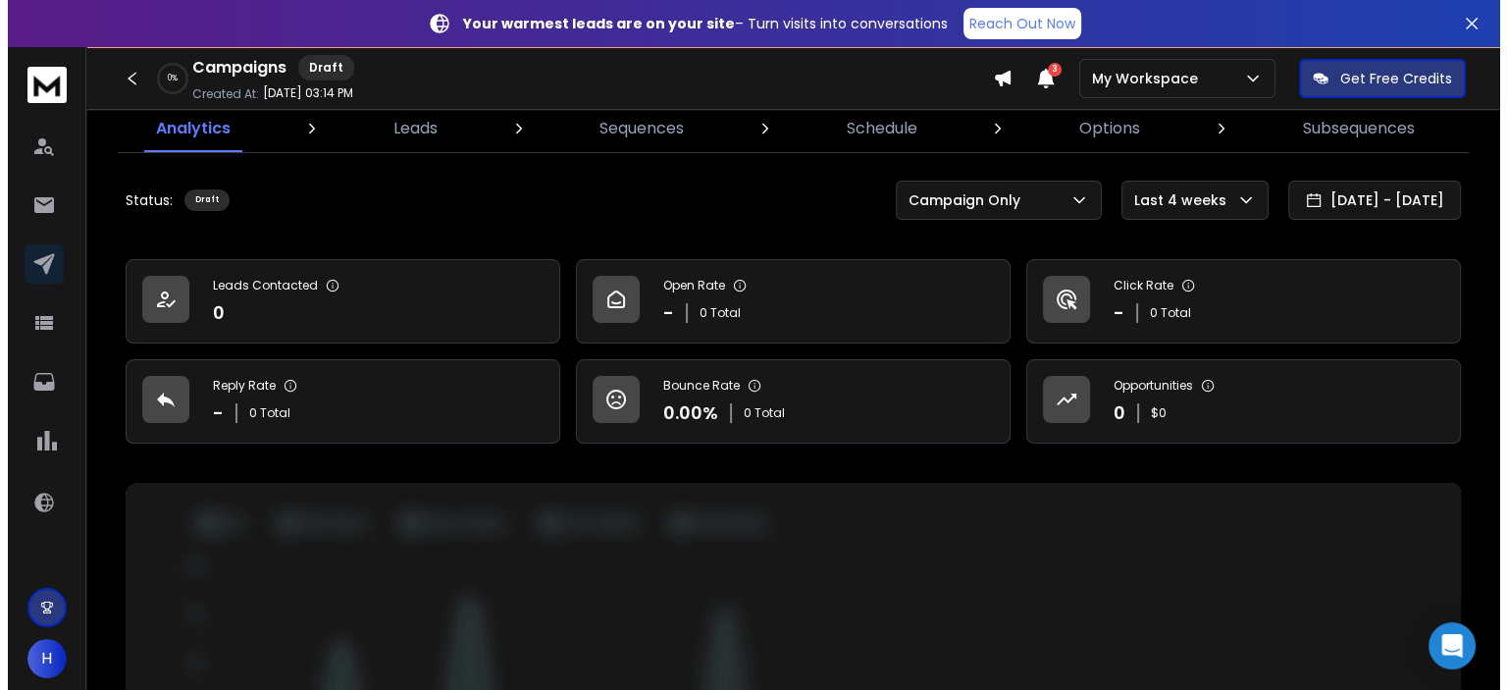
scroll to position [0, 0]
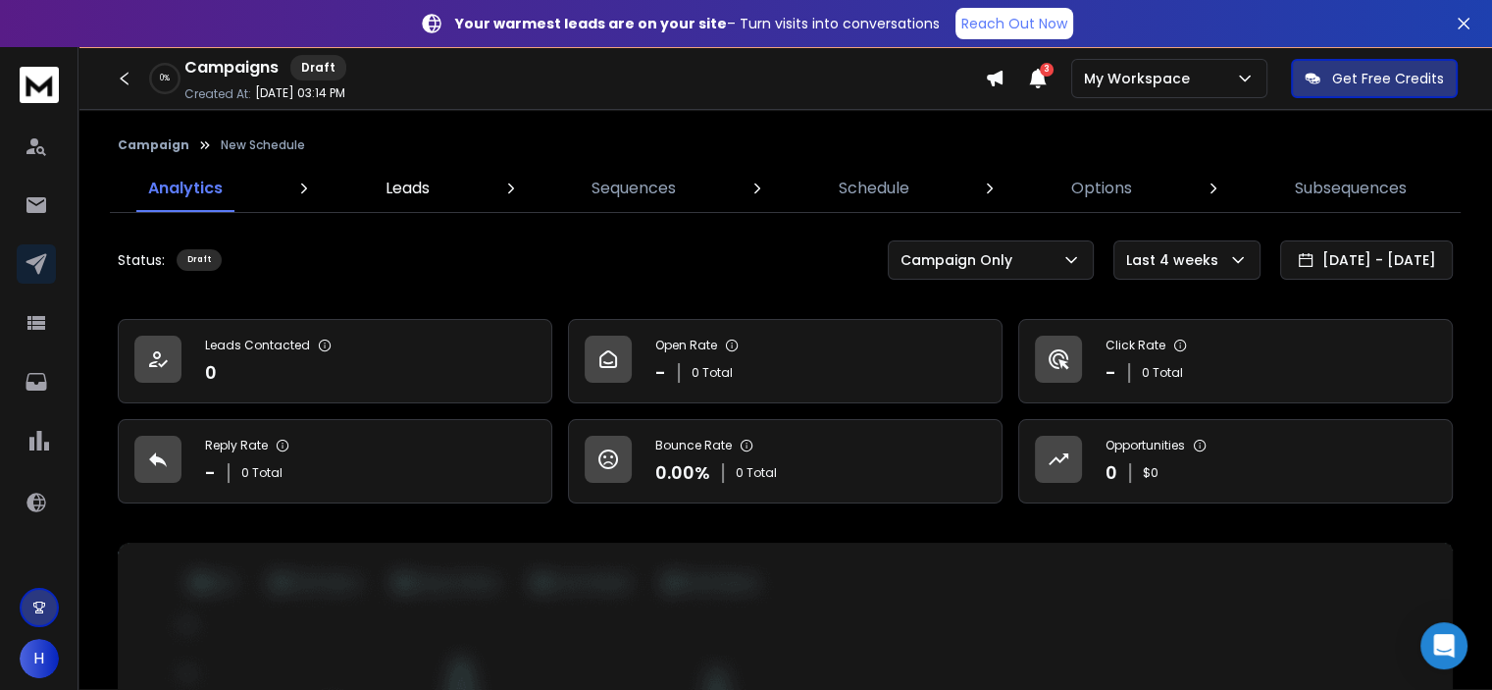
click at [409, 187] on p "Leads" at bounding box center [408, 189] width 44 height 24
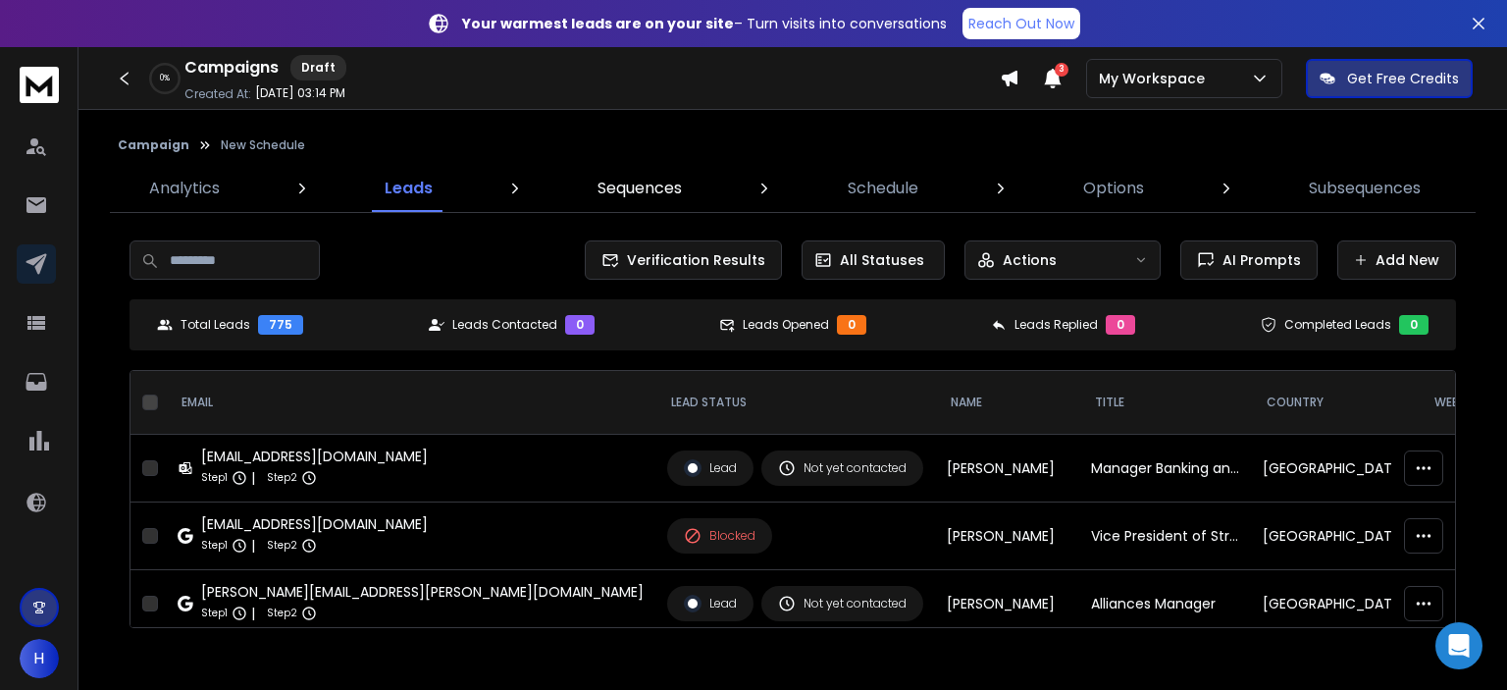
click at [620, 195] on p "Sequences" at bounding box center [639, 189] width 84 height 24
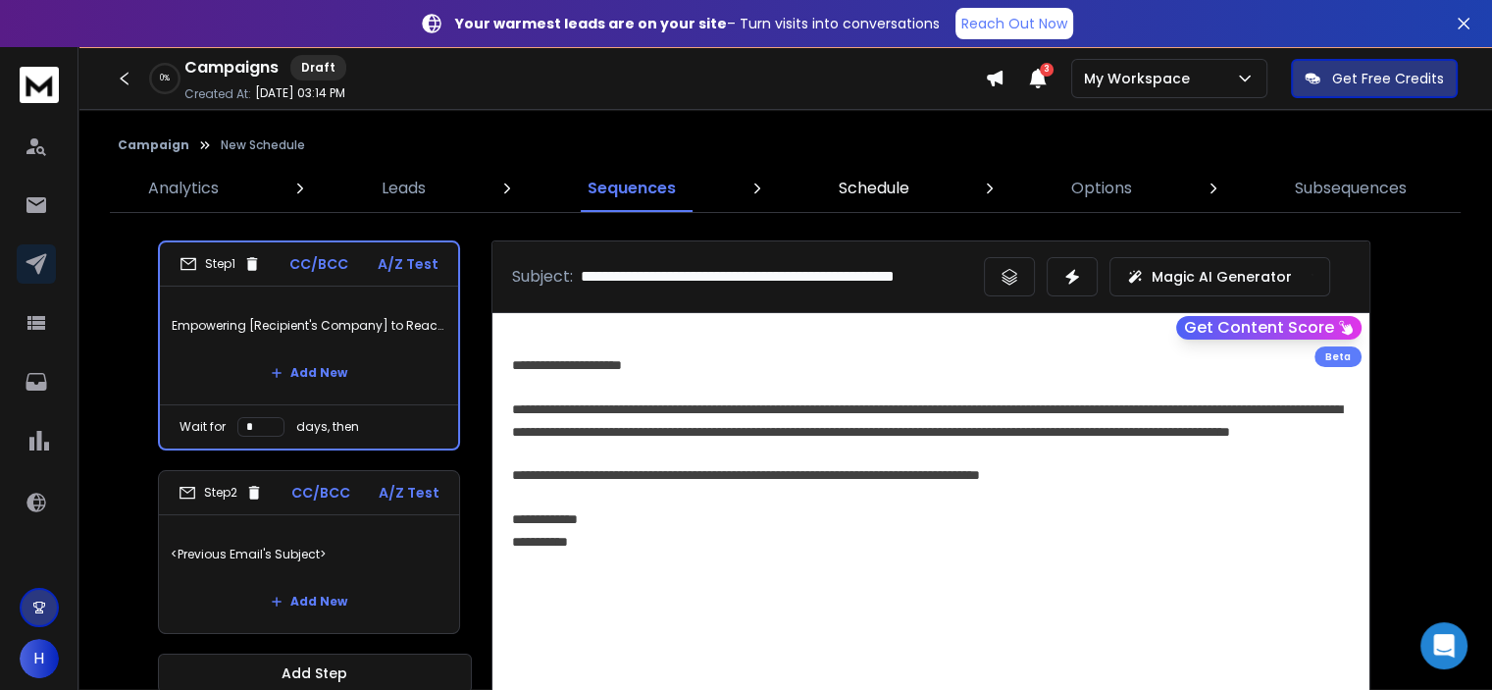
click at [852, 196] on p "Schedule" at bounding box center [874, 189] width 71 height 24
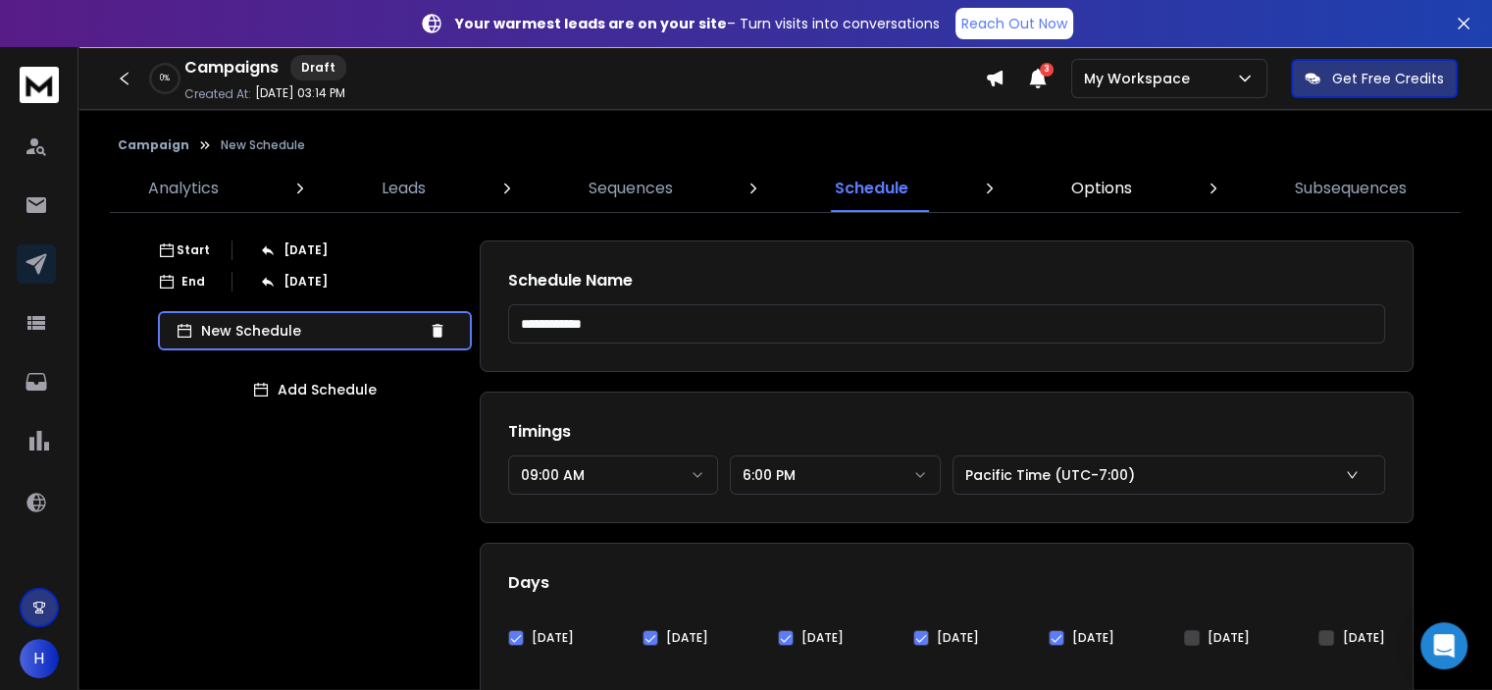
click at [1080, 190] on p "Options" at bounding box center [1101, 189] width 61 height 24
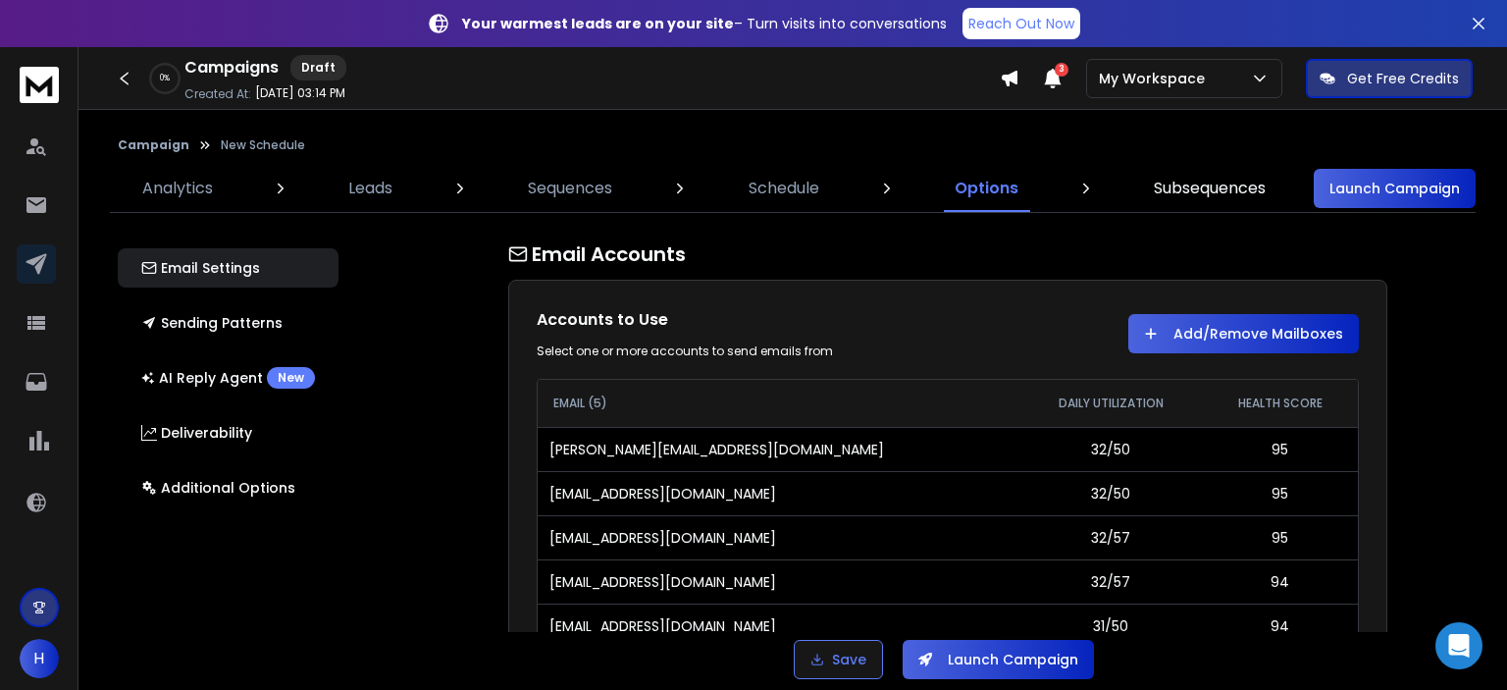
click at [1200, 184] on p "Subsequences" at bounding box center [1210, 189] width 112 height 24
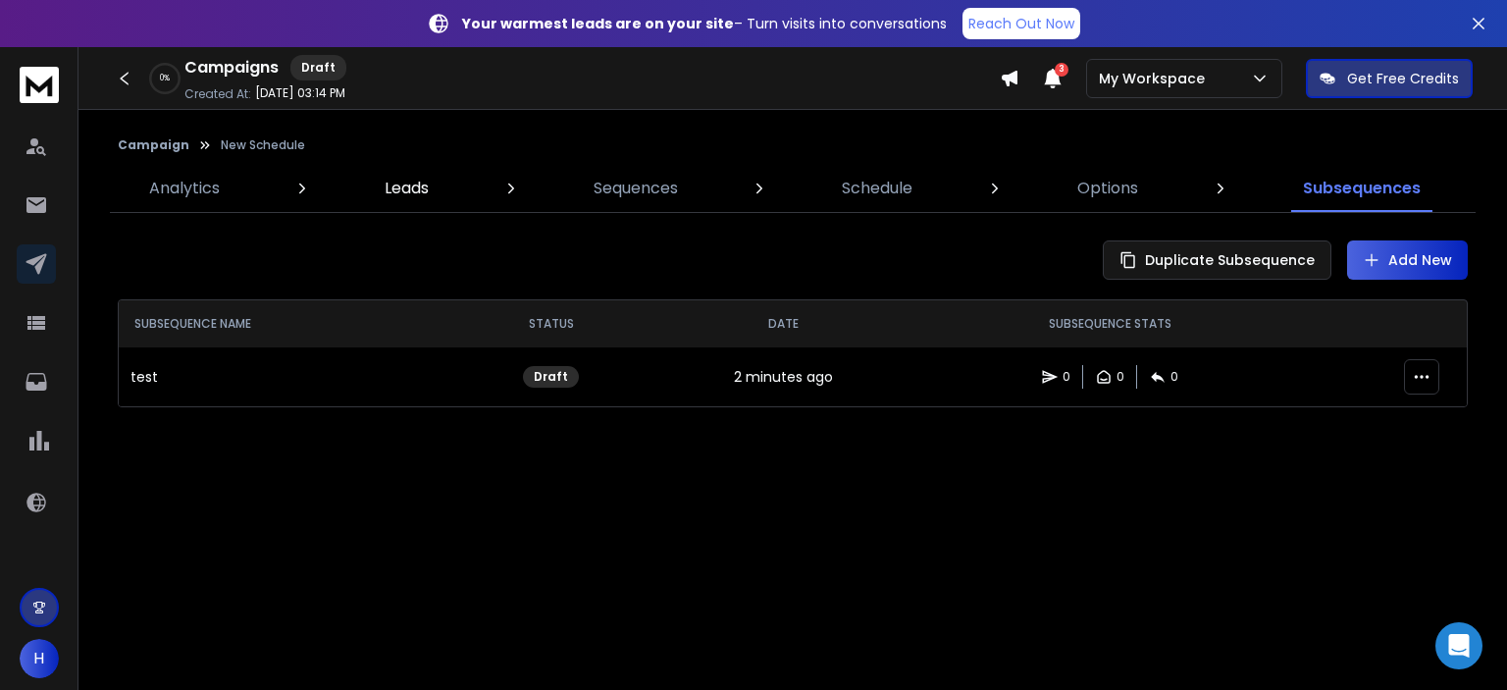
click at [404, 192] on p "Leads" at bounding box center [407, 189] width 44 height 24
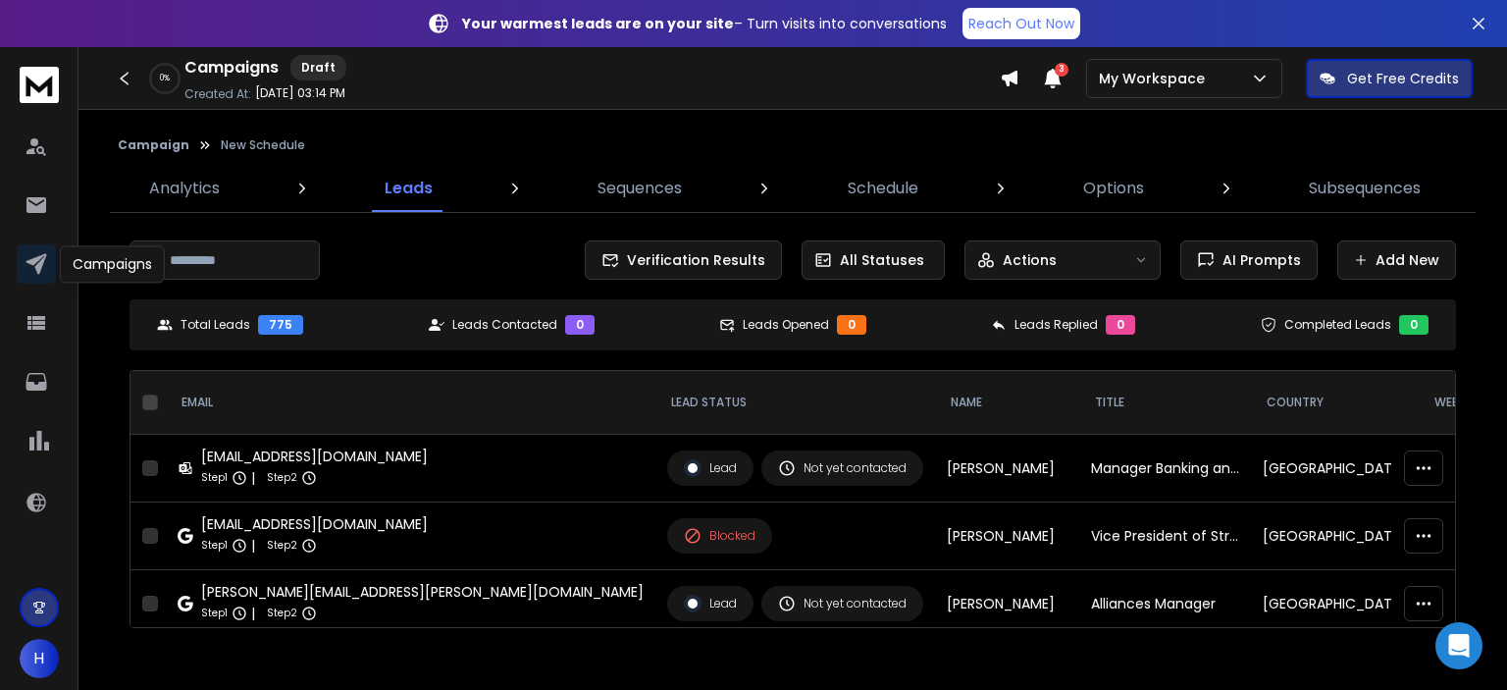
click at [34, 264] on icon at bounding box center [37, 264] width 24 height 24
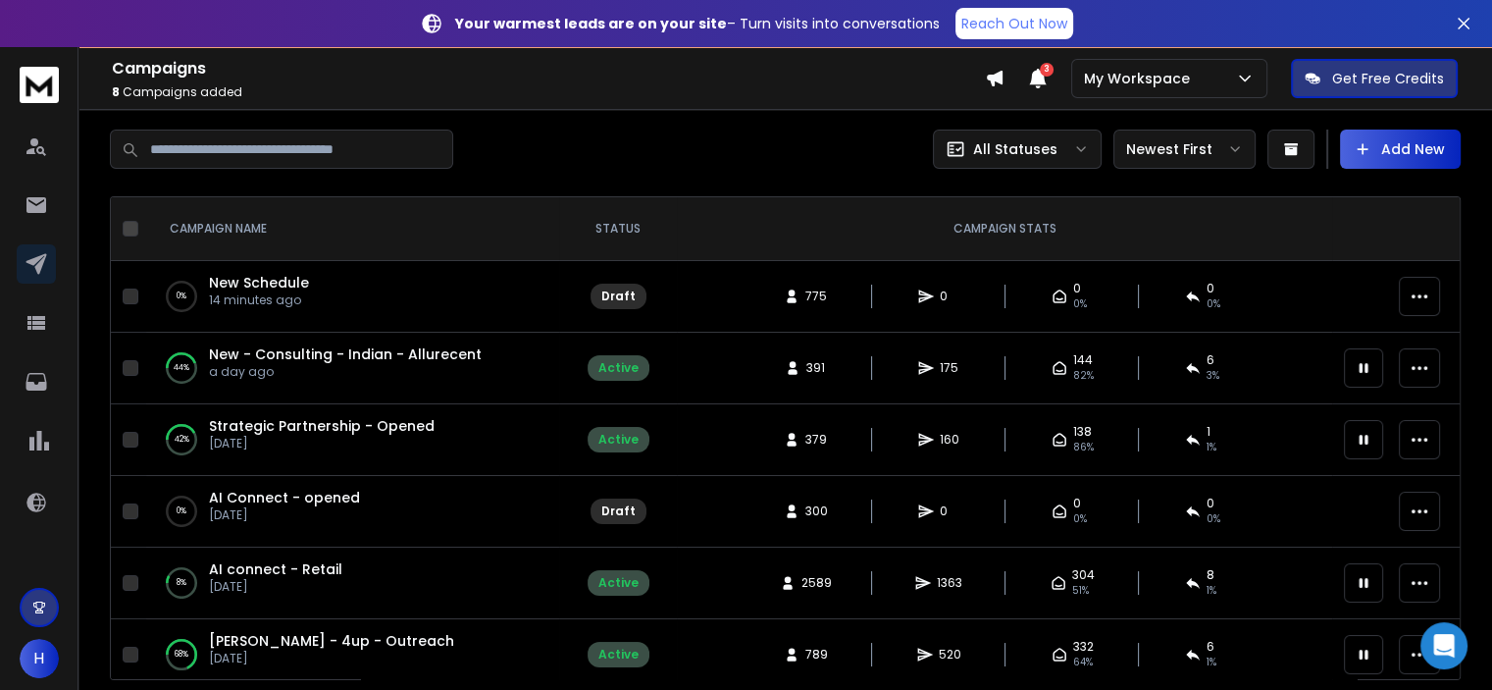
click at [294, 356] on span "New - Consulting - Indian - Allurecent" at bounding box center [345, 354] width 273 height 20
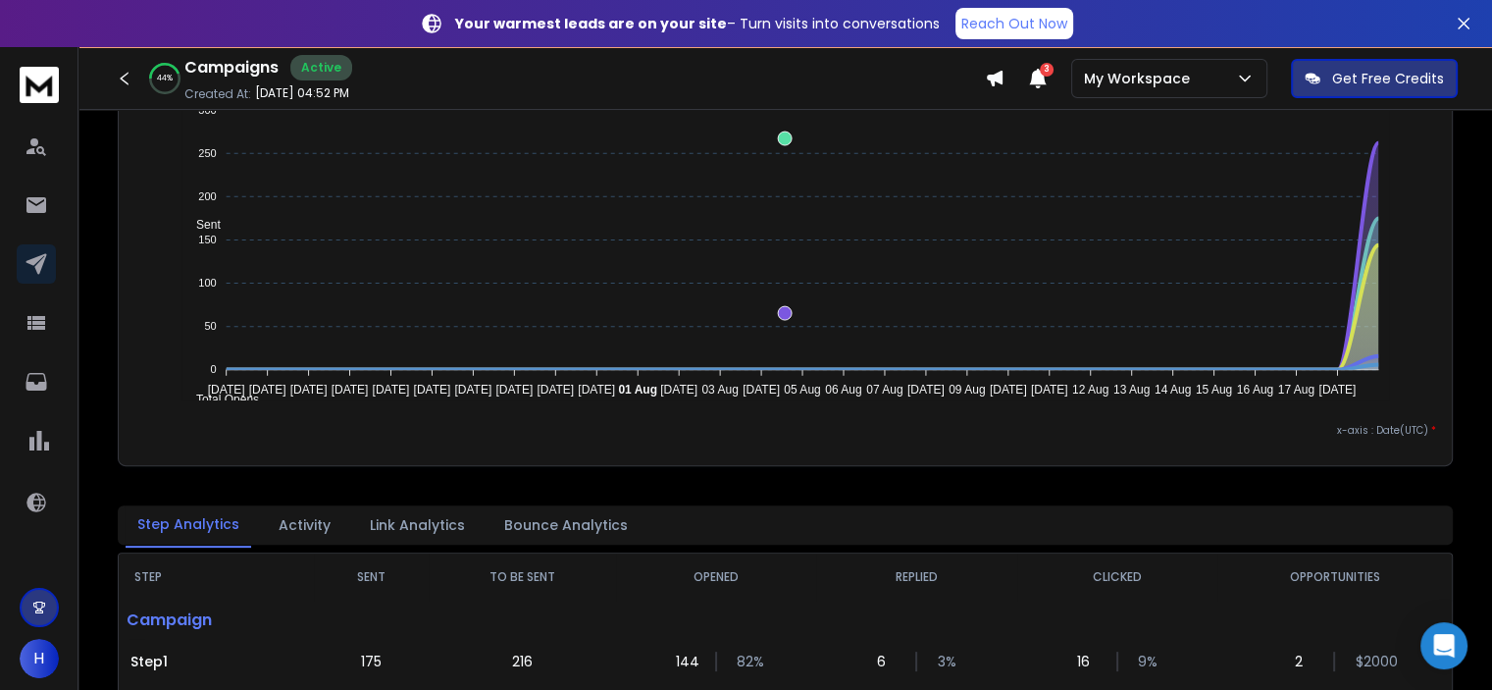
scroll to position [483, 0]
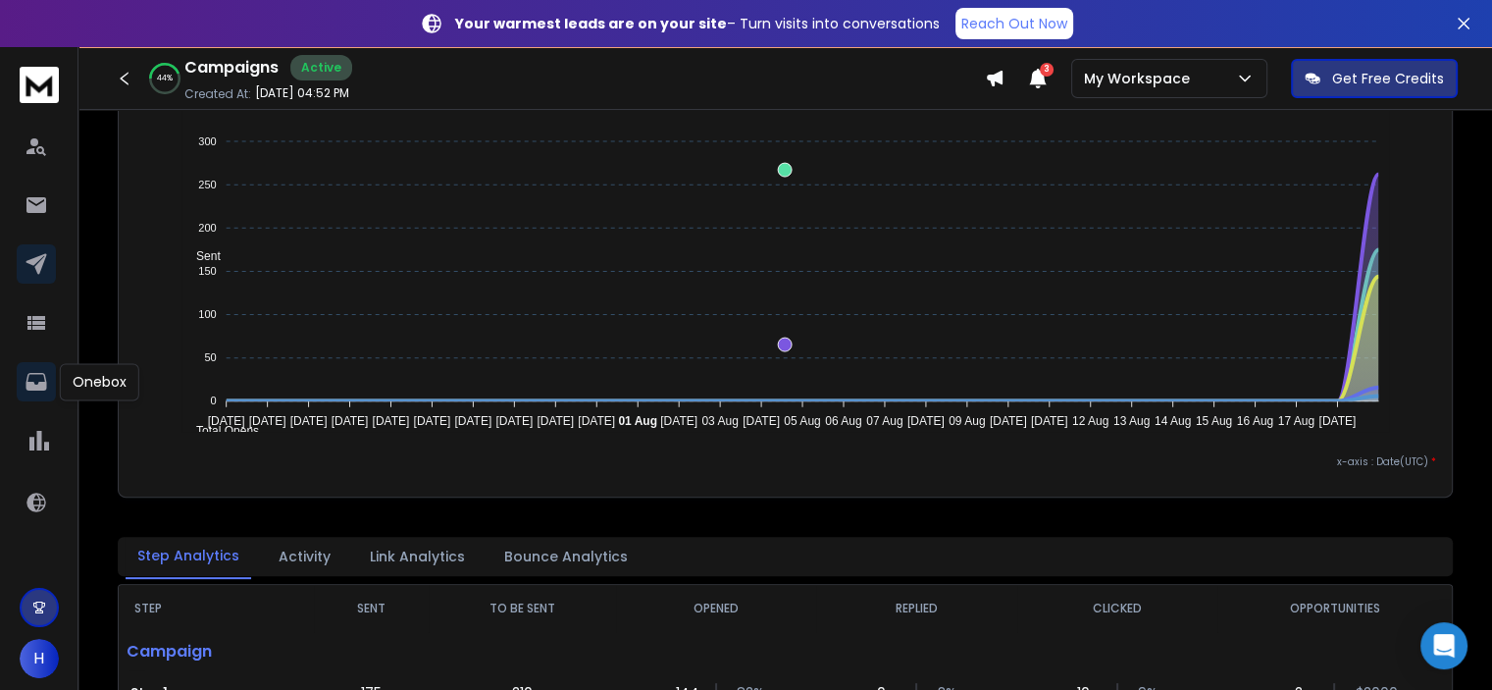
click at [35, 389] on icon at bounding box center [36, 382] width 21 height 18
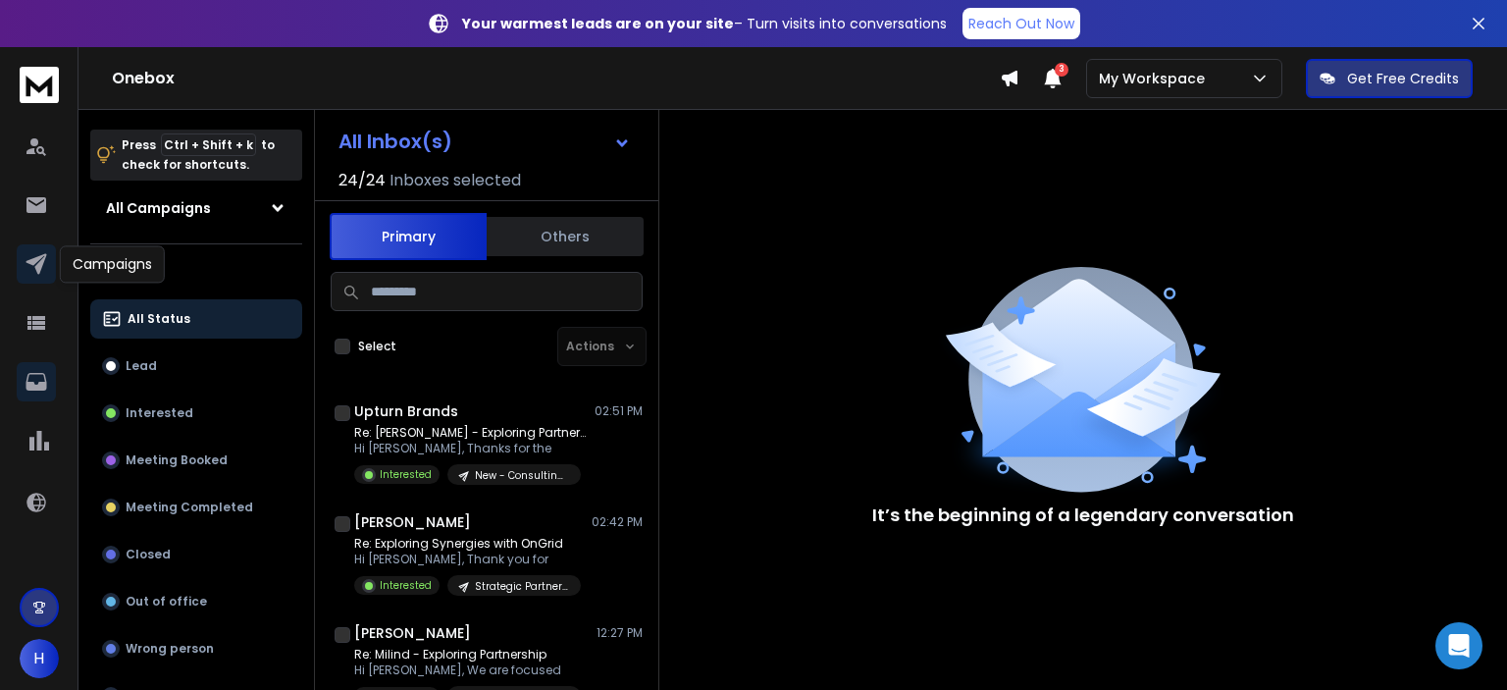
click at [29, 259] on icon at bounding box center [36, 263] width 21 height 21
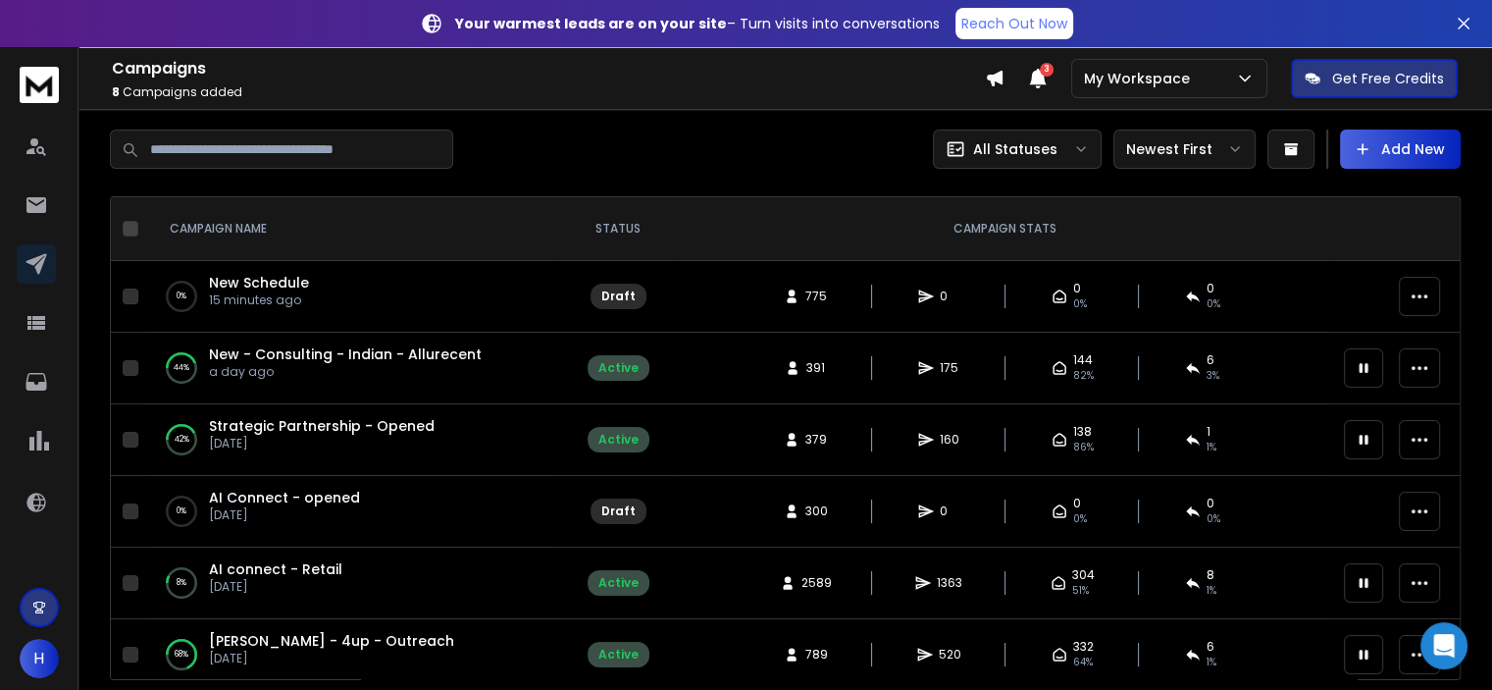
click at [269, 354] on span "New - Consulting - Indian - Allurecent" at bounding box center [345, 354] width 273 height 20
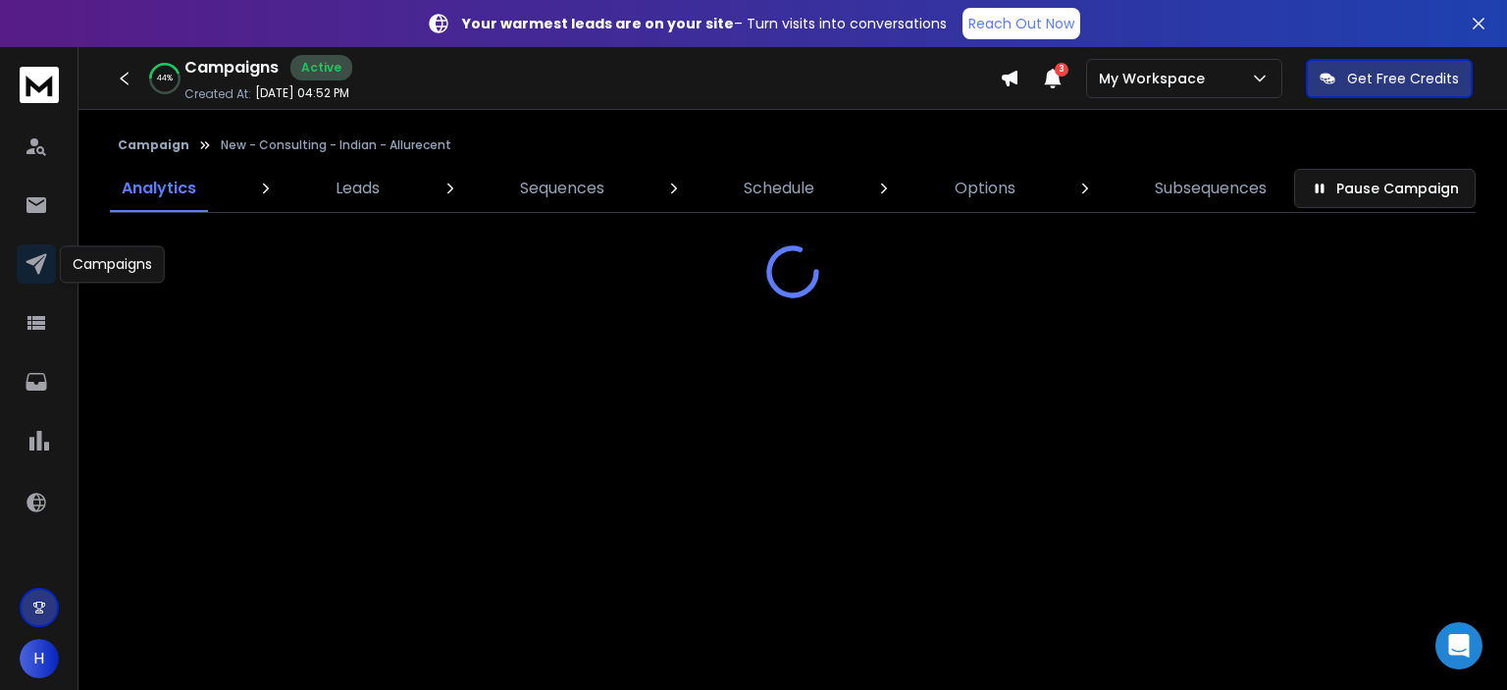
click at [43, 270] on icon at bounding box center [37, 264] width 24 height 24
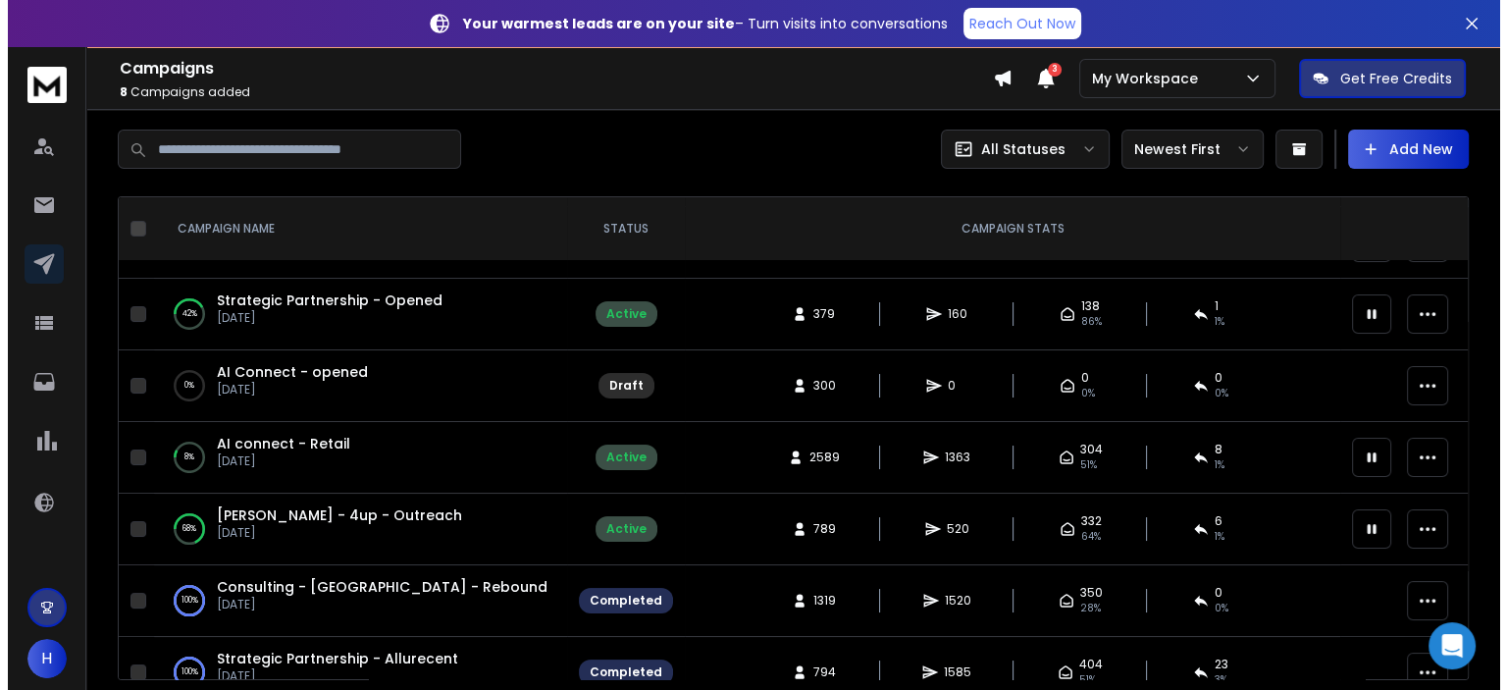
scroll to position [167, 0]
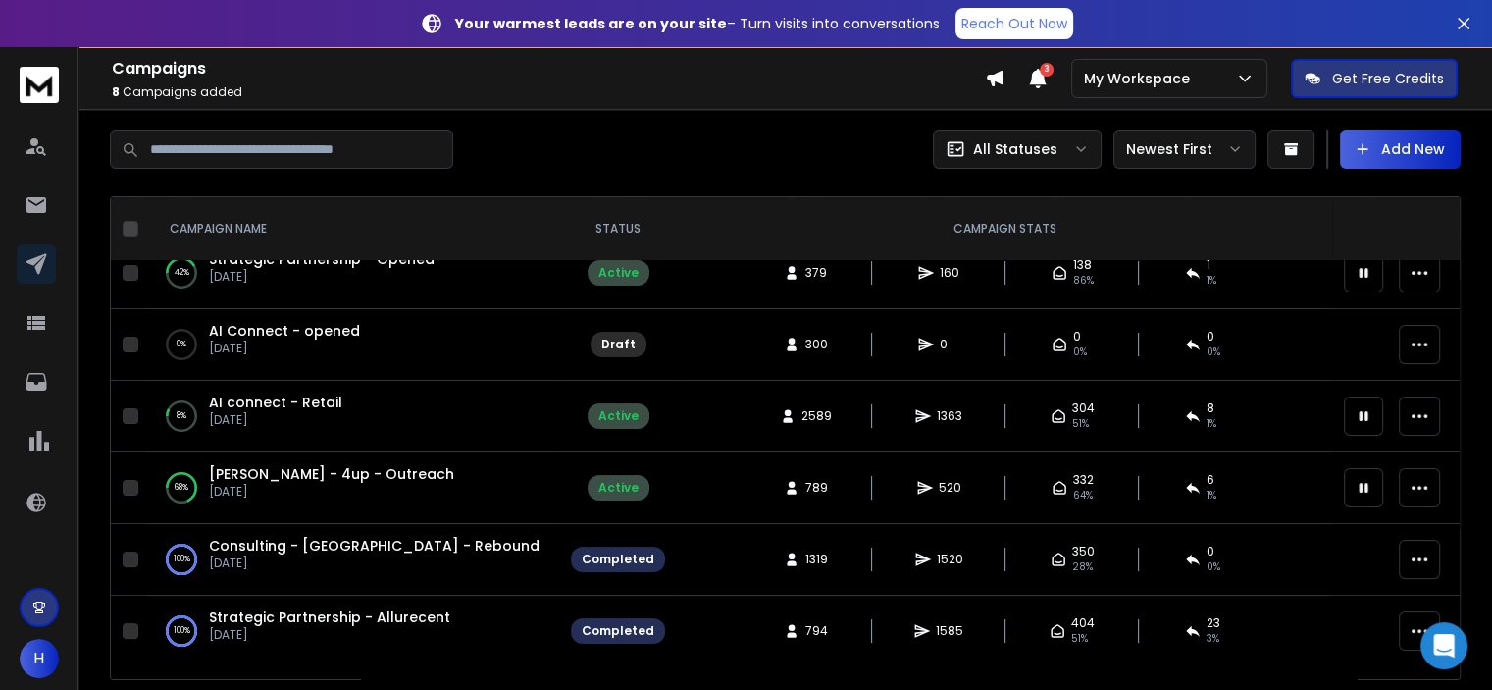
click at [314, 611] on span "Strategic Partnership - Allurecent" at bounding box center [329, 617] width 241 height 20
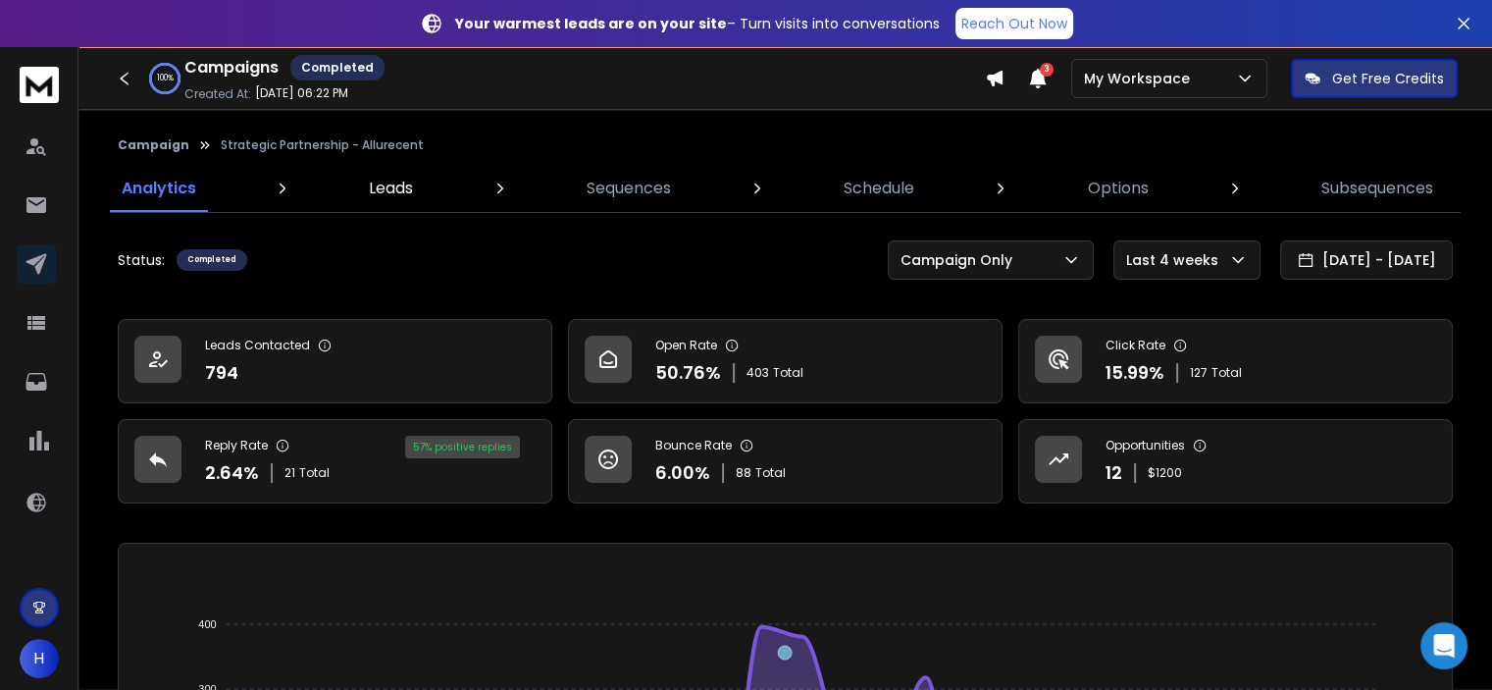
click at [404, 182] on p "Leads" at bounding box center [391, 189] width 44 height 24
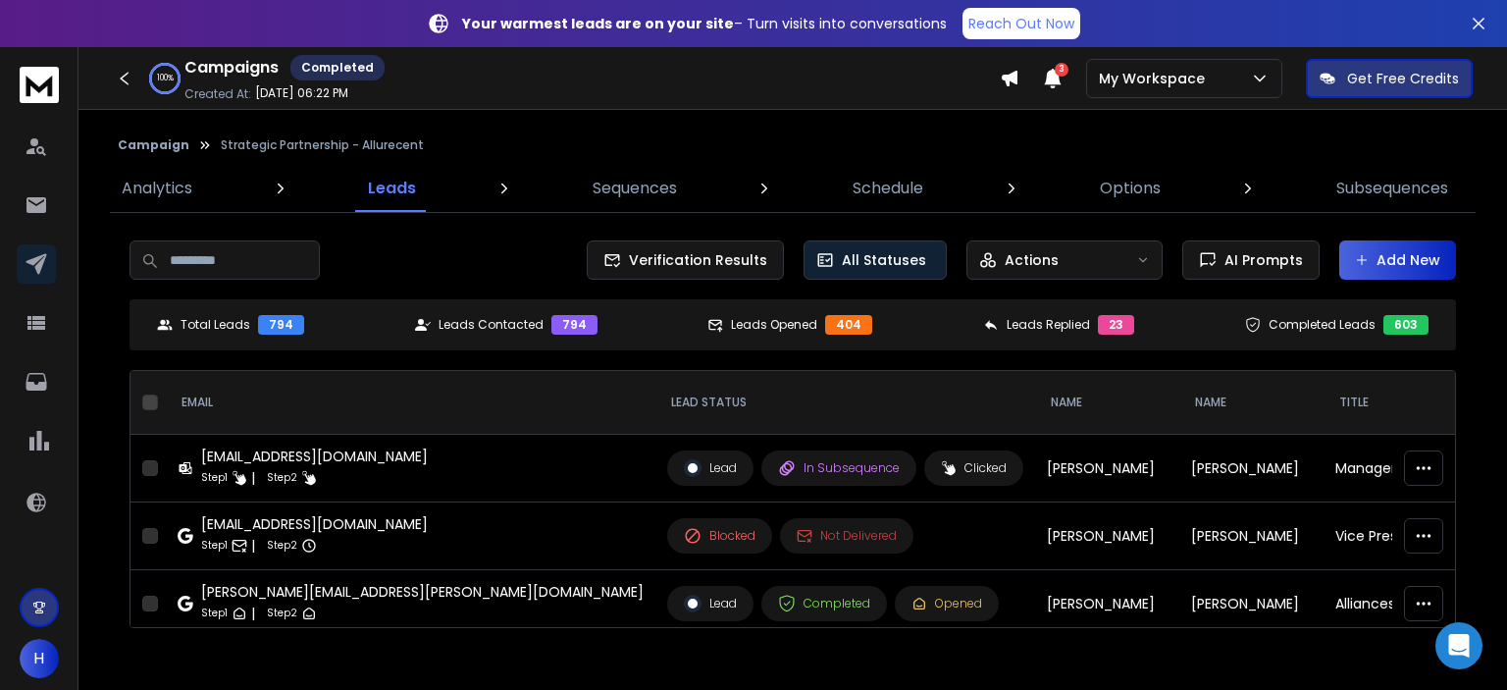
click at [887, 254] on p "All Statuses" at bounding box center [884, 260] width 84 height 20
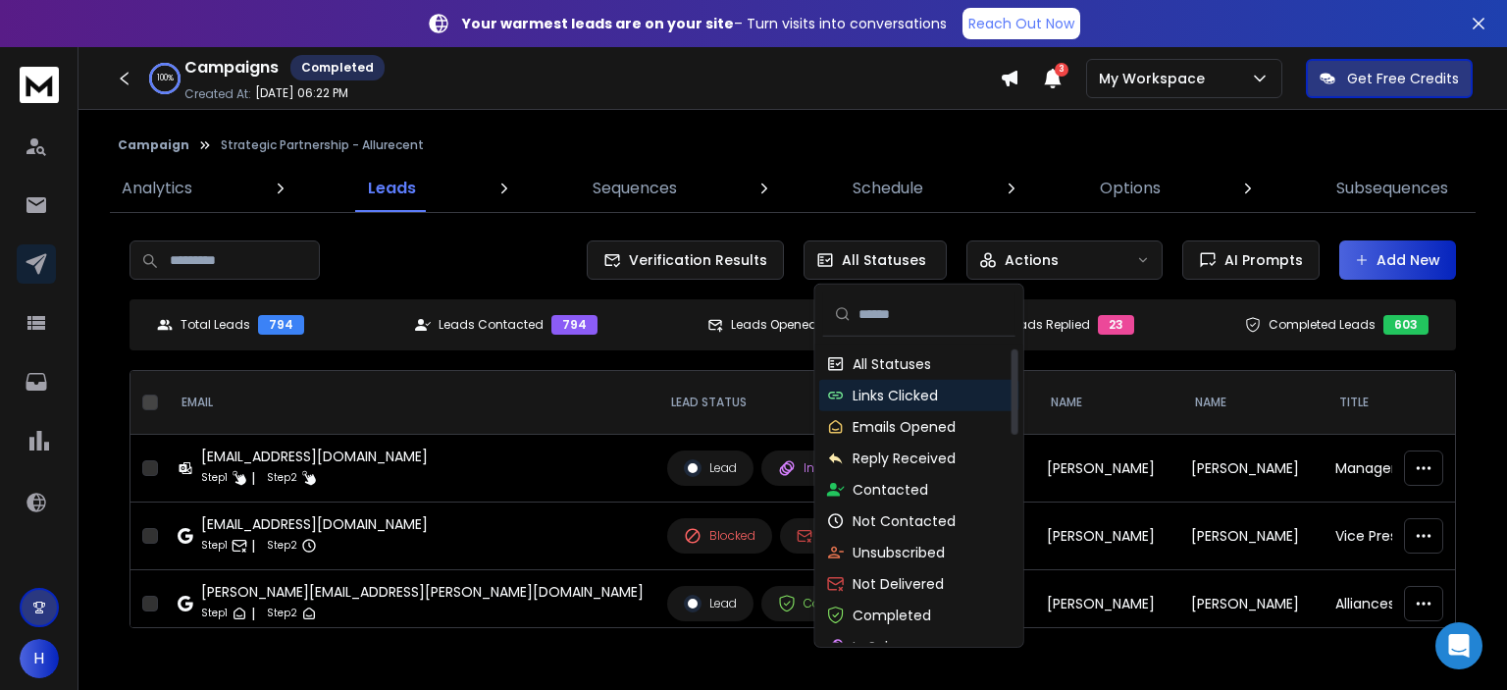
click at [908, 394] on p "Links Clicked" at bounding box center [894, 396] width 85 height 20
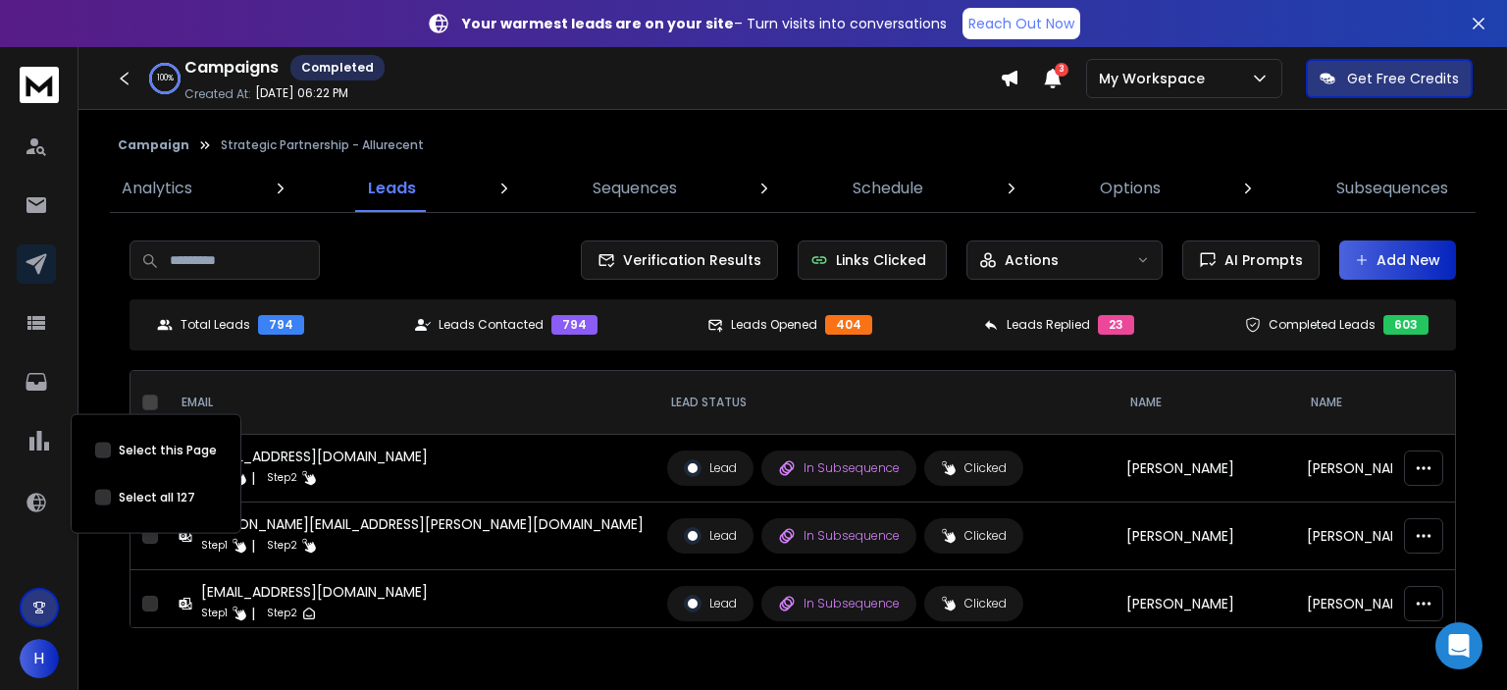
click at [153, 399] on button "Select this Page" at bounding box center [150, 402] width 16 height 16
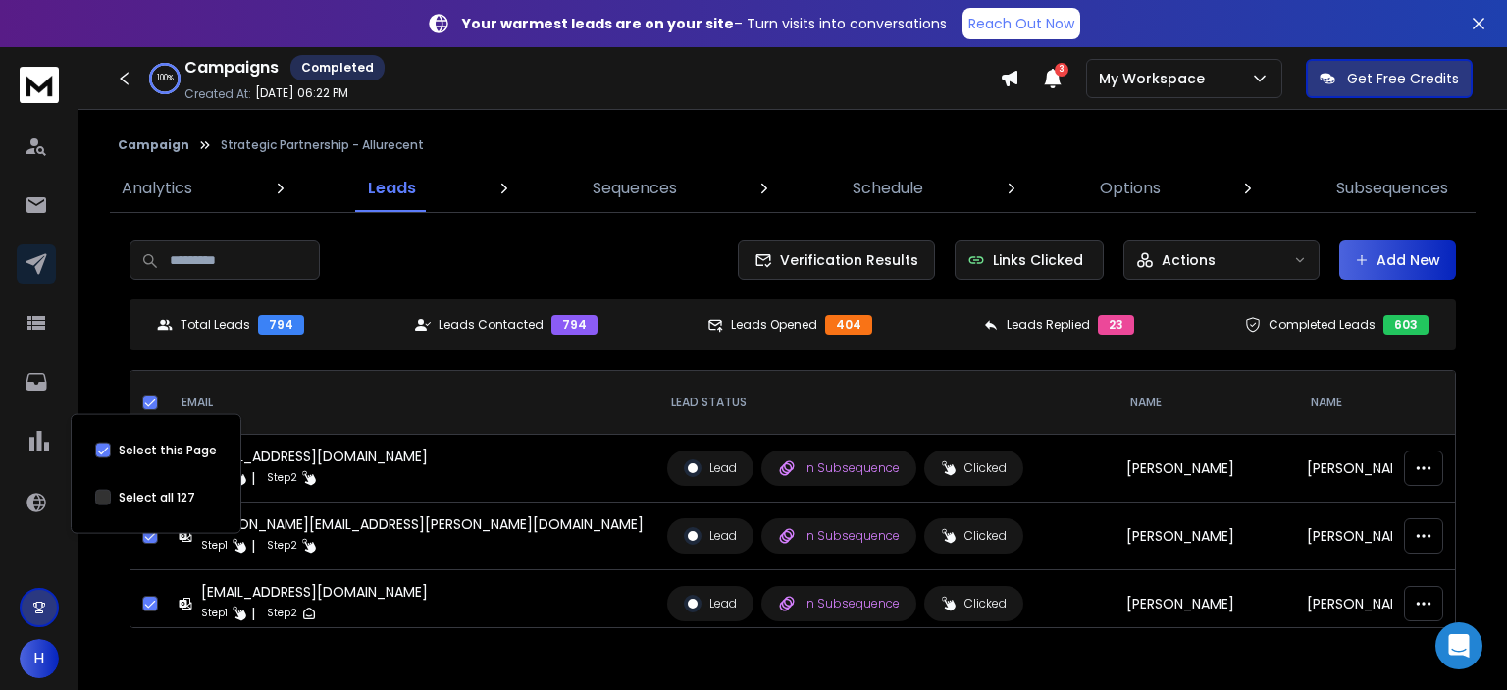
click at [104, 498] on button "Select this Page" at bounding box center [103, 498] width 16 height 16
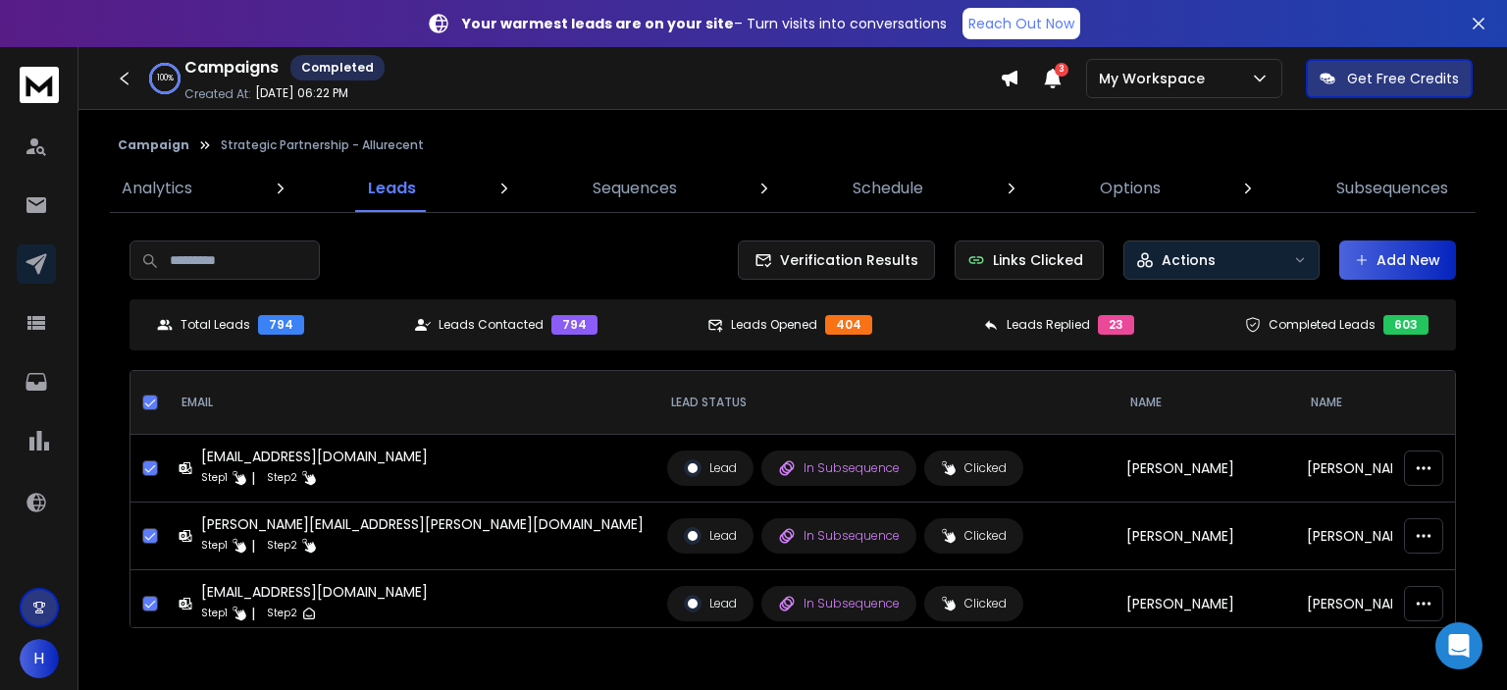
click at [1227, 259] on div "Actions" at bounding box center [1210, 260] width 149 height 20
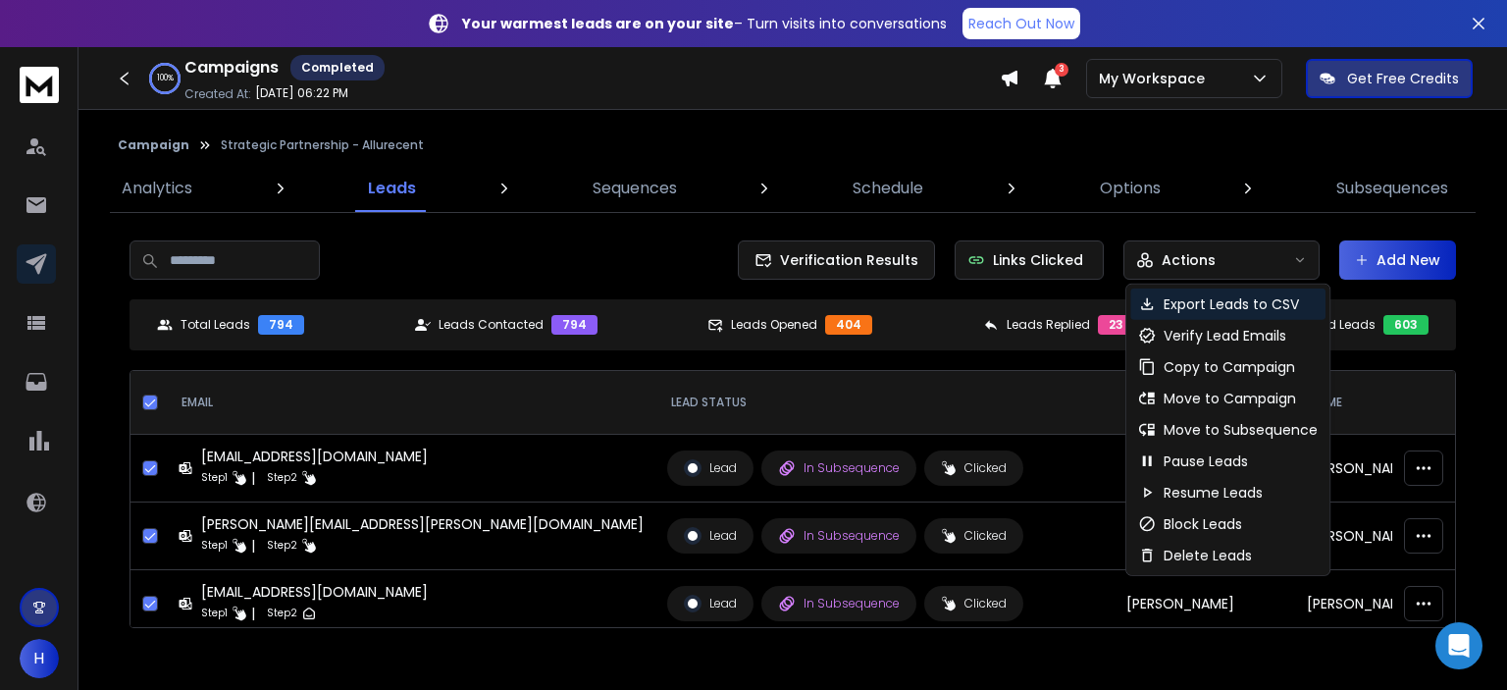
click at [1193, 302] on p "Export Leads to CSV" at bounding box center [1230, 304] width 135 height 20
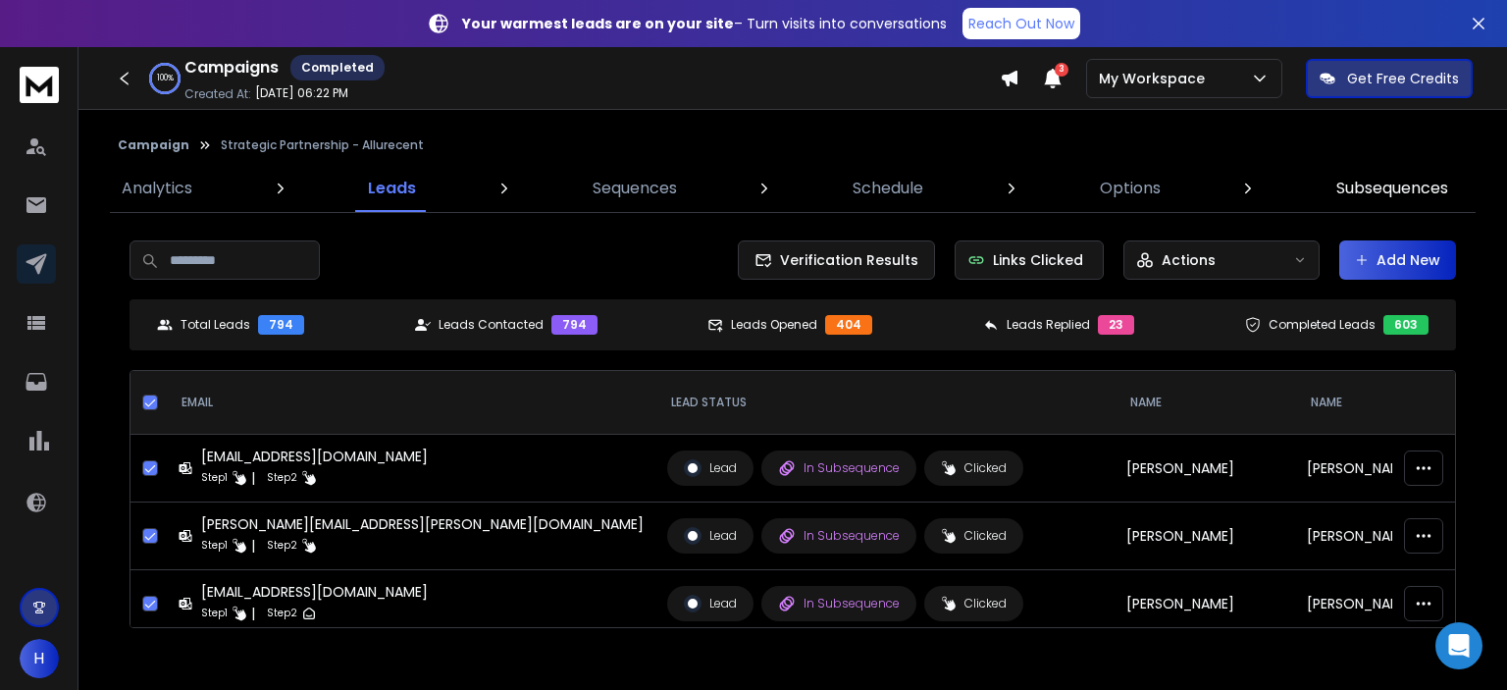
click at [1368, 183] on p "Subsequences" at bounding box center [1392, 189] width 112 height 24
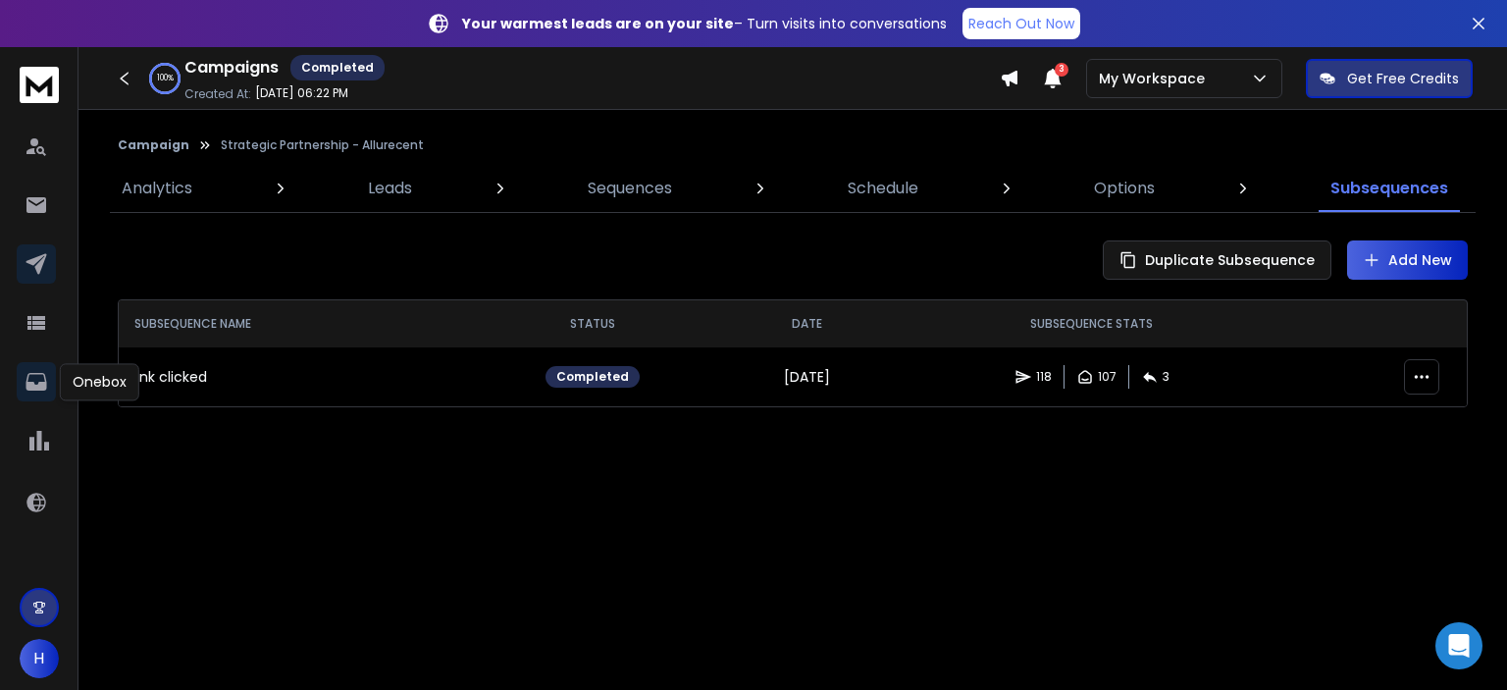
click at [28, 380] on icon at bounding box center [37, 382] width 24 height 24
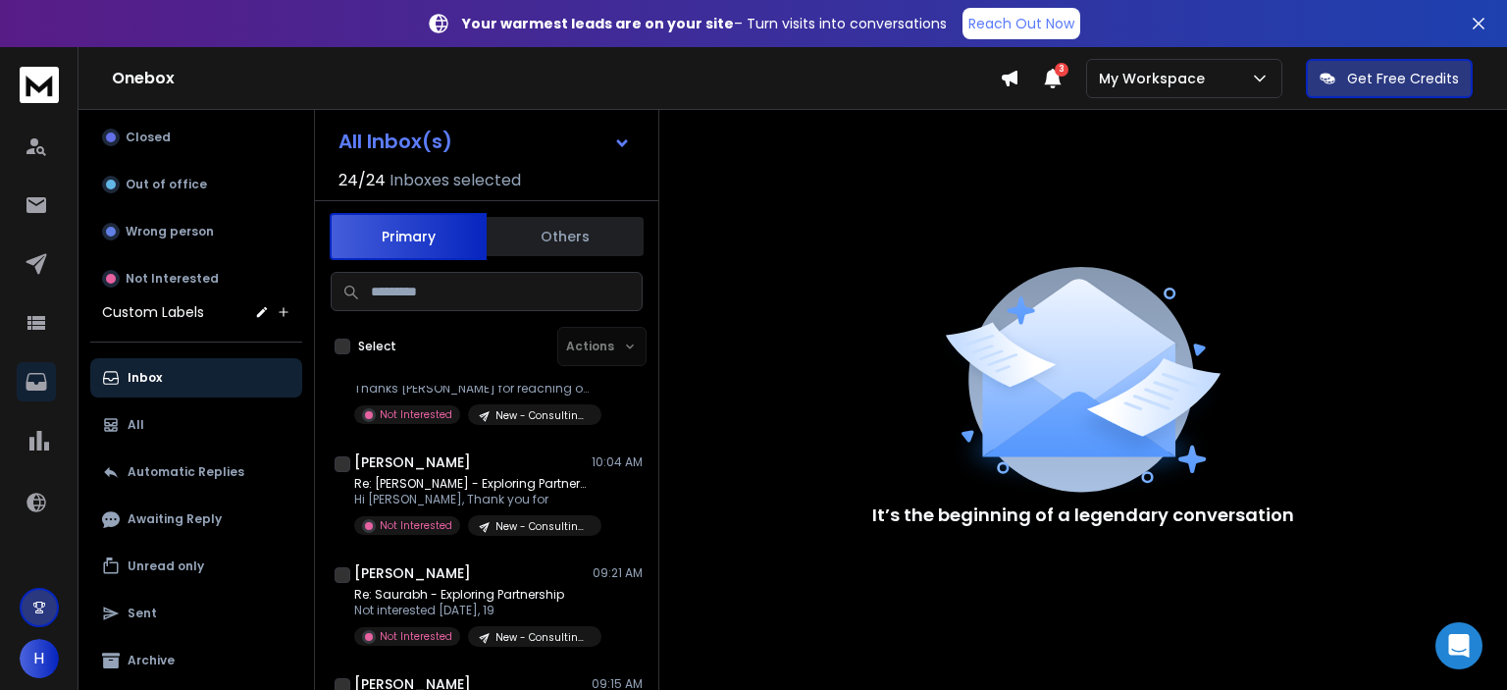
scroll to position [438, 0]
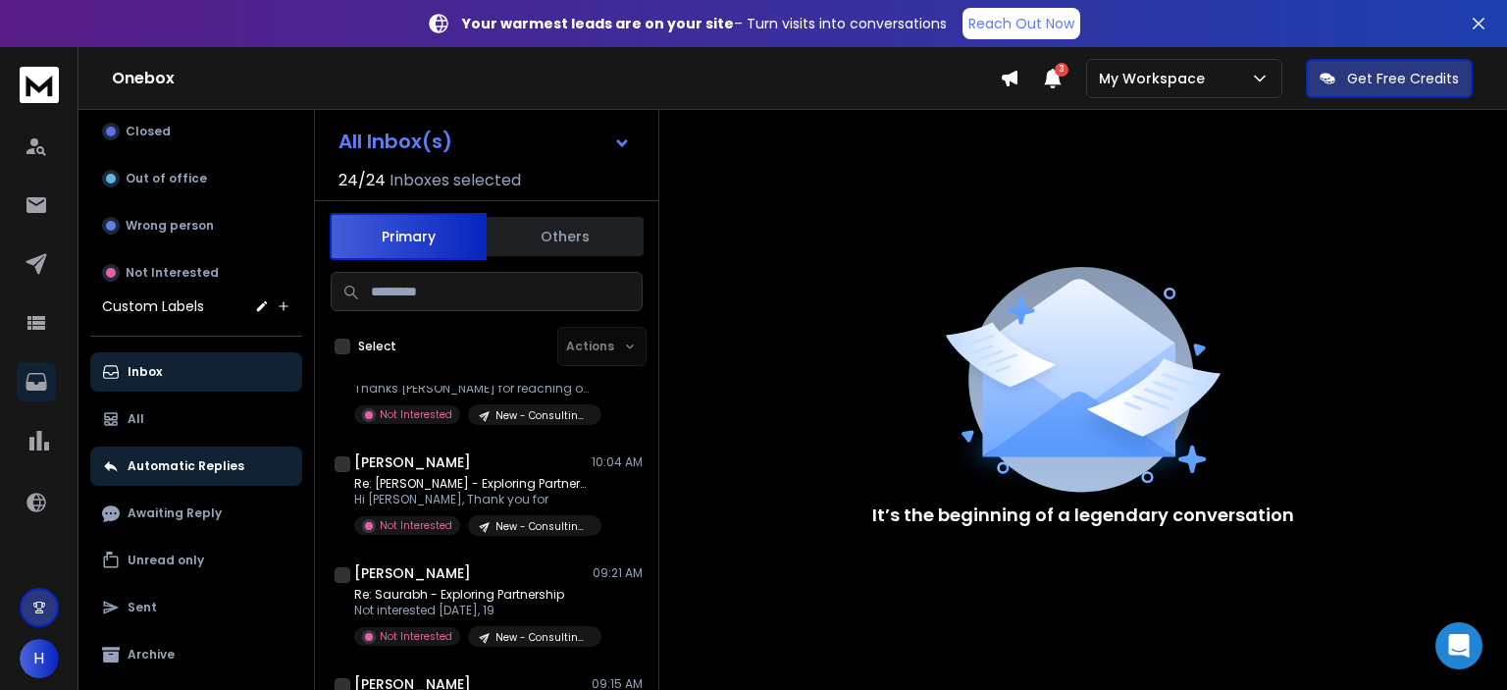
click at [203, 458] on p "Automatic Replies" at bounding box center [186, 466] width 117 height 16
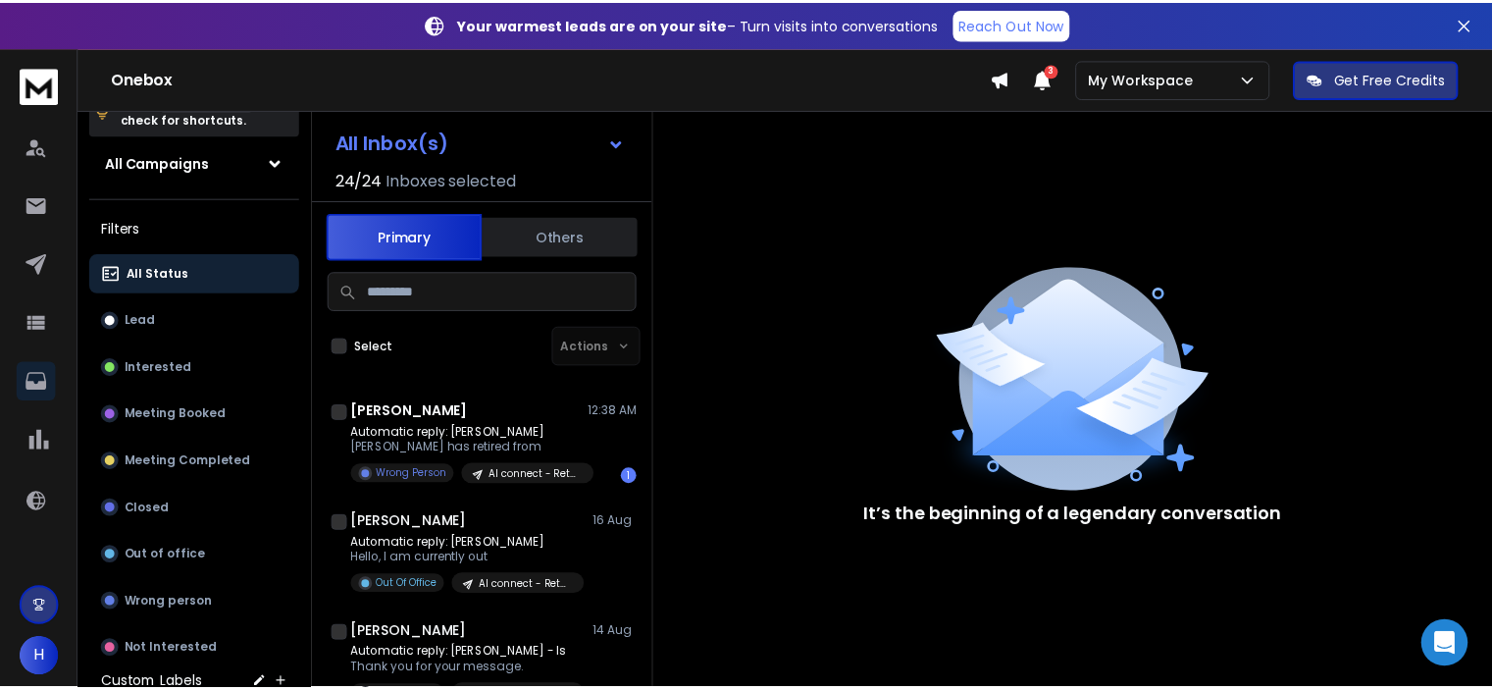
scroll to position [0, 0]
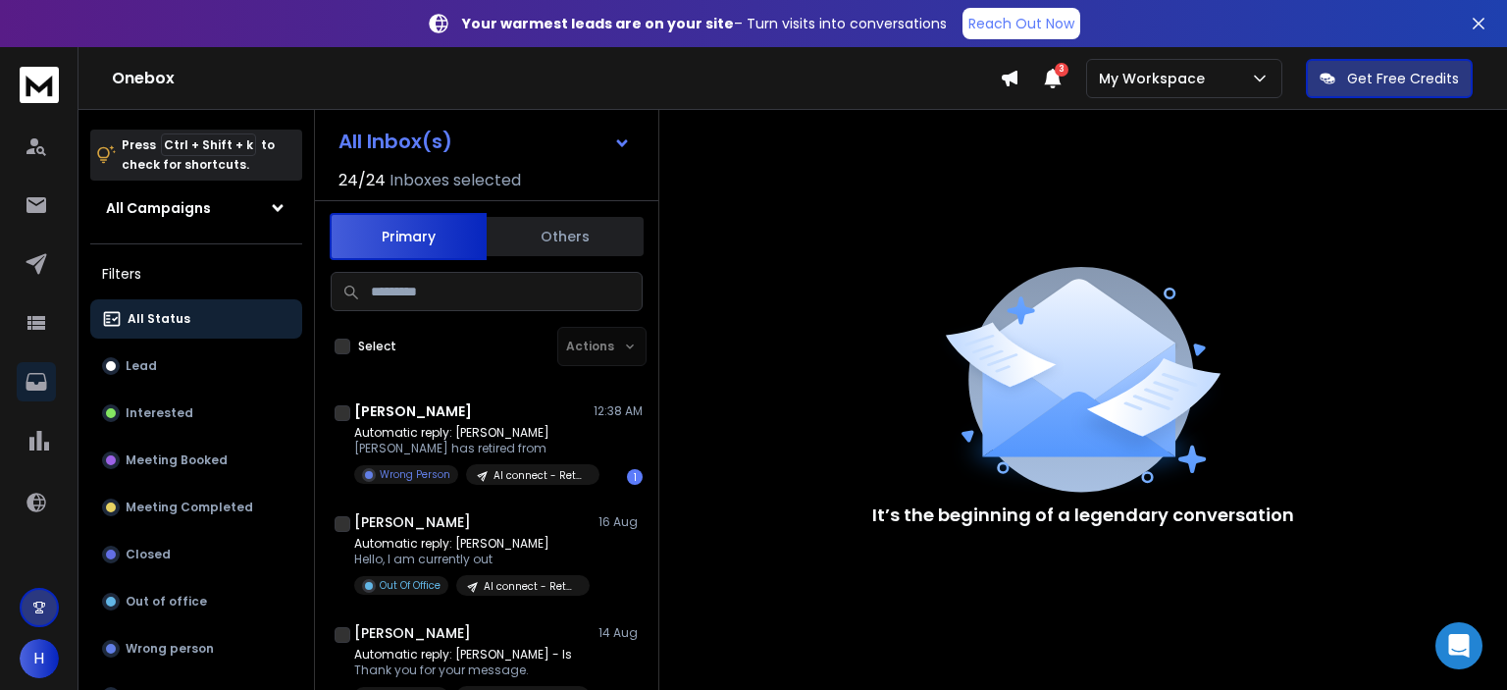
click at [157, 357] on button "Lead" at bounding box center [196, 365] width 212 height 39
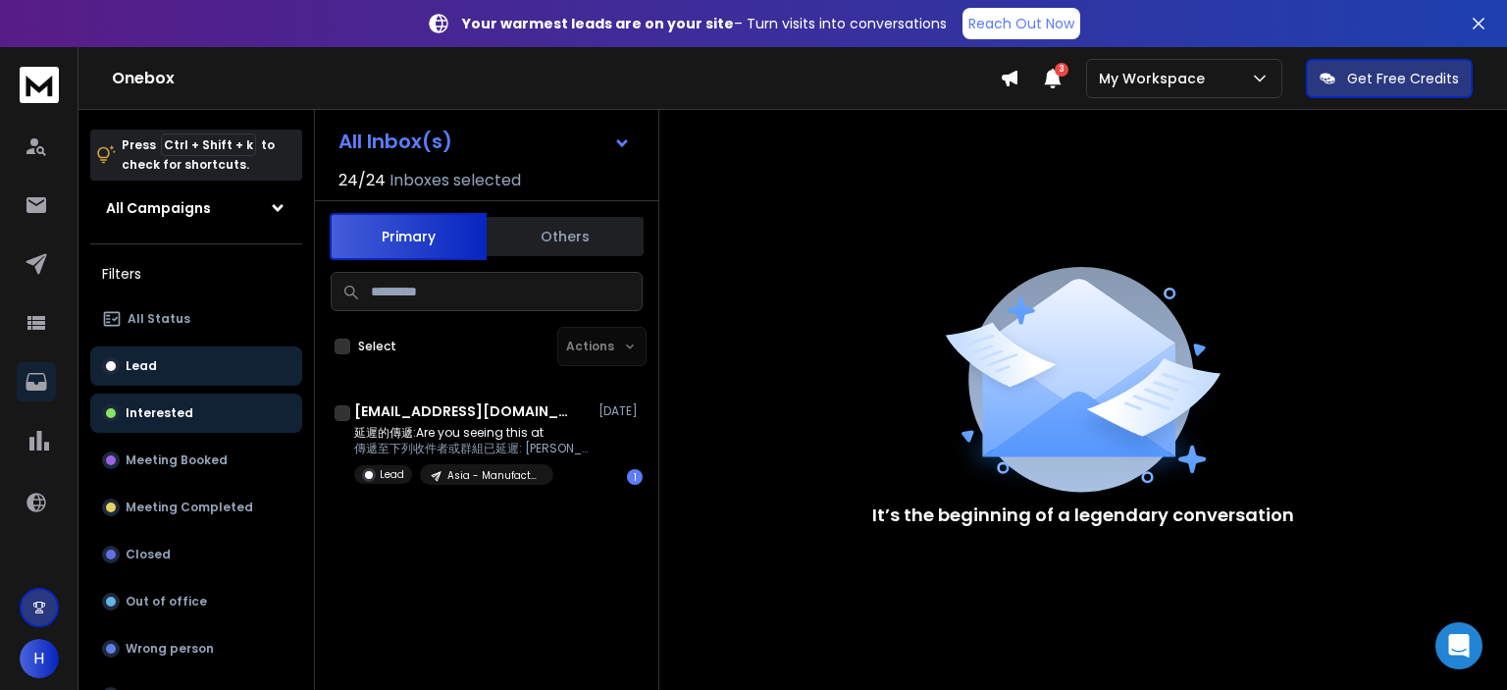
click at [154, 413] on p "Interested" at bounding box center [160, 413] width 68 height 16
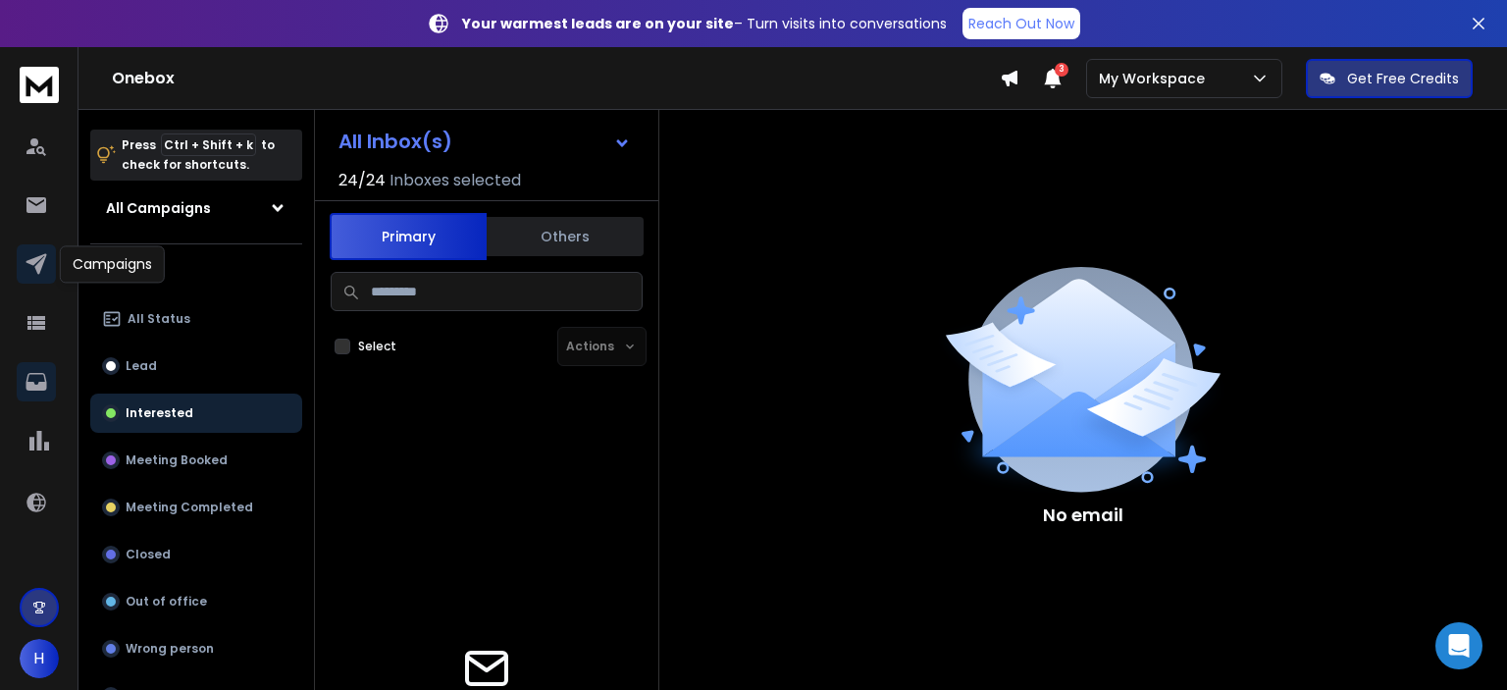
click at [39, 266] on icon at bounding box center [36, 263] width 21 height 21
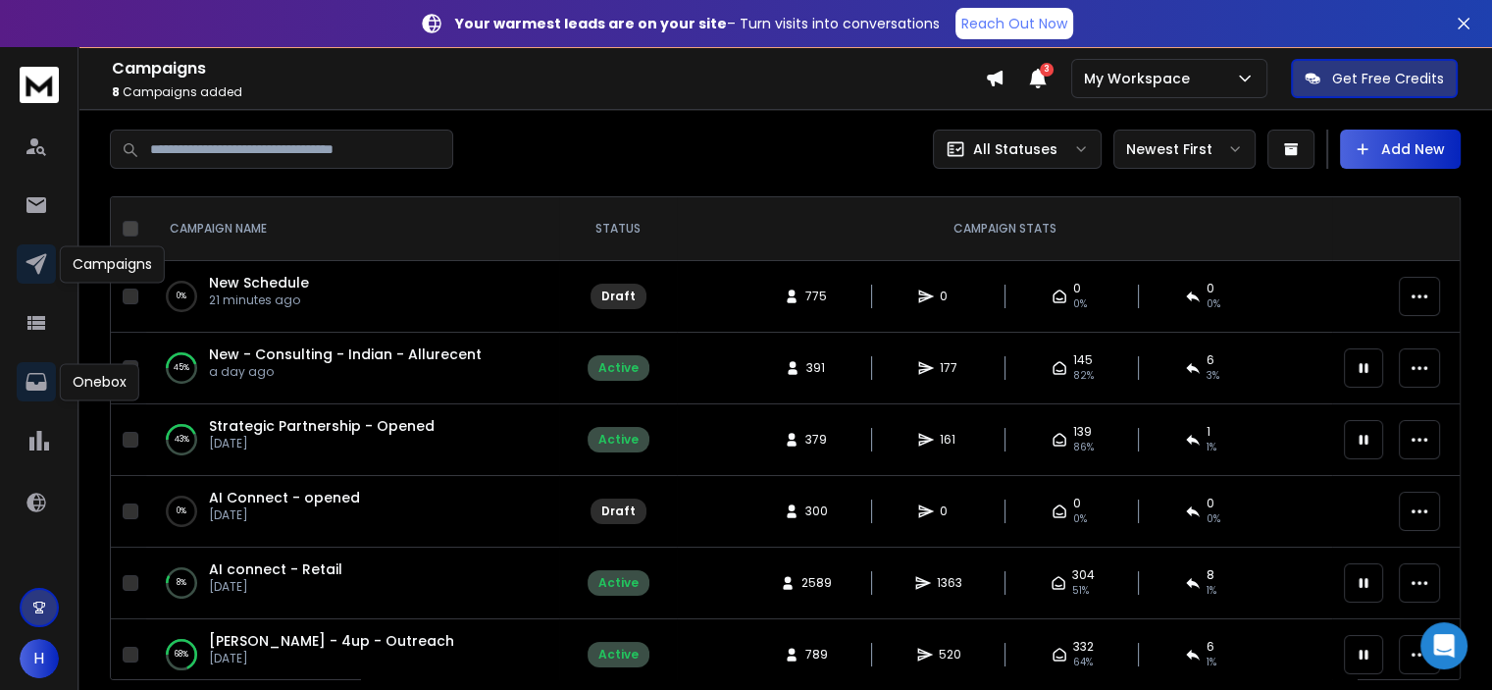
click at [42, 380] on icon at bounding box center [37, 382] width 24 height 24
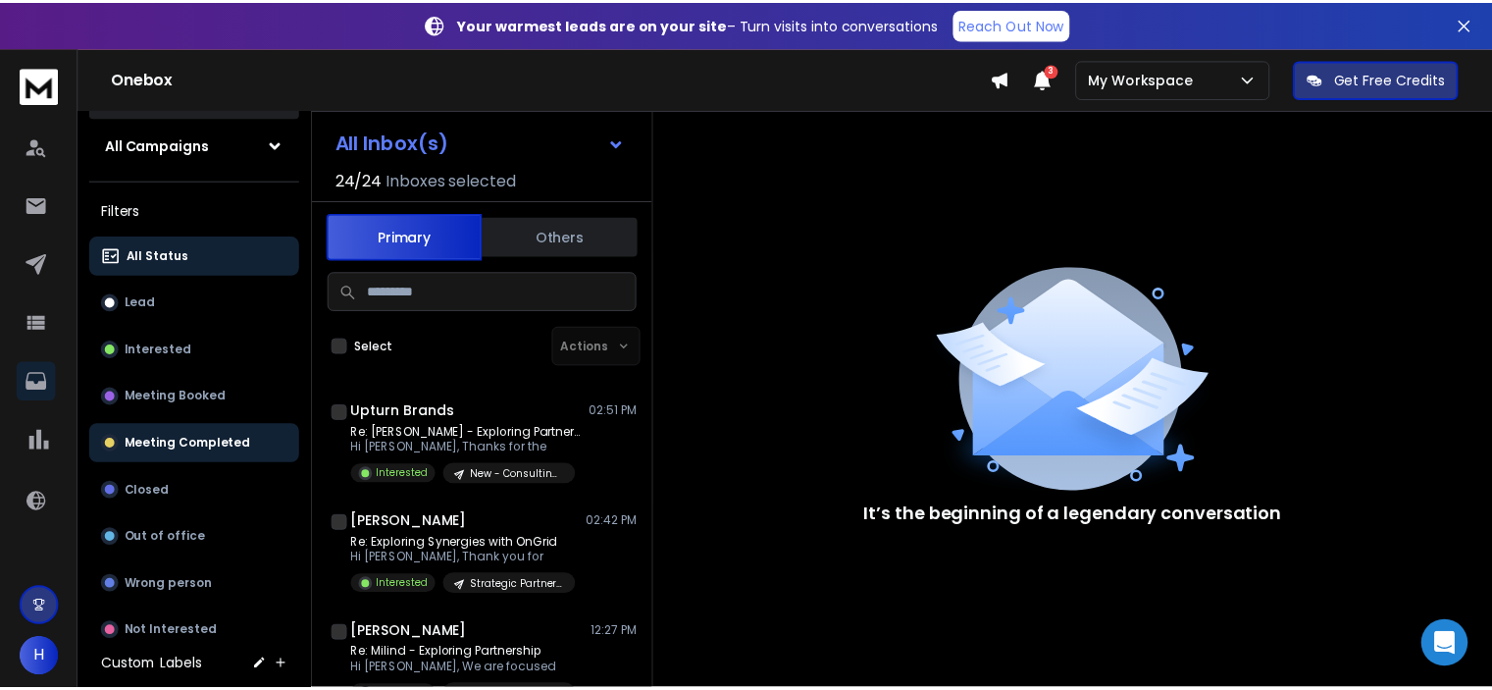
scroll to position [98, 0]
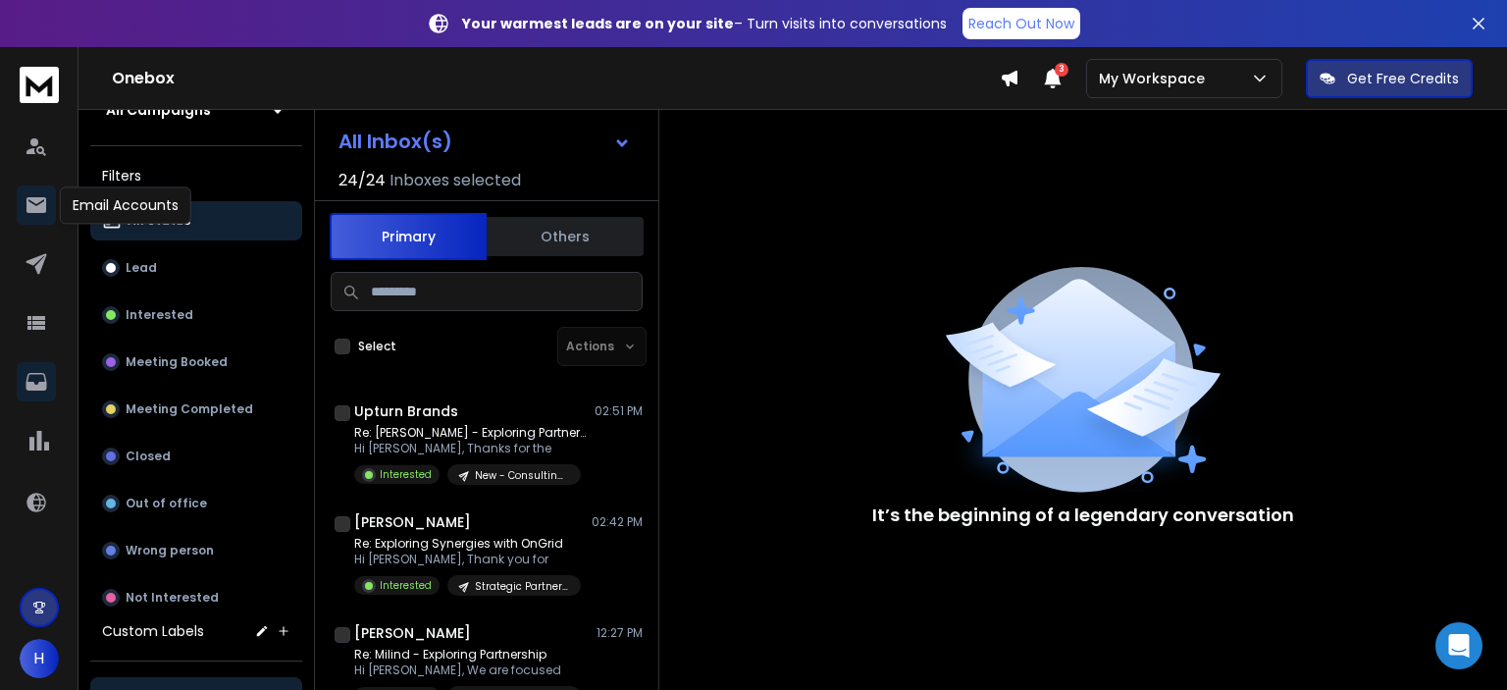
click at [35, 207] on icon at bounding box center [36, 205] width 20 height 16
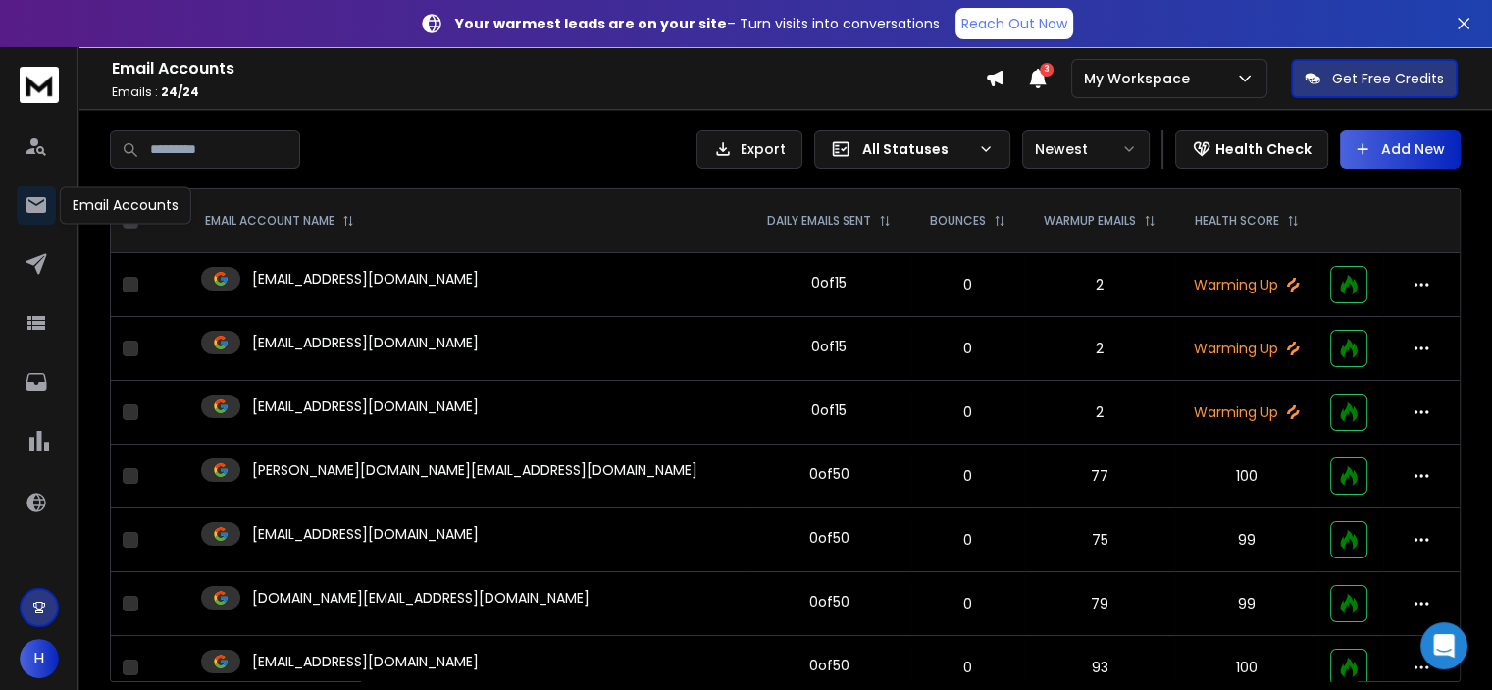
click at [39, 209] on icon at bounding box center [36, 205] width 20 height 16
click at [35, 258] on icon at bounding box center [36, 263] width 21 height 21
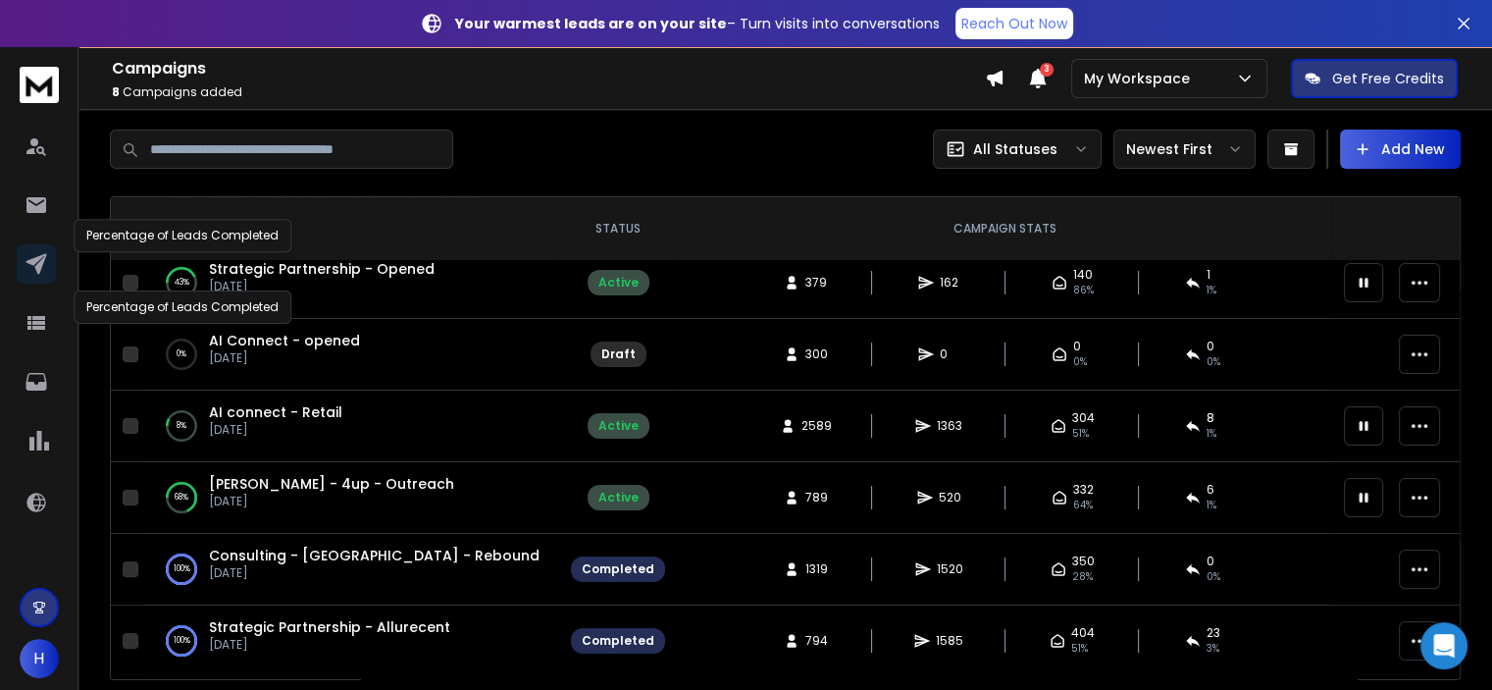
scroll to position [167, 0]
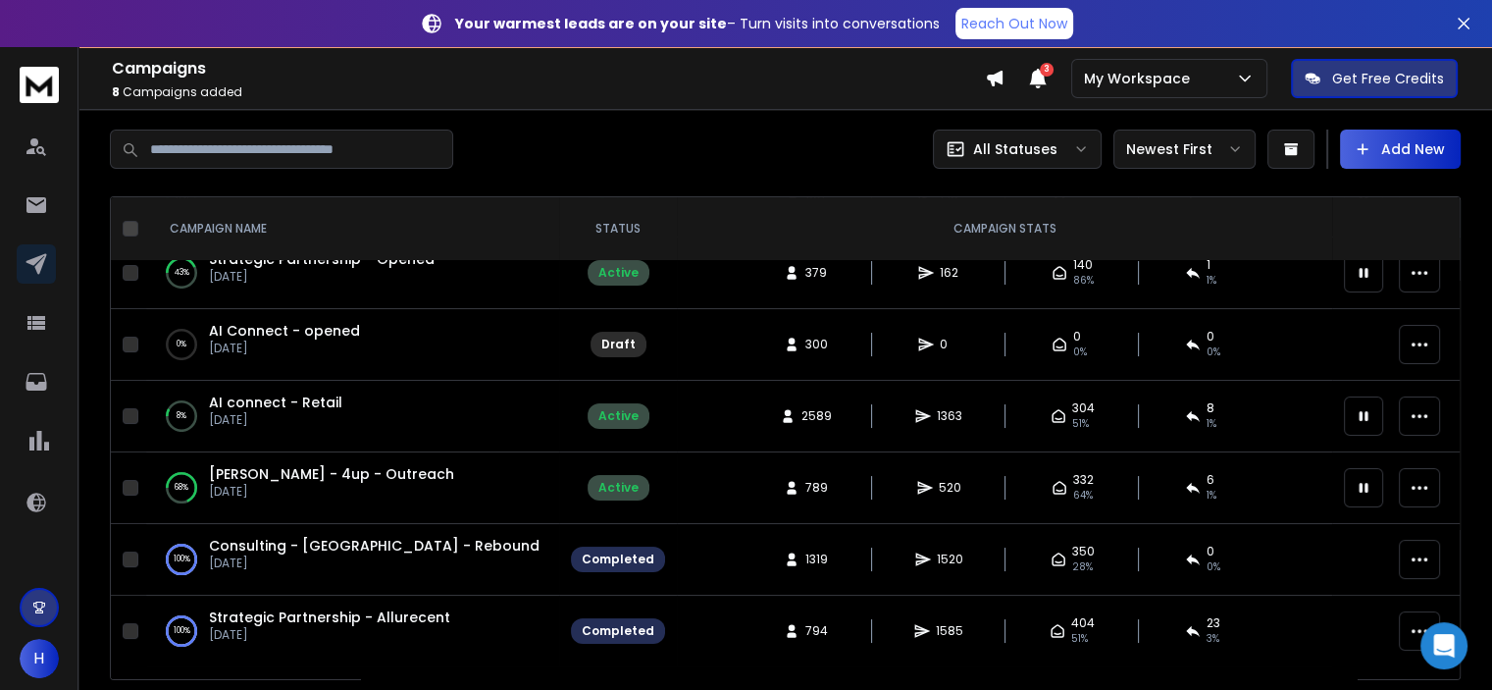
click at [334, 644] on div "Strategic Partnership - Allurecent 20 days ago" at bounding box center [329, 630] width 241 height 47
click at [334, 644] on div "Your warmest leads are on your site – Turn visits into conversations Reach Out …" at bounding box center [746, 345] width 1492 height 690
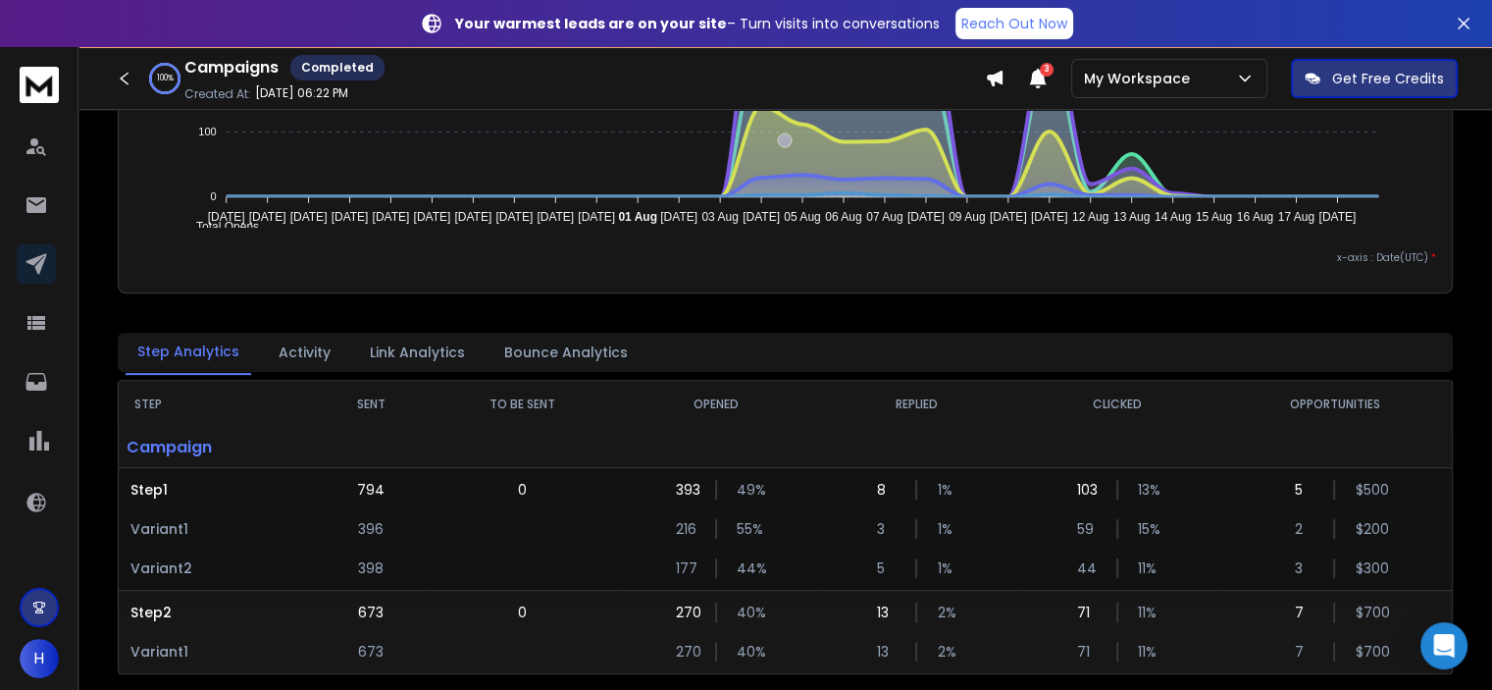
scroll to position [703, 0]
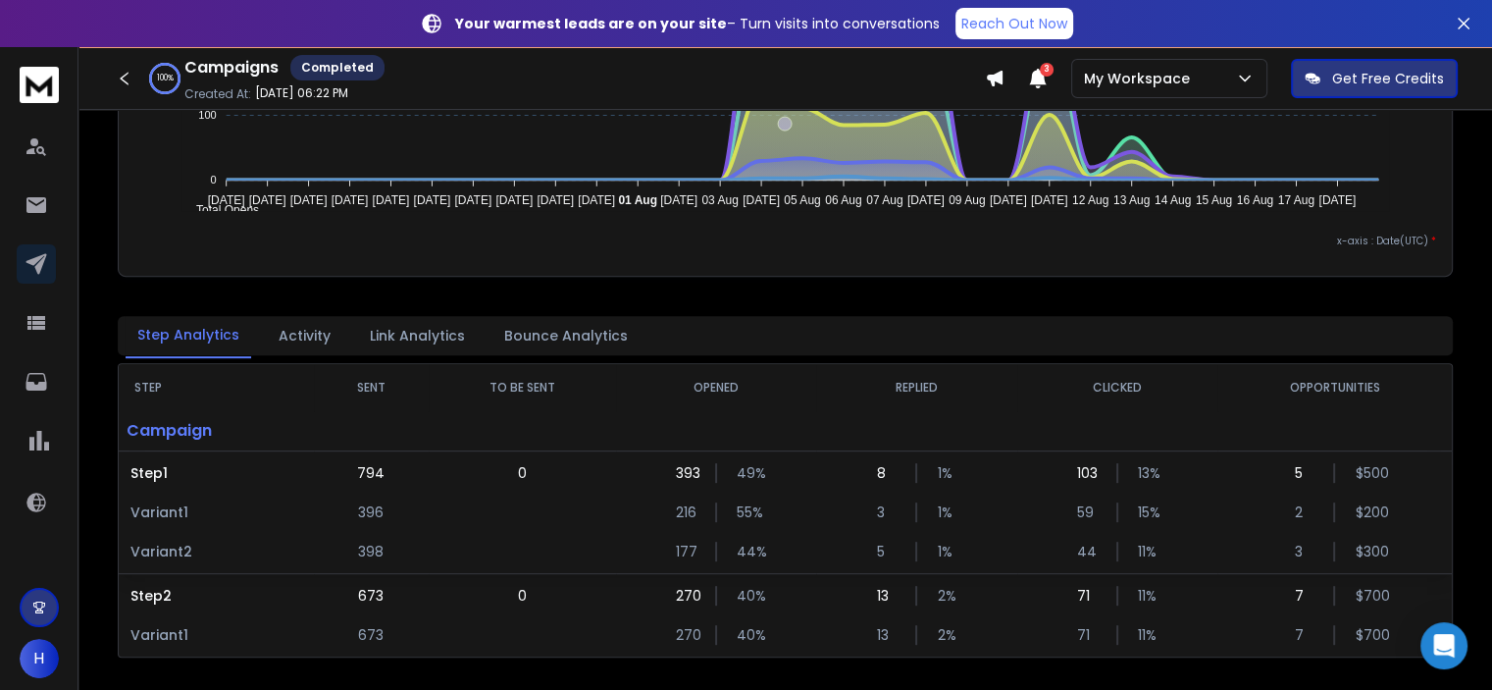
click at [406, 331] on button "Link Analytics" at bounding box center [417, 335] width 119 height 43
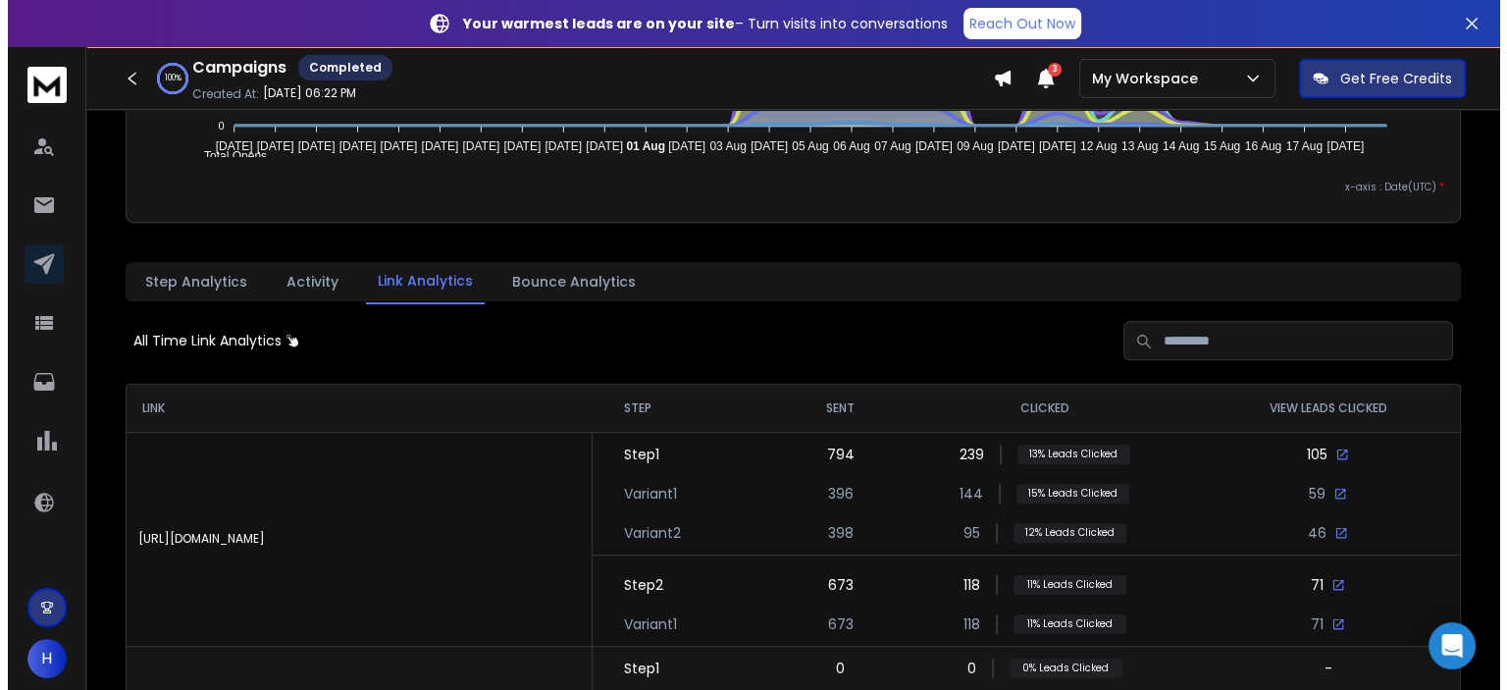
scroll to position [801, 0]
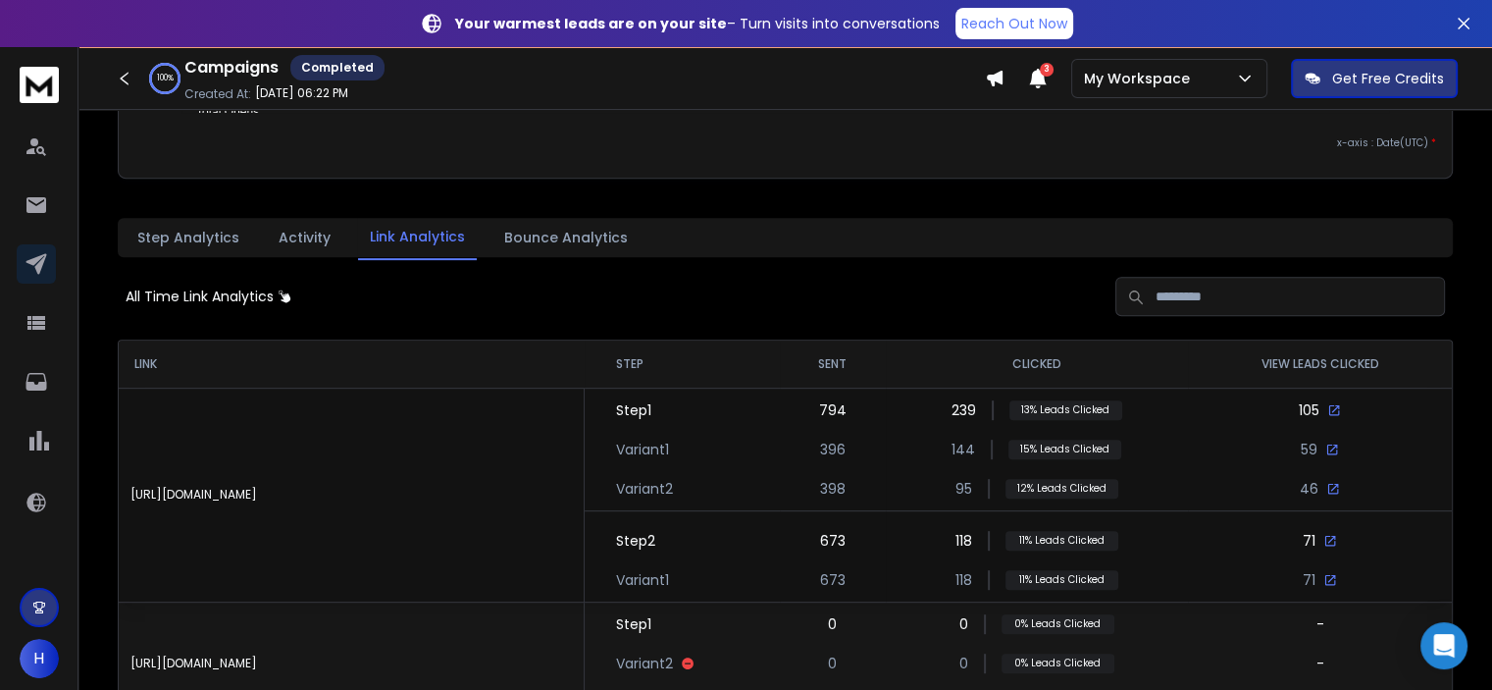
click at [1333, 408] on icon at bounding box center [1334, 409] width 11 height 11
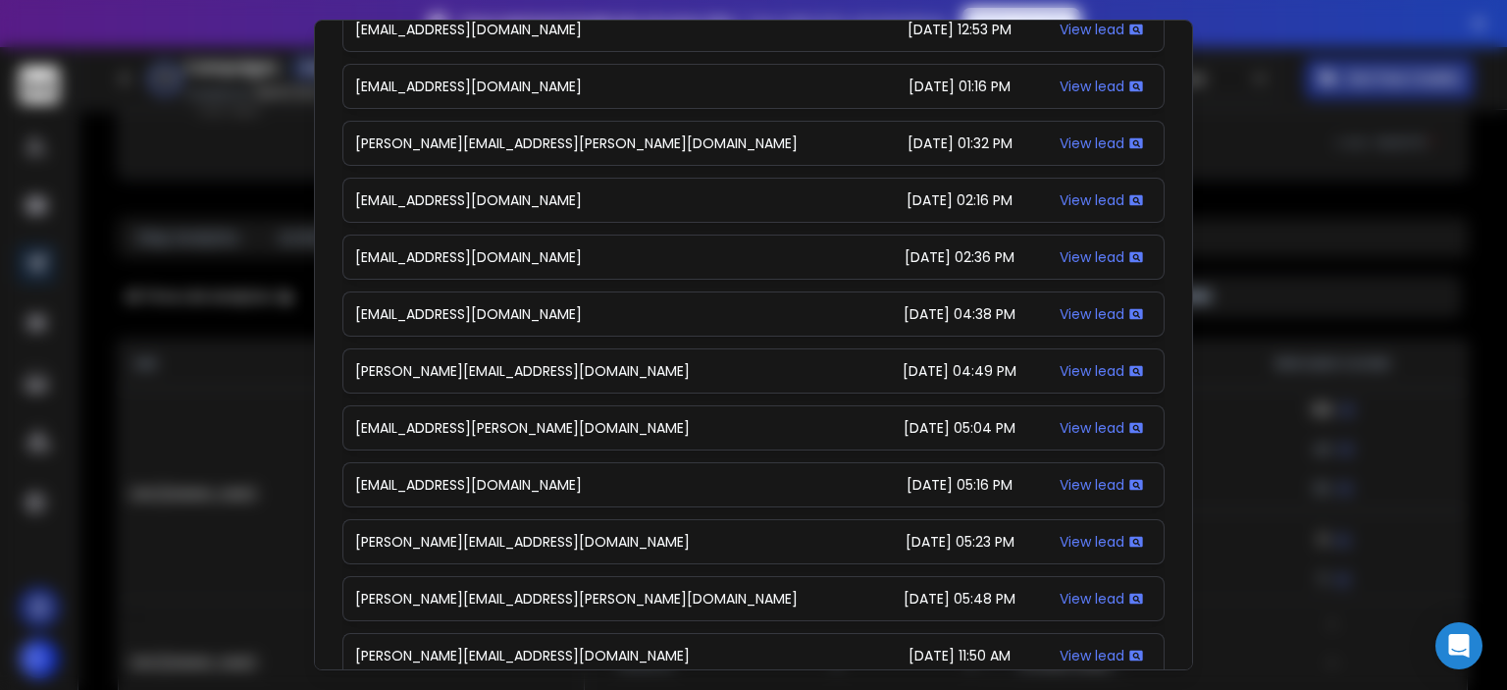
scroll to position [1866, 0]
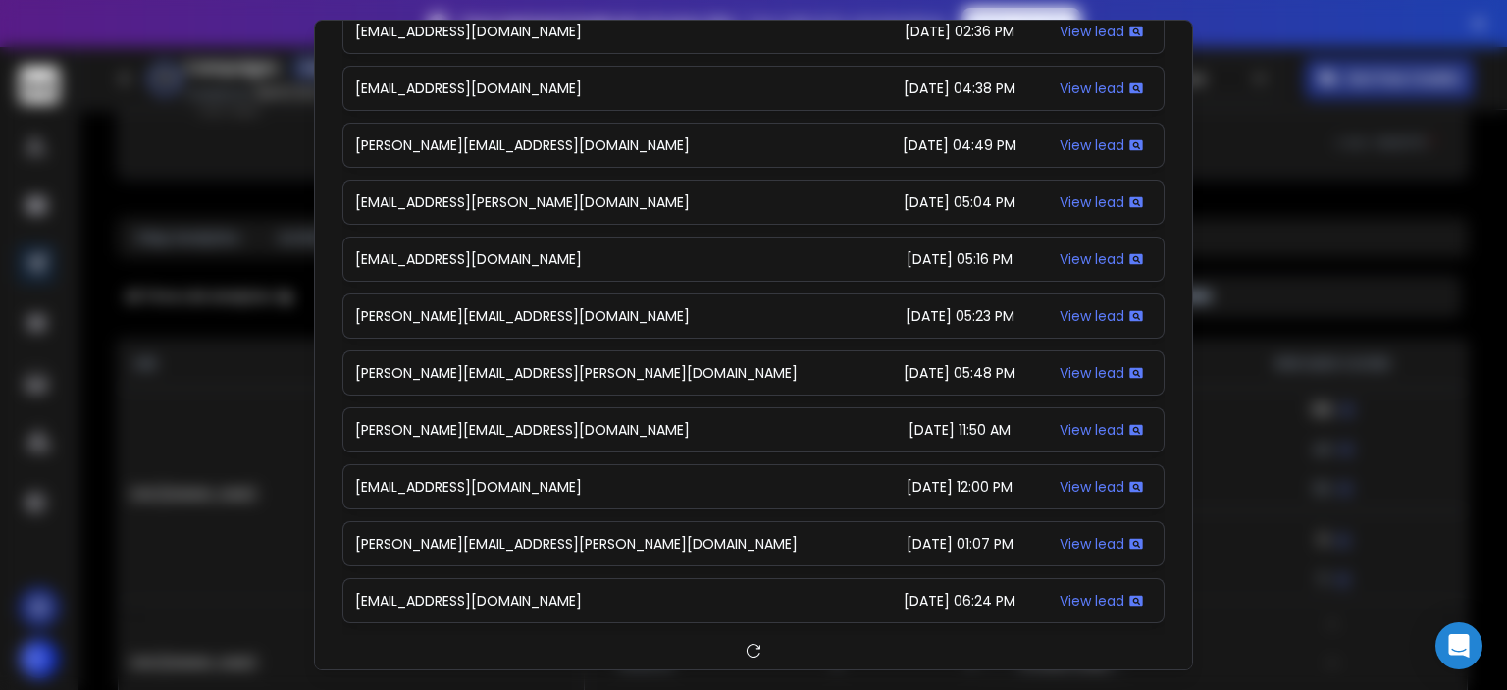
click at [190, 300] on div "List of Leads Who Clicked on the Link Review the list of leads who have shown i…" at bounding box center [753, 345] width 1507 height 690
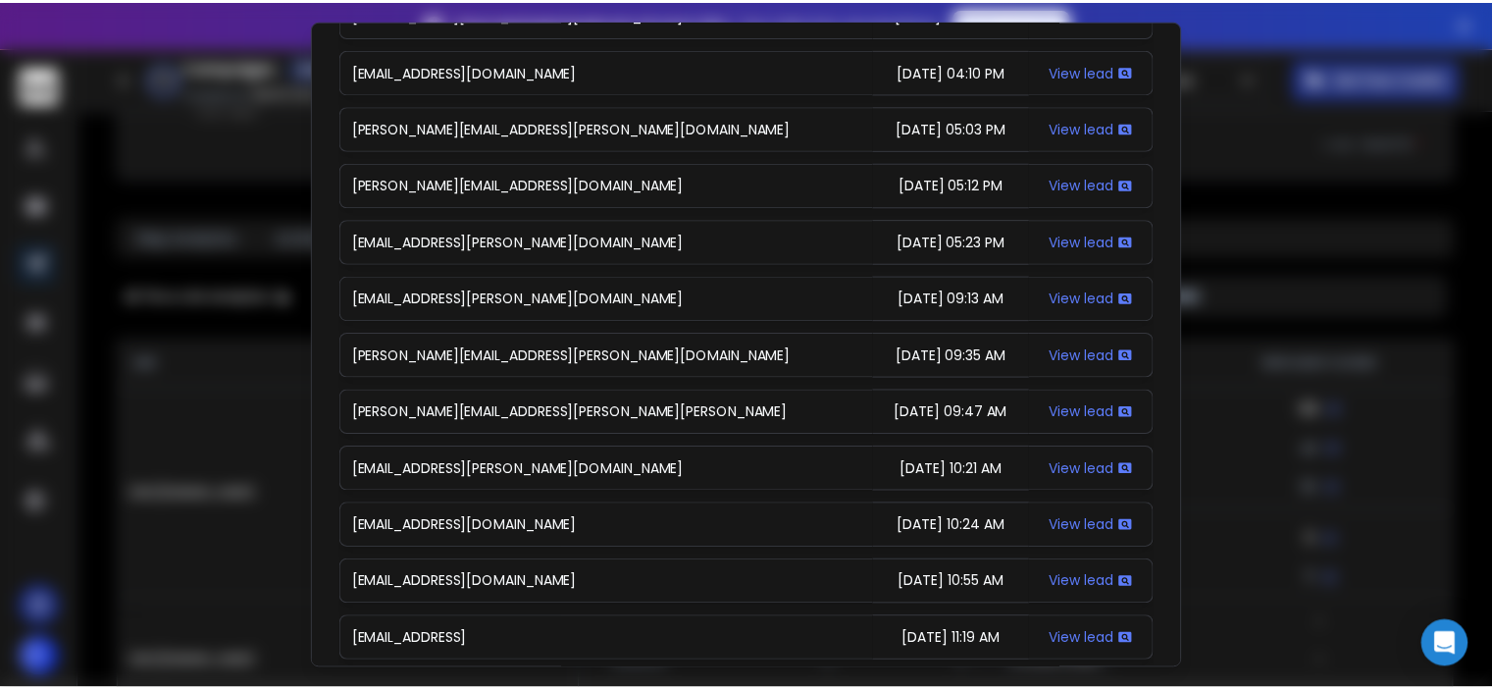
scroll to position [0, 0]
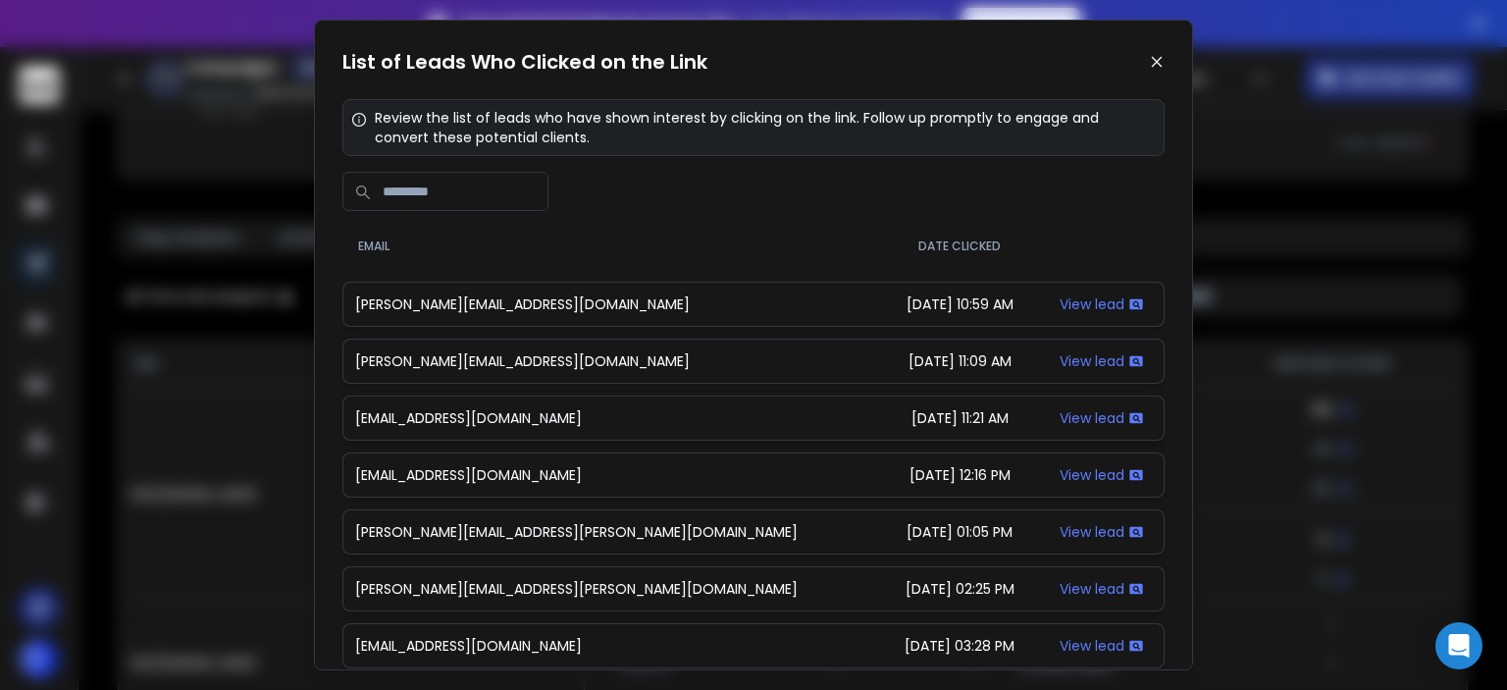
click at [1151, 62] on icon at bounding box center [1157, 62] width 16 height 16
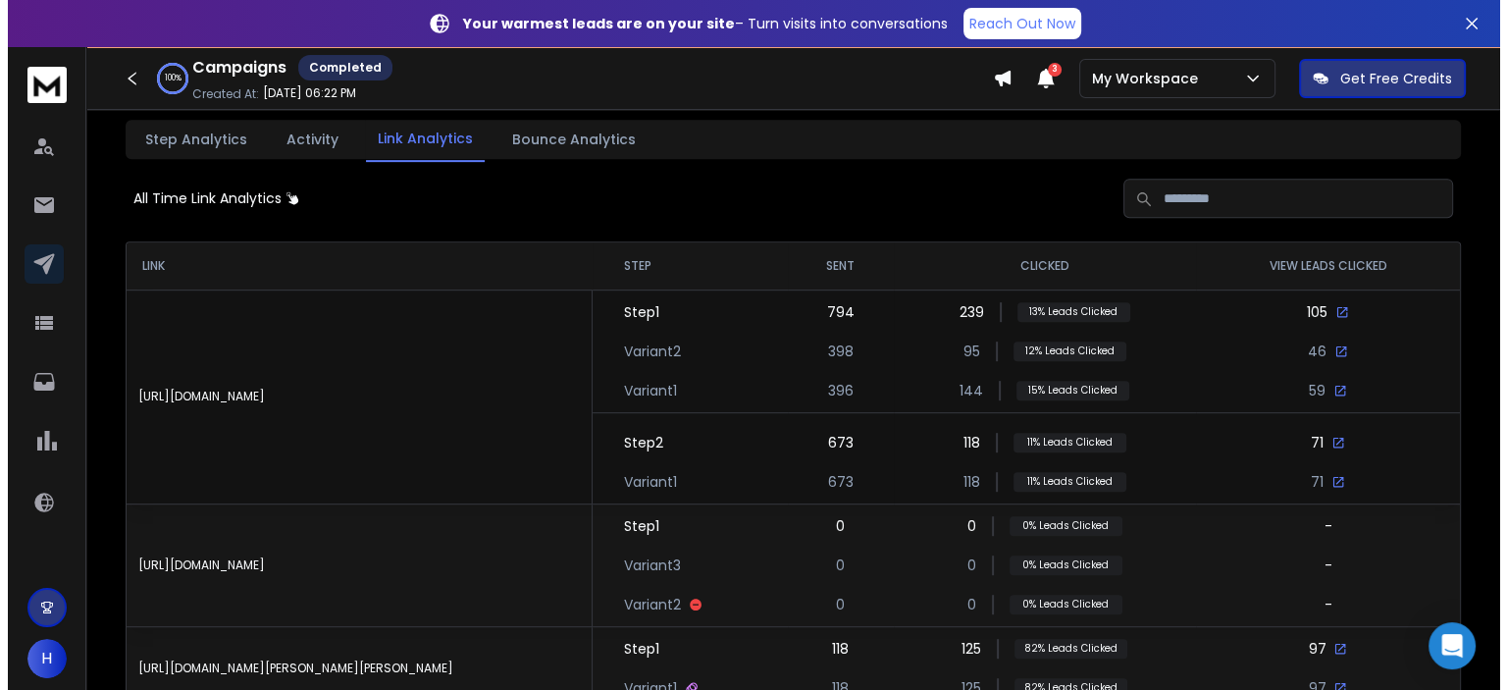
scroll to position [801, 0]
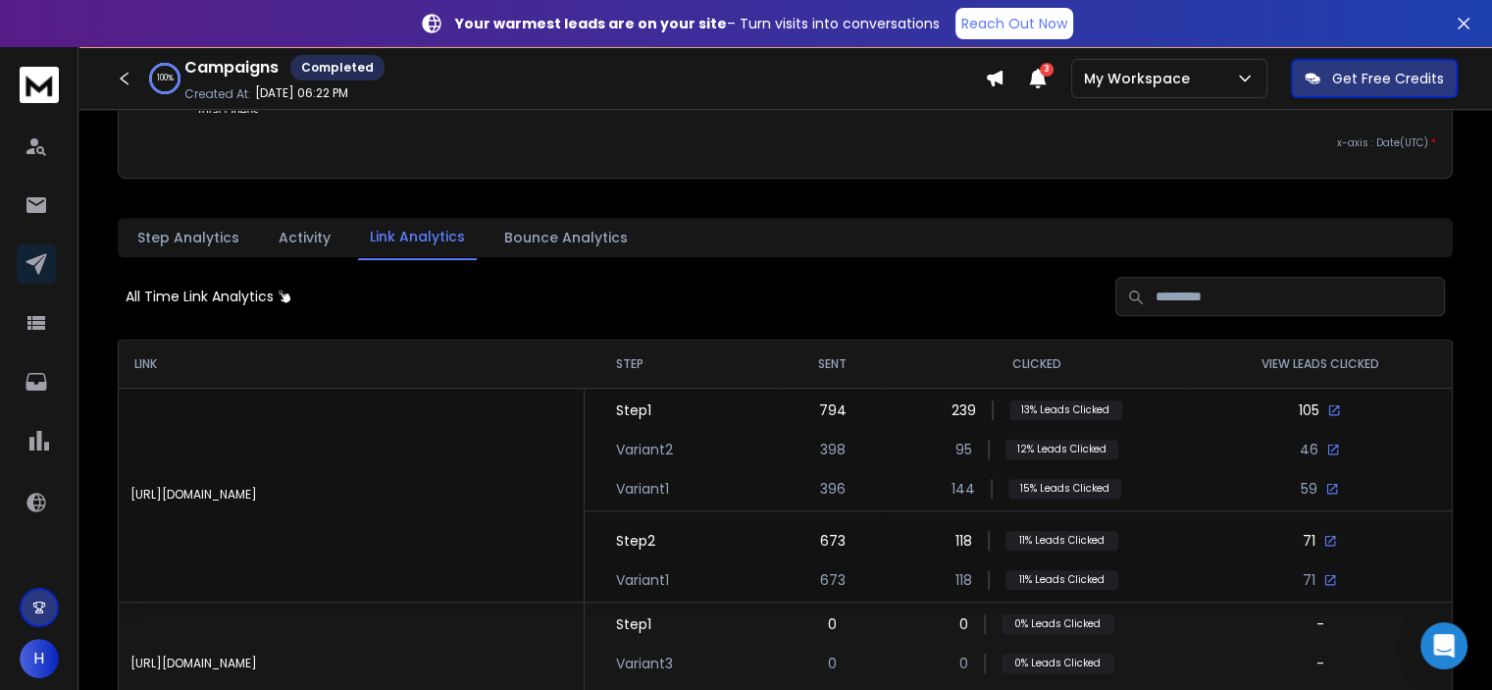
click at [1334, 404] on icon at bounding box center [1334, 410] width 14 height 14
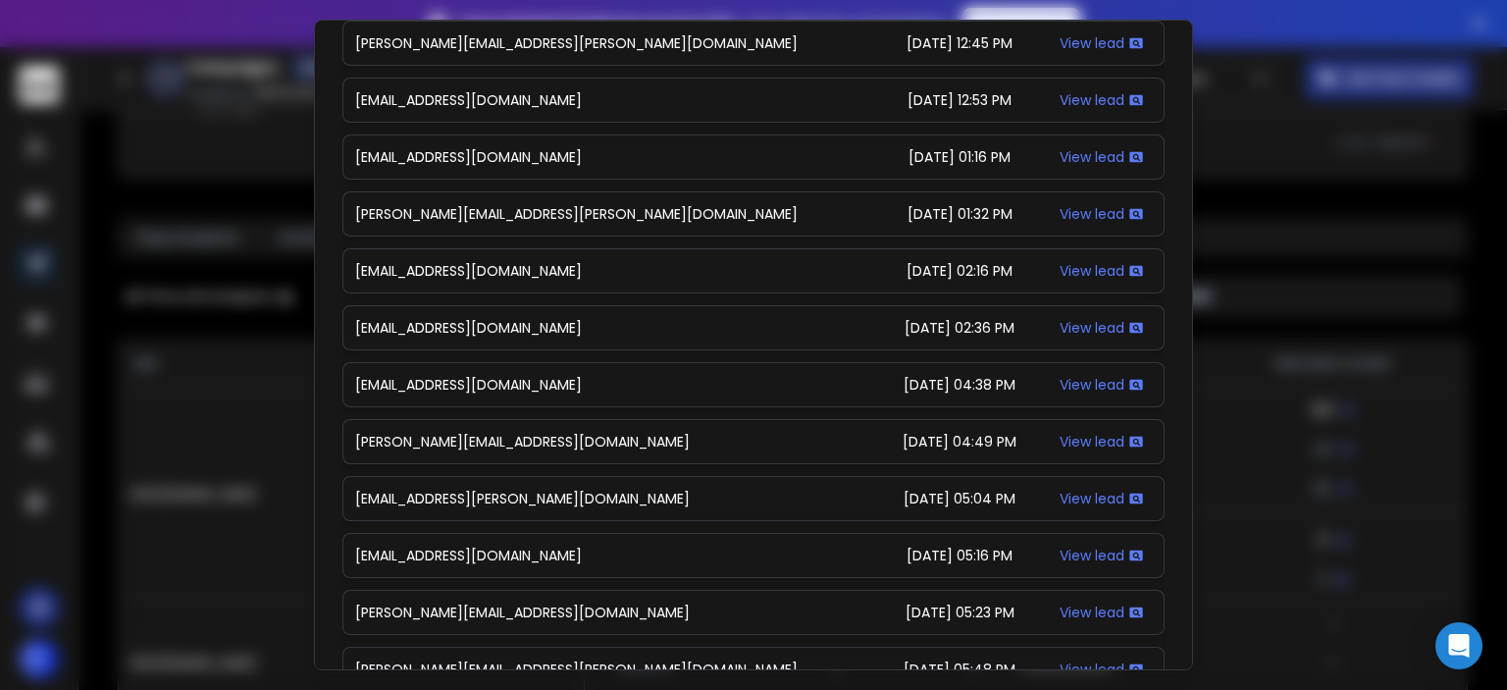
scroll to position [1640, 0]
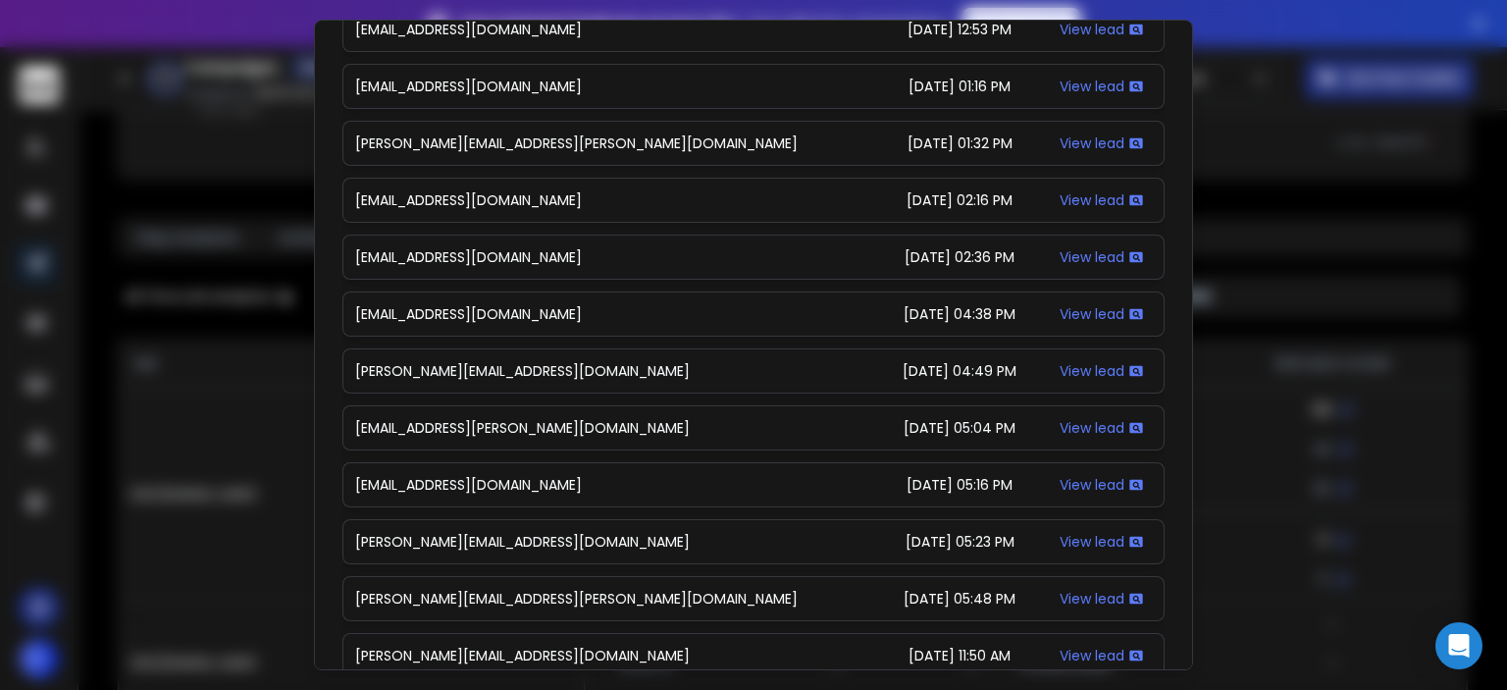
click at [205, 501] on div "List of Leads Who Clicked on the Link Review the list of leads who have shown i…" at bounding box center [753, 345] width 1507 height 690
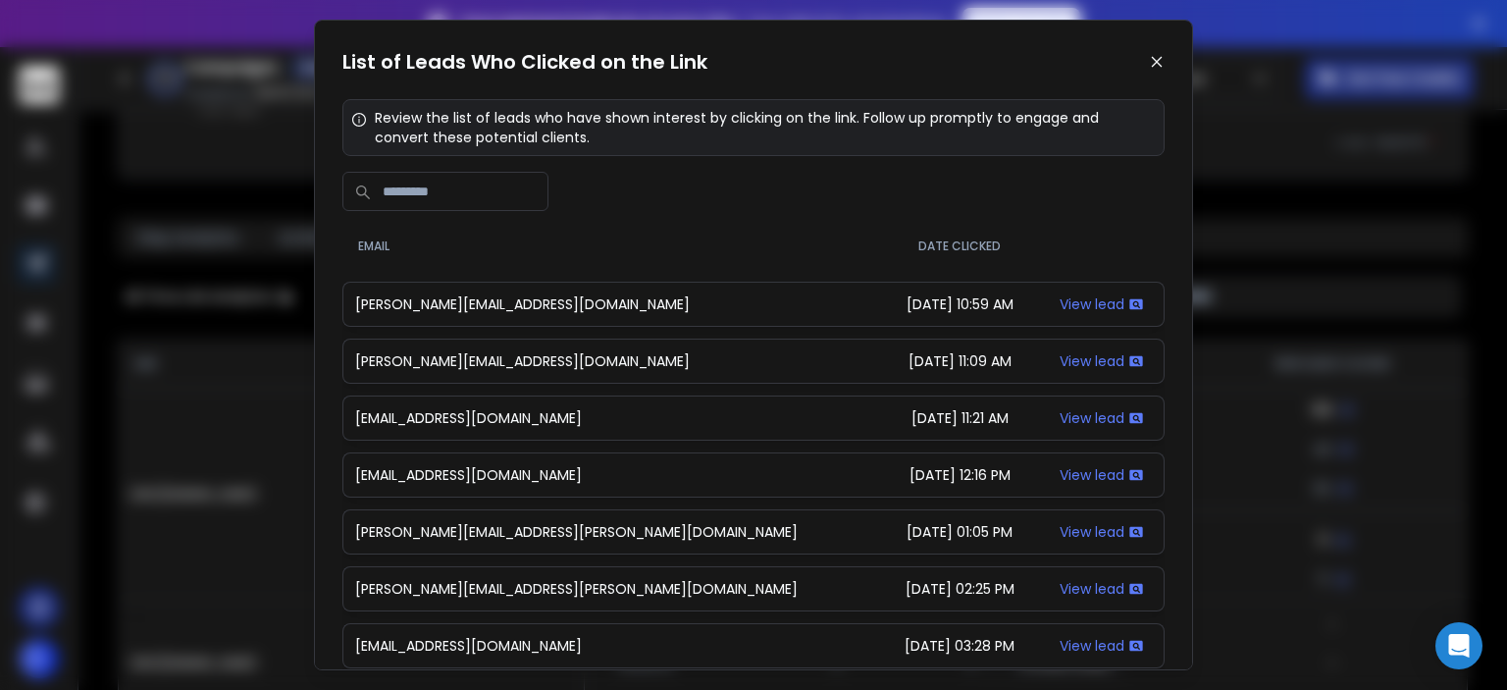
scroll to position [1346, 0]
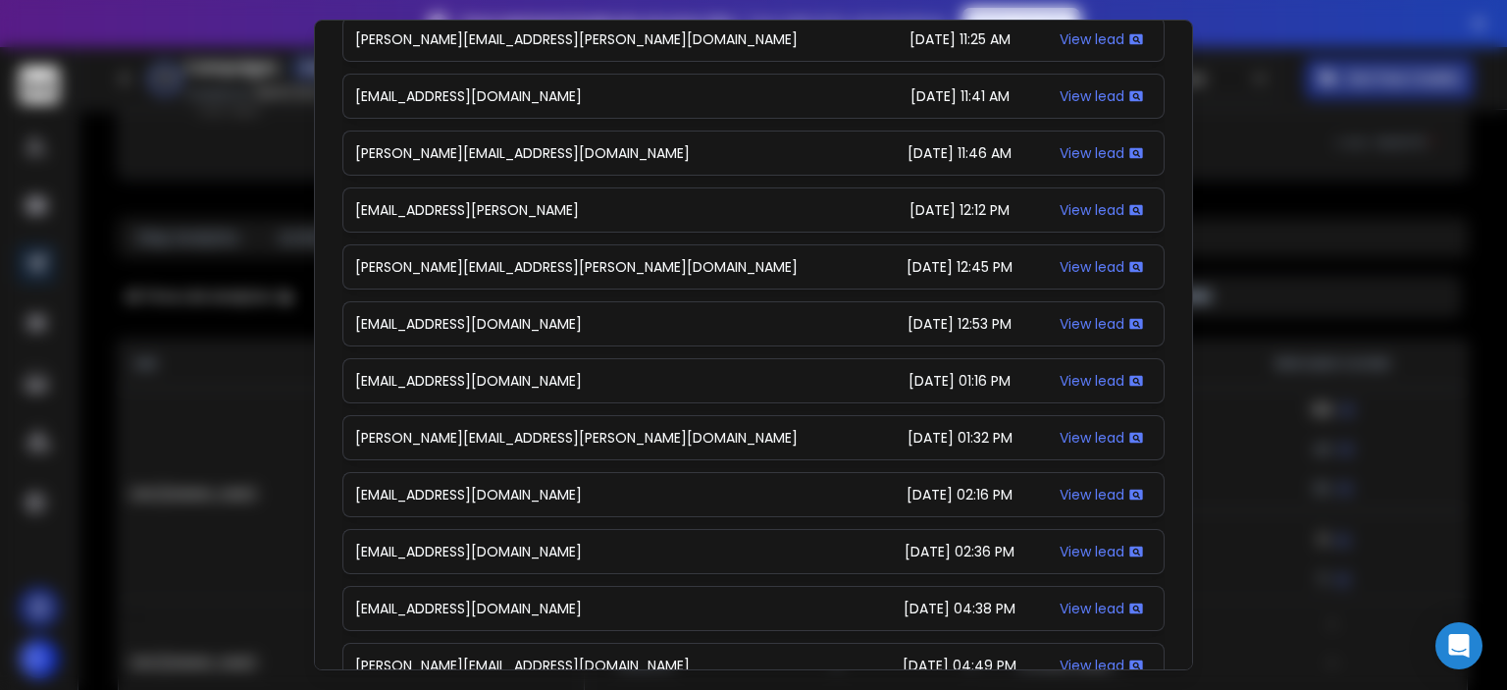
click at [1425, 391] on div "List of Leads Who Clicked on the Link Review the list of leads who have shown i…" at bounding box center [753, 345] width 1507 height 690
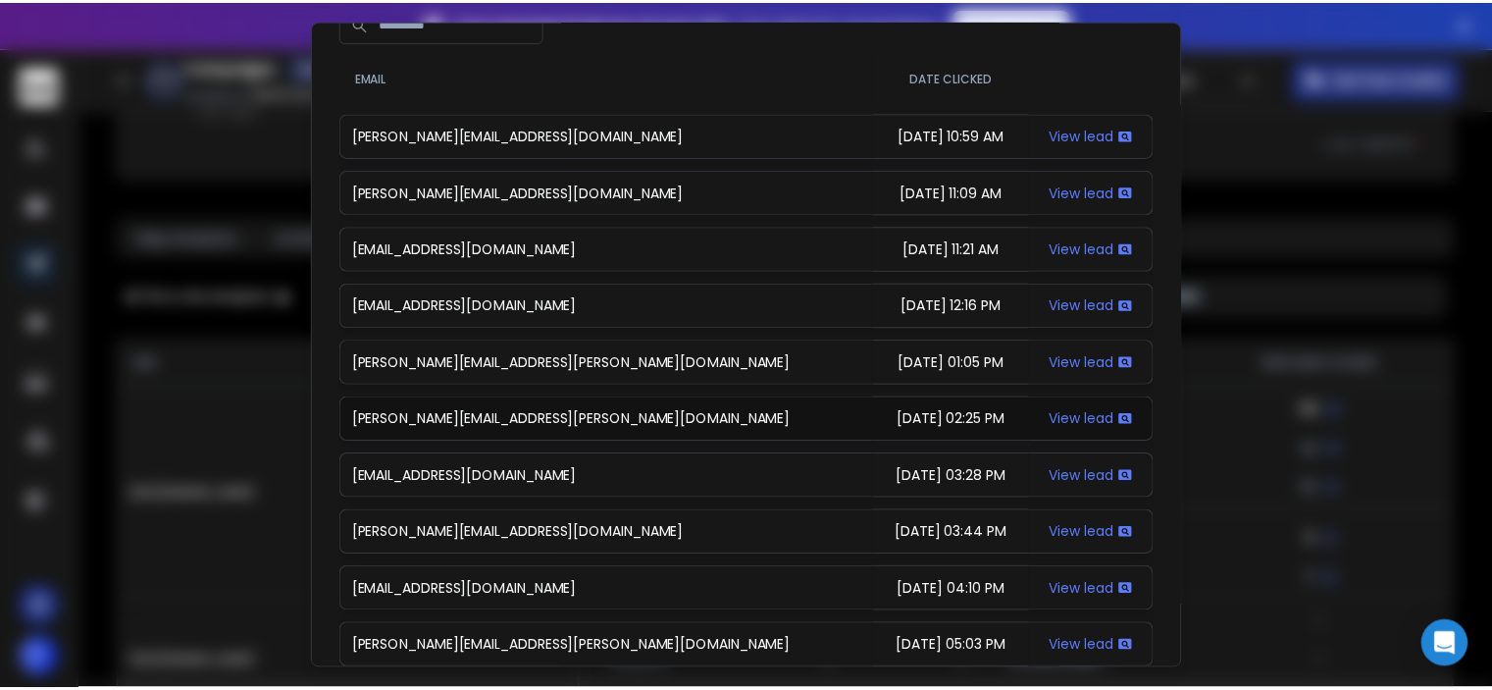
scroll to position [0, 0]
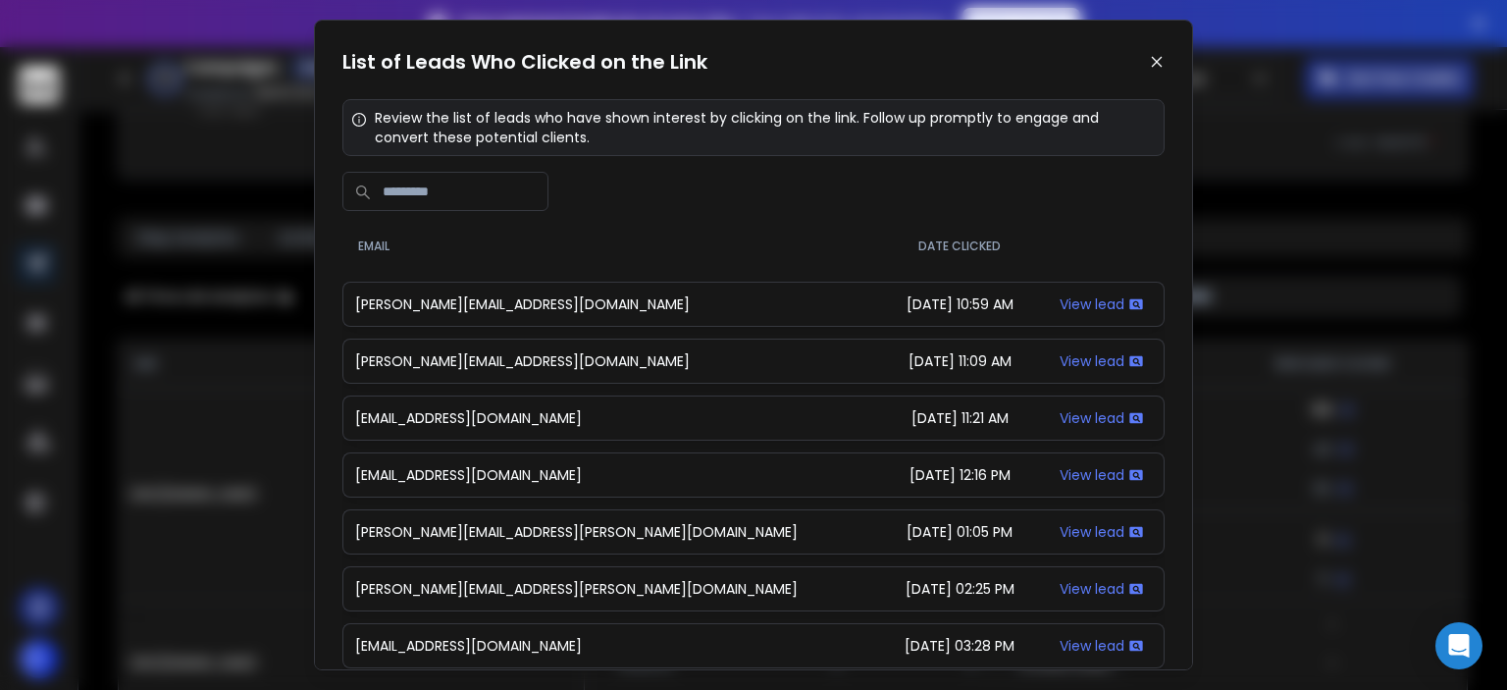
click at [1162, 56] on icon at bounding box center [1157, 62] width 16 height 16
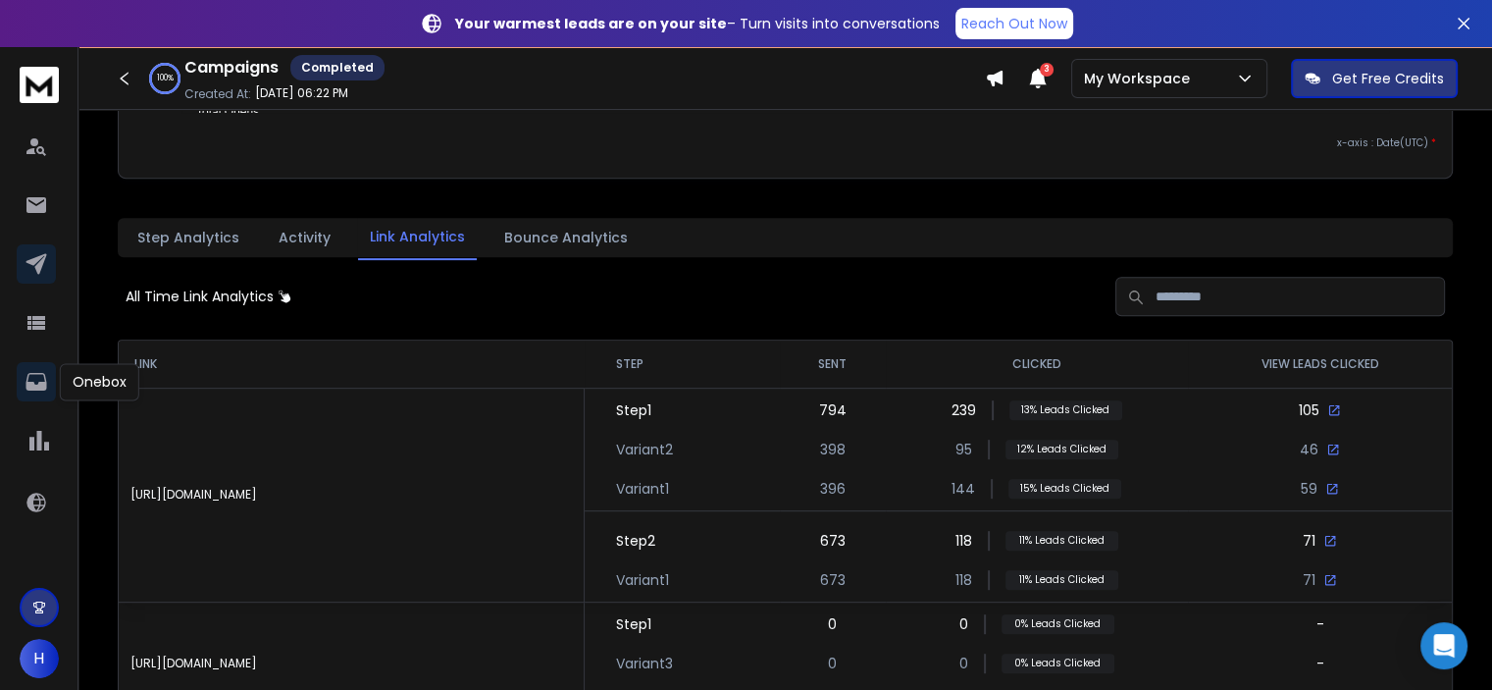
click at [27, 378] on icon at bounding box center [37, 382] width 24 height 24
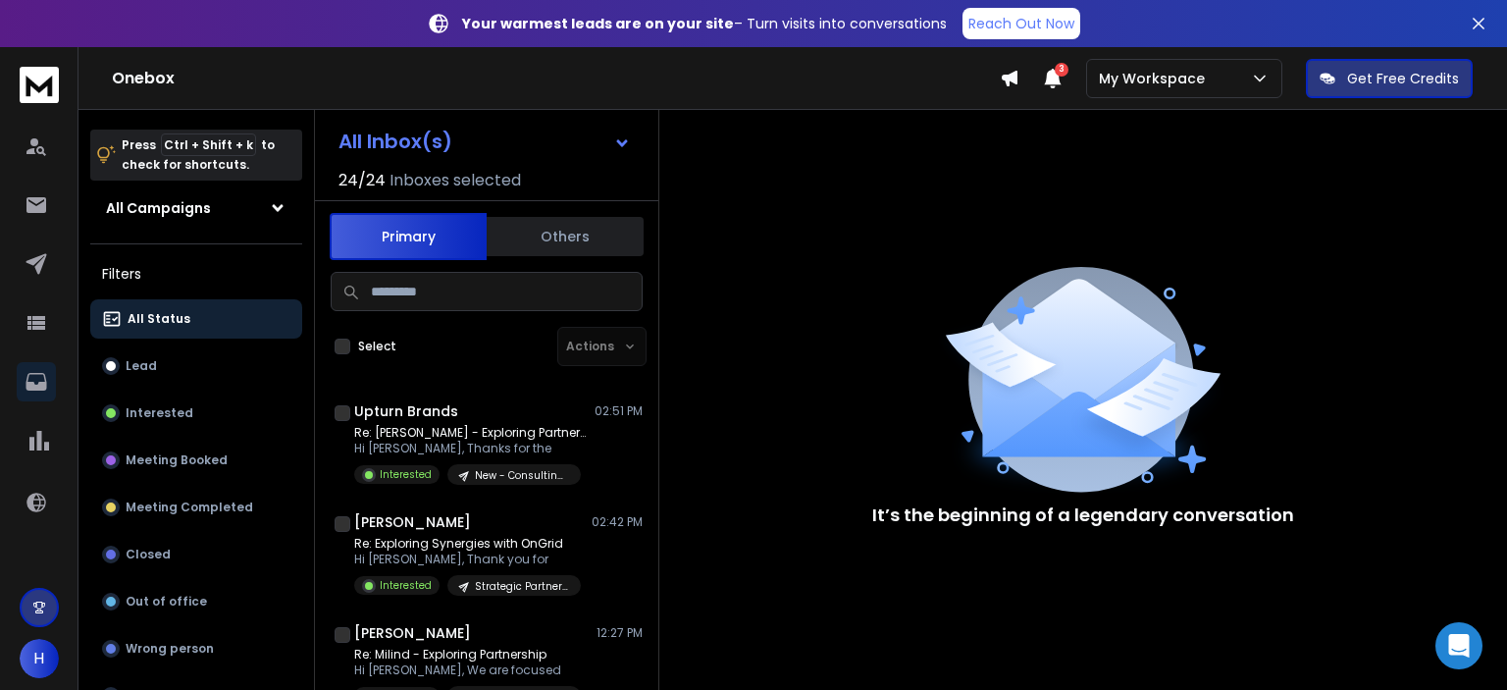
scroll to position [98, 0]
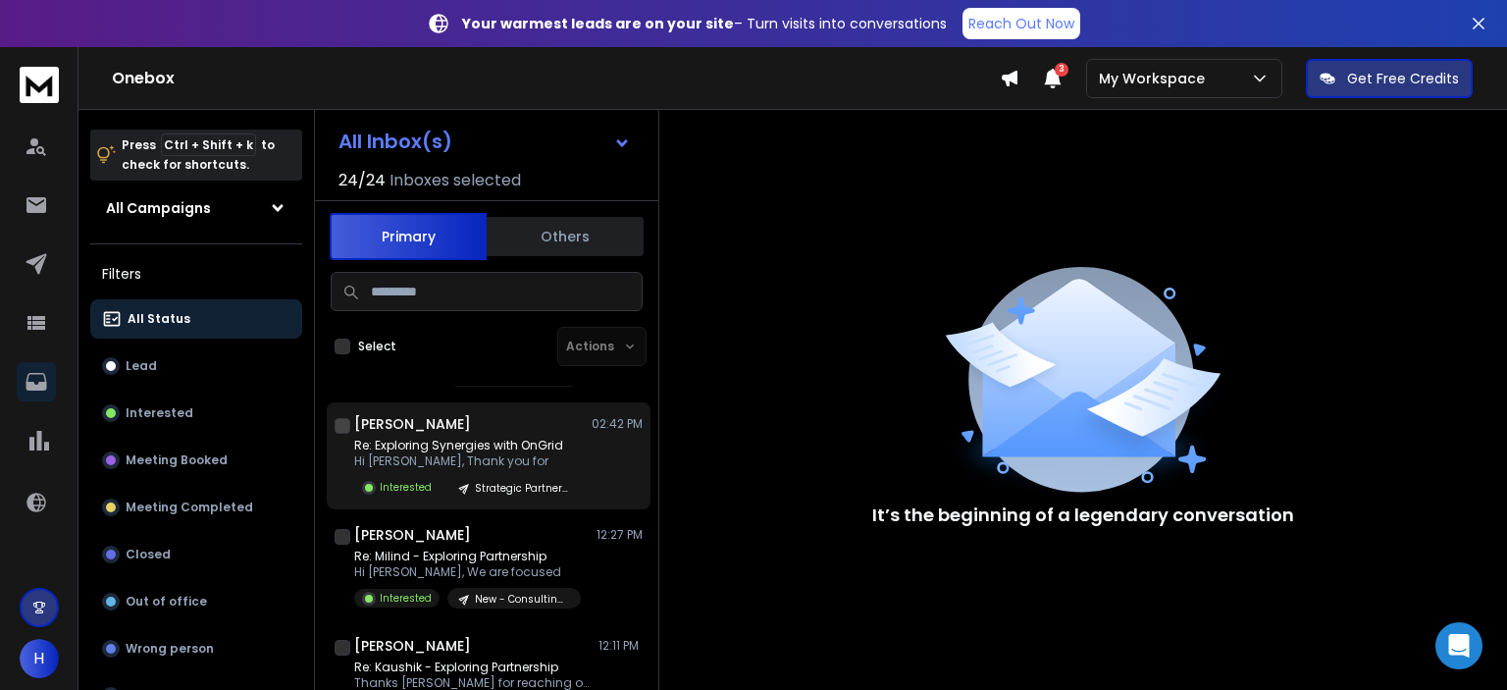
click at [518, 458] on p "Hi [PERSON_NAME], Thank you for" at bounding box center [467, 461] width 227 height 16
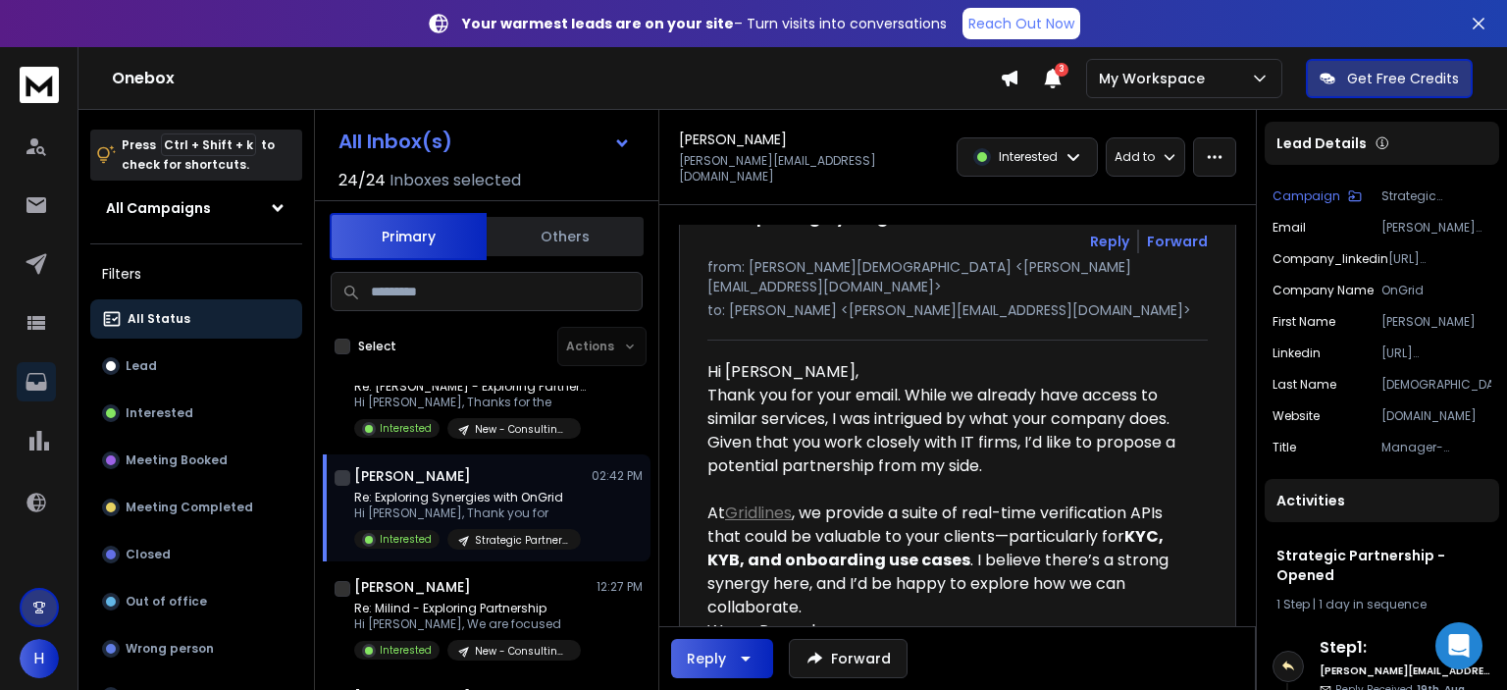
scroll to position [0, 0]
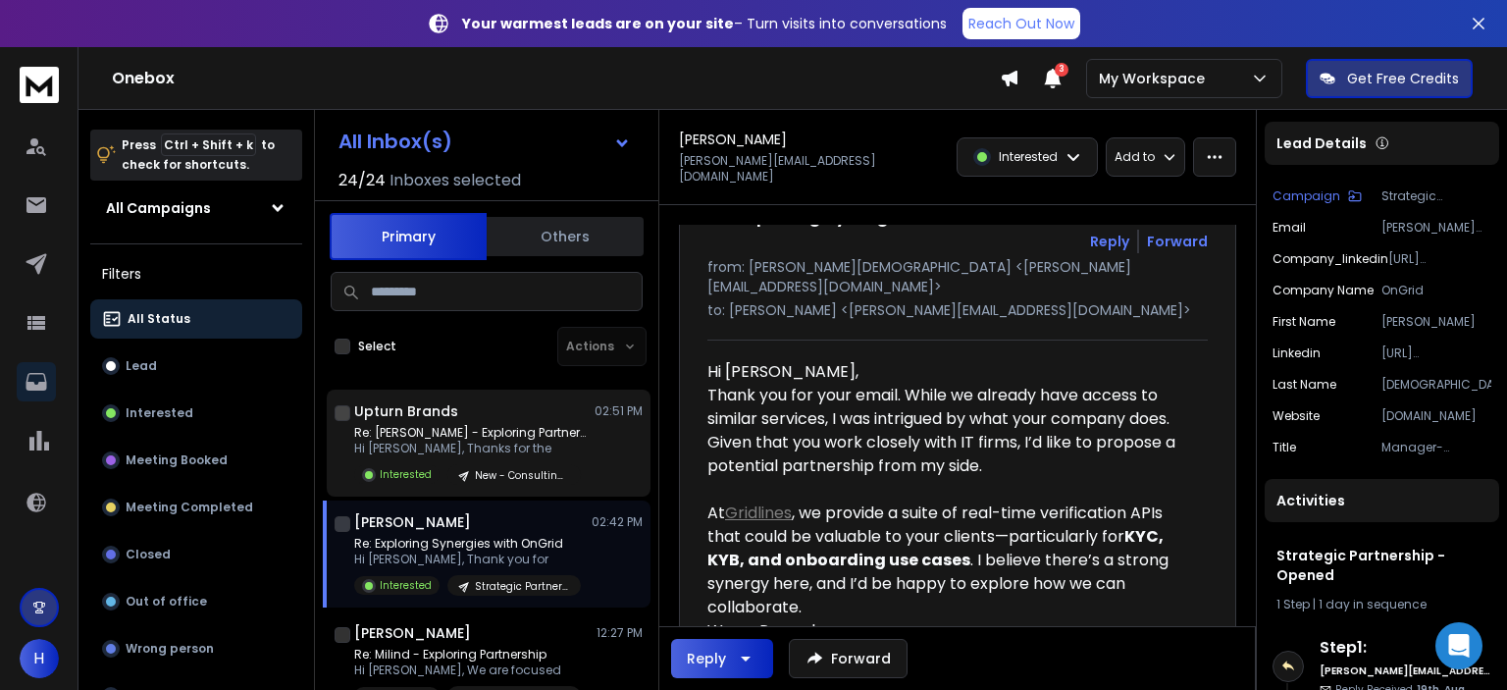
click at [546, 448] on p "Hi [PERSON_NAME], Thanks for the" at bounding box center [471, 448] width 235 height 16
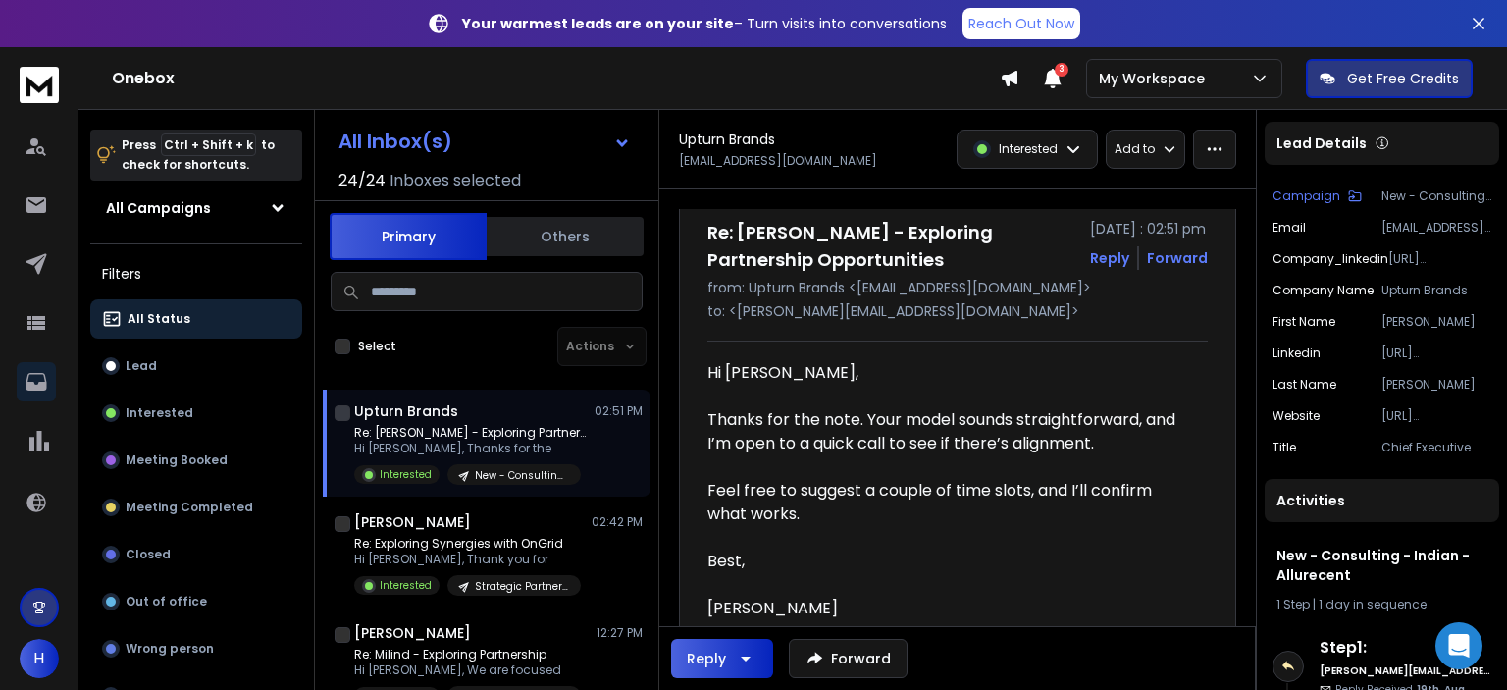
scroll to position [98, 0]
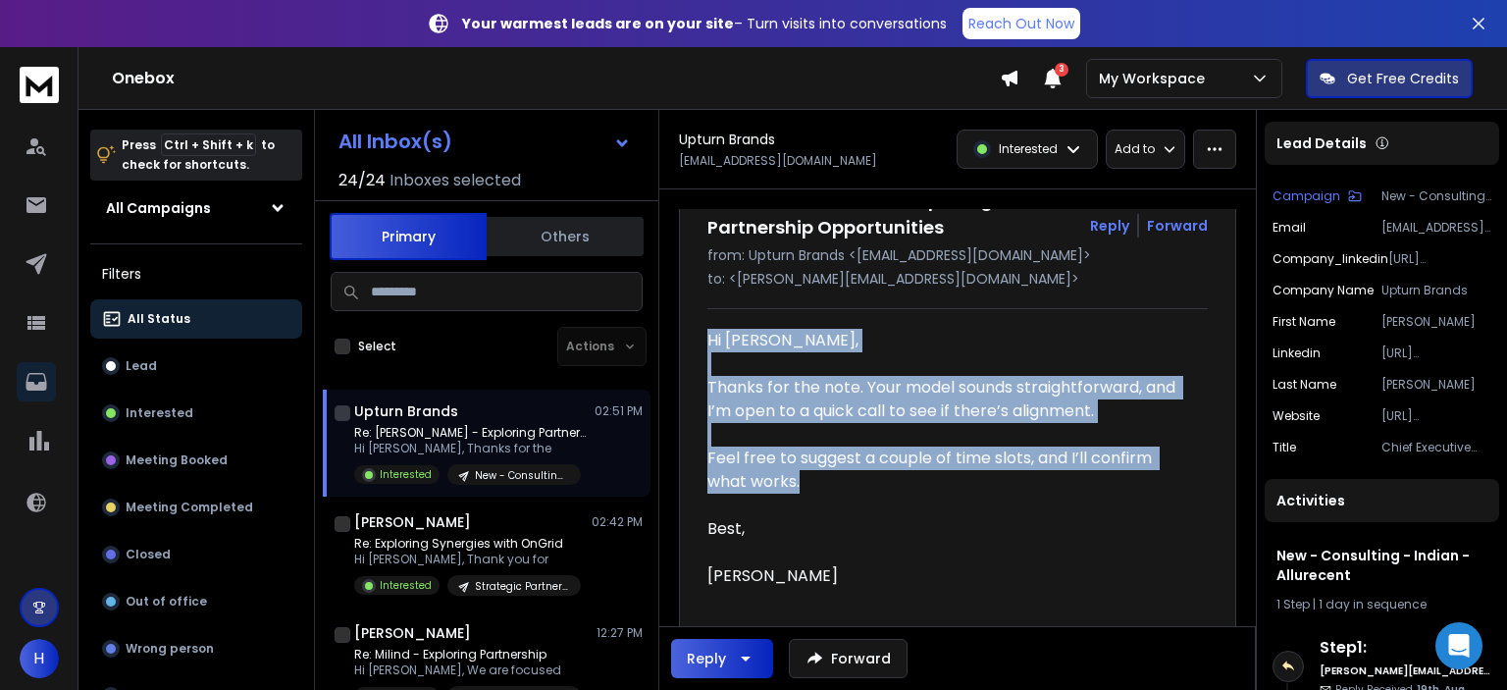
drag, startPoint x: 806, startPoint y: 482, endPoint x: 698, endPoint y: 348, distance: 171.6
copy div "Hi [PERSON_NAME], Thanks for the note. Your model sounds straightforward, and I…"
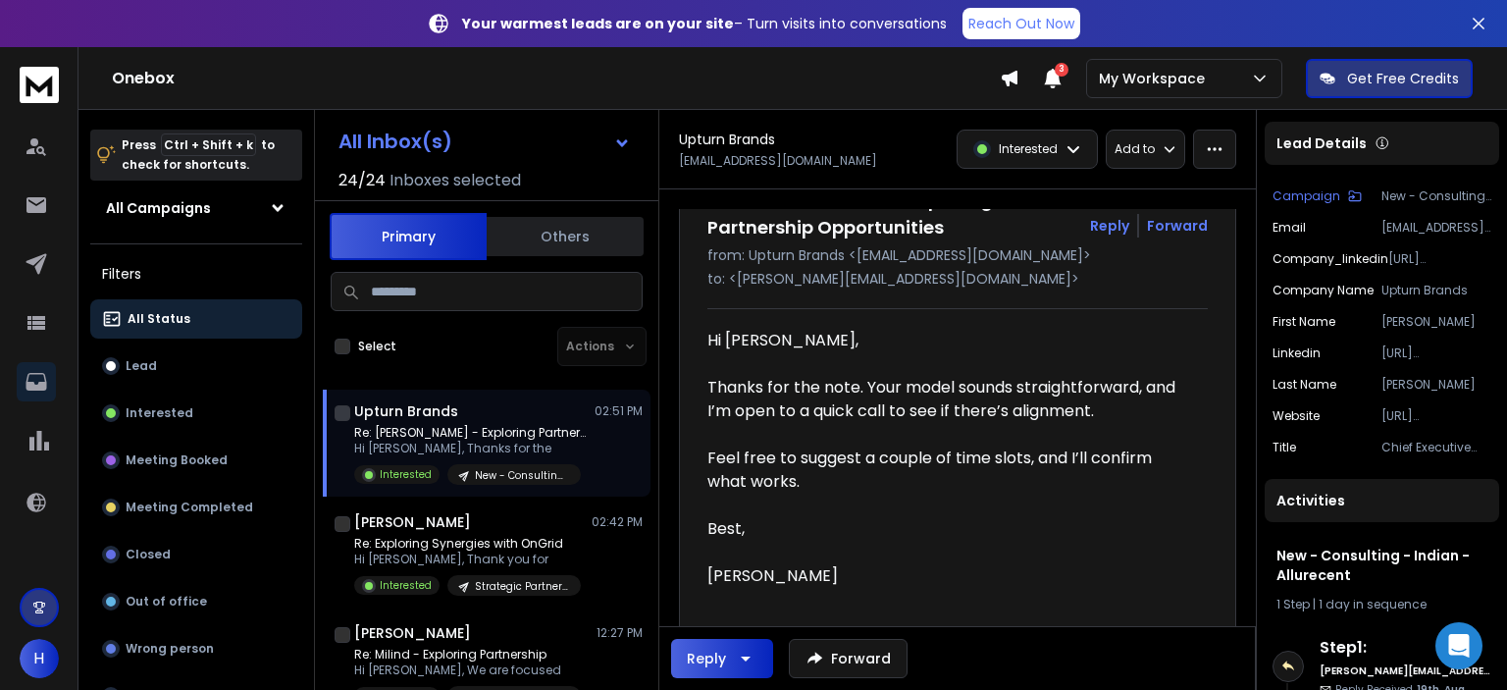
click at [863, 526] on p "Best, [PERSON_NAME]" at bounding box center [949, 552] width 485 height 71
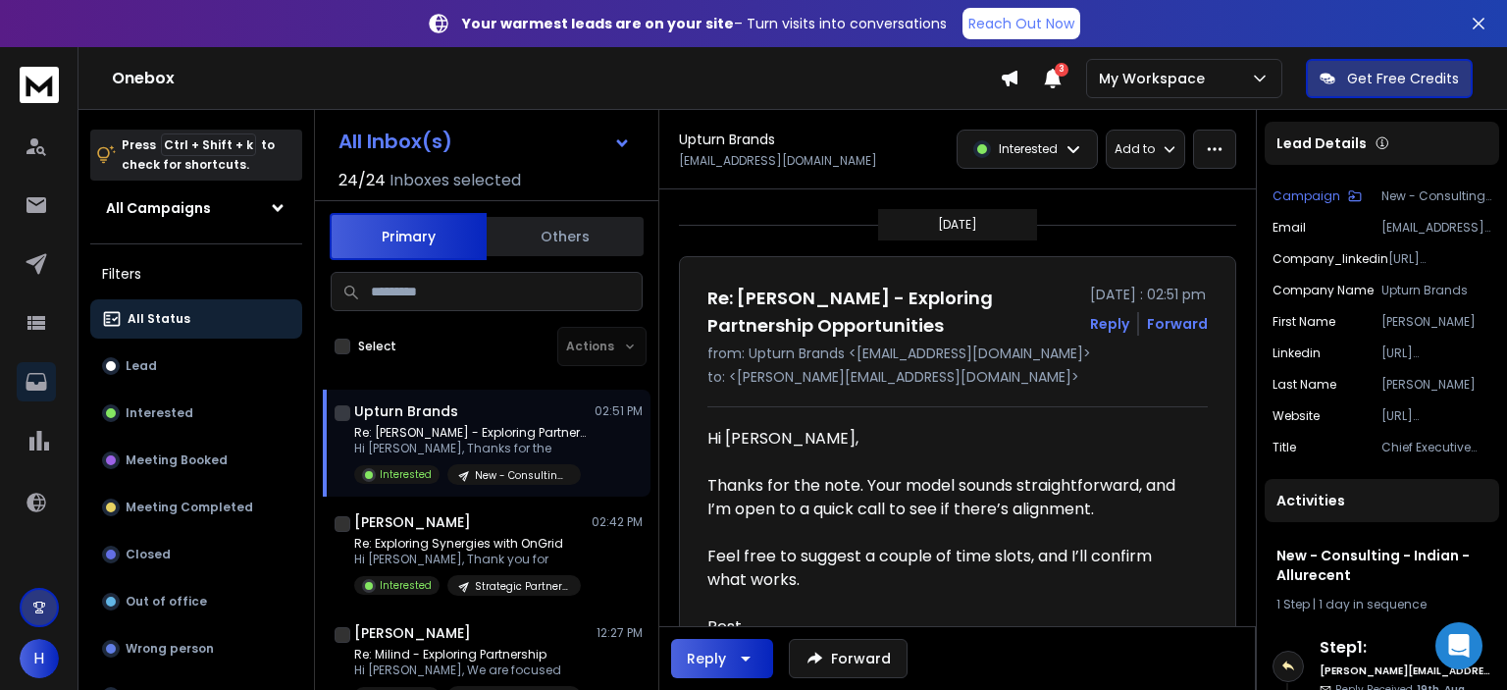
drag, startPoint x: 1109, startPoint y: 321, endPoint x: 1093, endPoint y: 338, distance: 23.6
click at [1109, 321] on button "Reply" at bounding box center [1109, 324] width 39 height 20
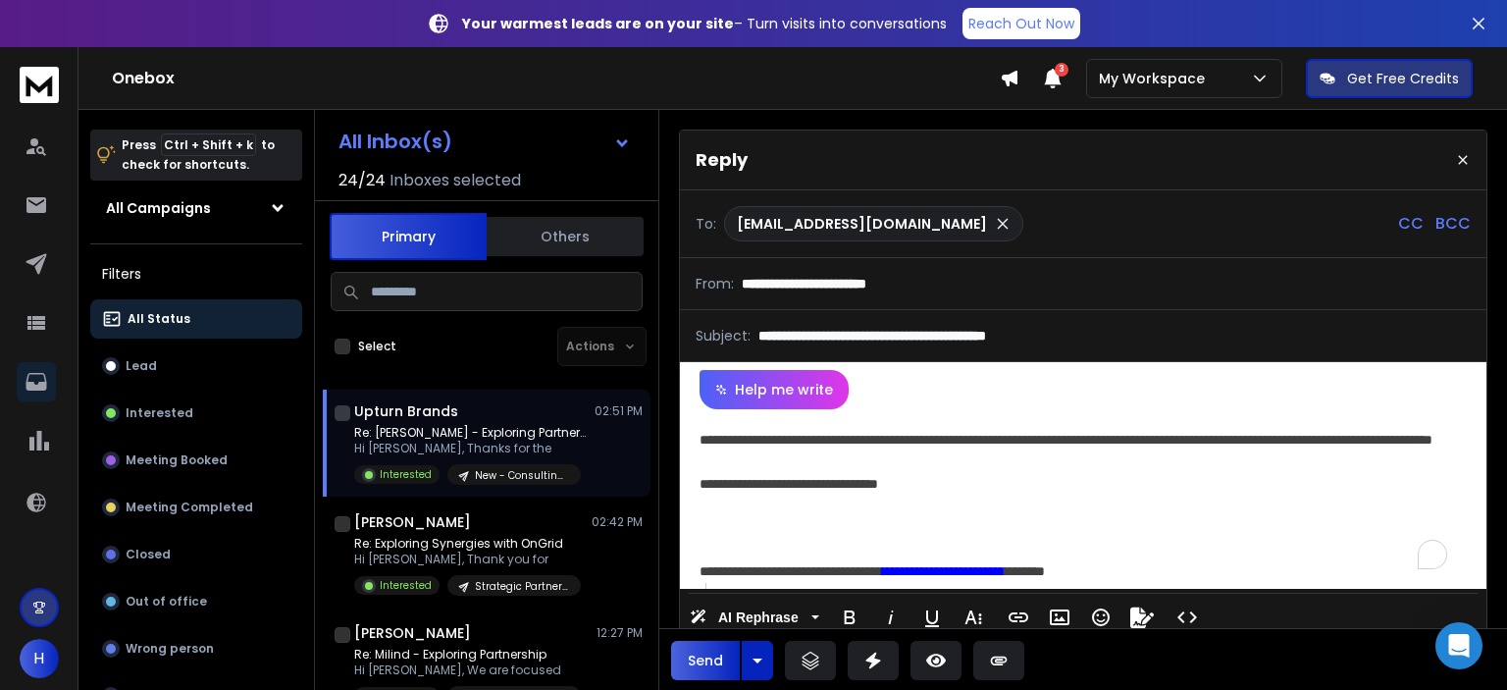
click at [885, 440] on p "**********" at bounding box center [1073, 451] width 748 height 44
click at [892, 439] on p "**********" at bounding box center [1073, 451] width 748 height 44
click at [1072, 441] on p "**********" at bounding box center [1065, 451] width 732 height 44
drag, startPoint x: 1059, startPoint y: 441, endPoint x: 1064, endPoint y: 462, distance: 21.4
click at [1059, 440] on p "**********" at bounding box center [1065, 451] width 732 height 44
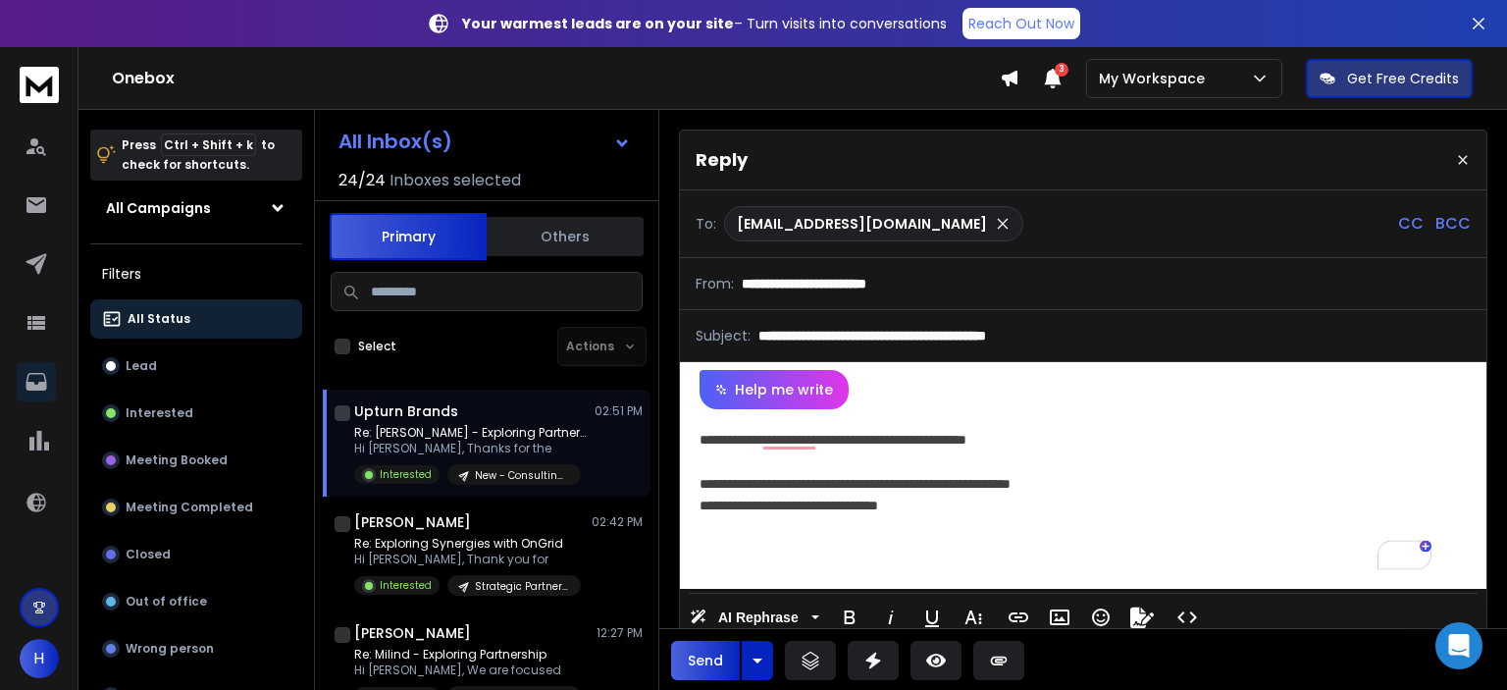
click at [714, 482] on p "**********" at bounding box center [1065, 484] width 732 height 22
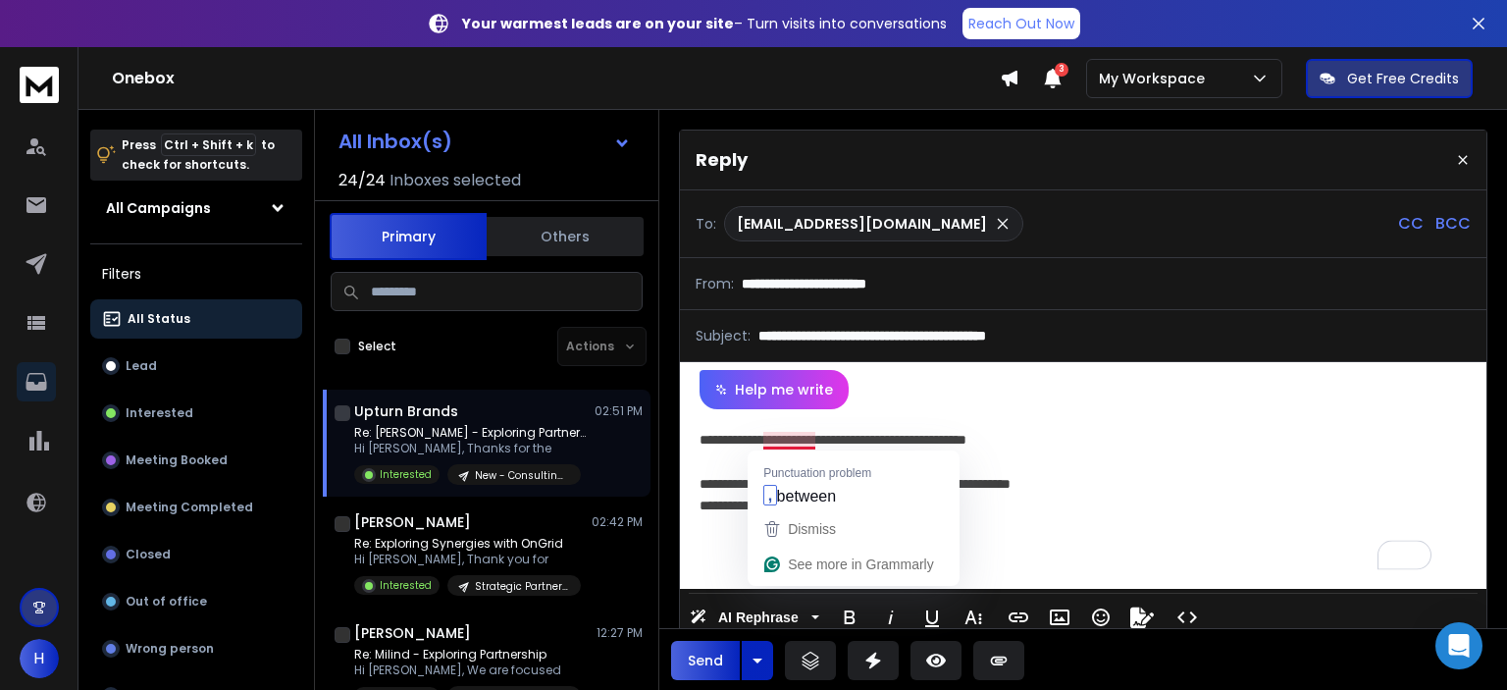
click at [1107, 484] on p "**********" at bounding box center [1065, 484] width 732 height 22
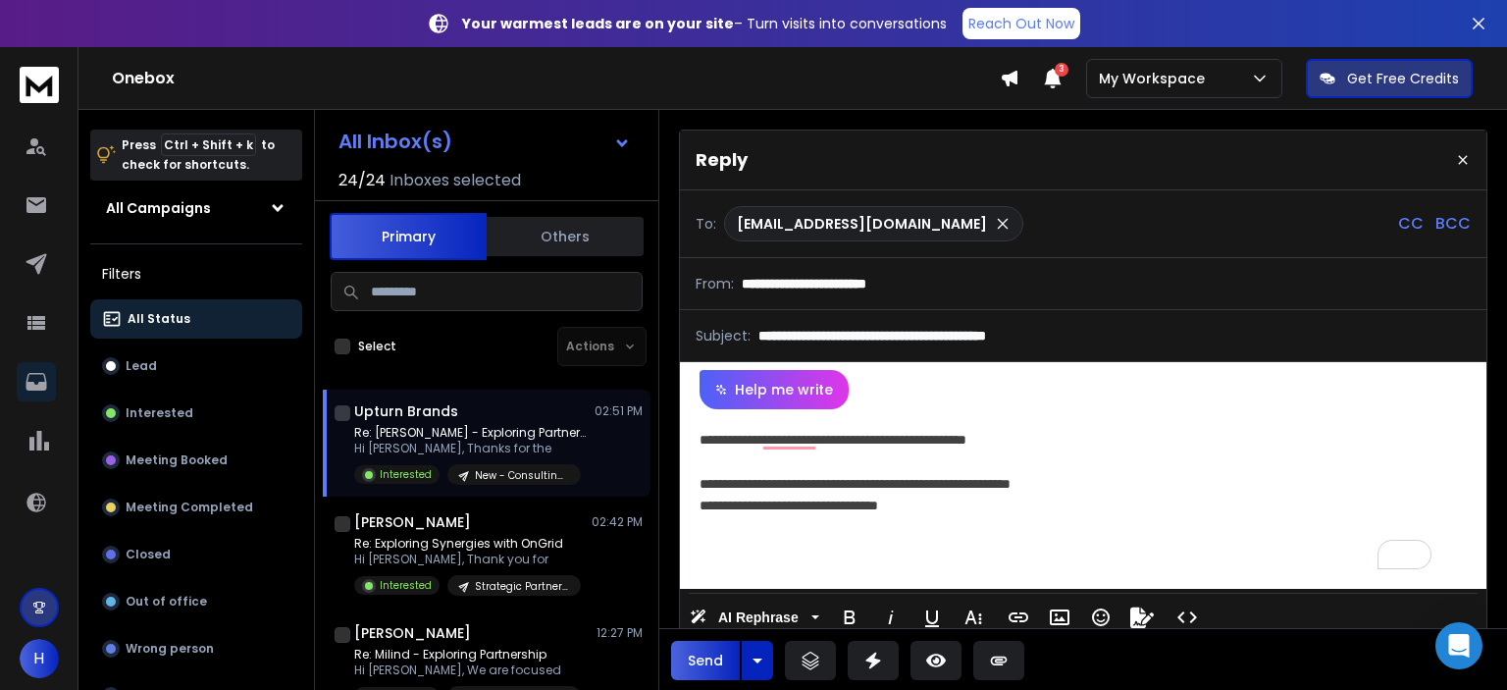
drag, startPoint x: 931, startPoint y: 440, endPoint x: 975, endPoint y: 501, distance: 75.2
click at [931, 441] on p "**********" at bounding box center [1065, 440] width 732 height 22
click at [1095, 492] on p "**********" at bounding box center [1065, 484] width 732 height 22
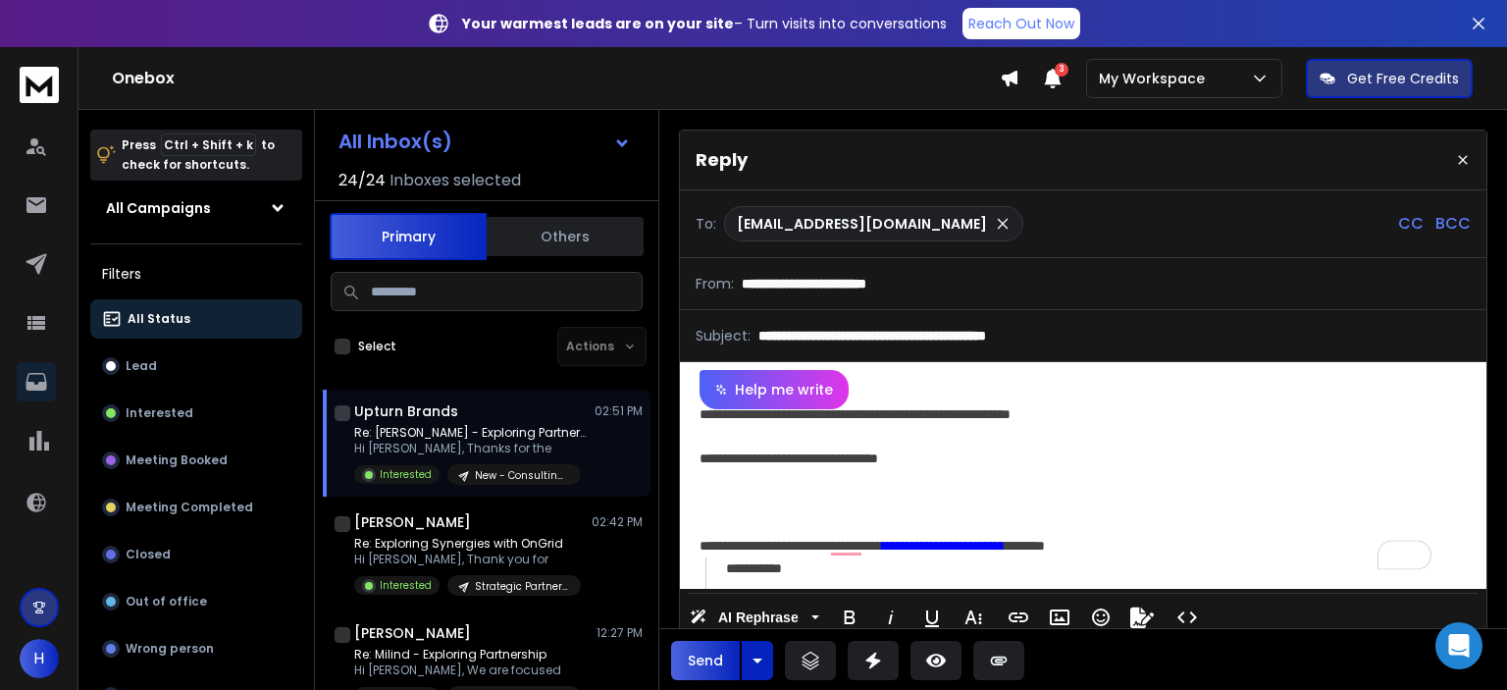
scroll to position [98, 0]
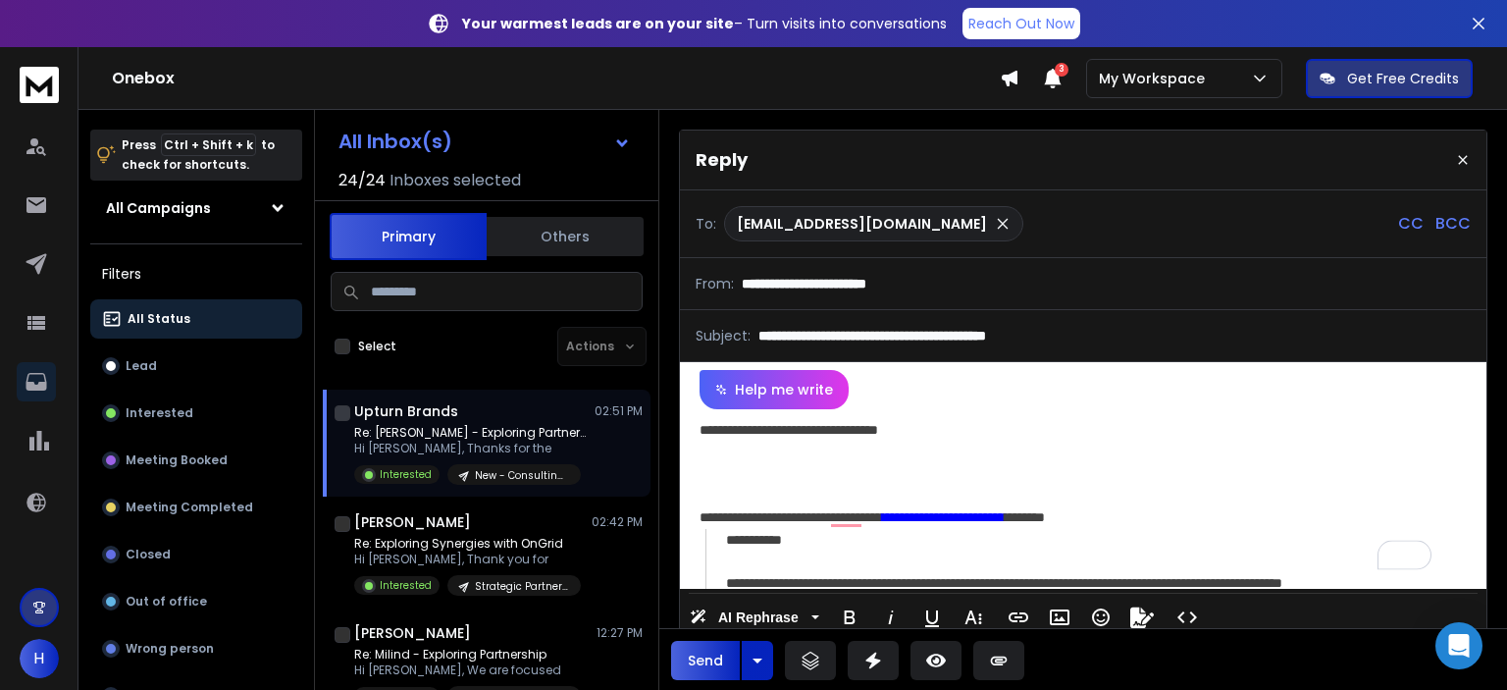
click at [938, 440] on div "To enrich screen reader interactions, please activate Accessibility in Grammarl…" at bounding box center [1073, 451] width 748 height 22
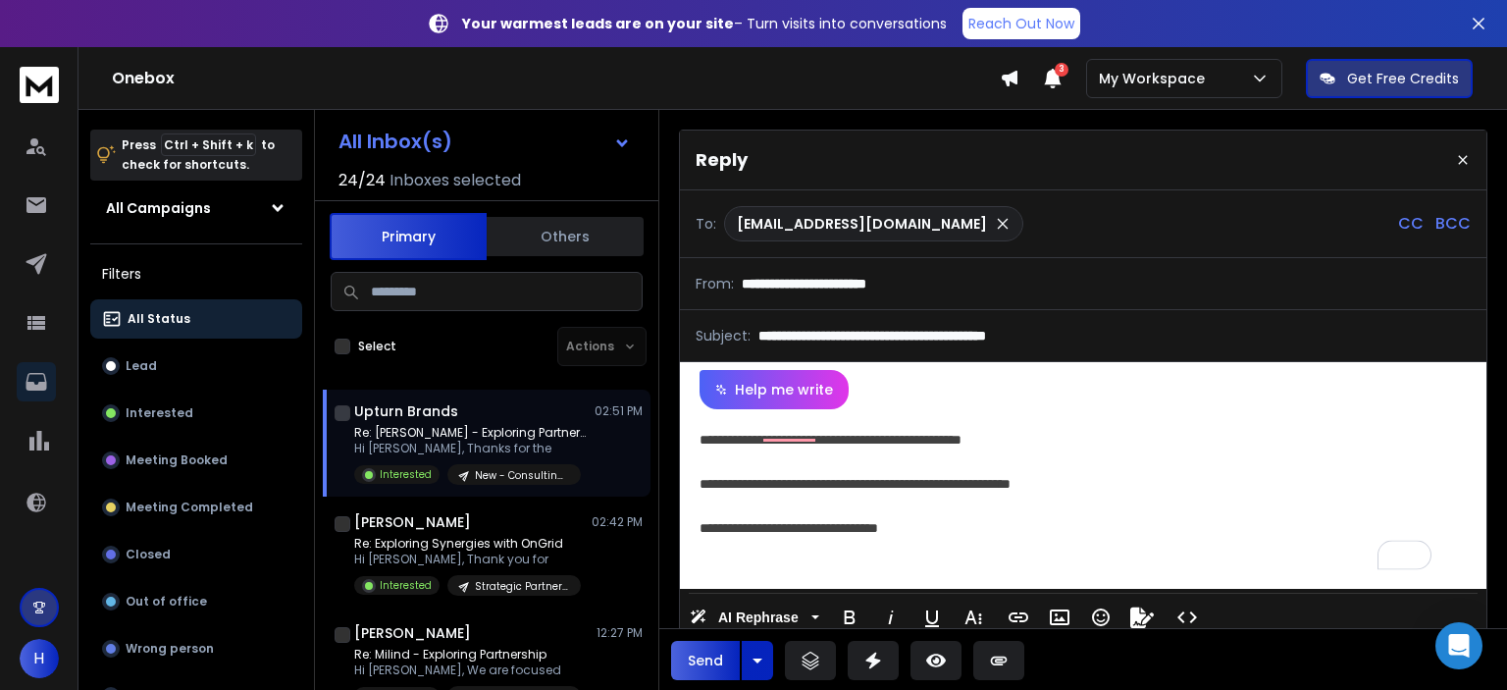
scroll to position [0, 0]
click at [701, 534] on p "**********" at bounding box center [1065, 528] width 732 height 22
click at [963, 499] on p "**********" at bounding box center [1065, 505] width 732 height 22
click at [710, 667] on button "Send" at bounding box center [705, 660] width 69 height 39
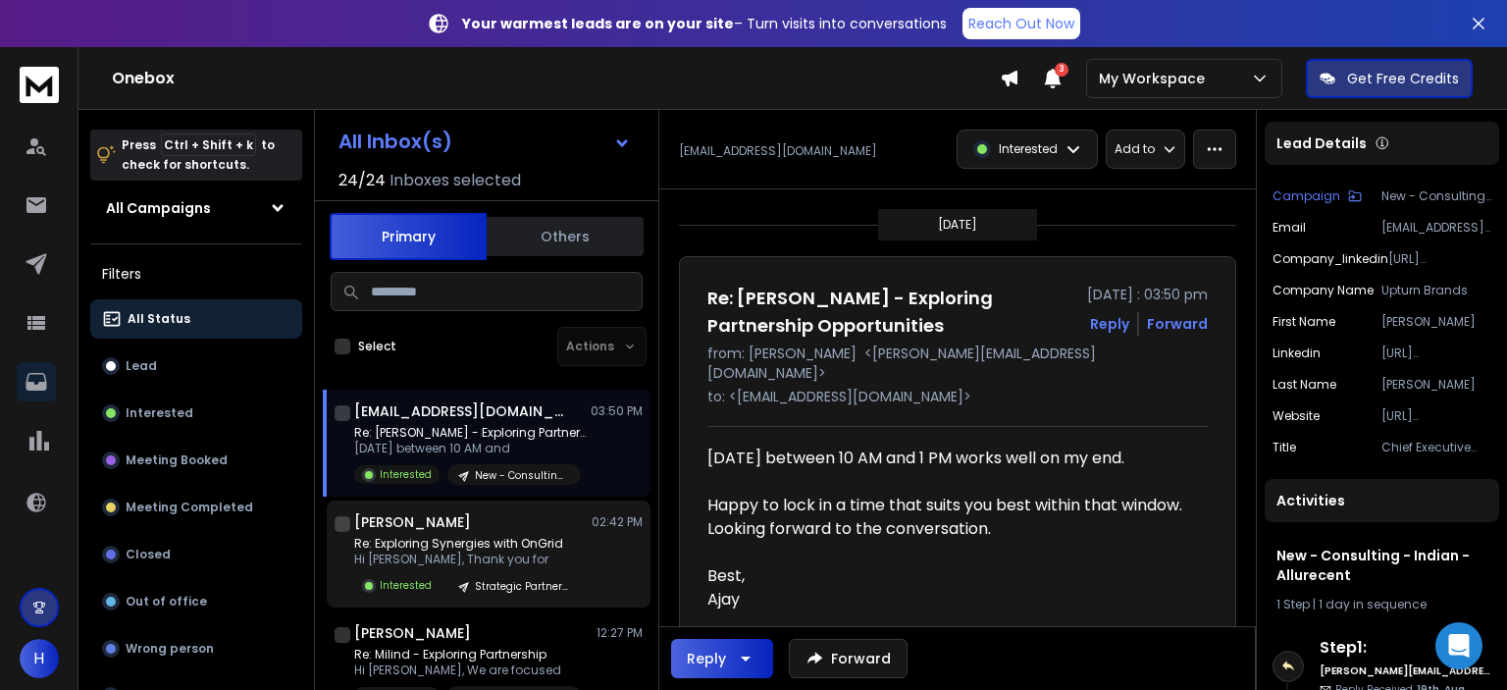
click at [501, 538] on p "Re: Exploring Synergies with OnGrid" at bounding box center [467, 544] width 227 height 16
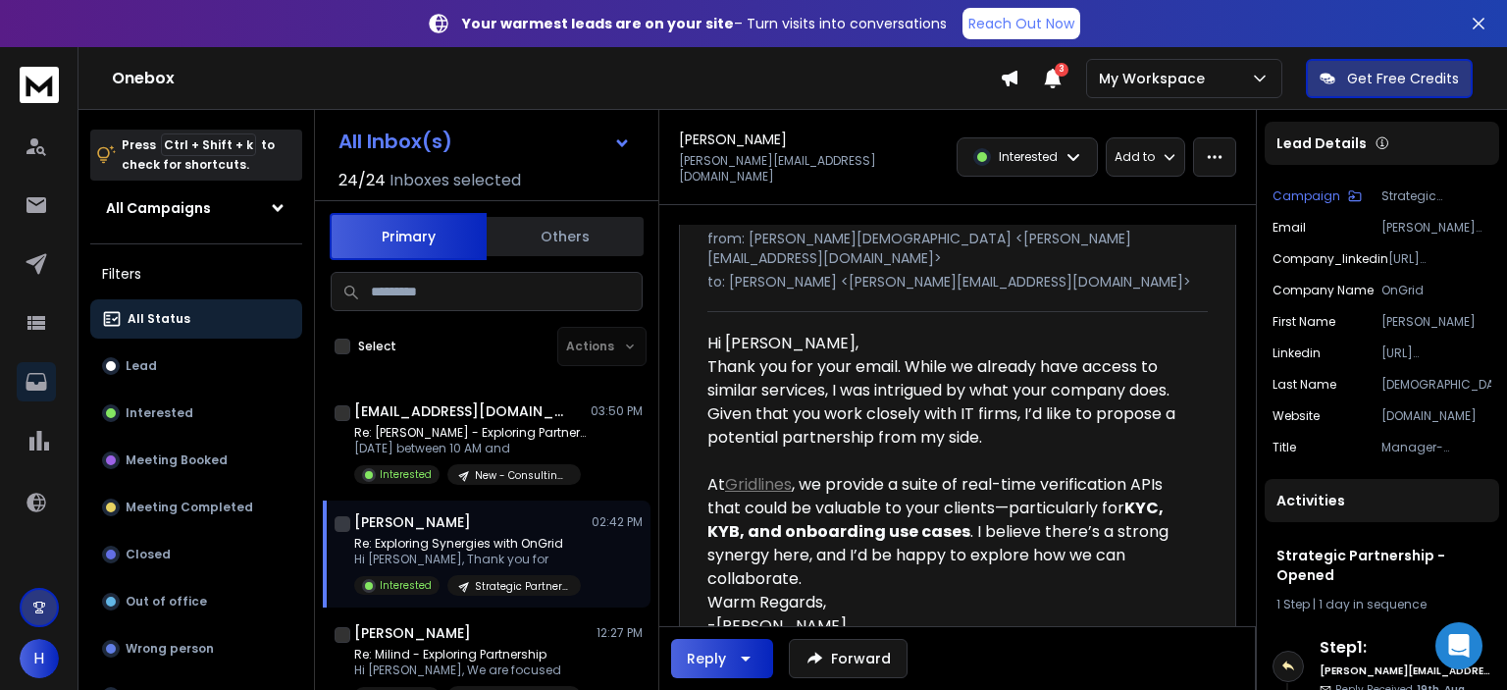
scroll to position [98, 0]
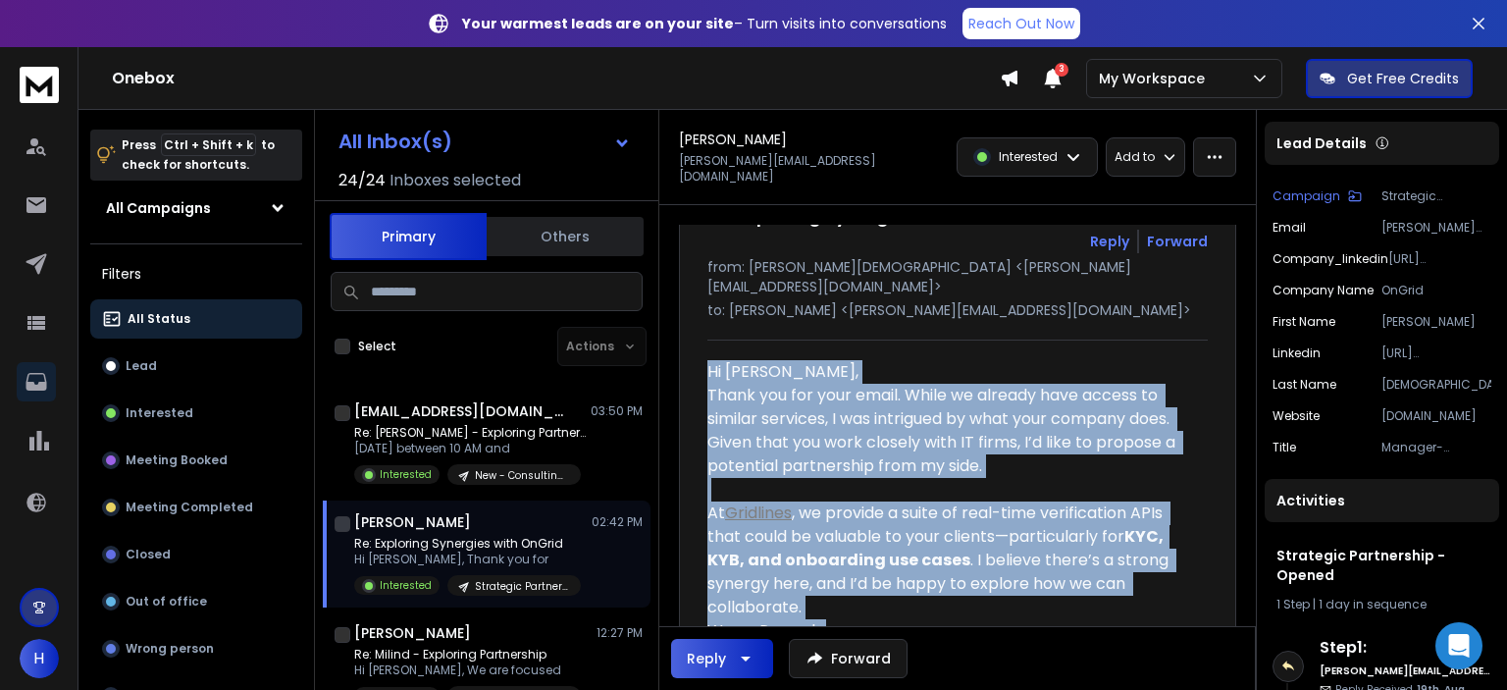
drag, startPoint x: 702, startPoint y: 337, endPoint x: 848, endPoint y: 589, distance: 290.1
copy div "Hi Ajay, Thank you for your email. While we already have access to similar serv…"
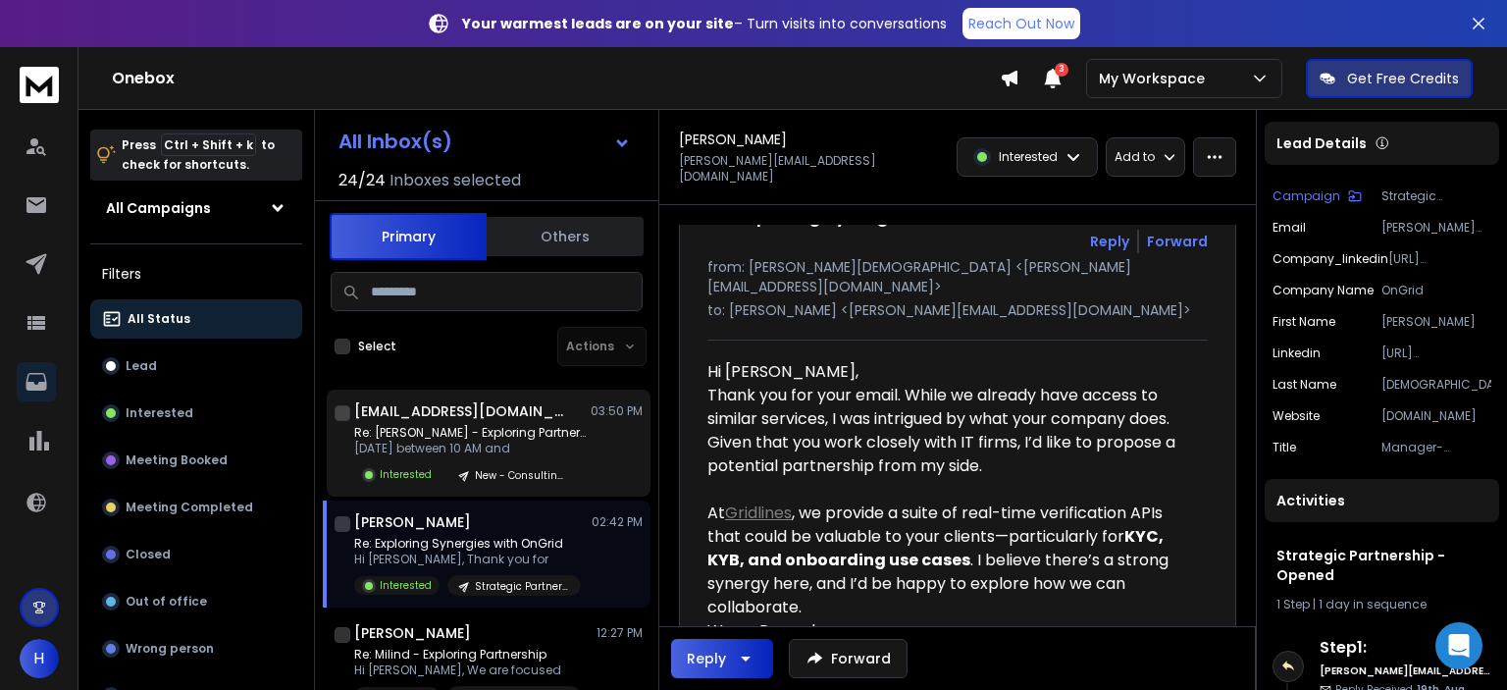
click at [542, 435] on p "Re: [PERSON_NAME] - Exploring Partnership" at bounding box center [471, 433] width 235 height 16
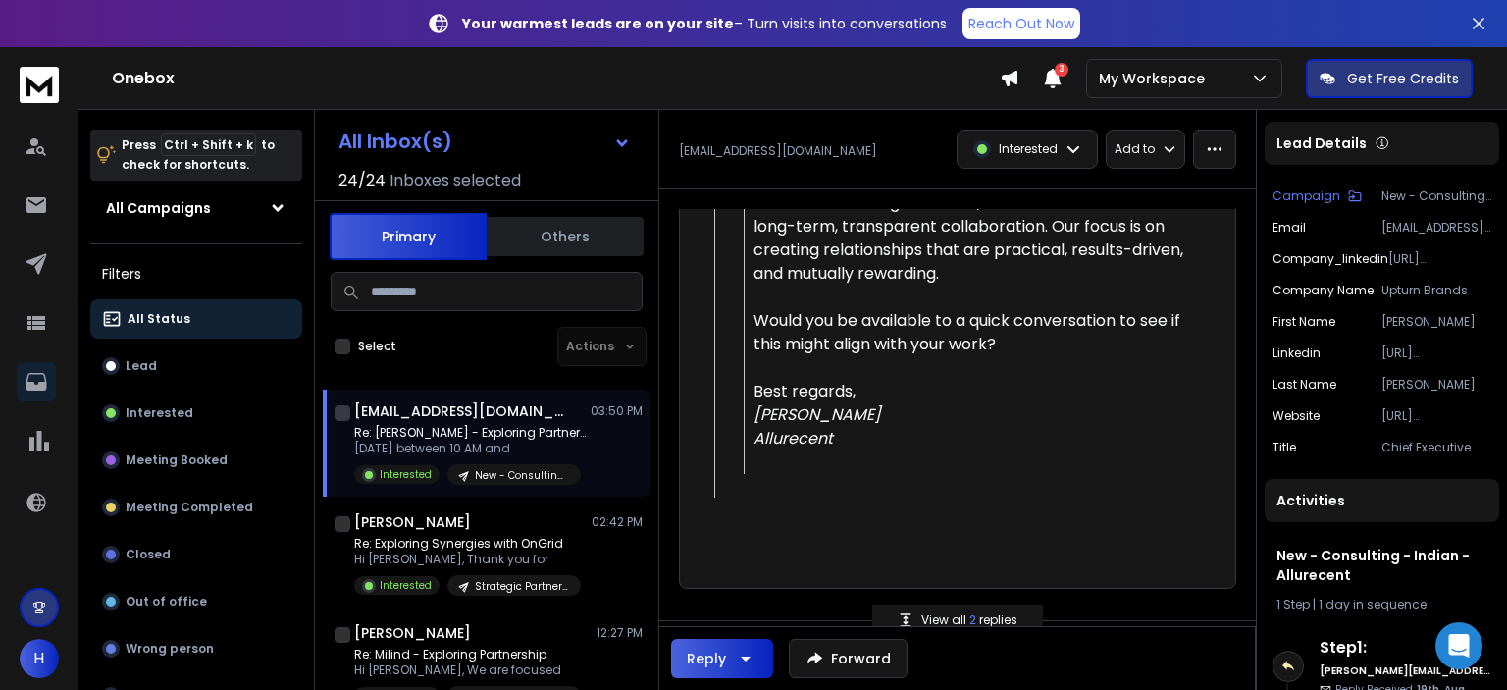
scroll to position [1177, 0]
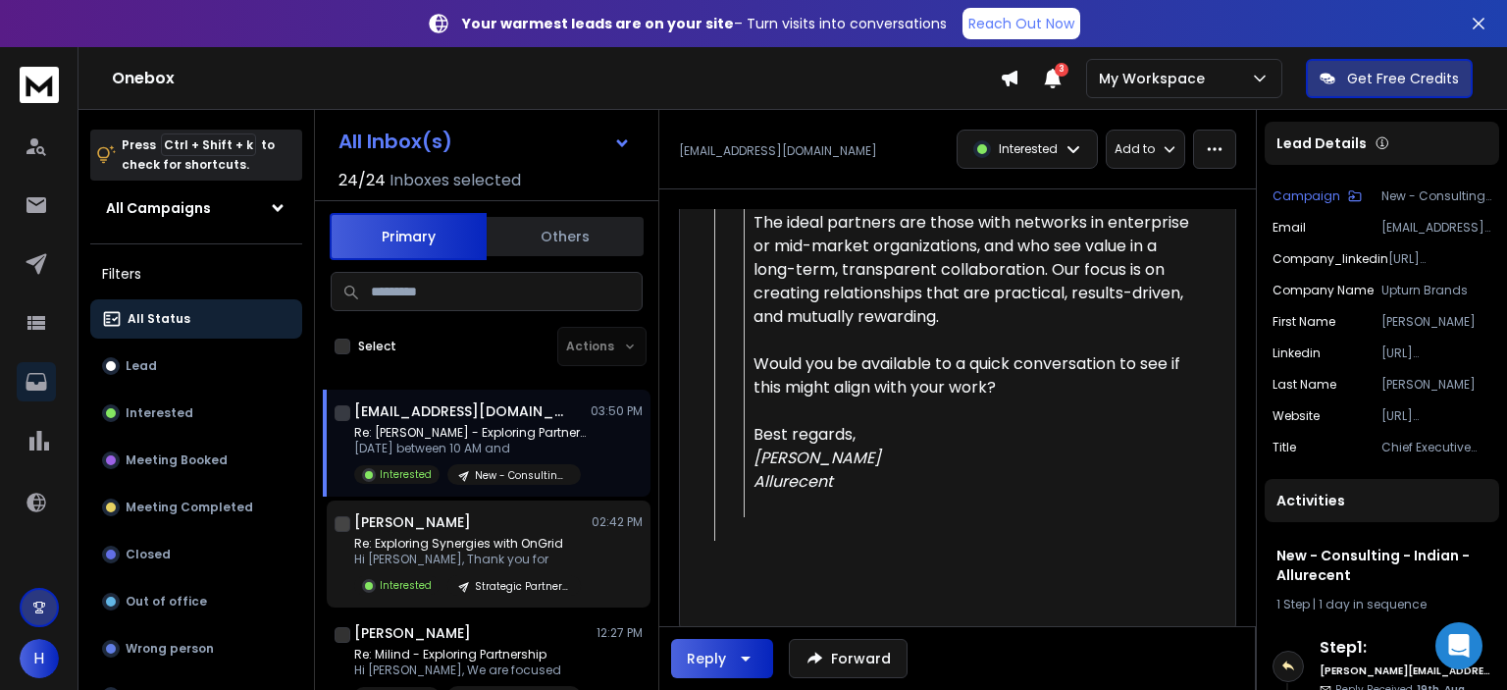
click at [518, 527] on div "Sejal Jain 02:42 PM" at bounding box center [498, 522] width 288 height 20
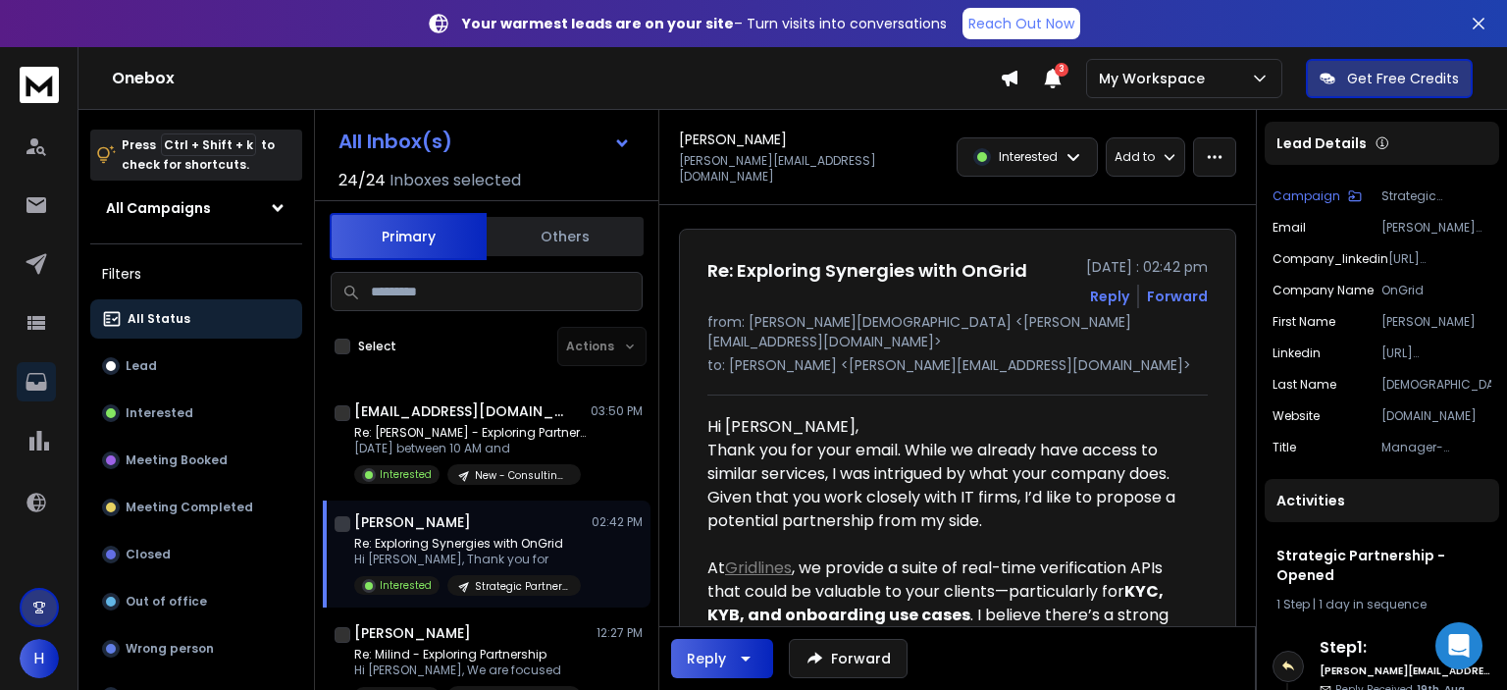
scroll to position [0, 0]
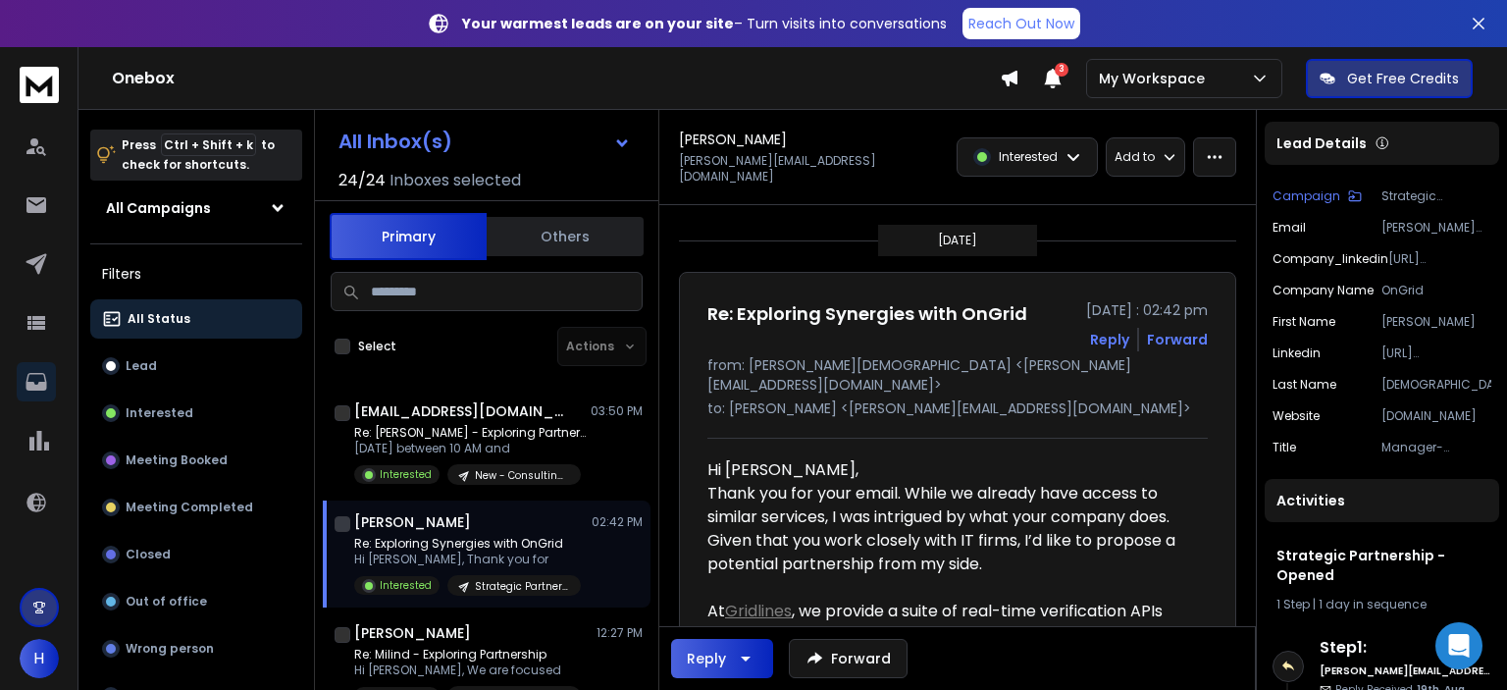
click at [533, 541] on p "Re: Exploring Synergies with OnGrid" at bounding box center [467, 544] width 227 height 16
click at [1109, 330] on button "Reply" at bounding box center [1109, 340] width 39 height 20
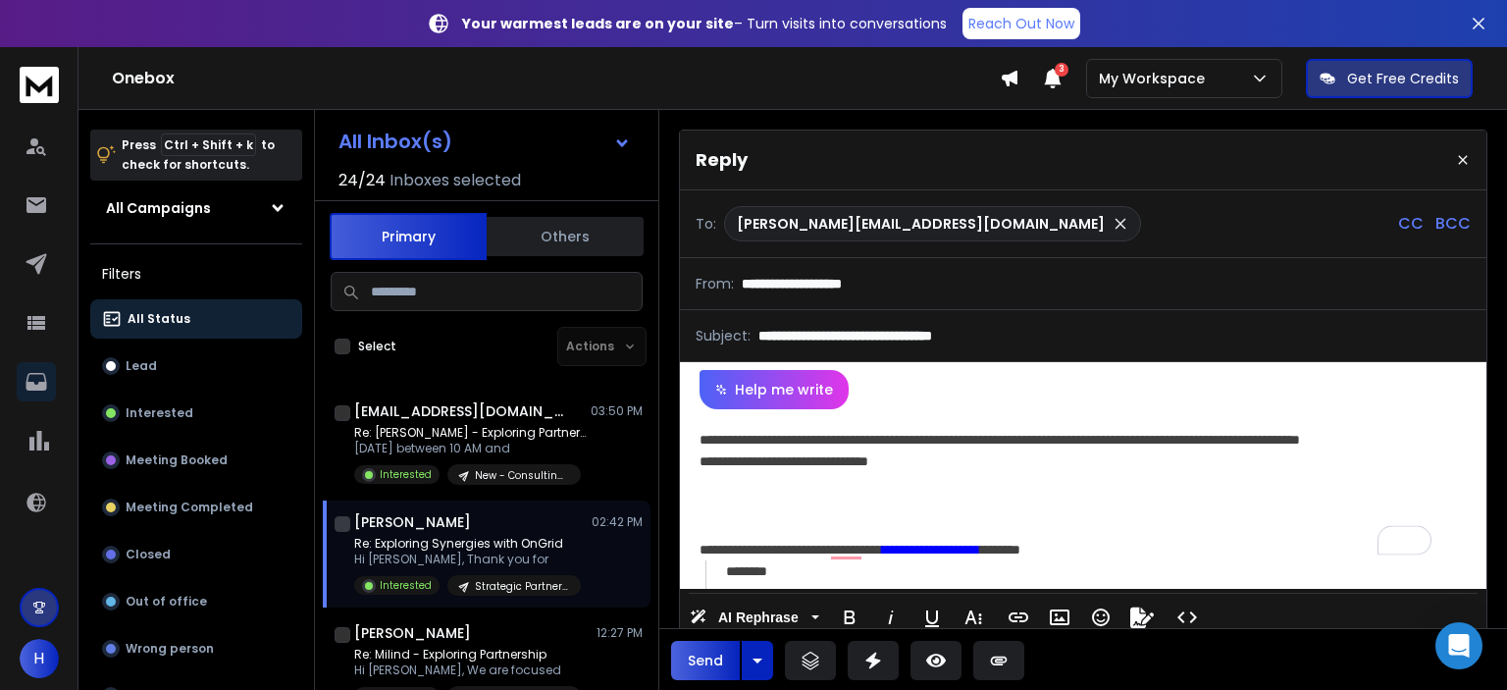
click at [686, 436] on div "**********" at bounding box center [1083, 499] width 806 height 180
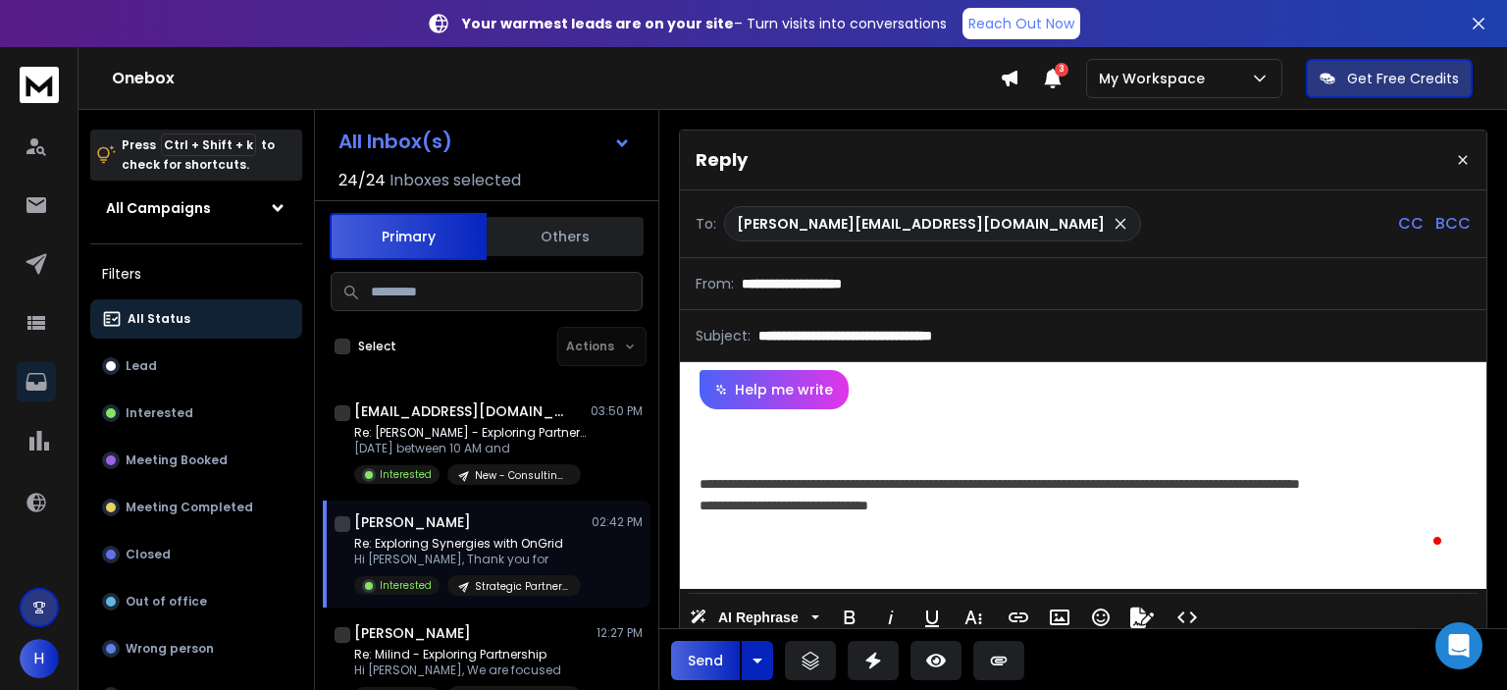
click at [703, 450] on div "To enrich screen reader interactions, please activate Accessibility in Grammarl…" at bounding box center [1082, 461] width 767 height 22
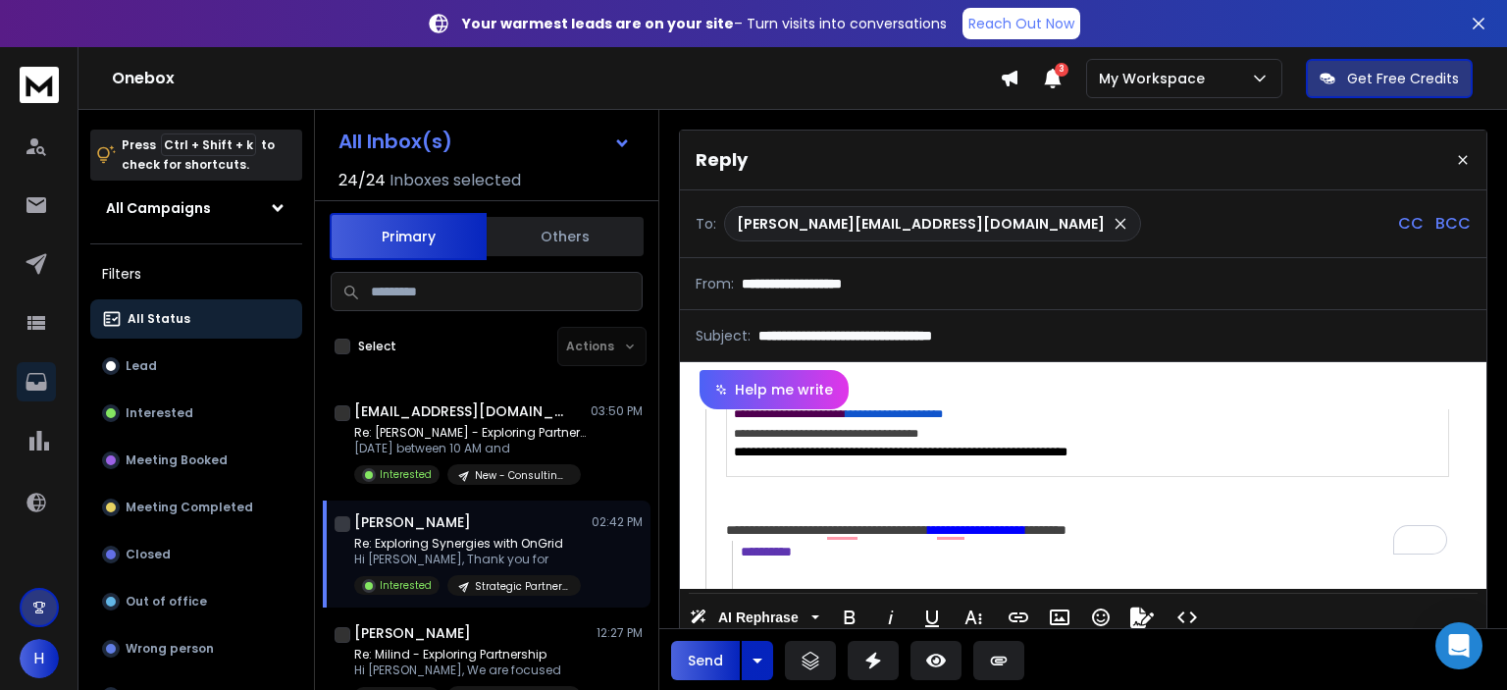
scroll to position [589, 0]
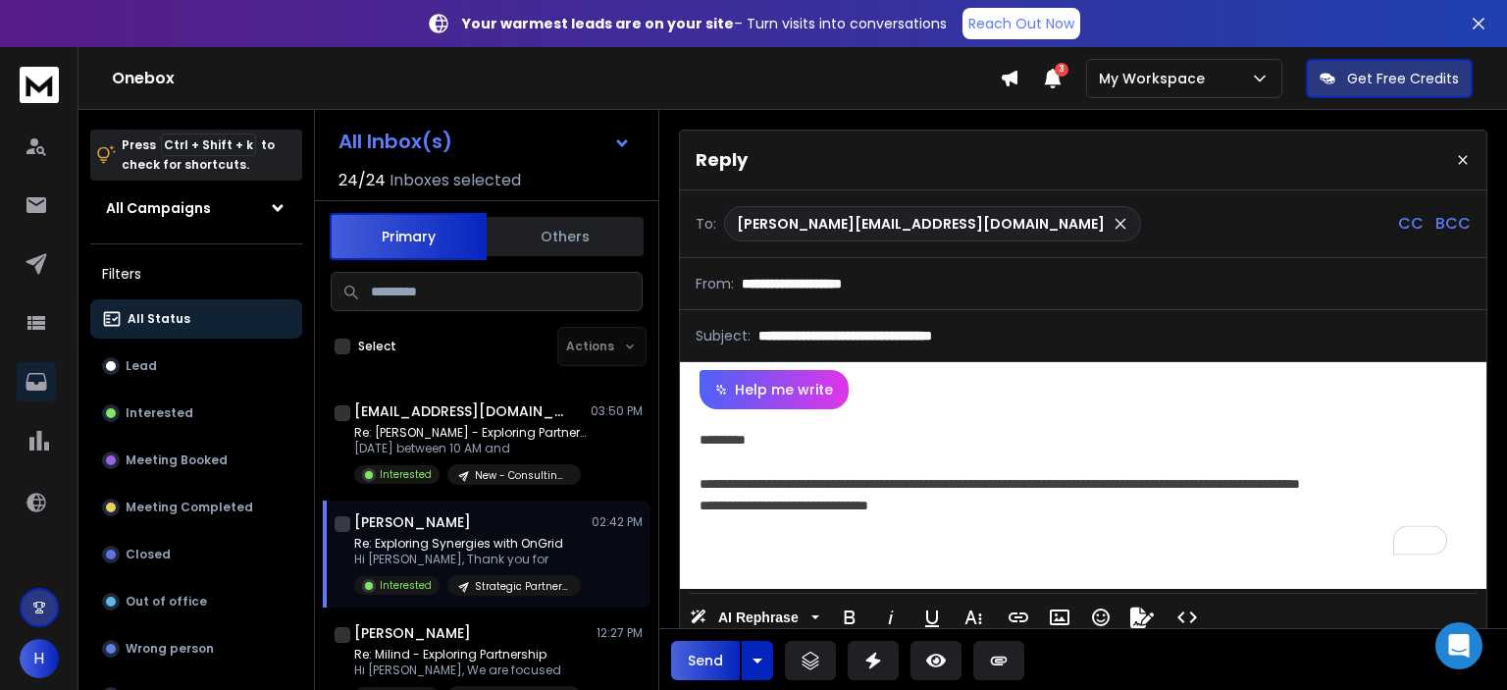
click at [922, 505] on p "**********" at bounding box center [1073, 505] width 748 height 22
click at [1417, 479] on p "**********" at bounding box center [1073, 484] width 748 height 22
click at [921, 529] on p "**********" at bounding box center [1073, 528] width 748 height 22
click at [701, 647] on button "Send" at bounding box center [705, 660] width 69 height 39
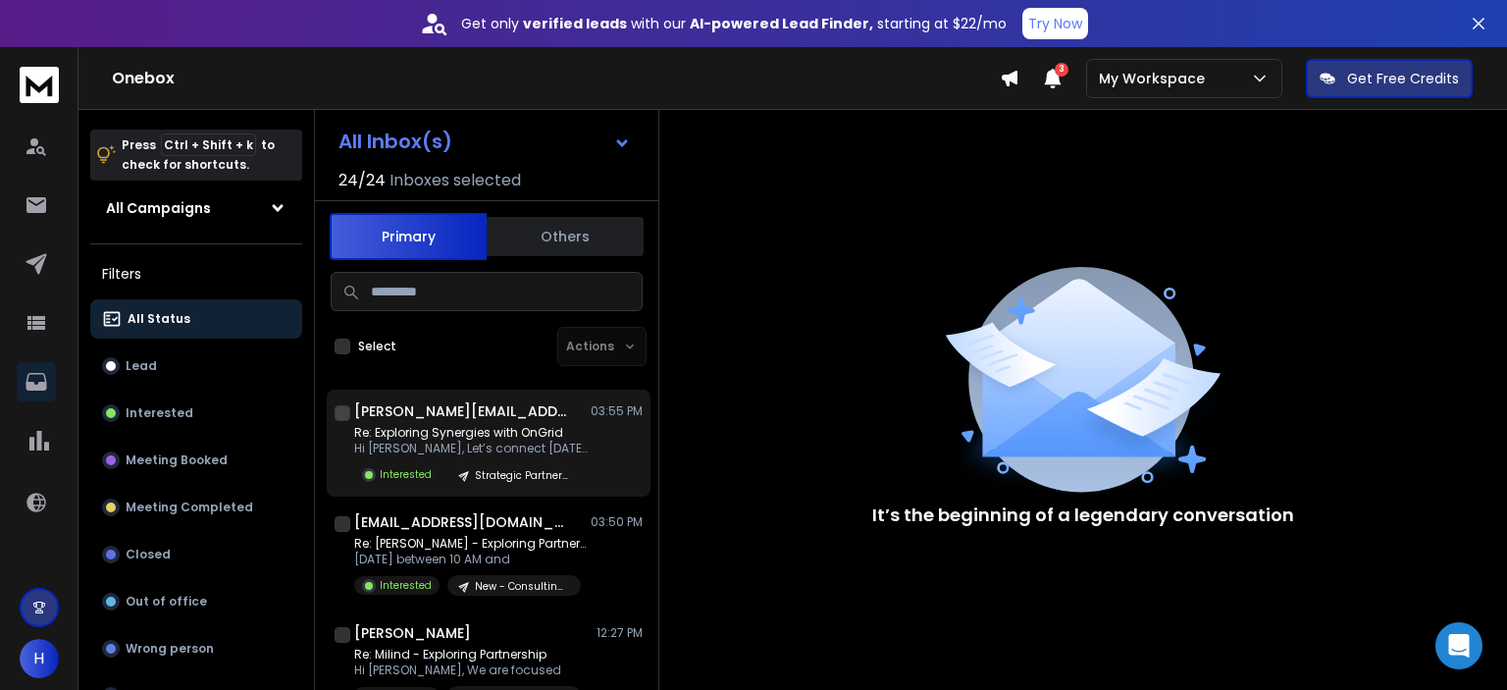
click at [440, 439] on p "Re: Exploring Synergies with OnGrid" at bounding box center [471, 433] width 235 height 16
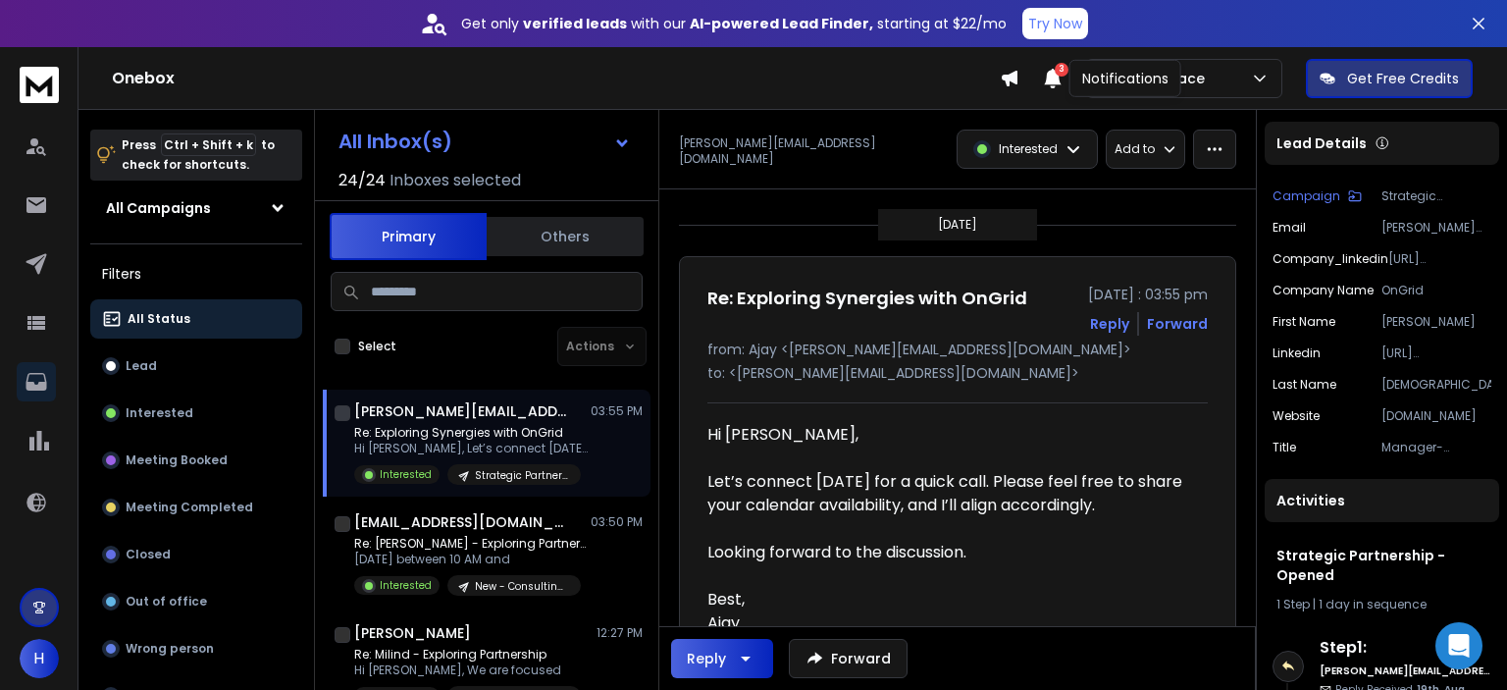
click at [1063, 76] on span "3" at bounding box center [1062, 70] width 14 height 14
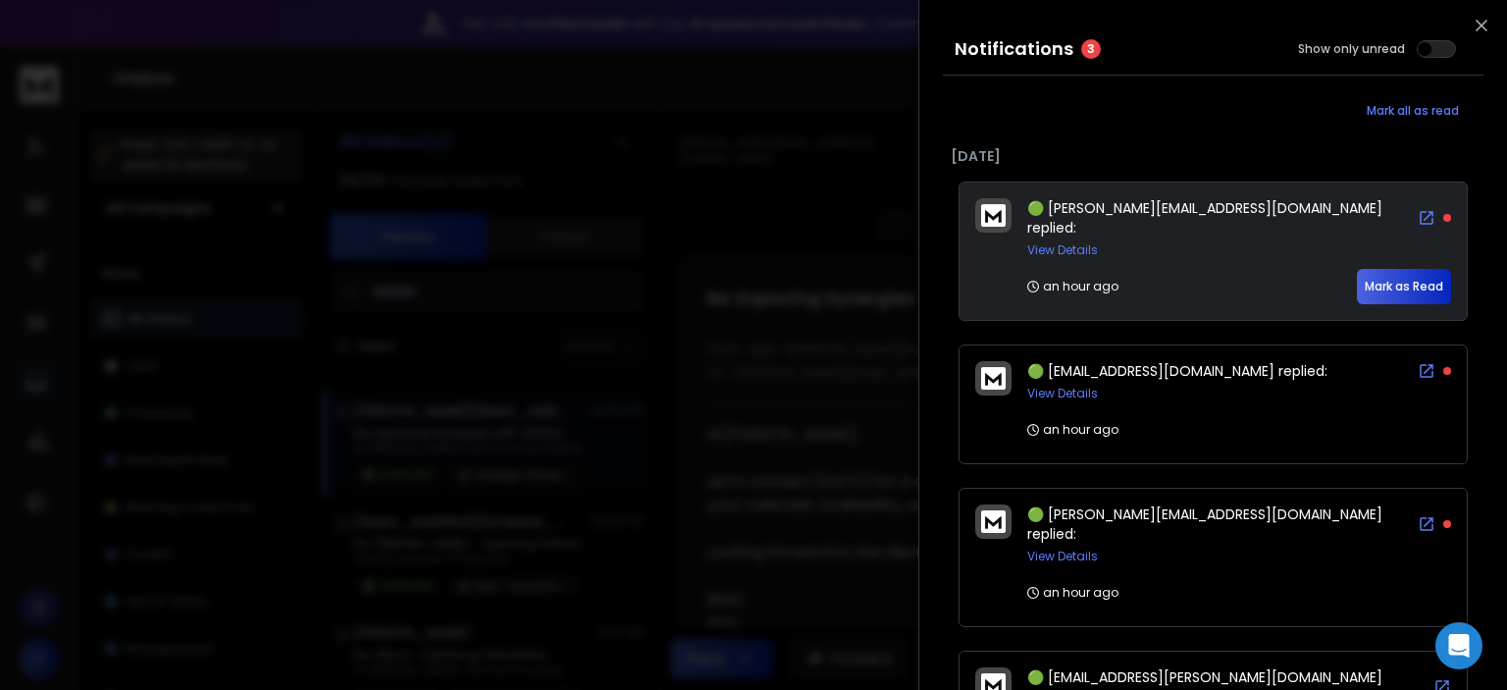
click at [1409, 269] on button "Mark as Read" at bounding box center [1404, 286] width 94 height 35
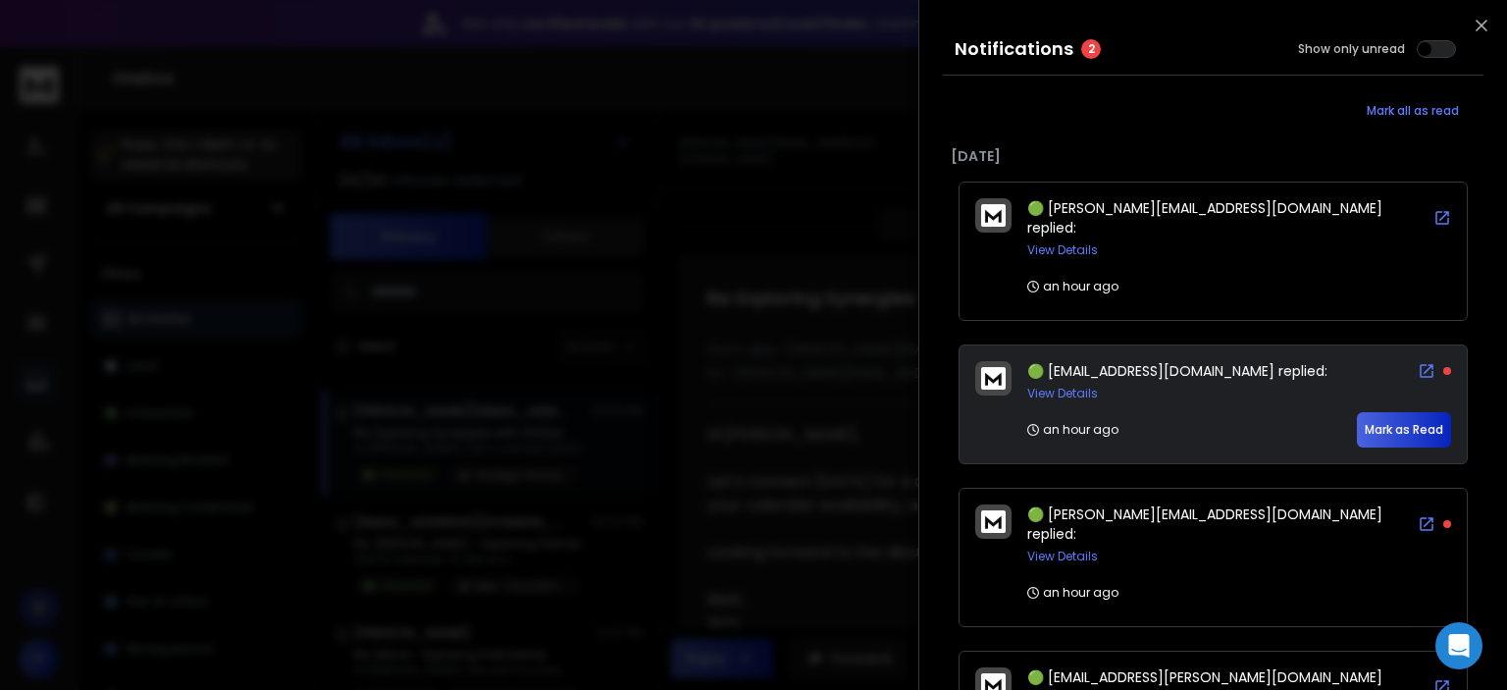
click at [1395, 415] on button "Mark as Read" at bounding box center [1404, 429] width 94 height 35
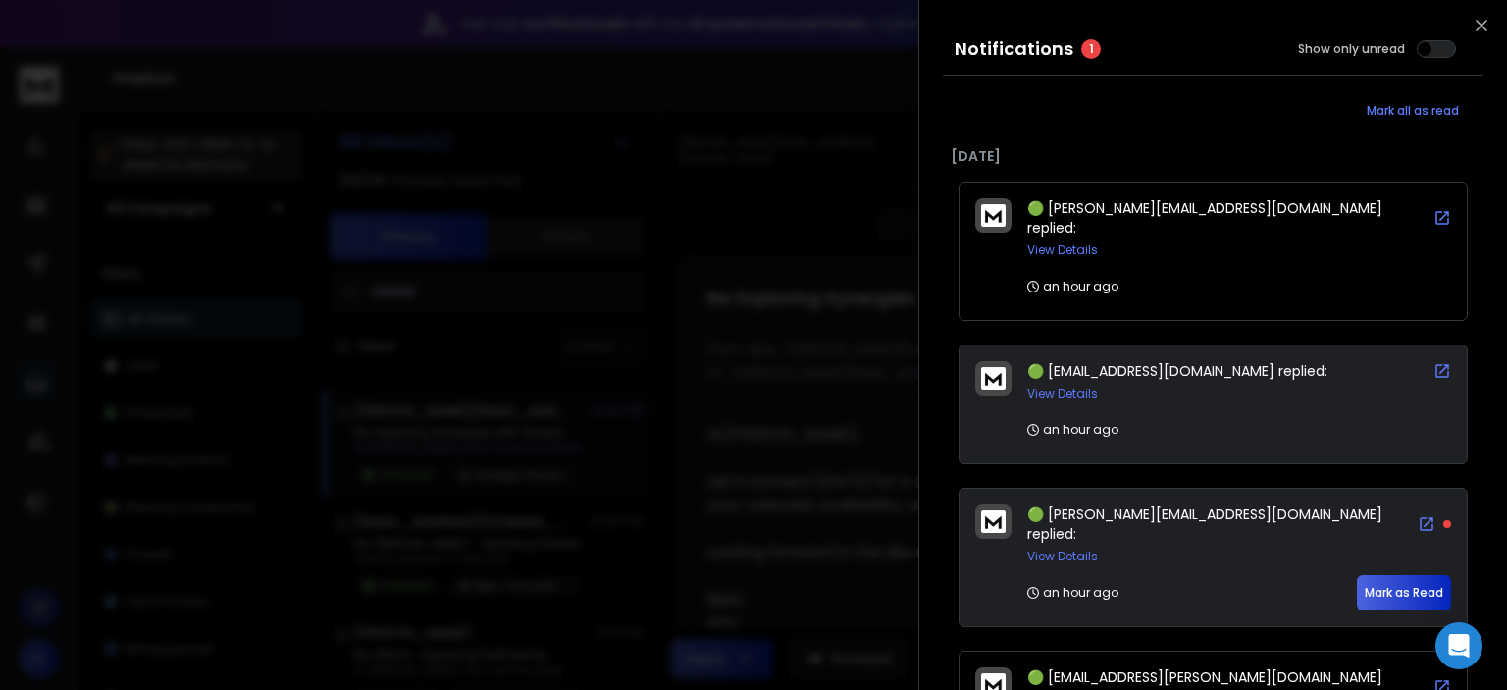
click at [1408, 575] on button "Mark as Read" at bounding box center [1404, 592] width 94 height 35
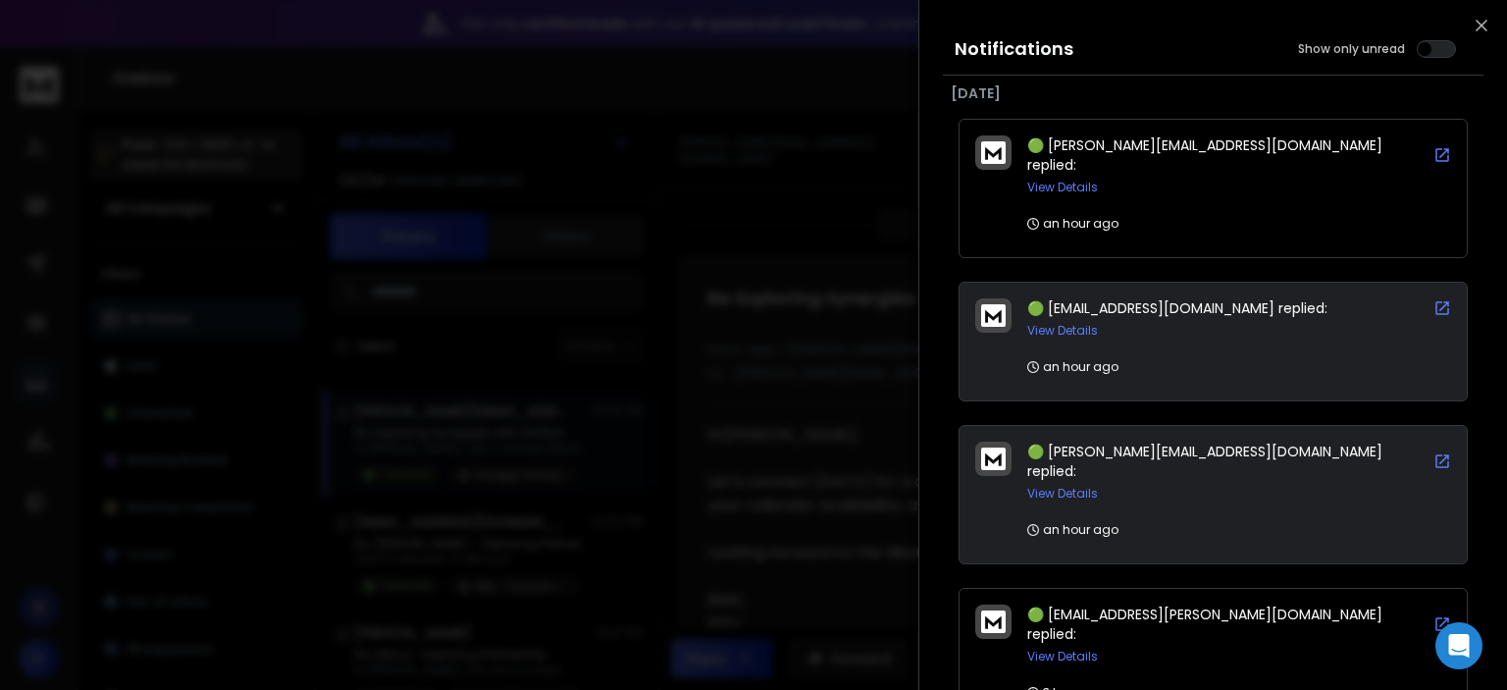
click at [1469, 11] on div "Sheet Title Notifications Show only unread [DATE] 🟢 [PERSON_NAME][EMAIL_ADDRESS…" at bounding box center [1212, 345] width 589 height 690
click at [1476, 26] on icon "button" at bounding box center [1481, 26] width 10 height 10
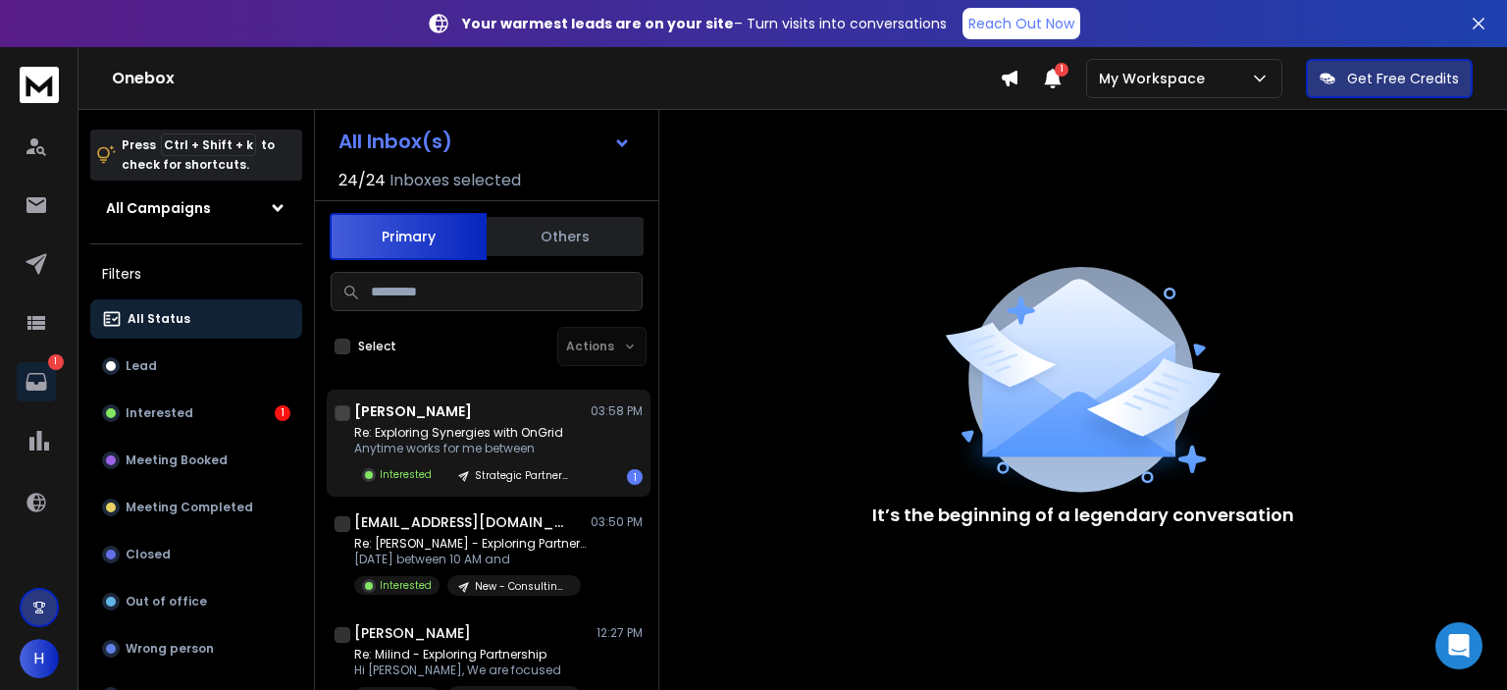
click at [457, 454] on p "Anytime works for me between" at bounding box center [467, 448] width 227 height 16
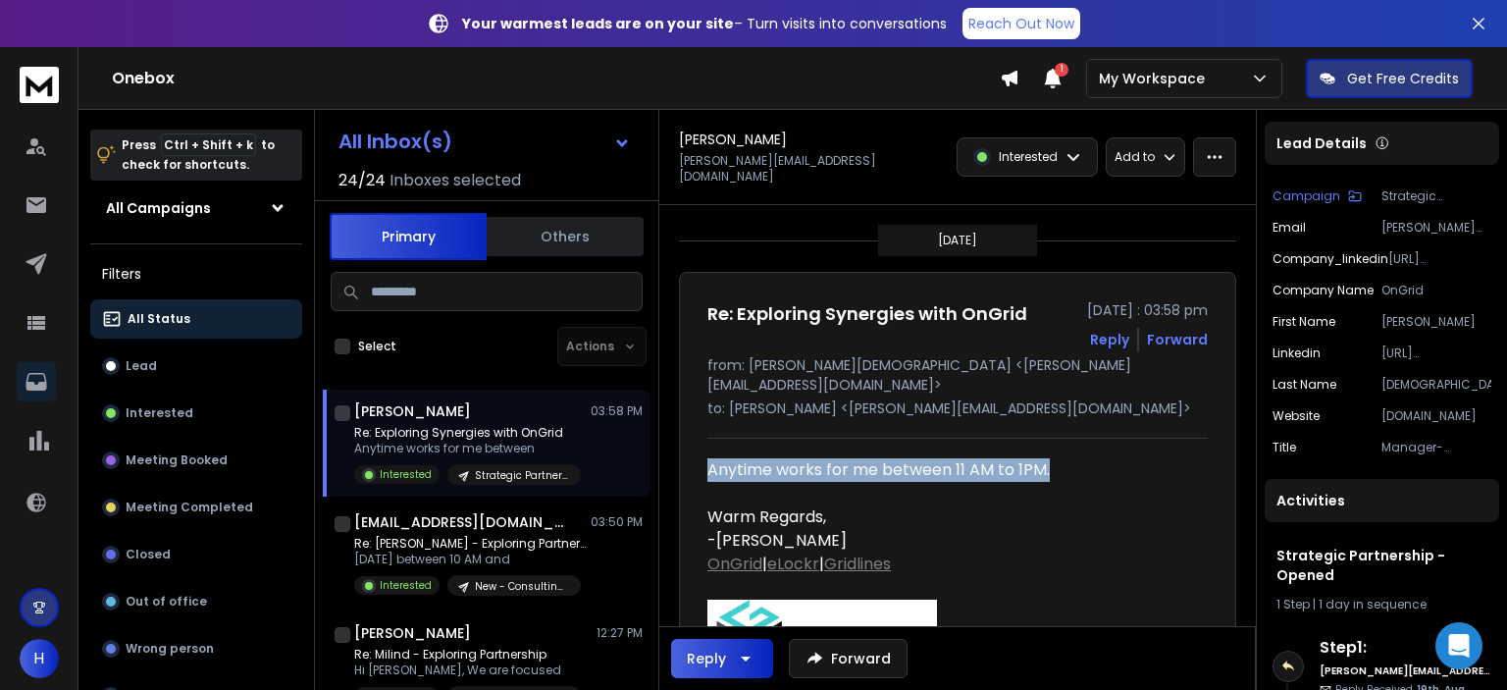
drag, startPoint x: 1060, startPoint y: 439, endPoint x: 710, endPoint y: 442, distance: 350.2
click at [710, 458] on div "Anytime works for me between 11 AM to 1PM." at bounding box center [949, 470] width 485 height 24
copy div "Anytime works for me between 11 AM to 1PM."
click at [1030, 482] on div at bounding box center [949, 494] width 485 height 24
drag, startPoint x: 1065, startPoint y: 435, endPoint x: 703, endPoint y: 445, distance: 362.2
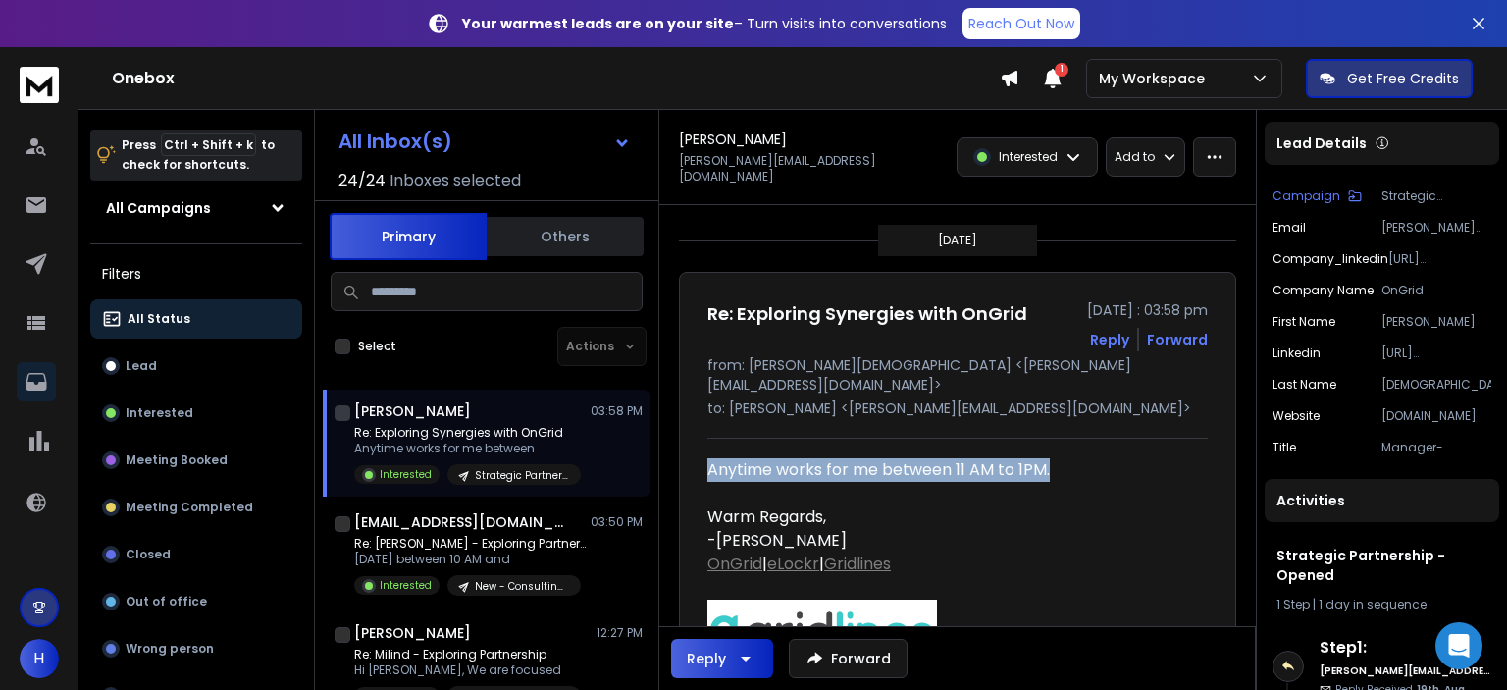
copy div "Anytime works for me between 11 AM to 1PM."
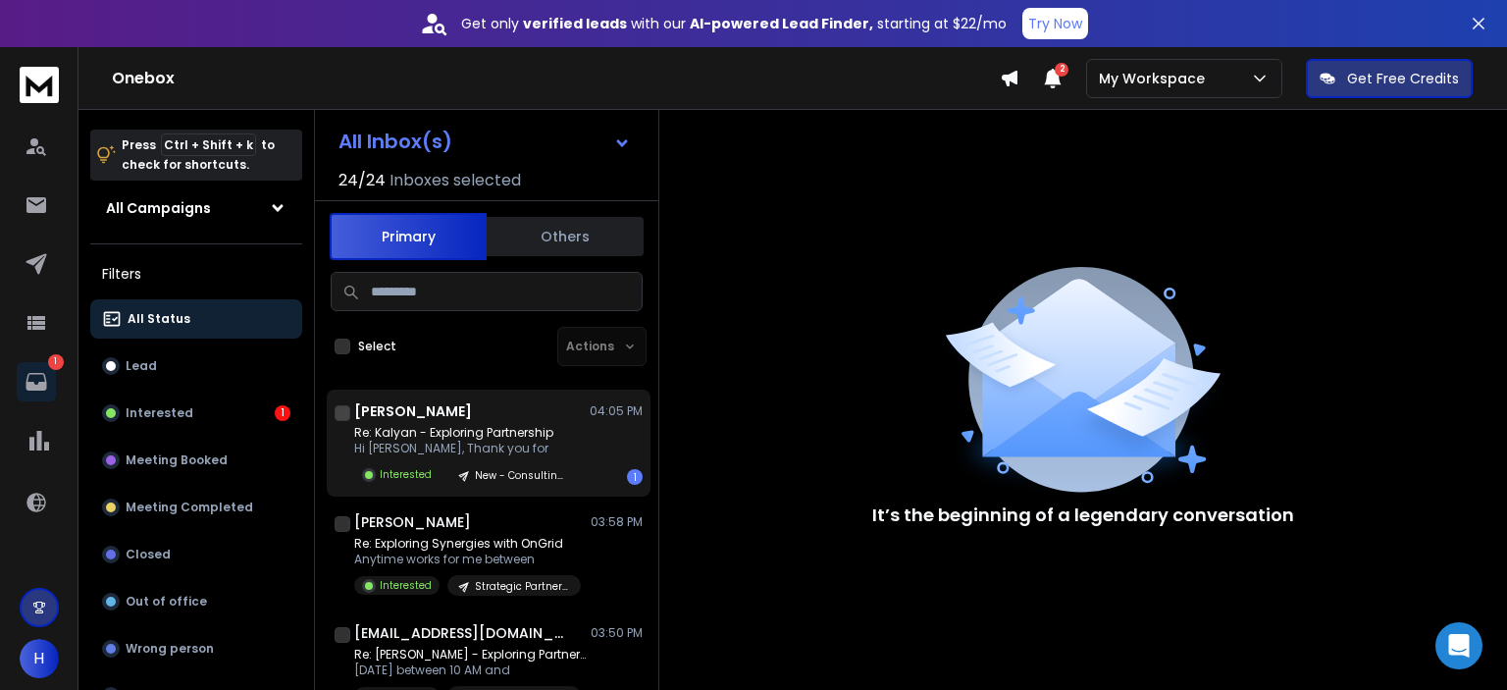
click at [513, 420] on div "[PERSON_NAME] 04:05 PM" at bounding box center [498, 411] width 288 height 20
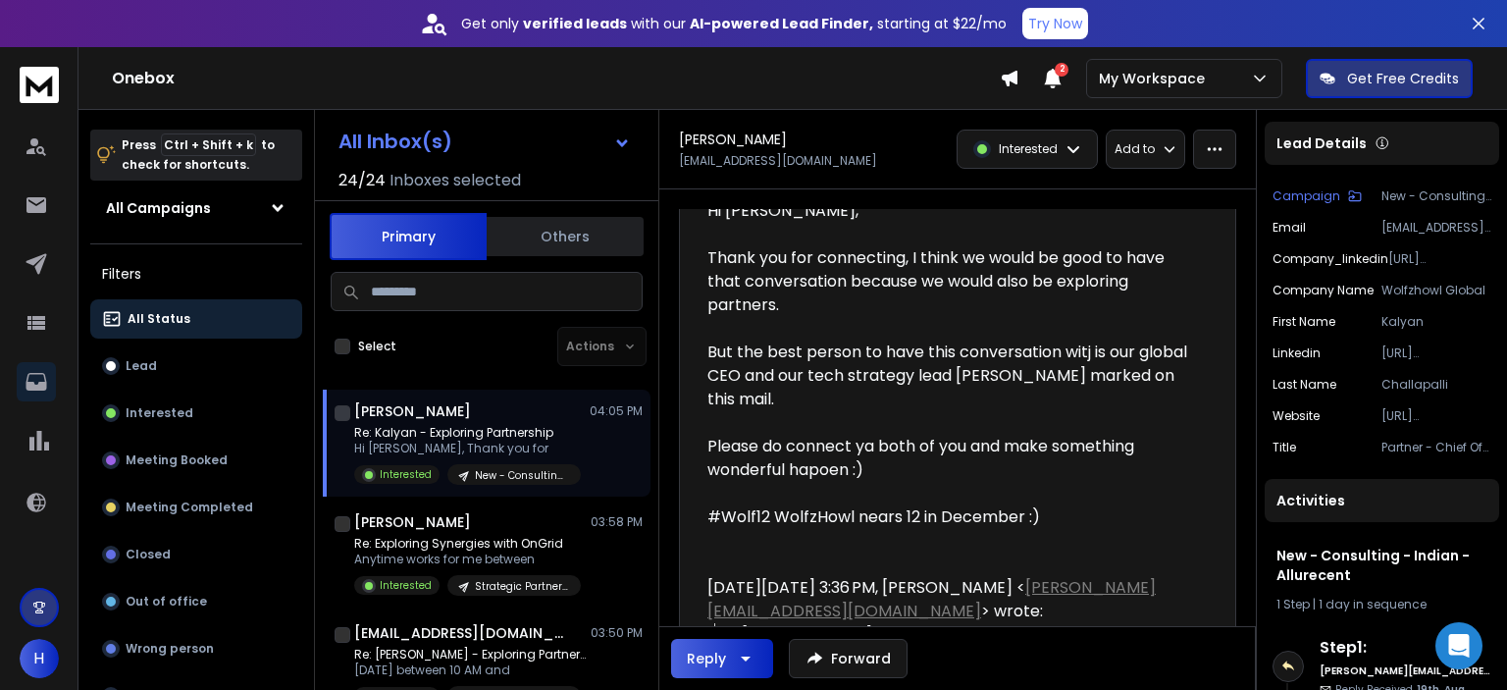
scroll to position [196, 0]
